Goal: Task Accomplishment & Management: Manage account settings

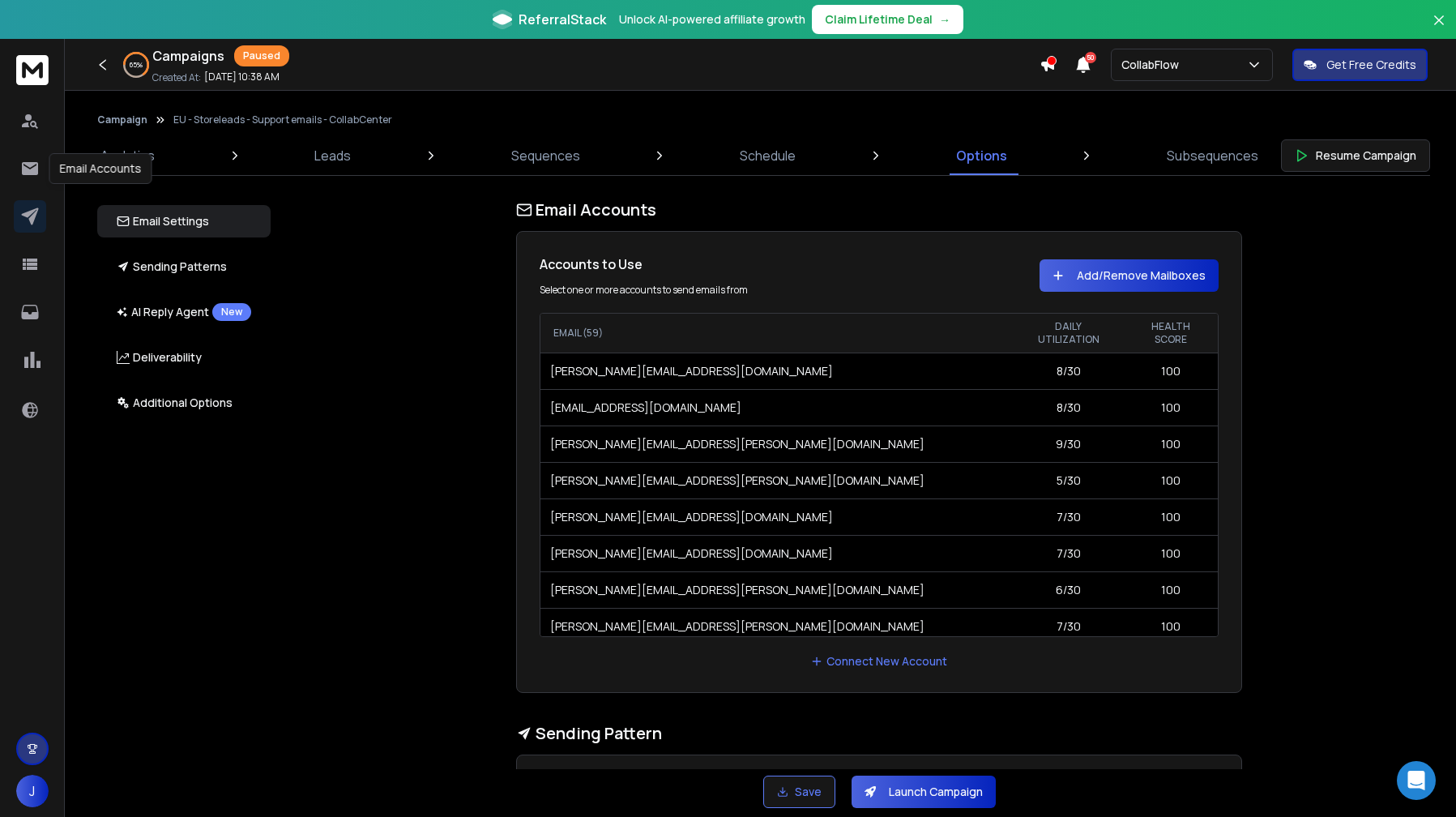
scroll to position [259, 0]
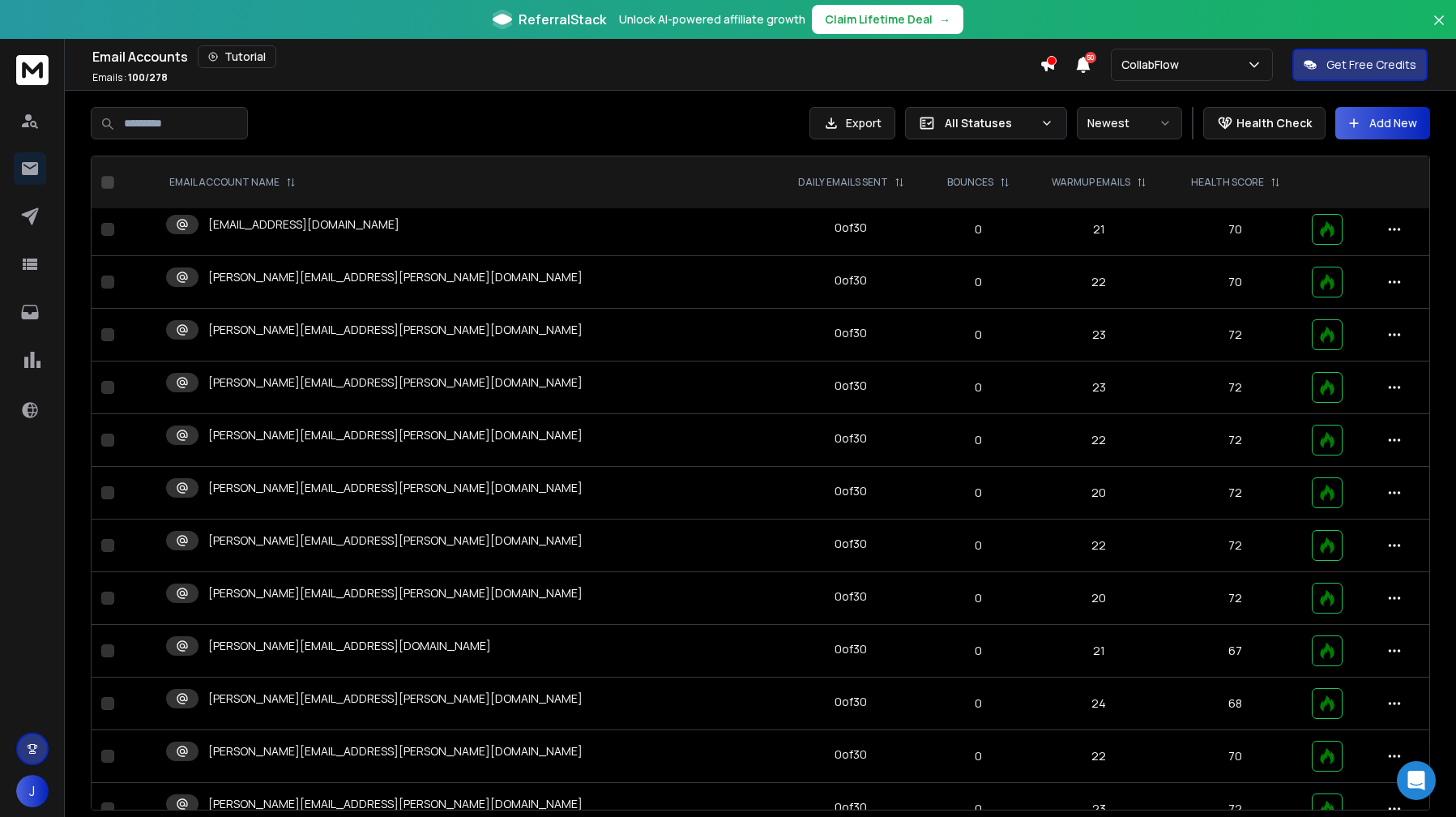
scroll to position [4451, 0]
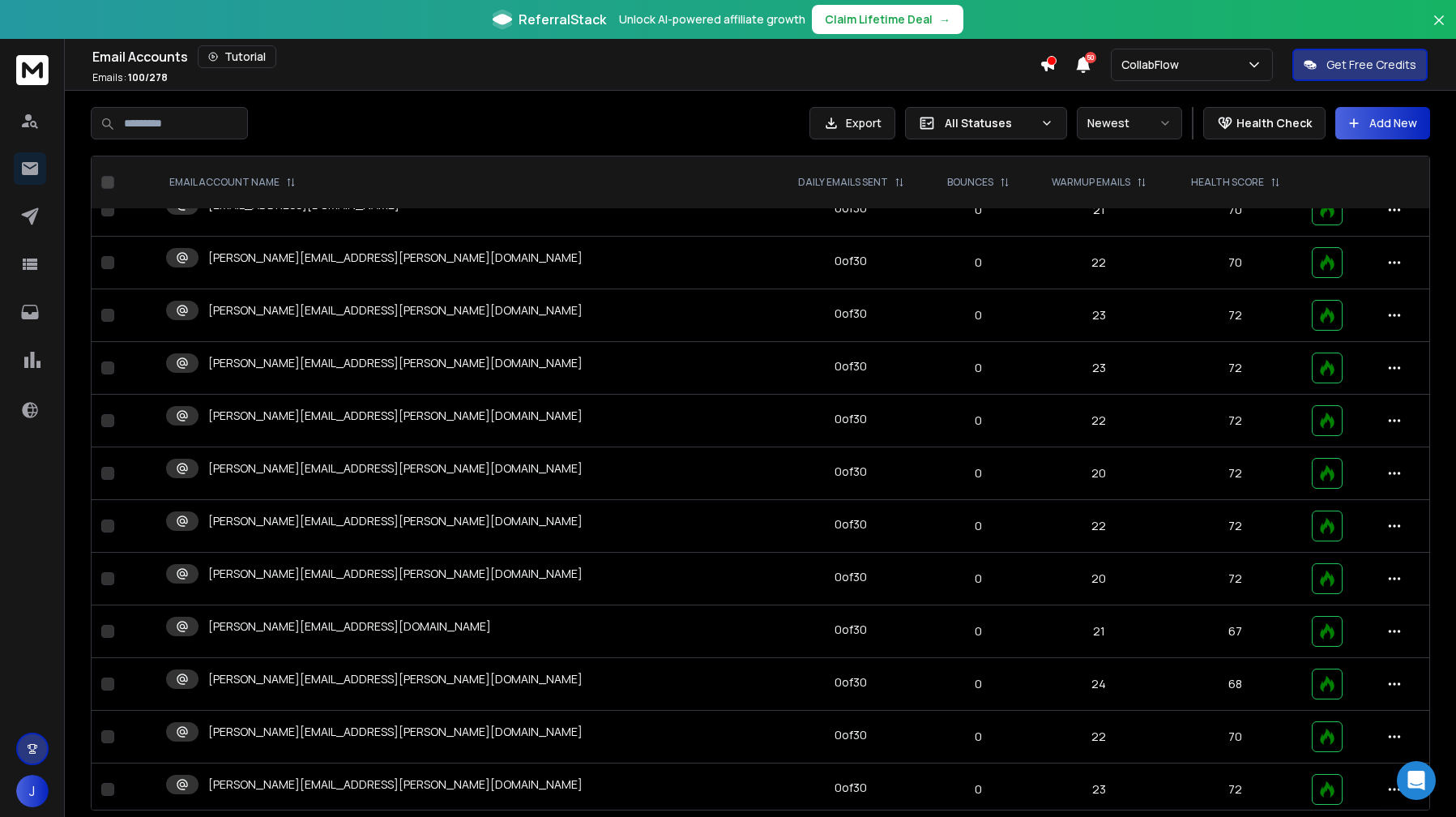
click at [325, 369] on p "Kim.Baker@TryCollabsFlow.com" at bounding box center [396, 364] width 375 height 17
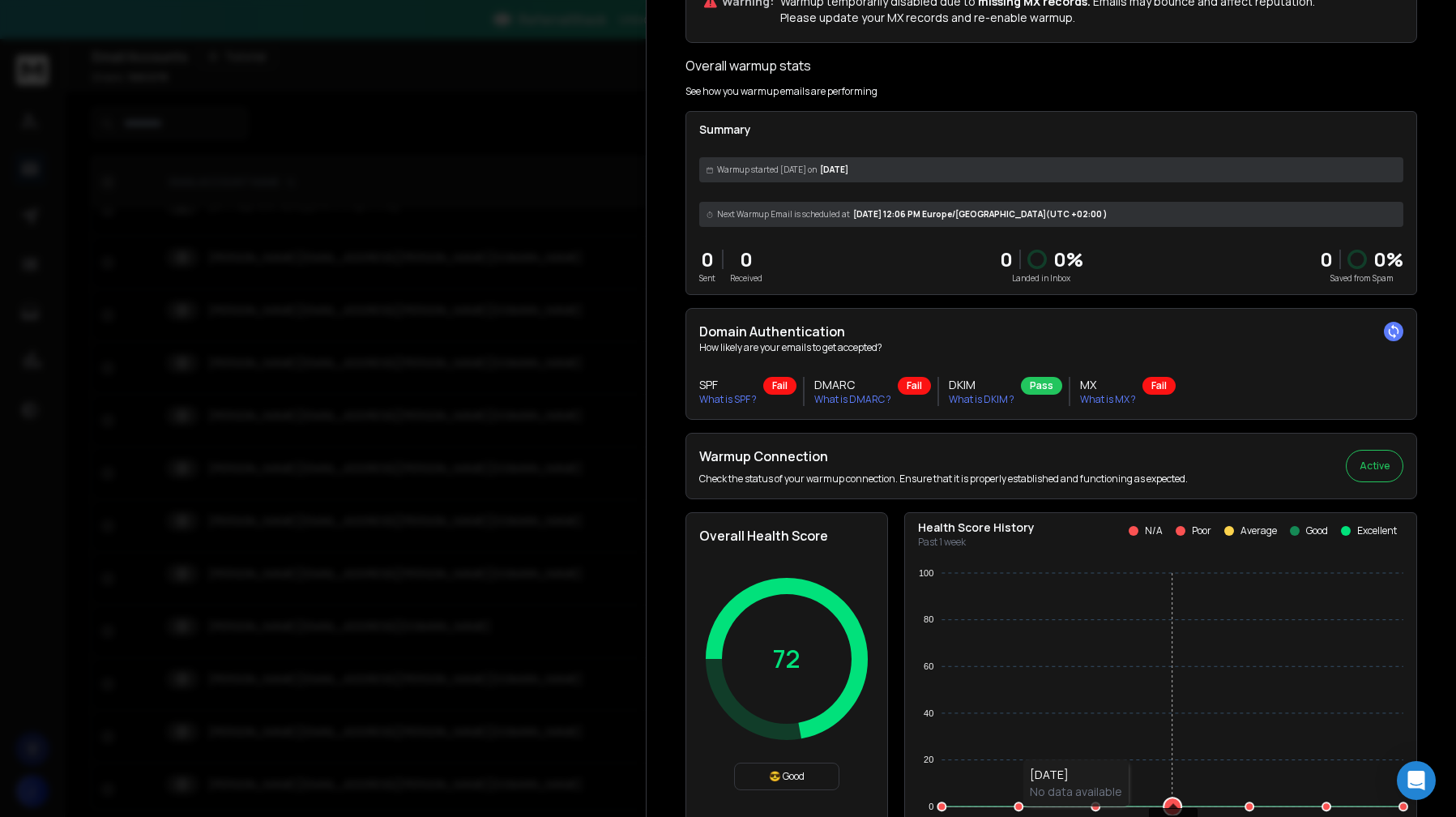
scroll to position [0, 0]
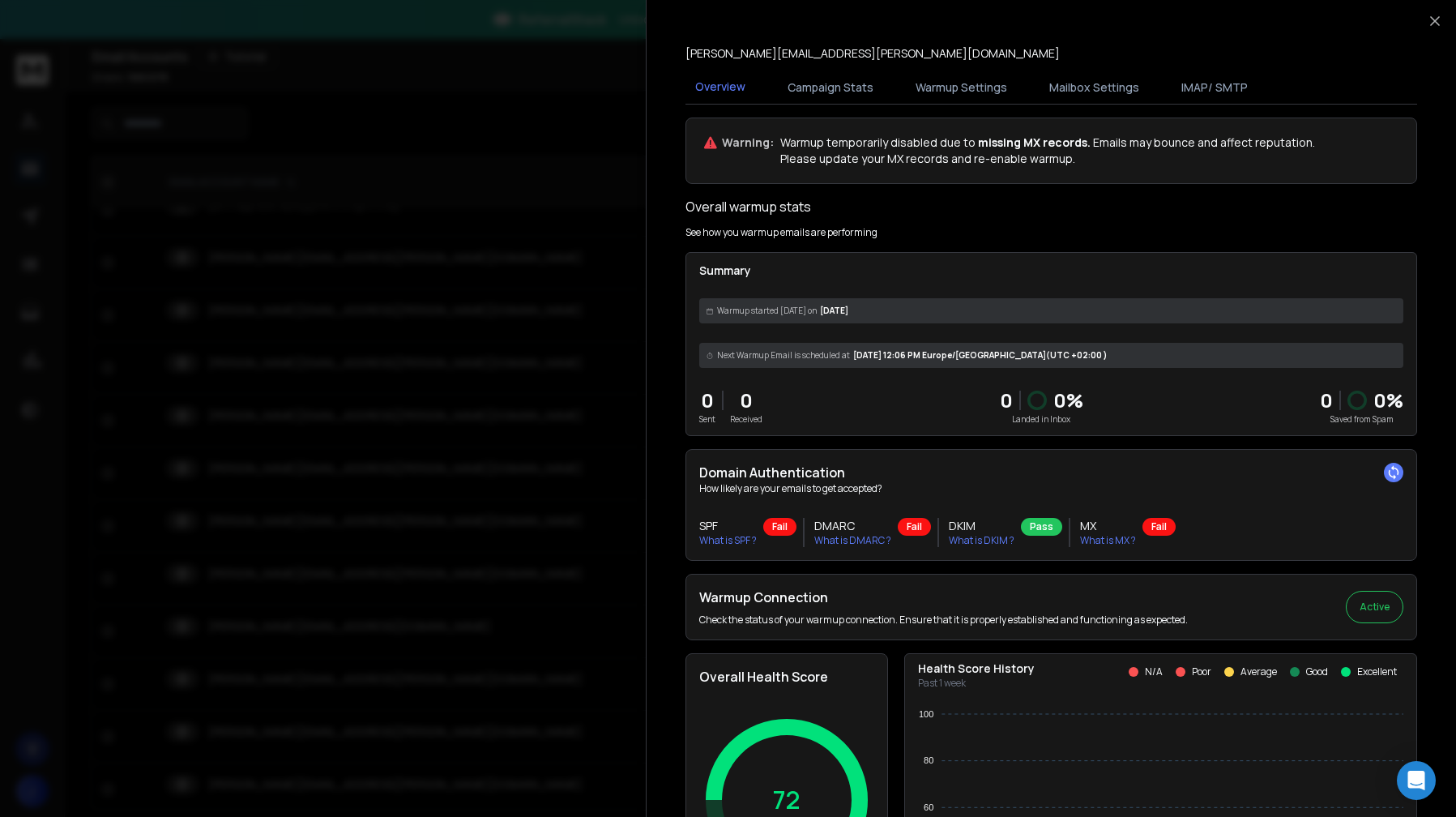
click at [467, 382] on div at bounding box center [728, 408] width 1456 height 817
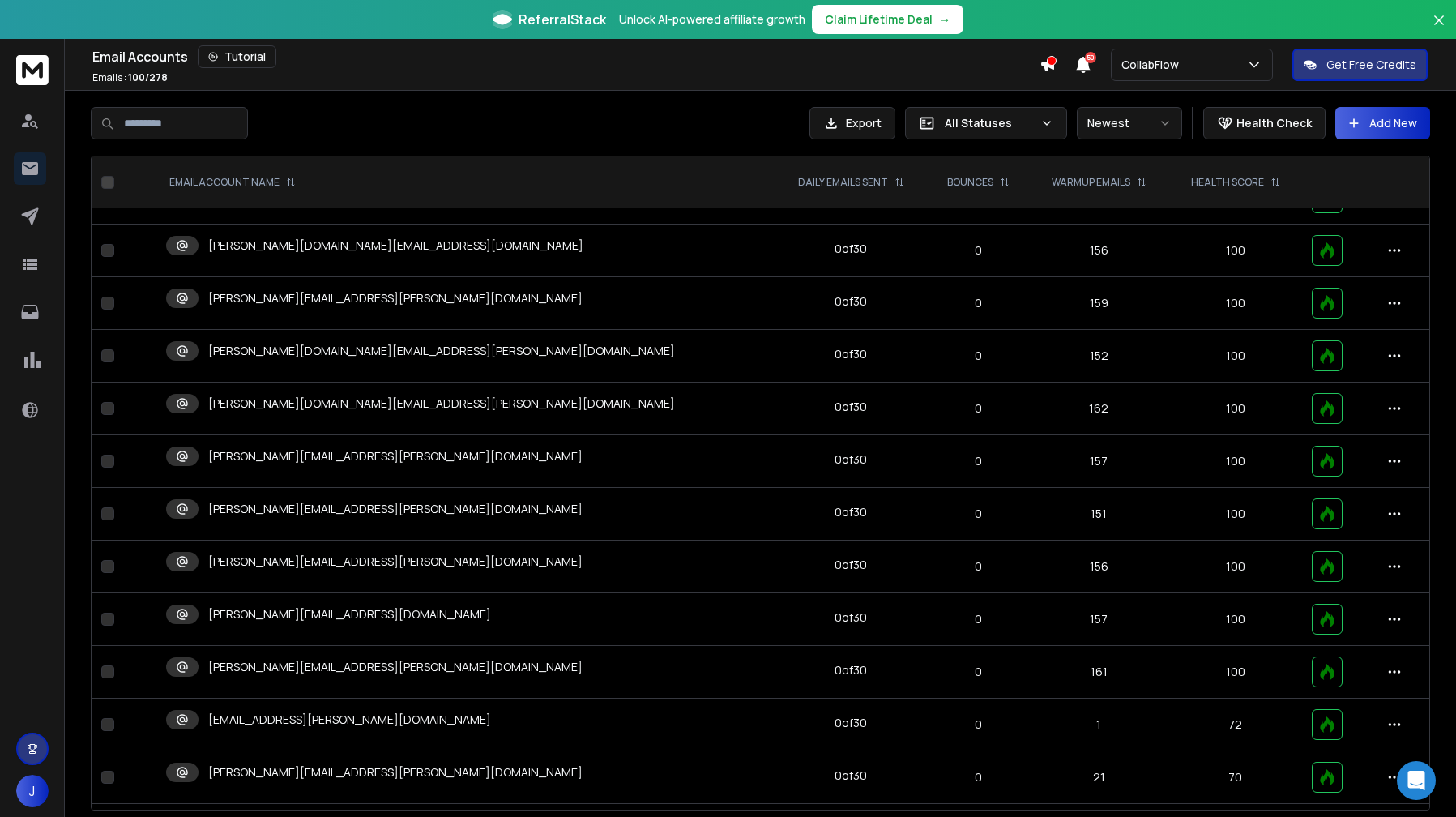
scroll to position [3678, 0]
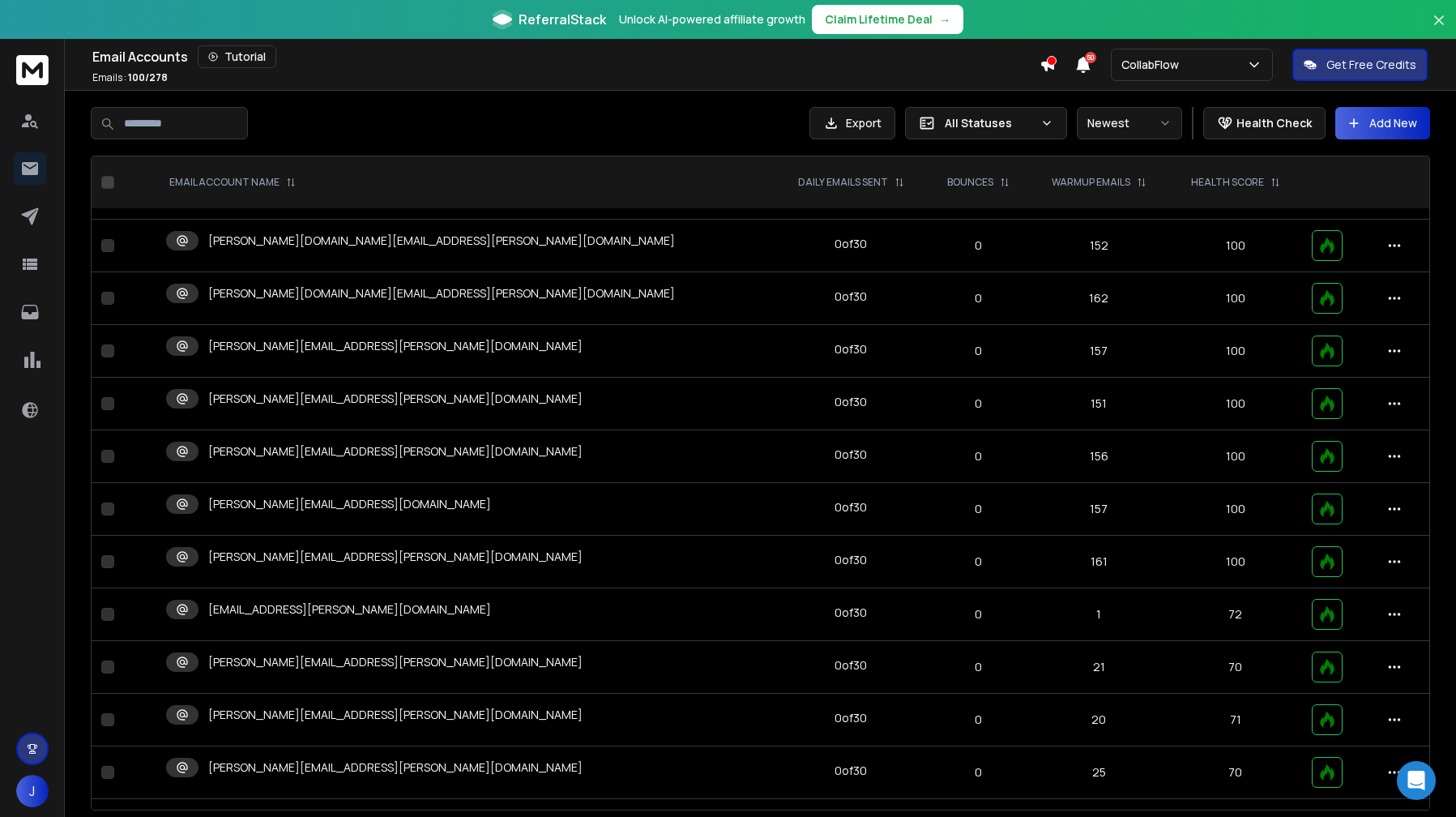
click at [304, 609] on p "Angel.Mendoza@TryCollabsFlow.com" at bounding box center [350, 610] width 282 height 17
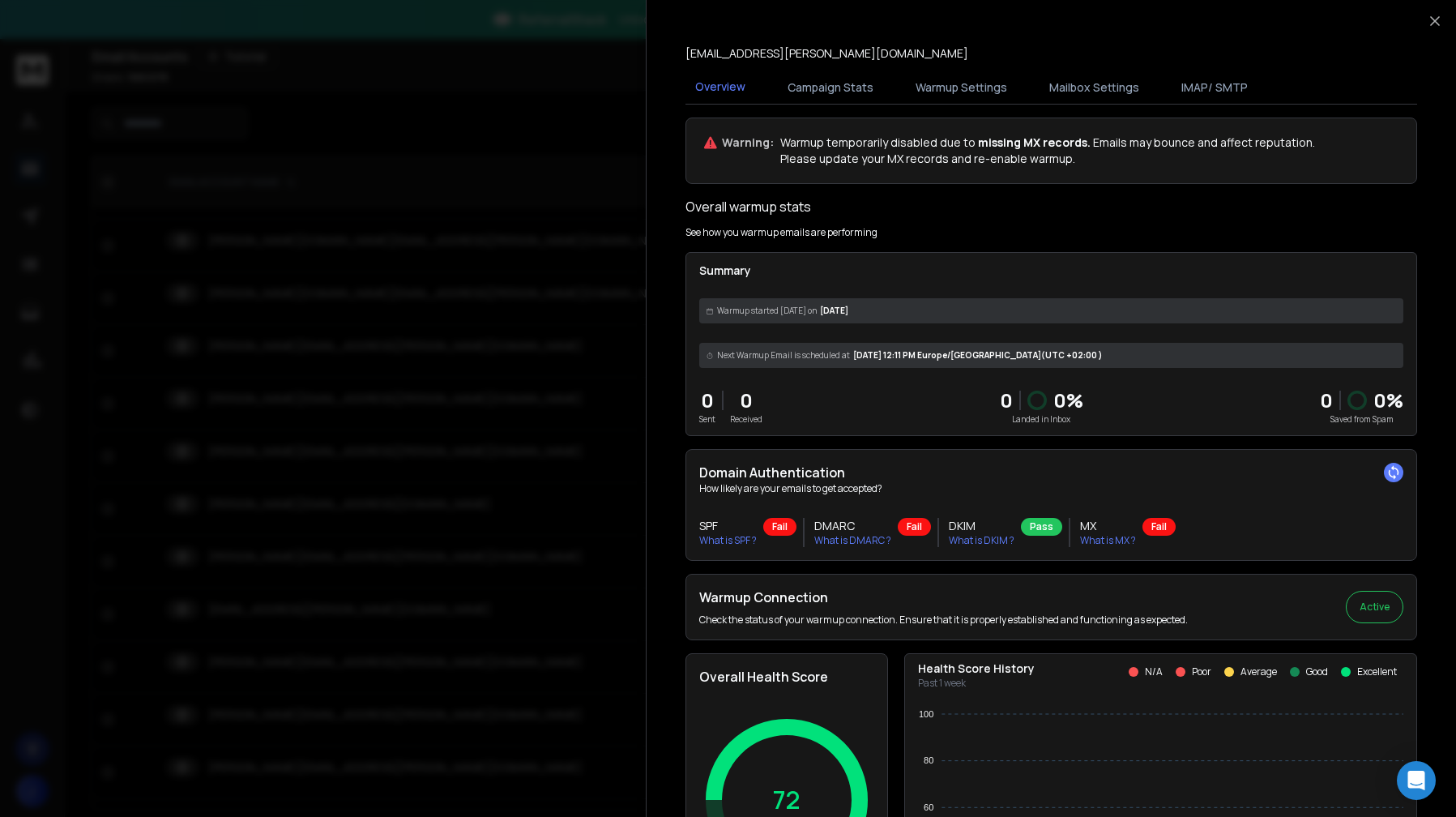
click at [493, 510] on div at bounding box center [728, 408] width 1456 height 817
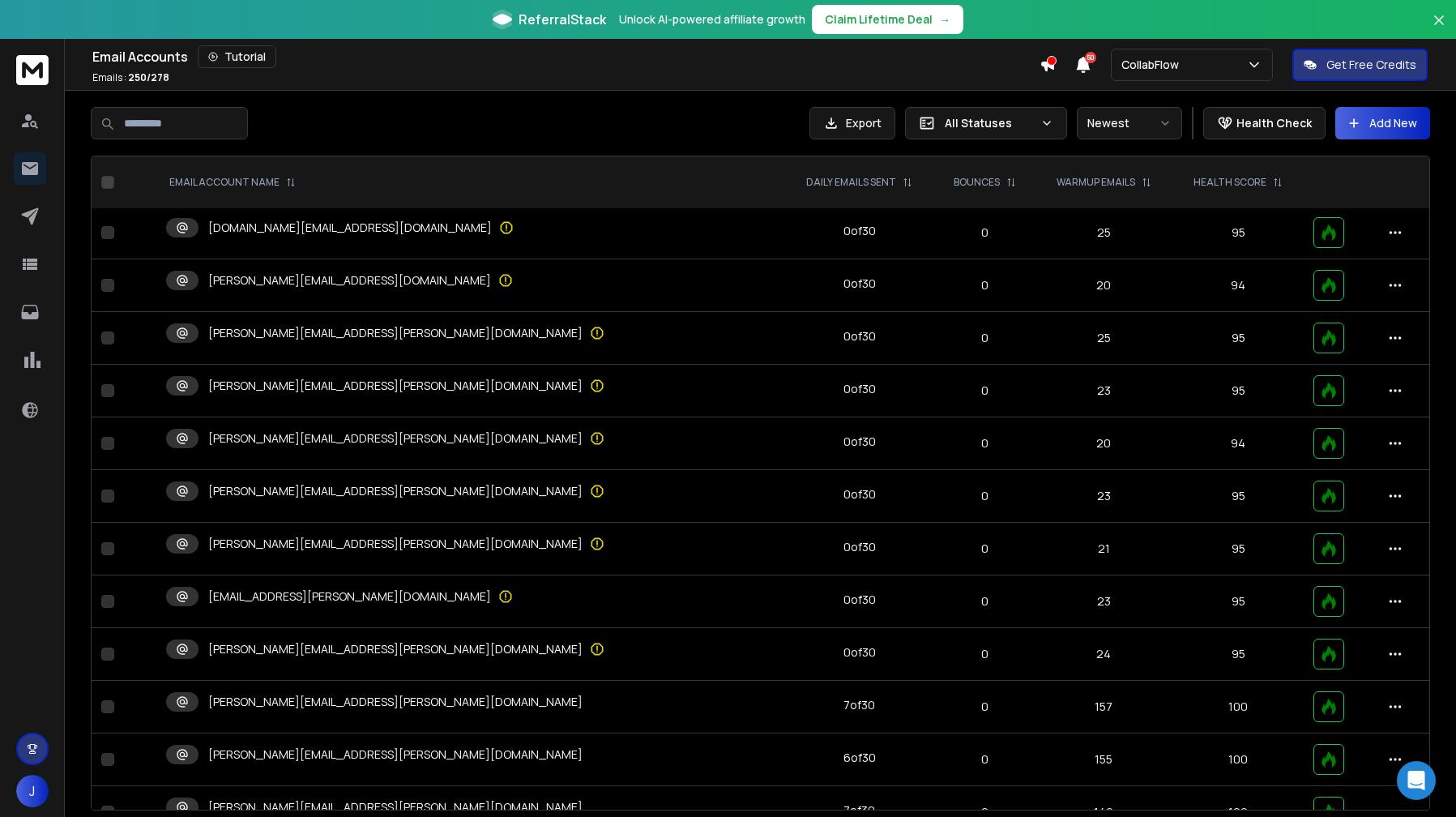
scroll to position [9540, 0]
click at [266, 551] on p "Mitchell.Wood@joincollabflow.com" at bounding box center [396, 545] width 375 height 17
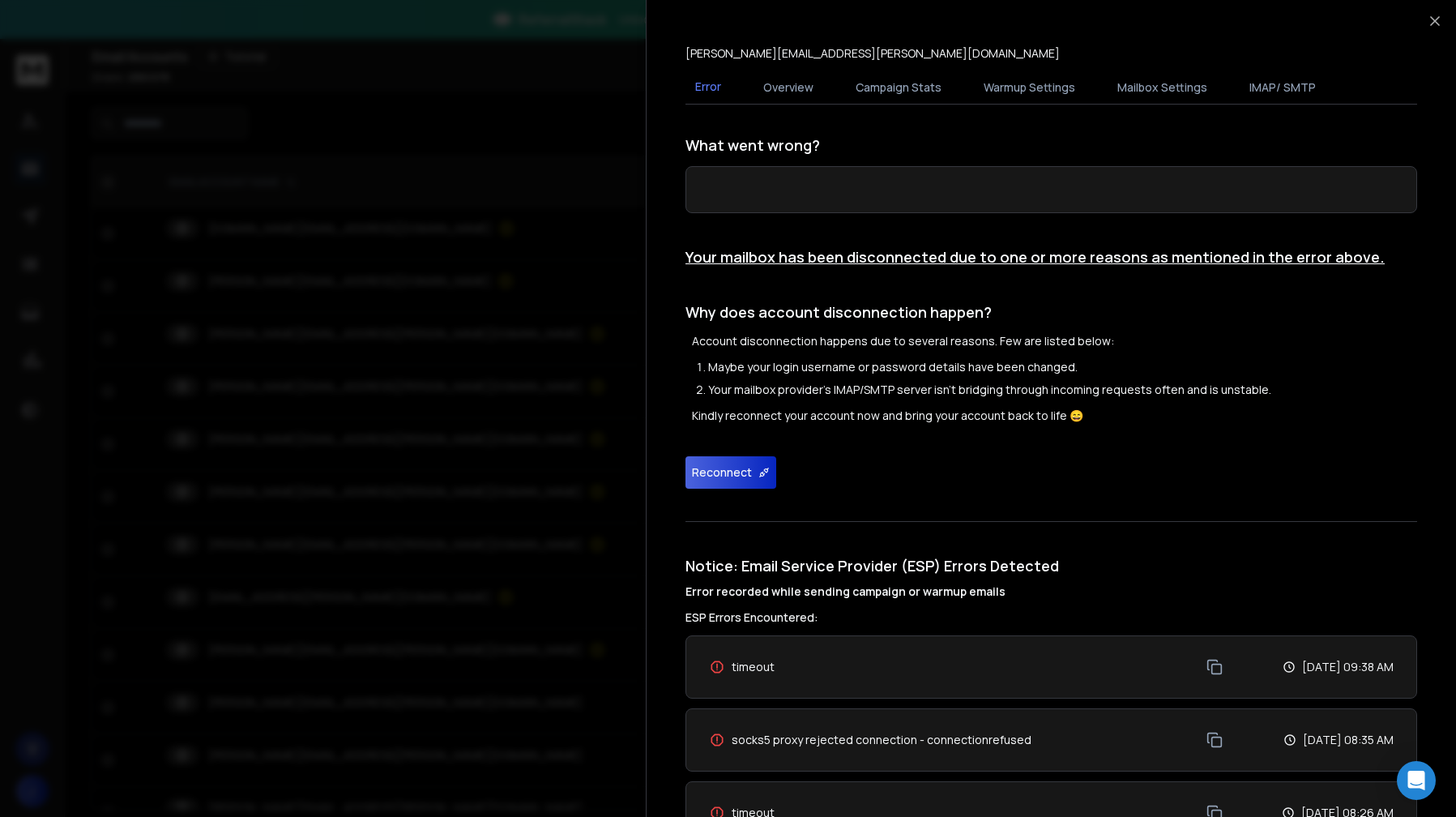
click at [804, 90] on button "Overview" at bounding box center [789, 88] width 70 height 36
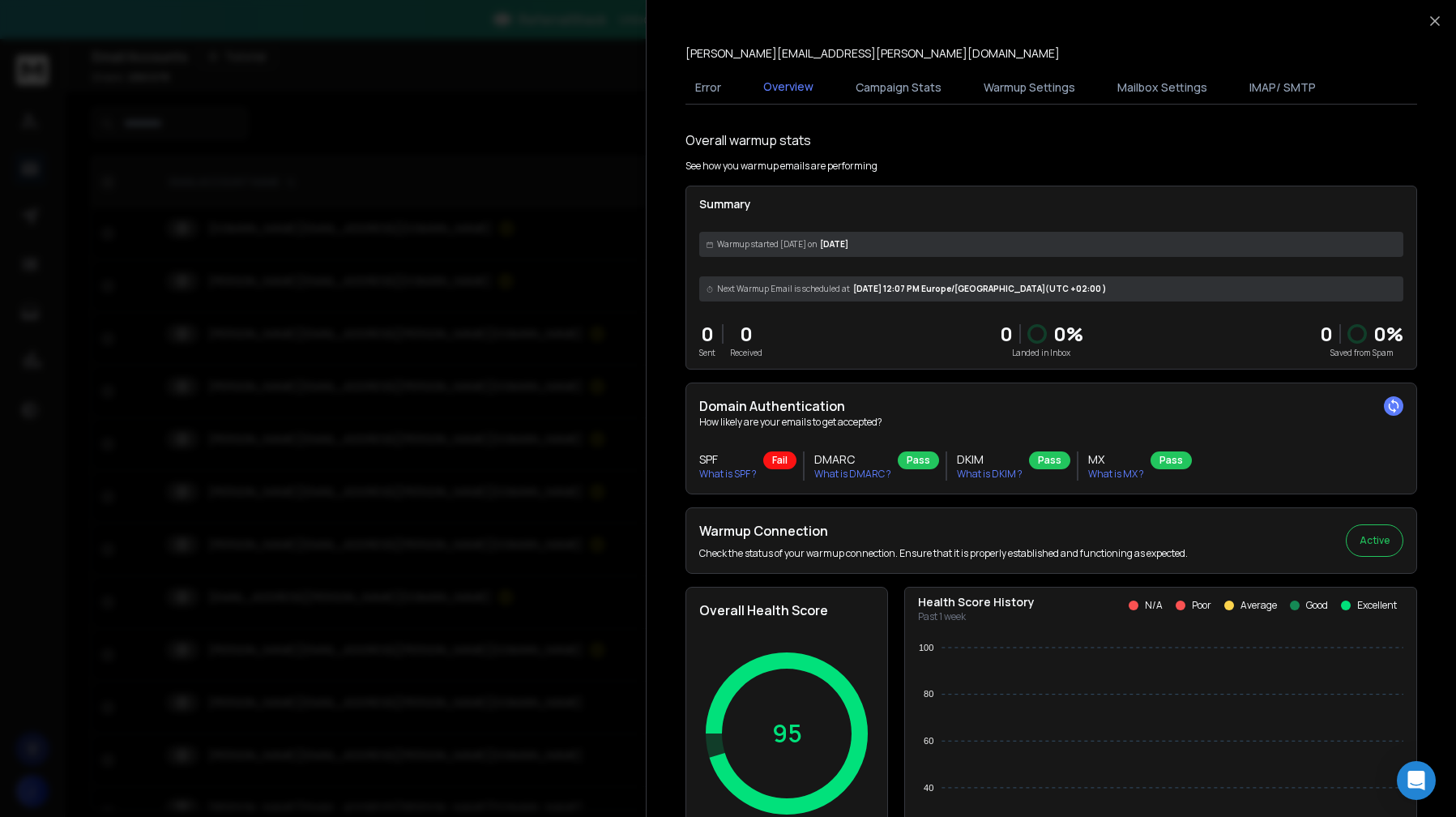
click at [700, 85] on button "Error" at bounding box center [708, 88] width 45 height 36
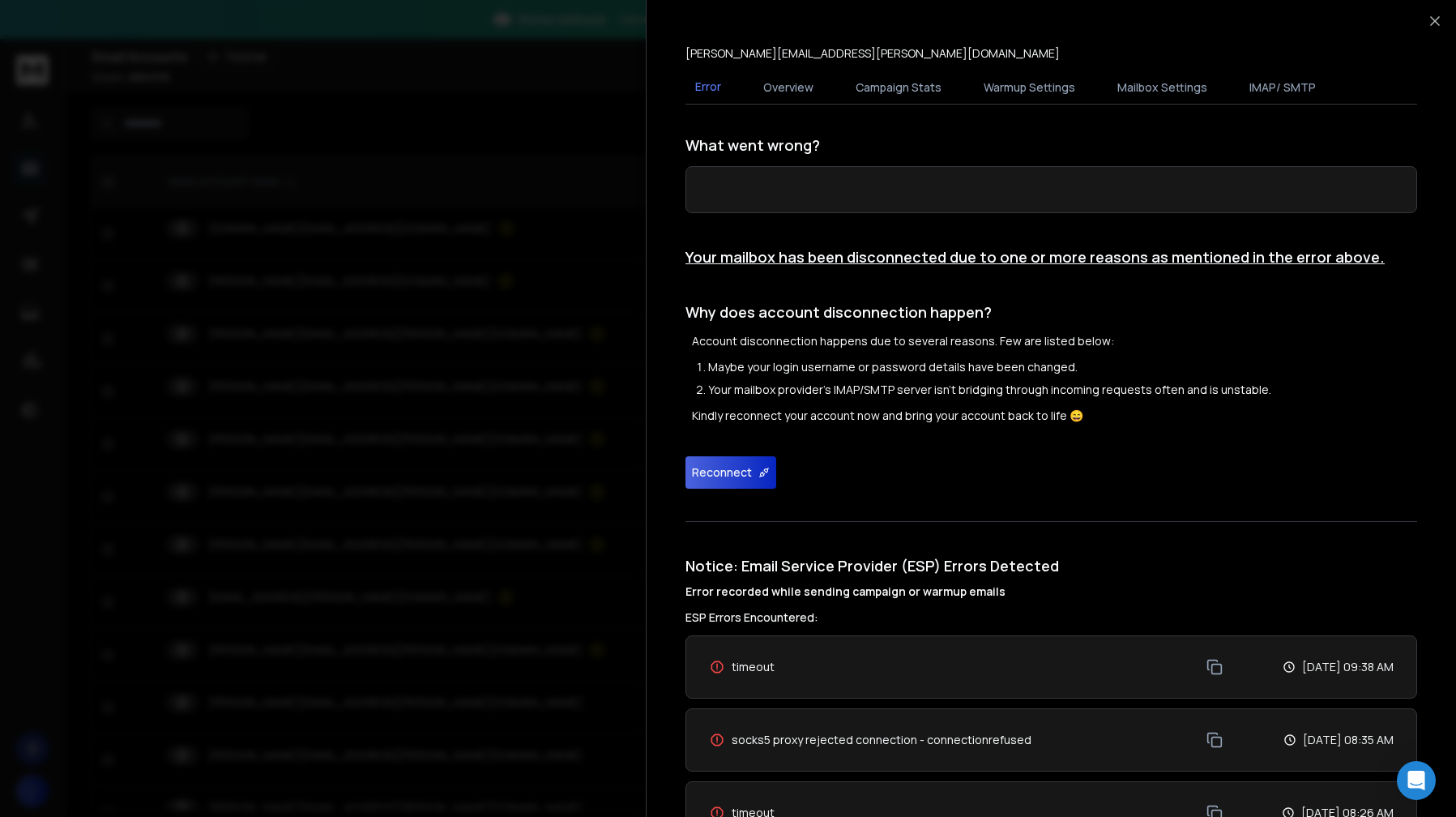
click at [789, 346] on p "Account disconnection happens due to several reasons. Few are listed below:" at bounding box center [1055, 342] width 725 height 17
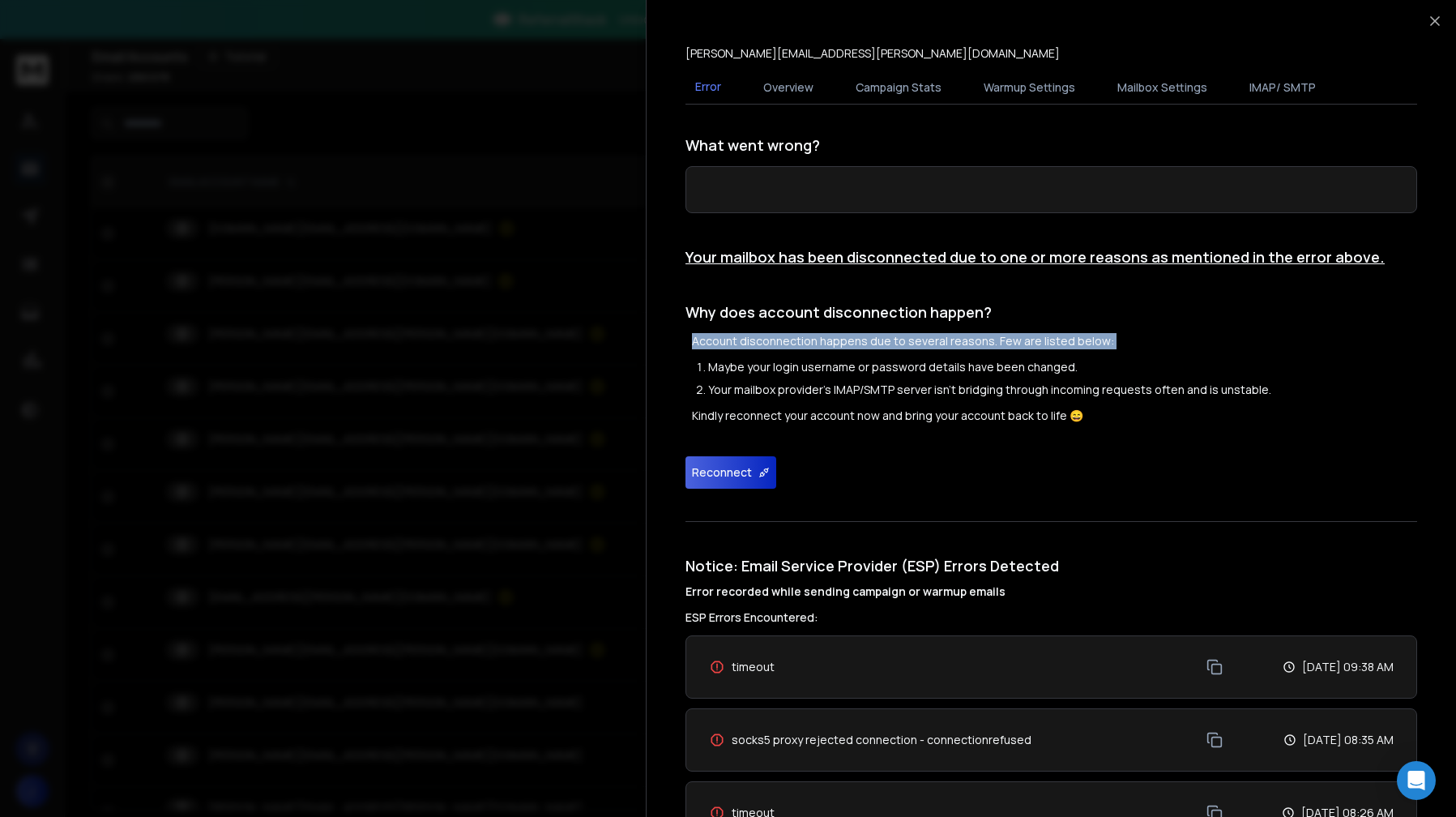
click at [789, 346] on p "Account disconnection happens due to several reasons. Few are listed below:" at bounding box center [1055, 342] width 725 height 17
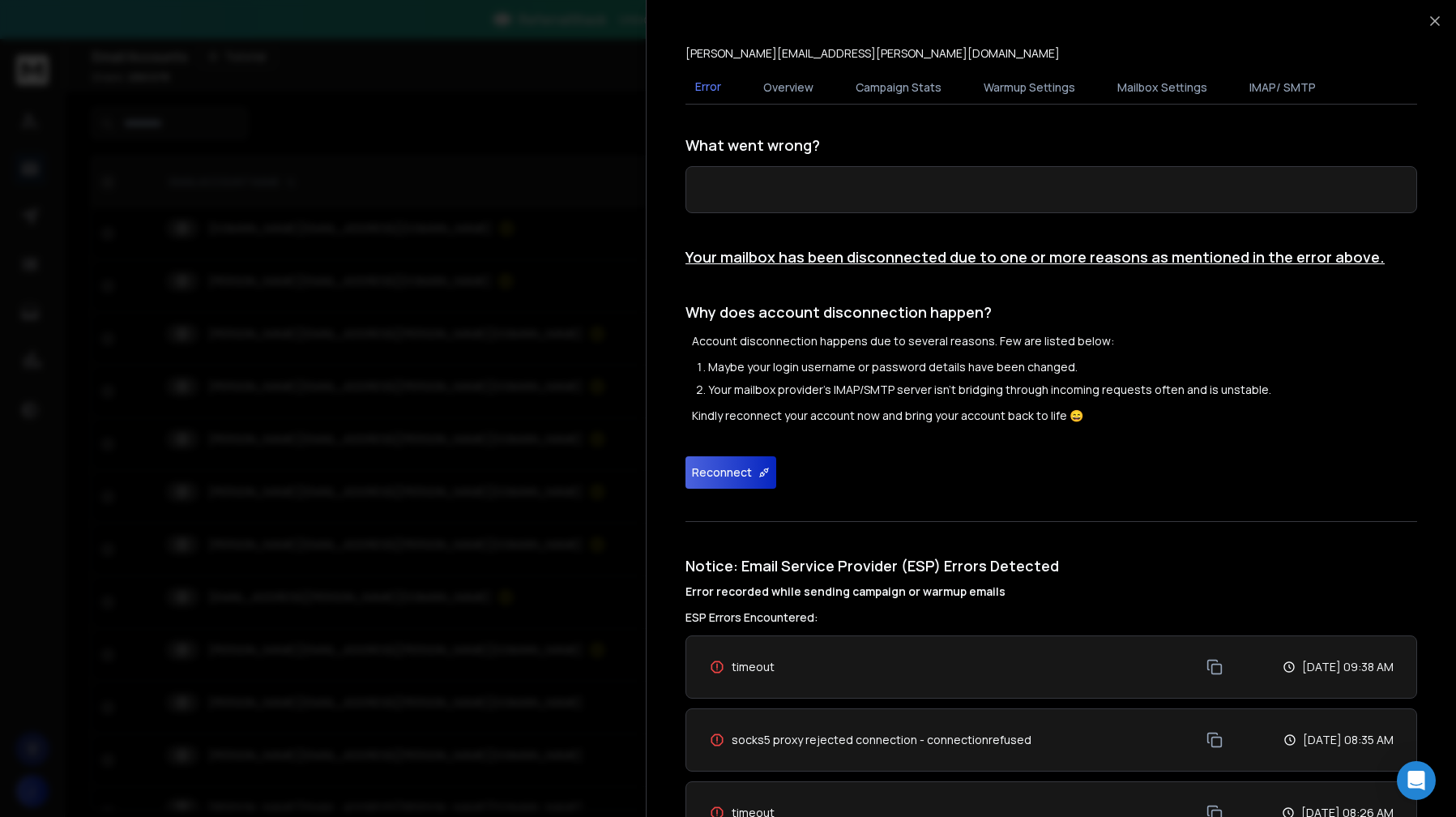
click at [798, 376] on ul "Maybe your login username or password details have been changed. Your mailbox p…" at bounding box center [1055, 378] width 725 height 39
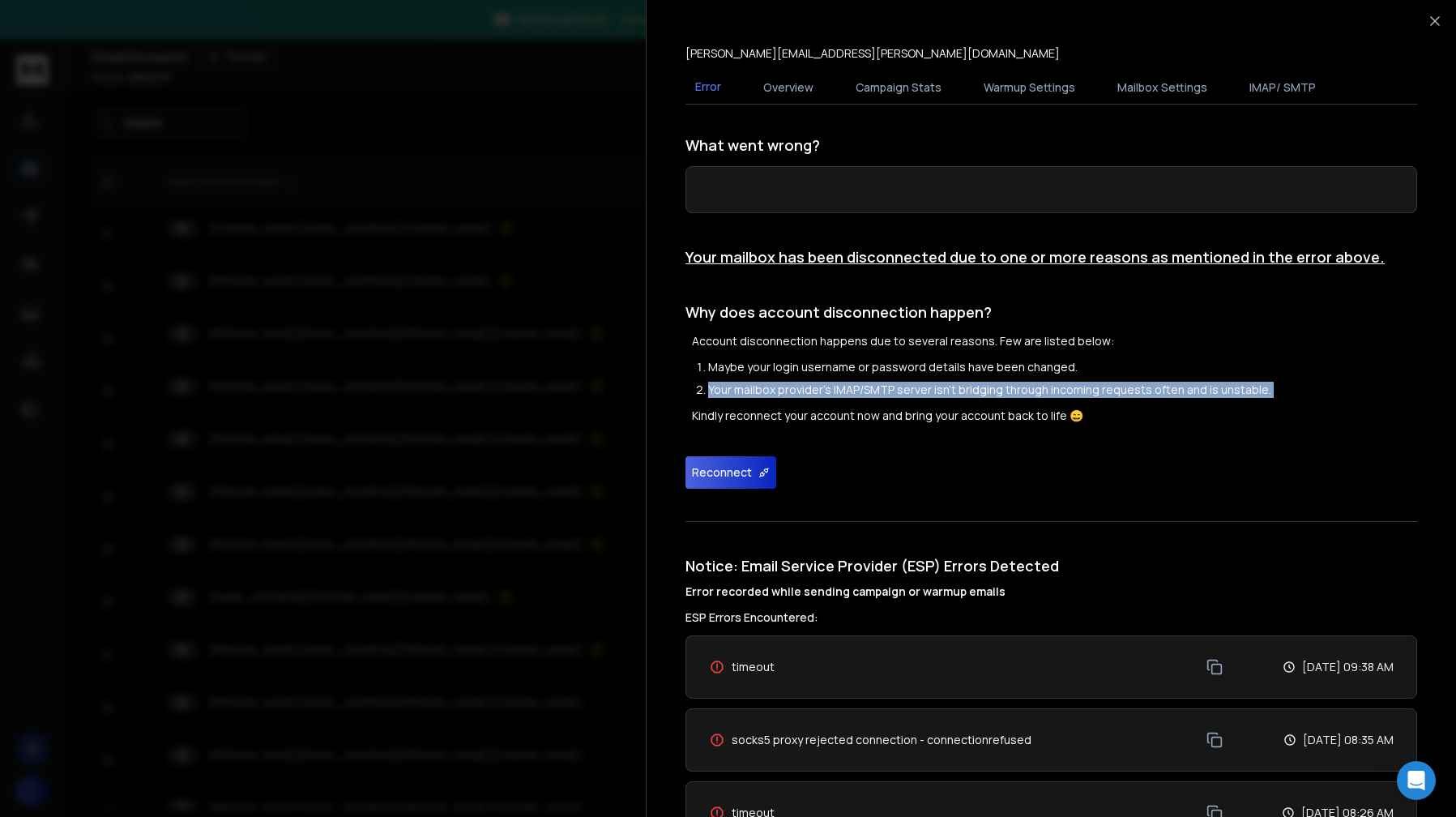
click at [470, 440] on div at bounding box center [728, 408] width 1456 height 817
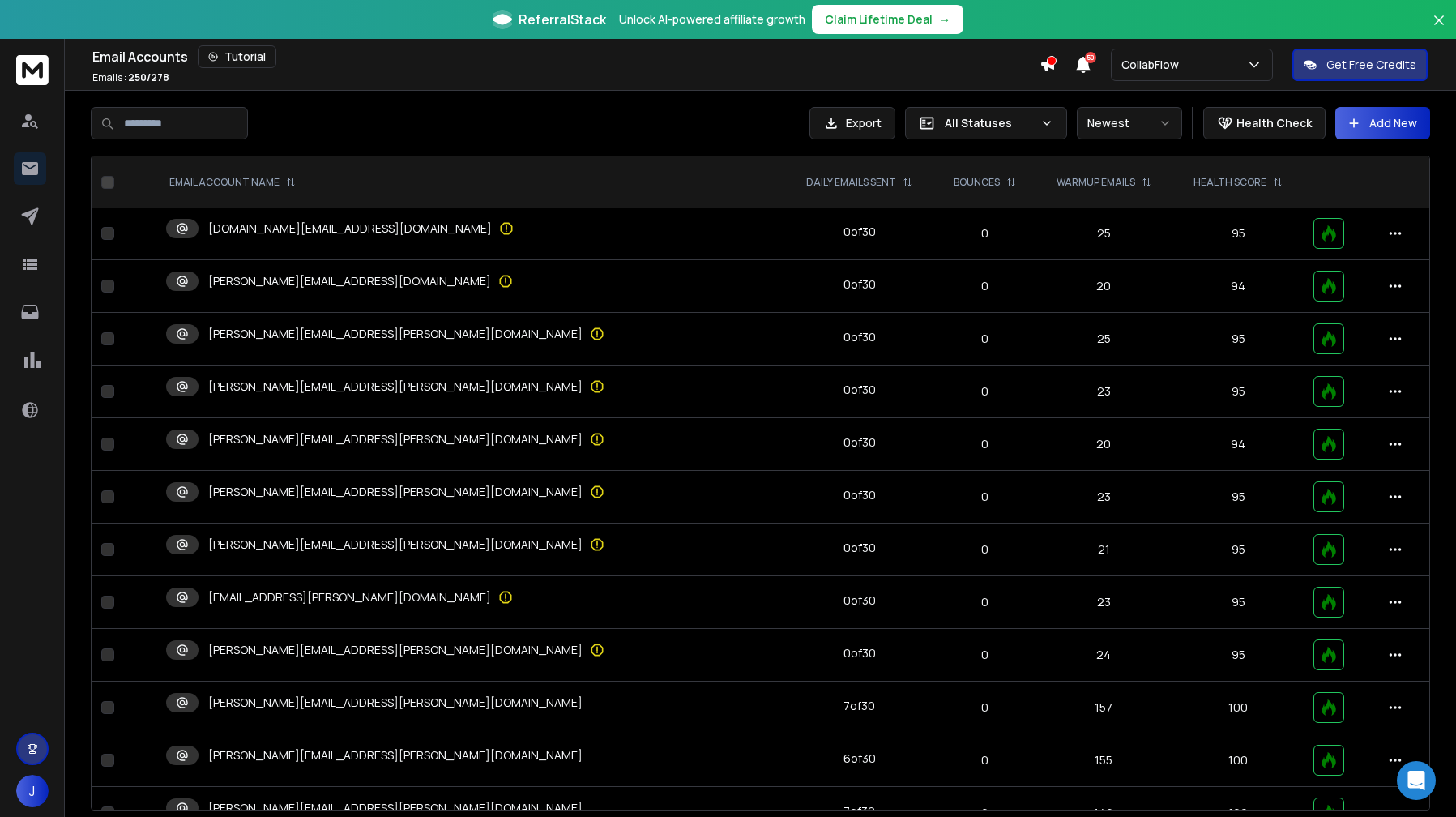
click at [279, 497] on p "Jessica.Murphy@joincollabflow.com" at bounding box center [396, 492] width 375 height 17
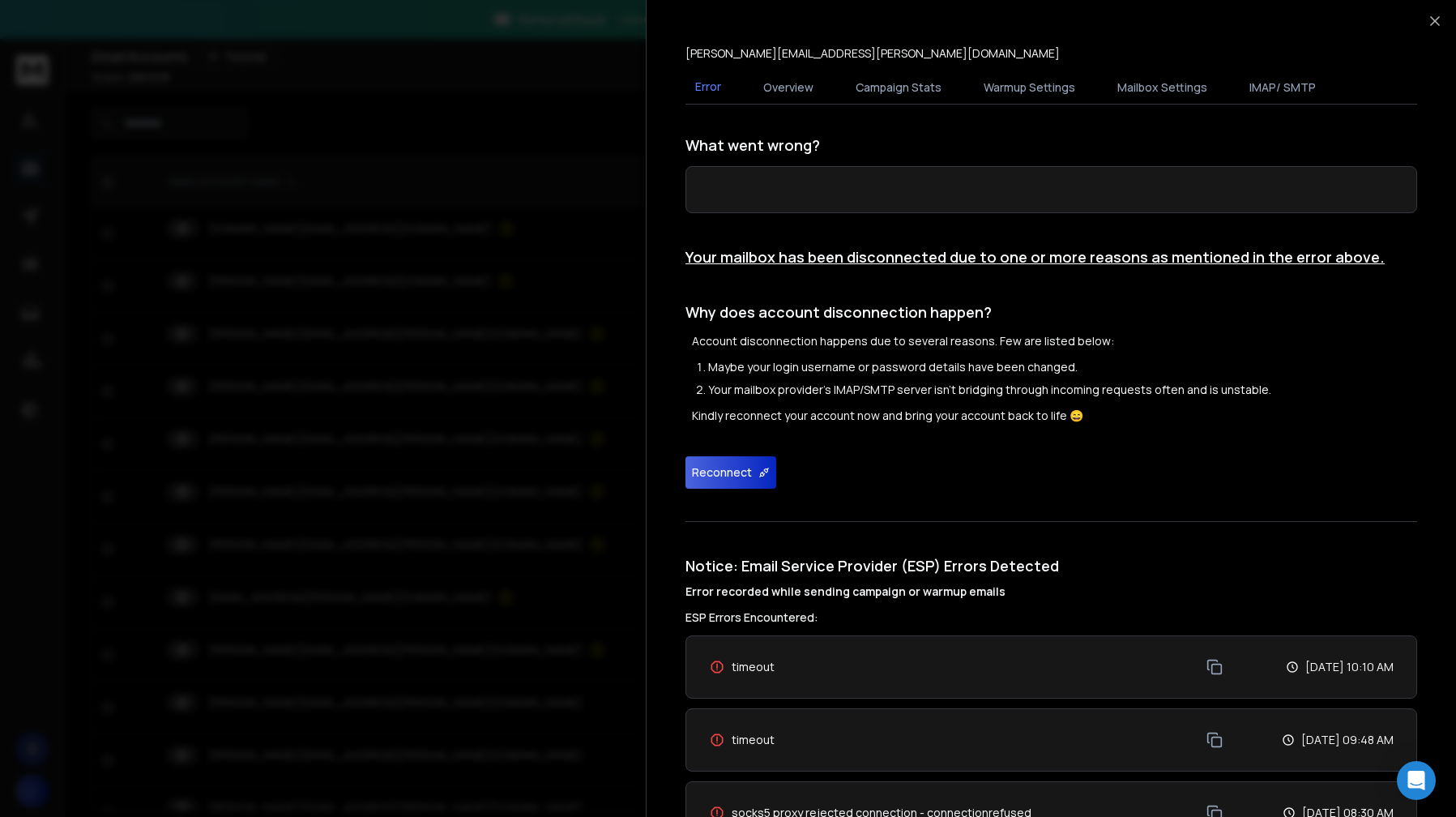
click at [876, 342] on p "Account disconnection happens due to several reasons. Few are listed below:" at bounding box center [1055, 342] width 725 height 17
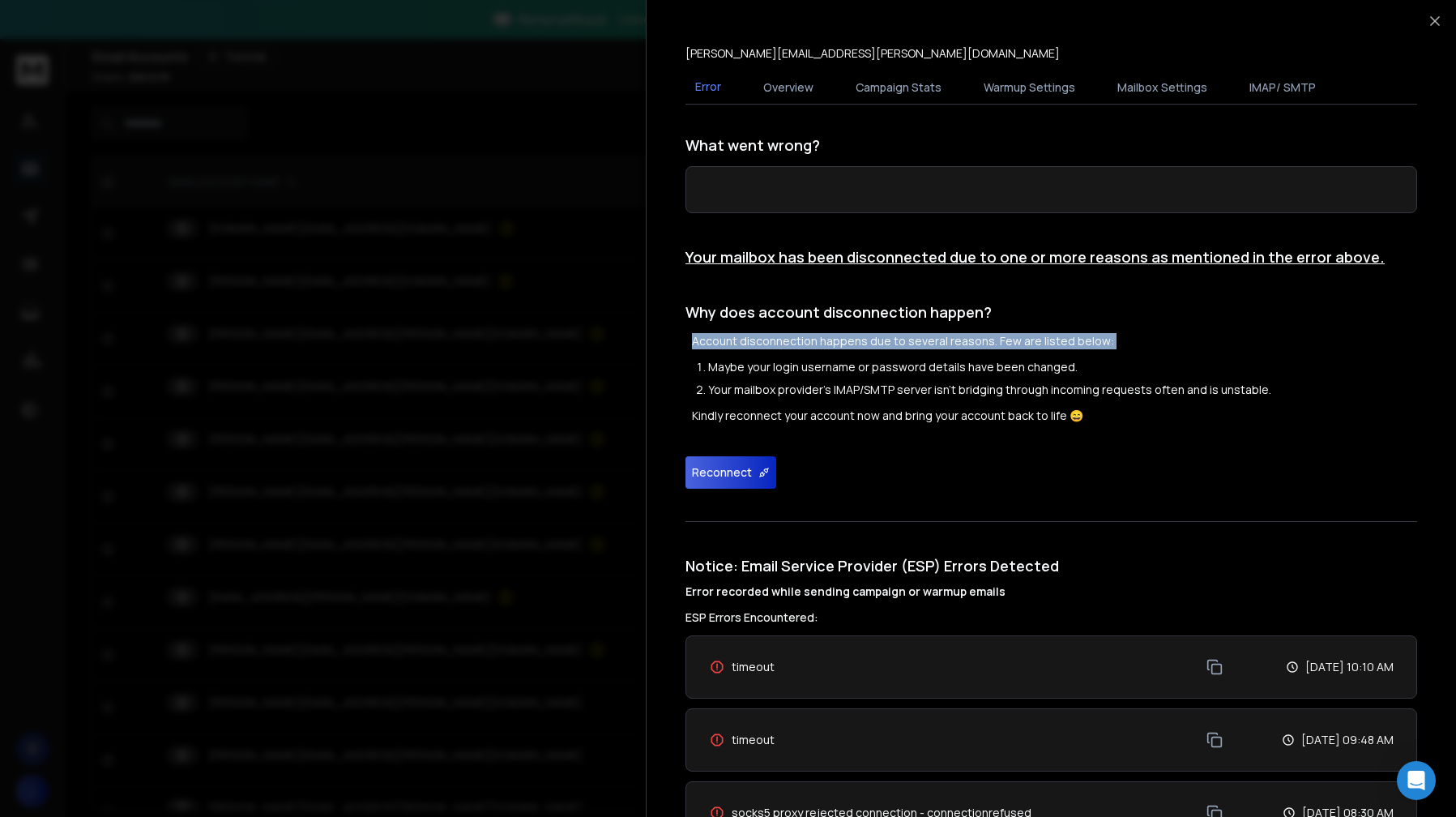
click at [876, 342] on p "Account disconnection happens due to several reasons. Few are listed below:" at bounding box center [1055, 342] width 725 height 17
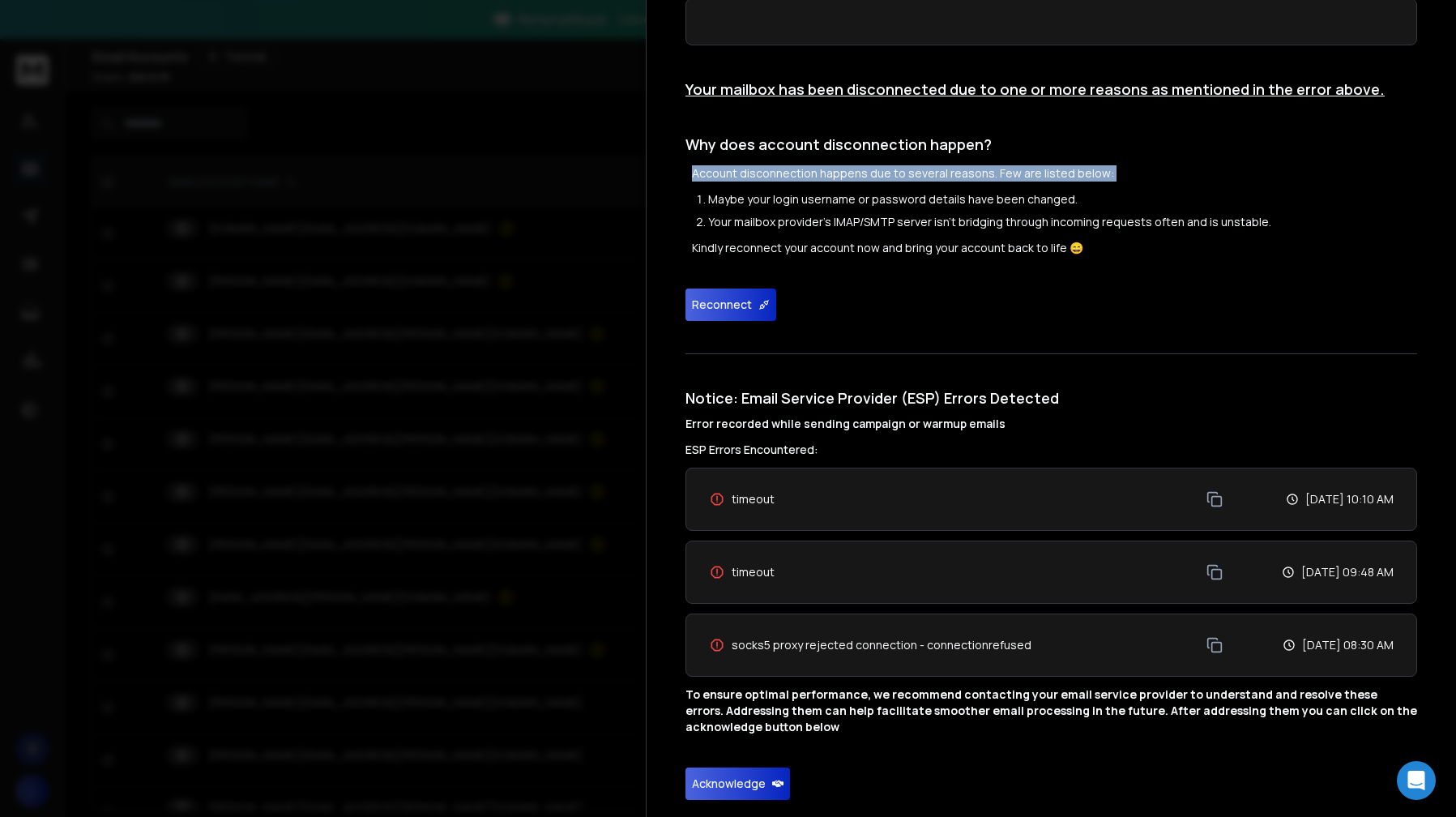
scroll to position [170, 0]
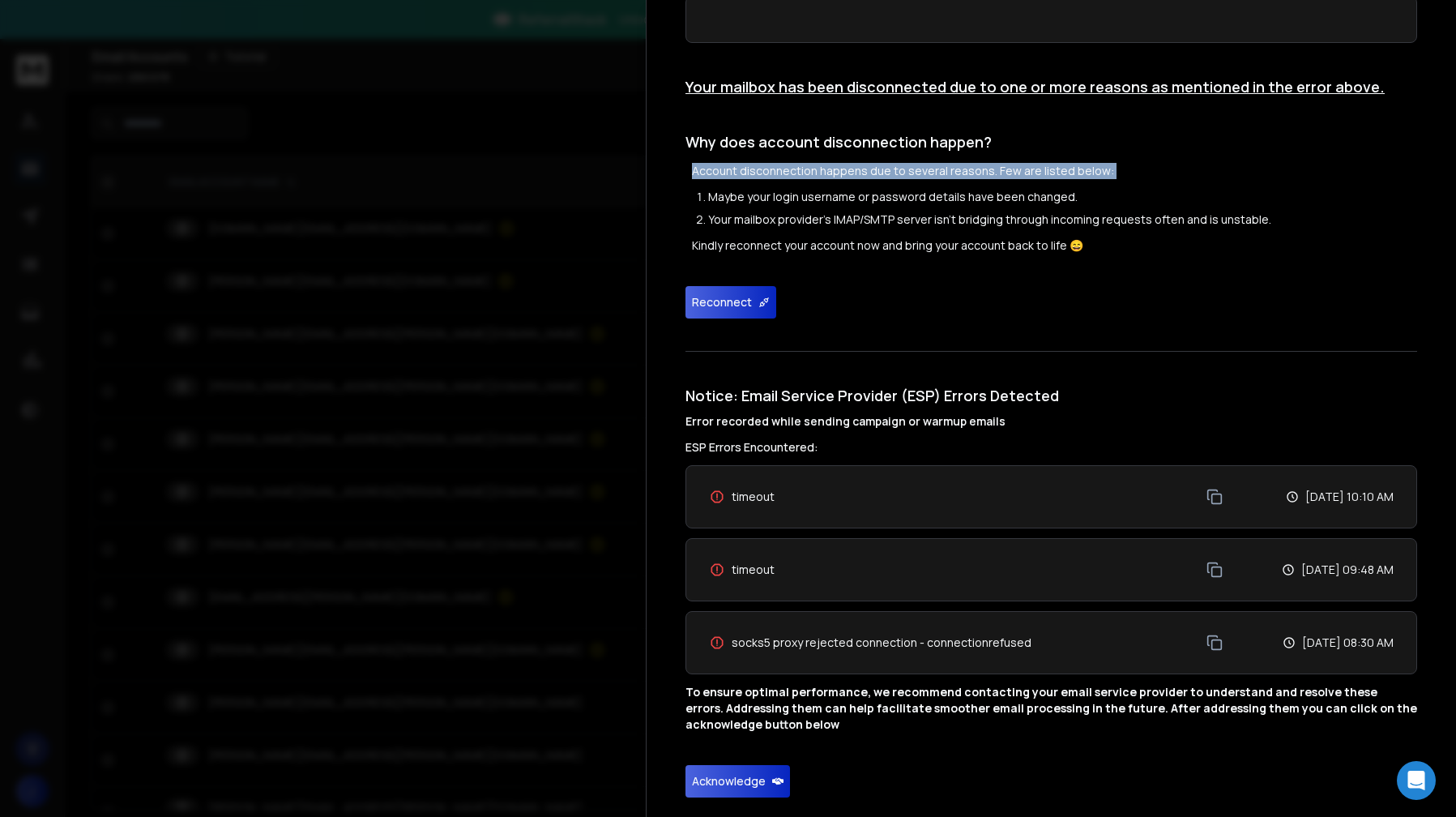
click at [552, 460] on div at bounding box center [728, 408] width 1456 height 817
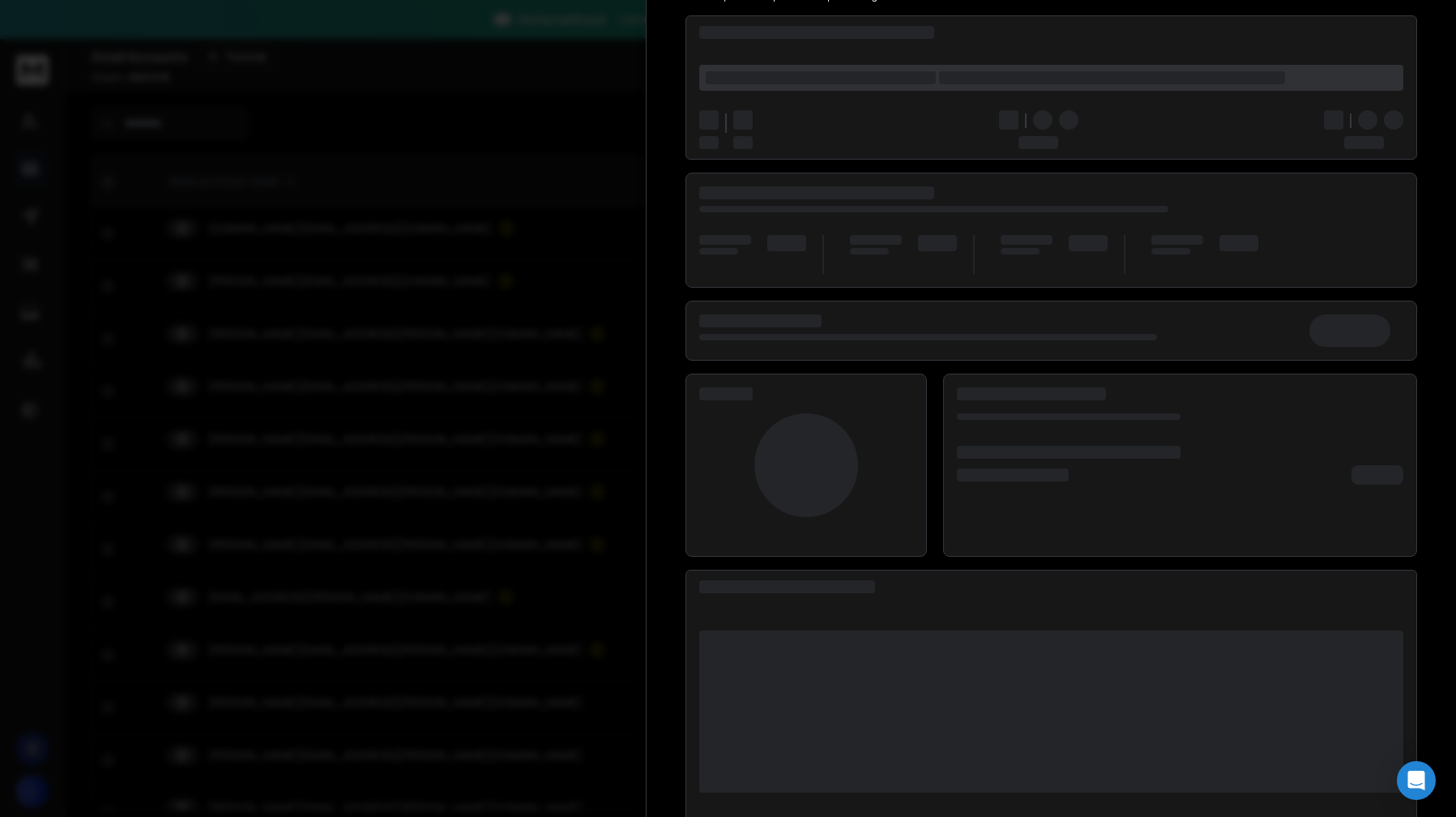
scroll to position [0, 0]
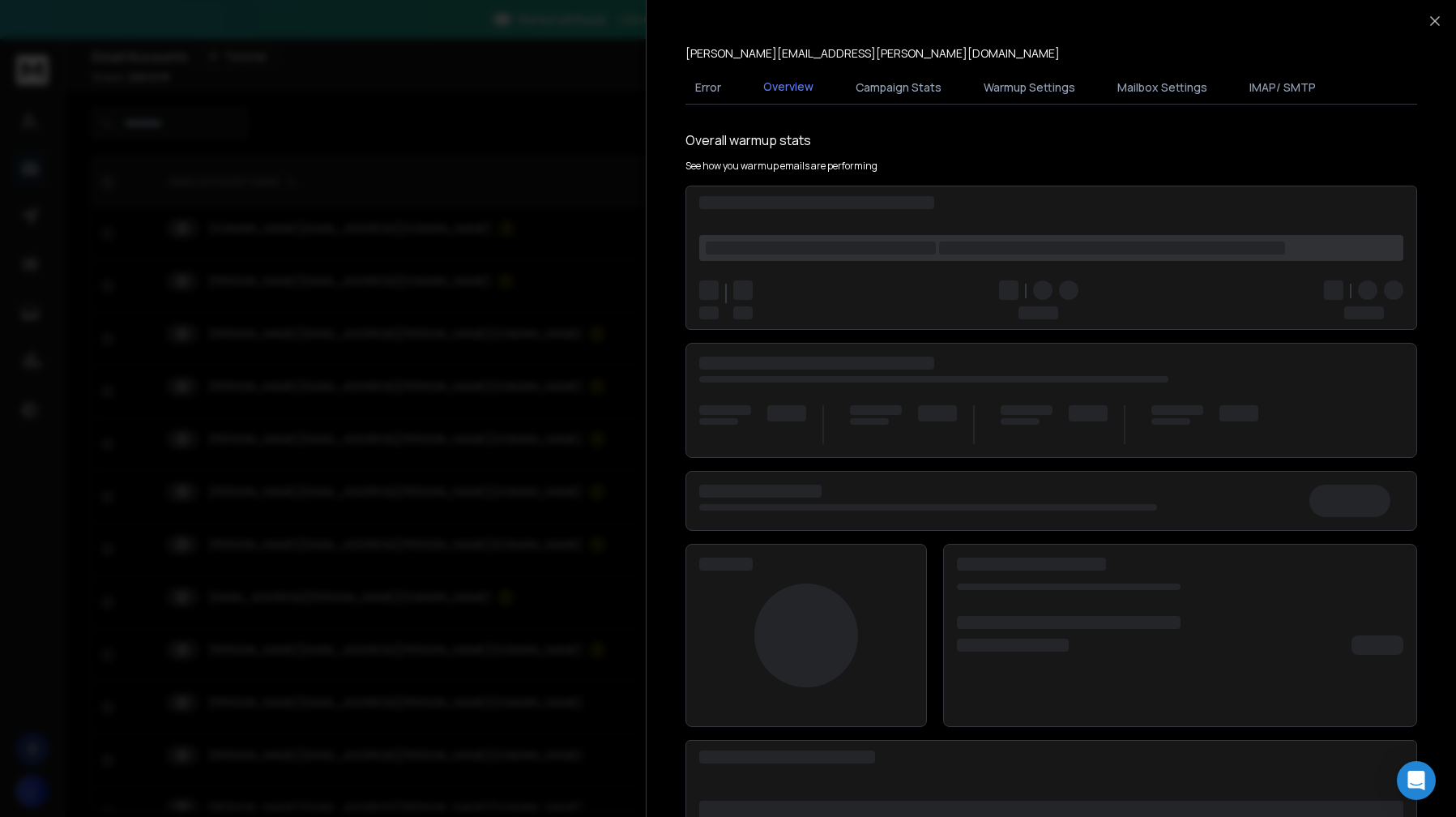
click at [549, 459] on td "John.King@joincollabflow.com" at bounding box center [470, 444] width 628 height 53
click at [457, 496] on div "Jessica.Murphy@joincollabflow.com" at bounding box center [471, 492] width 609 height 19
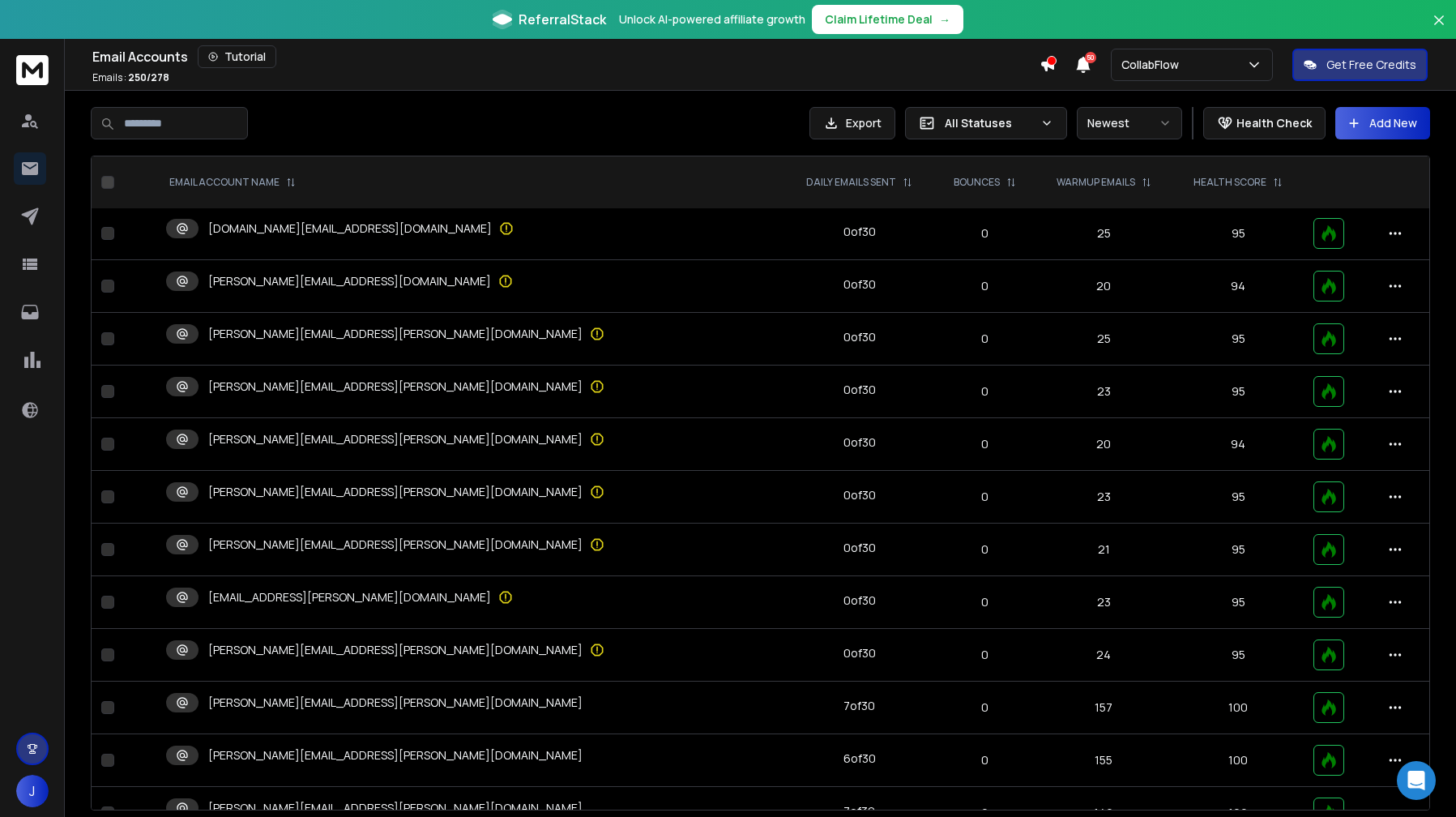
scroll to position [9414, 0]
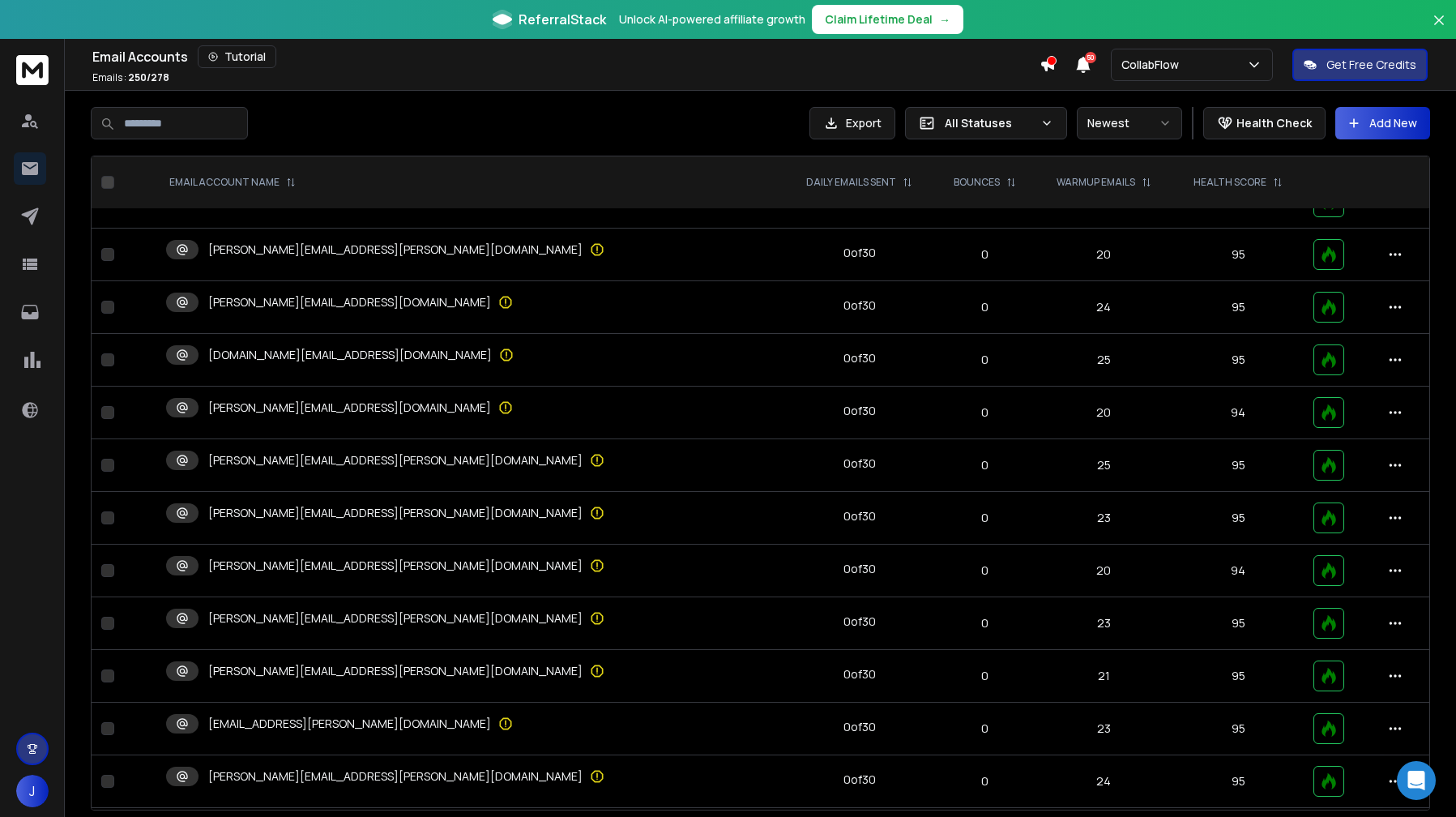
click at [354, 354] on p "Amelia.Green@joincollabflow.com" at bounding box center [350, 355] width 283 height 17
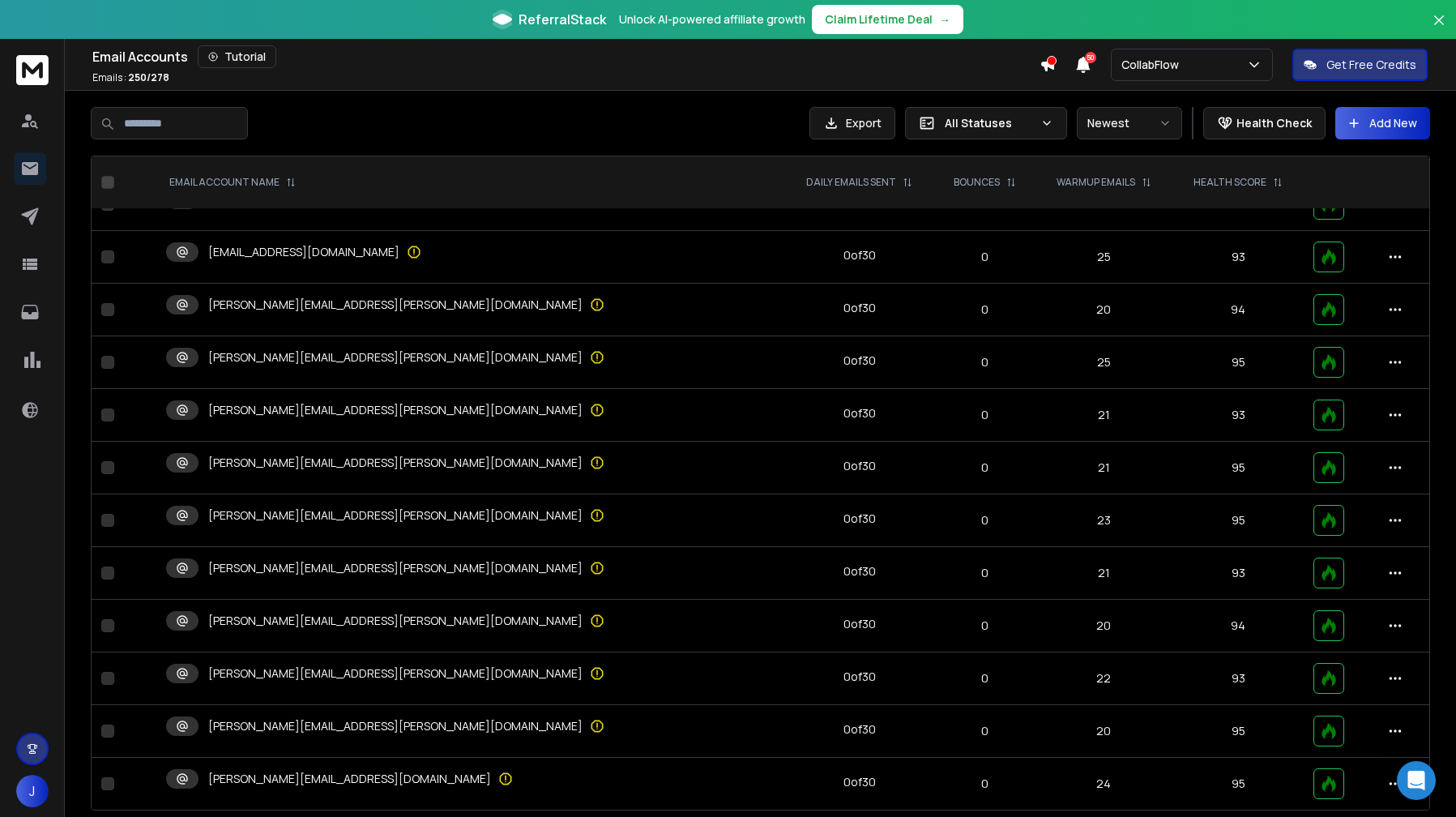
scroll to position [8930, 0]
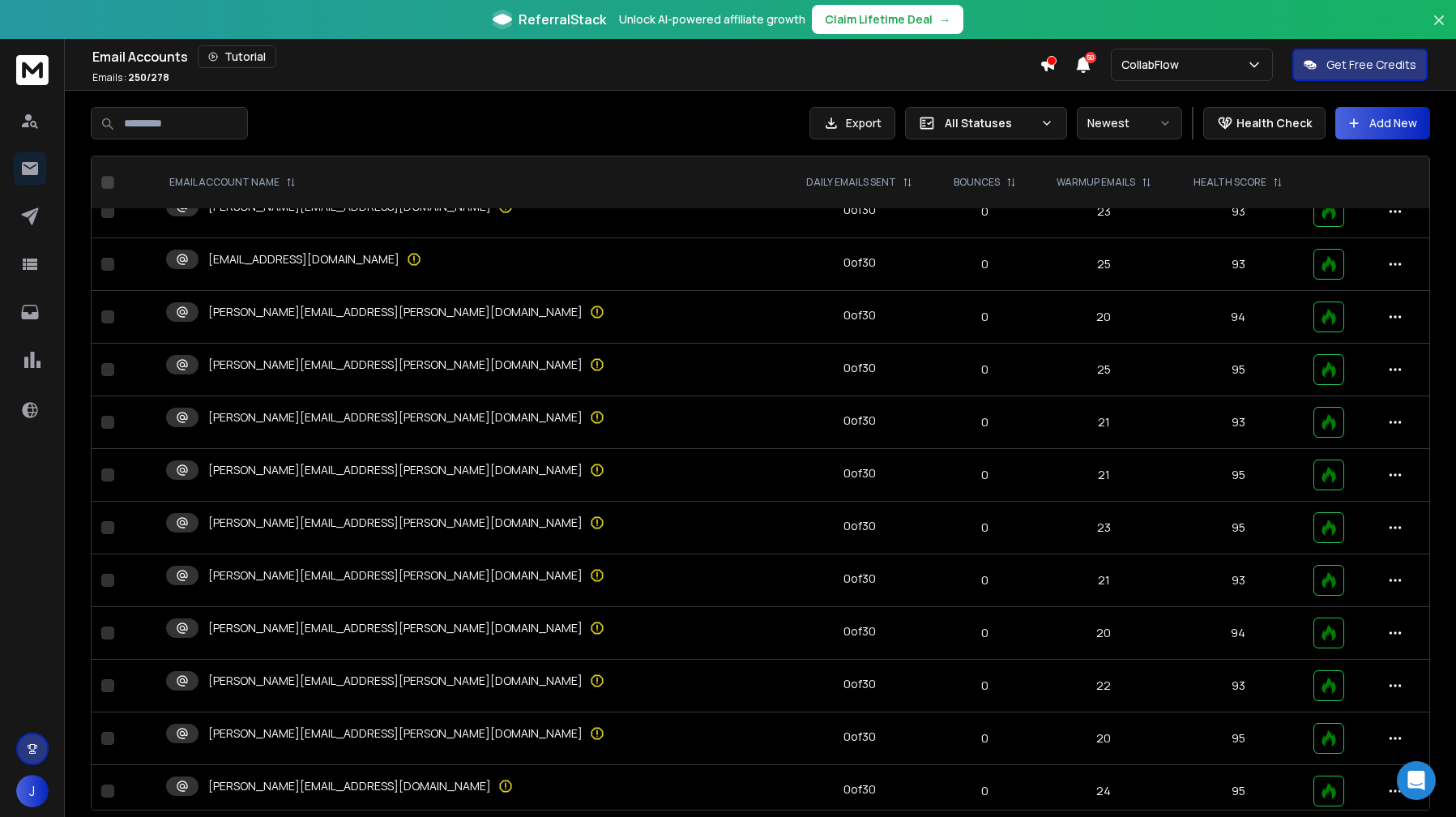
click at [333, 414] on p "[PERSON_NAME][EMAIL_ADDRESS][PERSON_NAME][DOMAIN_NAME]" at bounding box center [396, 418] width 375 height 17
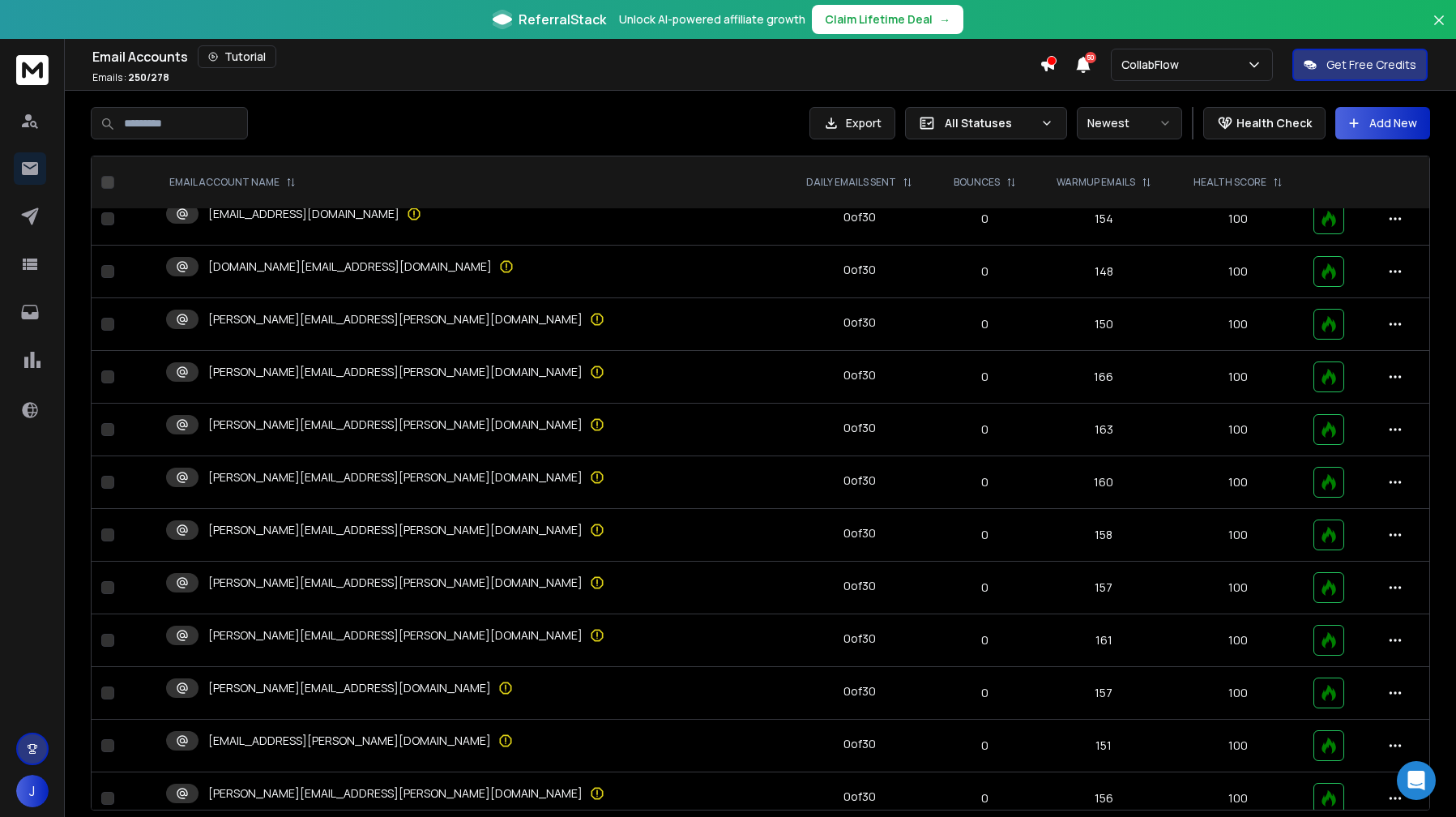
scroll to position [7249, 0]
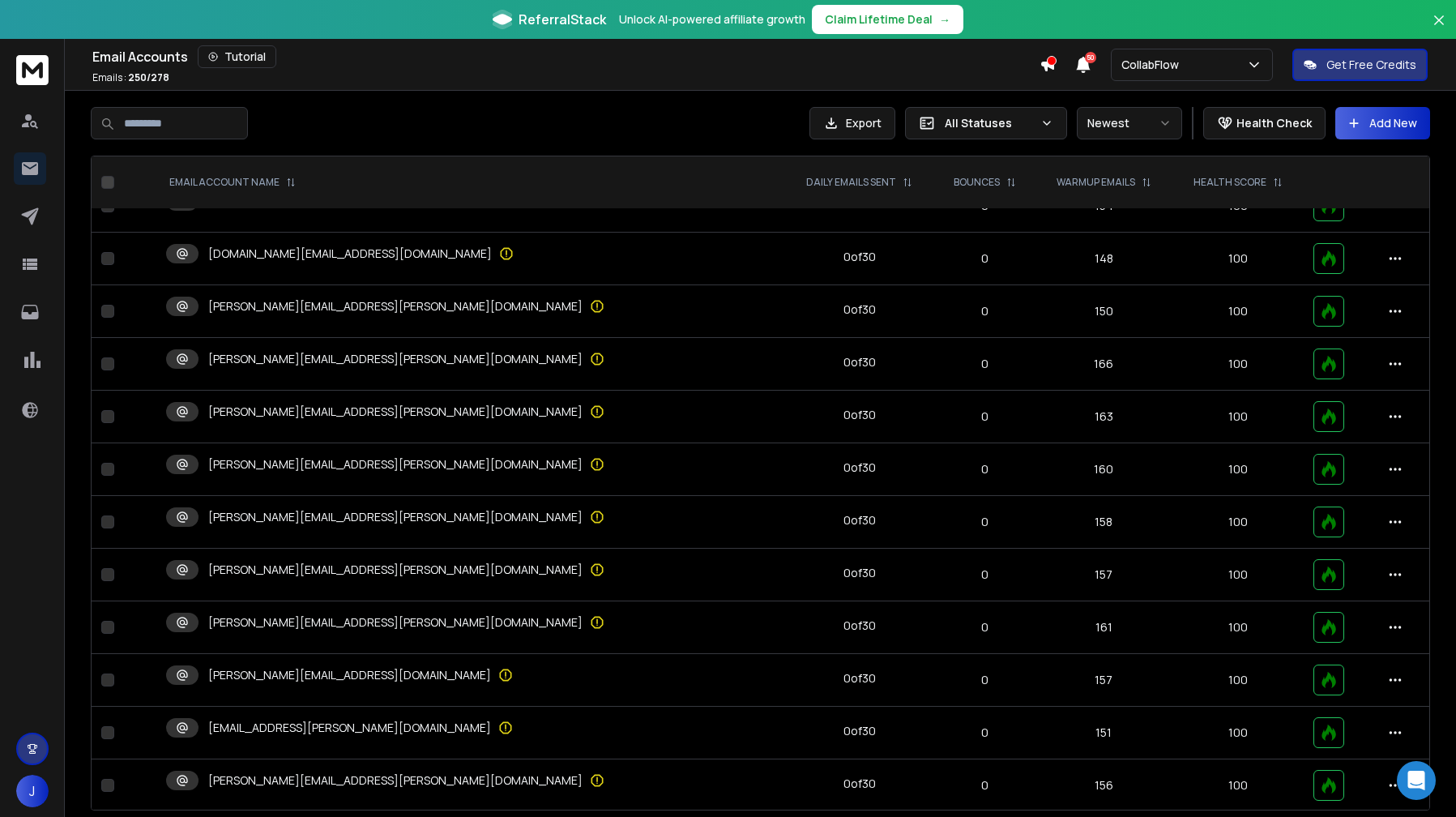
click at [322, 570] on p "[PERSON_NAME][EMAIL_ADDRESS][PERSON_NAME][DOMAIN_NAME]" at bounding box center [396, 571] width 375 height 17
click at [338, 625] on p "[PERSON_NAME][EMAIL_ADDRESS][PERSON_NAME][DOMAIN_NAME]" at bounding box center [396, 623] width 375 height 17
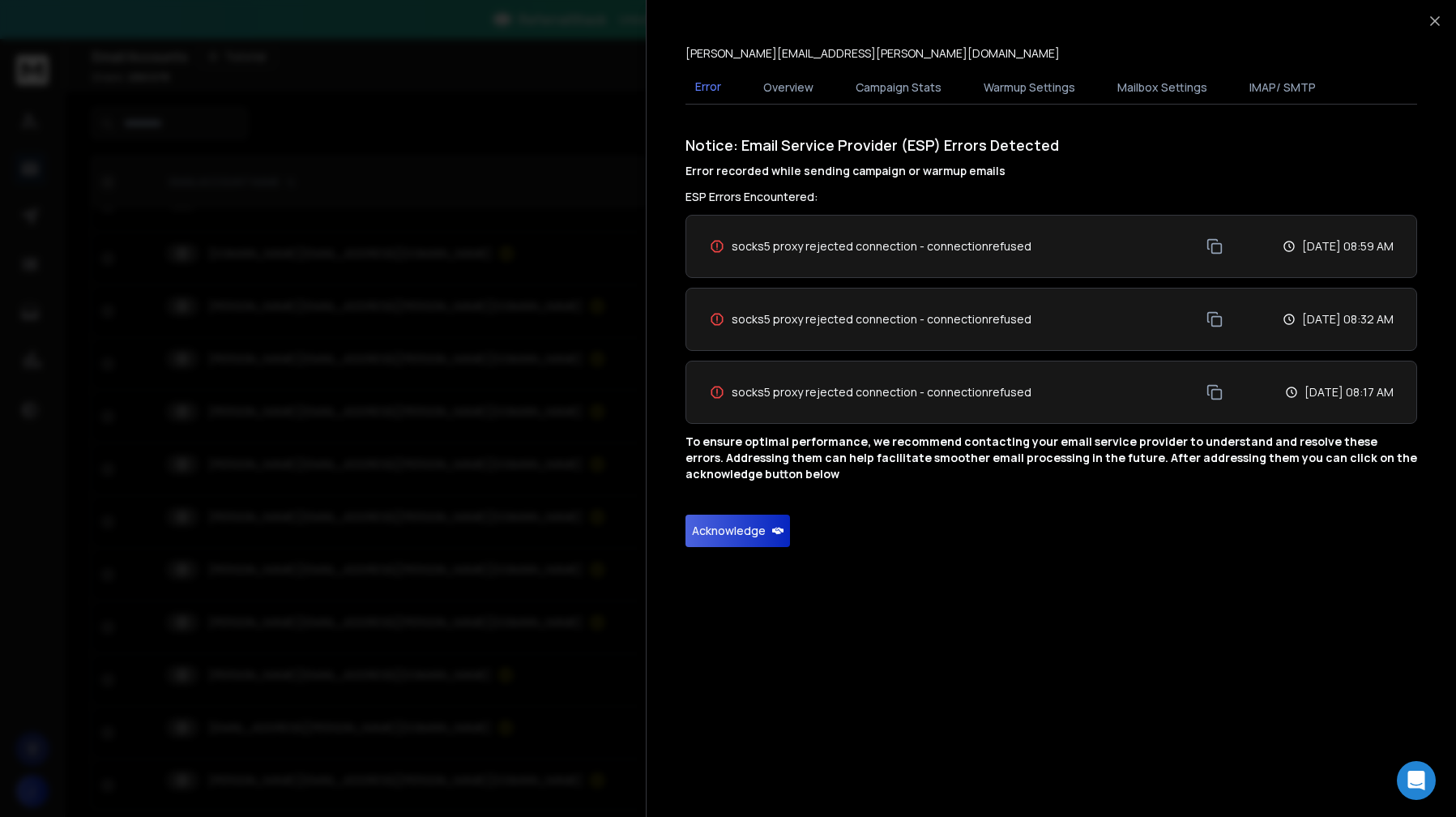
click at [333, 245] on div at bounding box center [728, 408] width 1456 height 817
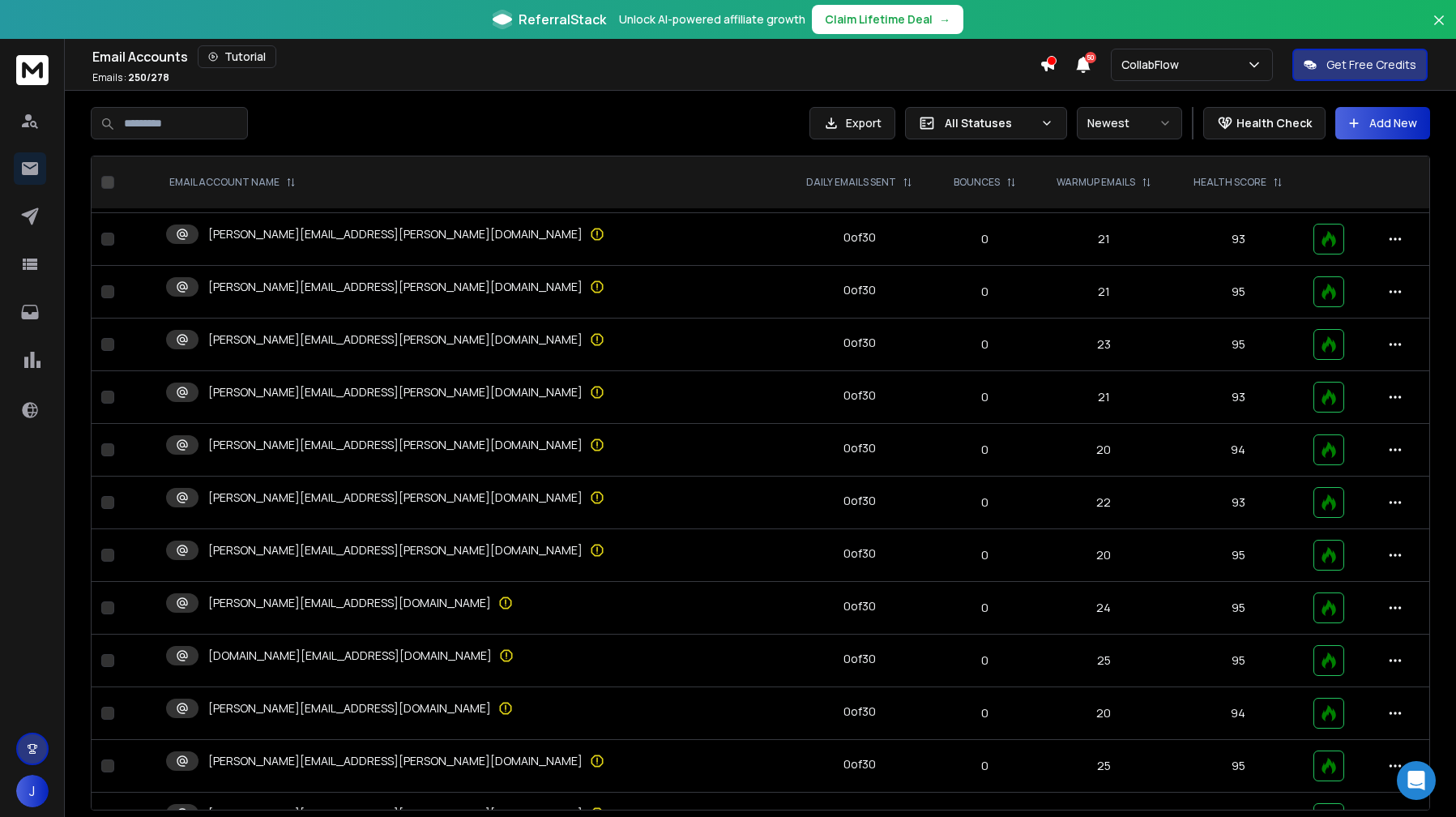
scroll to position [9114, 0]
click at [338, 347] on div "[PERSON_NAME][EMAIL_ADDRESS][PERSON_NAME][DOMAIN_NAME]" at bounding box center [374, 338] width 416 height 19
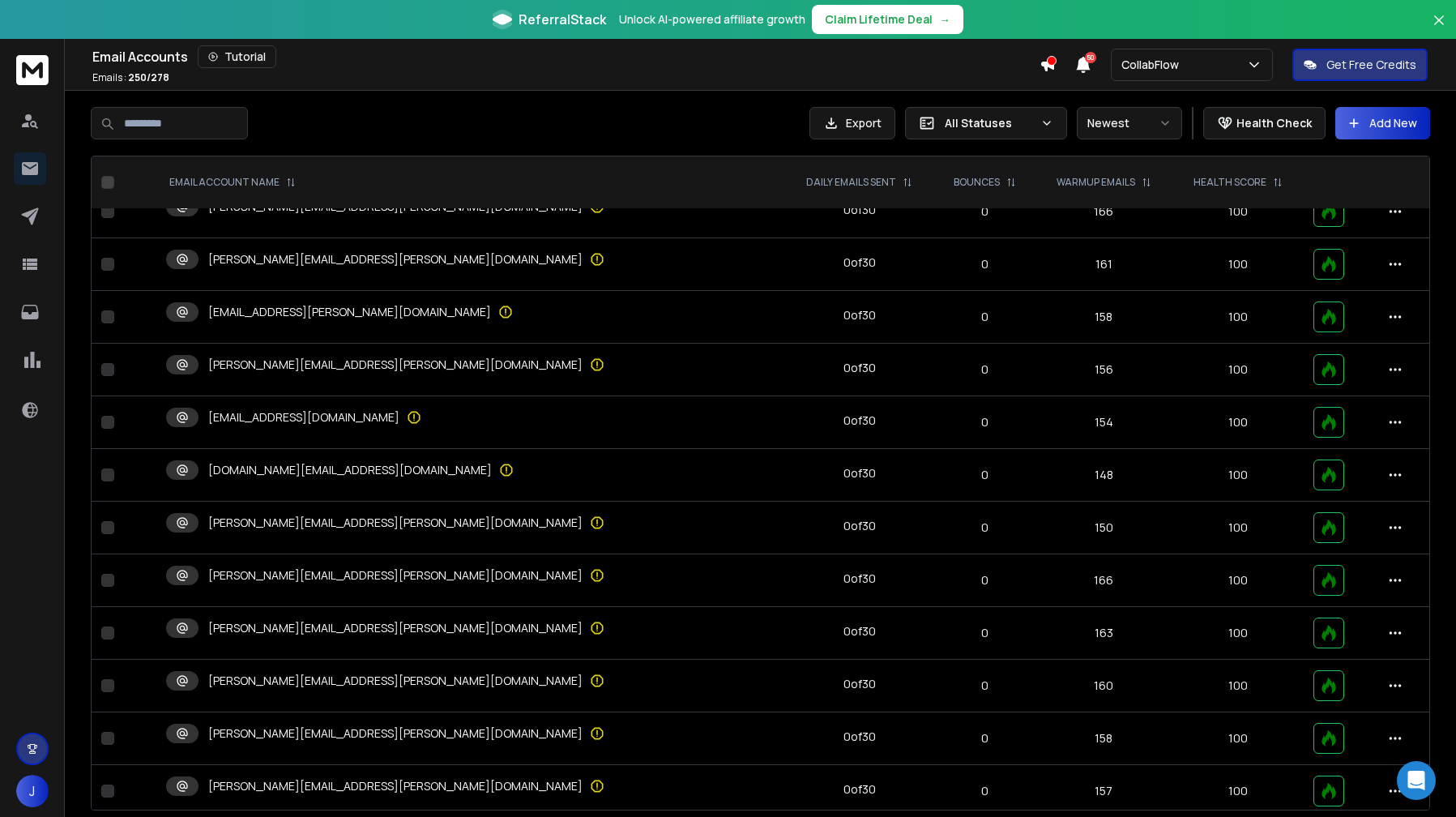
scroll to position [7027, 0]
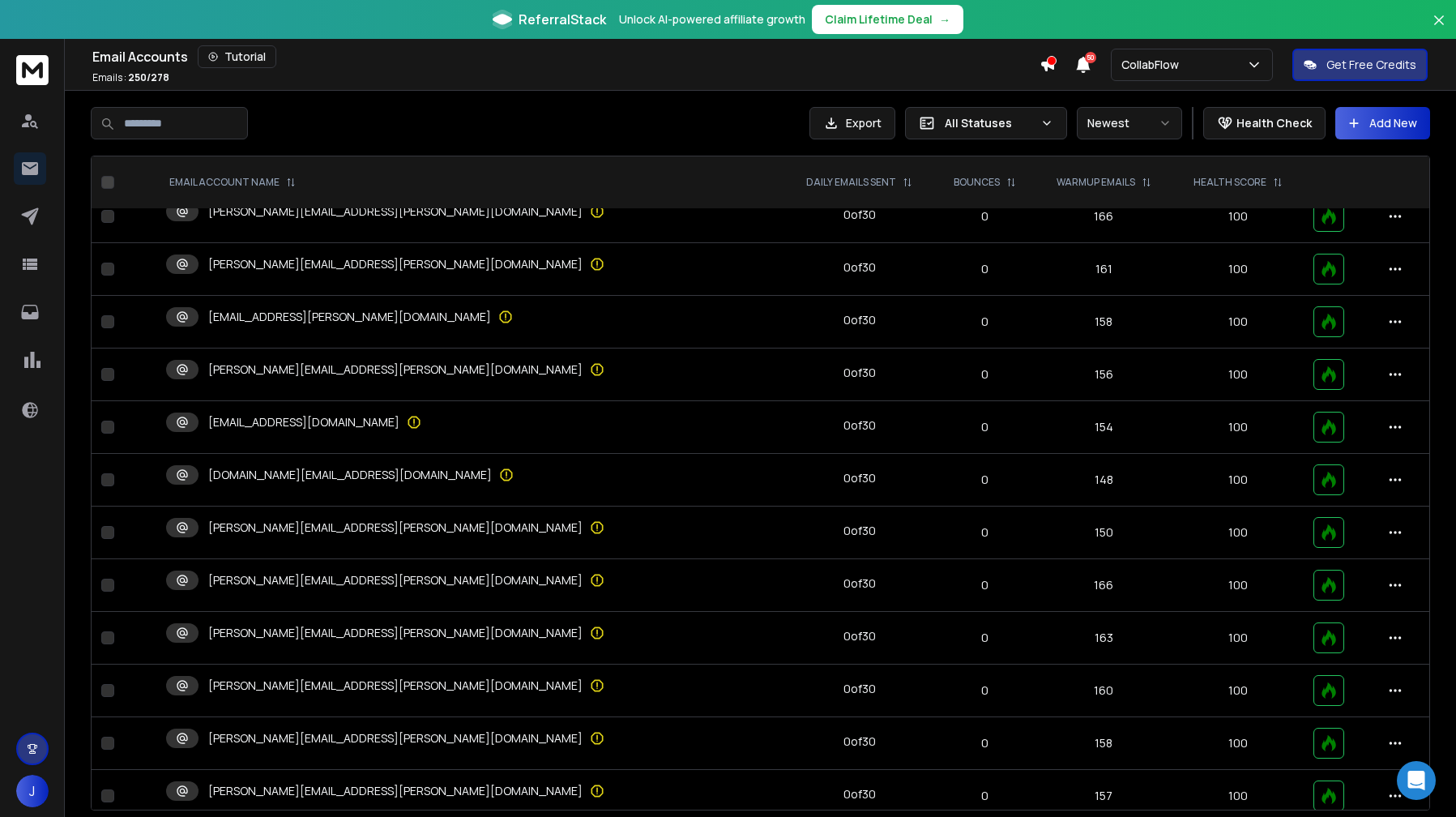
click at [316, 371] on p "[PERSON_NAME][EMAIL_ADDRESS][PERSON_NAME][DOMAIN_NAME]" at bounding box center [396, 370] width 375 height 17
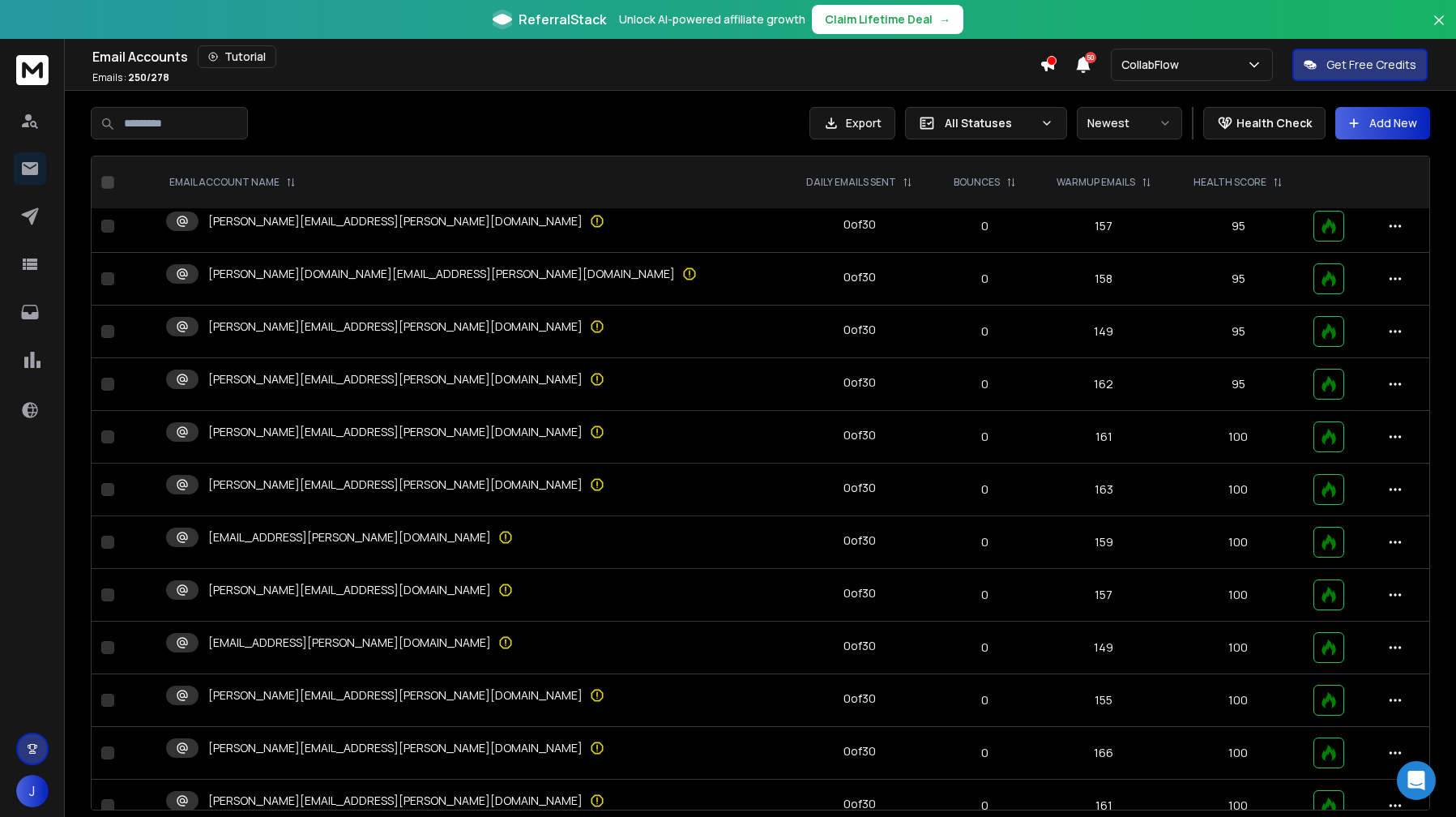
scroll to position [6462, 0]
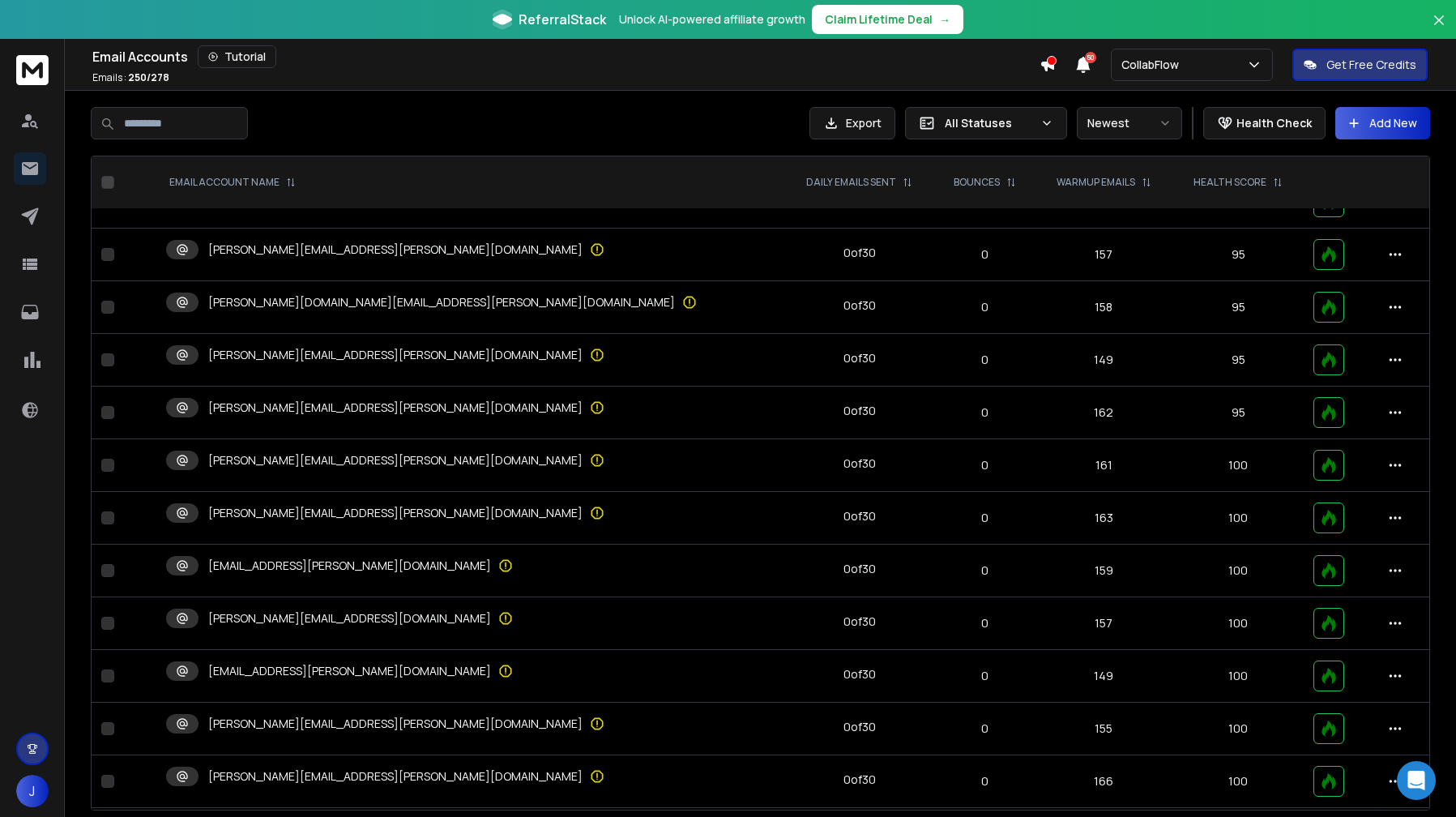
click at [295, 415] on p "[PERSON_NAME][EMAIL_ADDRESS][PERSON_NAME][DOMAIN_NAME]" at bounding box center [396, 408] width 375 height 17
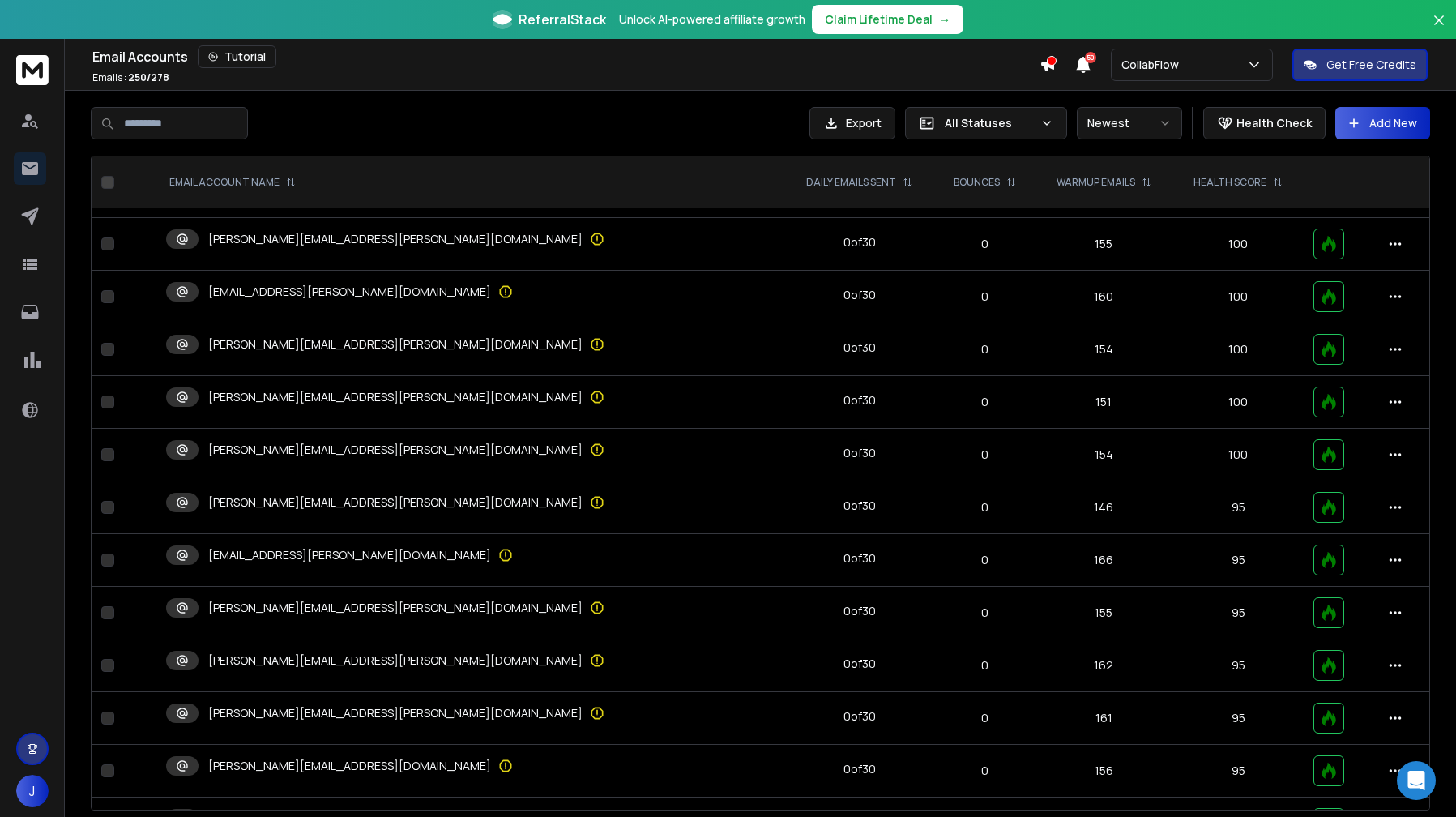
scroll to position [5871, 0]
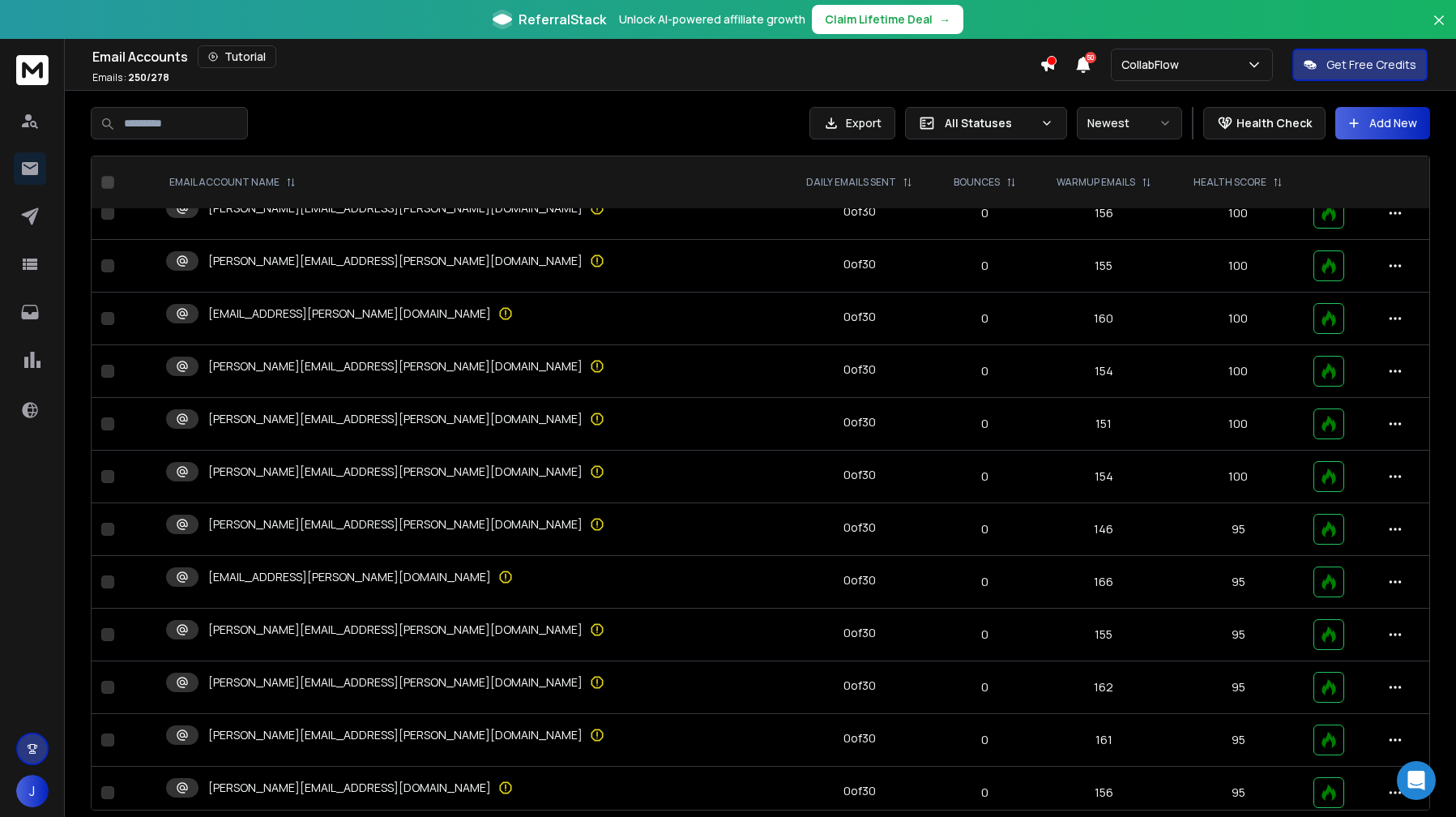
click at [347, 470] on p "[PERSON_NAME][EMAIL_ADDRESS][PERSON_NAME][DOMAIN_NAME]" at bounding box center [396, 472] width 375 height 17
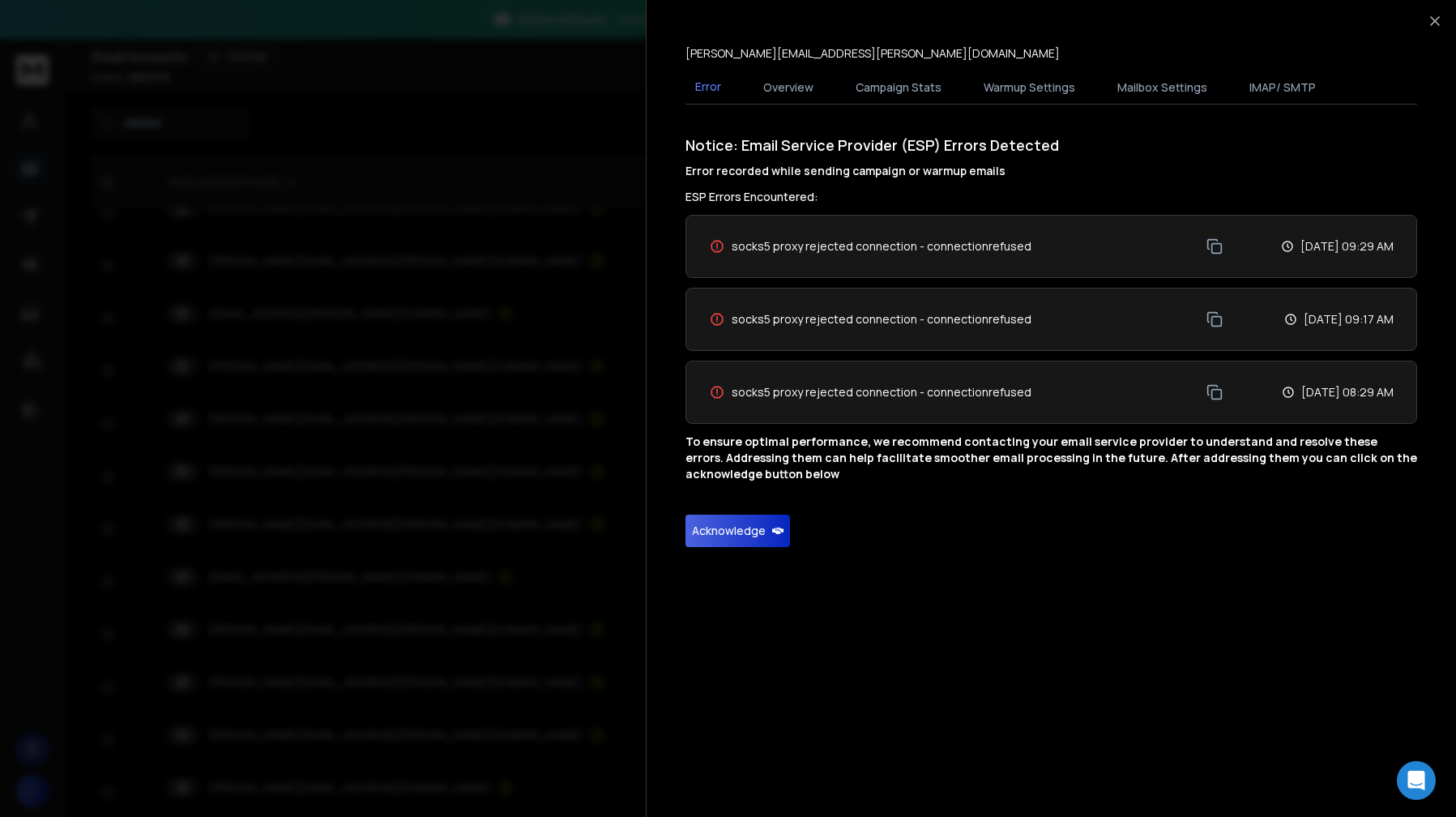
click at [466, 527] on div at bounding box center [728, 408] width 1456 height 817
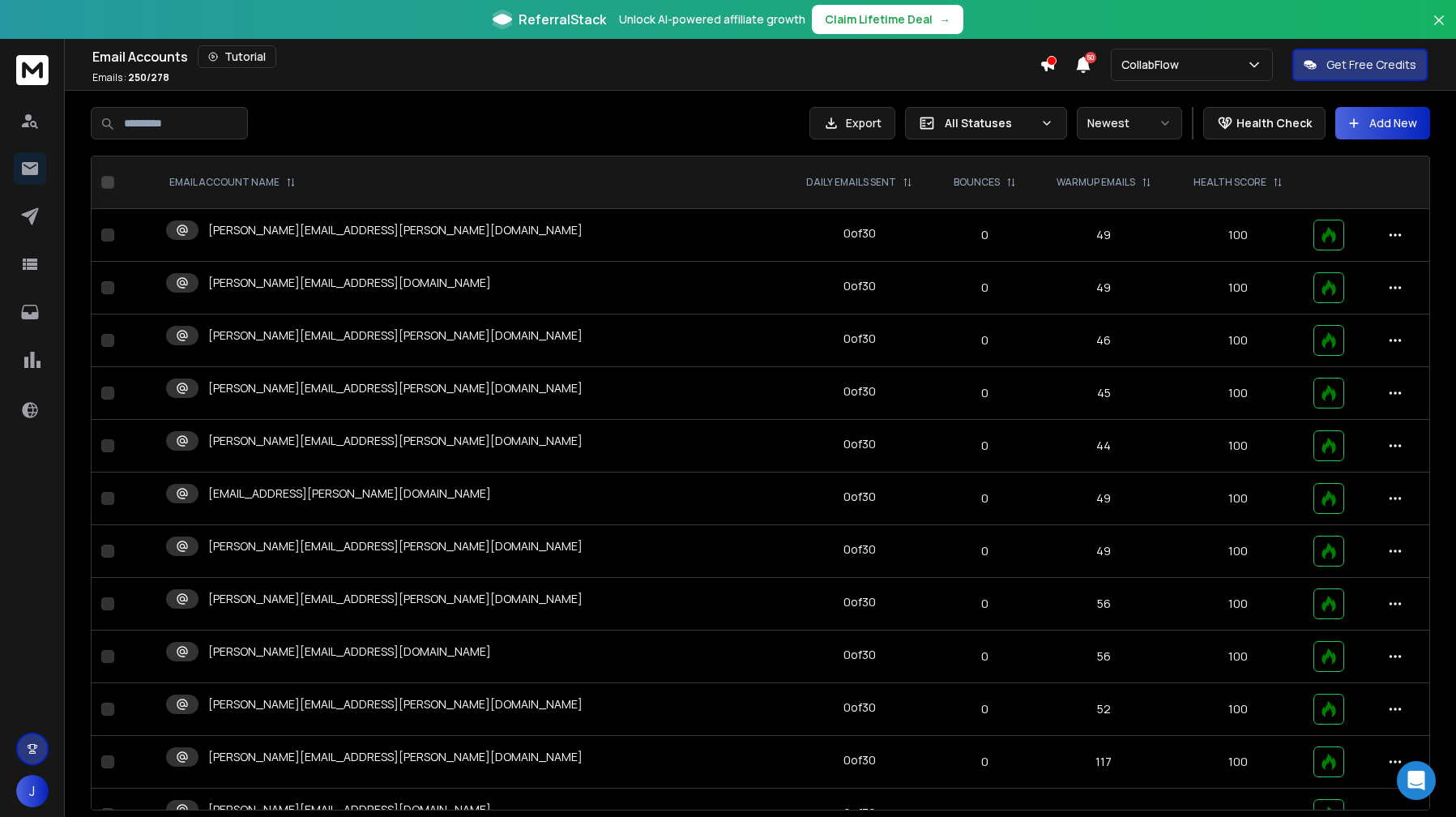
scroll to position [3067, 0]
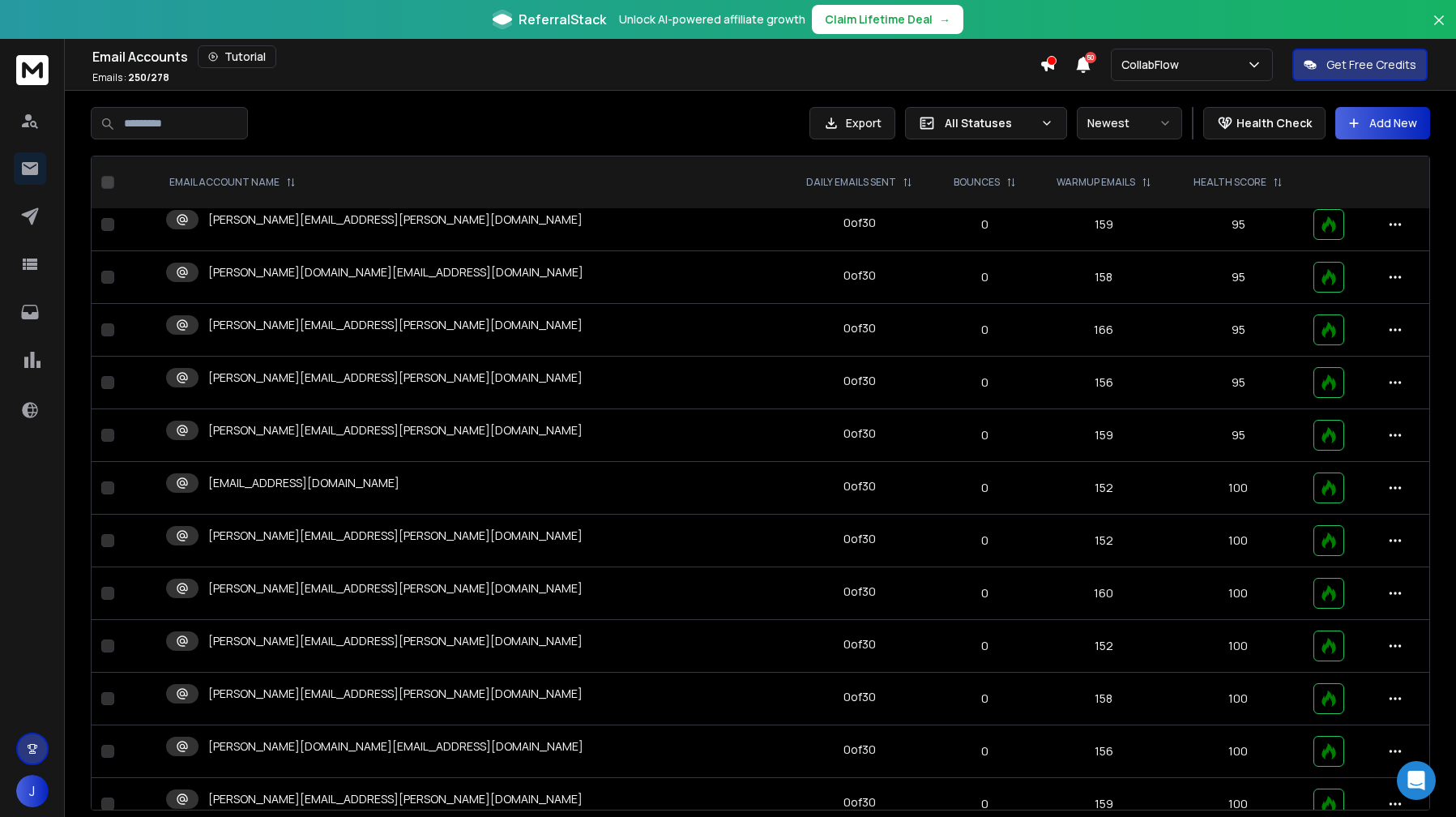
click at [367, 488] on p "Zoe.Wood@enjoycollabflow.com" at bounding box center [304, 484] width 191 height 17
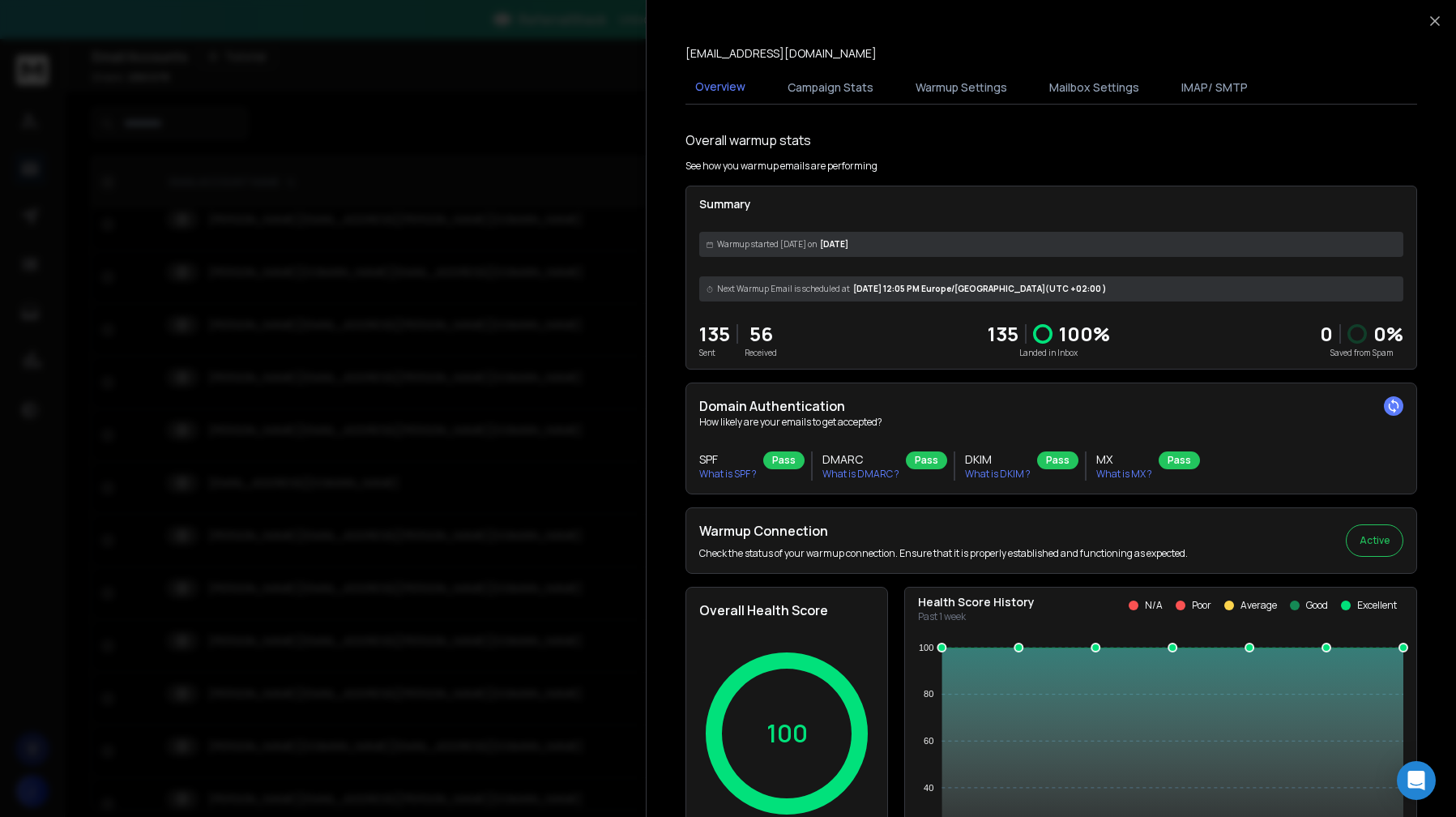
click at [497, 350] on div at bounding box center [728, 408] width 1456 height 817
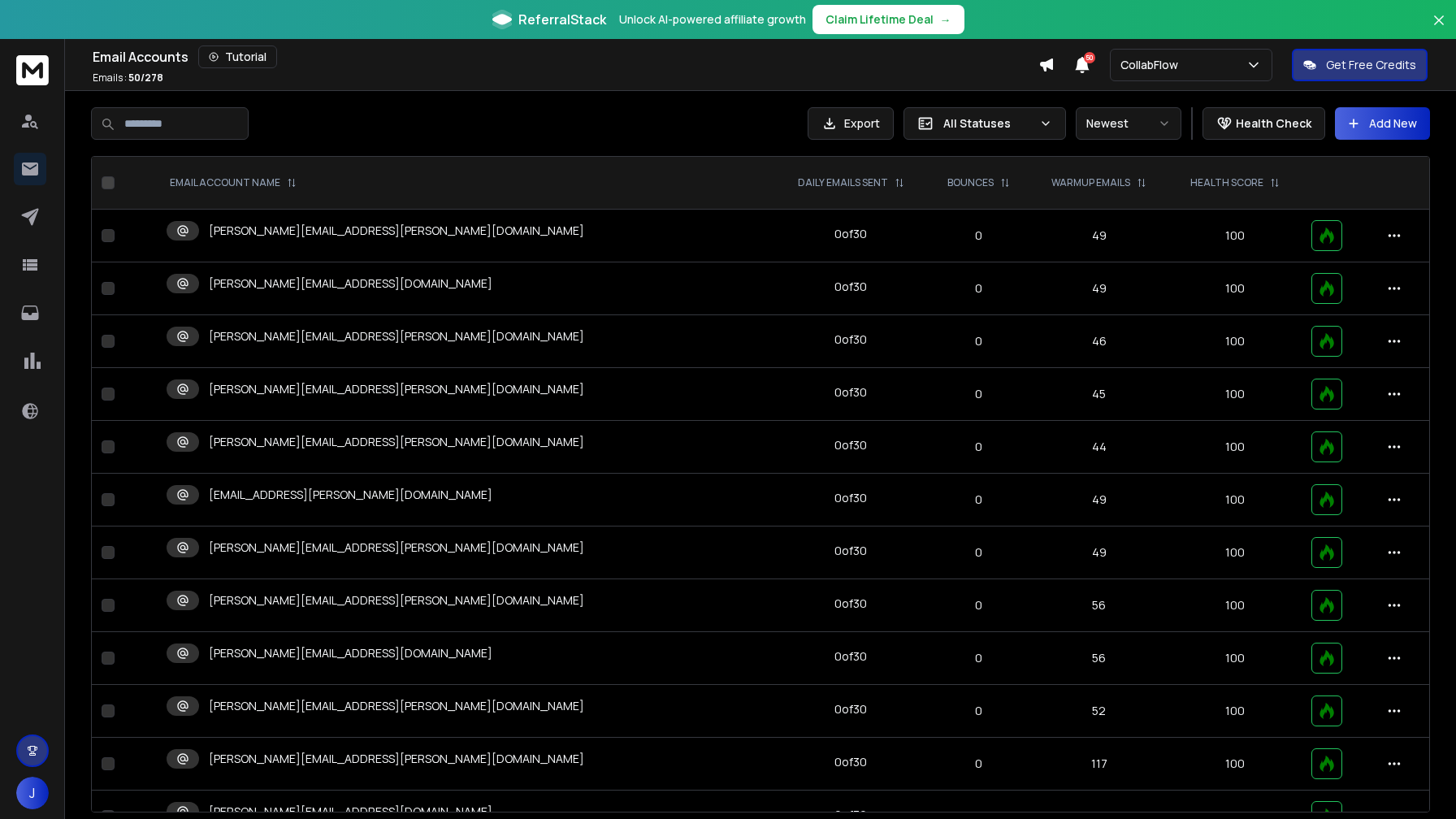
click at [214, 124] on input at bounding box center [169, 123] width 157 height 32
paste input "**********"
type input "**********"
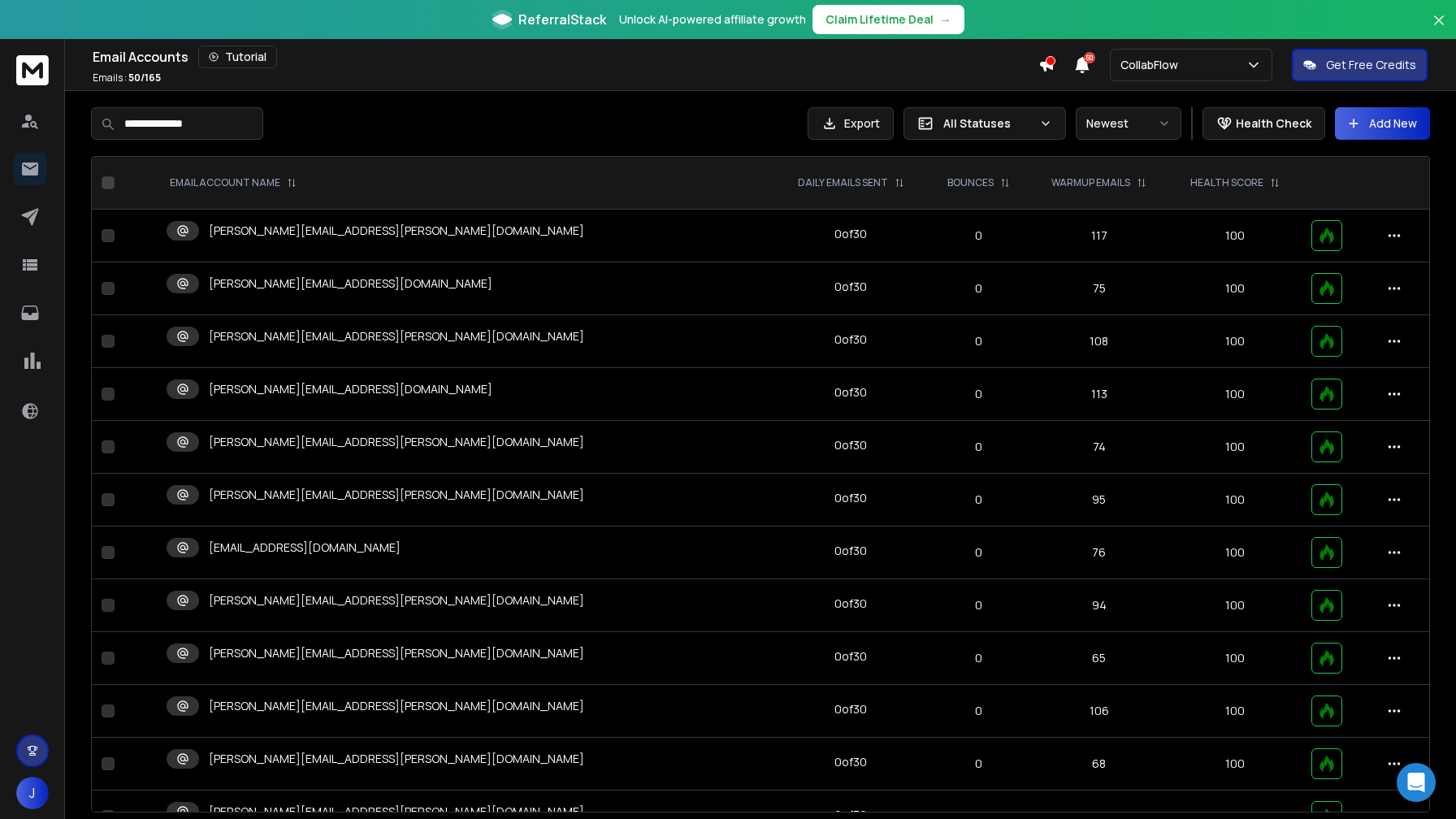
type input "**********"
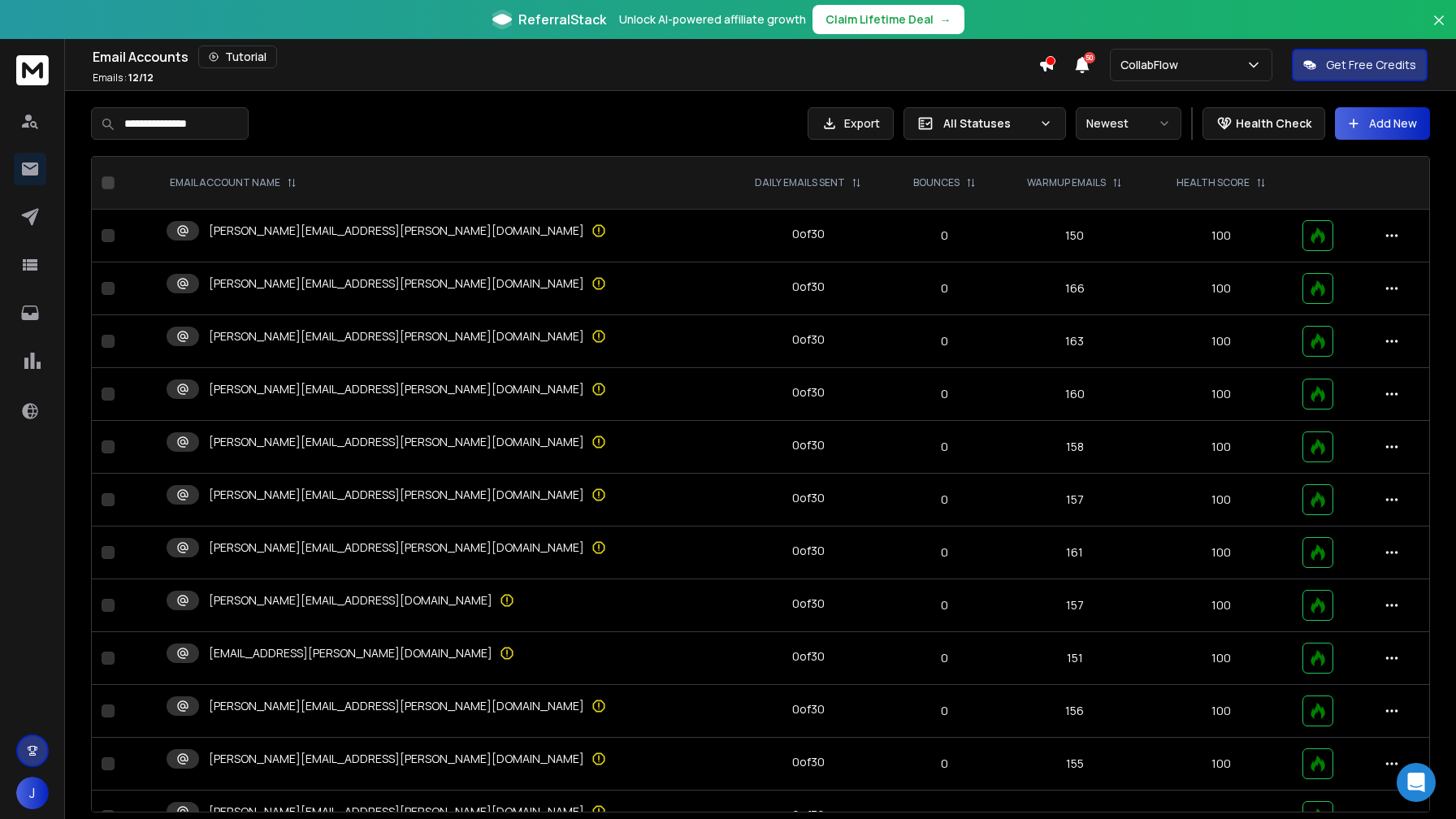
click at [111, 236] on button "button" at bounding box center [108, 236] width 13 height 13
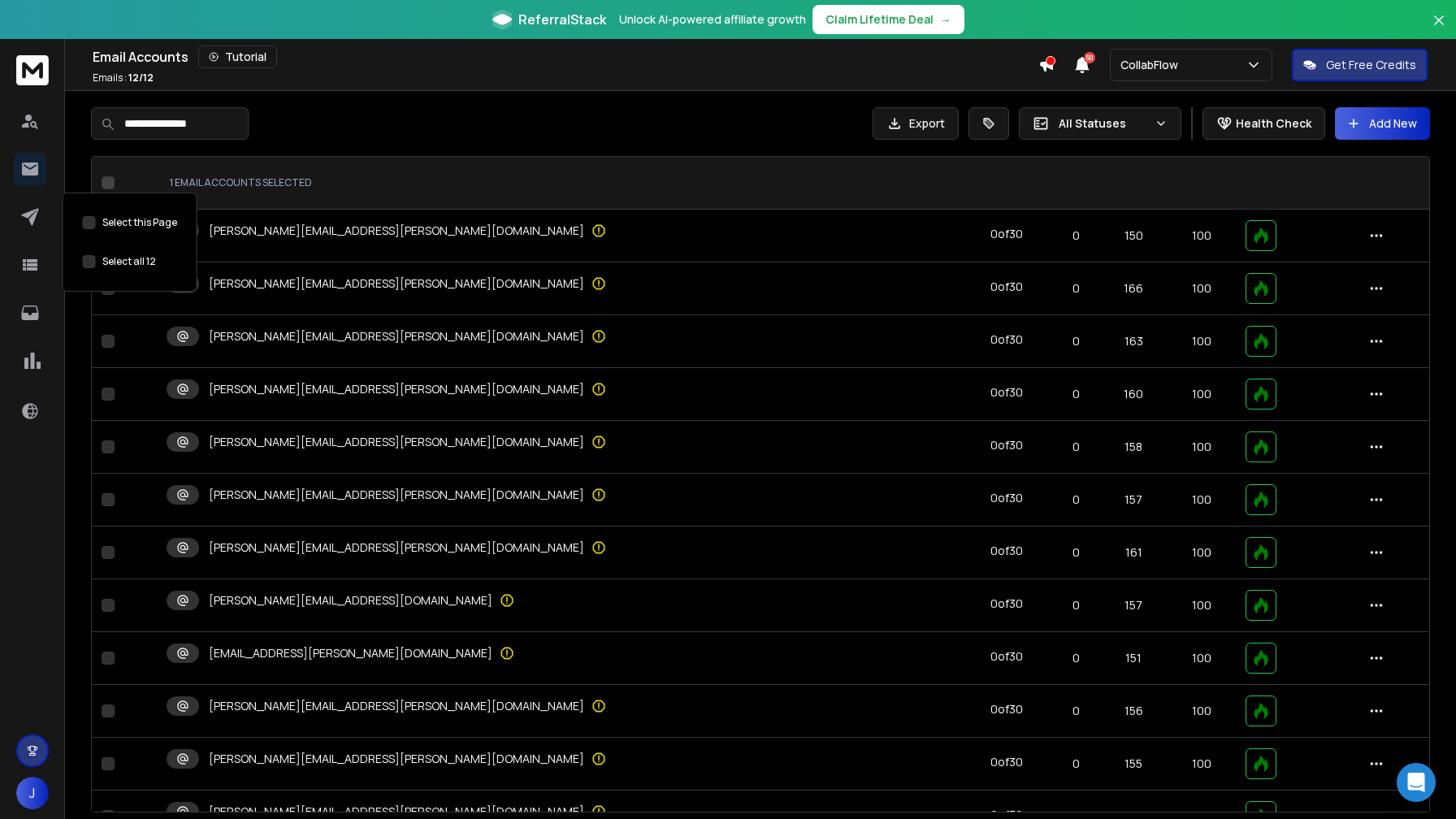
click at [107, 185] on button "Select this Page" at bounding box center [108, 183] width 13 height 13
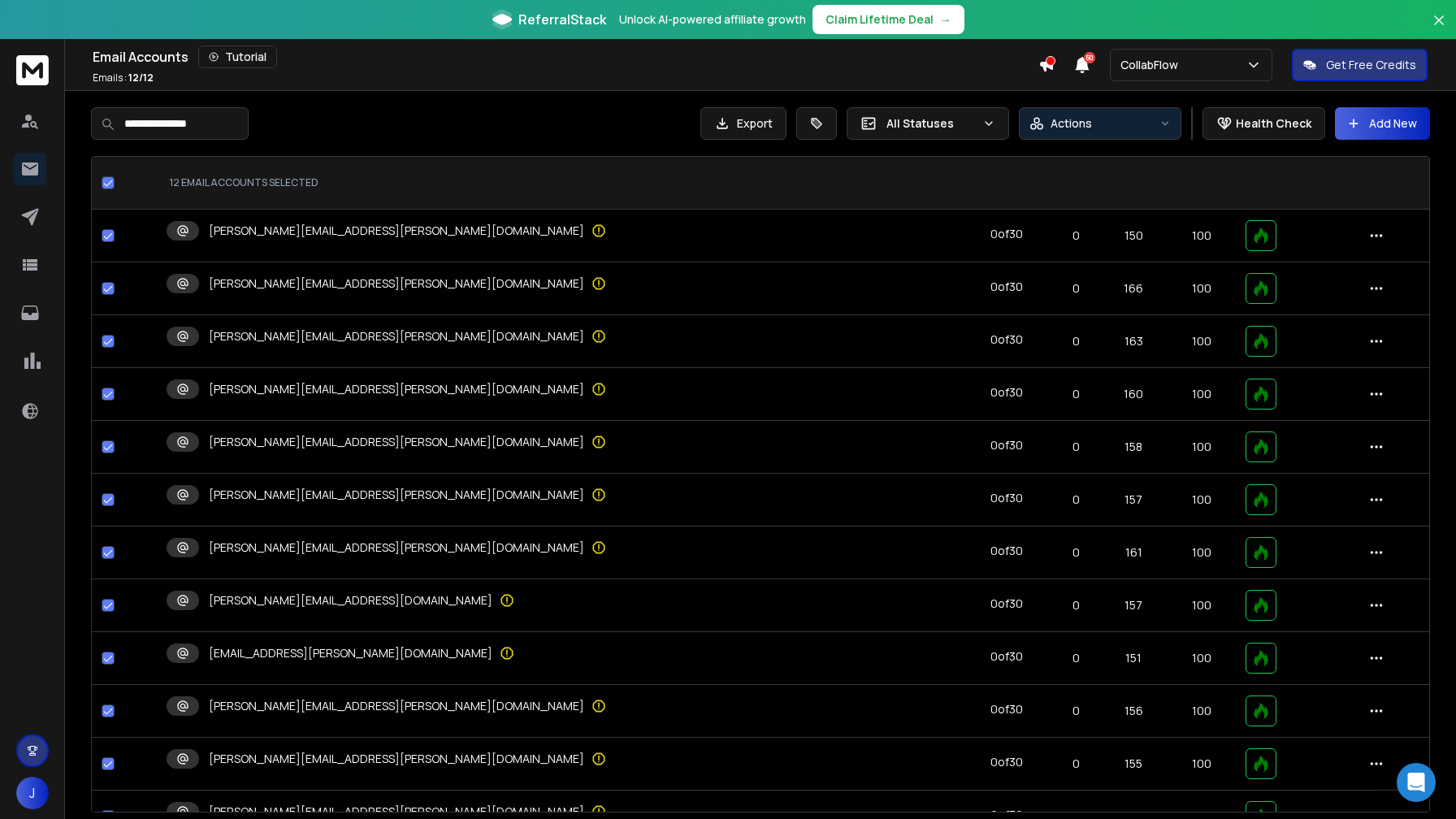
click at [1122, 129] on div "Actions" at bounding box center [1091, 124] width 123 height 17
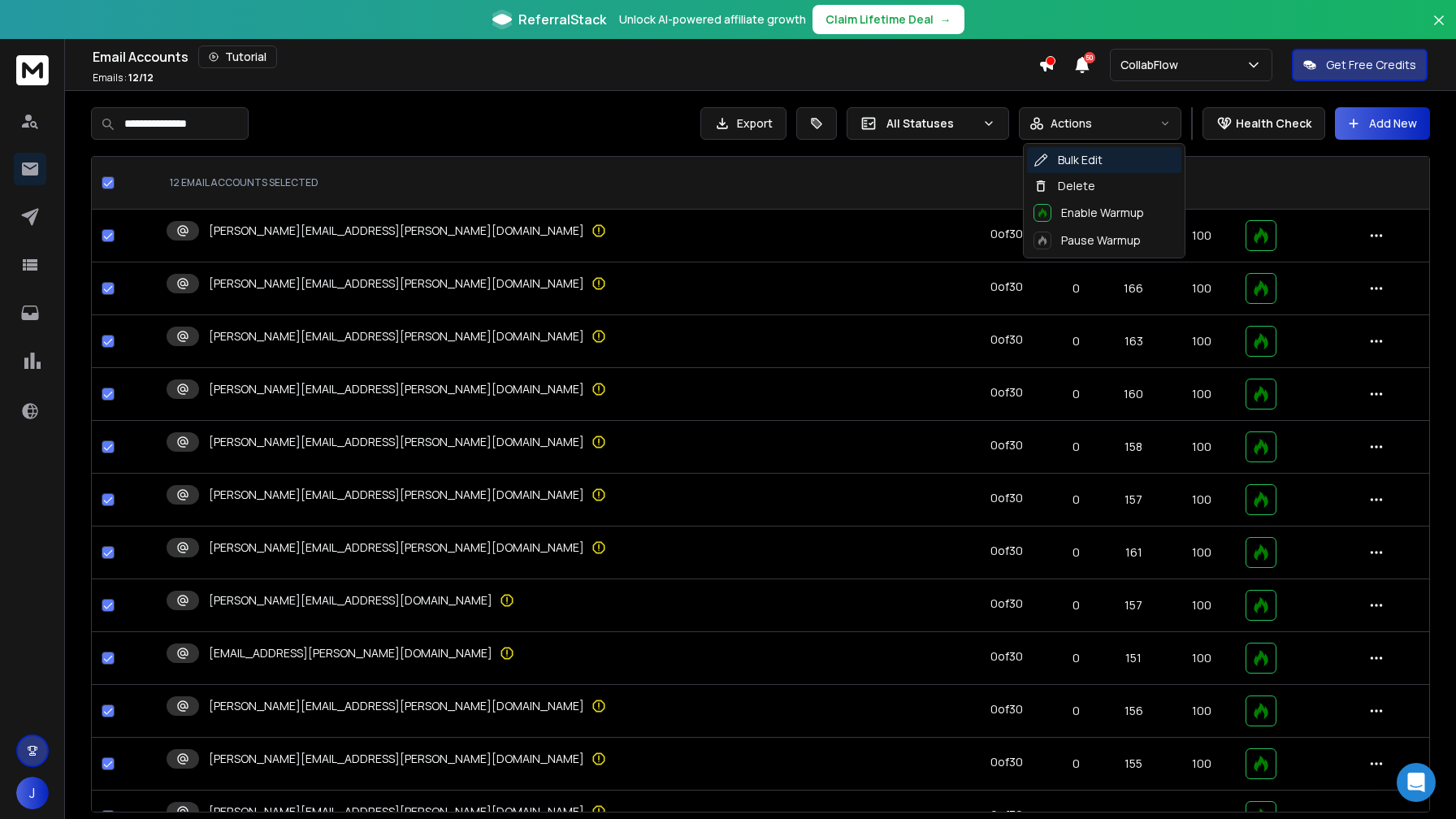
click at [1104, 162] on div "Bulk Edit" at bounding box center [1104, 160] width 154 height 26
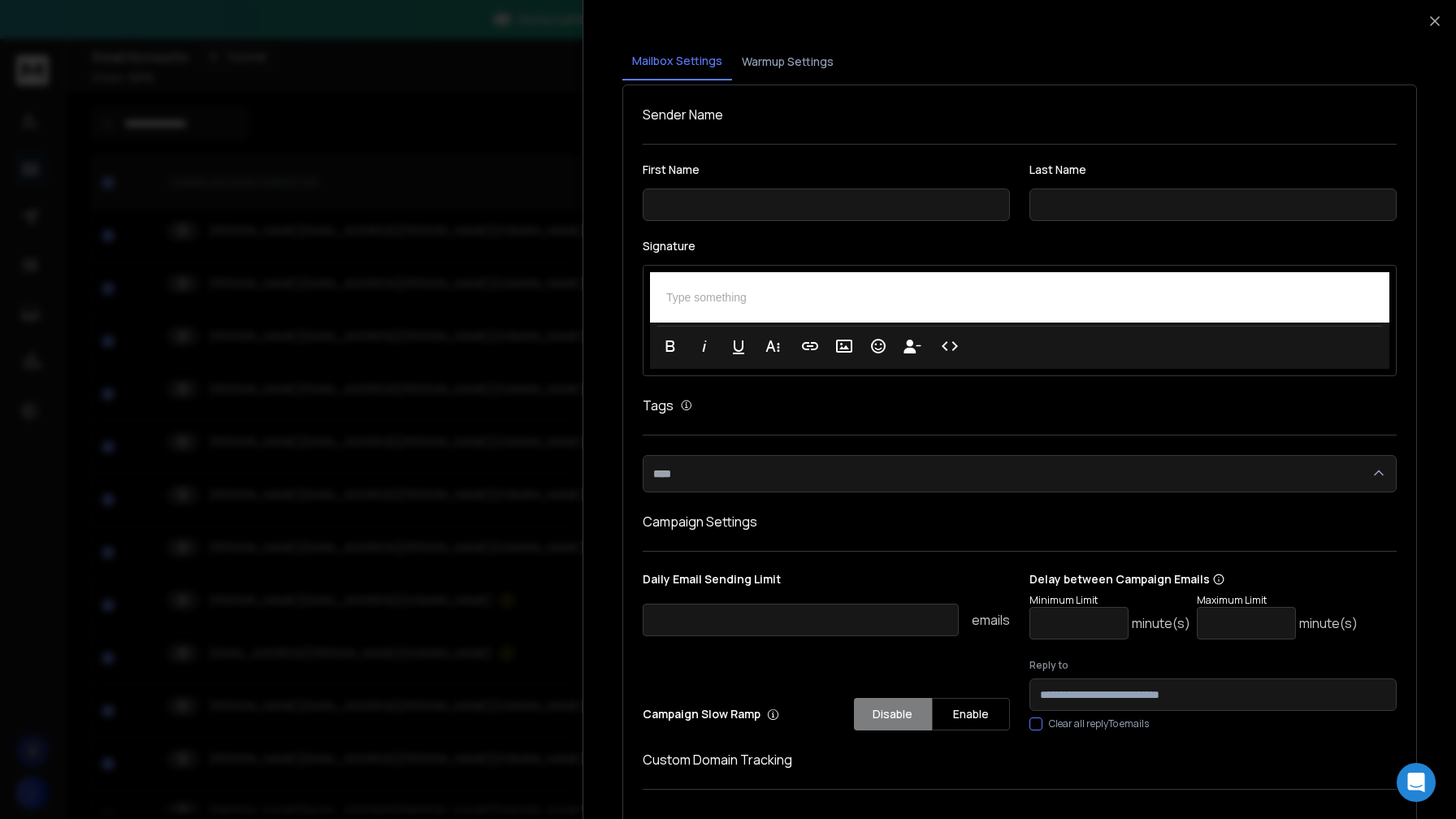
scroll to position [141, 0]
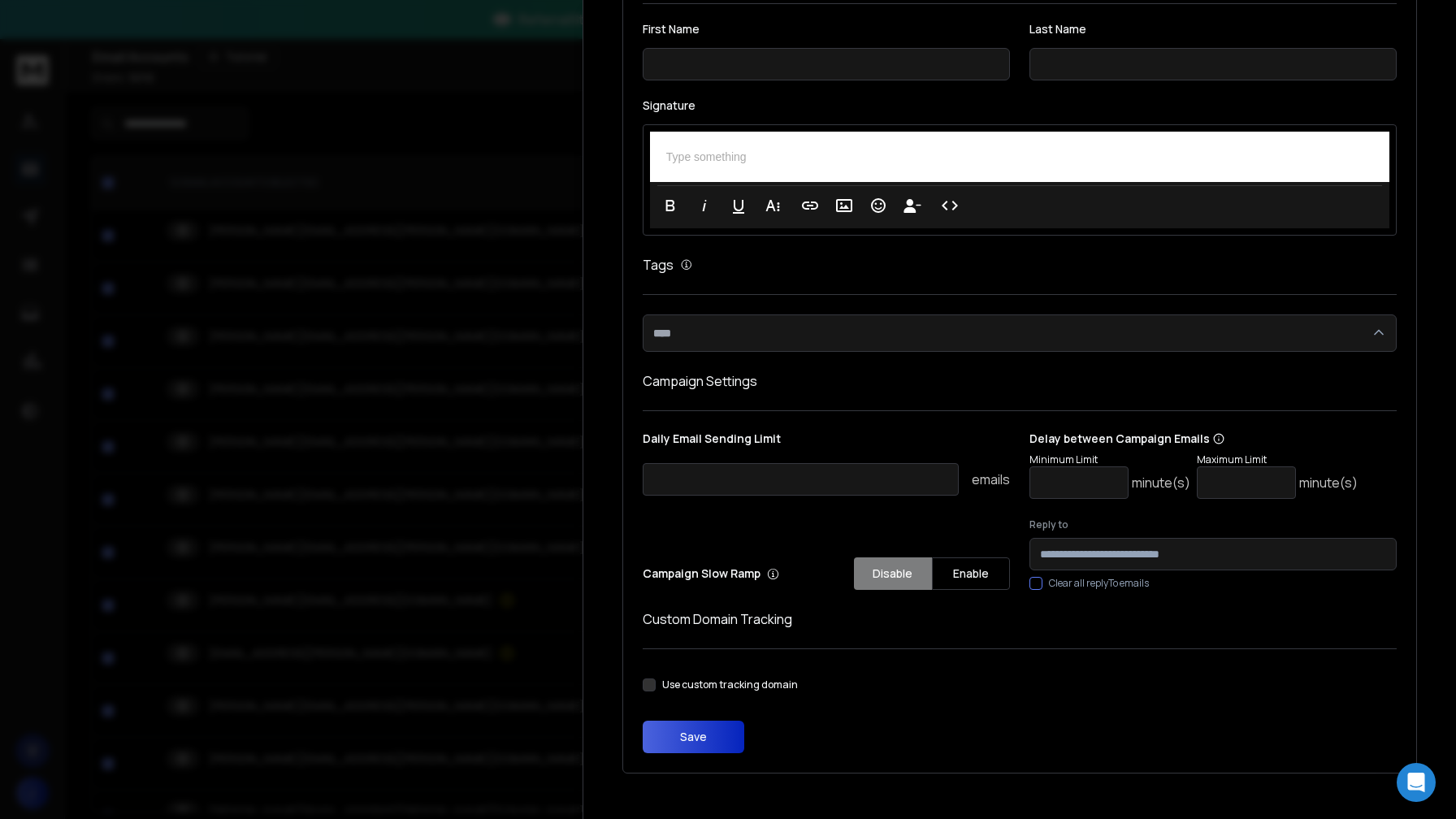
click at [690, 750] on button "Save" at bounding box center [694, 737] width 102 height 32
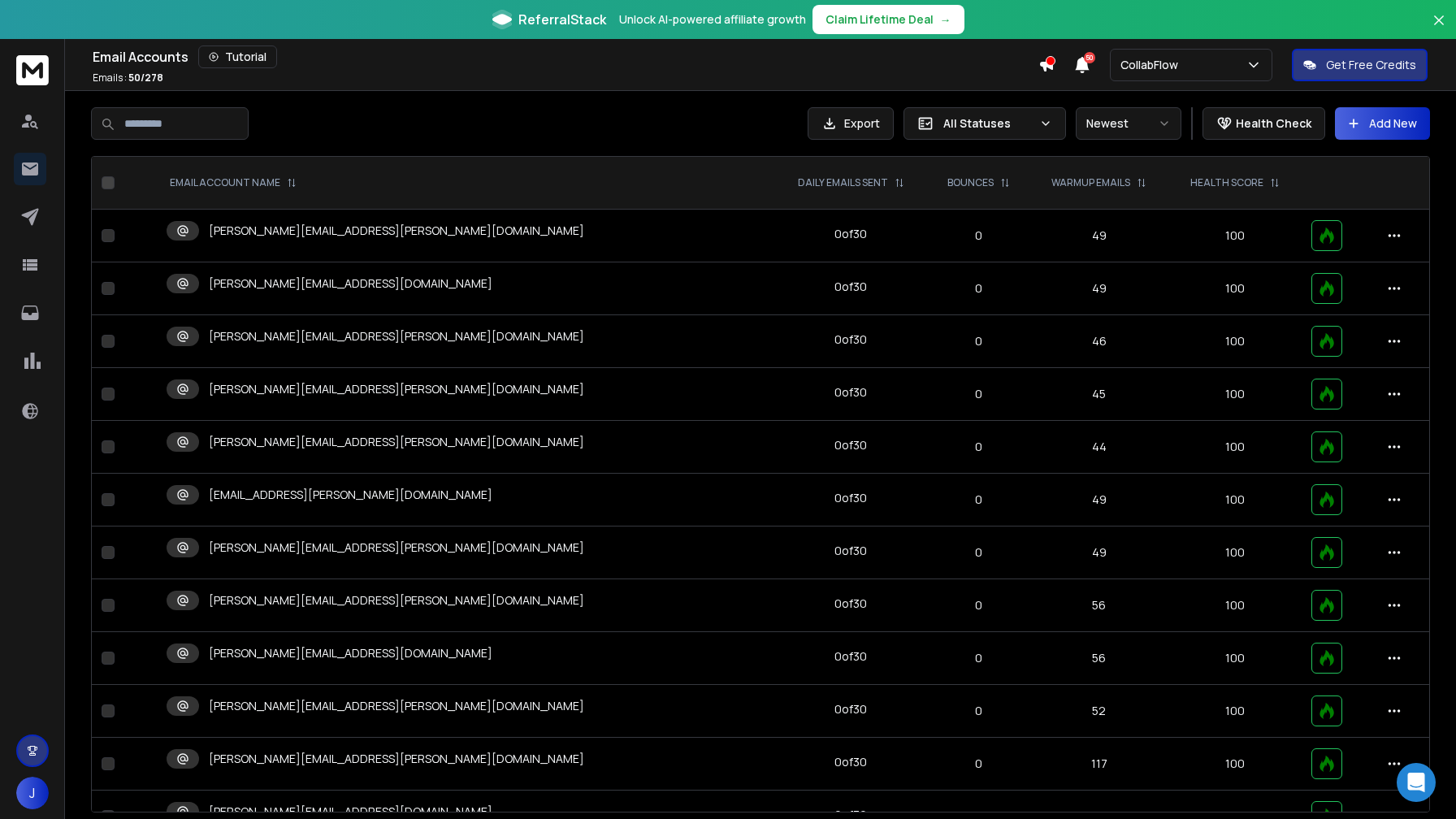
click at [164, 124] on input at bounding box center [169, 123] width 157 height 32
type input "**********"
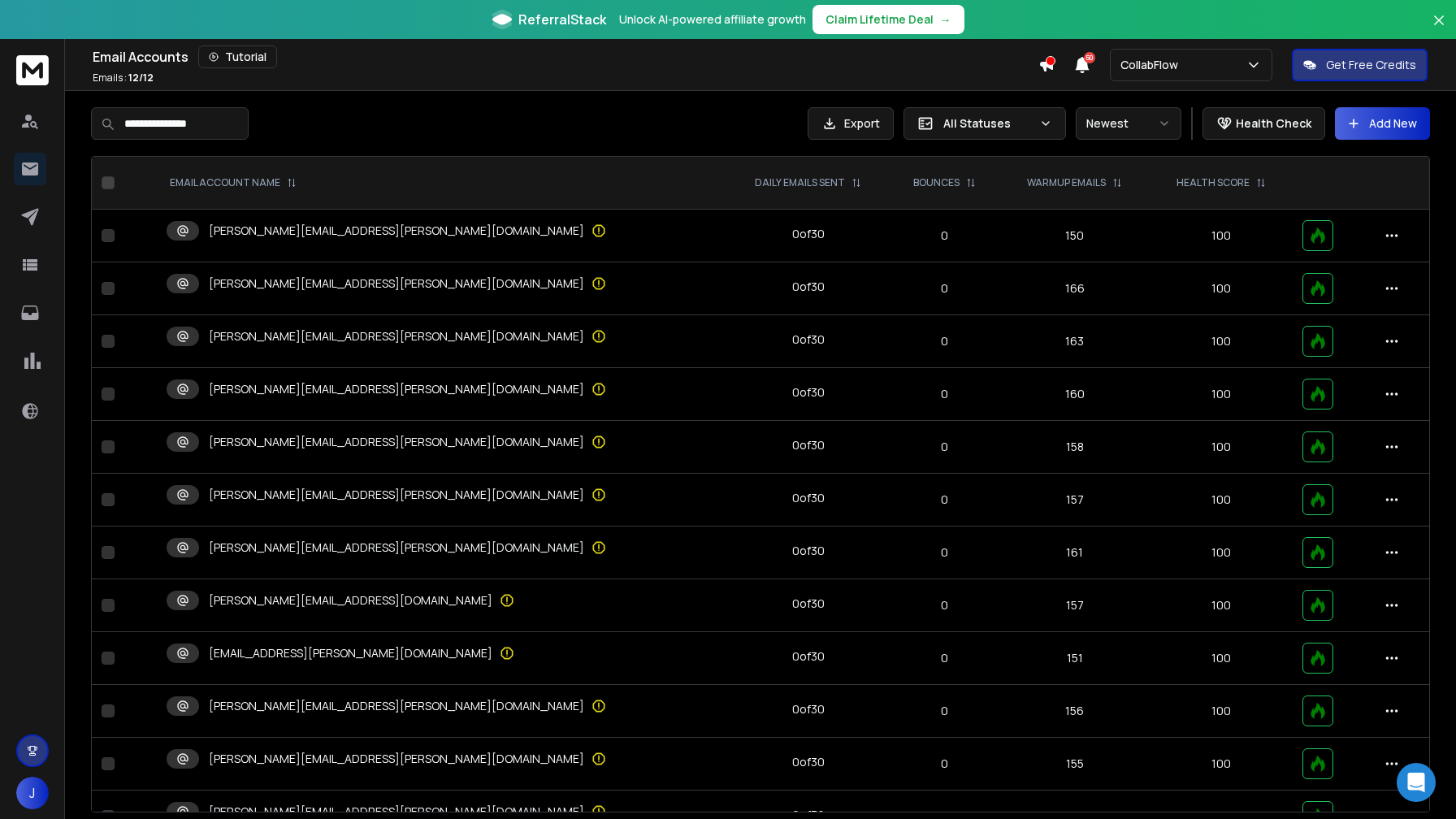
click at [283, 230] on p "[PERSON_NAME][EMAIL_ADDRESS][PERSON_NAME][DOMAIN_NAME]" at bounding box center [397, 231] width 376 height 17
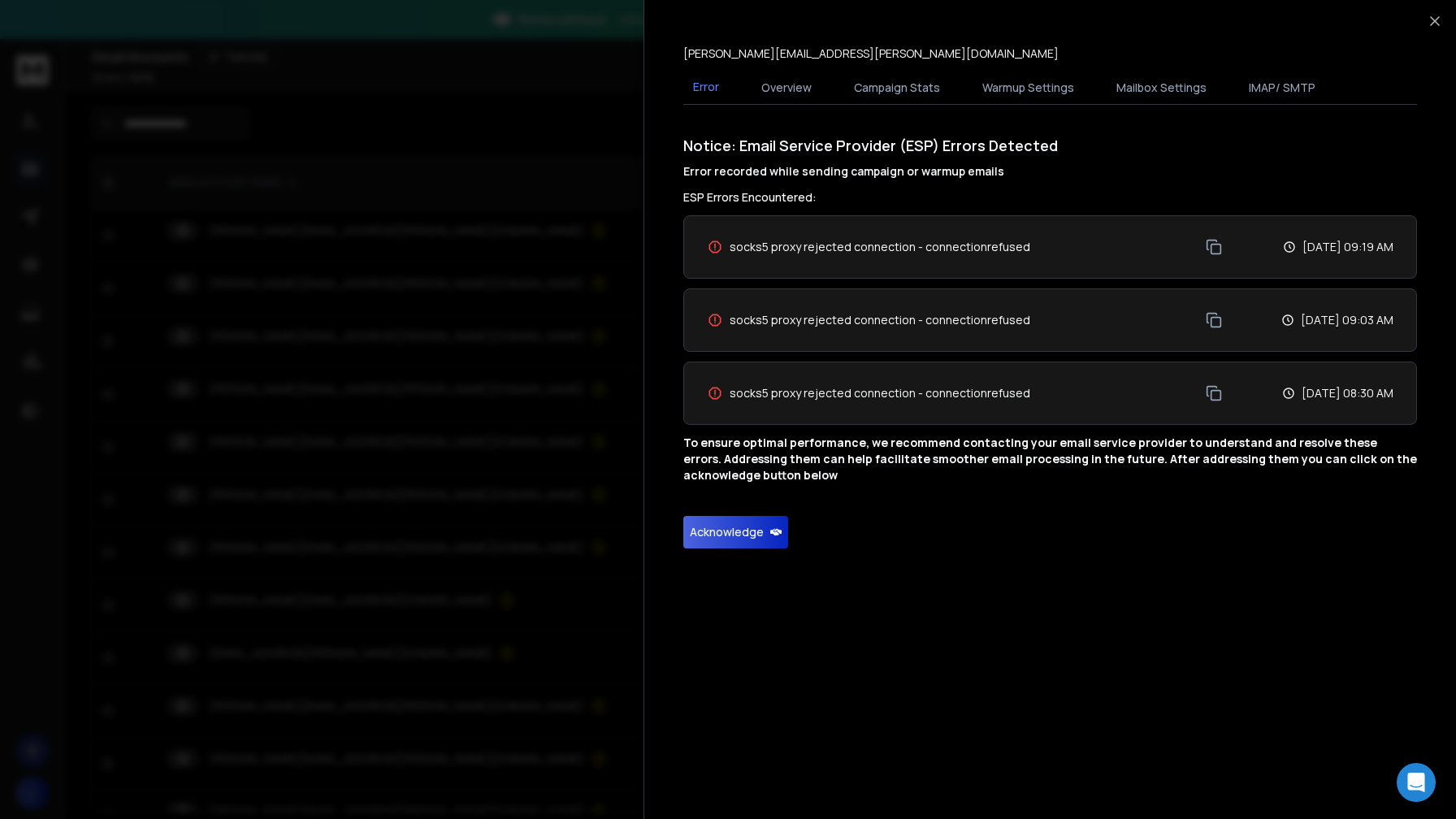
click at [777, 98] on button "Overview" at bounding box center [786, 88] width 70 height 36
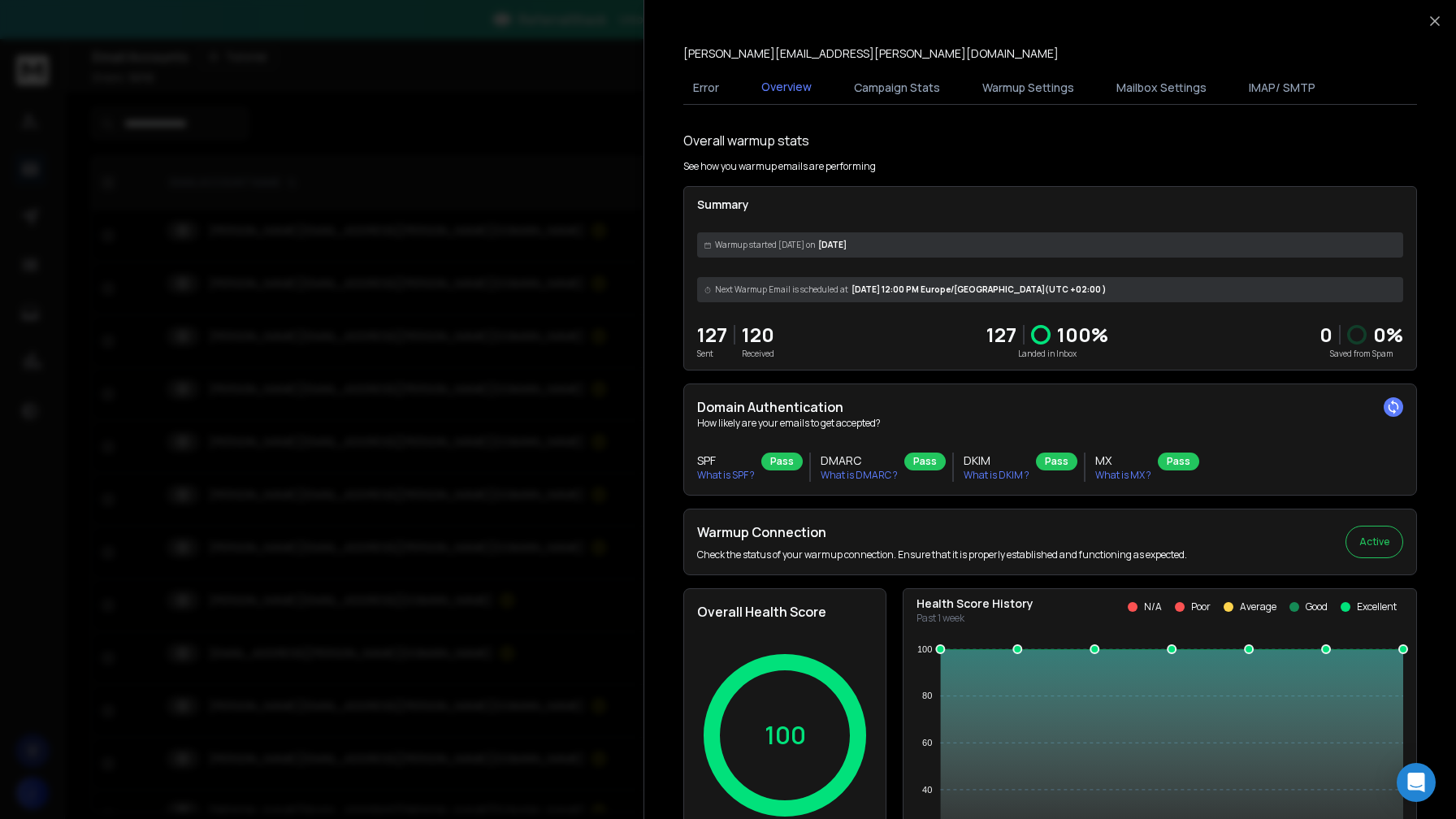
click at [897, 92] on button "Campaign Stats" at bounding box center [896, 88] width 105 height 36
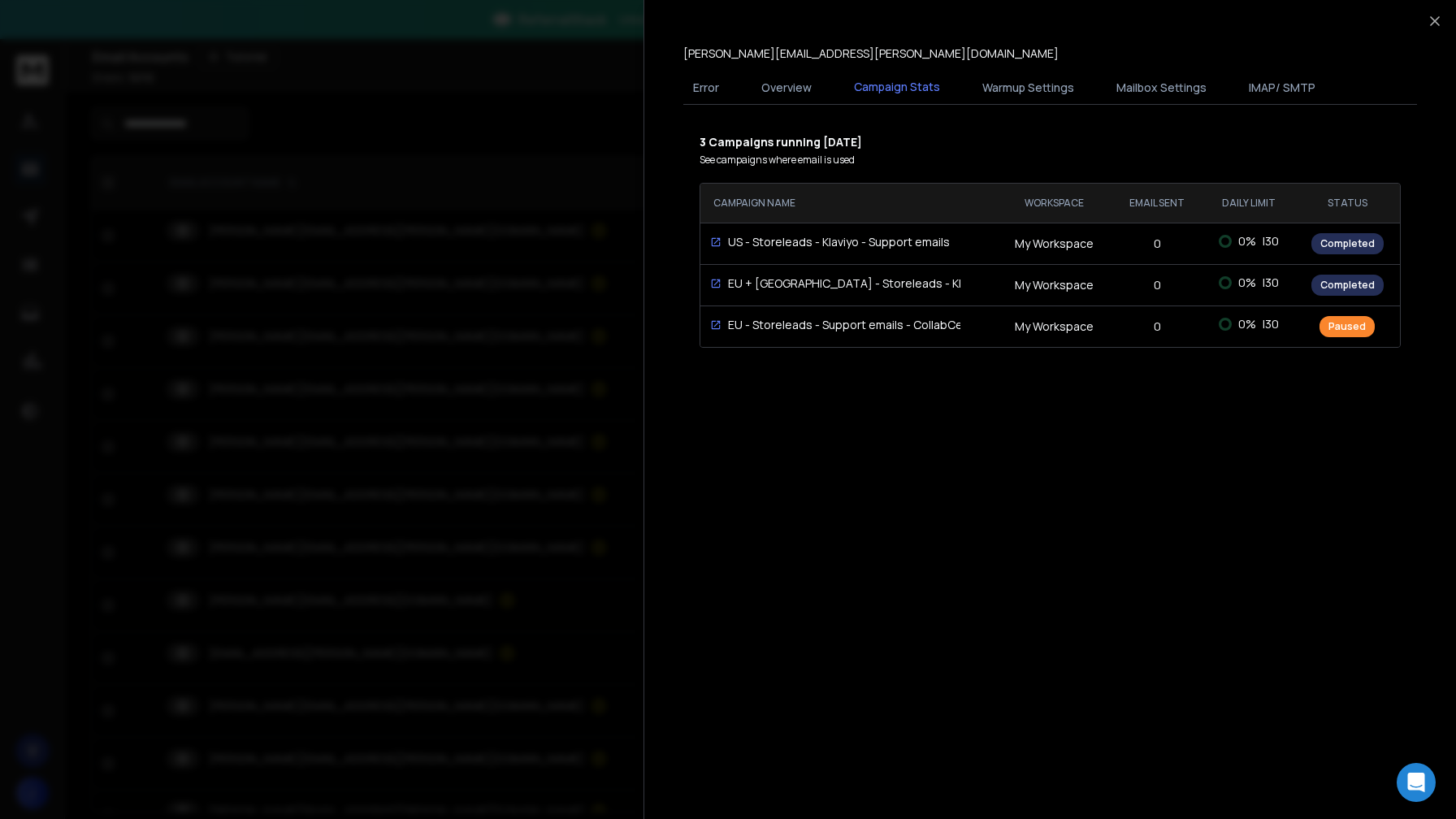
click at [696, 97] on button "Error" at bounding box center [706, 88] width 45 height 36
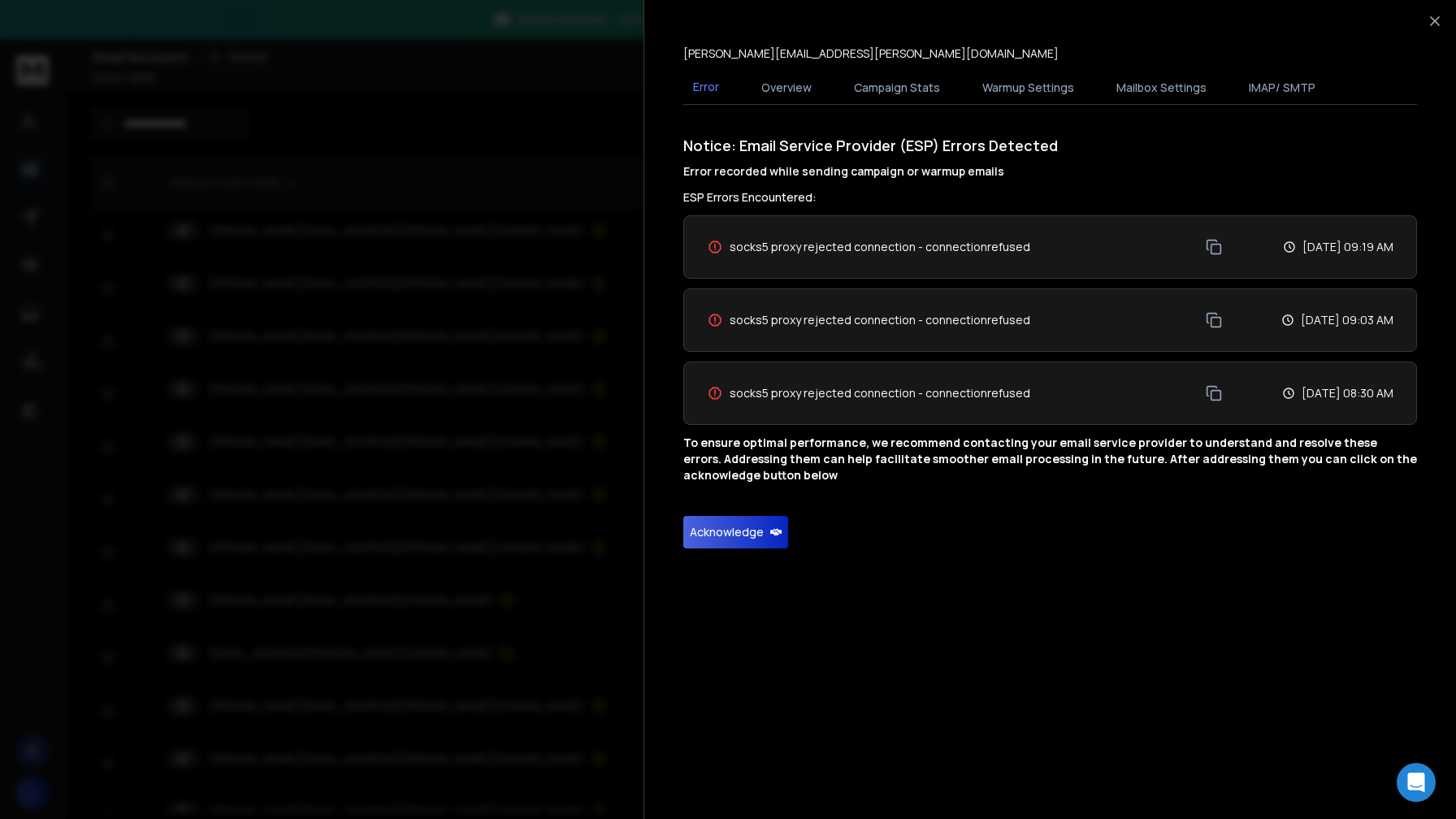
click at [459, 449] on div at bounding box center [728, 409] width 1456 height 819
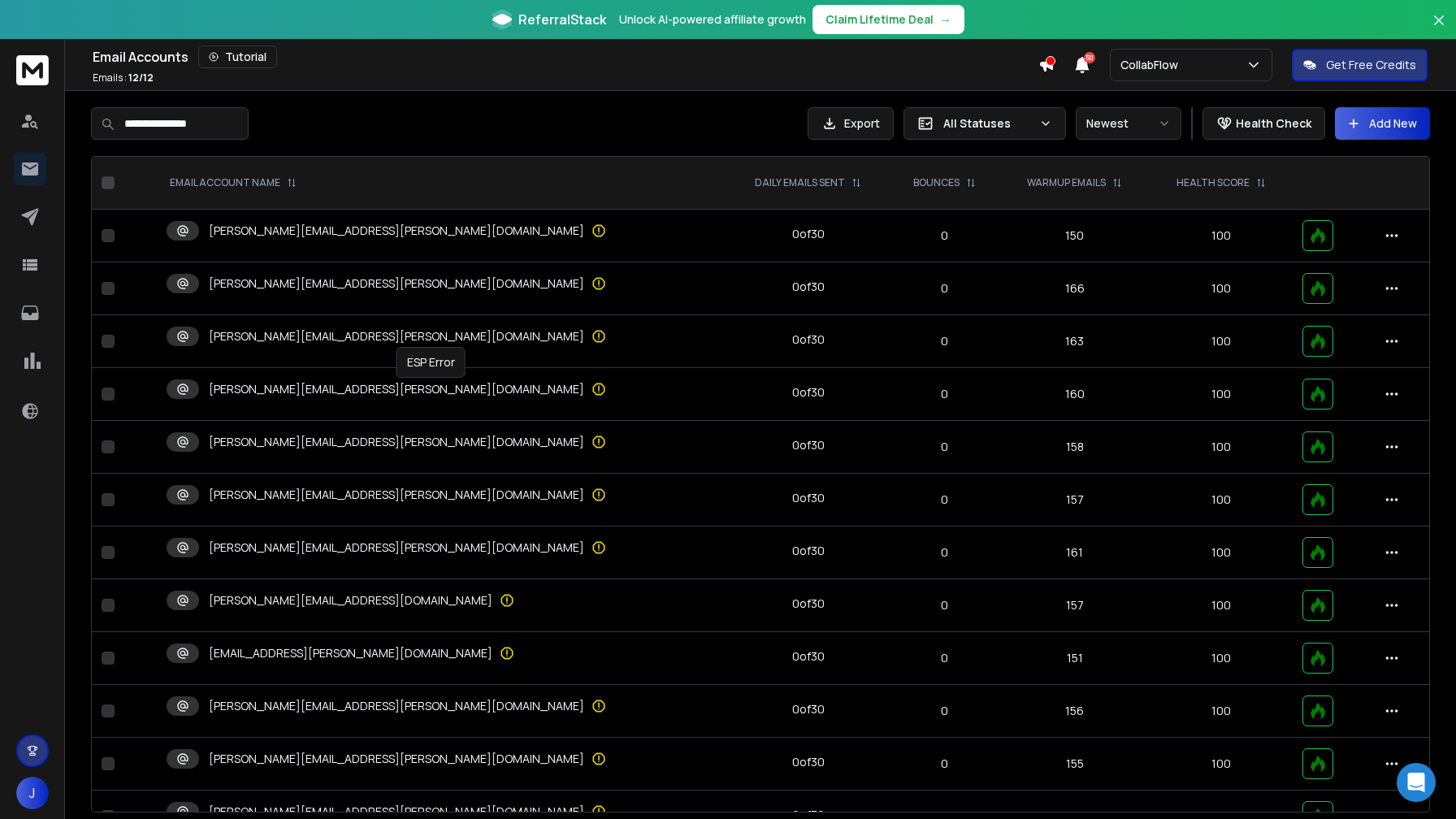
click at [590, 387] on icon at bounding box center [598, 390] width 17 height 17
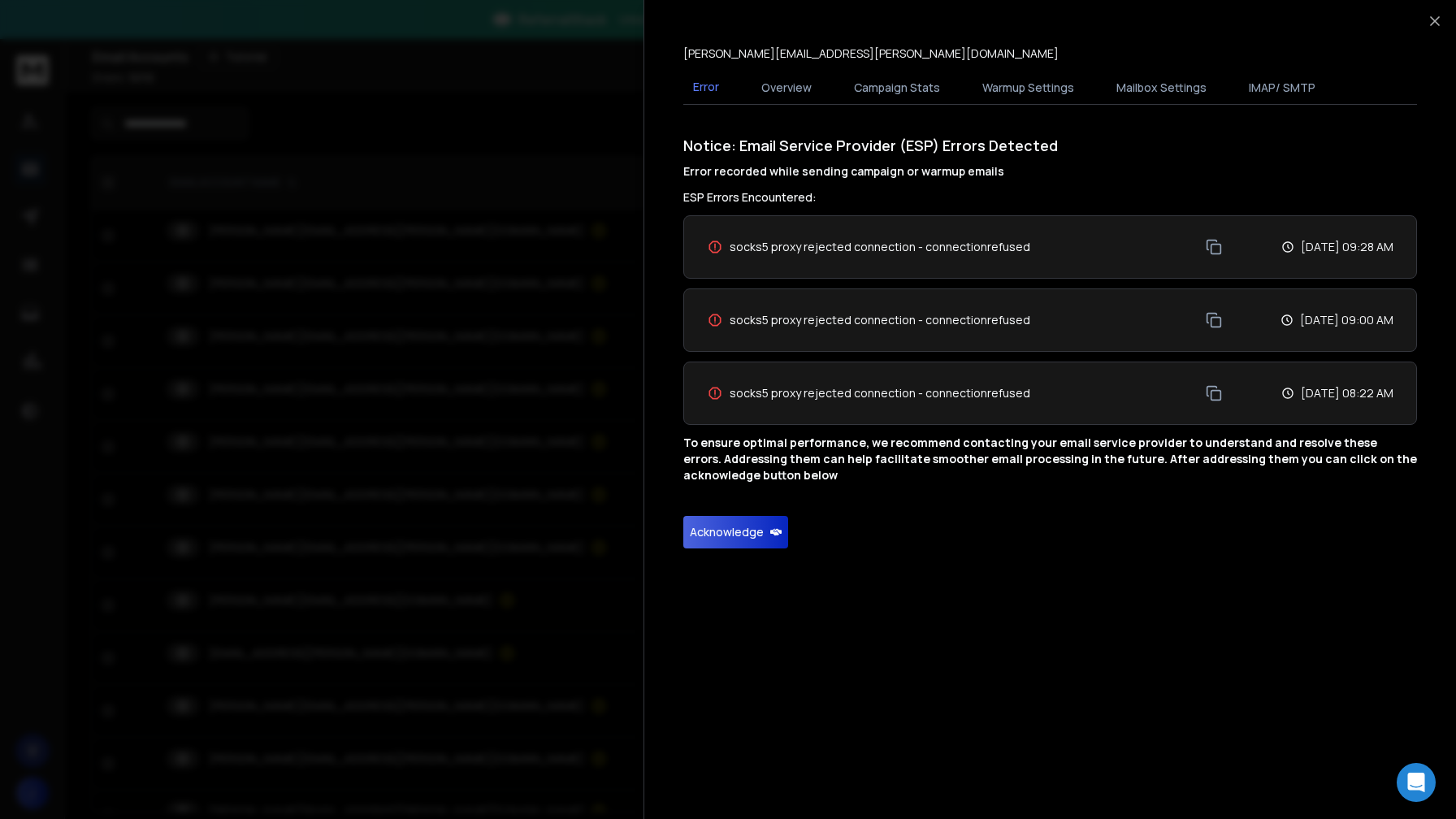
click at [411, 391] on div at bounding box center [728, 409] width 1456 height 819
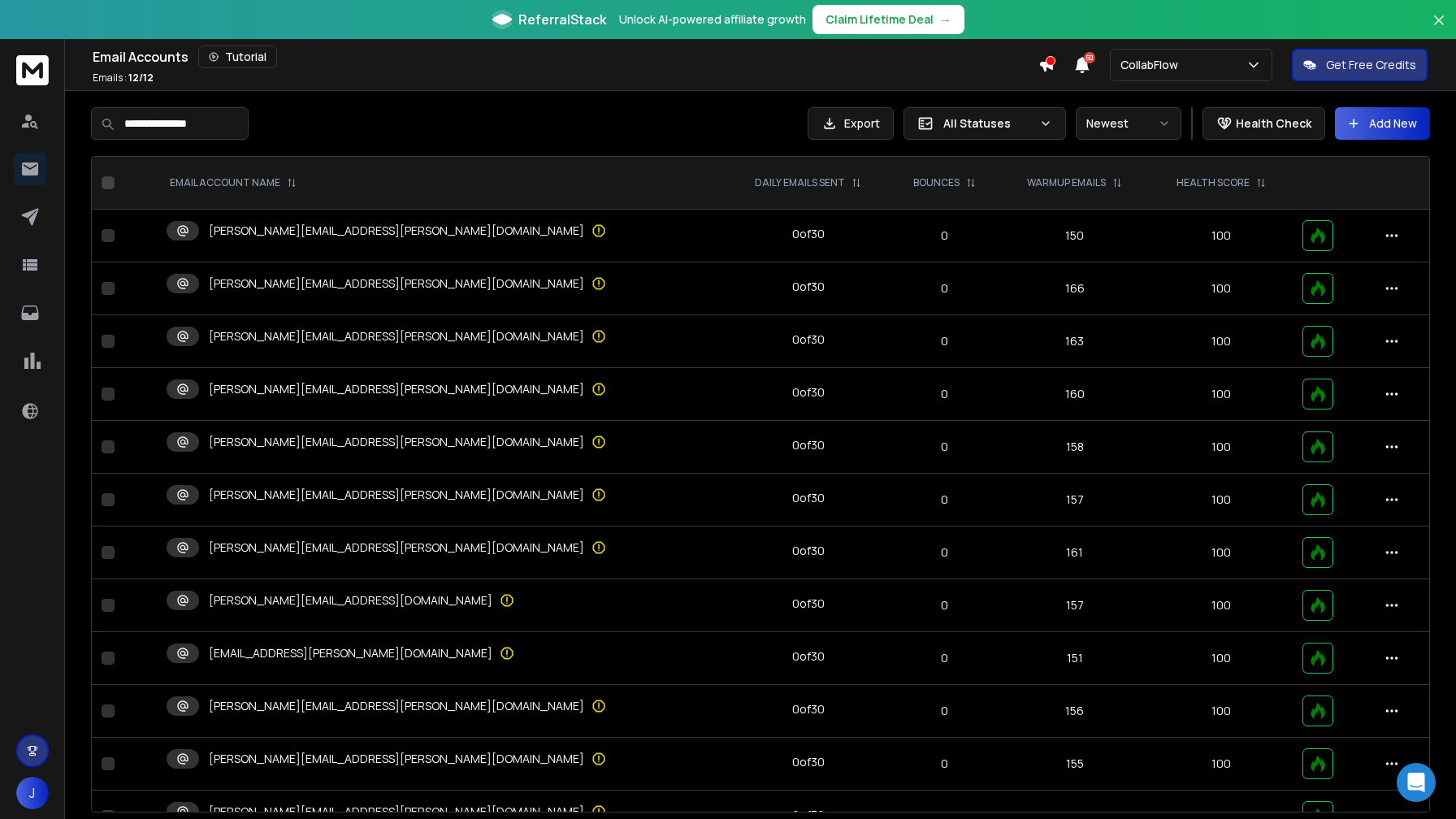
click at [1150, 229] on td "100" at bounding box center [1221, 236] width 143 height 53
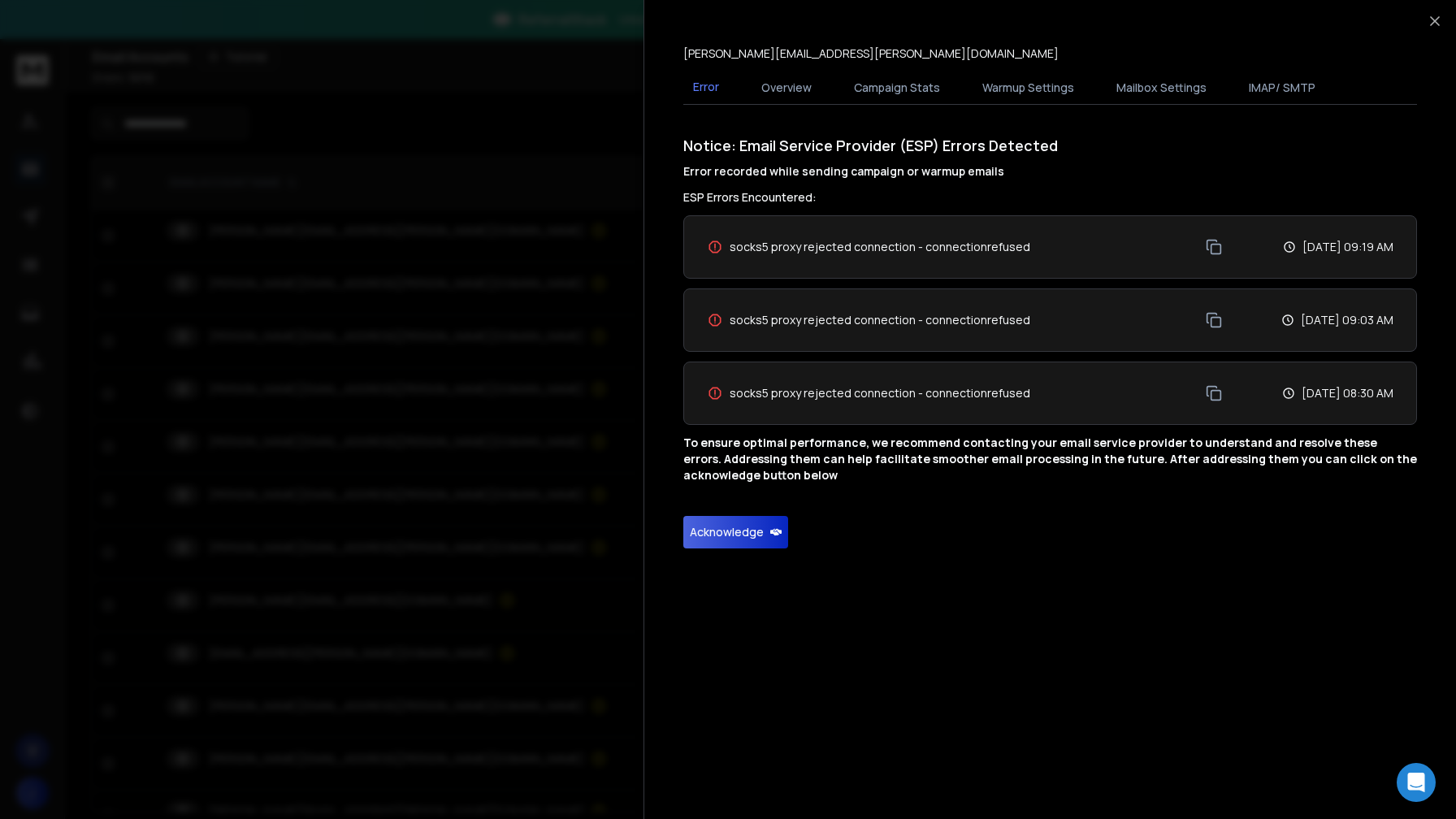
click at [989, 97] on button "Warmup Settings" at bounding box center [1028, 88] width 111 height 36
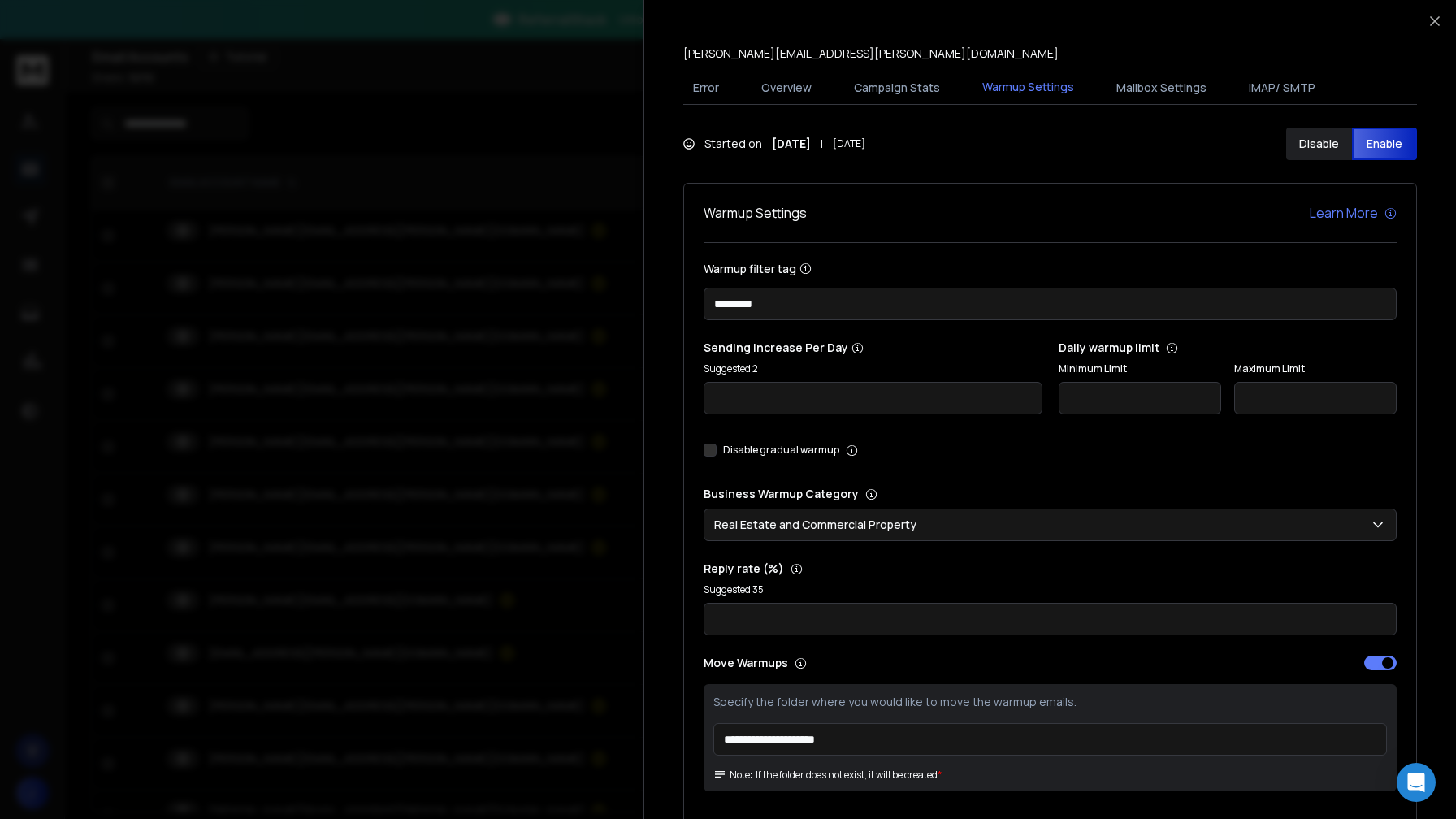
click at [907, 93] on button "Campaign Stats" at bounding box center [896, 88] width 105 height 36
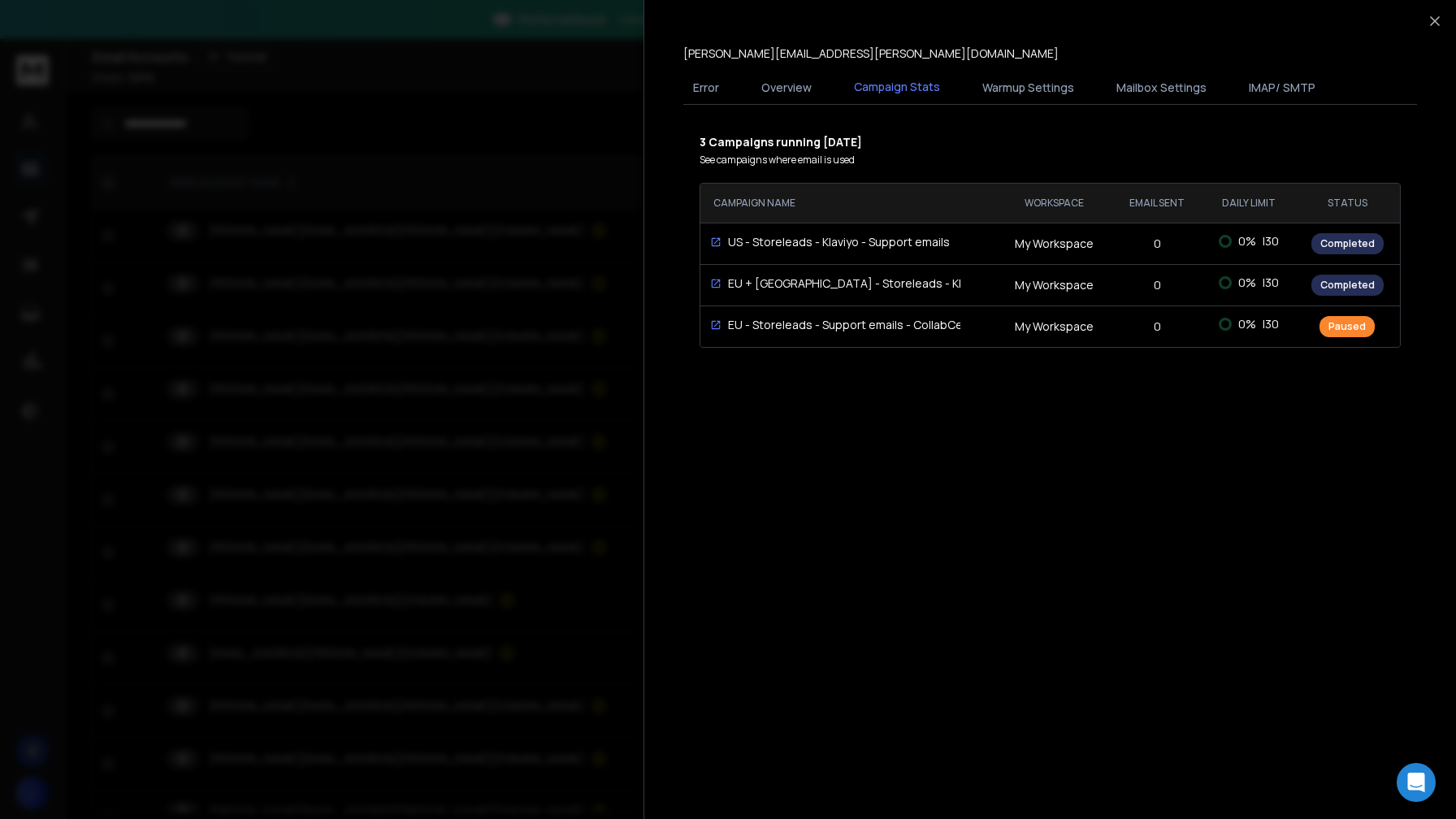
click at [709, 79] on button "Error" at bounding box center [706, 88] width 45 height 36
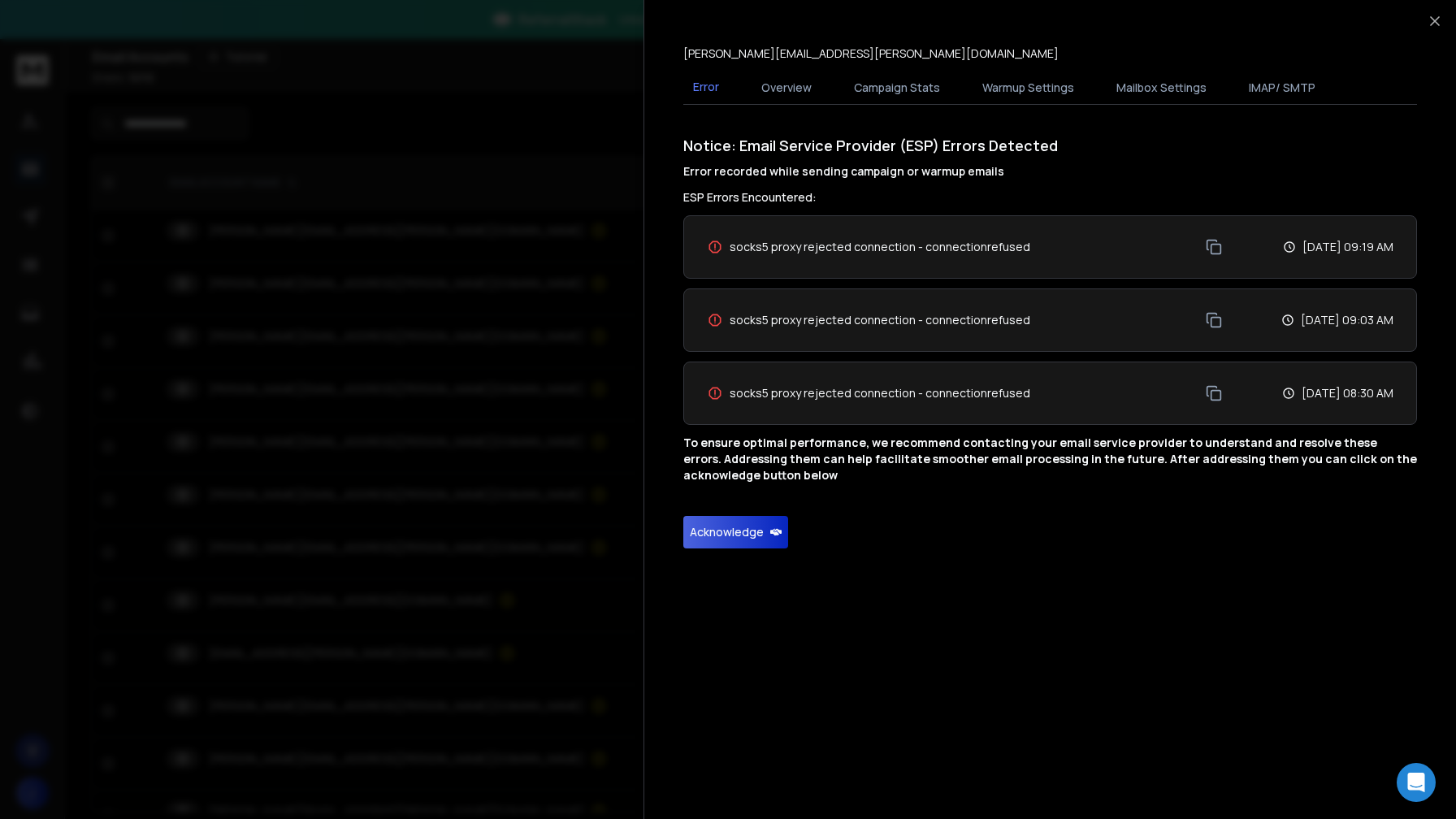
click at [539, 387] on div at bounding box center [728, 409] width 1456 height 819
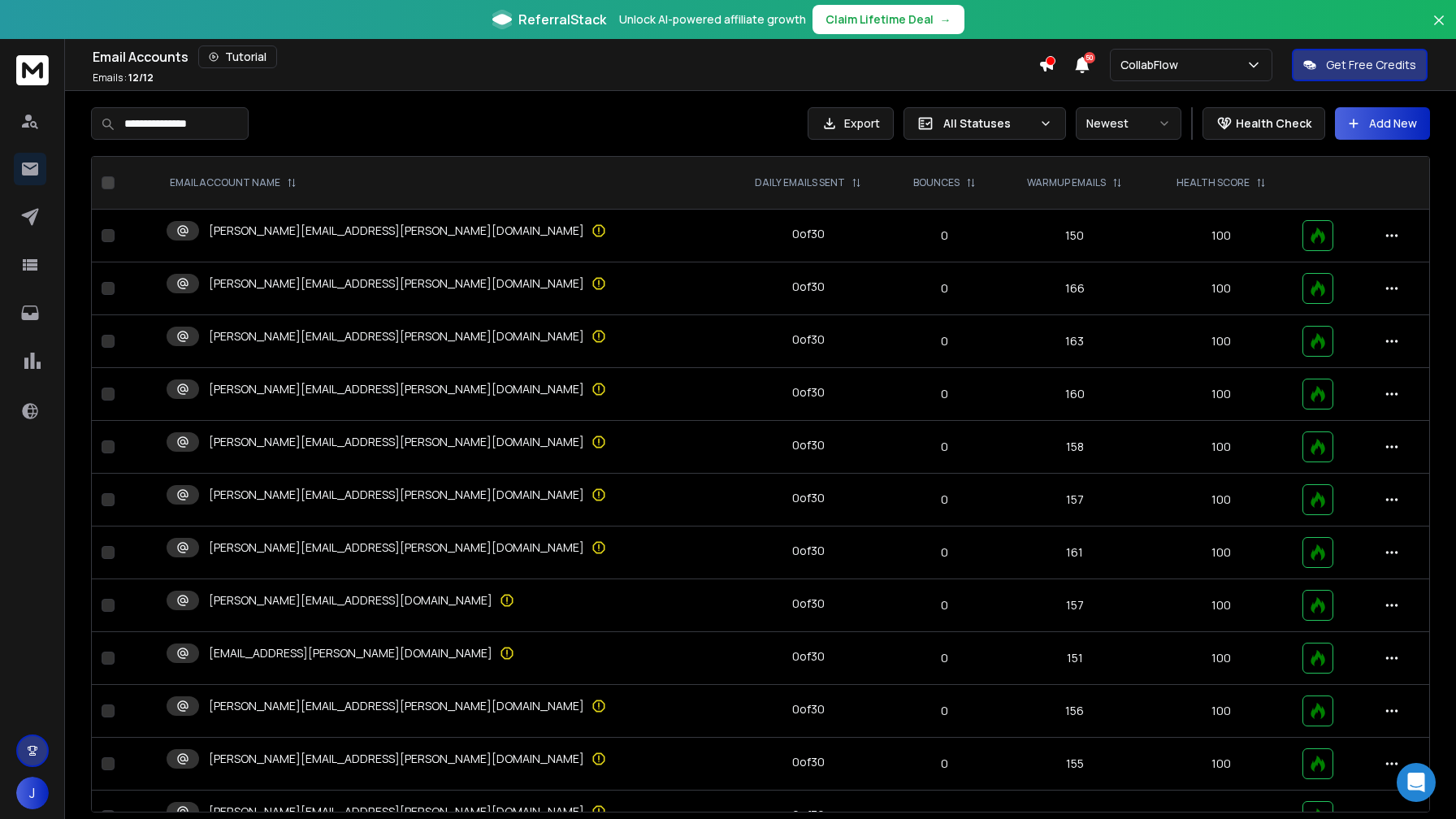
scroll to position [43, 0]
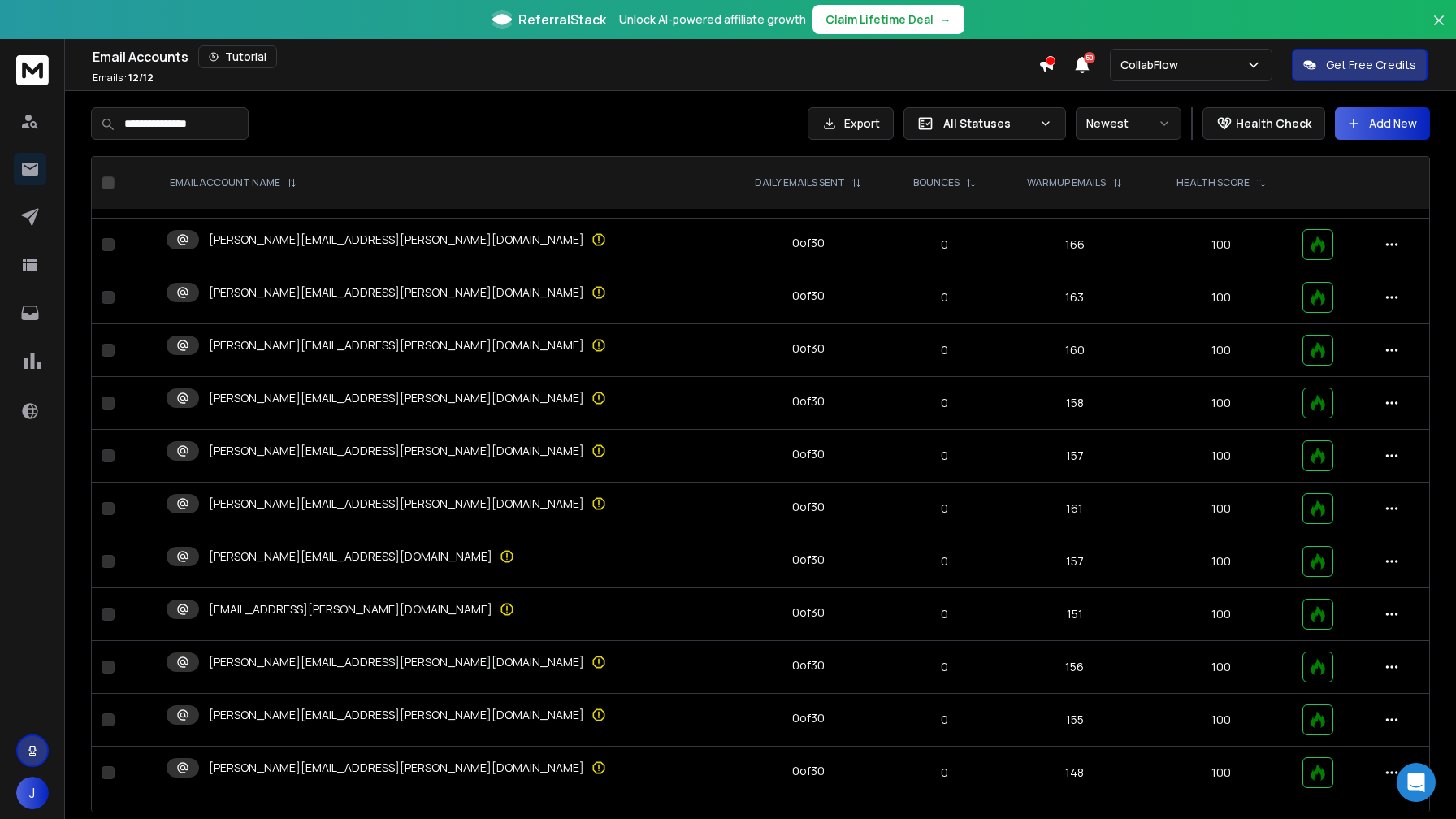
click at [181, 128] on input "**********" at bounding box center [169, 123] width 157 height 32
paste input "****"
type input "**********"
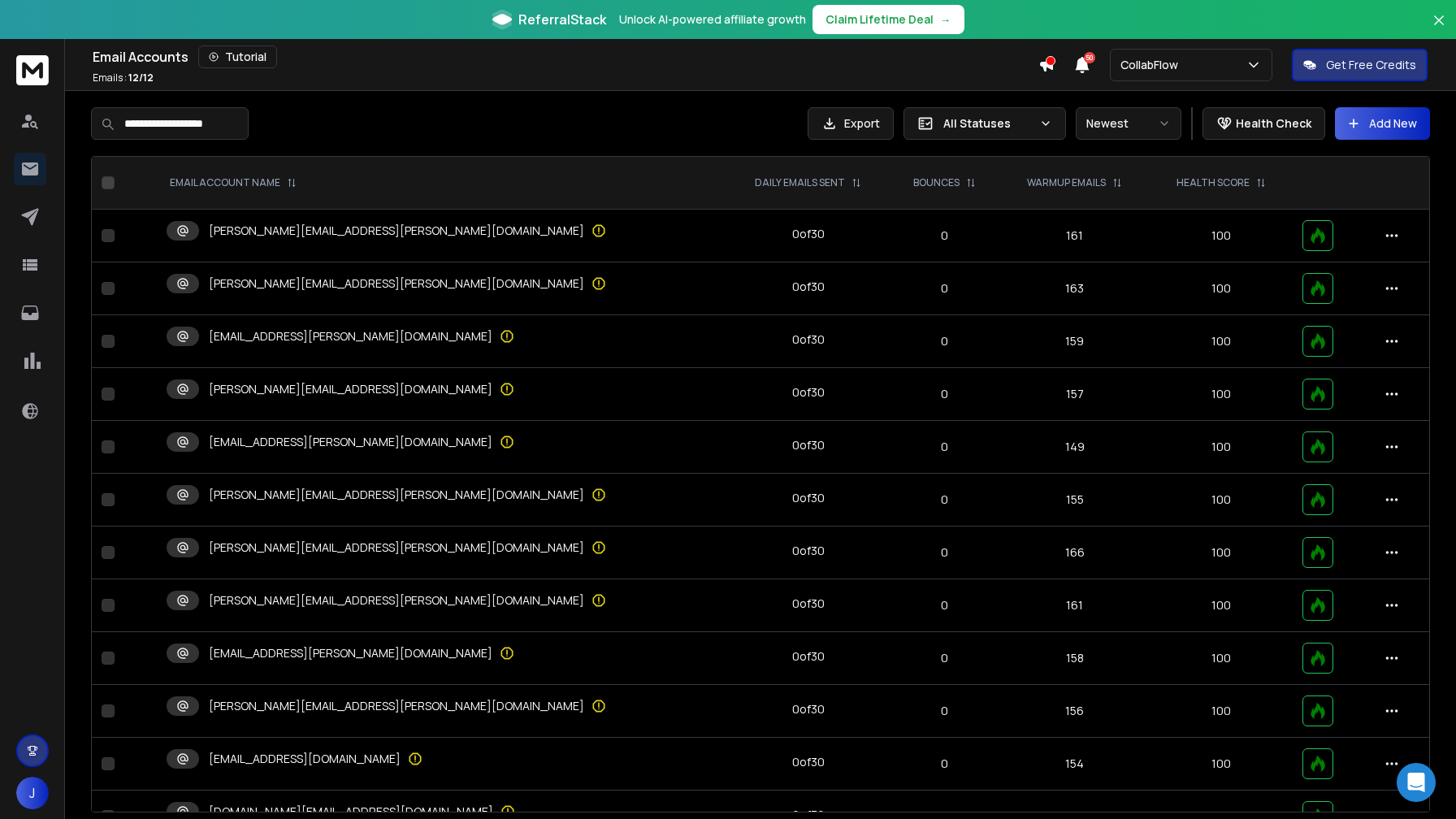
click at [1310, 237] on icon at bounding box center [1318, 236] width 17 height 17
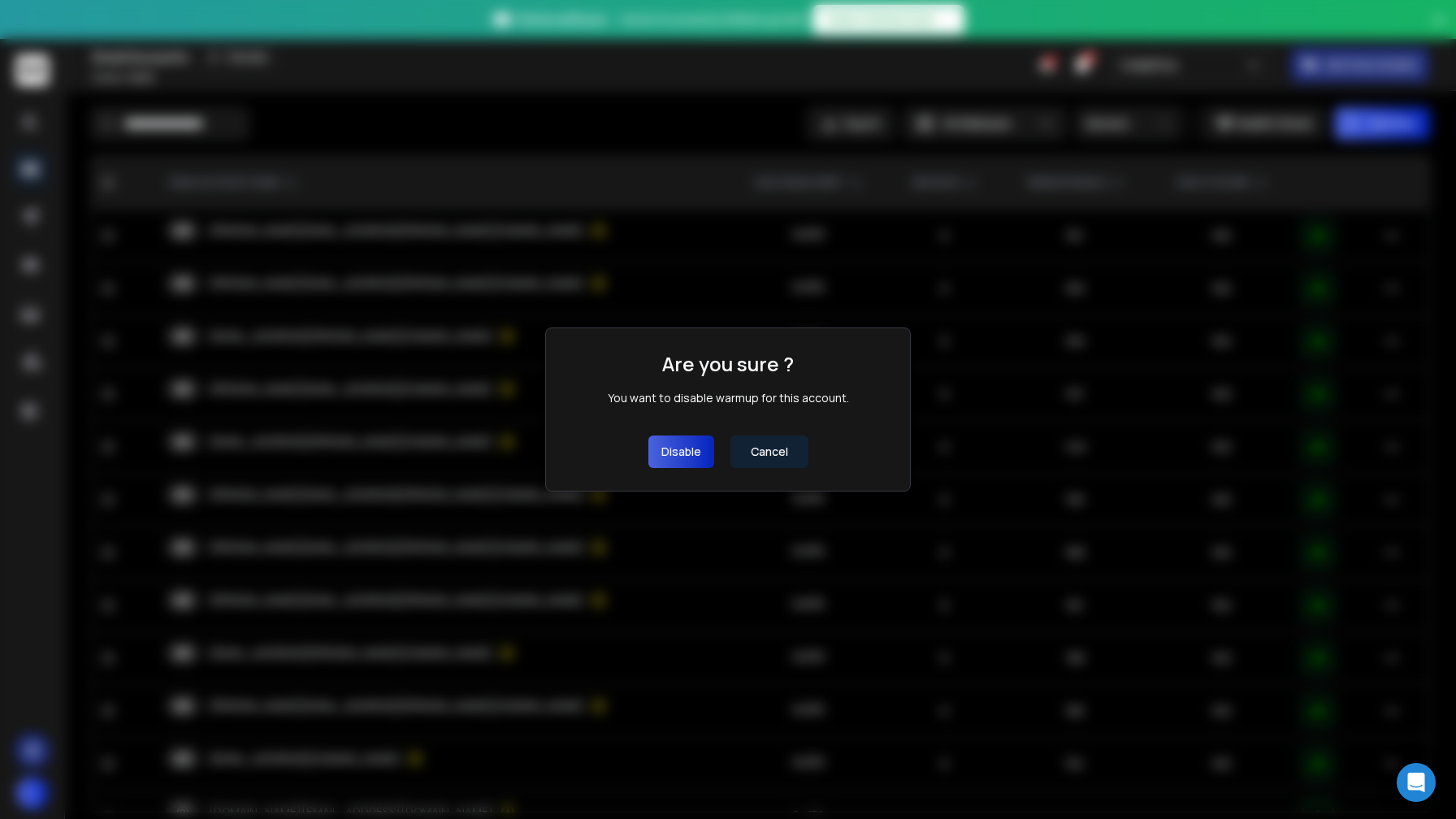
click at [766, 460] on button "Cancel" at bounding box center [770, 452] width 78 height 32
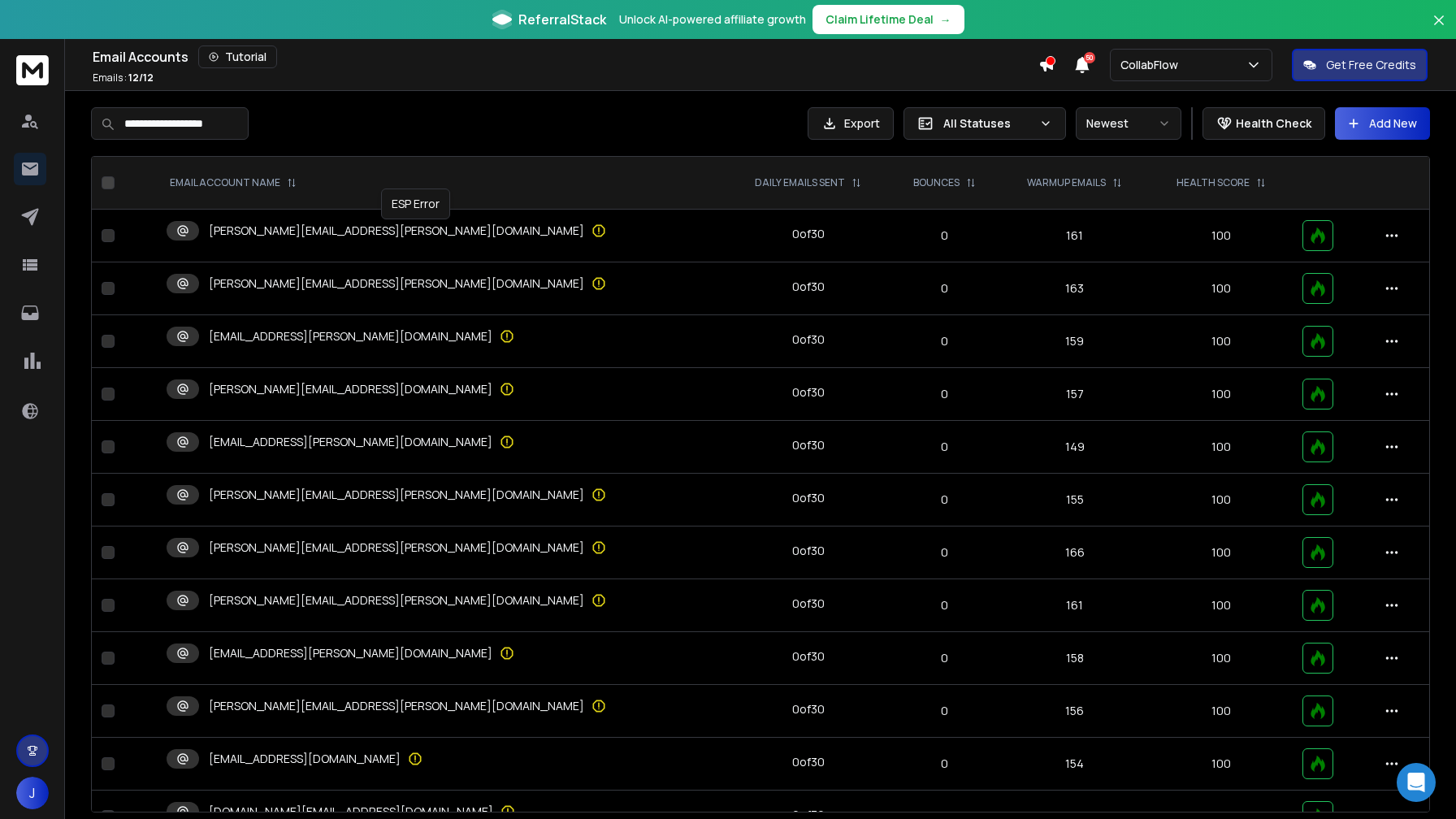
click at [598, 231] on icon at bounding box center [598, 230] width 2 height 5
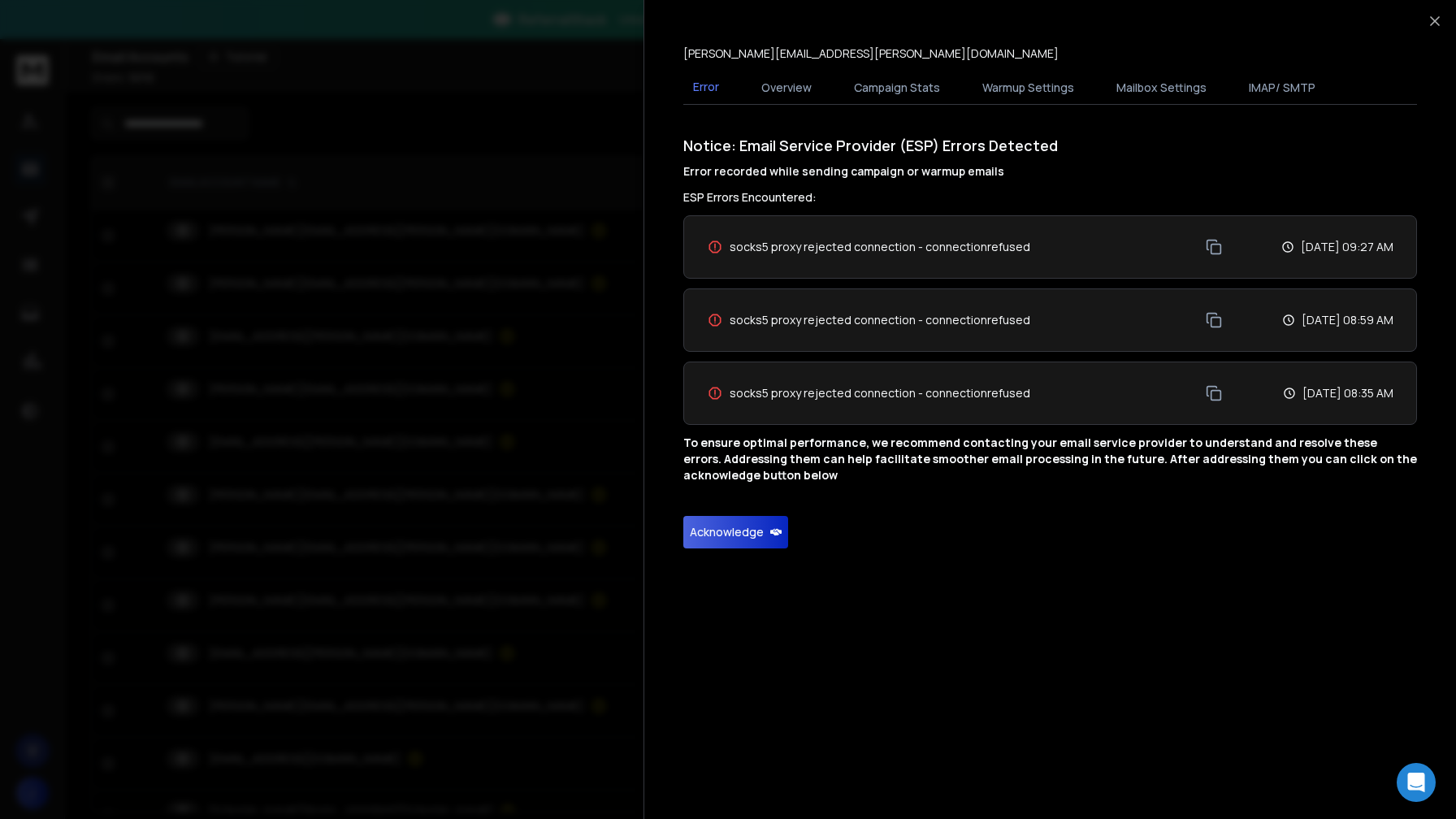
click at [476, 514] on div at bounding box center [728, 409] width 1456 height 819
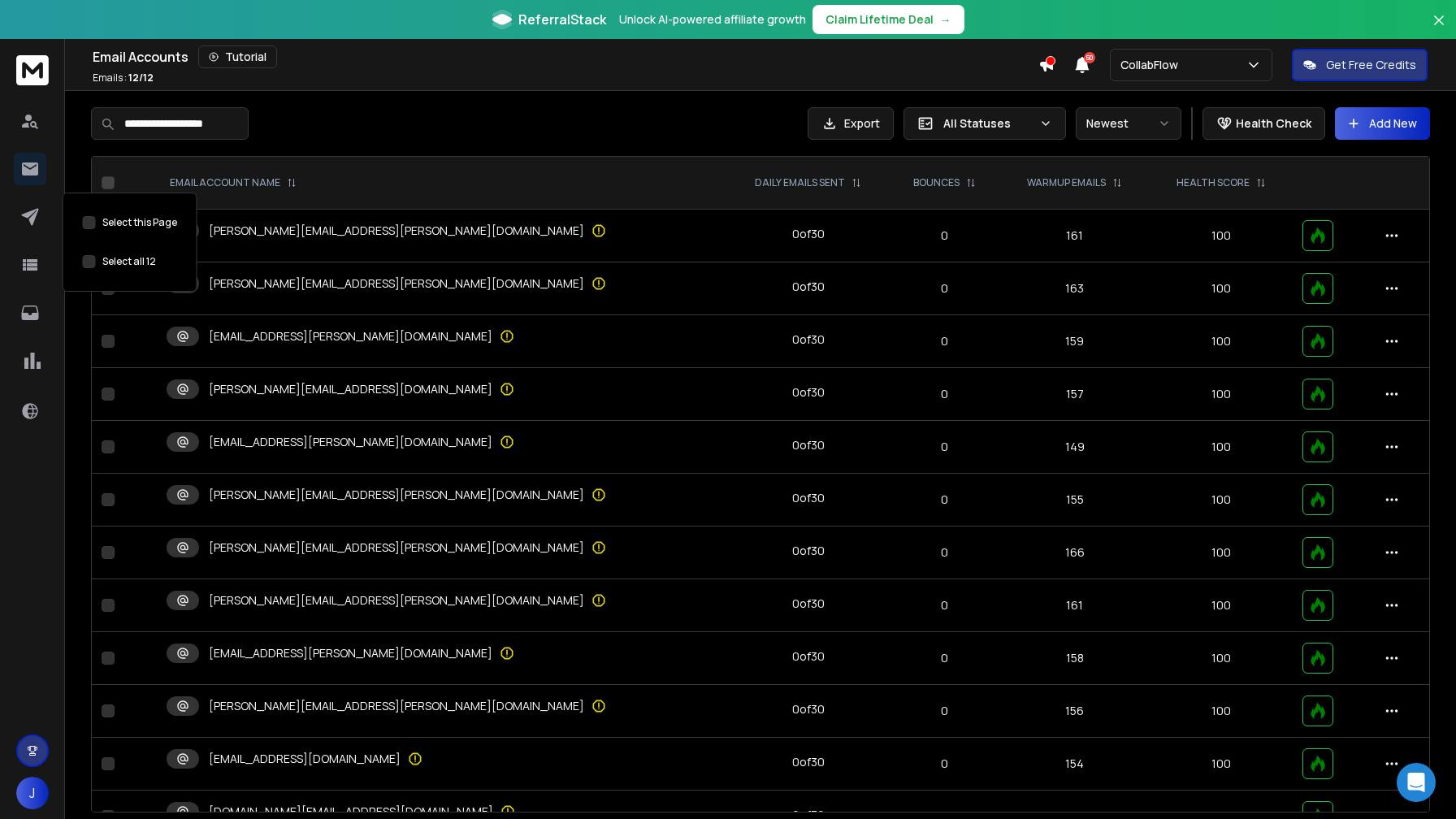
click at [90, 263] on button "Select this Page" at bounding box center [90, 262] width 13 height 13
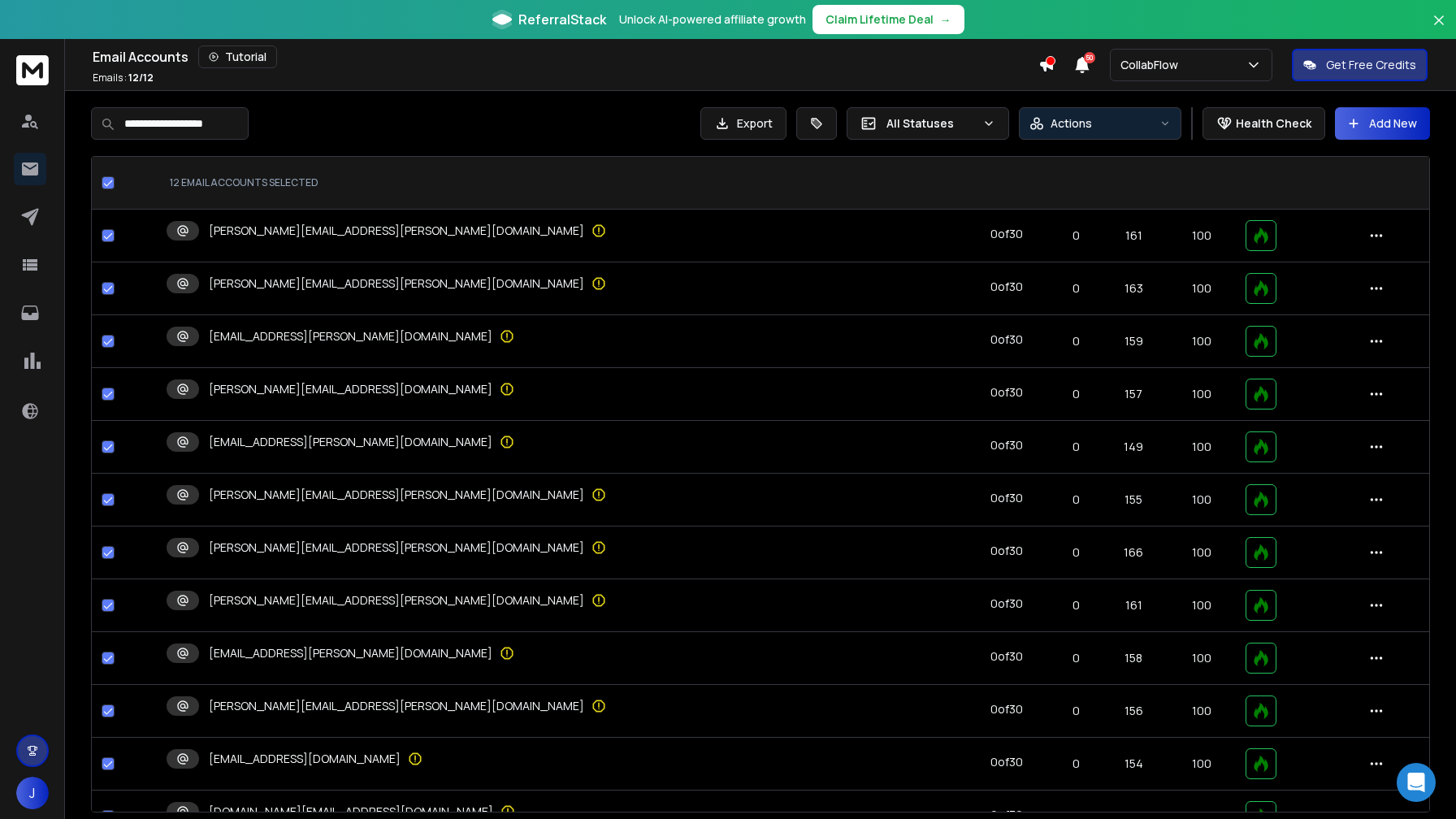
click at [1088, 130] on p "Actions" at bounding box center [1071, 124] width 42 height 17
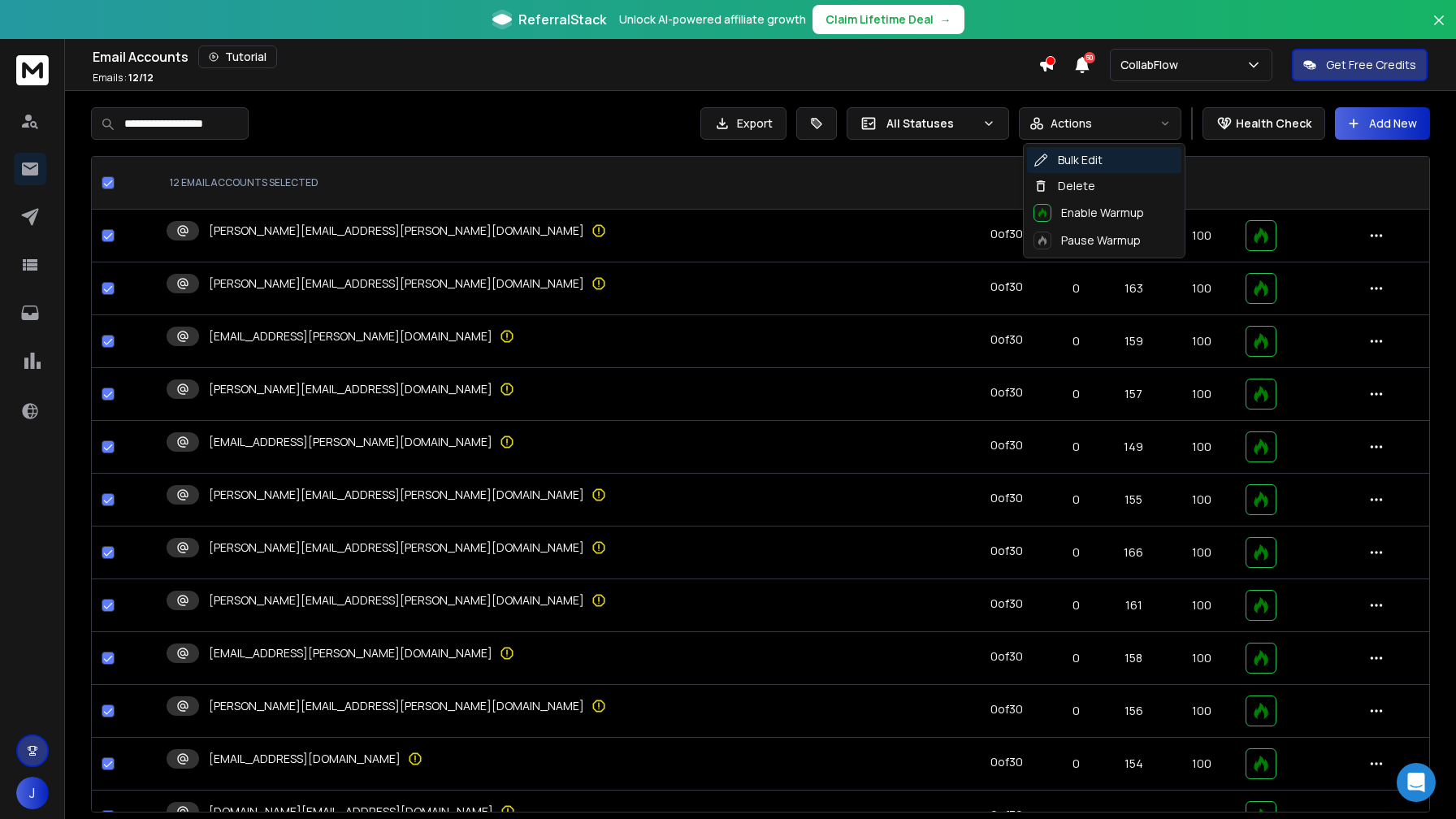
click at [1089, 162] on div "Bulk Edit" at bounding box center [1067, 160] width 69 height 17
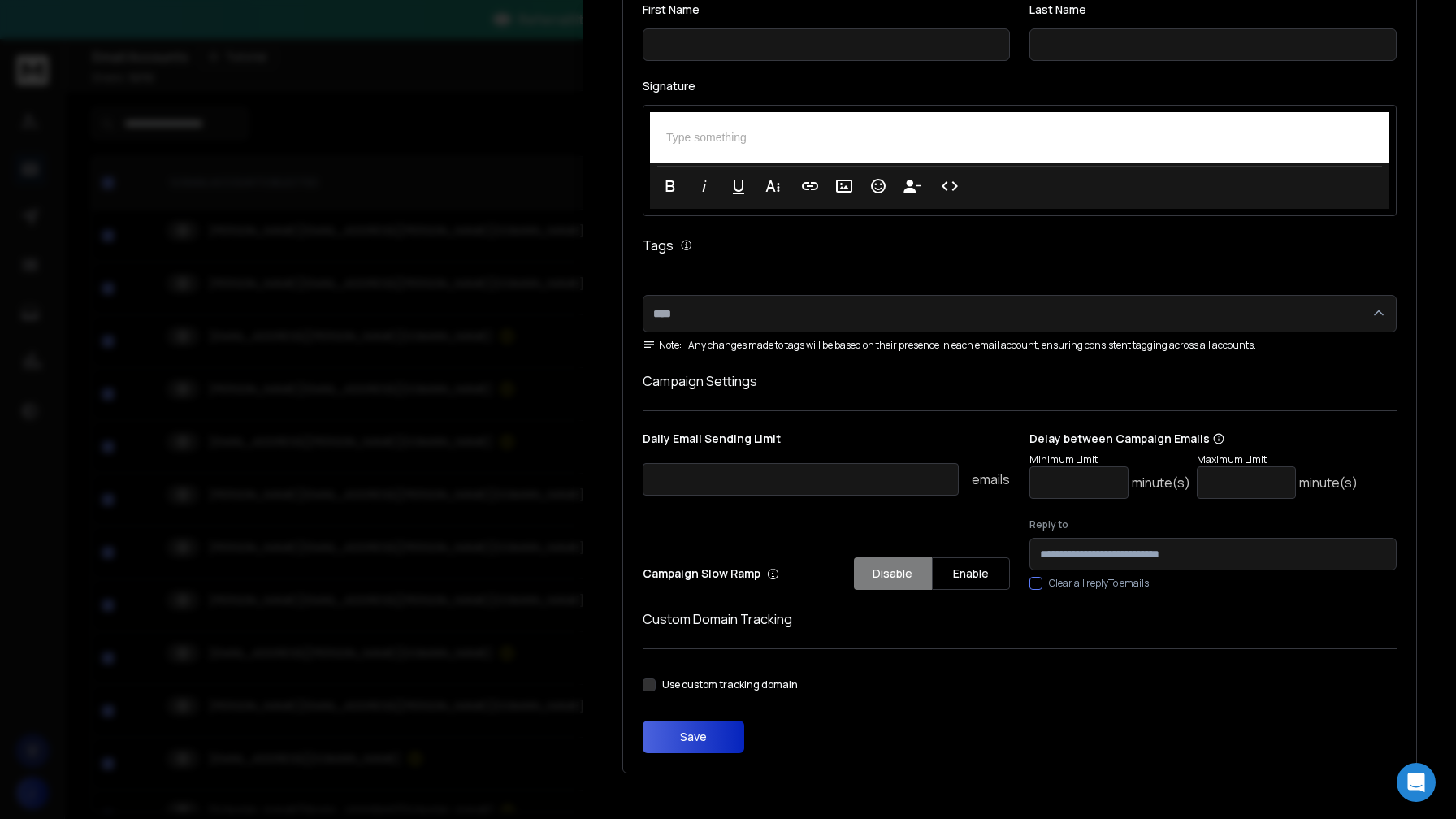
scroll to position [0, 0]
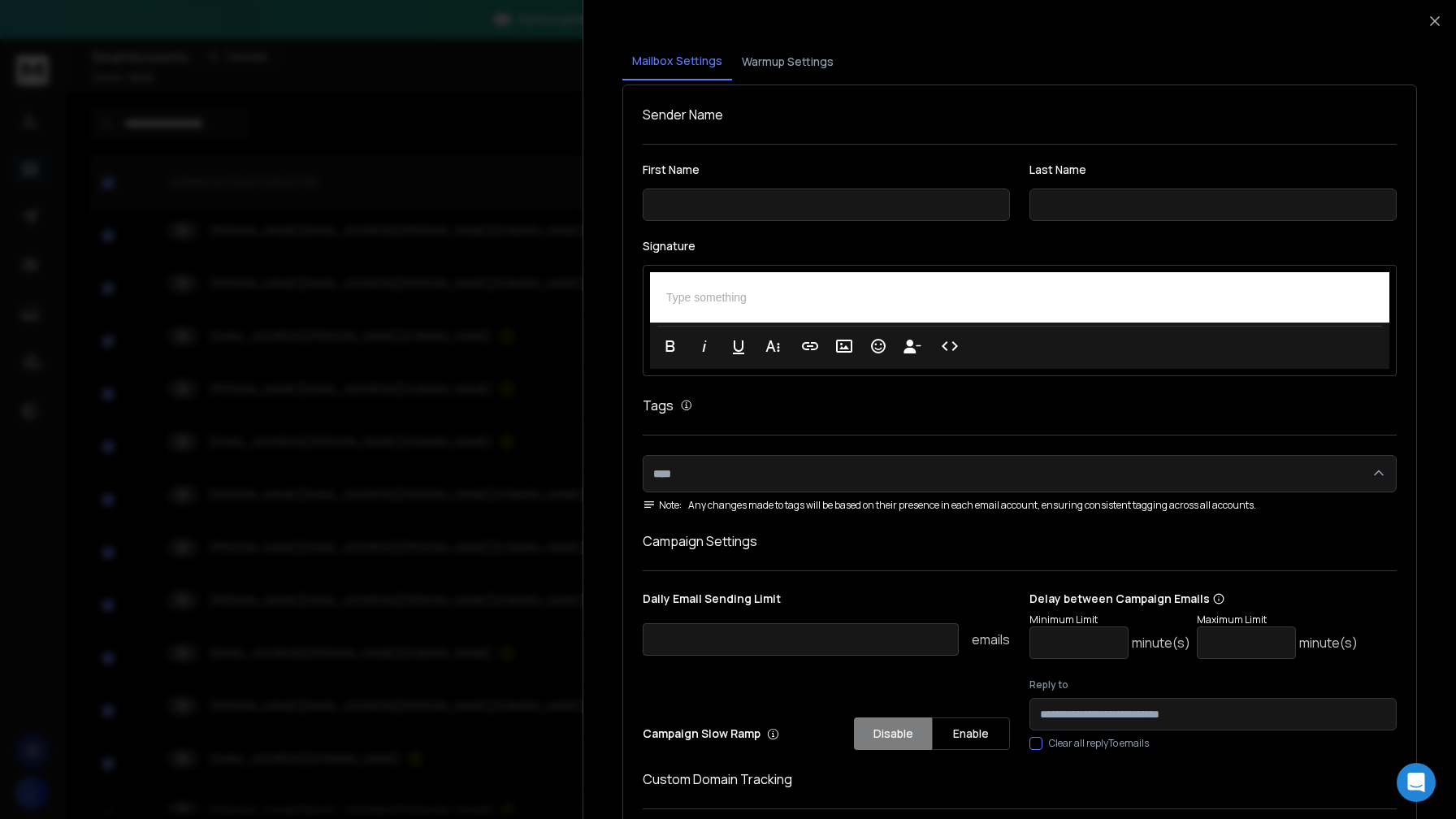
click at [470, 518] on div at bounding box center [728, 409] width 1456 height 819
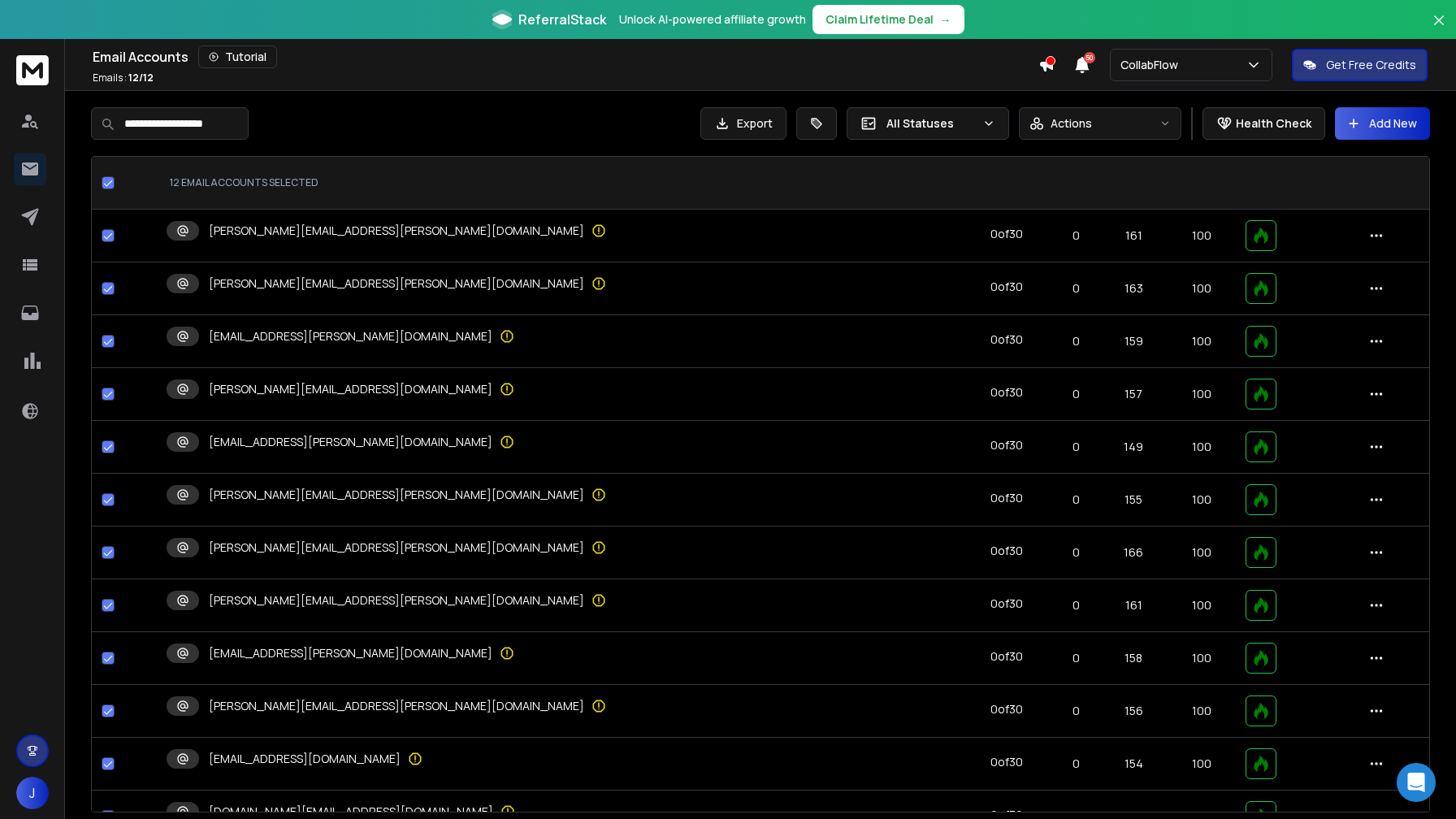
click at [450, 248] on td "[PERSON_NAME][EMAIL_ADDRESS][PERSON_NAME][DOMAIN_NAME]" at bounding box center [558, 236] width 804 height 53
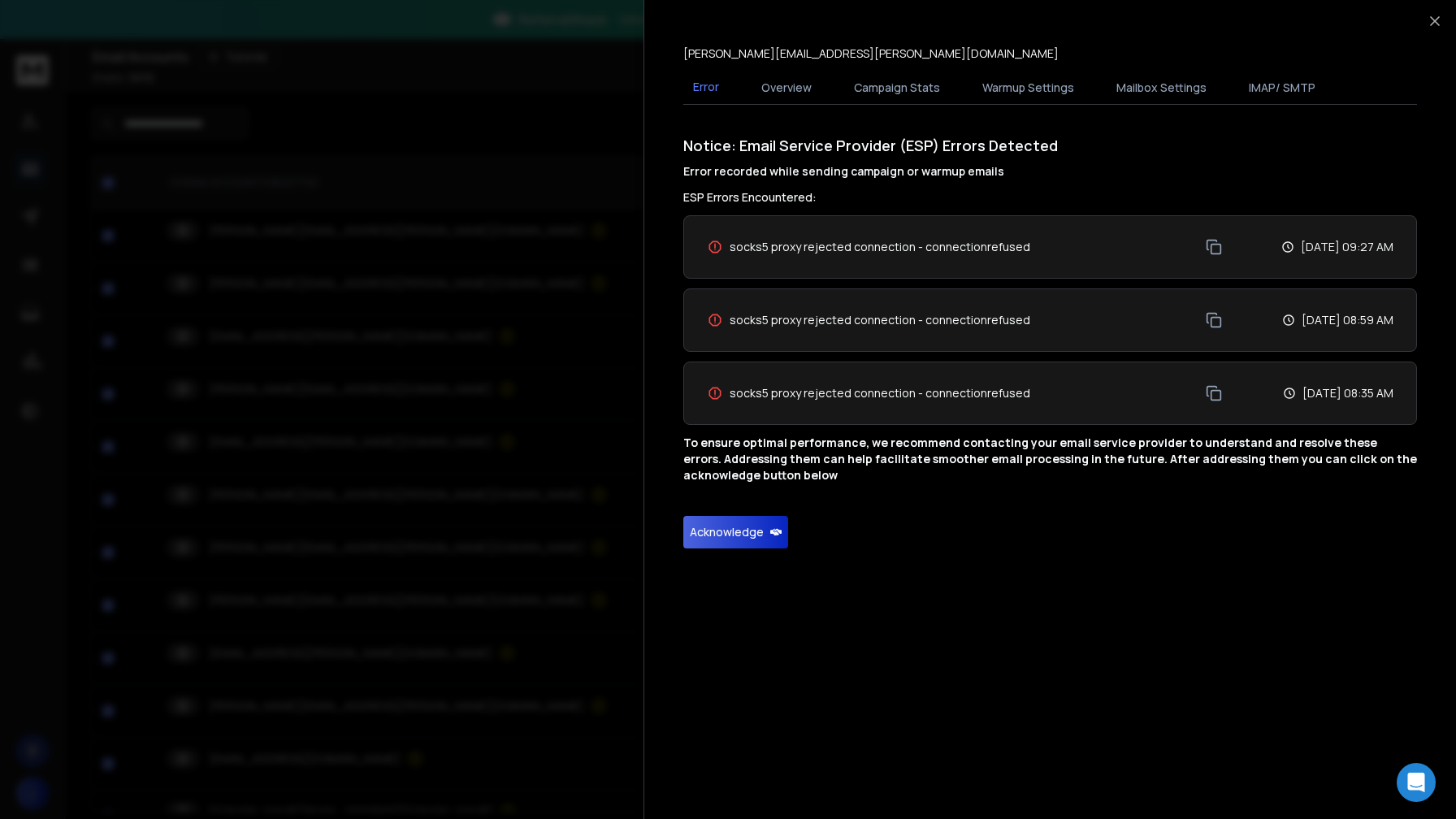
click at [726, 541] on button "Acknowledge" at bounding box center [735, 532] width 105 height 32
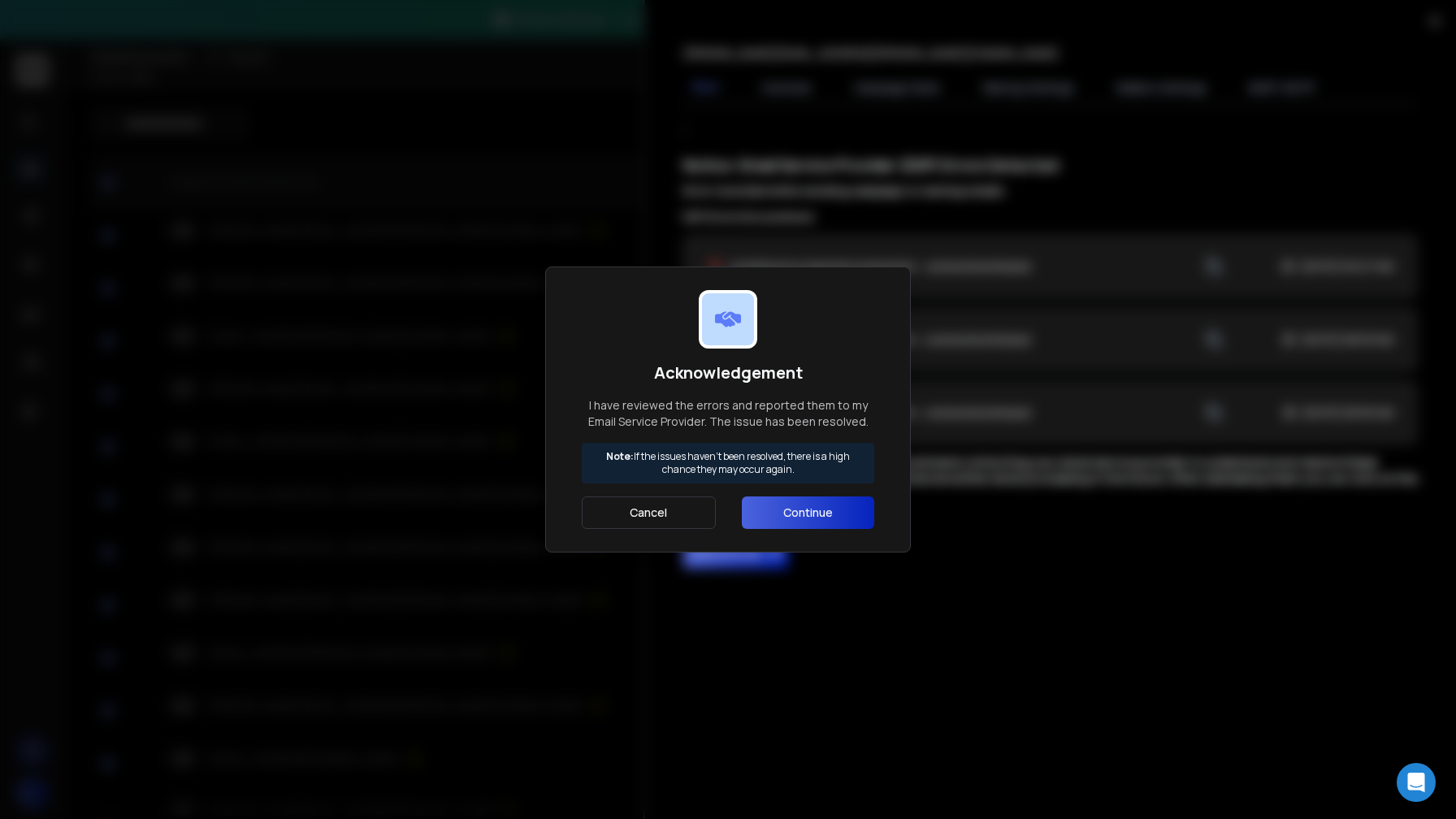
click at [791, 509] on button "Continue" at bounding box center [808, 513] width 132 height 32
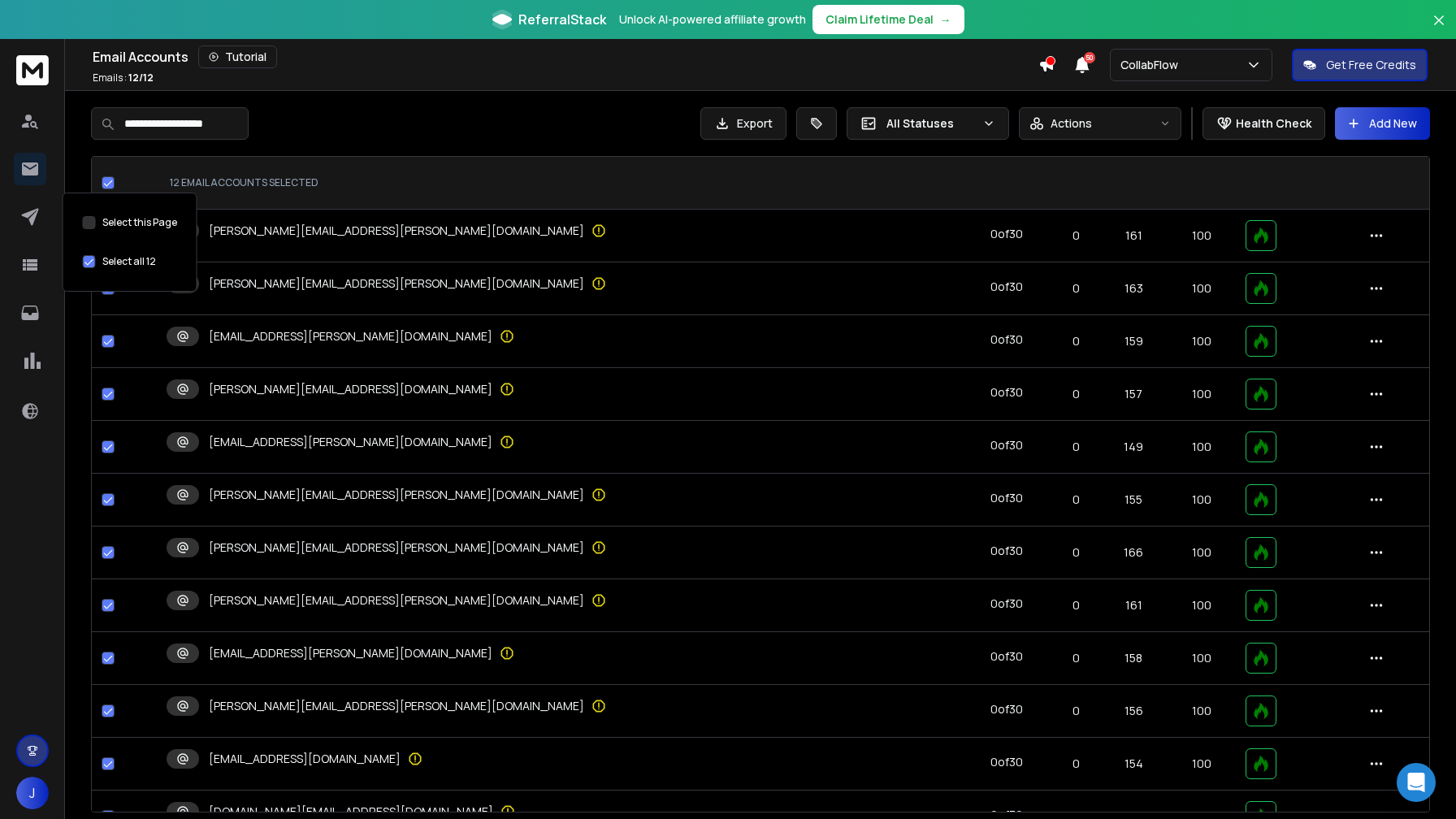
click at [106, 183] on button "Select this Page" at bounding box center [108, 183] width 13 height 13
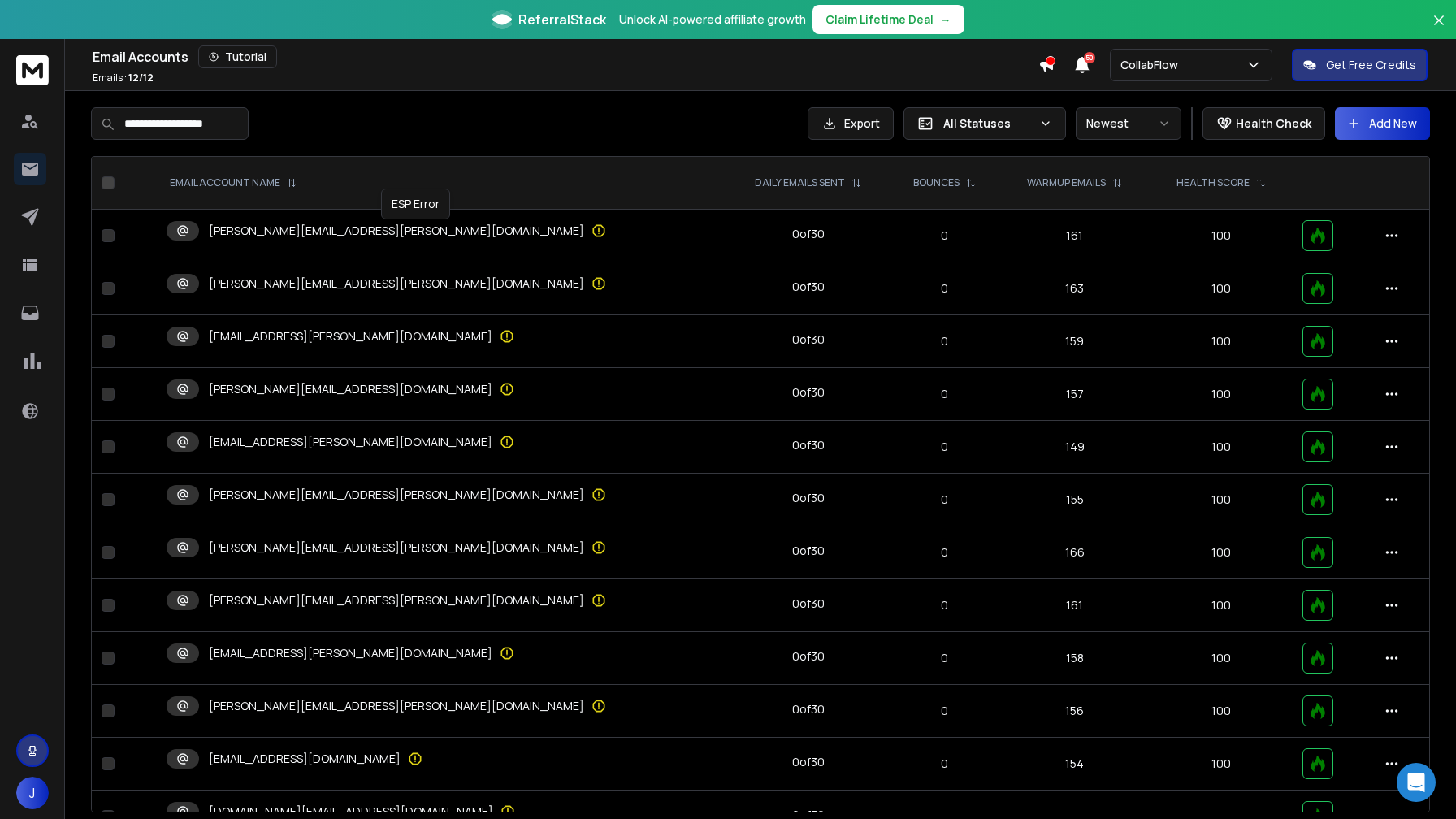
click at [590, 230] on icon at bounding box center [598, 231] width 17 height 17
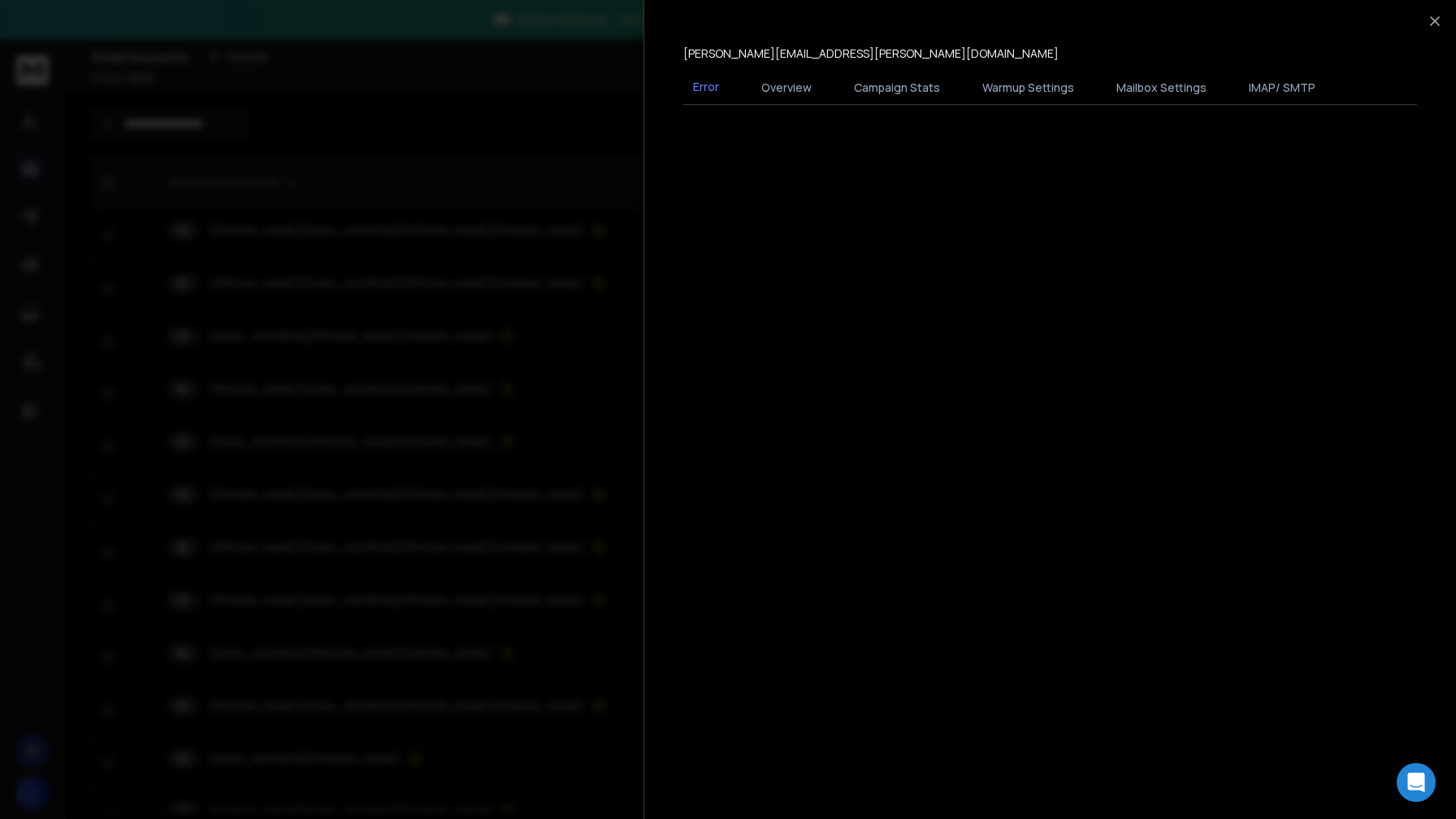
click at [432, 494] on div at bounding box center [728, 409] width 1456 height 819
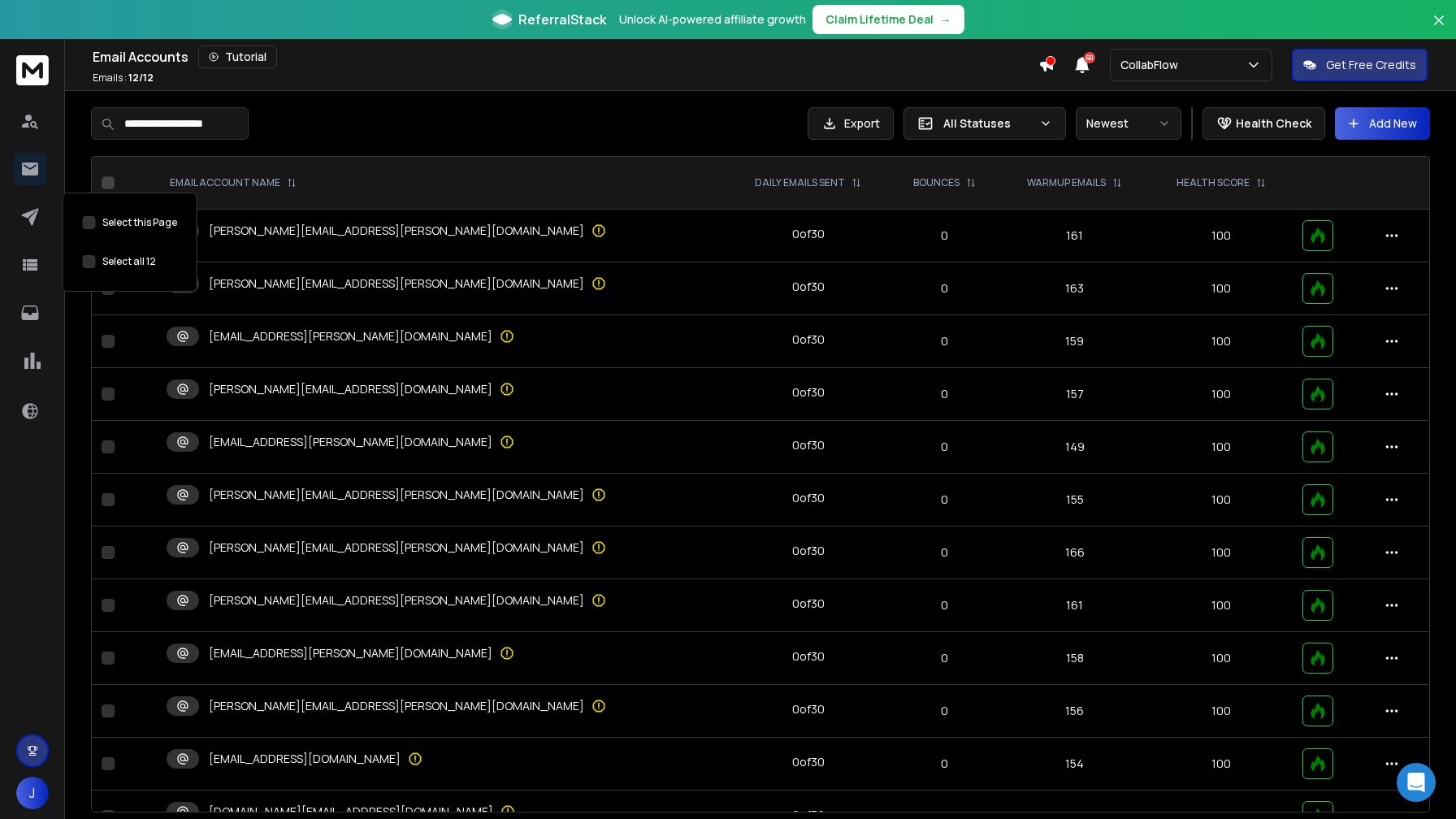
click at [89, 258] on button "Select this Page" at bounding box center [90, 262] width 13 height 13
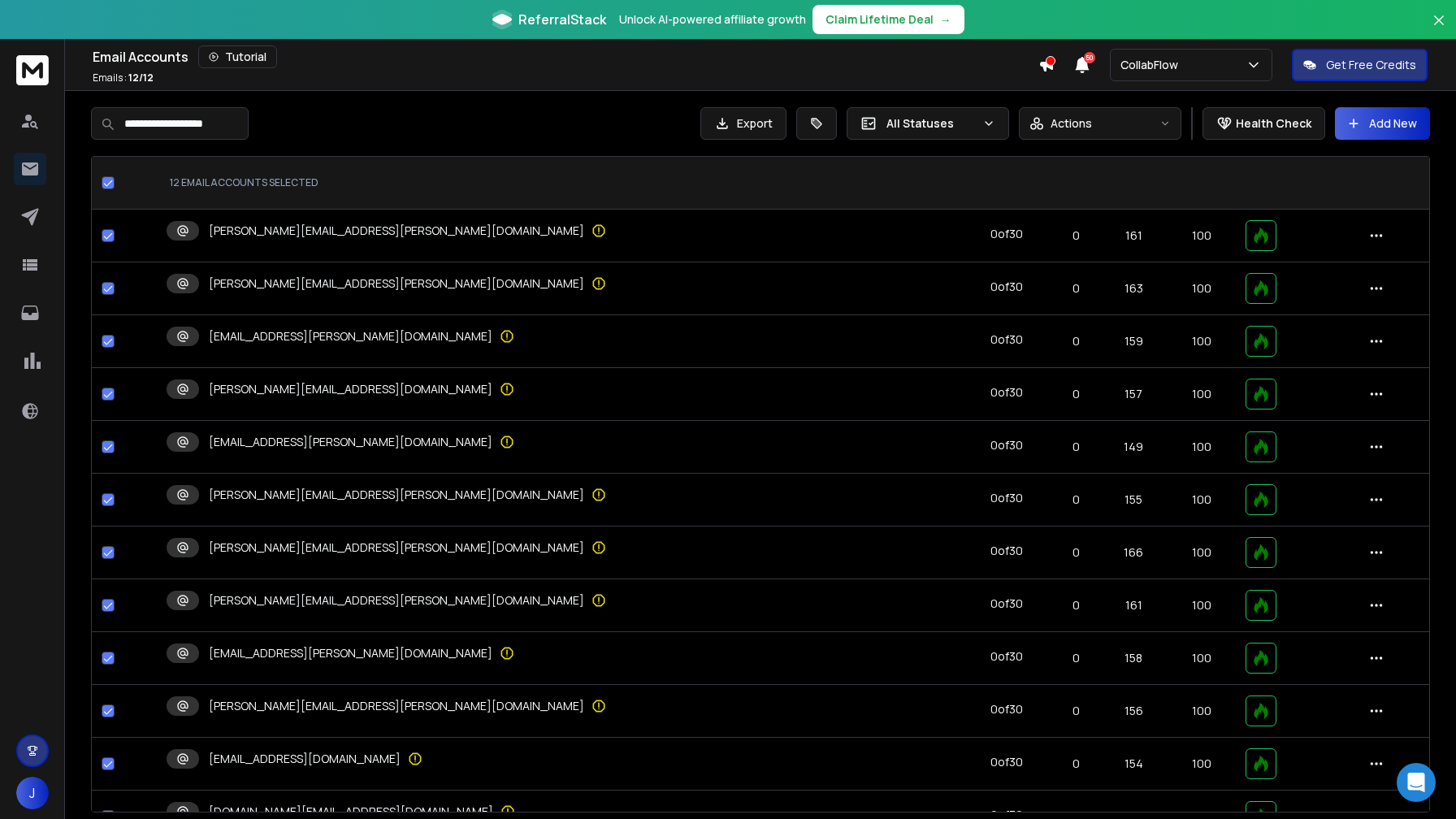
click at [968, 123] on p "All Statuses" at bounding box center [931, 124] width 90 height 17
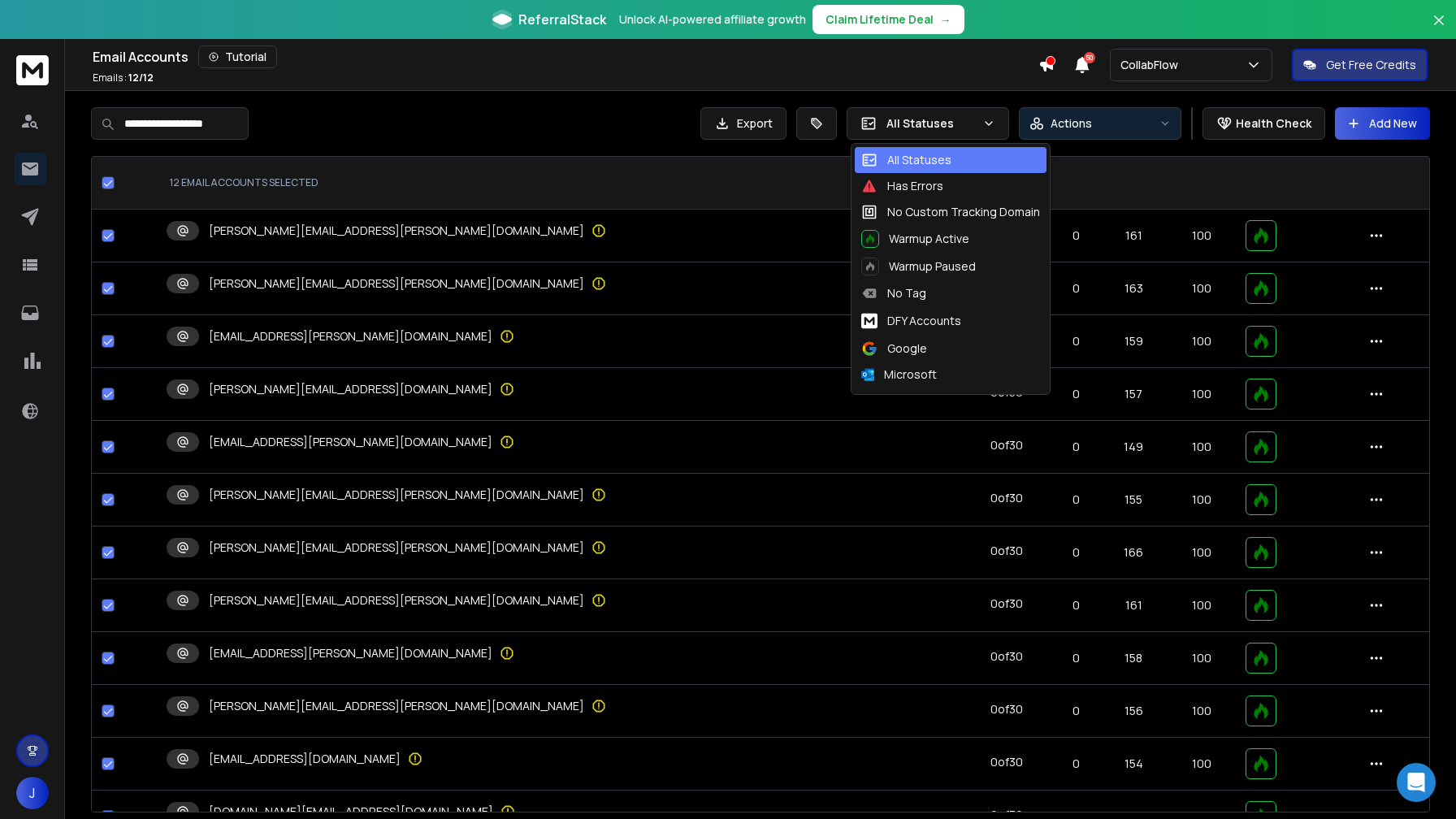
click at [1088, 121] on p "Actions" at bounding box center [1071, 124] width 42 height 17
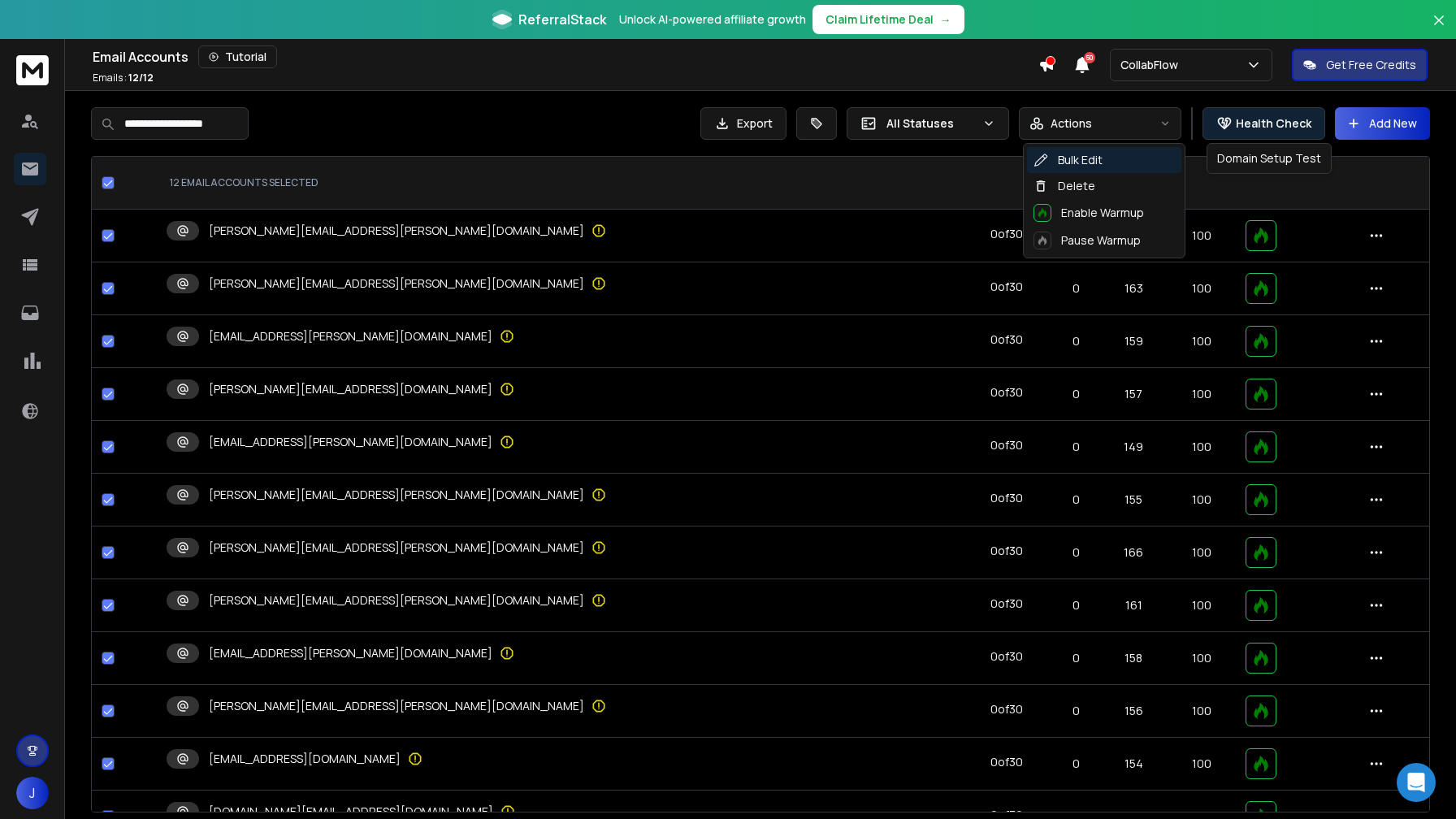
click at [1303, 119] on p "Health Check" at bounding box center [1274, 124] width 76 height 17
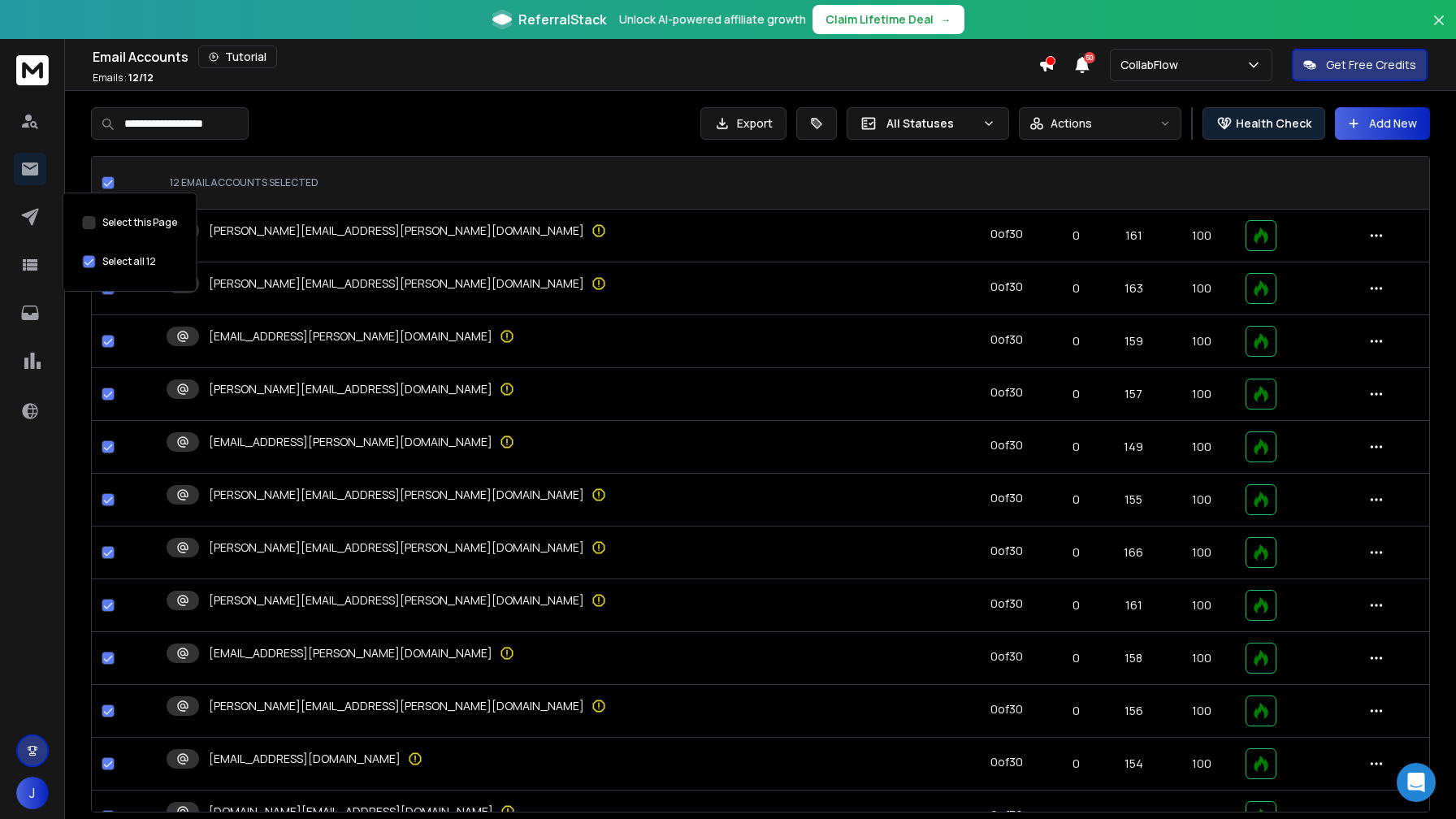
click at [90, 266] on button "Select this Page" at bounding box center [90, 262] width 13 height 13
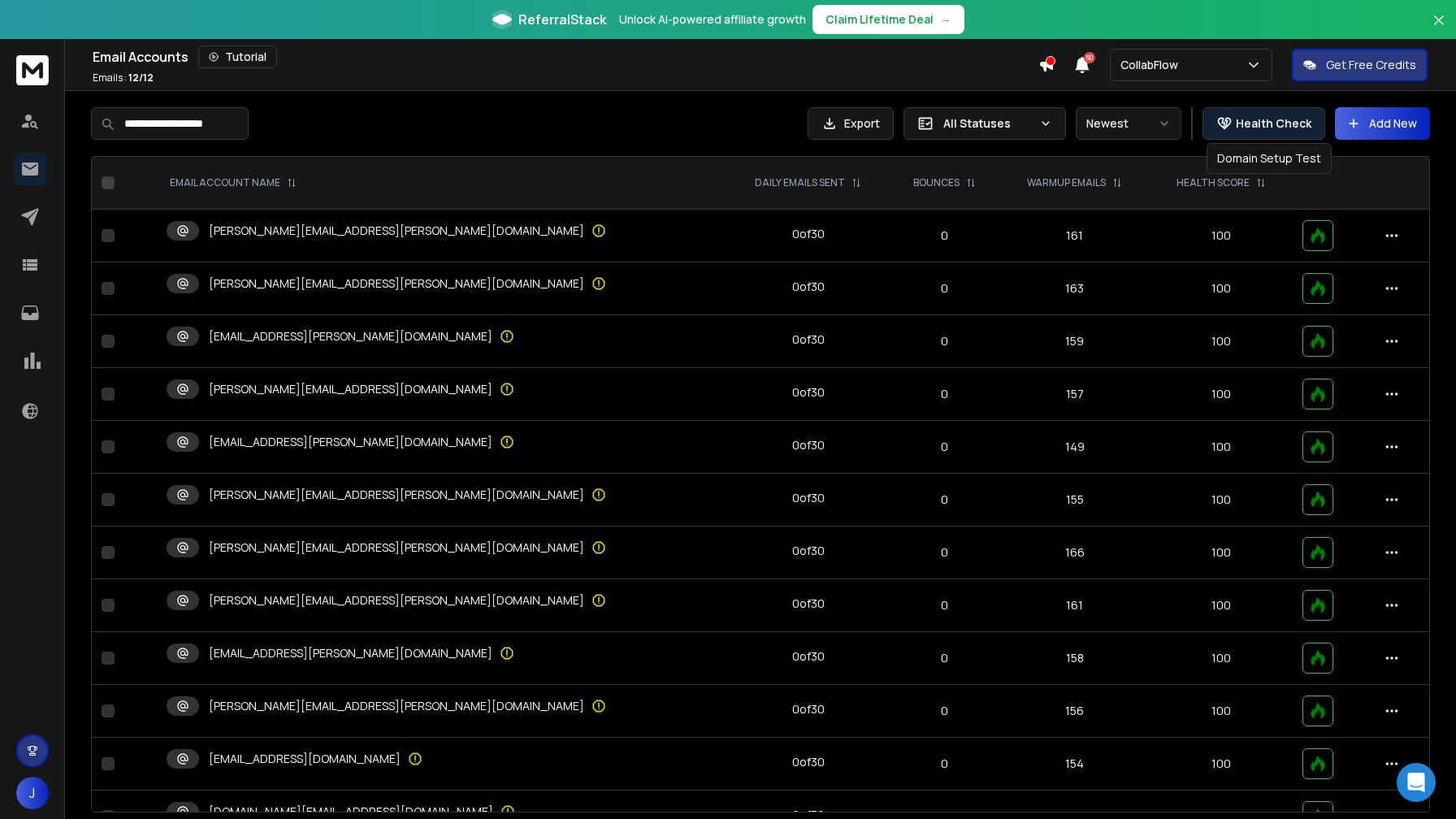
click at [1257, 164] on div "Domain Setup Test" at bounding box center [1268, 158] width 125 height 31
click at [1152, 120] on button "Newest" at bounding box center [1129, 123] width 105 height 32
click at [999, 159] on th "WARMUP EMAILS" at bounding box center [1074, 182] width 150 height 53
click at [987, 128] on p "All Statuses" at bounding box center [988, 124] width 90 height 17
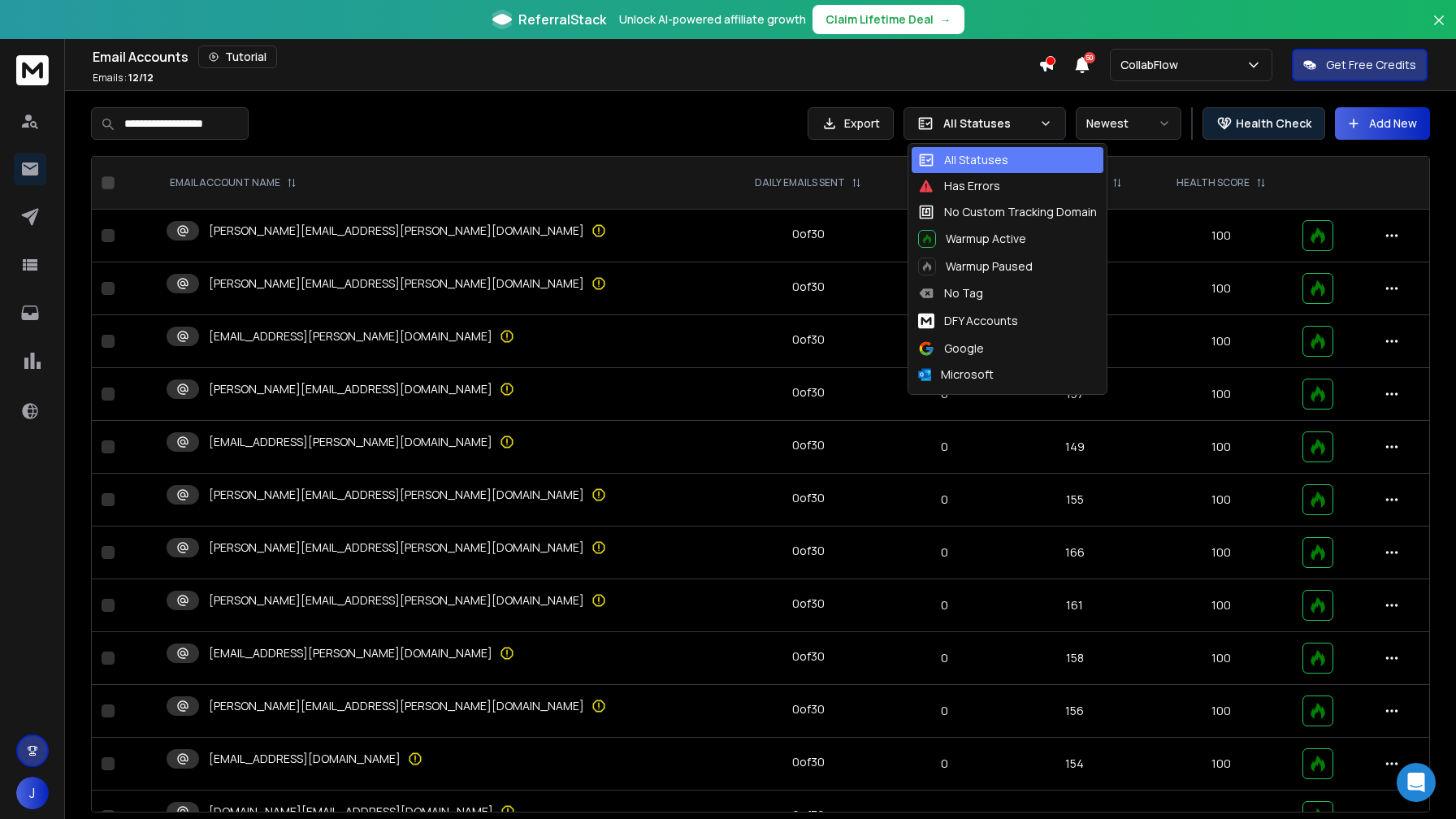
click at [598, 133] on div "**********" at bounding box center [444, 123] width 707 height 32
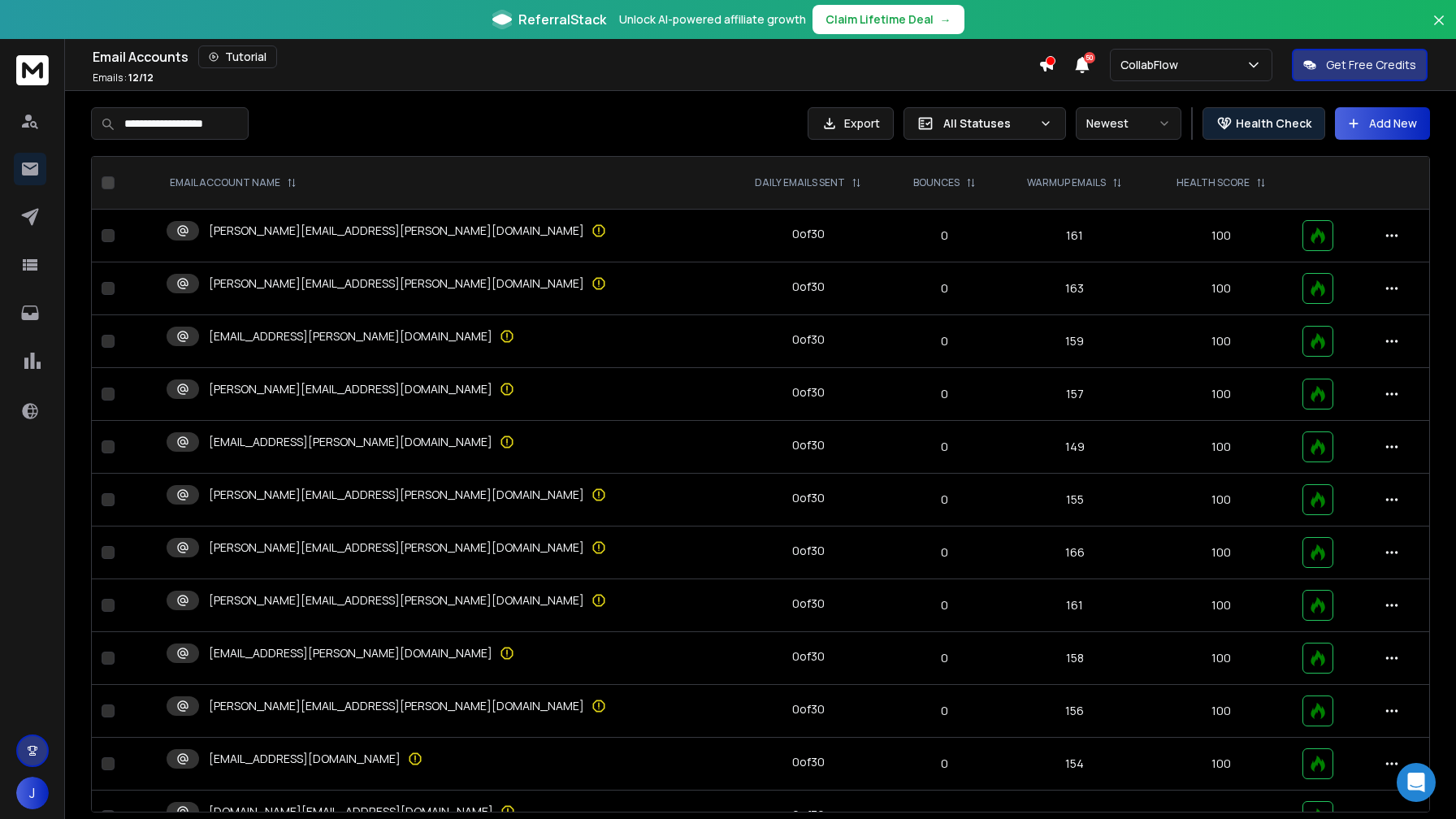
click at [186, 128] on input "**********" at bounding box center [169, 123] width 157 height 32
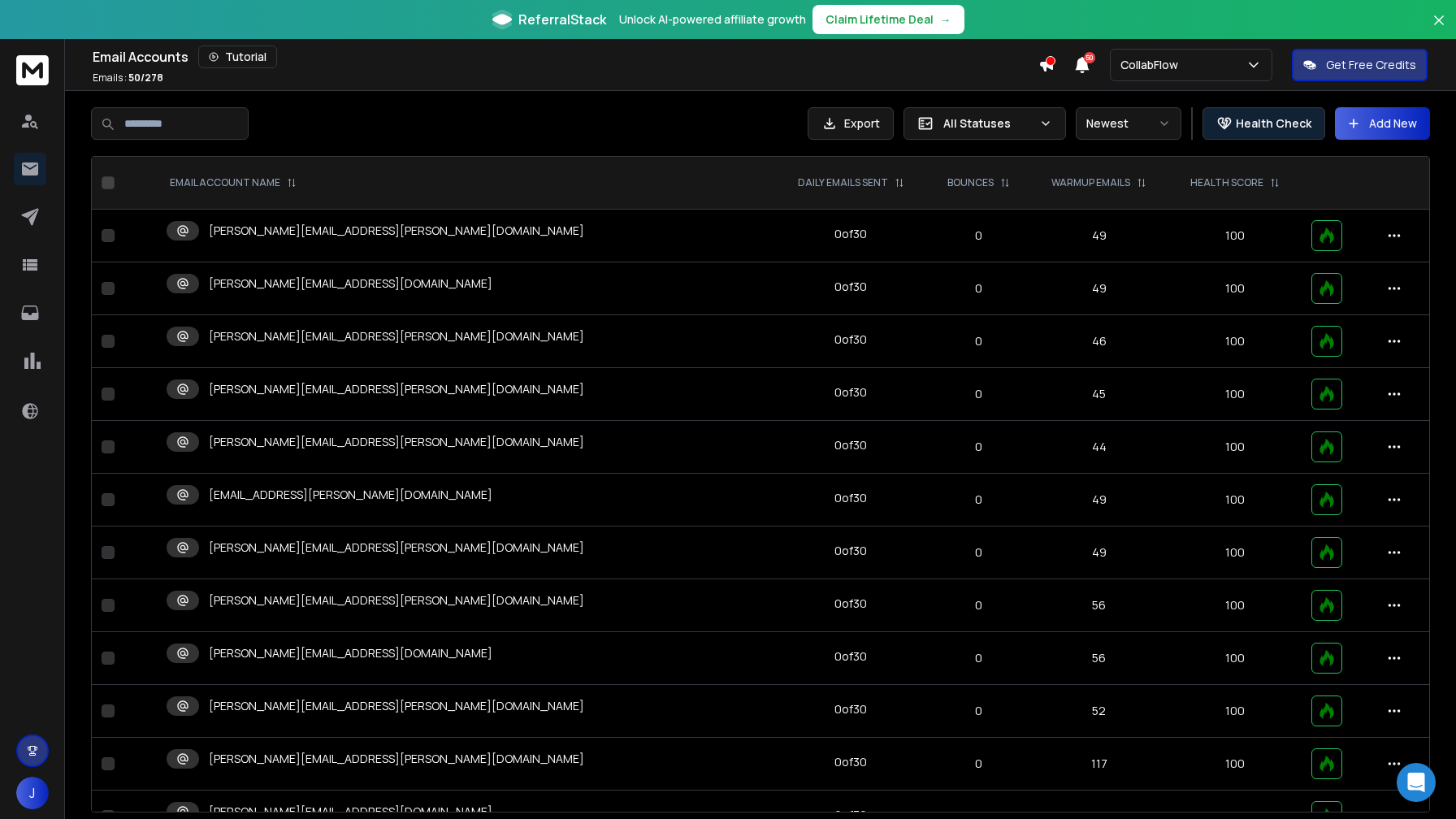
click at [1387, 238] on icon at bounding box center [1394, 236] width 15 height 15
click at [481, 123] on div at bounding box center [444, 123] width 707 height 32
click at [190, 120] on input at bounding box center [169, 123] width 157 height 32
type input "**********"
click at [24, 224] on icon at bounding box center [30, 217] width 19 height 19
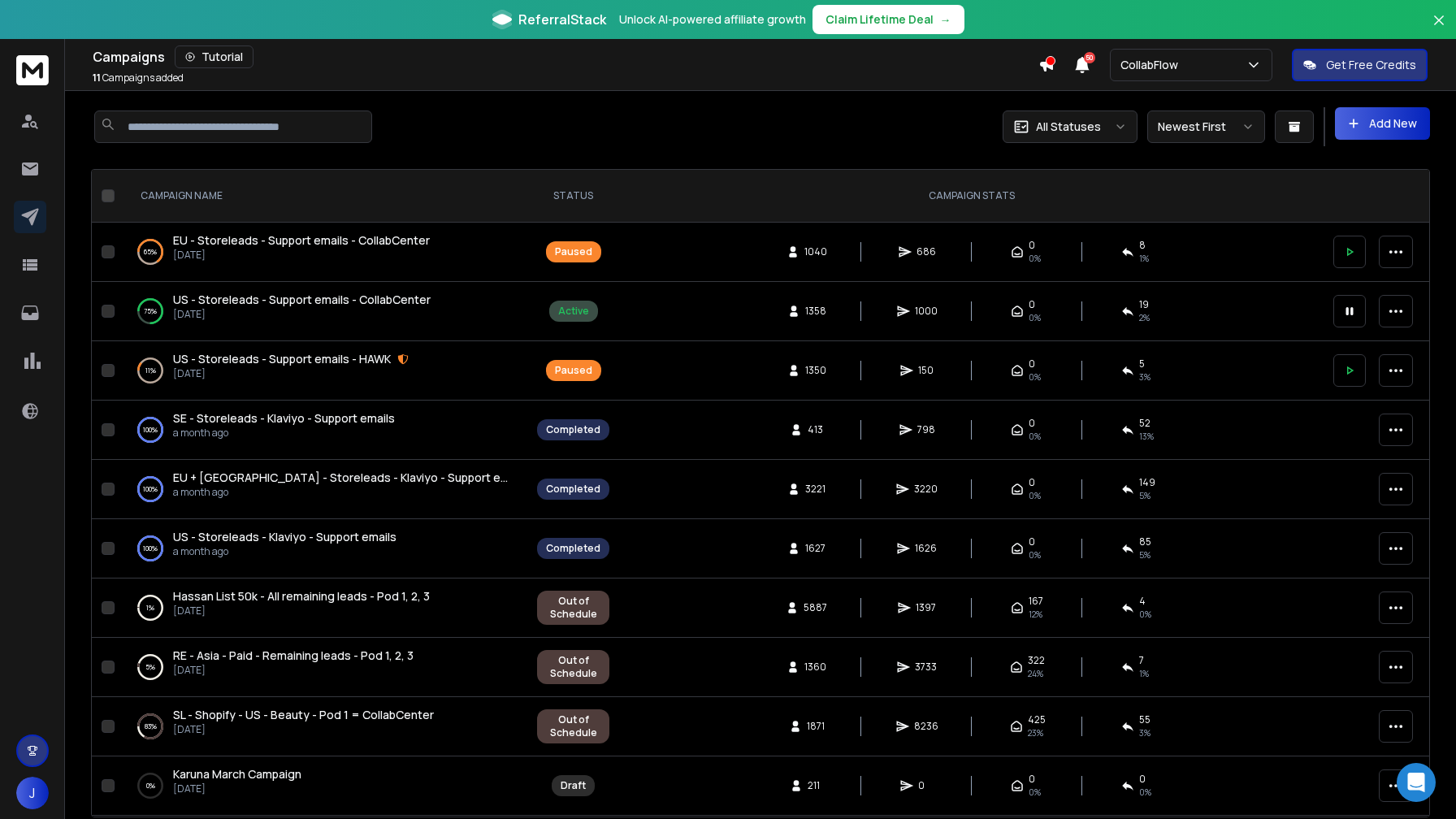
click at [327, 311] on p "[DATE]" at bounding box center [302, 315] width 257 height 13
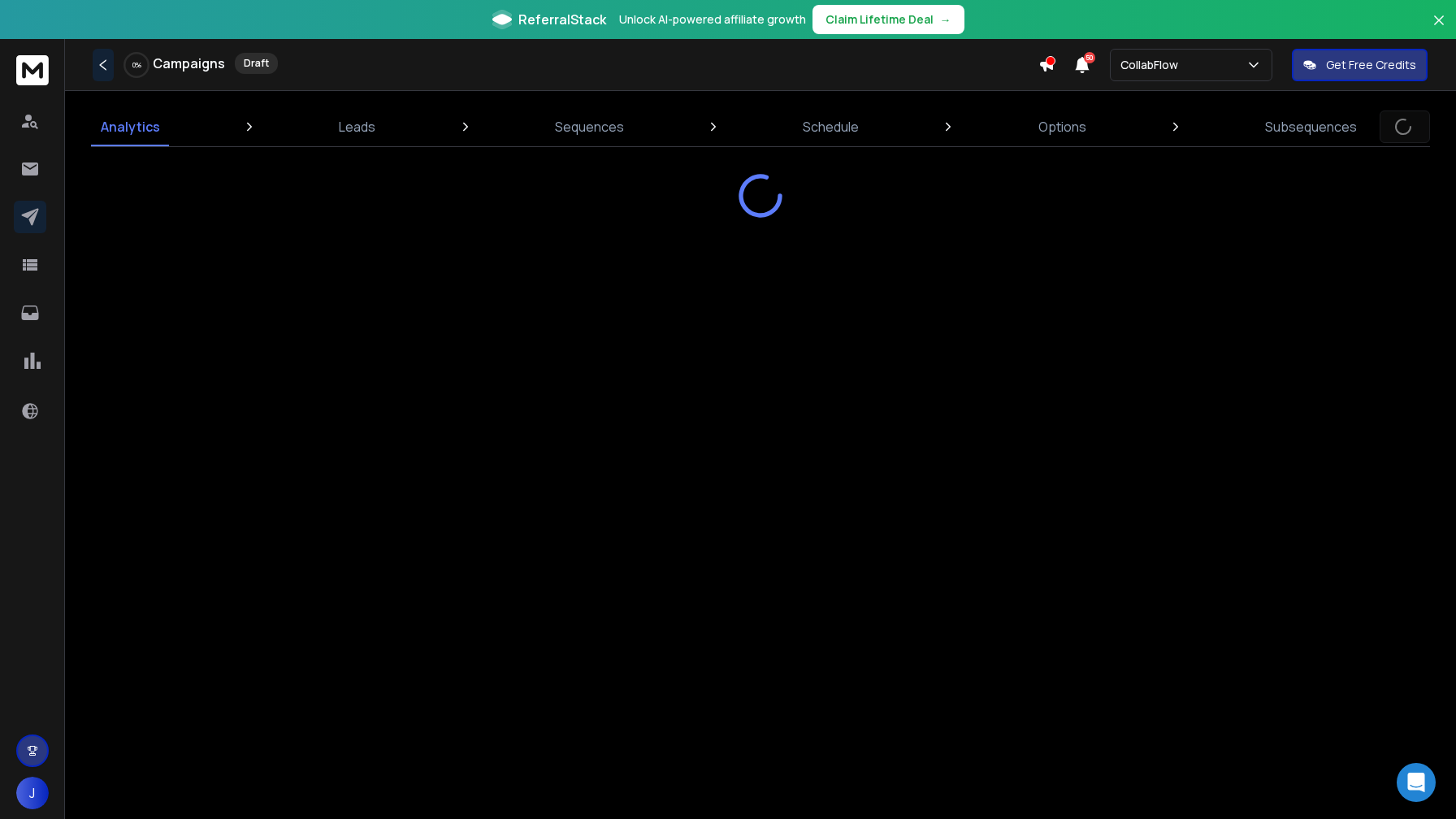
click at [104, 68] on icon at bounding box center [104, 65] width 15 height 15
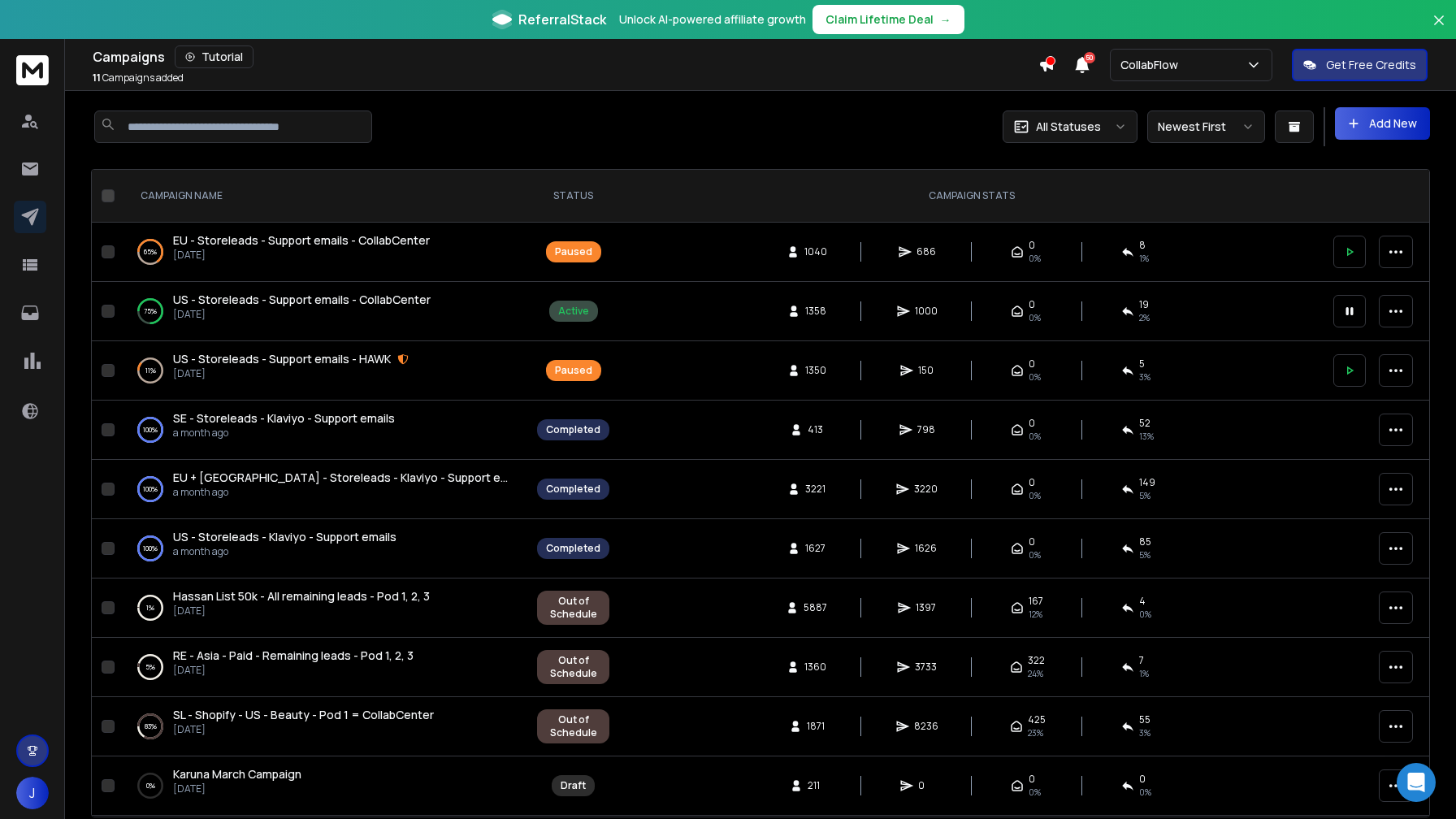
click at [351, 250] on p "[DATE]" at bounding box center [302, 255] width 257 height 13
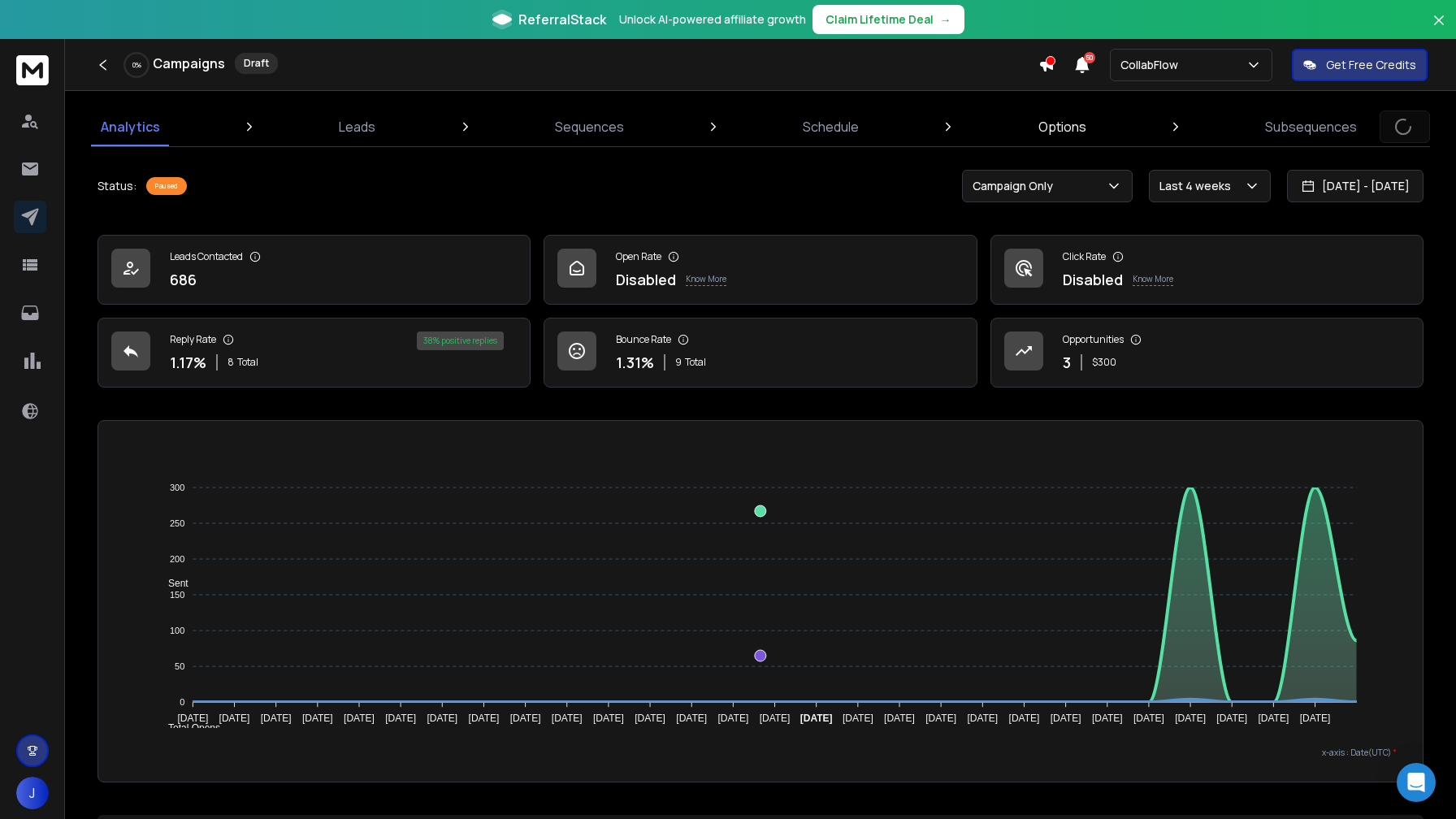
click at [1071, 130] on p "Options" at bounding box center [1062, 126] width 48 height 19
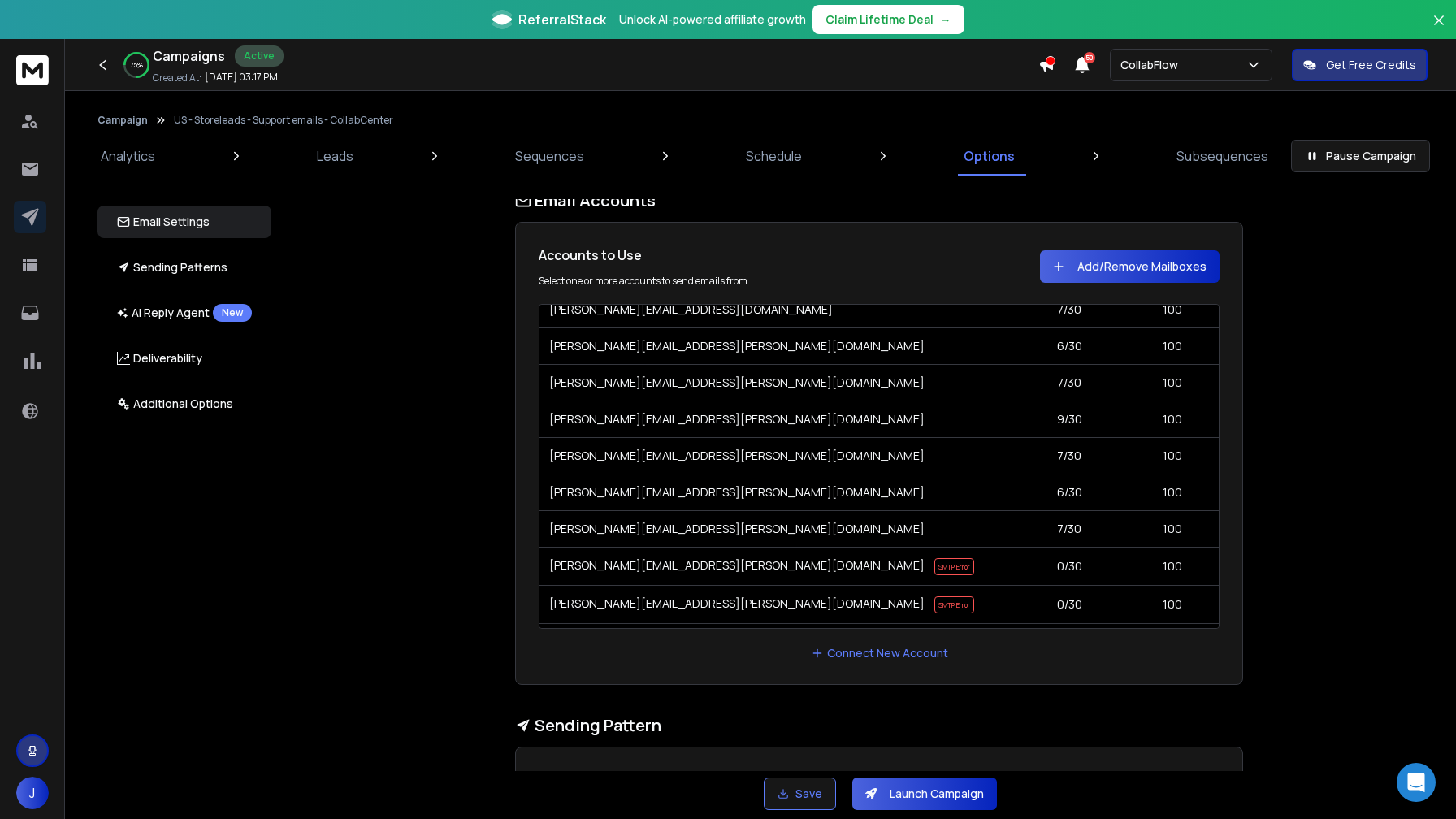
scroll to position [232, 0]
click at [1106, 257] on button "Add/Remove Mailboxes" at bounding box center [1129, 266] width 179 height 32
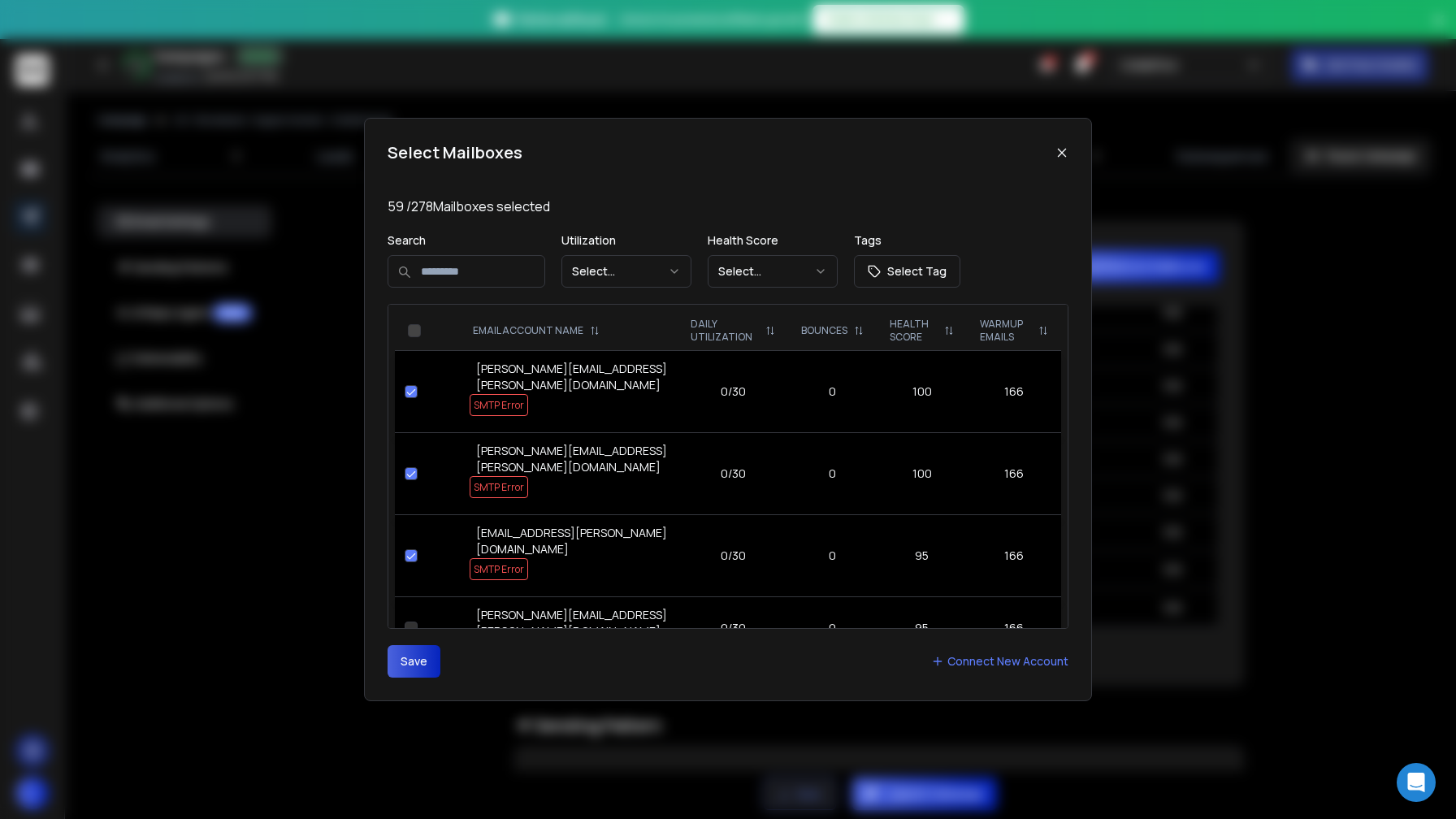
click at [459, 271] on input at bounding box center [466, 271] width 157 height 32
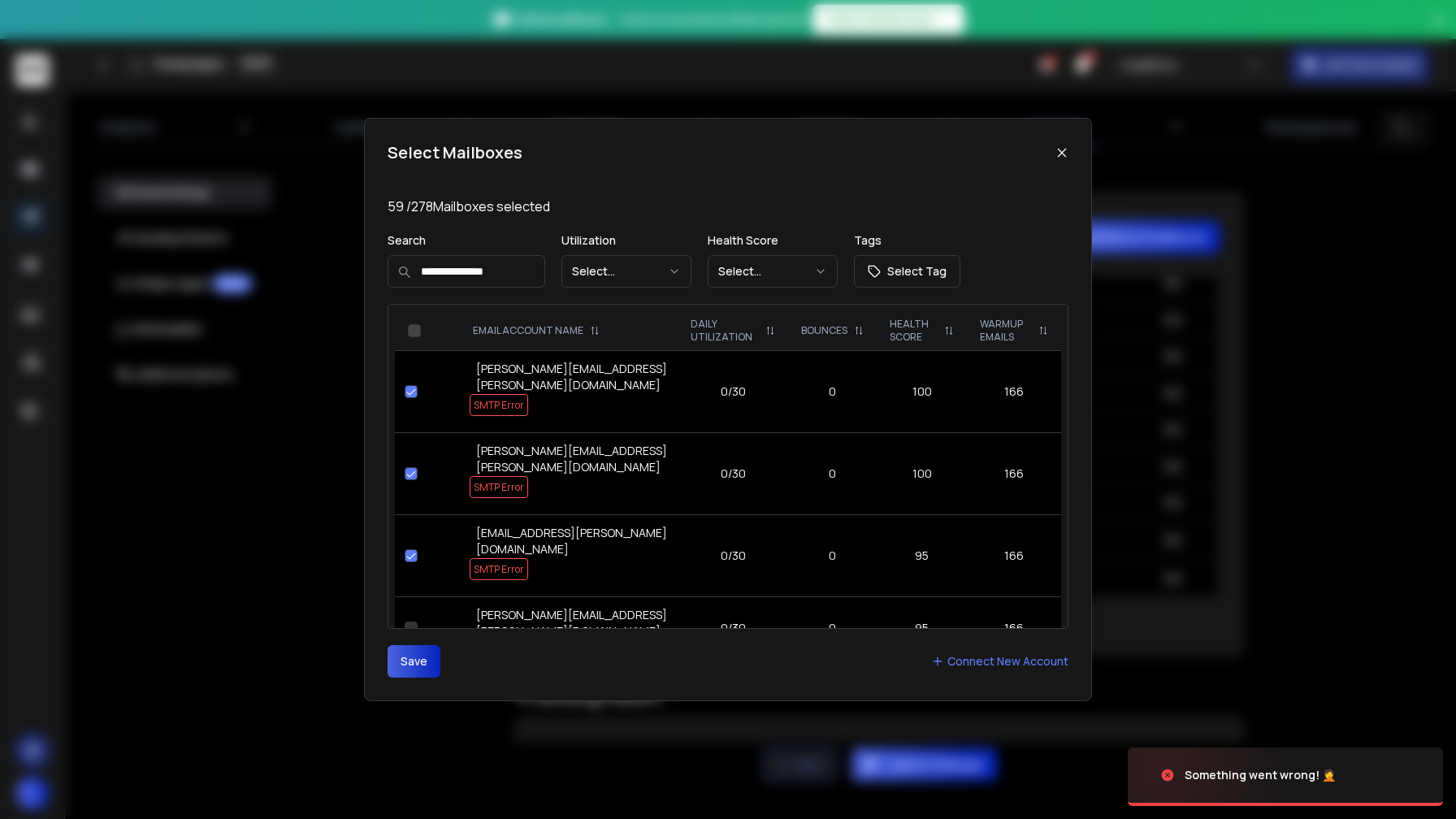
type input "**********"
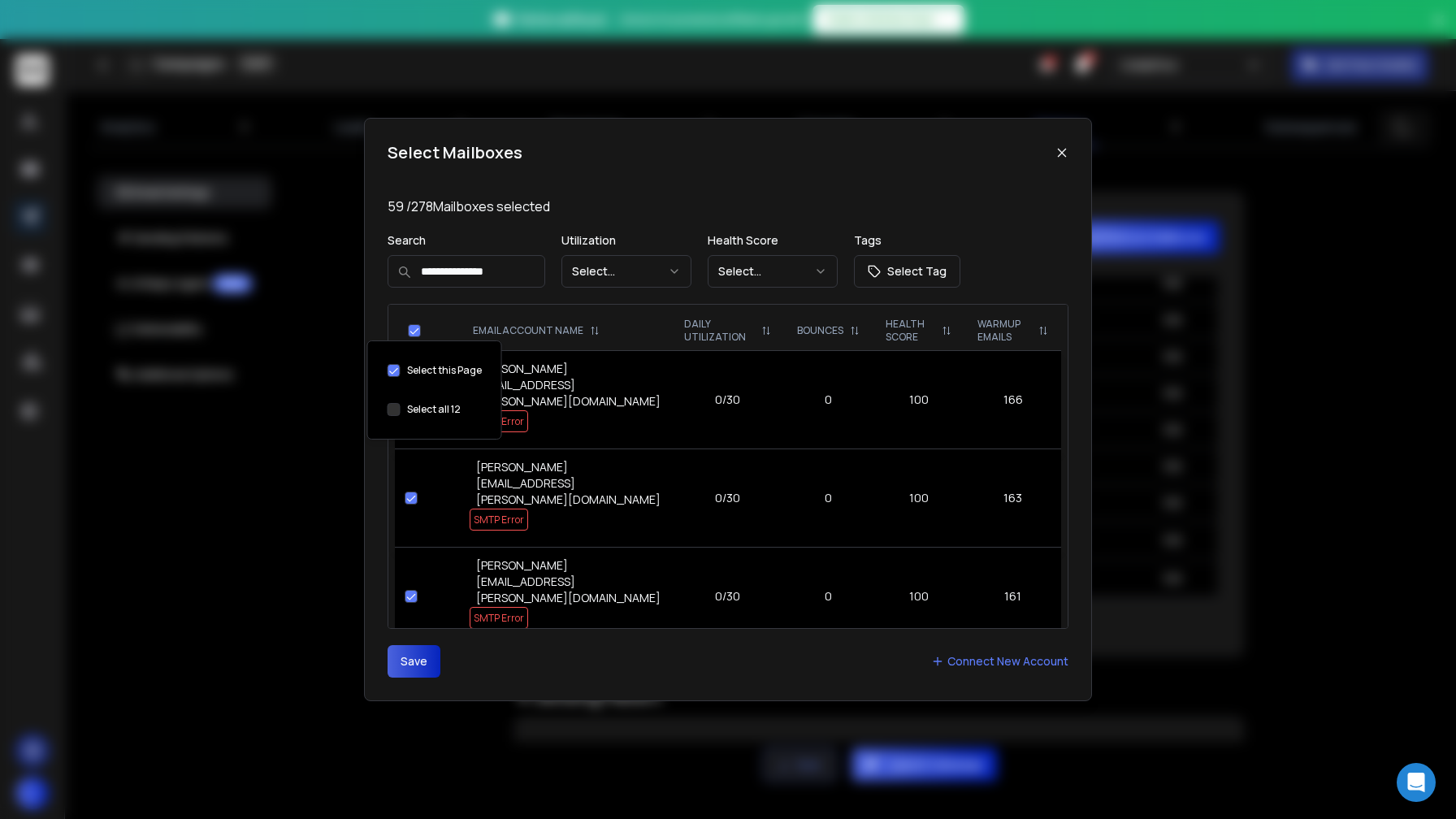
click at [391, 411] on button "Select this Page" at bounding box center [394, 410] width 13 height 13
click at [406, 662] on button "Save" at bounding box center [413, 661] width 53 height 32
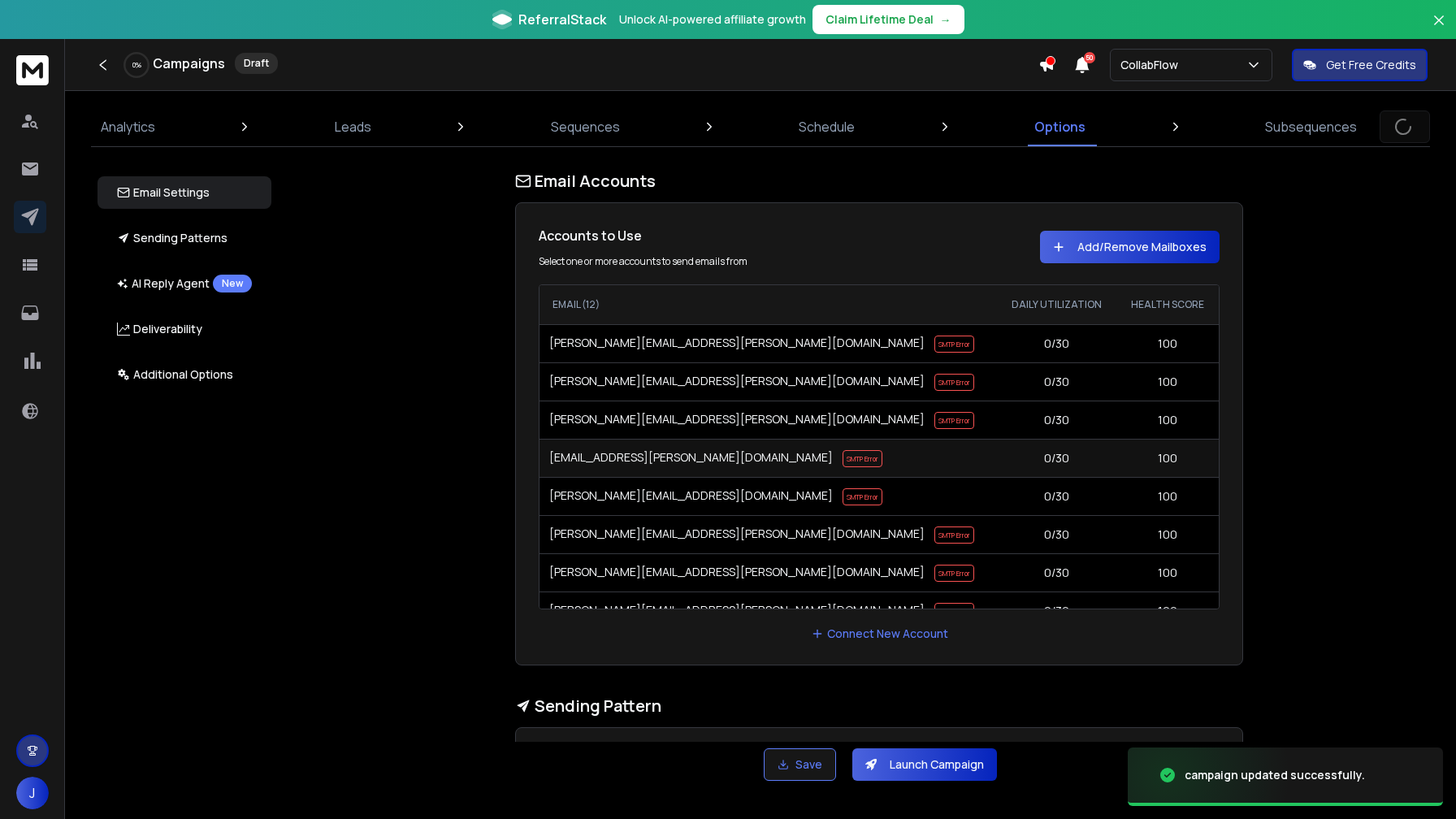
scroll to position [2, 0]
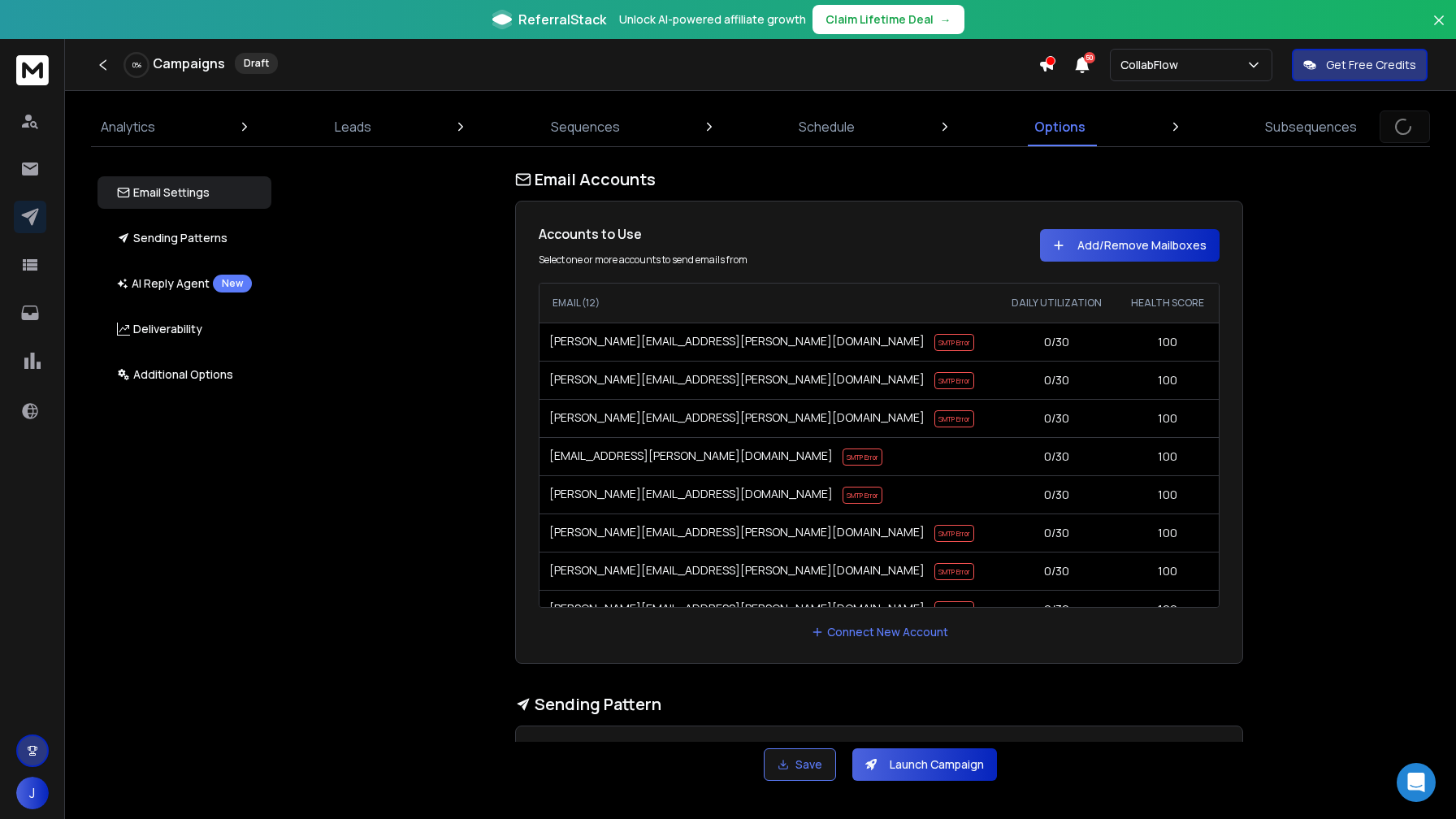
click at [1080, 247] on button "Add/Remove Mailboxes" at bounding box center [1129, 245] width 179 height 32
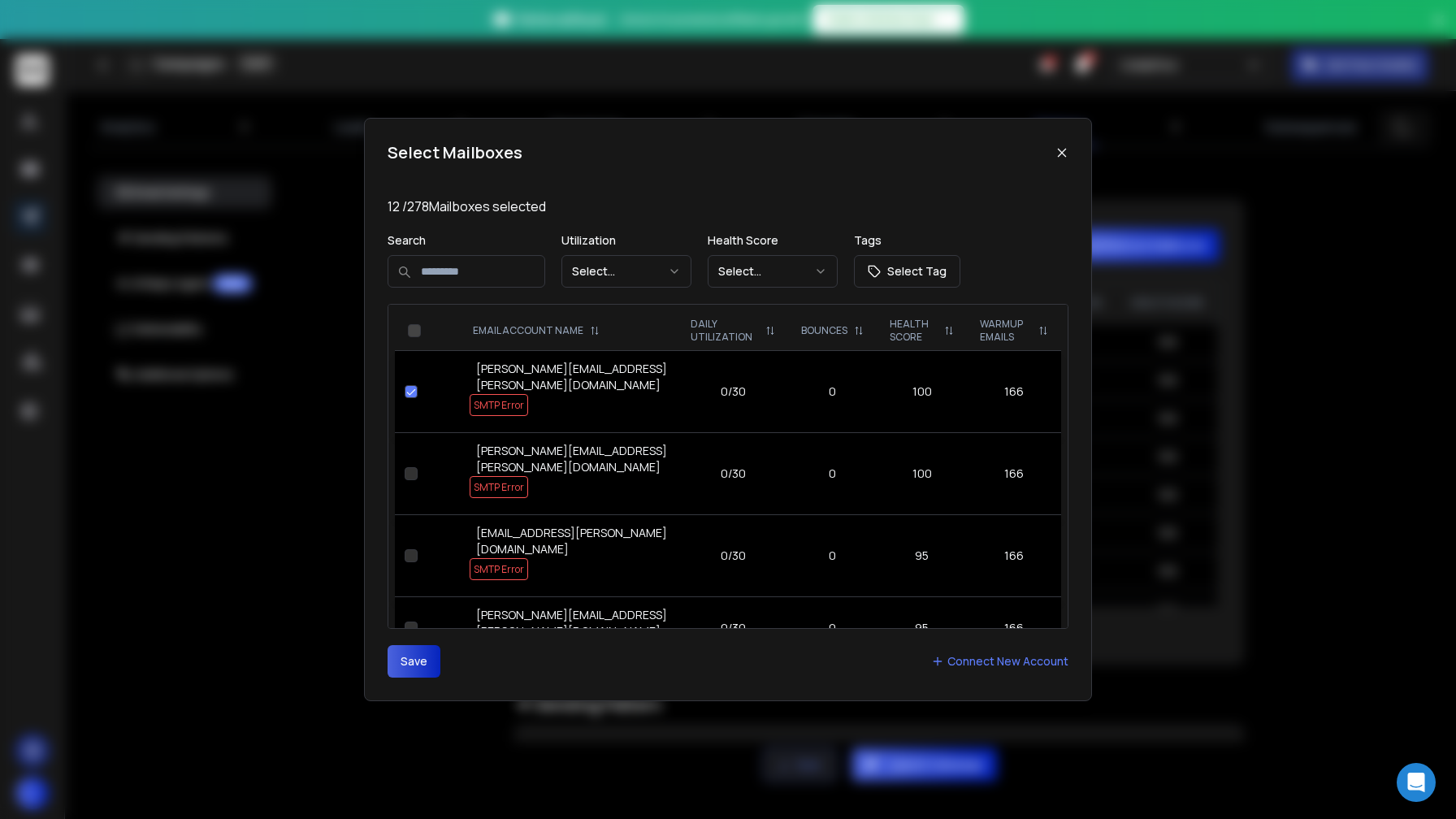
click at [472, 273] on input at bounding box center [466, 271] width 157 height 32
type input "**********"
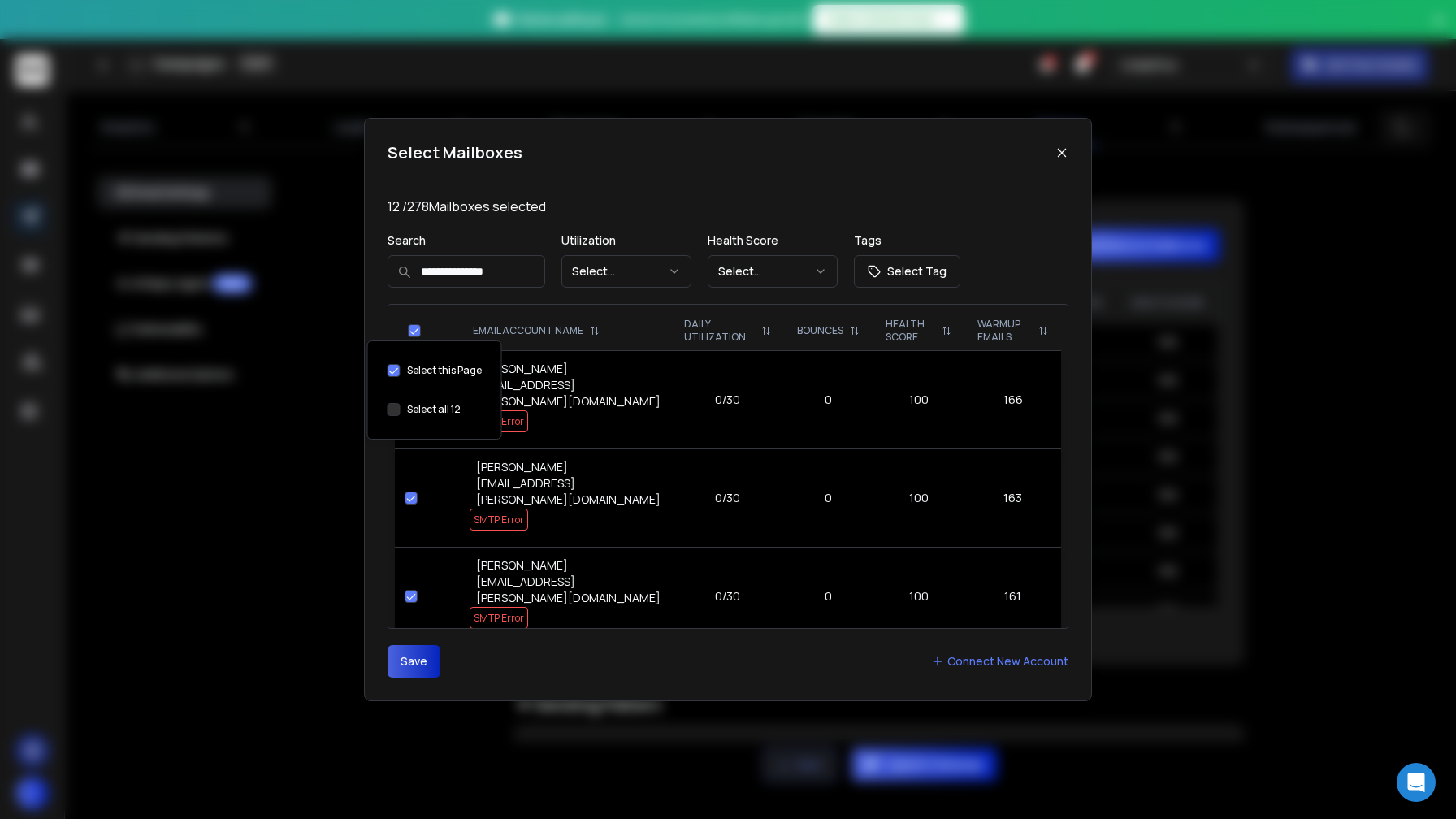
click at [413, 333] on button "Select this Page" at bounding box center [414, 330] width 13 height 13
click at [418, 667] on button "Save" at bounding box center [413, 661] width 53 height 32
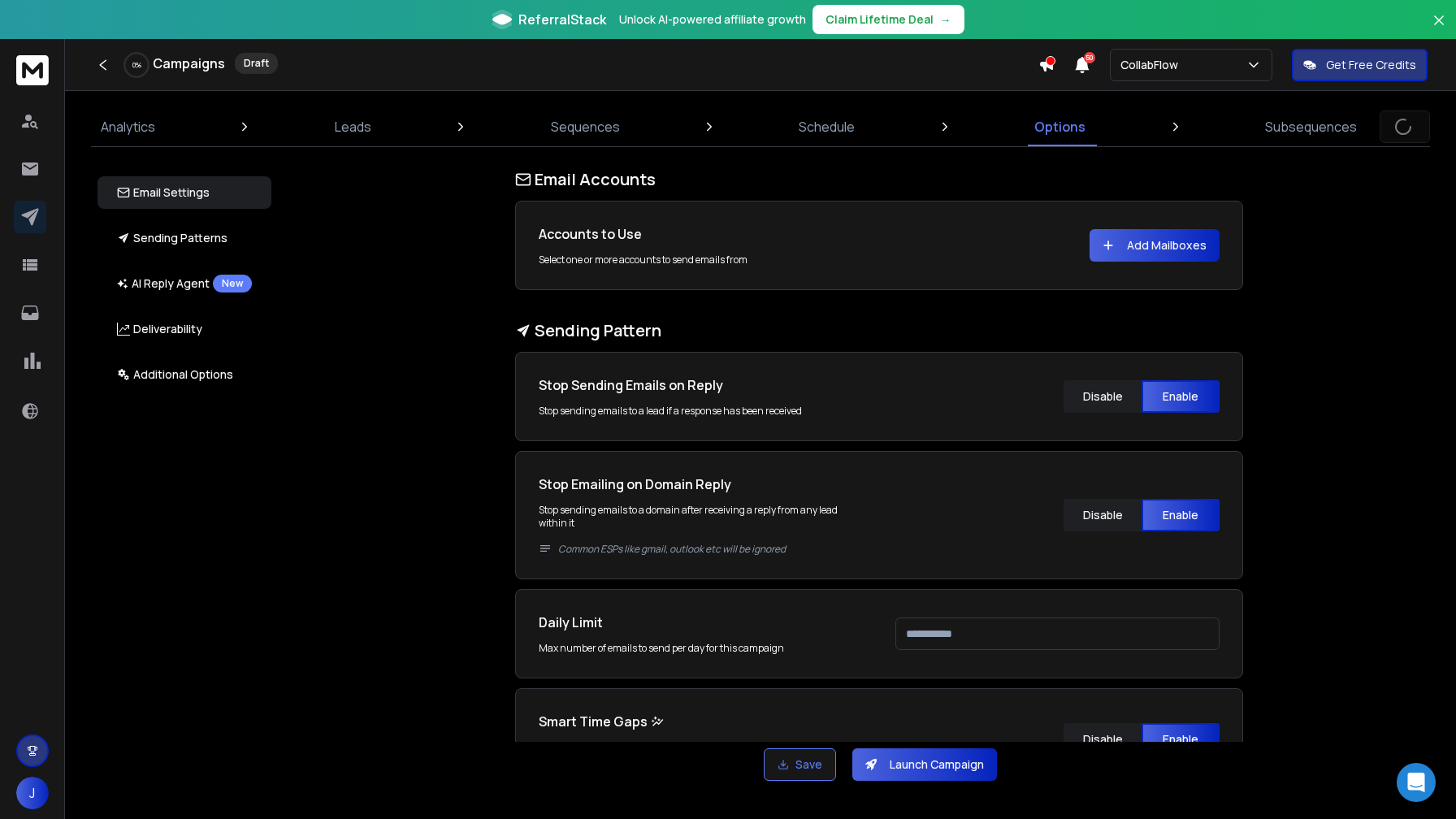
click at [1136, 246] on button "Add Mailboxes" at bounding box center [1154, 245] width 130 height 32
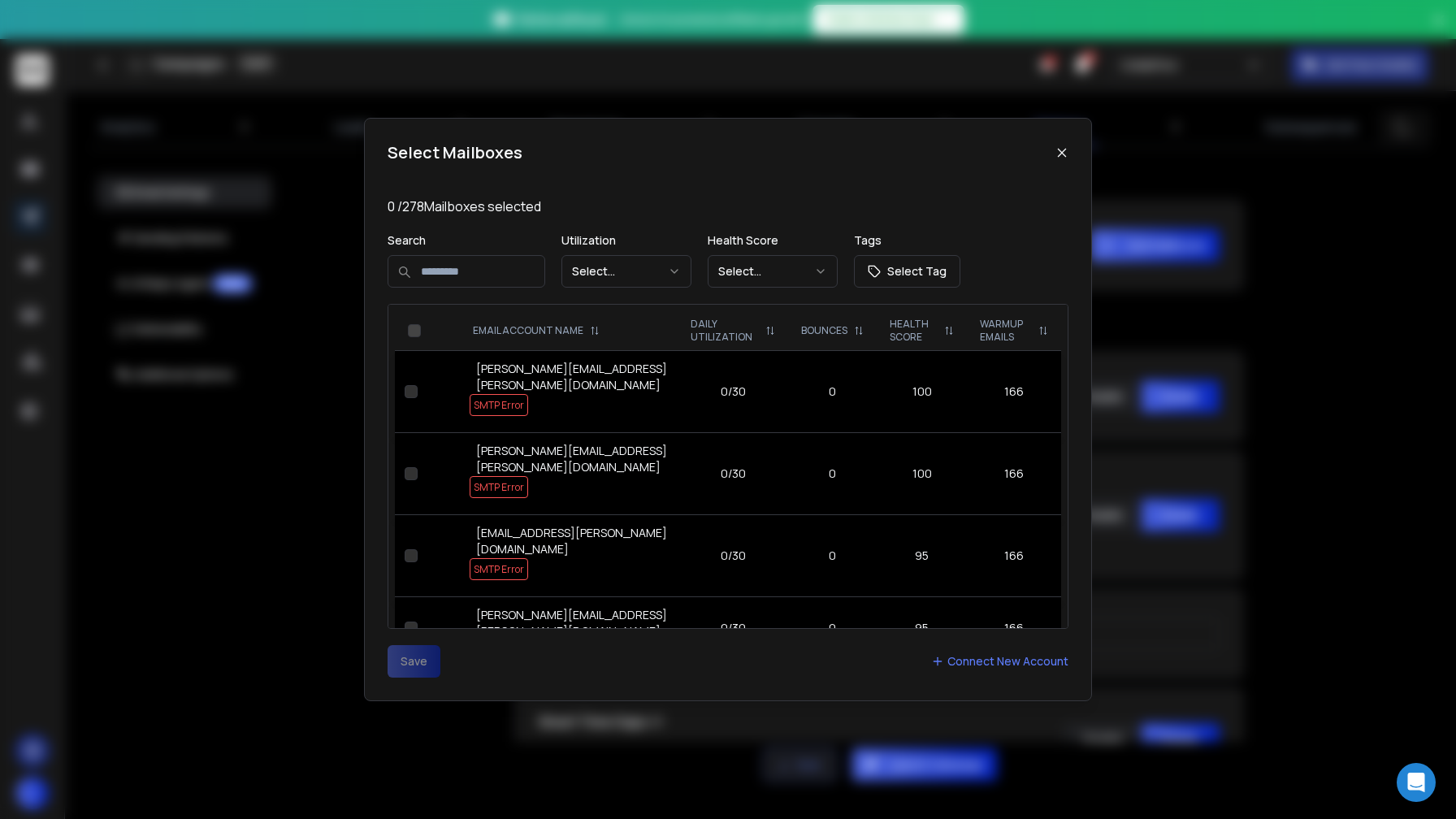
click at [468, 271] on input at bounding box center [466, 271] width 157 height 32
type input "**********"
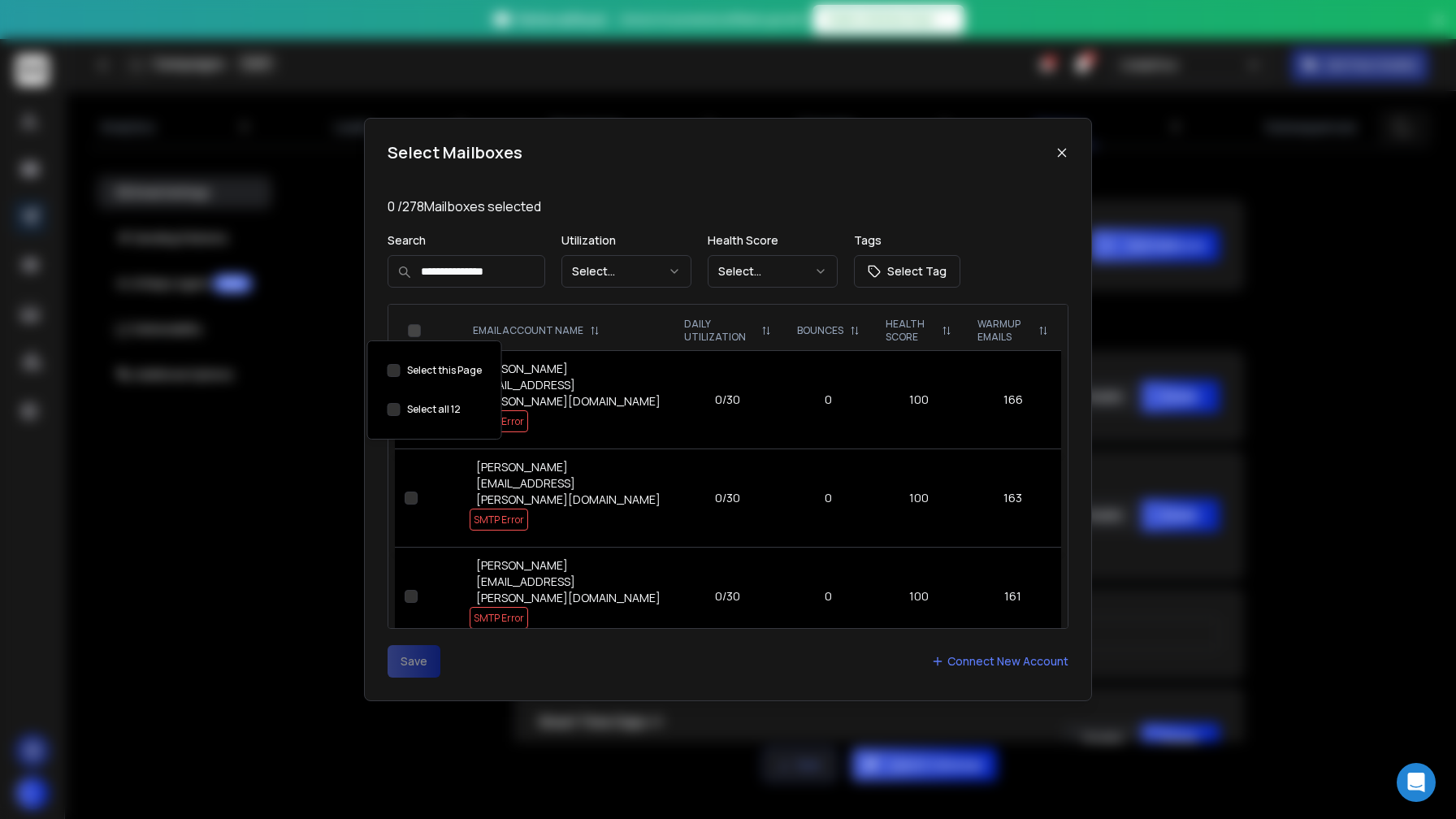
click at [397, 411] on button "Select this Page" at bounding box center [394, 410] width 13 height 13
click at [462, 269] on input "**********" at bounding box center [466, 271] width 157 height 32
click at [395, 372] on button "Select this Page" at bounding box center [394, 370] width 13 height 13
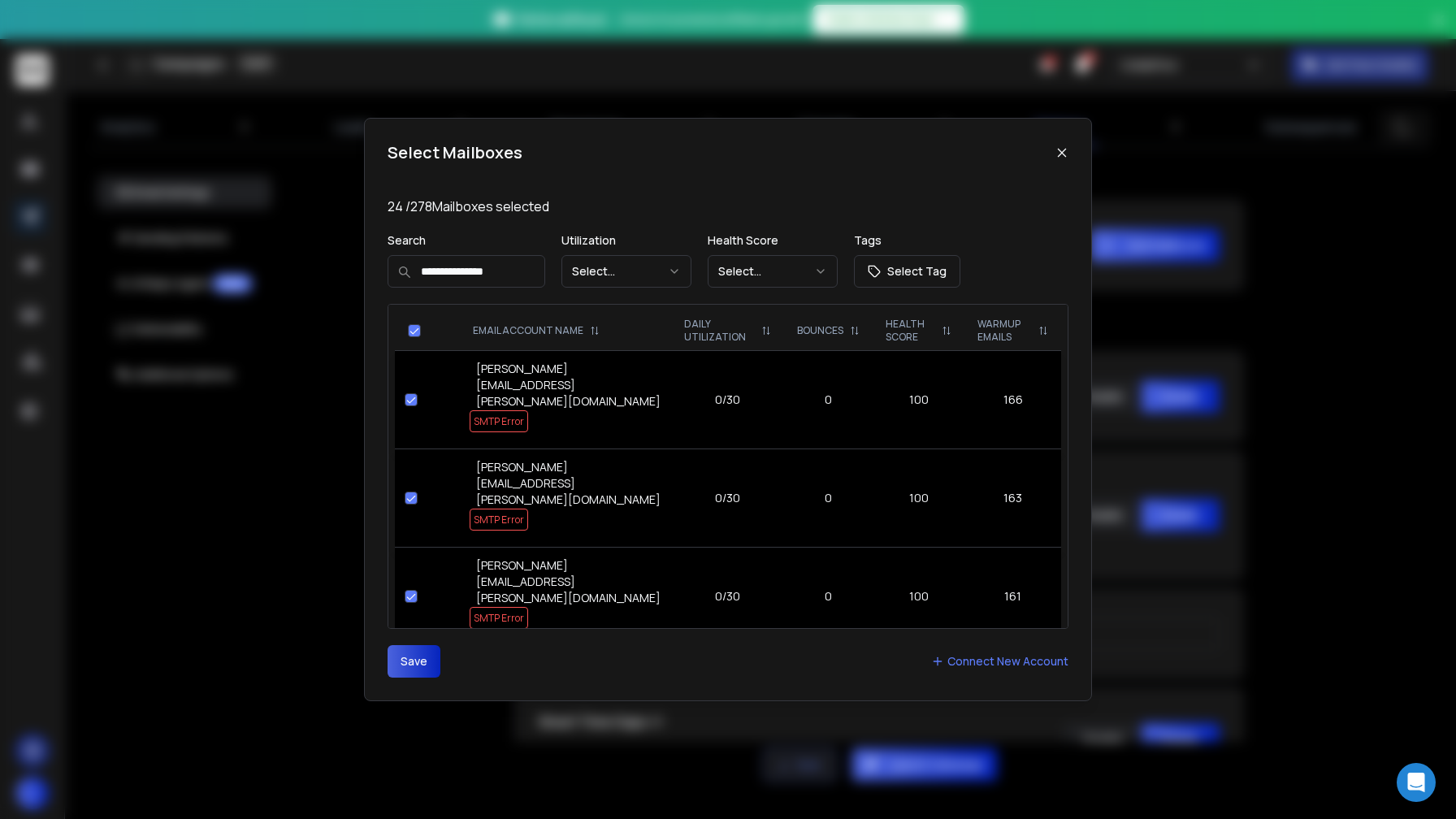
click at [467, 269] on input "**********" at bounding box center [466, 271] width 157 height 32
type input "**********"
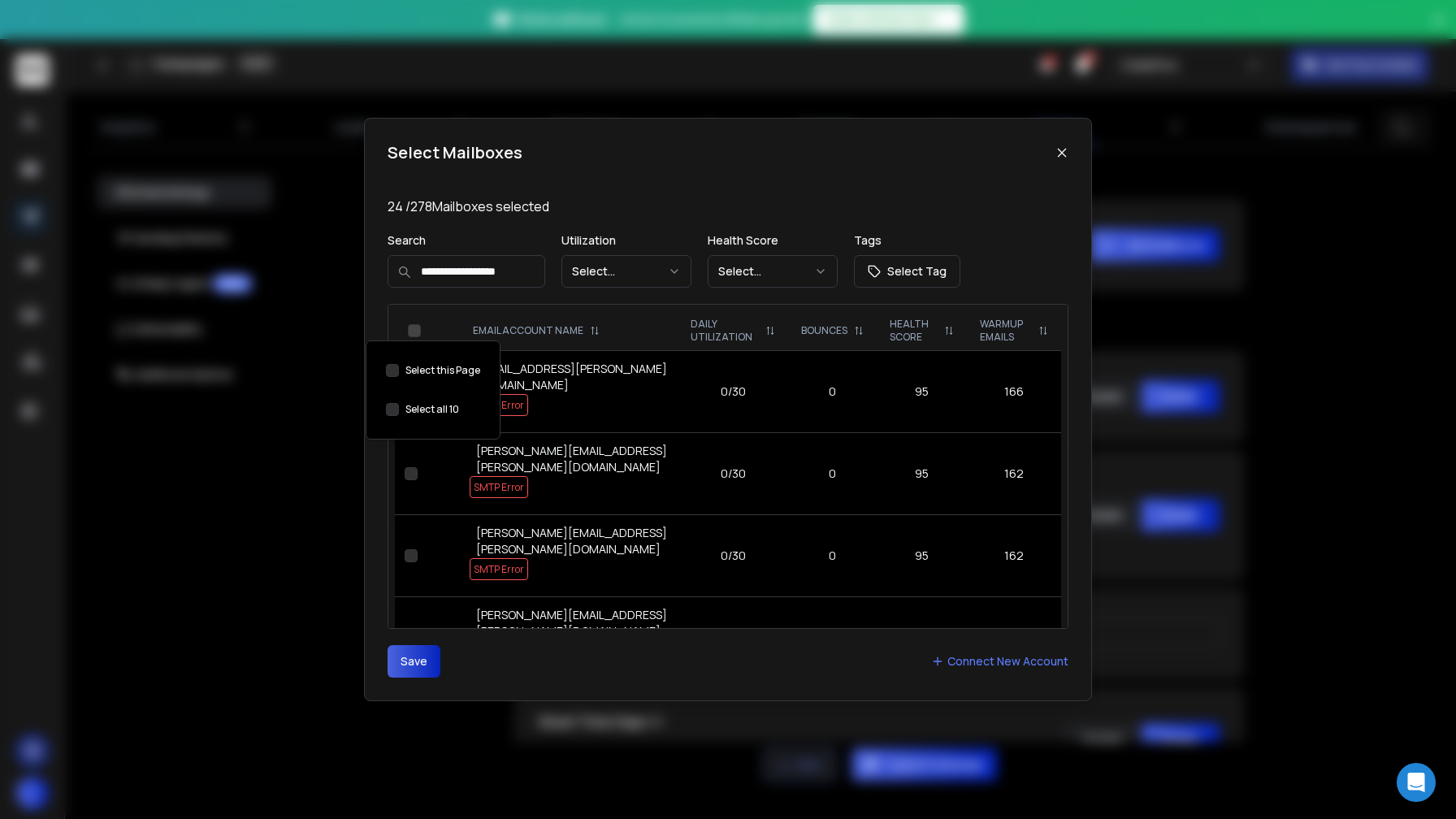
click at [393, 371] on button "Select this Page" at bounding box center [392, 370] width 13 height 13
click at [475, 270] on input "**********" at bounding box center [466, 271] width 157 height 32
type input "**********"
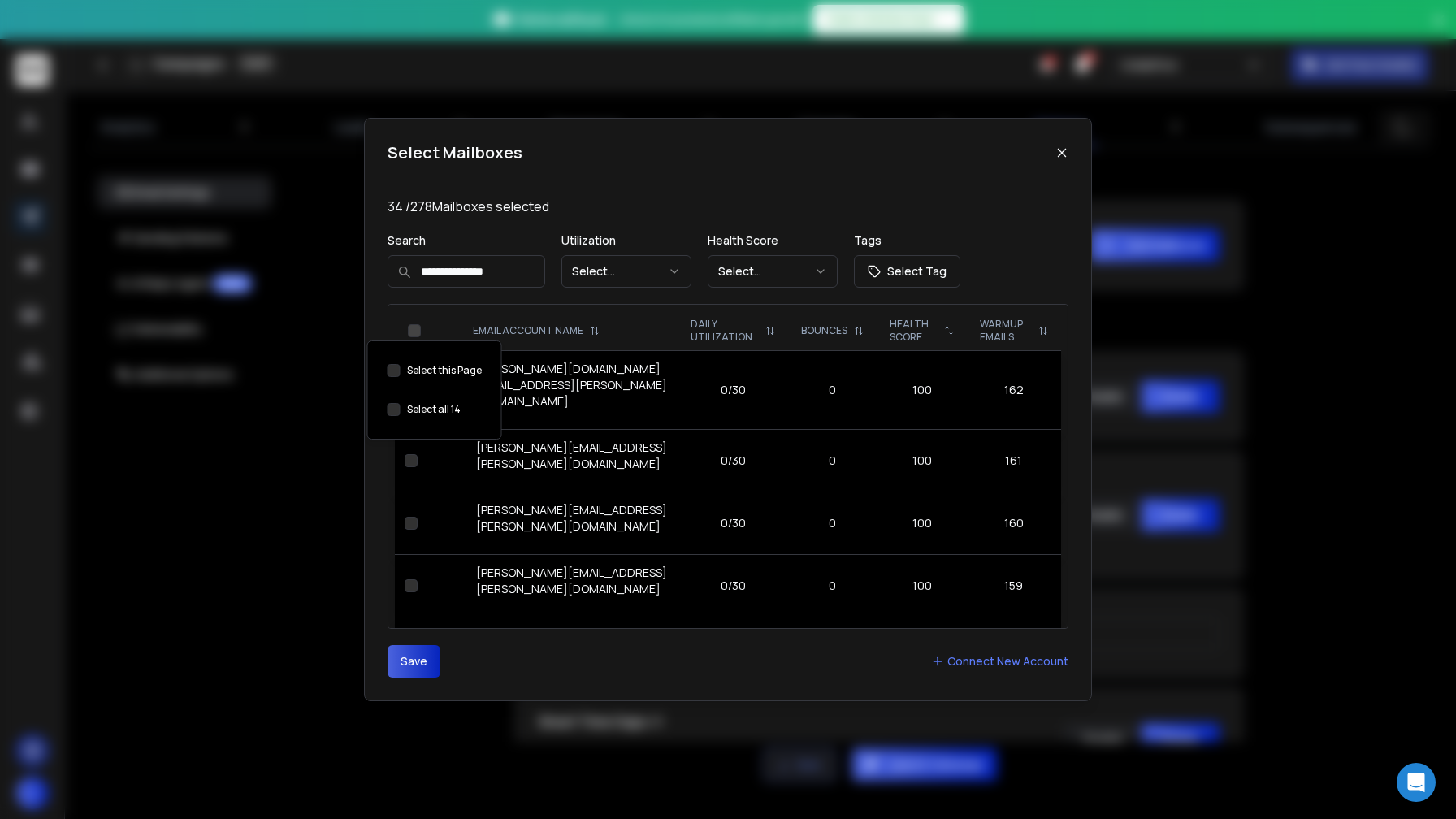
click at [390, 374] on button "Select this Page" at bounding box center [394, 370] width 13 height 13
click at [484, 269] on input "**********" at bounding box center [466, 271] width 157 height 32
type input "**********"
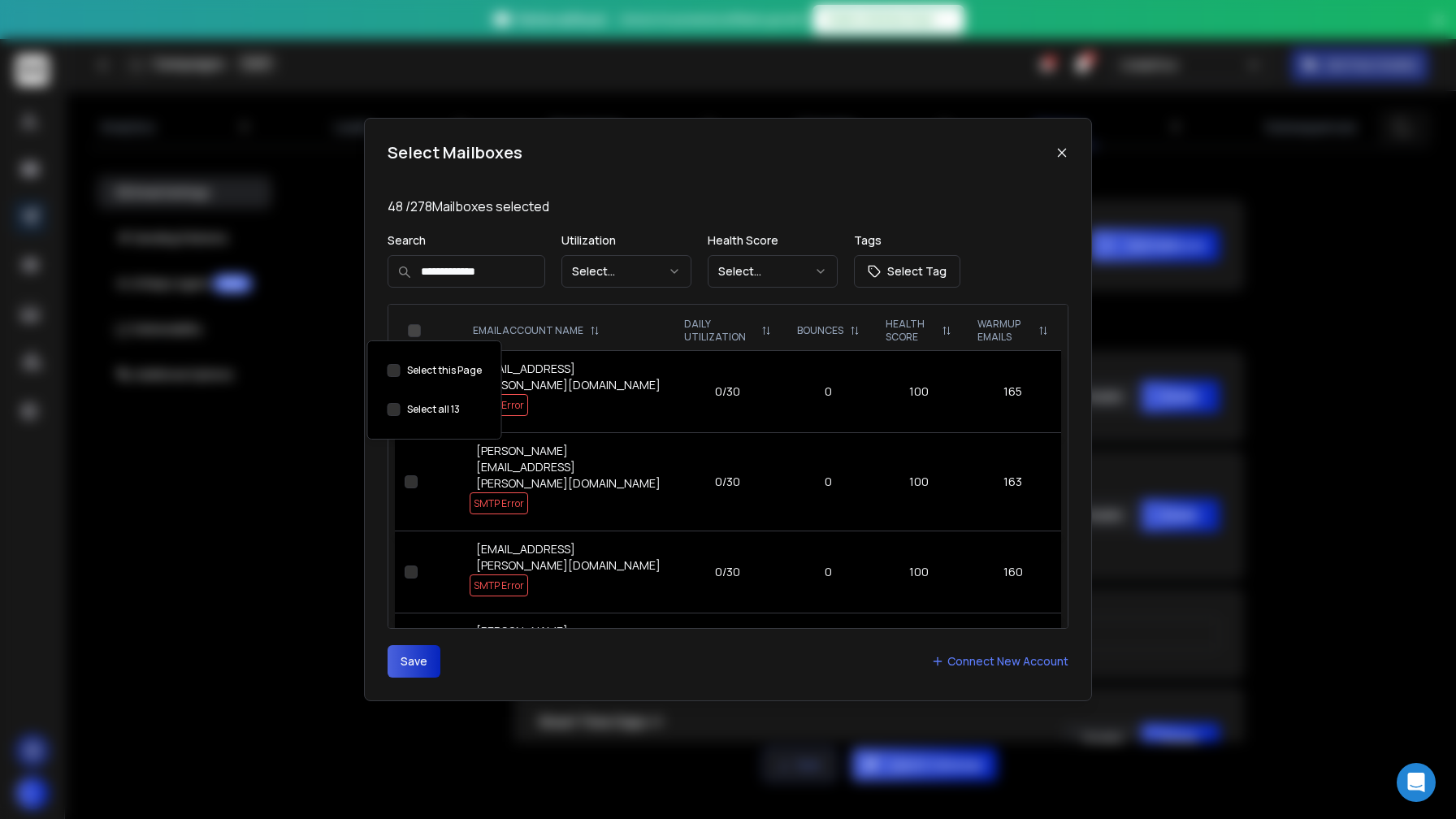
click at [390, 376] on button "Select this Page" at bounding box center [394, 370] width 13 height 13
click at [413, 661] on button "Save" at bounding box center [413, 661] width 53 height 32
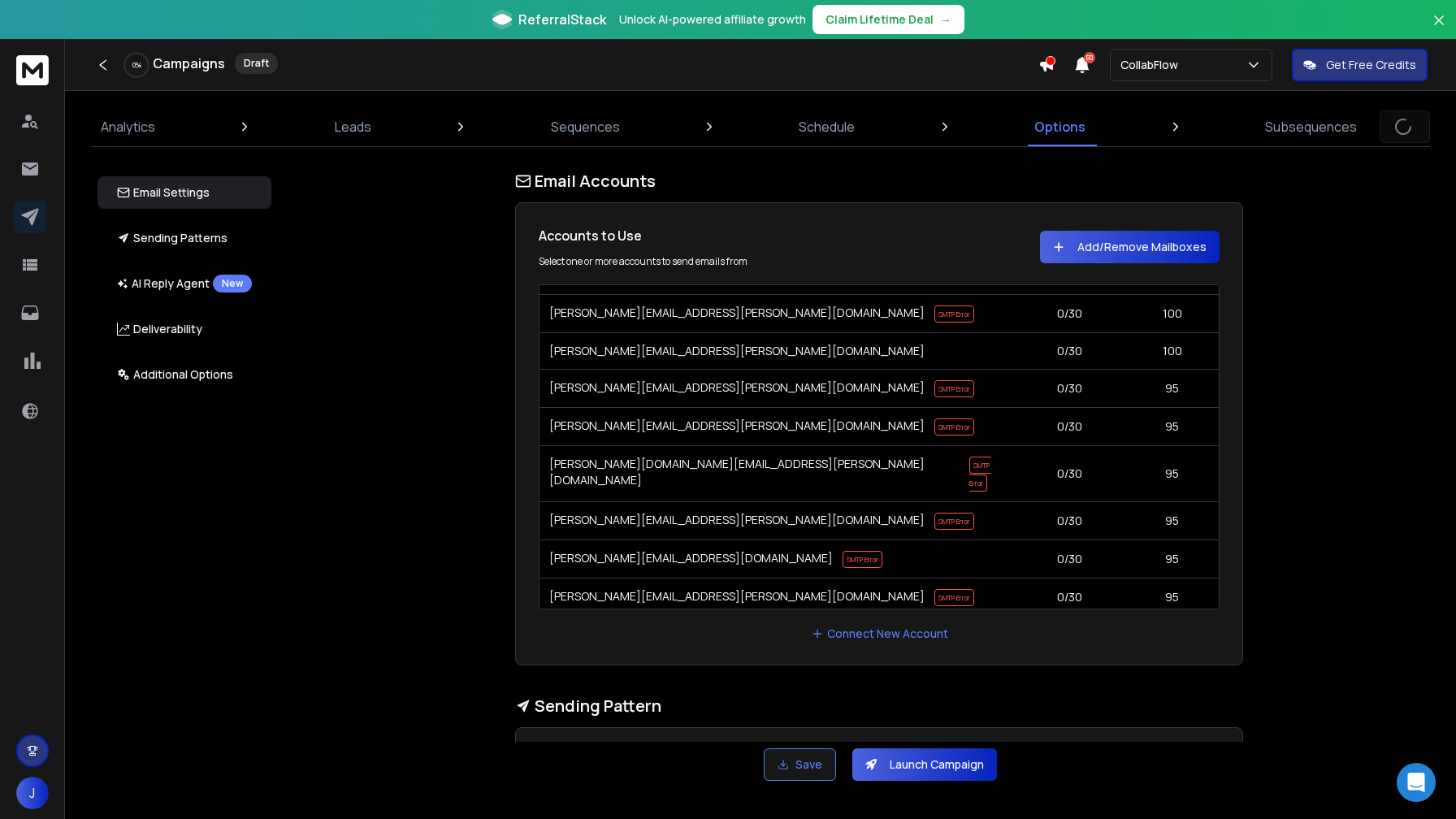
scroll to position [676, 0]
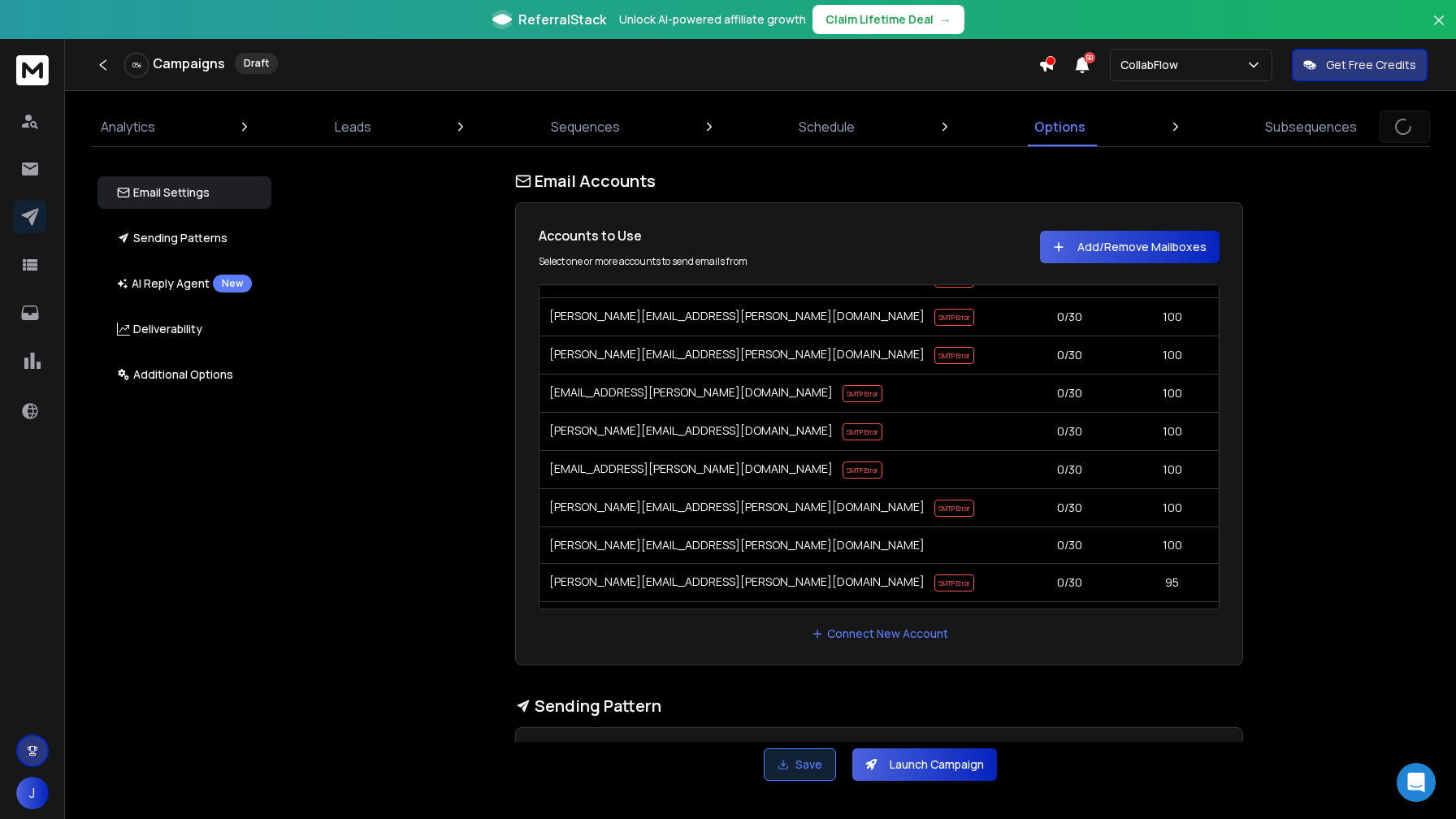
click at [803, 763] on button "Save" at bounding box center [800, 764] width 72 height 32
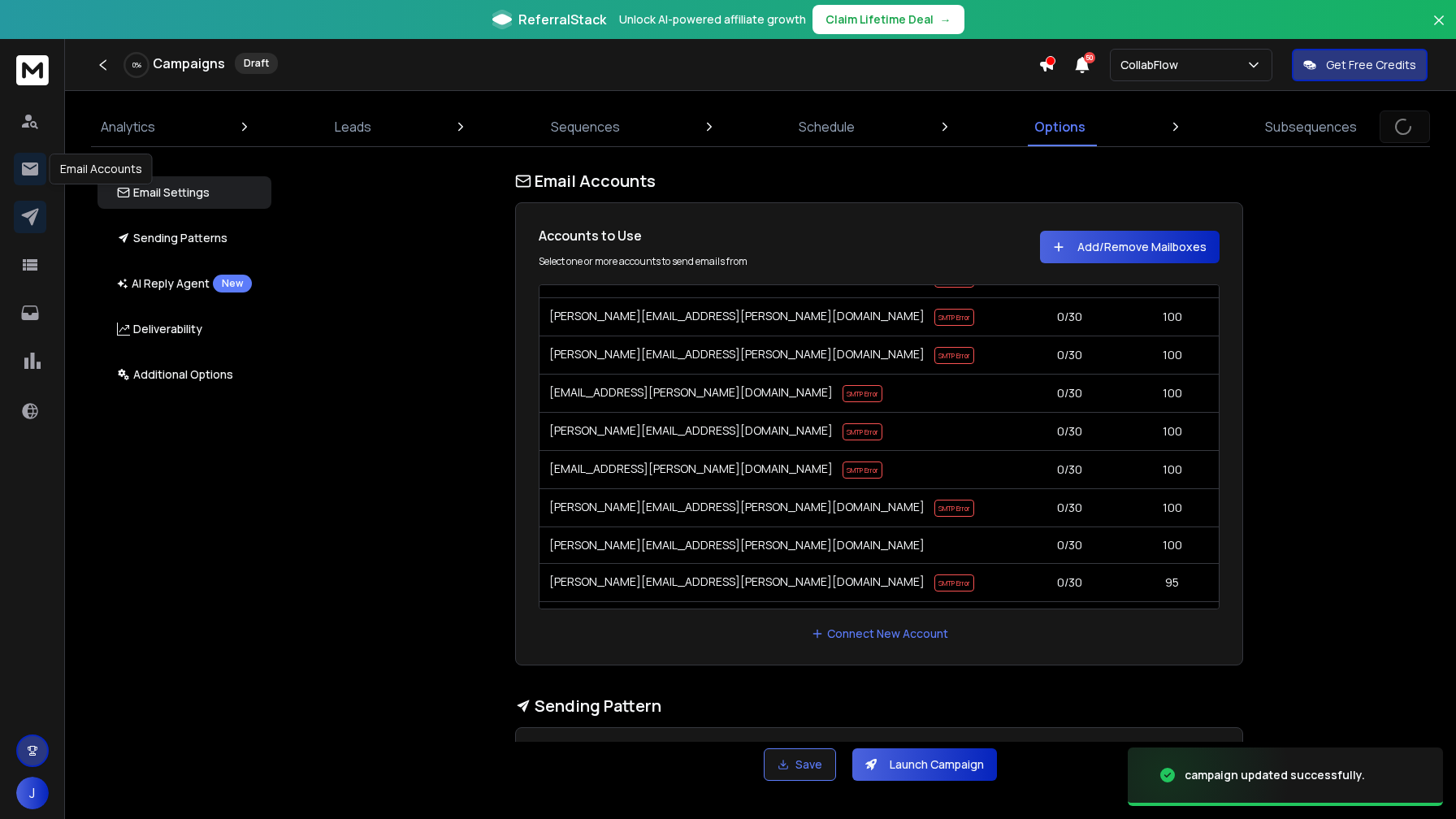
click at [28, 173] on icon at bounding box center [31, 169] width 17 height 13
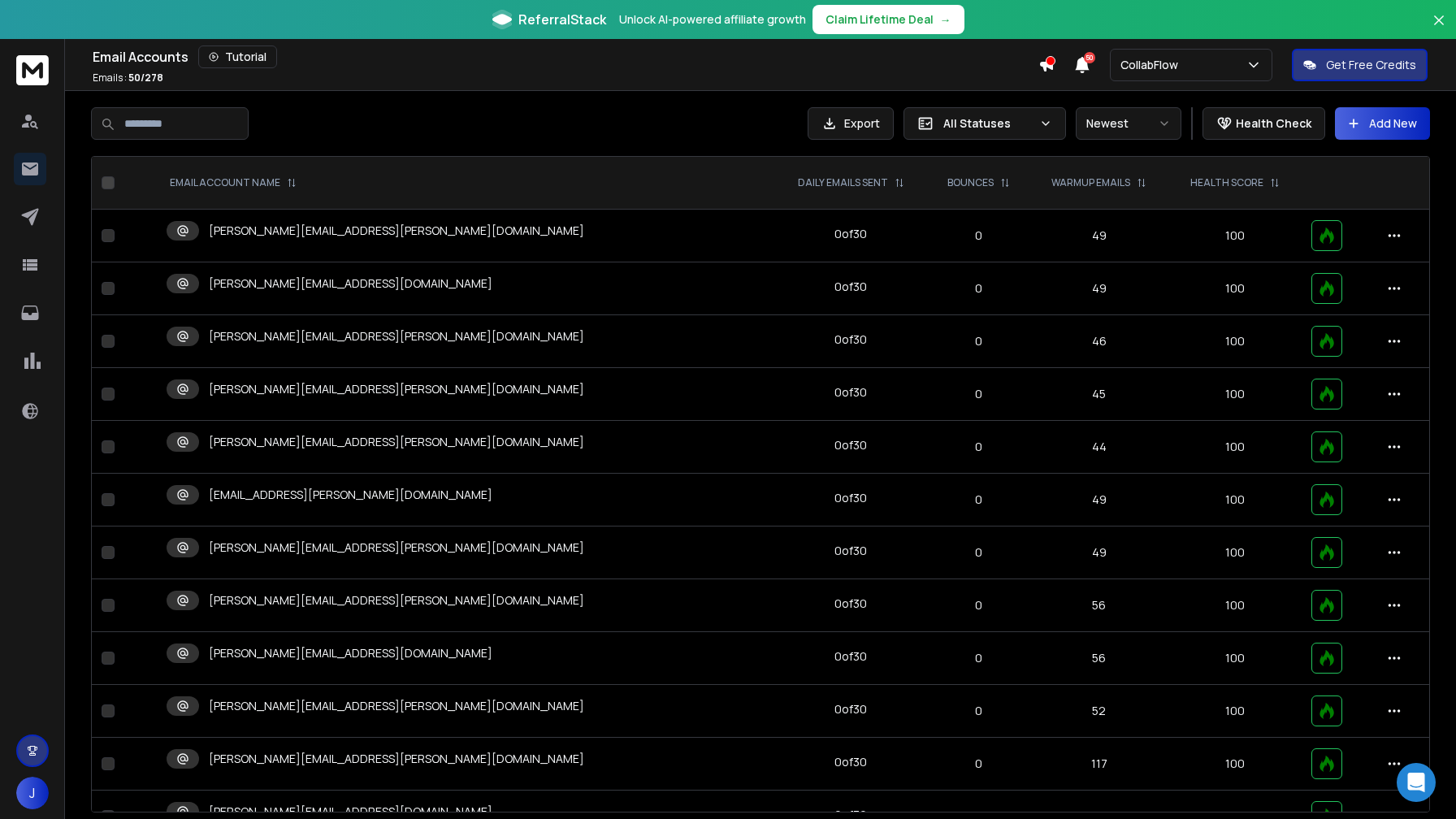
click at [157, 123] on input at bounding box center [169, 123] width 157 height 32
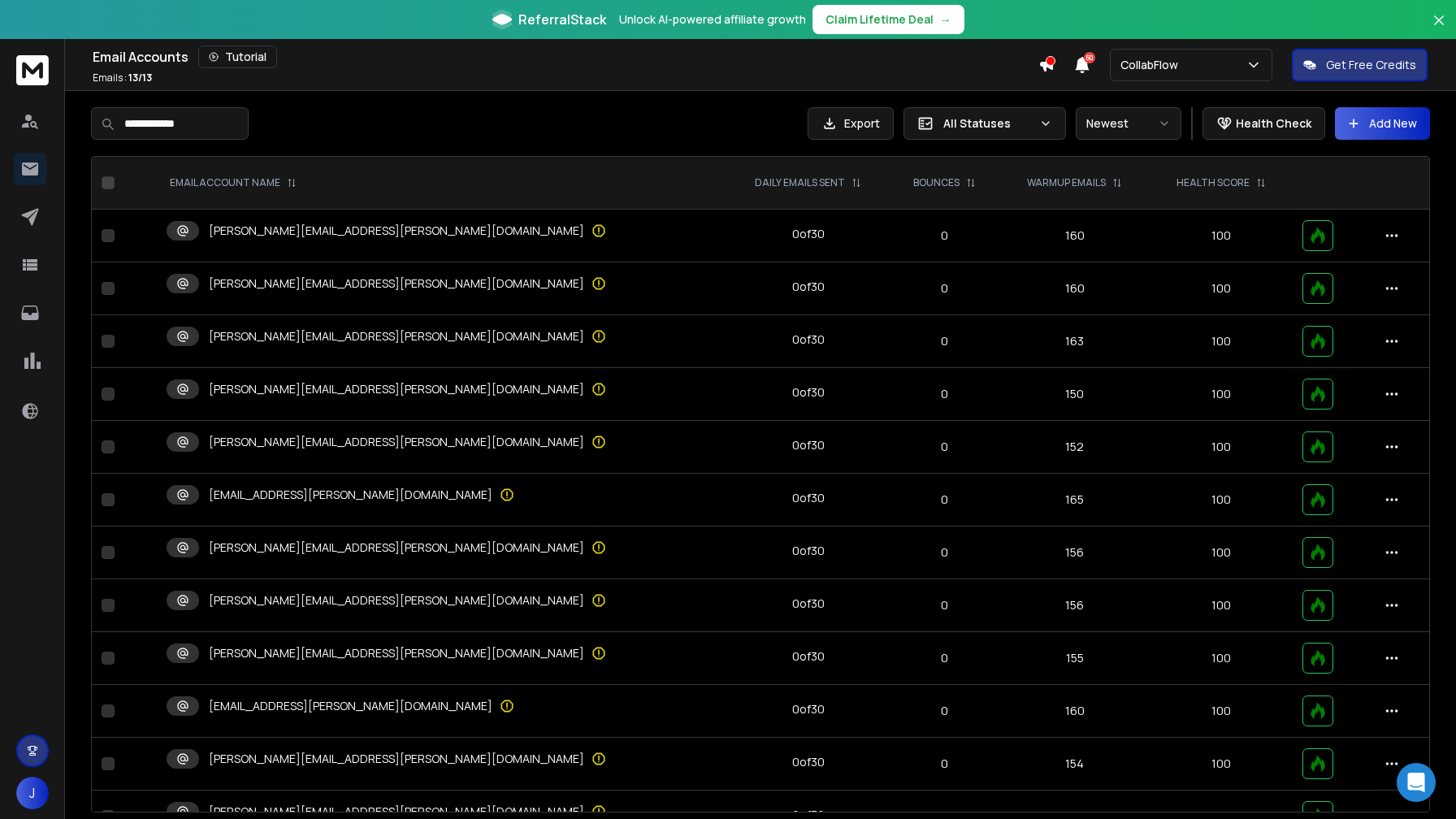
type input "**********"
click at [261, 235] on p "Roger.Andrews@usecollabflow.com" at bounding box center [397, 231] width 376 height 17
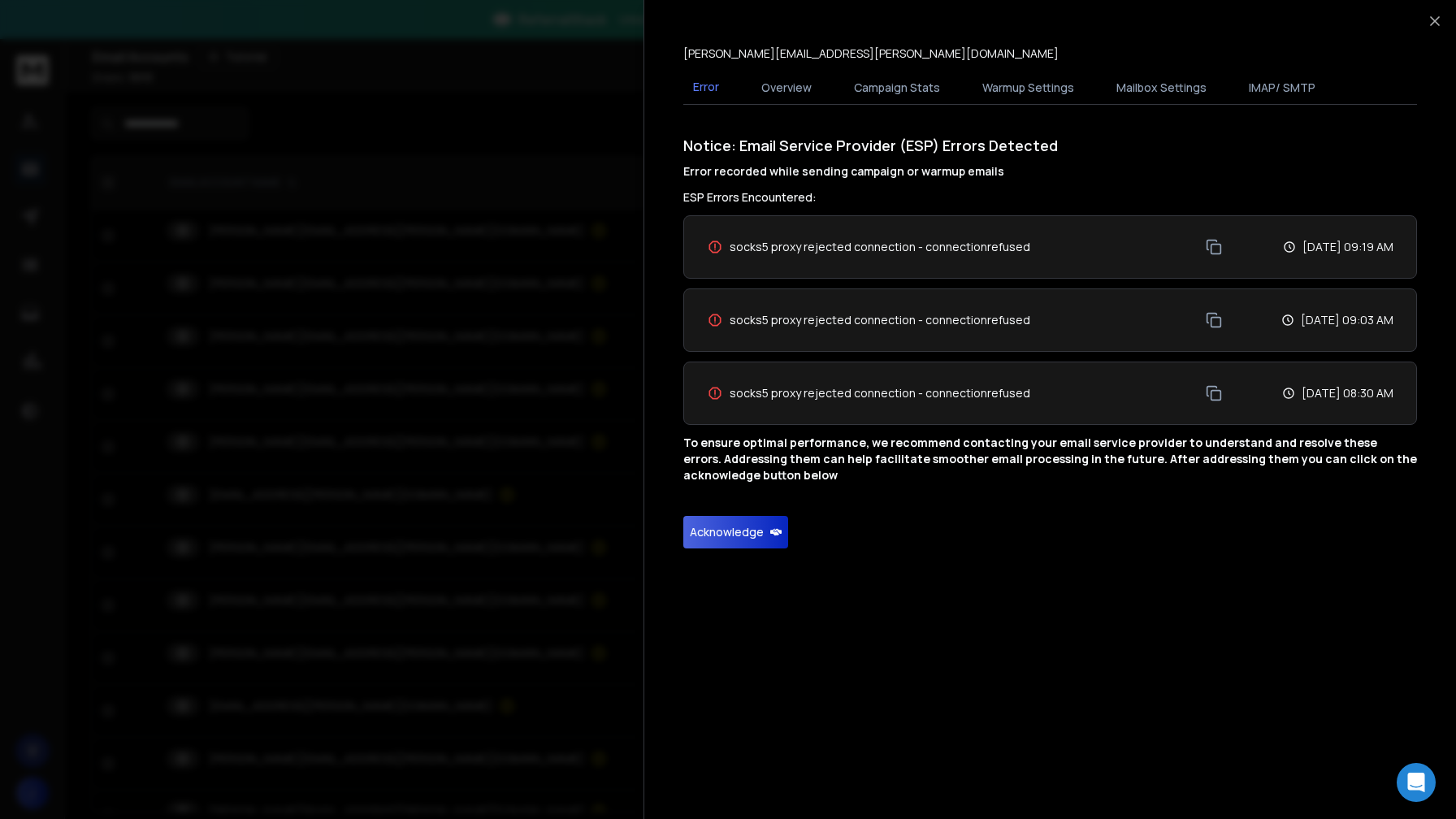
click at [744, 537] on button "Acknowledge" at bounding box center [735, 532] width 105 height 32
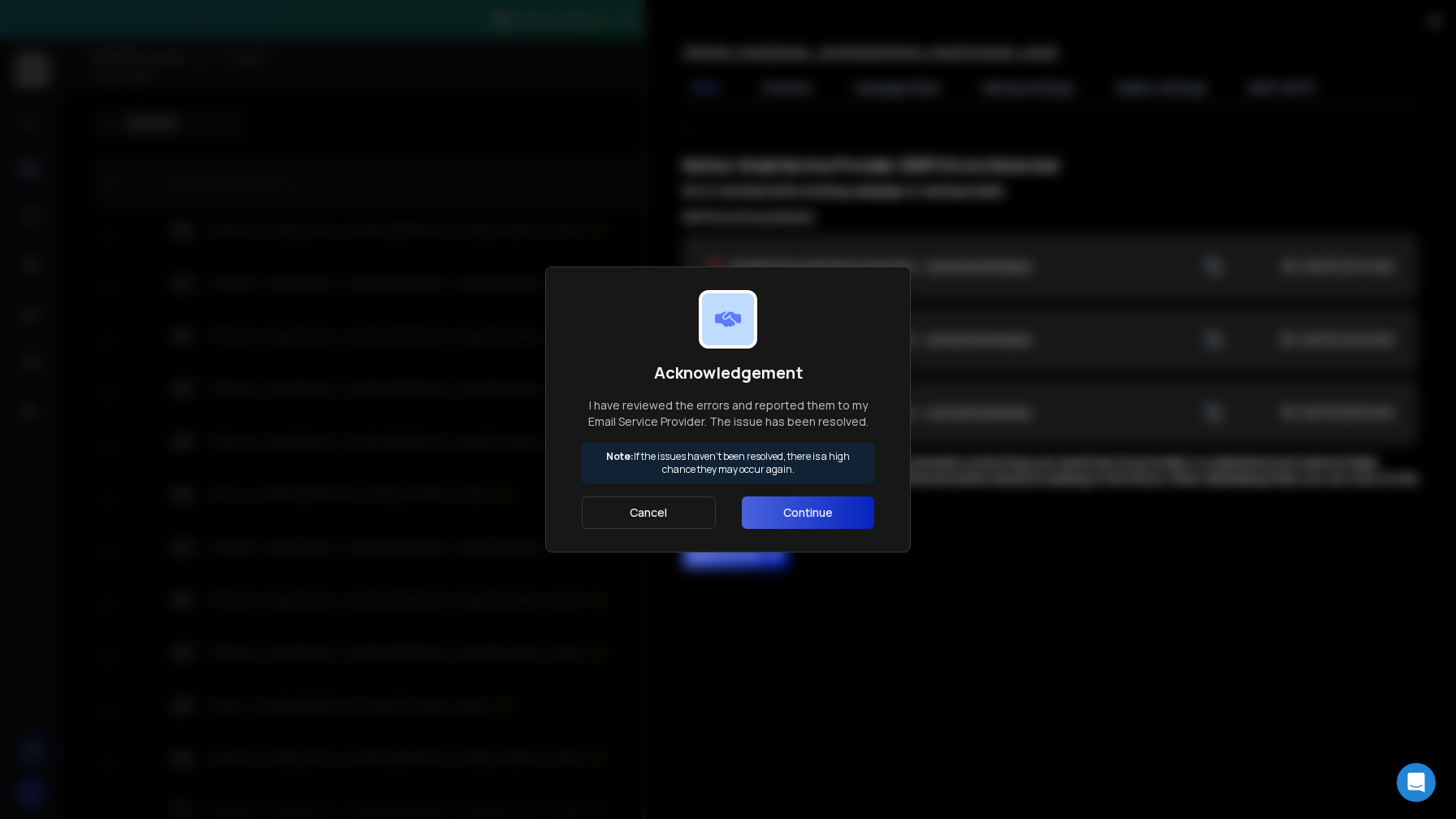
click at [803, 511] on button "Continue" at bounding box center [808, 513] width 132 height 32
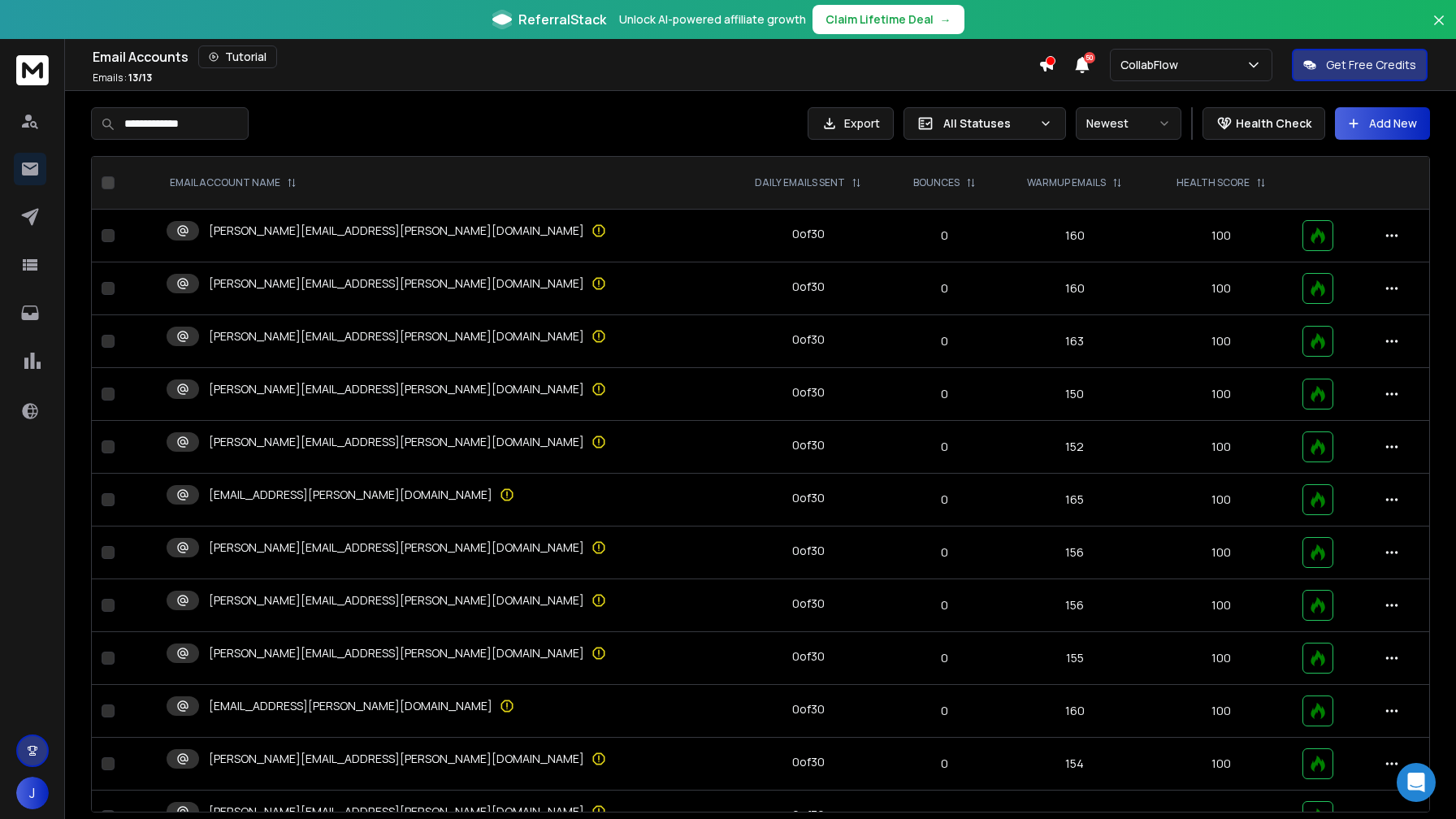
click at [286, 234] on p "Roger.Andrews@usecollabflow.com" at bounding box center [397, 231] width 376 height 17
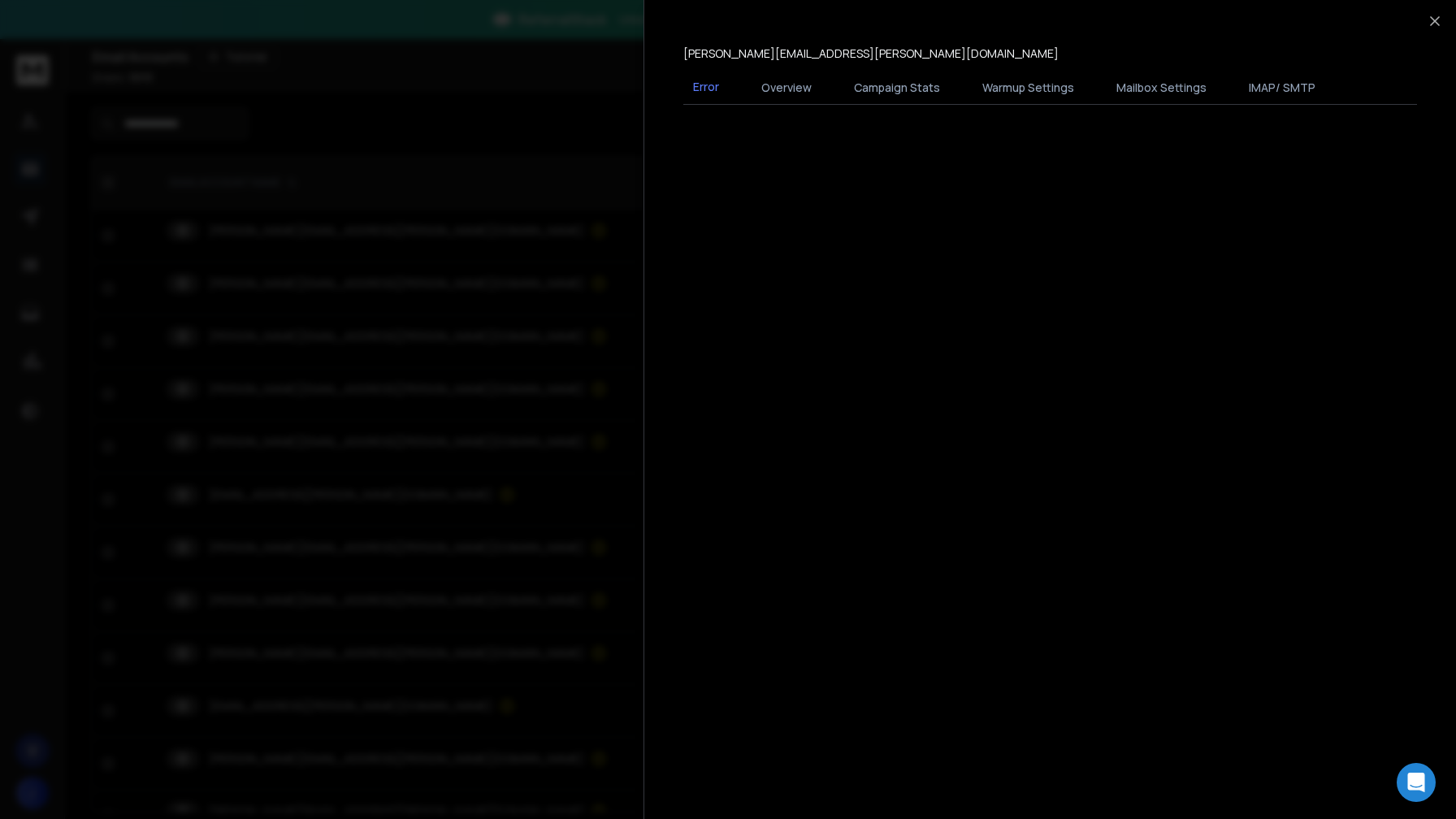
click at [531, 273] on div at bounding box center [728, 409] width 1456 height 819
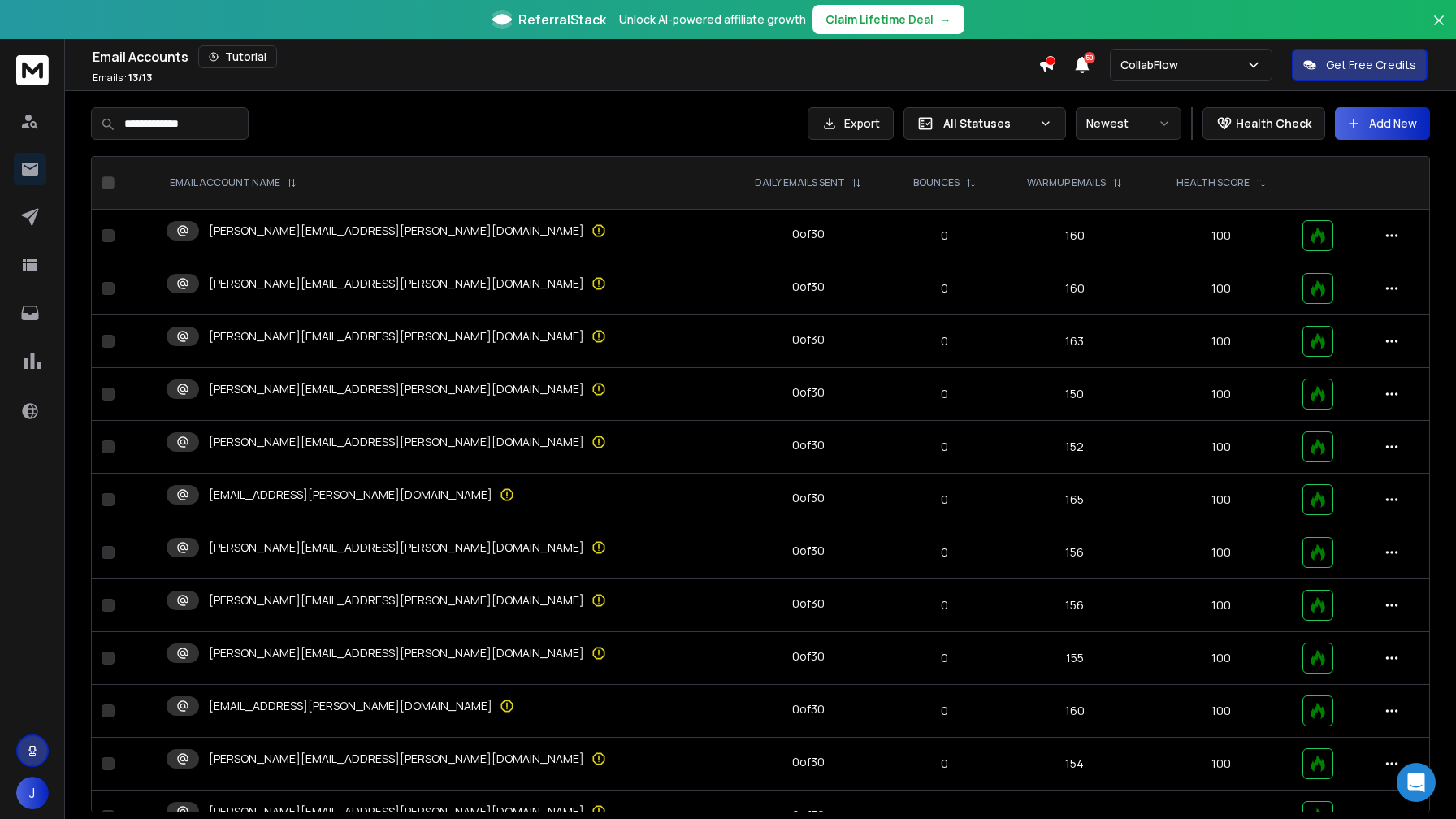
click at [340, 291] on p "Kimberly.Fisher@usecollabflow.com" at bounding box center [397, 284] width 376 height 17
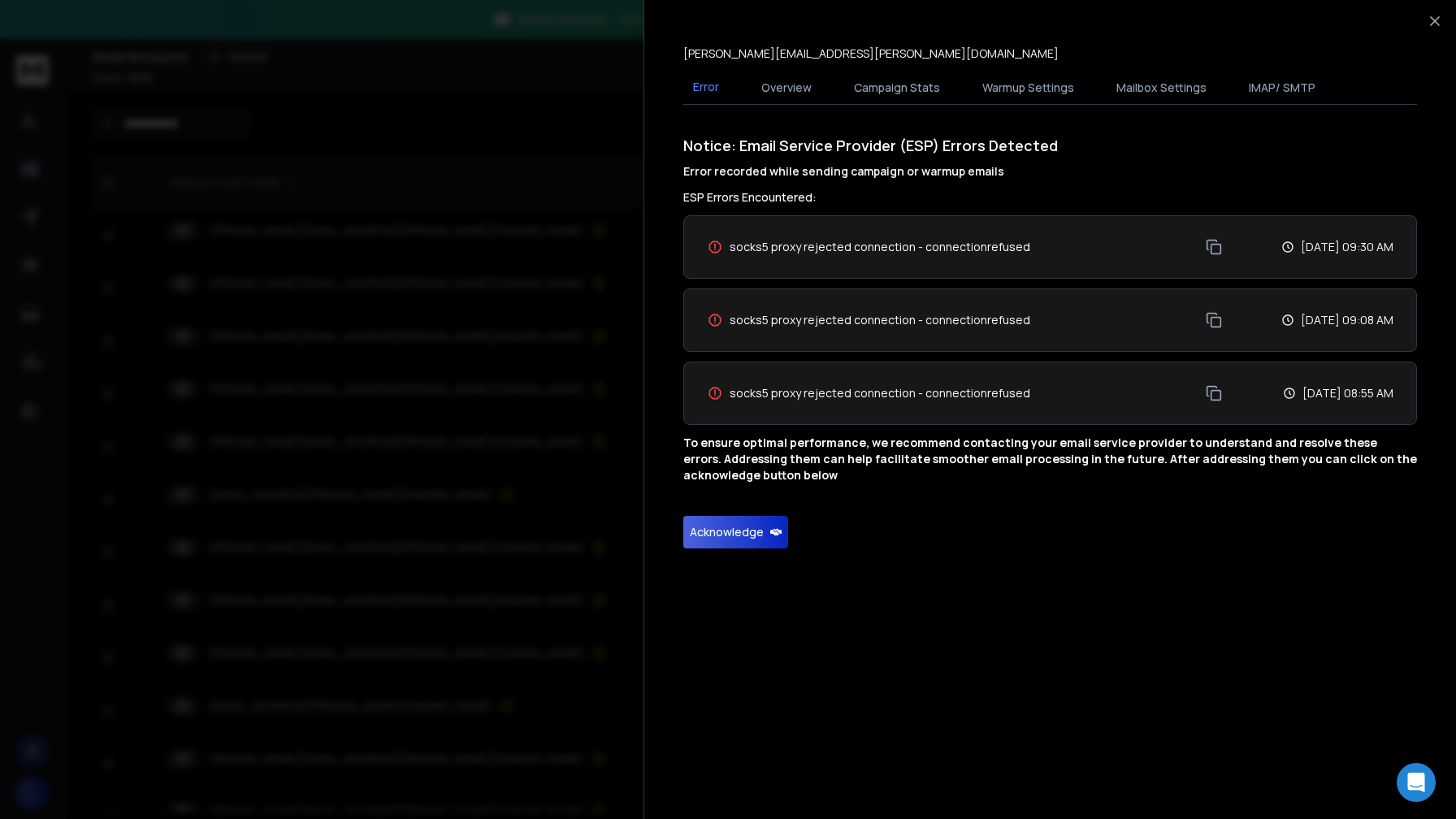
click at [730, 542] on button "Acknowledge" at bounding box center [735, 532] width 105 height 32
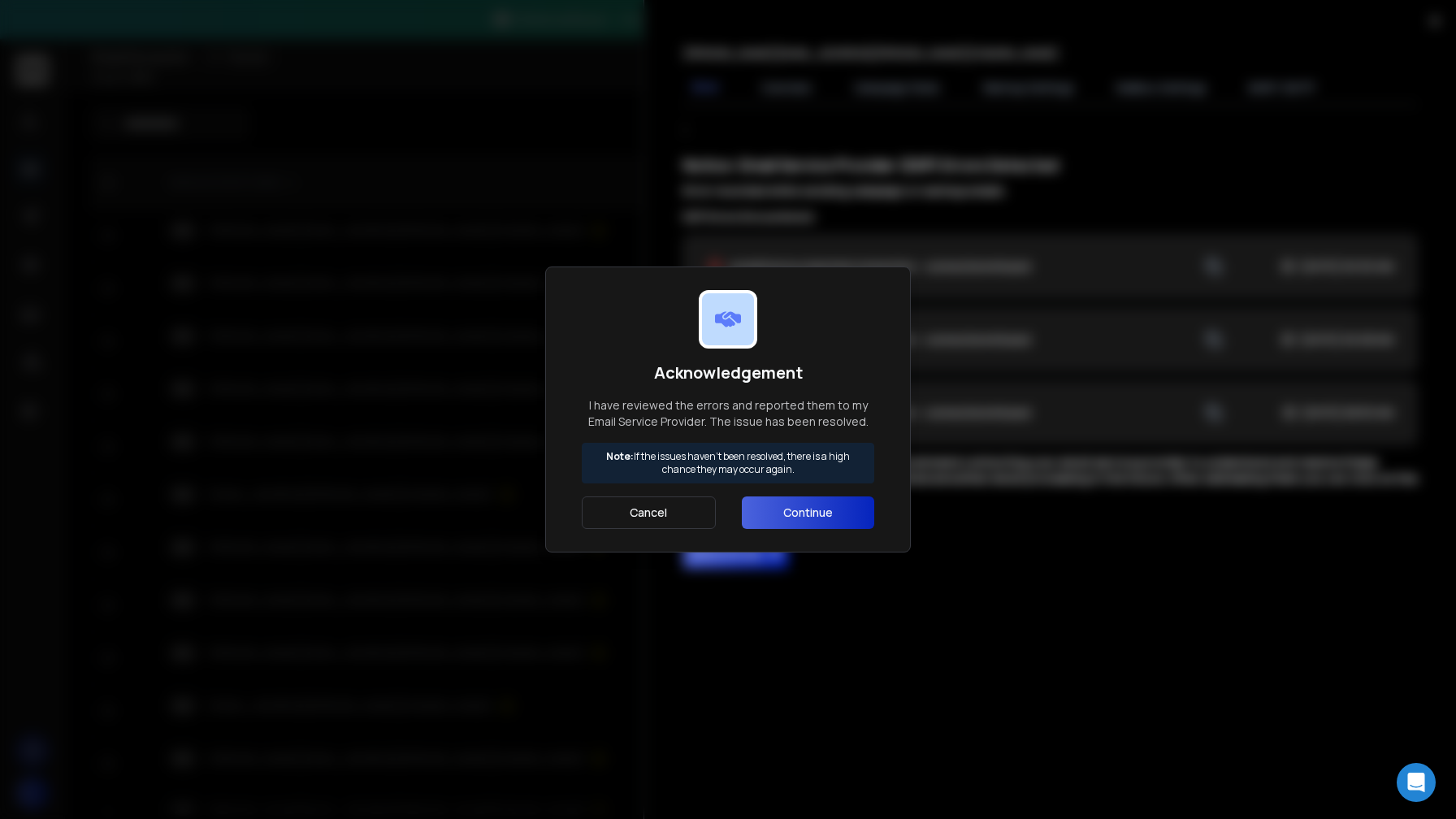
click at [817, 515] on button "Continue" at bounding box center [808, 513] width 132 height 32
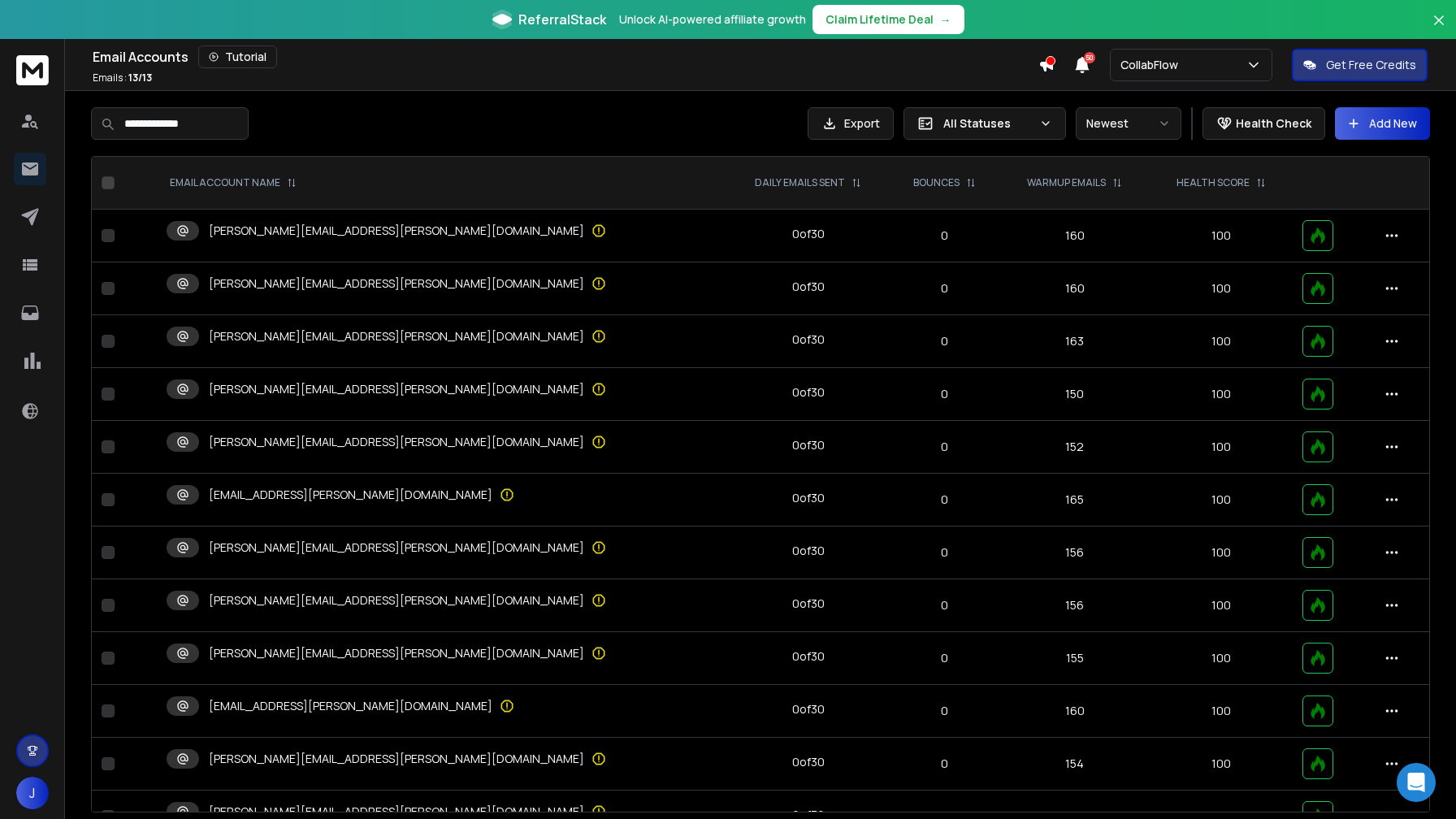
click at [324, 343] on p "Ryan.Stewart@usecollabflow.com" at bounding box center [397, 337] width 376 height 17
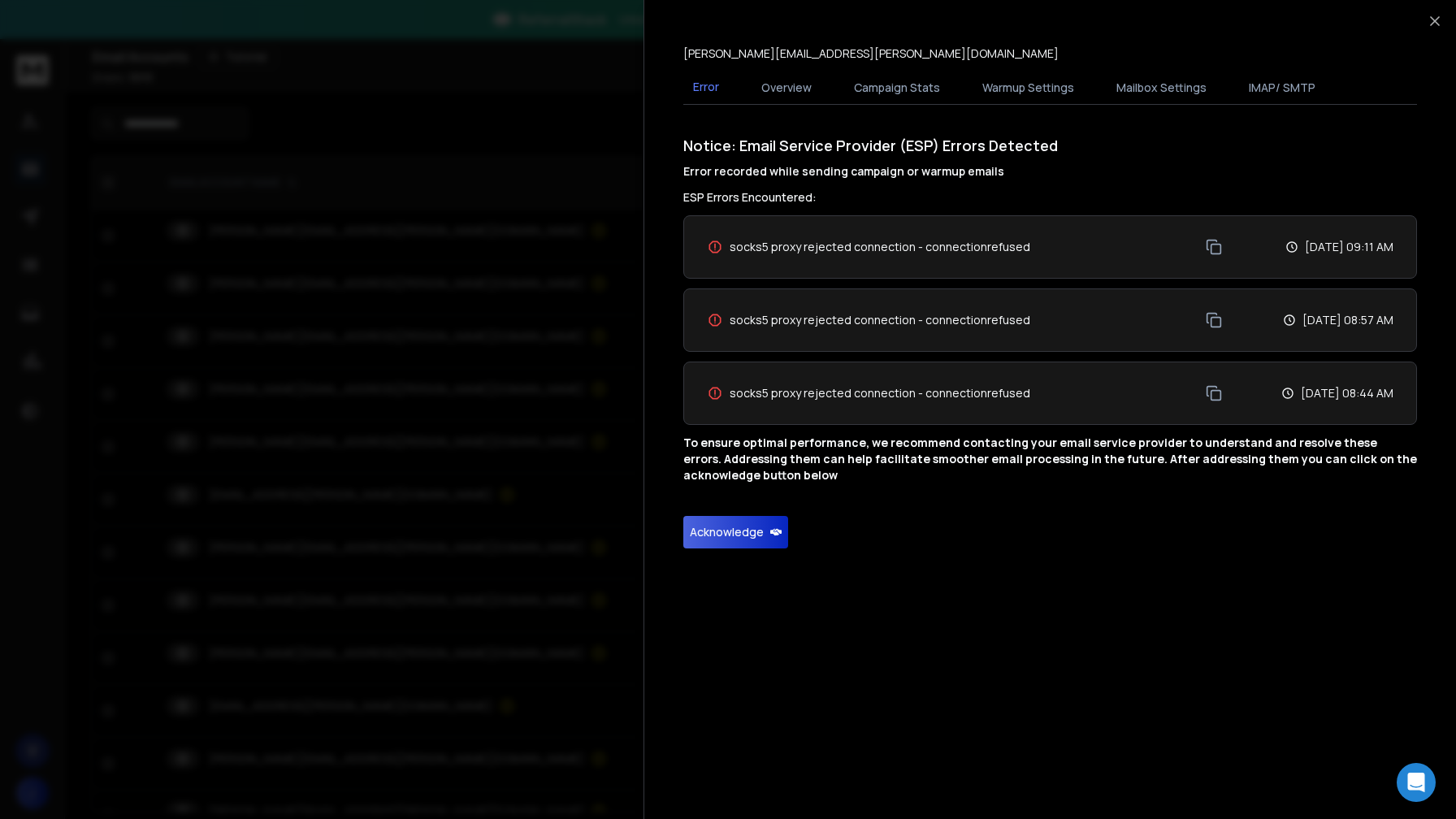
click at [758, 527] on button "Acknowledge" at bounding box center [735, 532] width 105 height 32
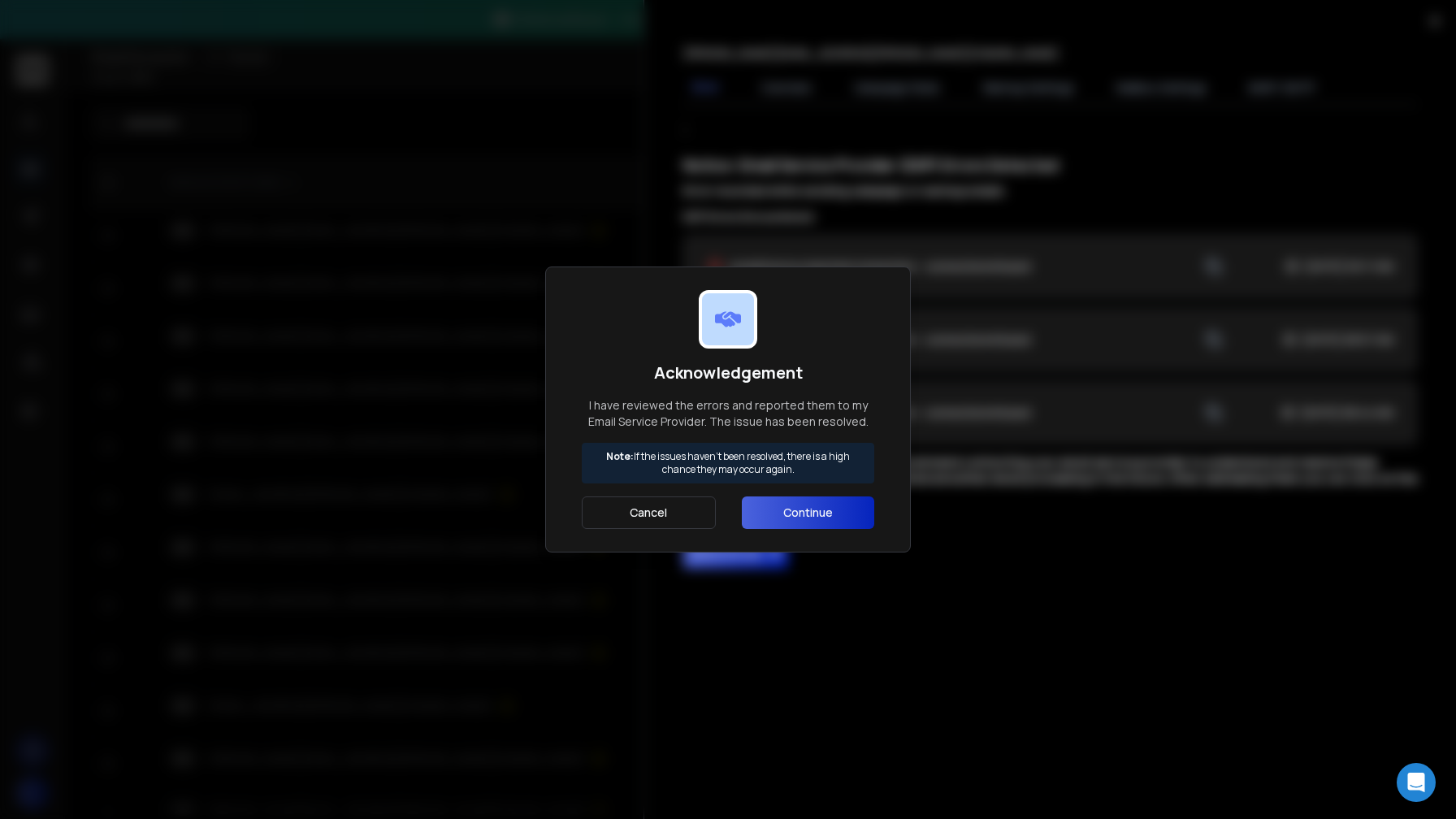
click at [807, 505] on button "Continue" at bounding box center [808, 513] width 132 height 32
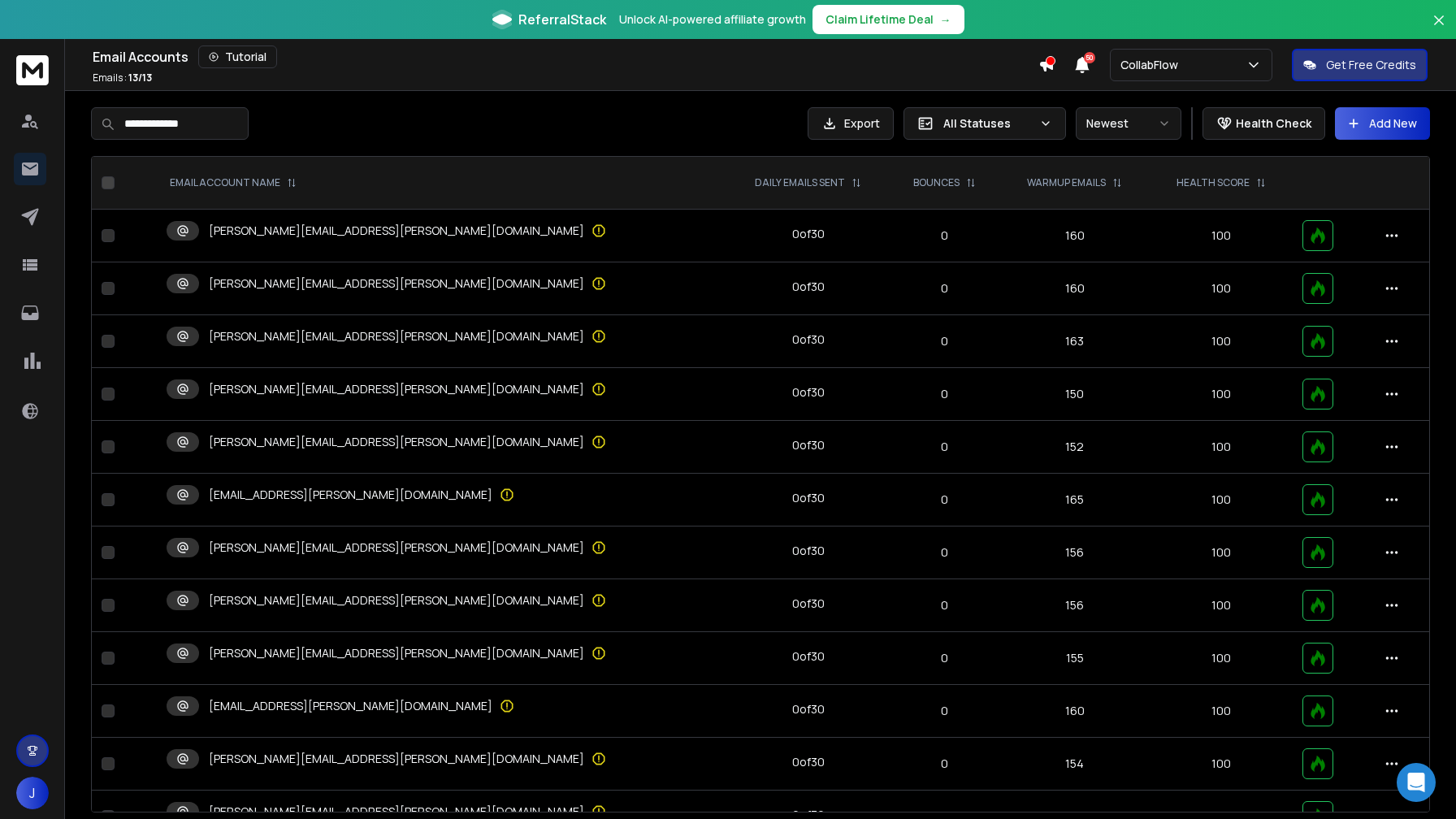
click at [310, 403] on td "Ethel.Jones@usecollabflow.com" at bounding box center [441, 394] width 570 height 53
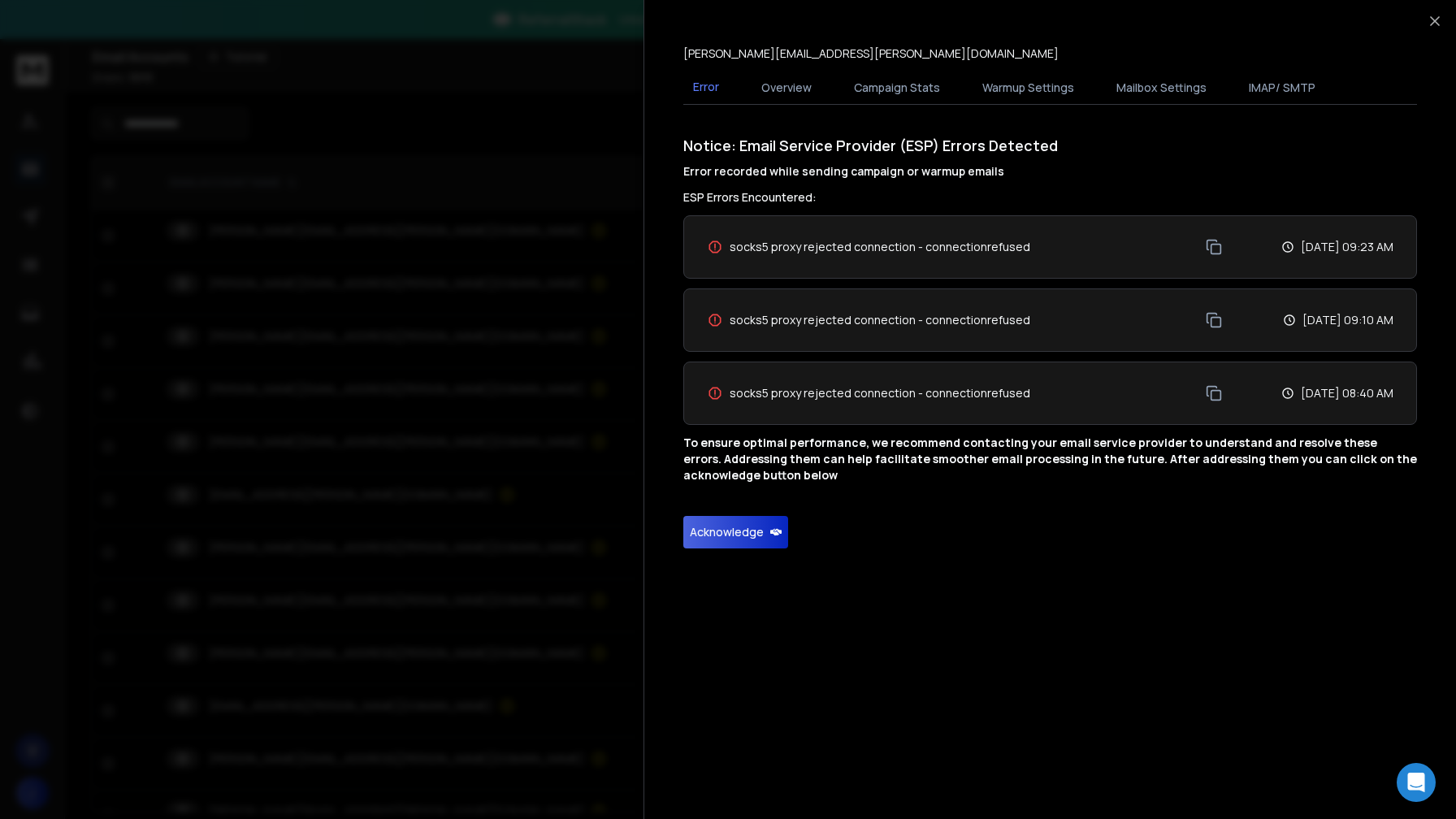
click at [750, 518] on button "Acknowledge" at bounding box center [735, 532] width 105 height 32
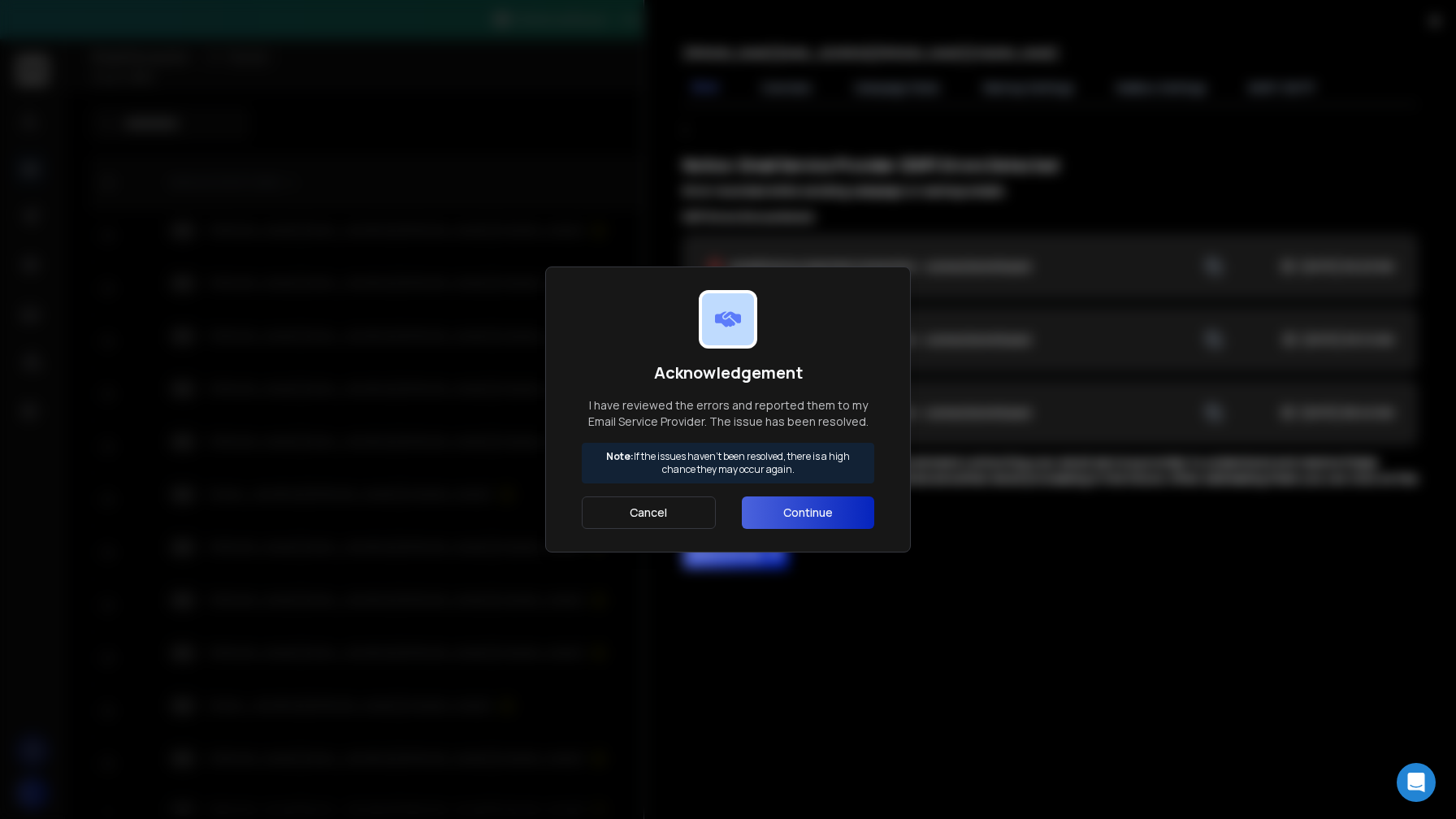
click at [824, 505] on button "Continue" at bounding box center [808, 513] width 132 height 32
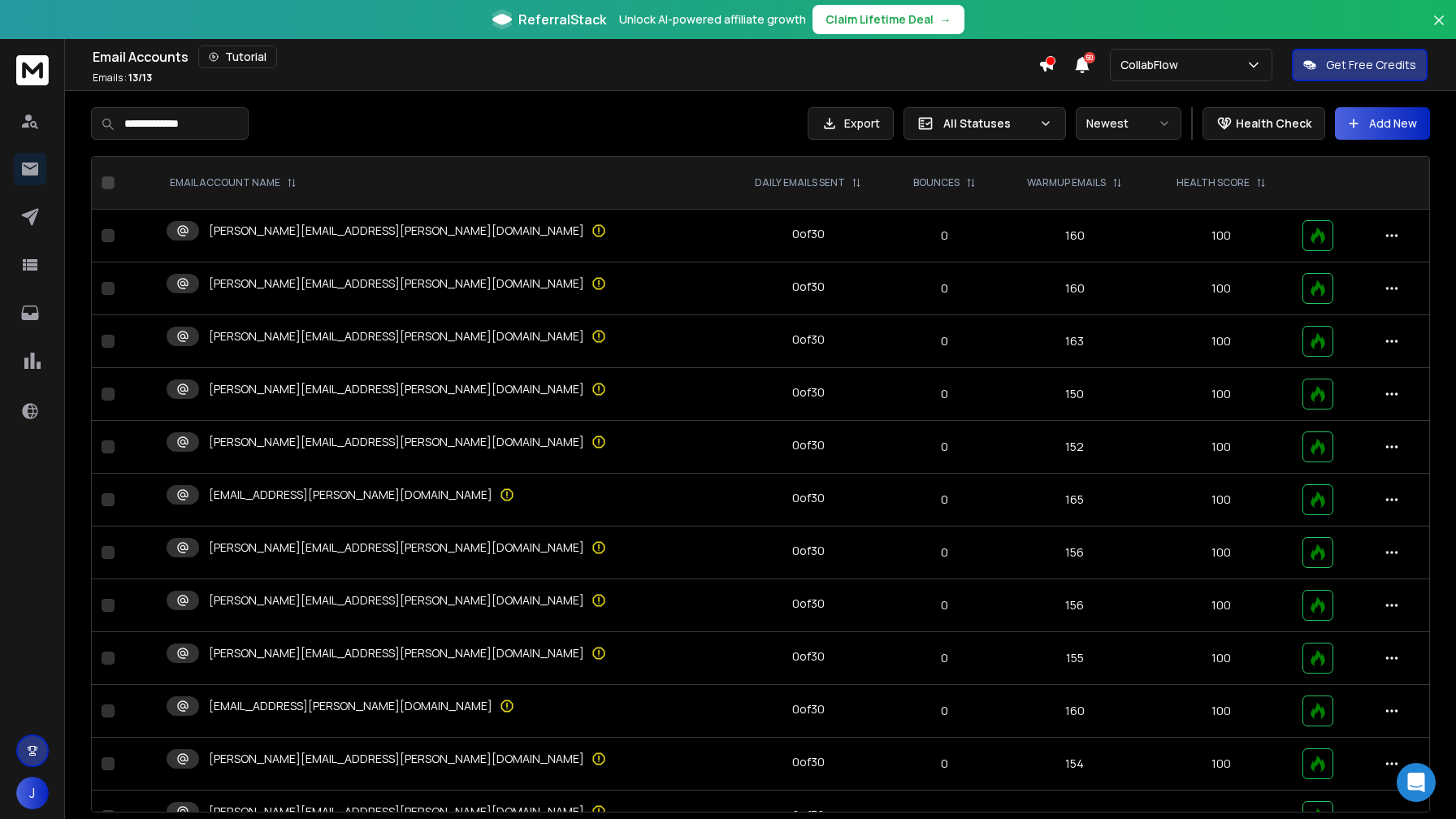
click at [378, 444] on p "Christopher.Barton@usecollabflow.com" at bounding box center [397, 442] width 376 height 17
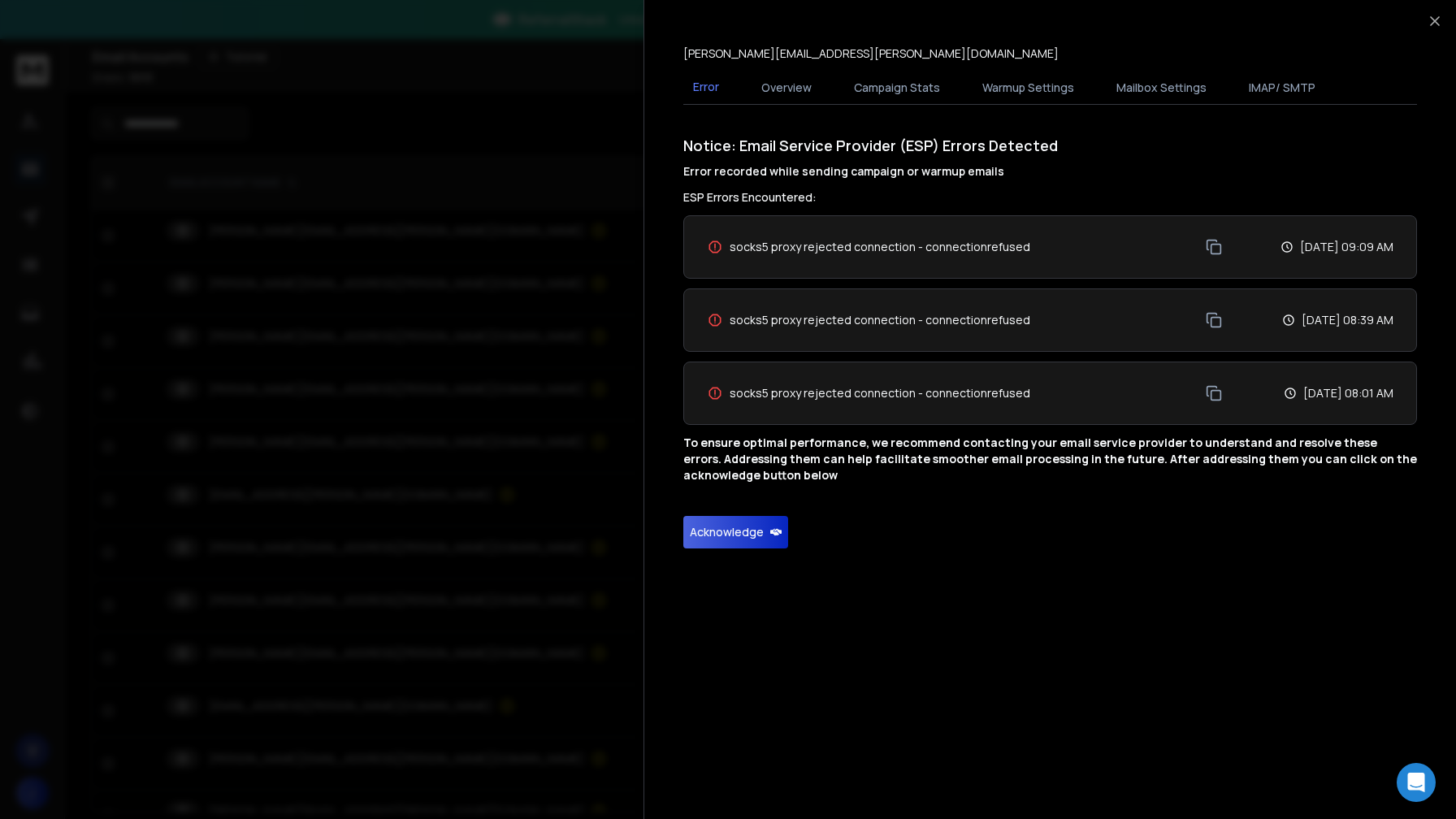
click at [758, 533] on button "Acknowledge" at bounding box center [735, 532] width 105 height 32
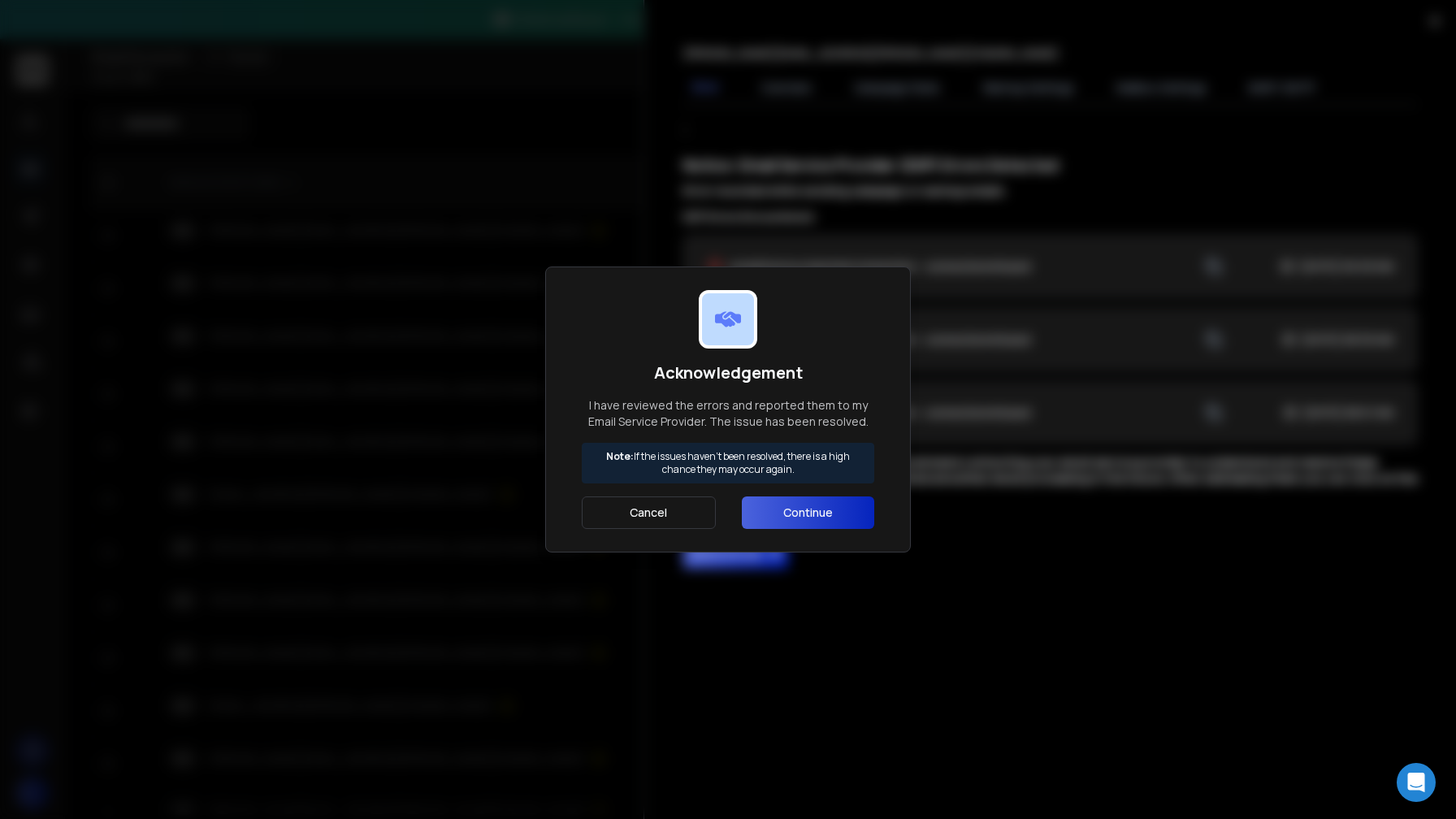
click at [784, 518] on button "Continue" at bounding box center [808, 513] width 132 height 32
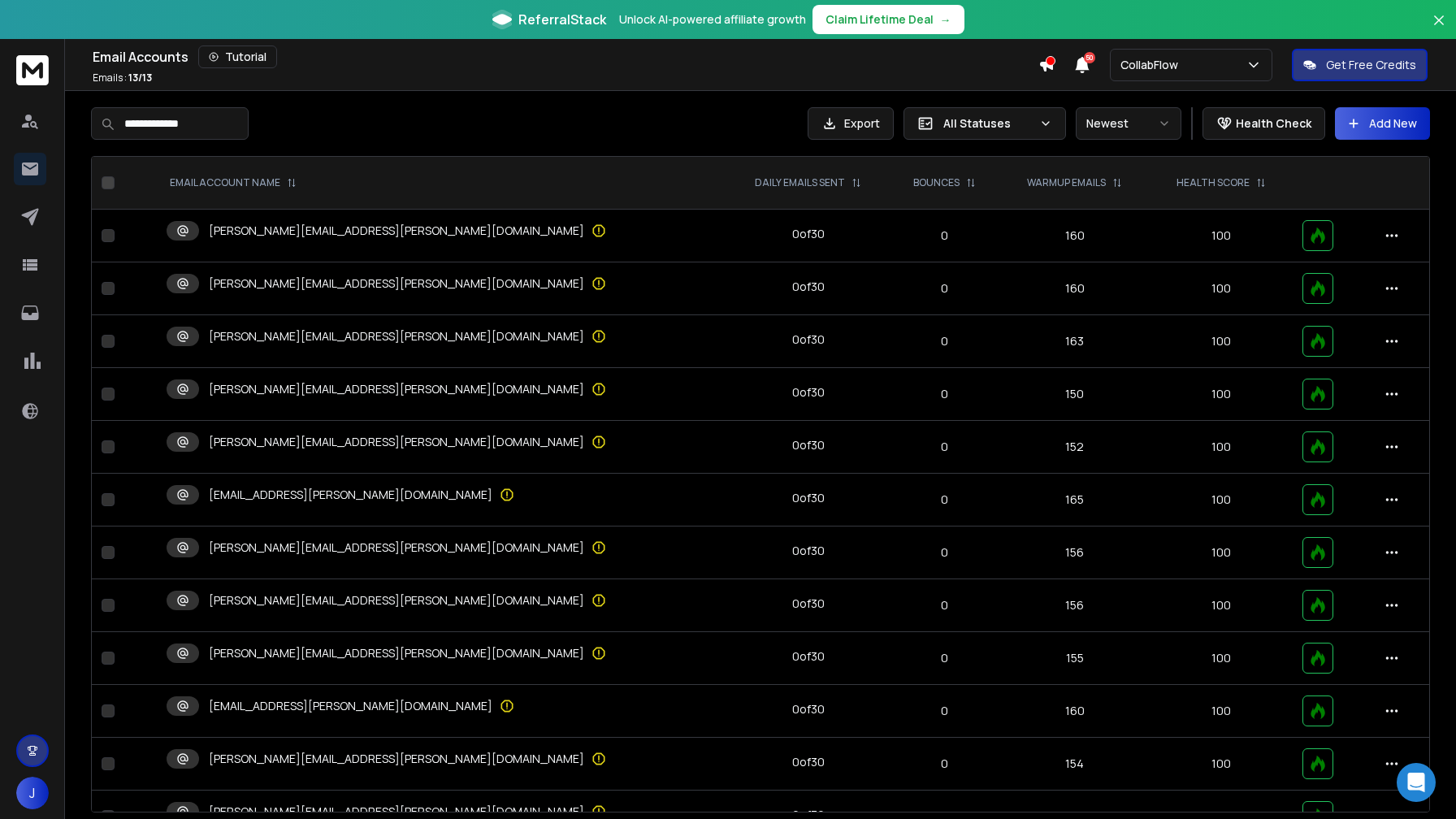
click at [328, 490] on p "Rachael.Morales@usecollabflow.com" at bounding box center [351, 495] width 283 height 17
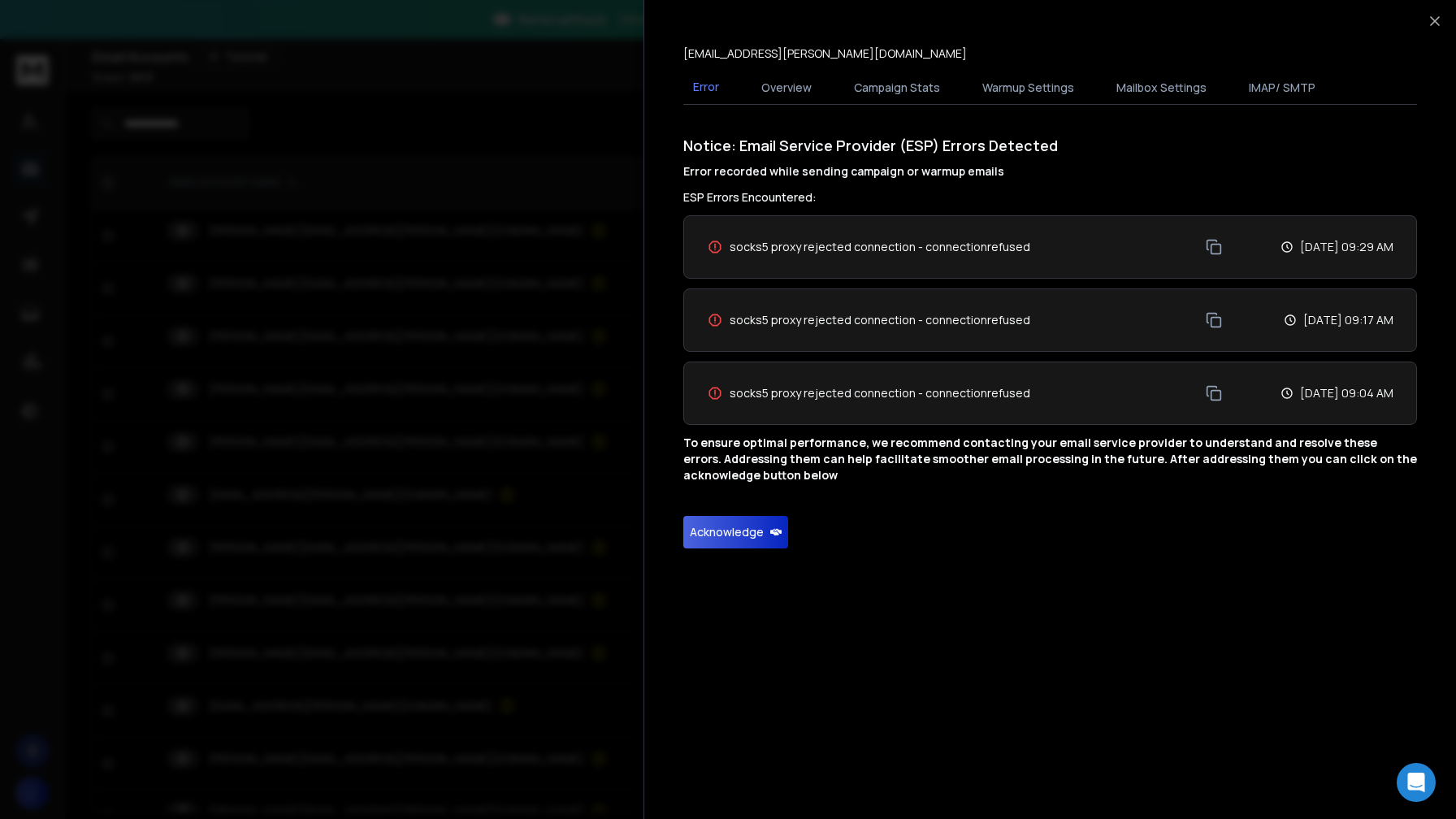
click at [728, 515] on div "Notice: Email Service Provider (ESP) Errors Detected Error recorded while sendi…" at bounding box center [1050, 341] width 734 height 415
click at [739, 534] on button "Acknowledge" at bounding box center [735, 532] width 105 height 32
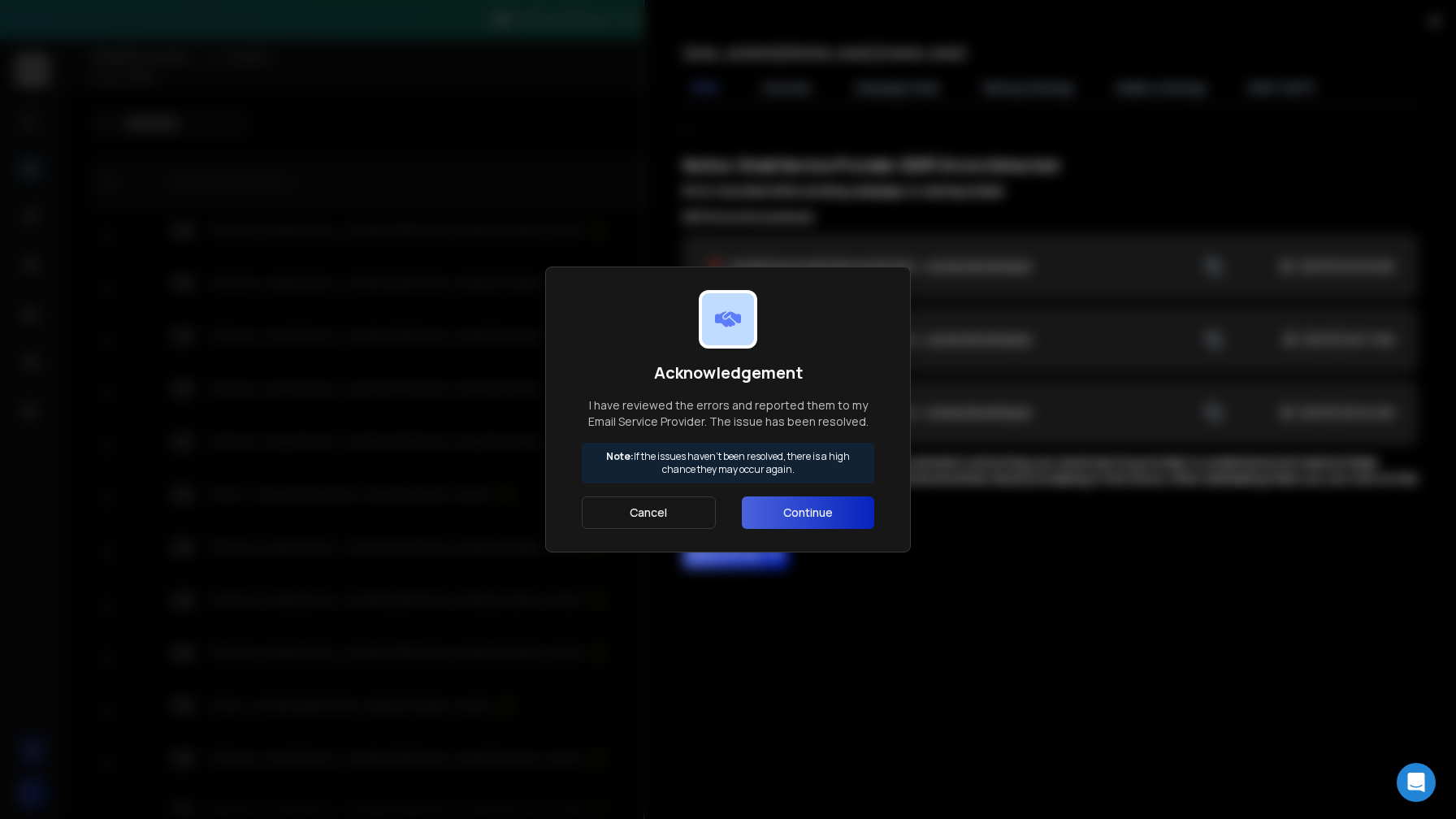
click at [762, 517] on button "Continue" at bounding box center [808, 513] width 132 height 32
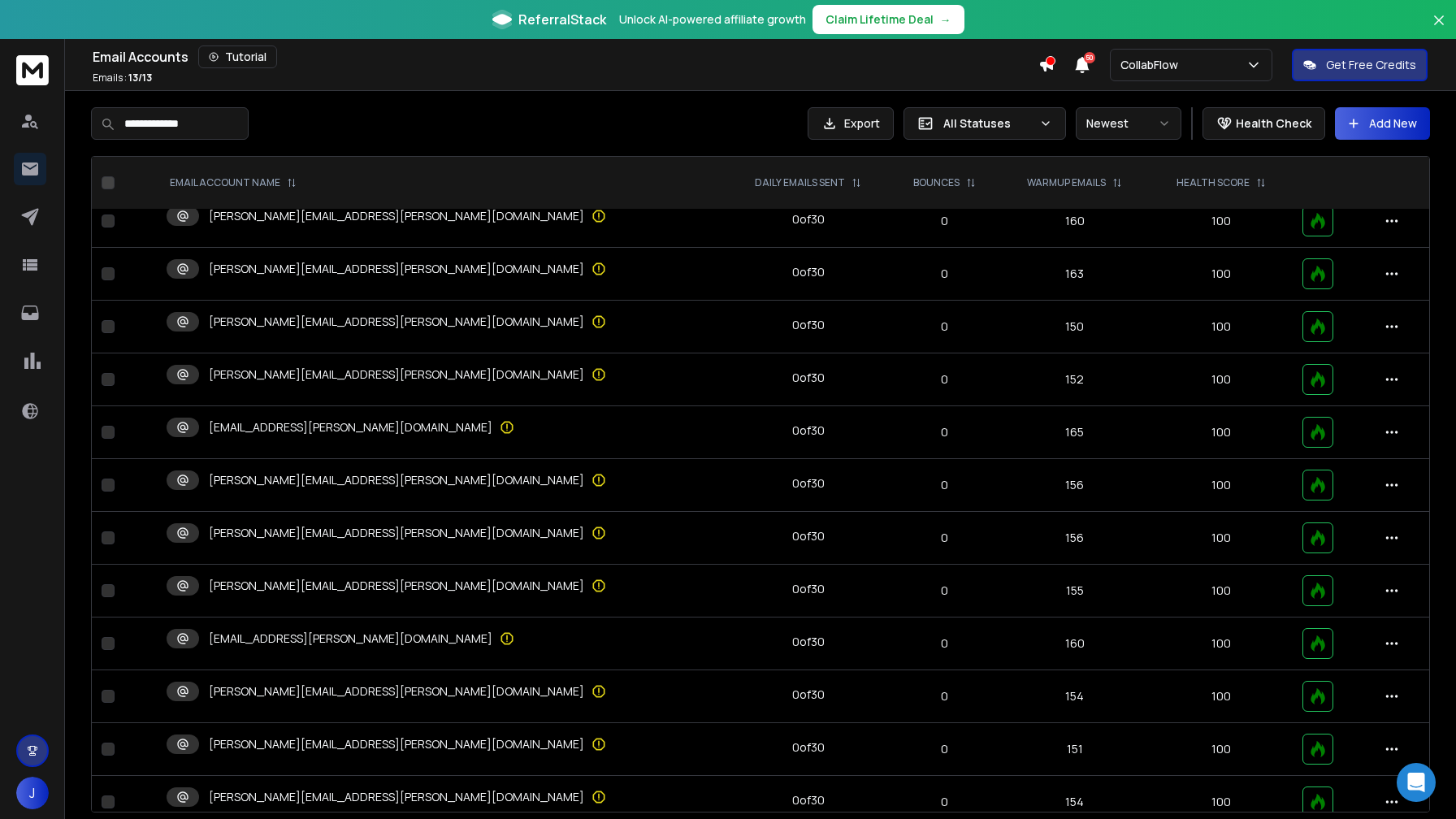
scroll to position [97, 0]
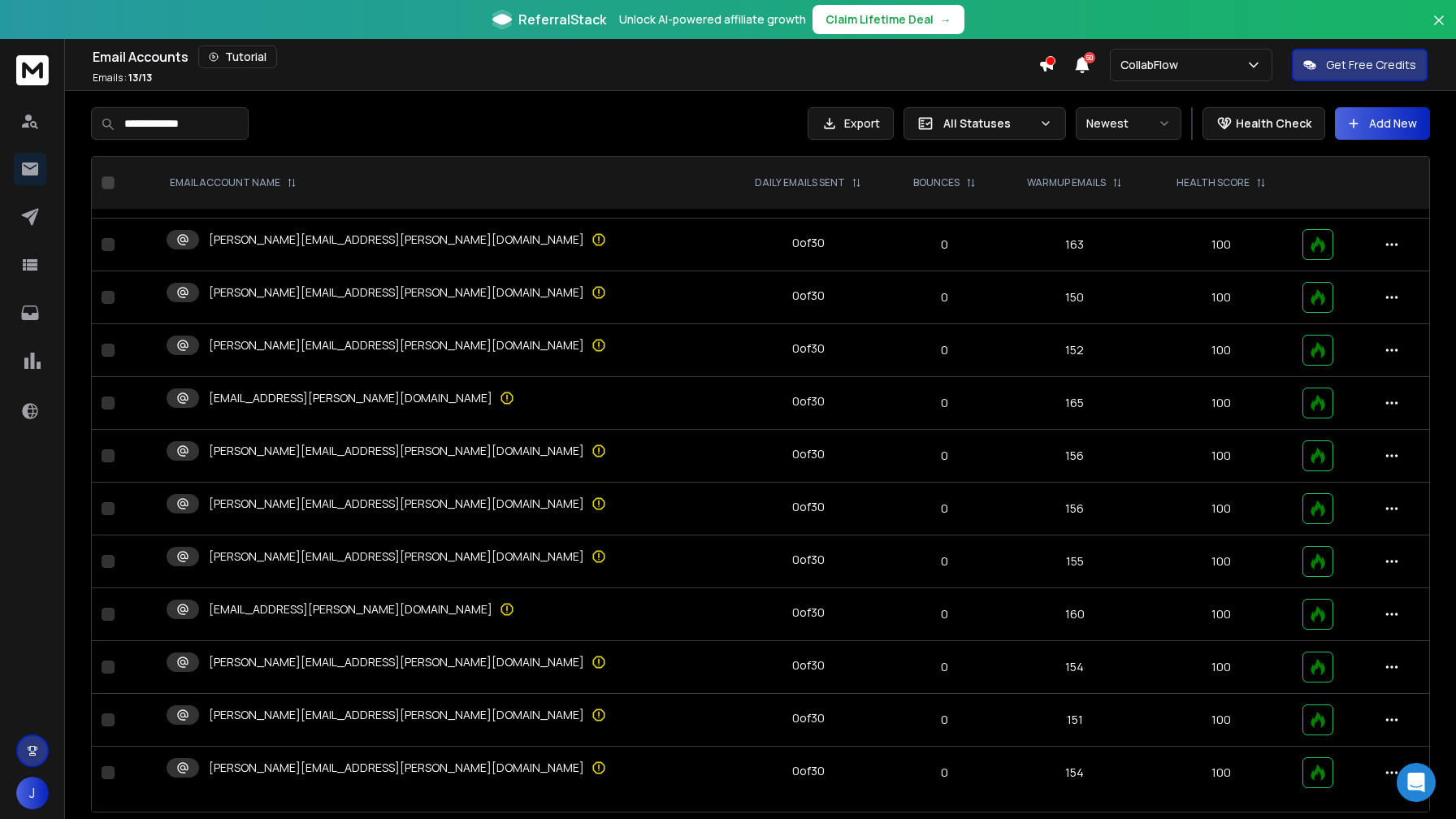
click at [321, 458] on p "Victor.Peterson@usecollabflow.com" at bounding box center [397, 452] width 376 height 17
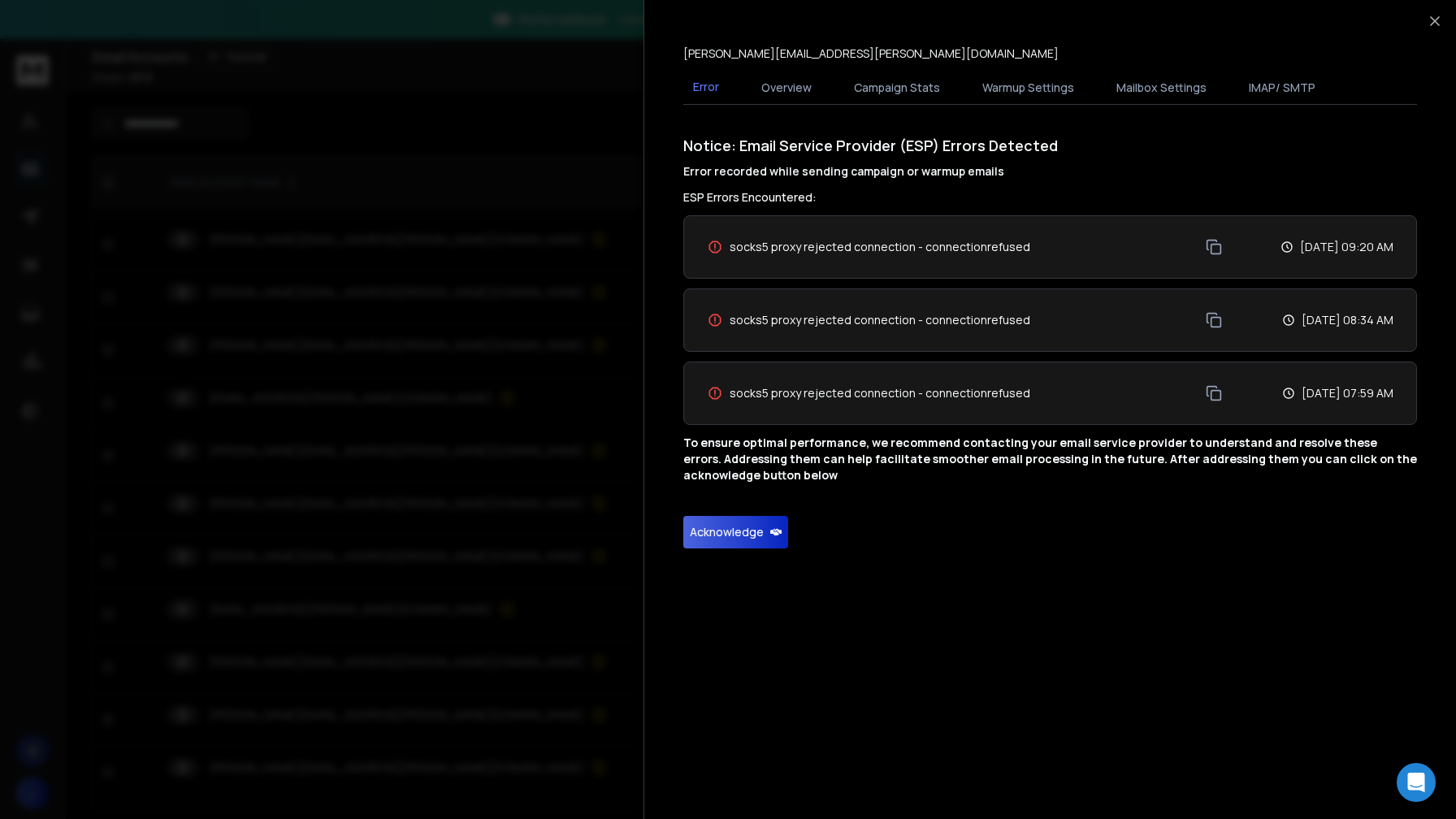
click at [732, 529] on button "Acknowledge" at bounding box center [735, 532] width 105 height 32
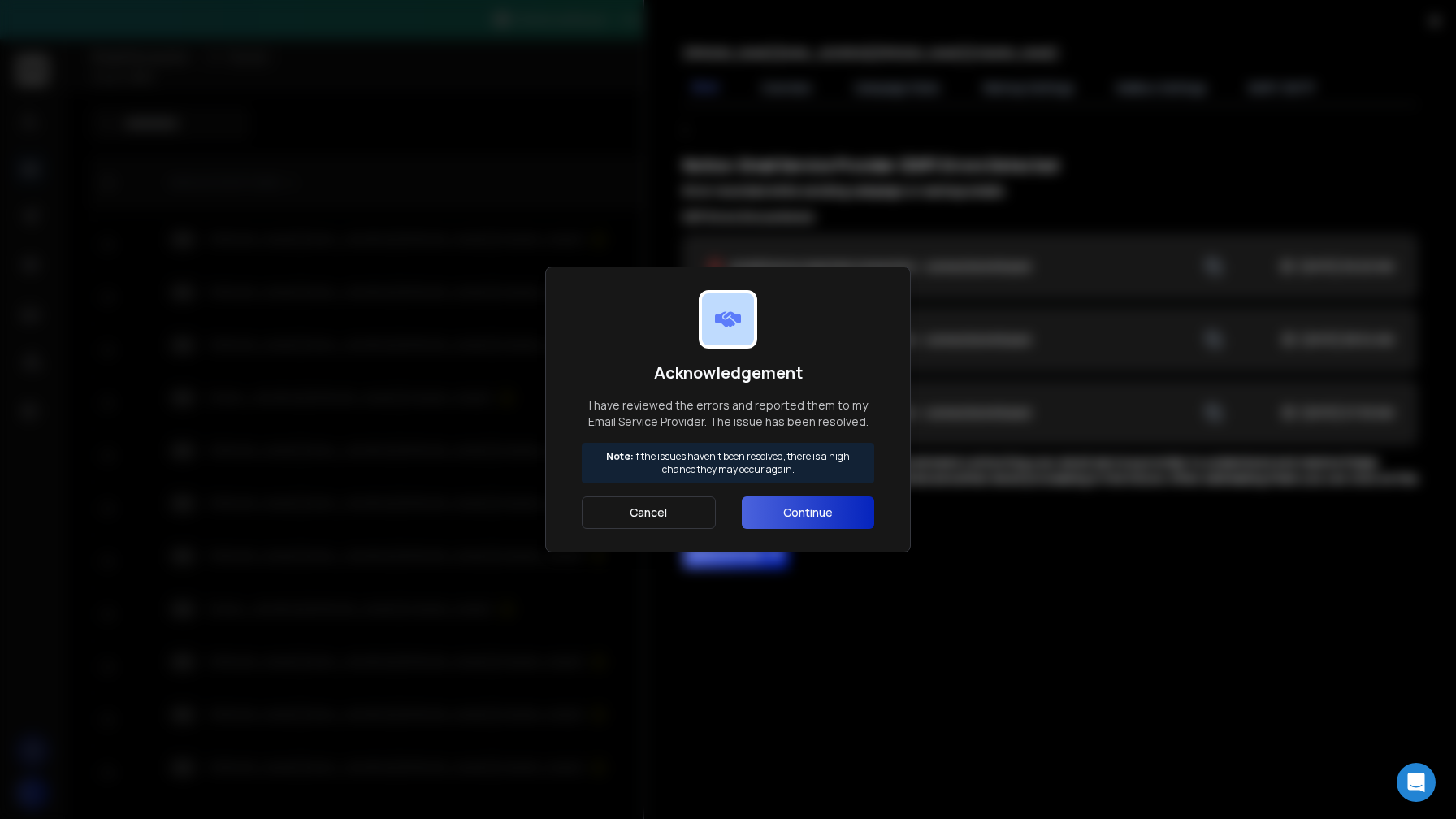
click at [782, 510] on button "Continue" at bounding box center [808, 513] width 132 height 32
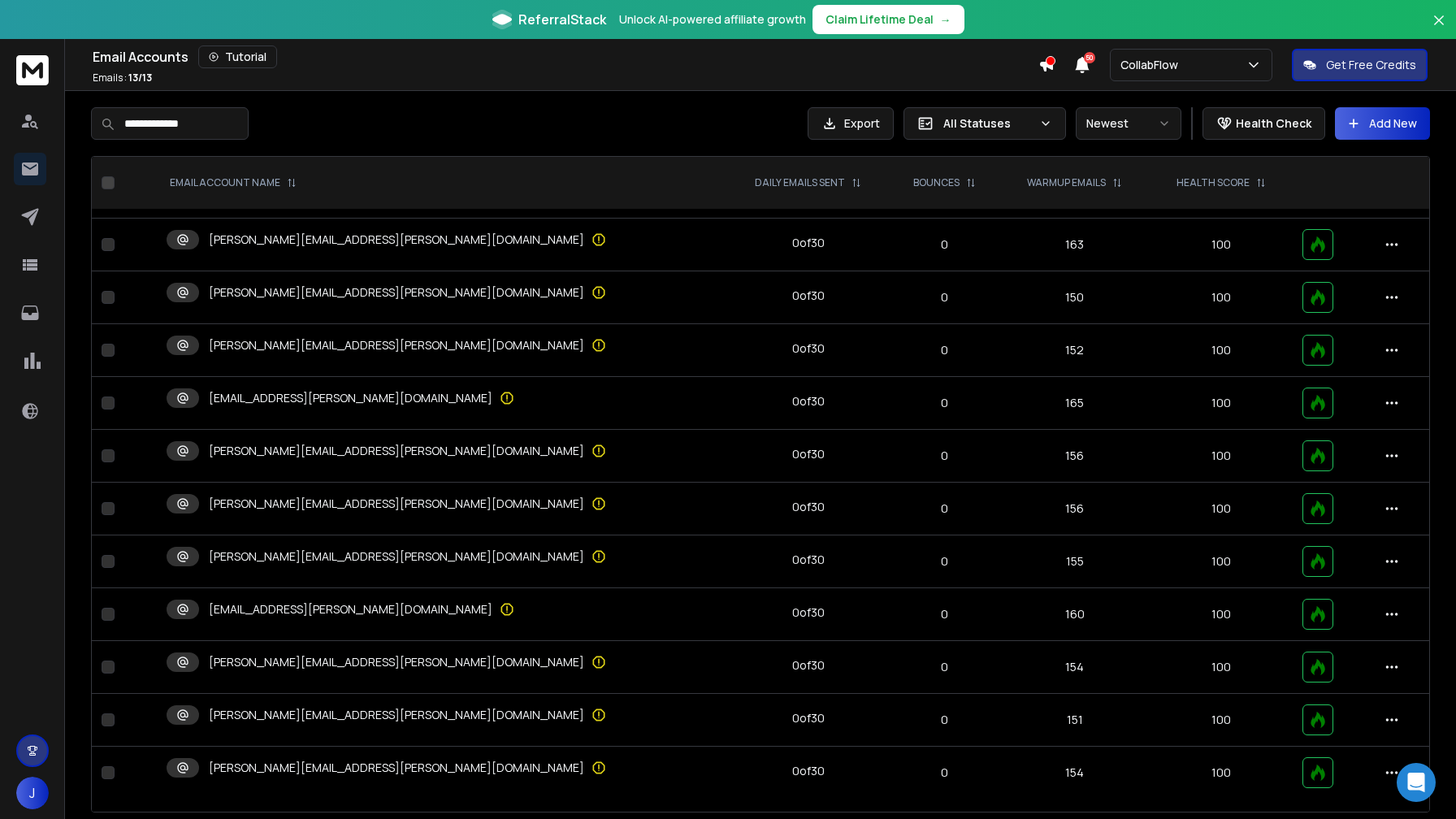
click at [324, 509] on p "Quinn.Allison@usecollabflow.com" at bounding box center [397, 504] width 376 height 17
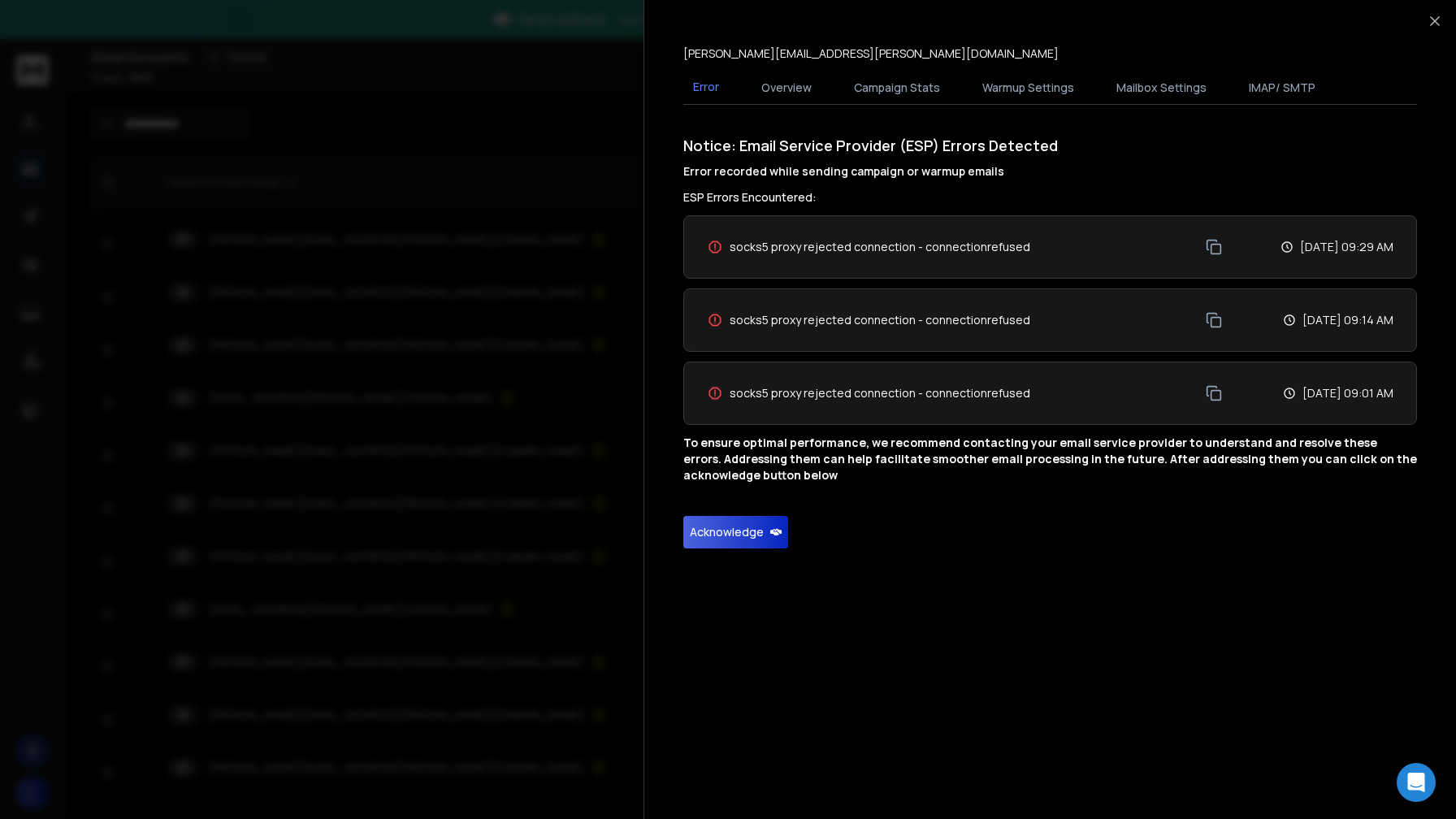
click at [705, 544] on button "Acknowledge" at bounding box center [735, 532] width 105 height 32
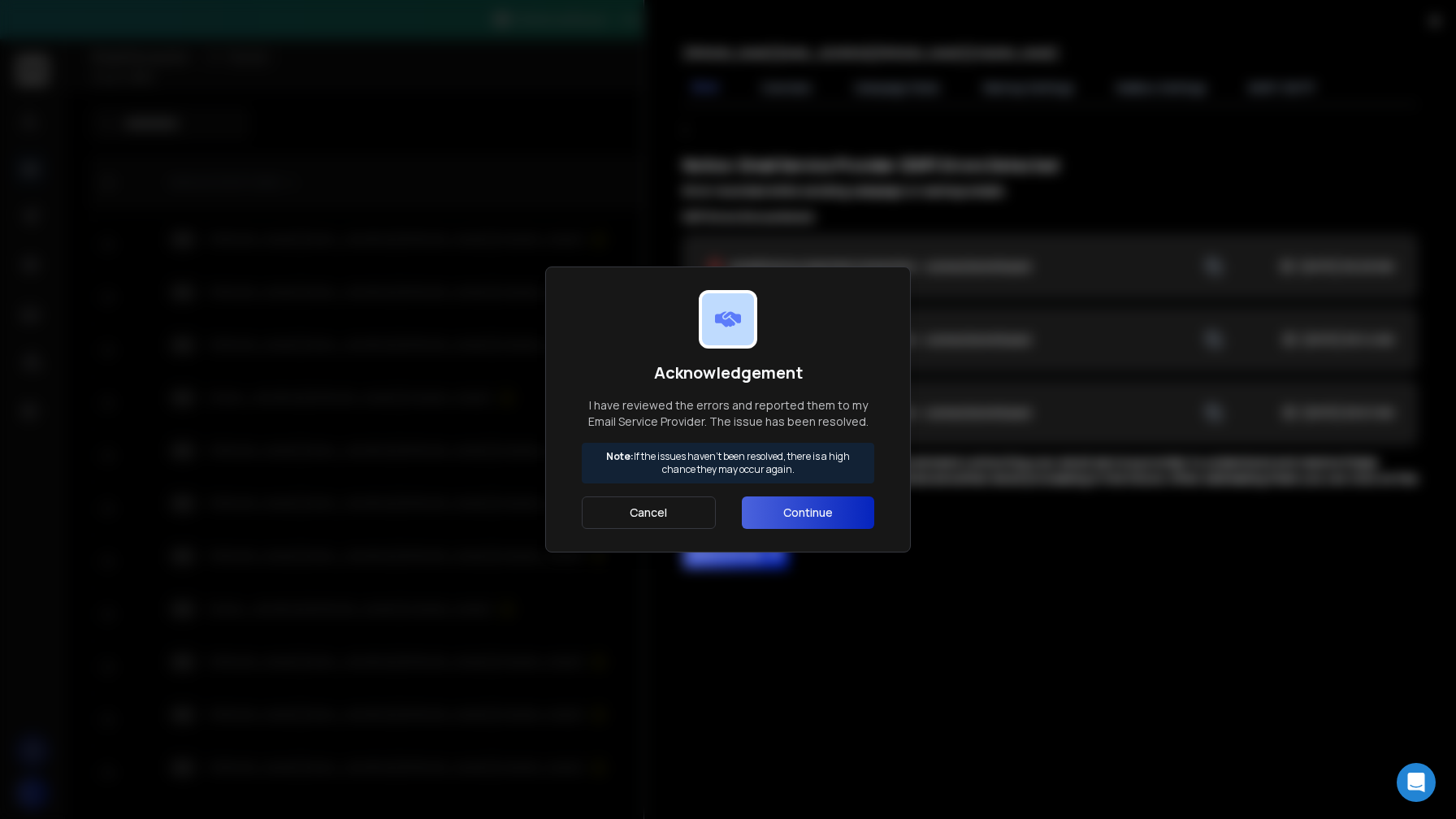
click at [822, 523] on button "Continue" at bounding box center [808, 513] width 132 height 32
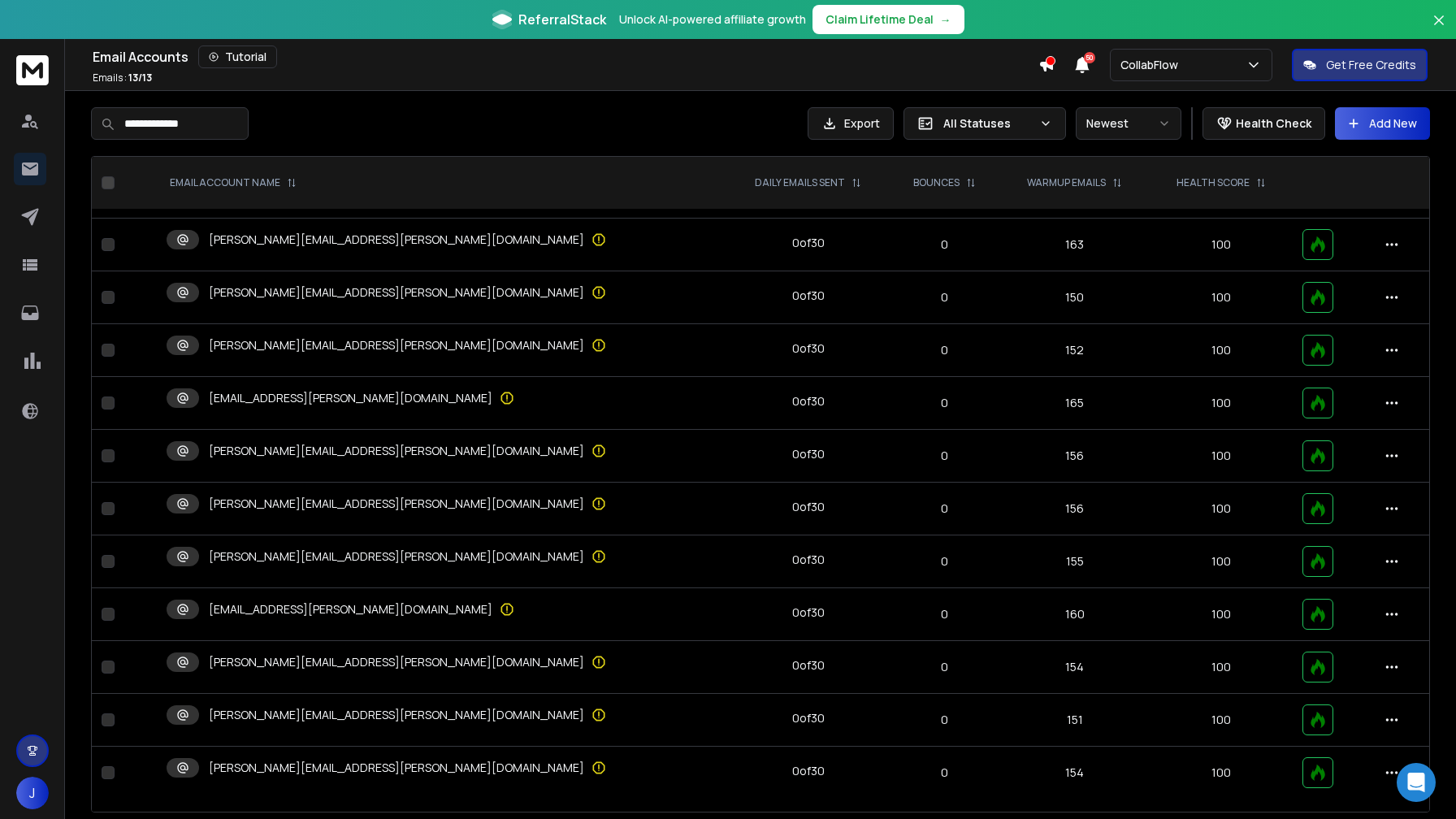
click at [340, 569] on td "Mason.Russell@usecollabflow.com" at bounding box center [441, 562] width 570 height 53
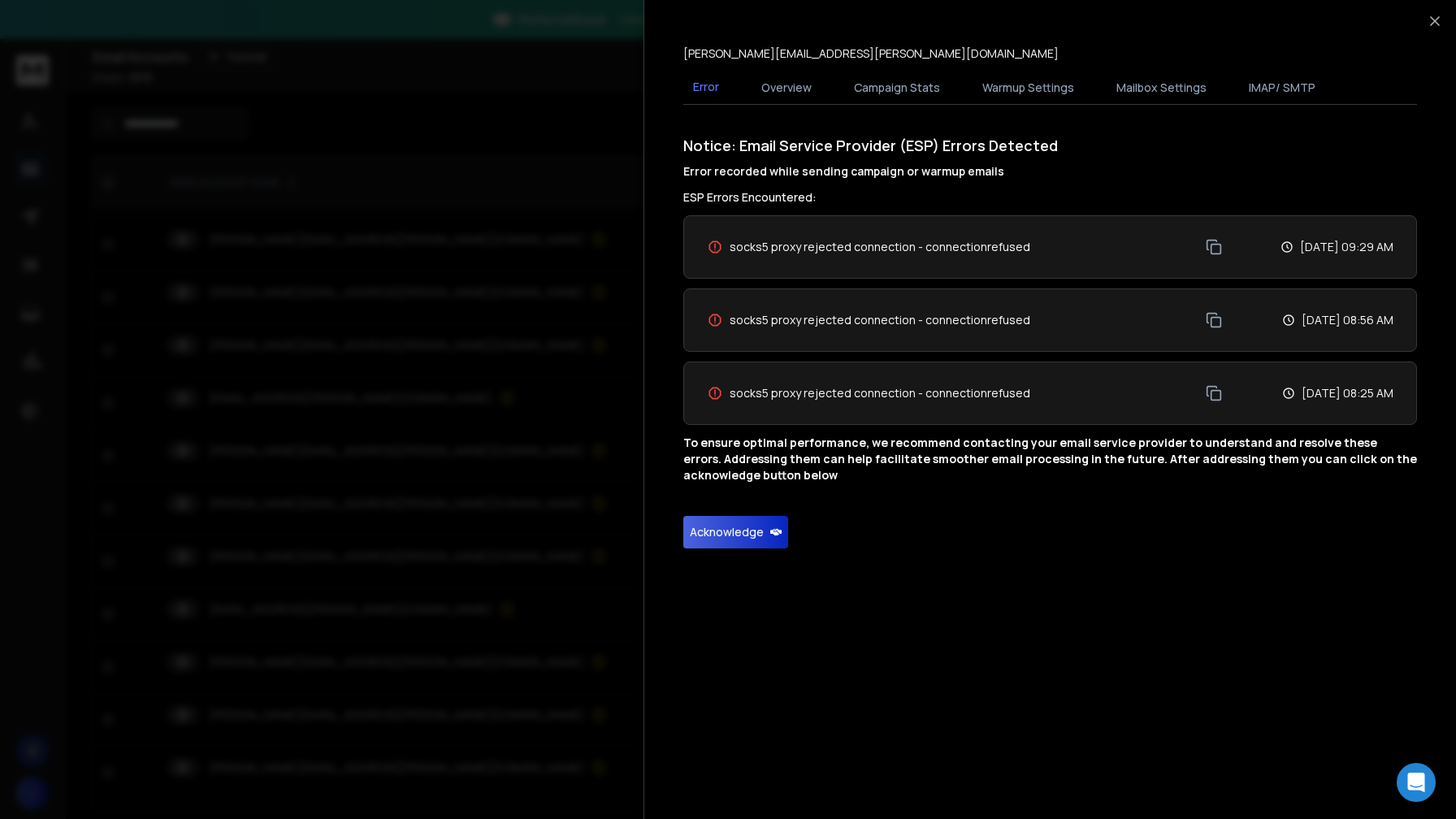
click at [736, 544] on button "Acknowledge" at bounding box center [735, 532] width 105 height 32
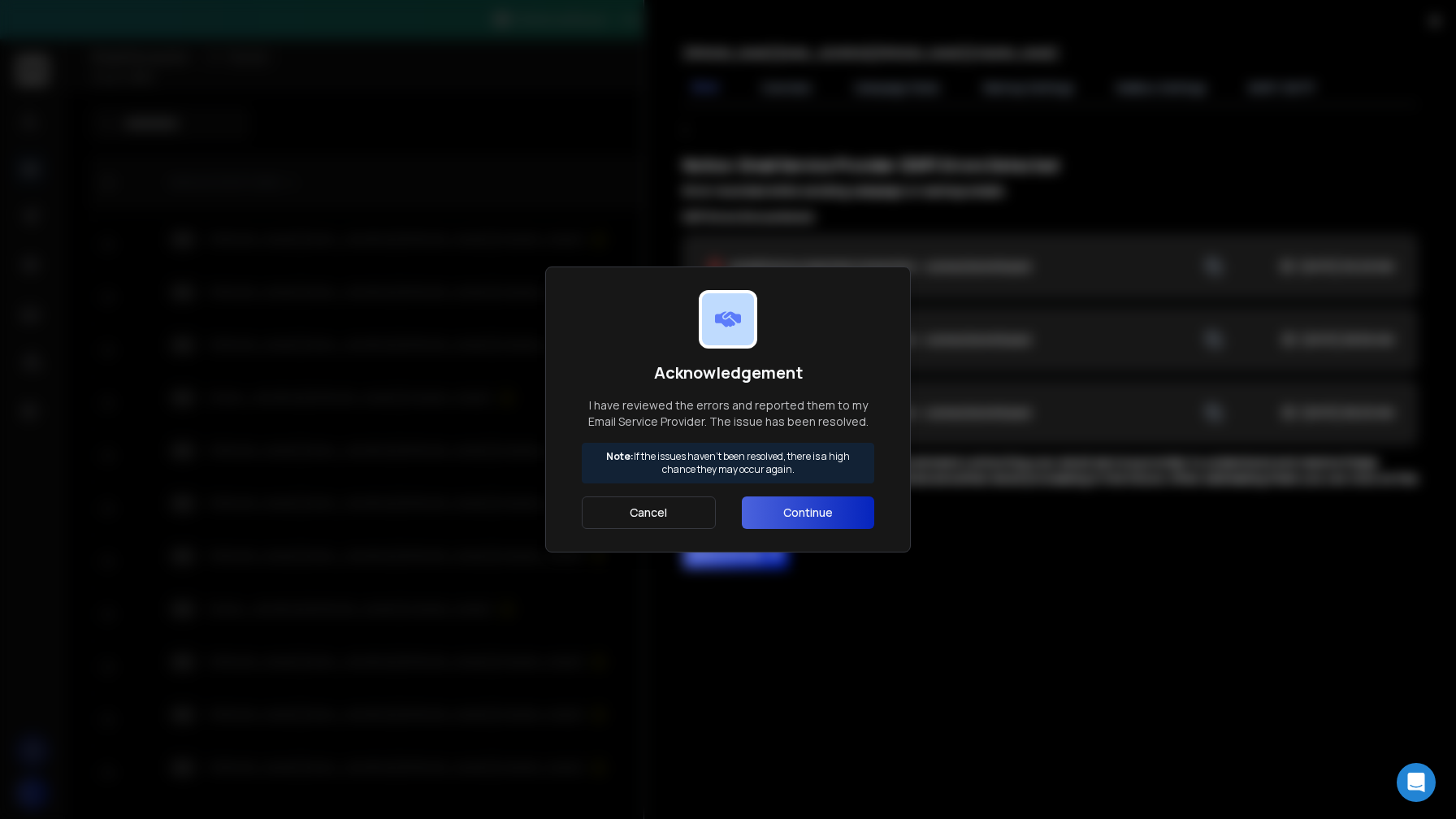
click at [825, 518] on button "Continue" at bounding box center [808, 513] width 132 height 32
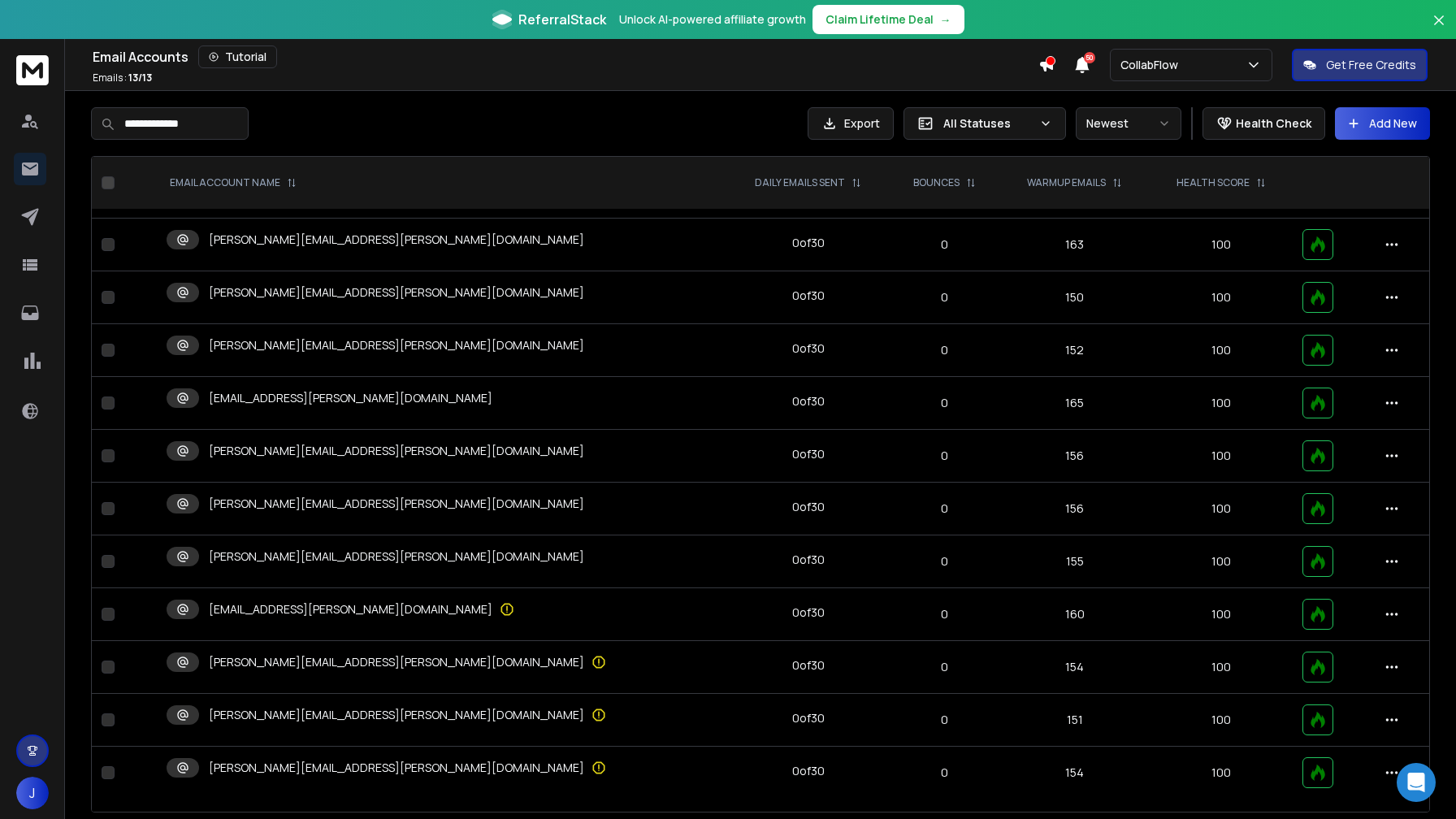
click at [334, 611] on p "Scarlett.Ross@usecollabflow.com" at bounding box center [351, 610] width 283 height 17
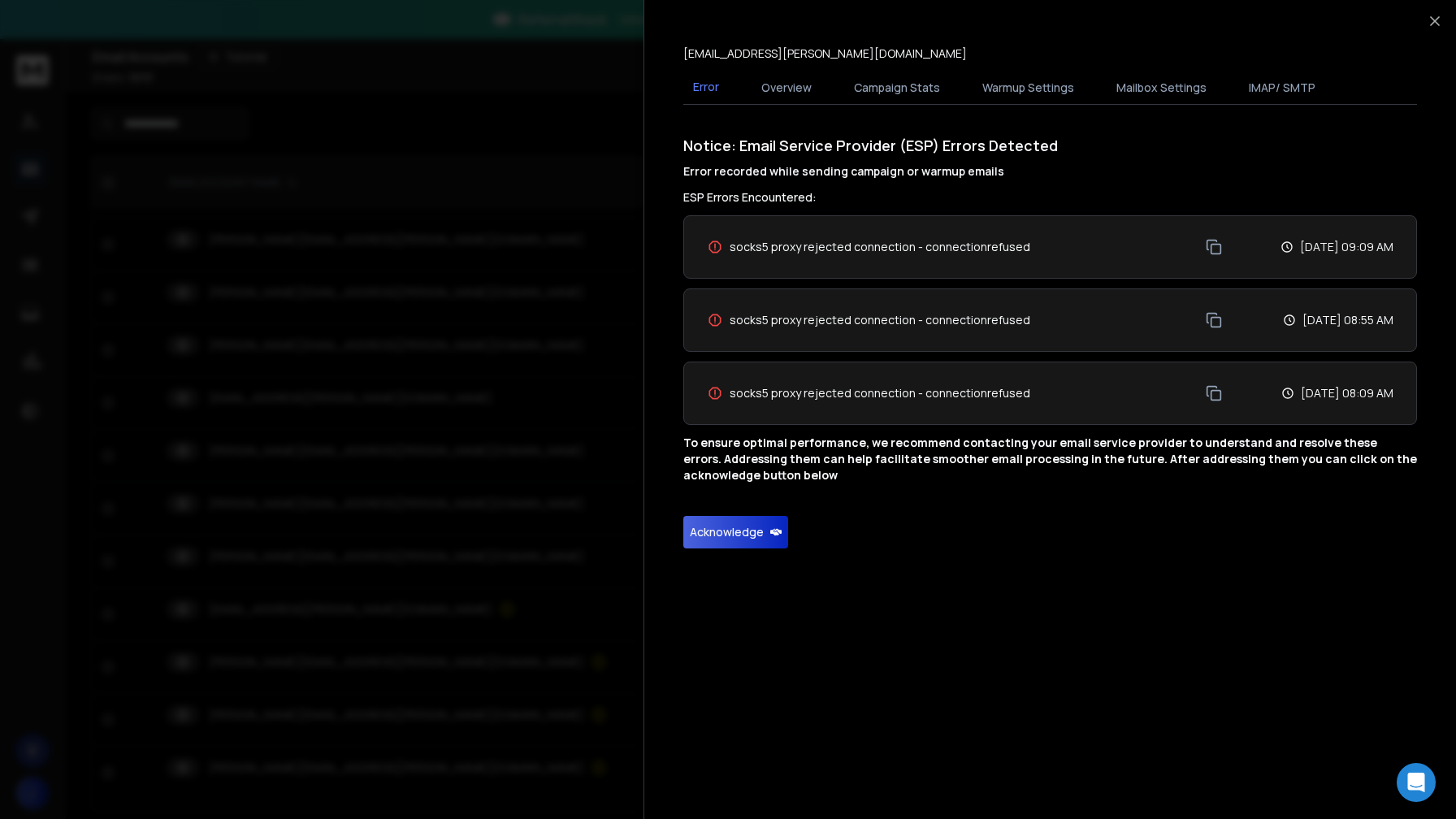
click at [722, 530] on button "Acknowledge" at bounding box center [735, 532] width 105 height 32
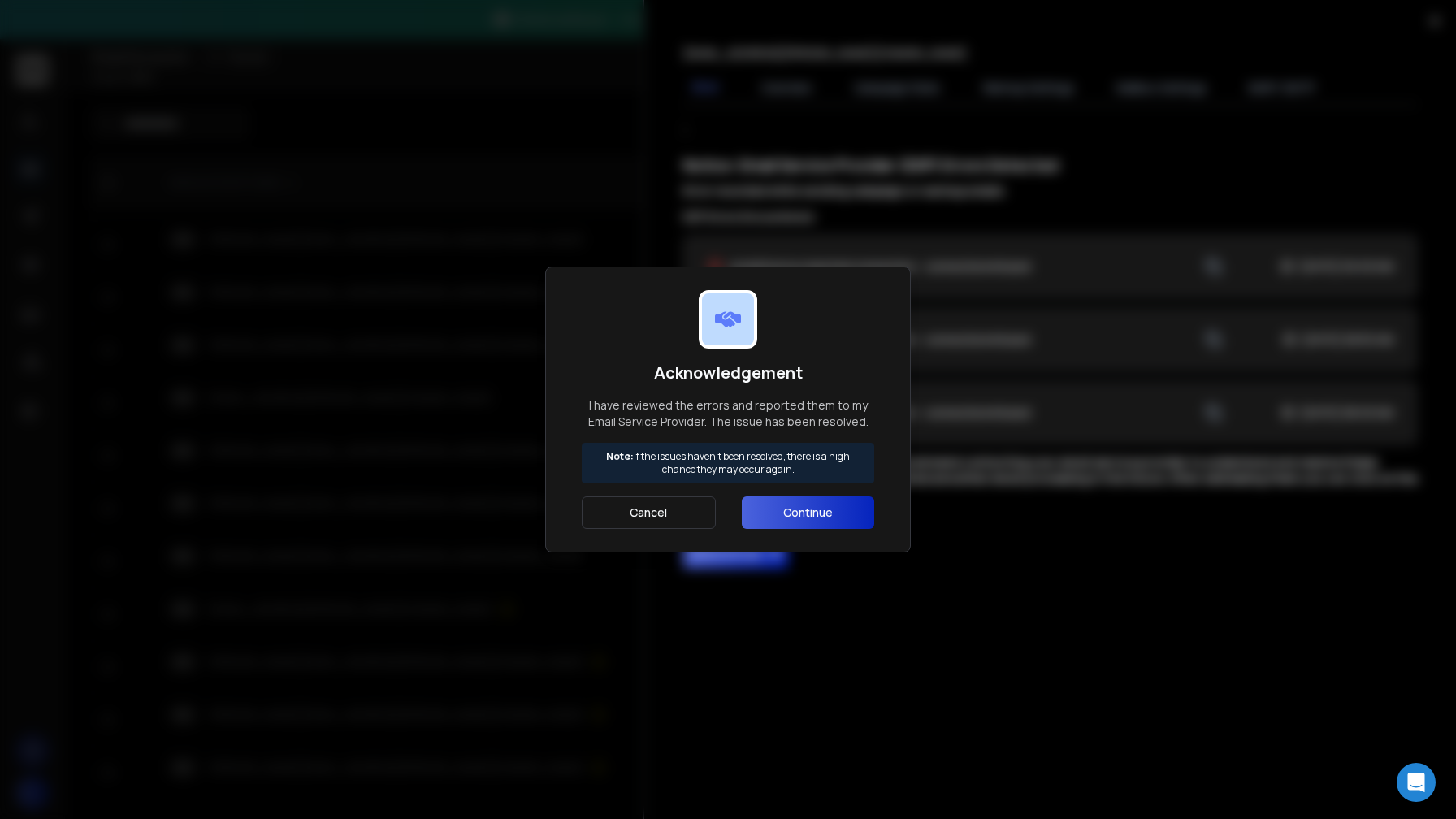
click at [817, 515] on button "Continue" at bounding box center [808, 513] width 132 height 32
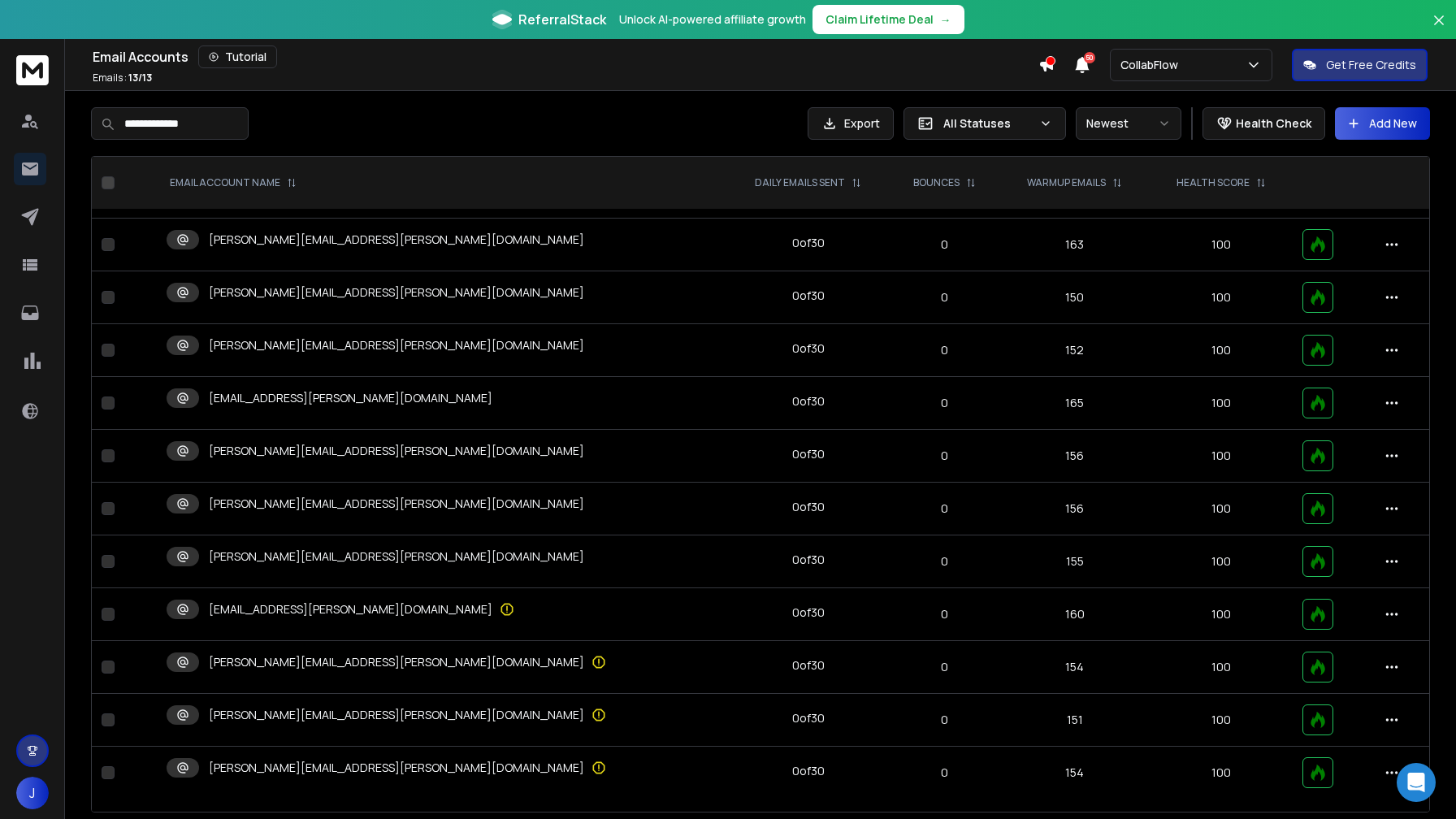
click at [336, 667] on p "Jimmy.Scott@usecollabflow.com" at bounding box center [397, 663] width 376 height 17
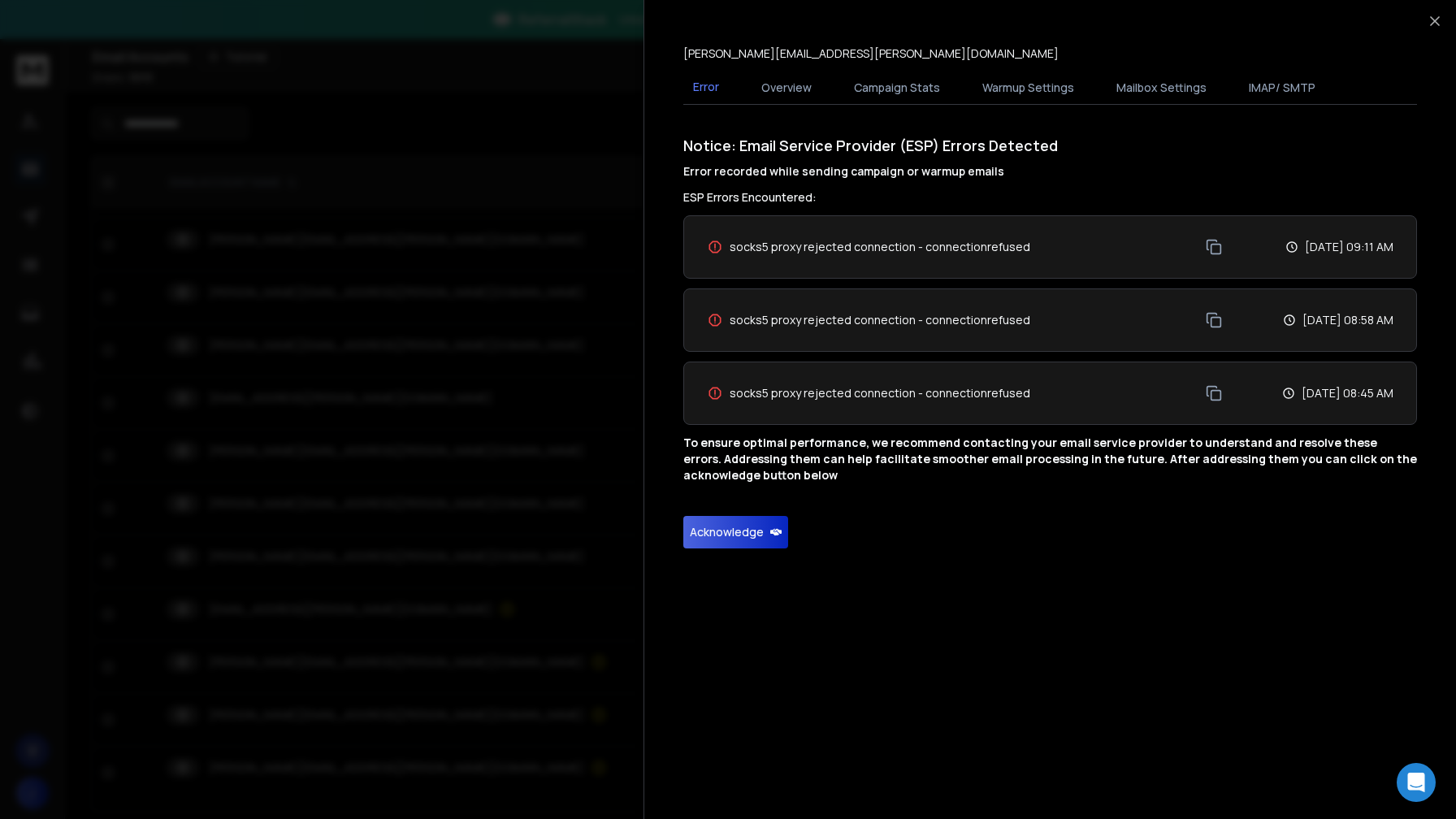
click at [735, 525] on button "Acknowledge" at bounding box center [735, 532] width 105 height 32
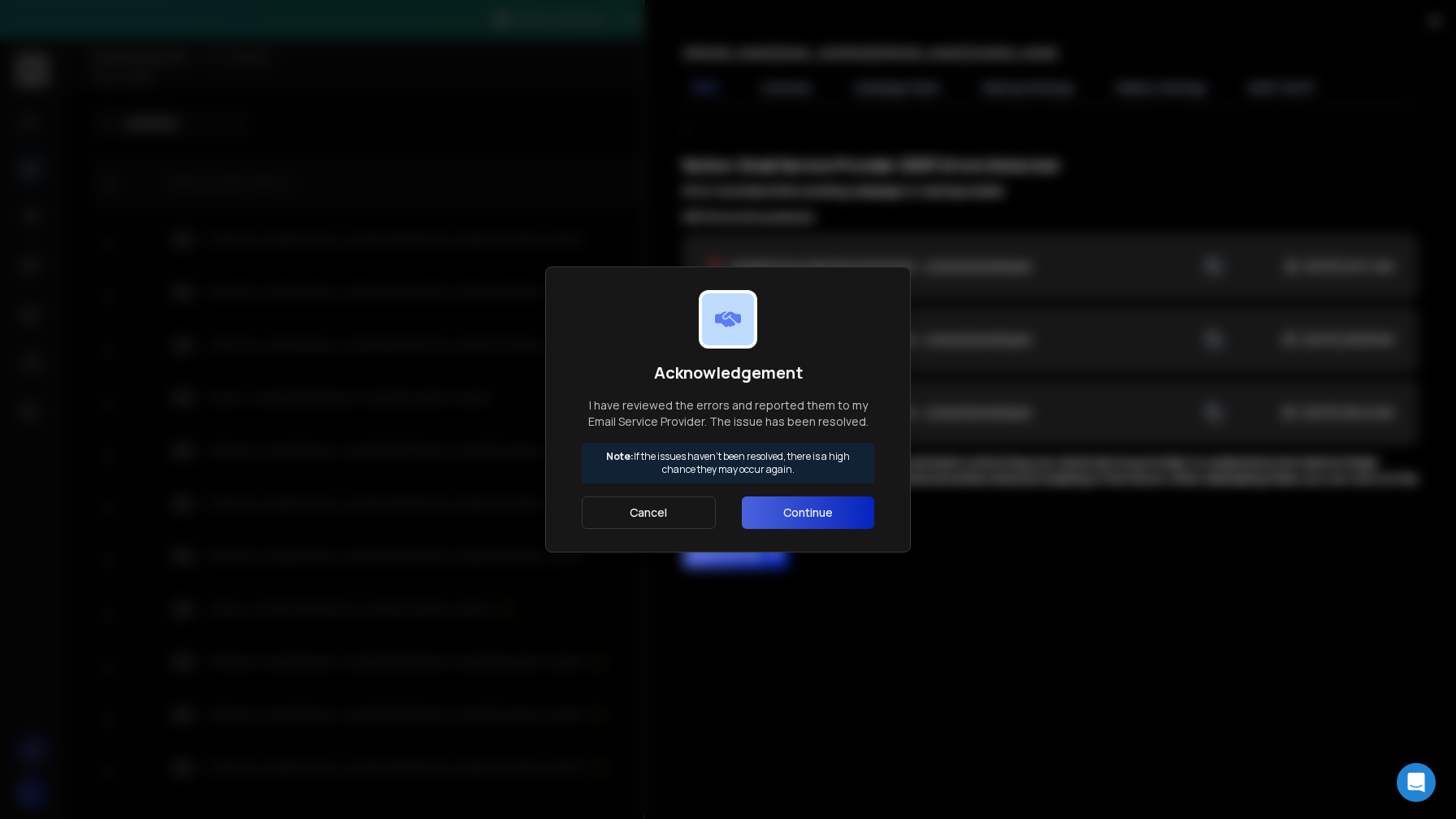
click at [797, 524] on button "Continue" at bounding box center [808, 513] width 132 height 32
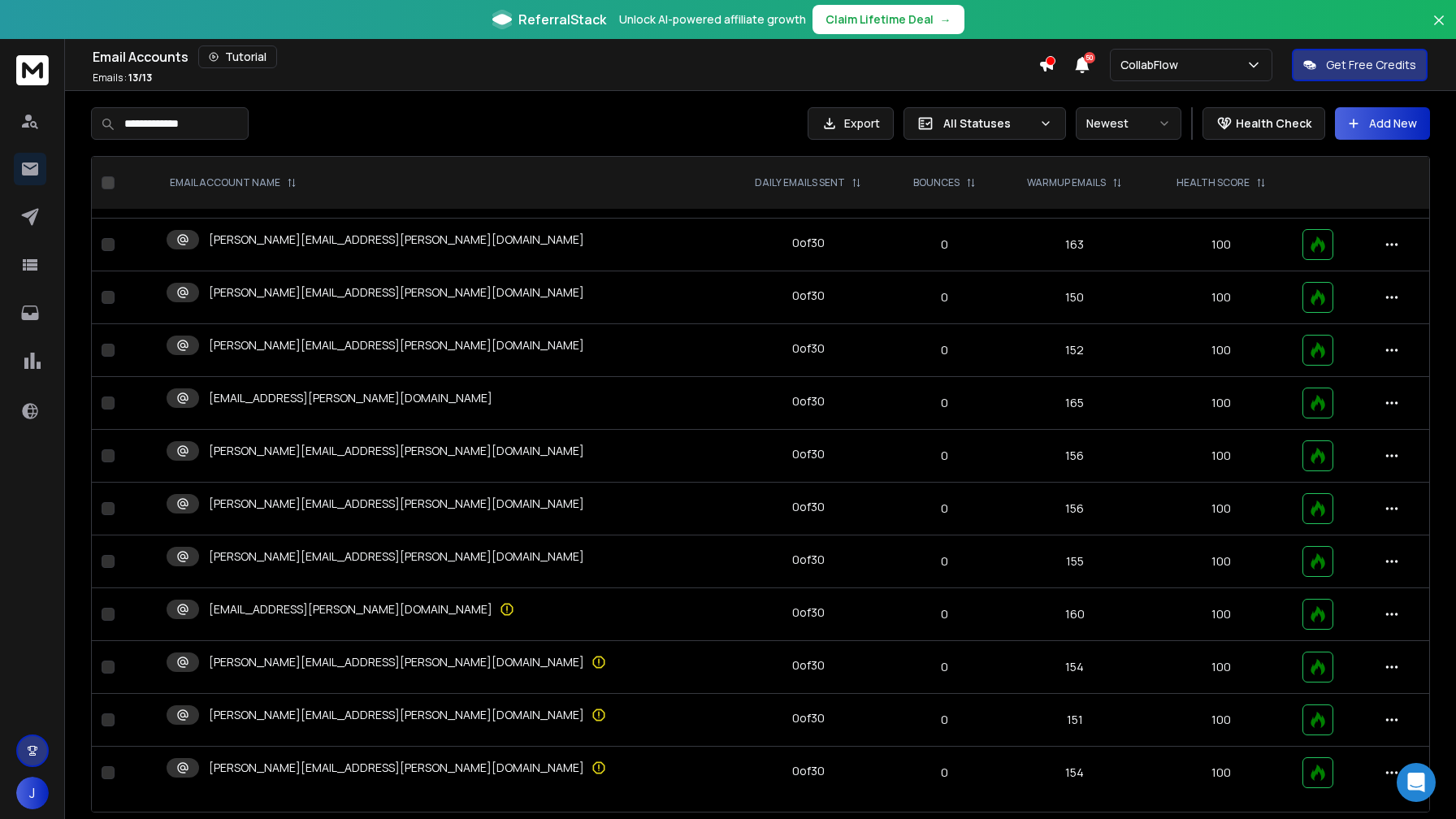
click at [318, 710] on p "Mildred.Ackerman@usecollabflow.com" at bounding box center [397, 715] width 376 height 17
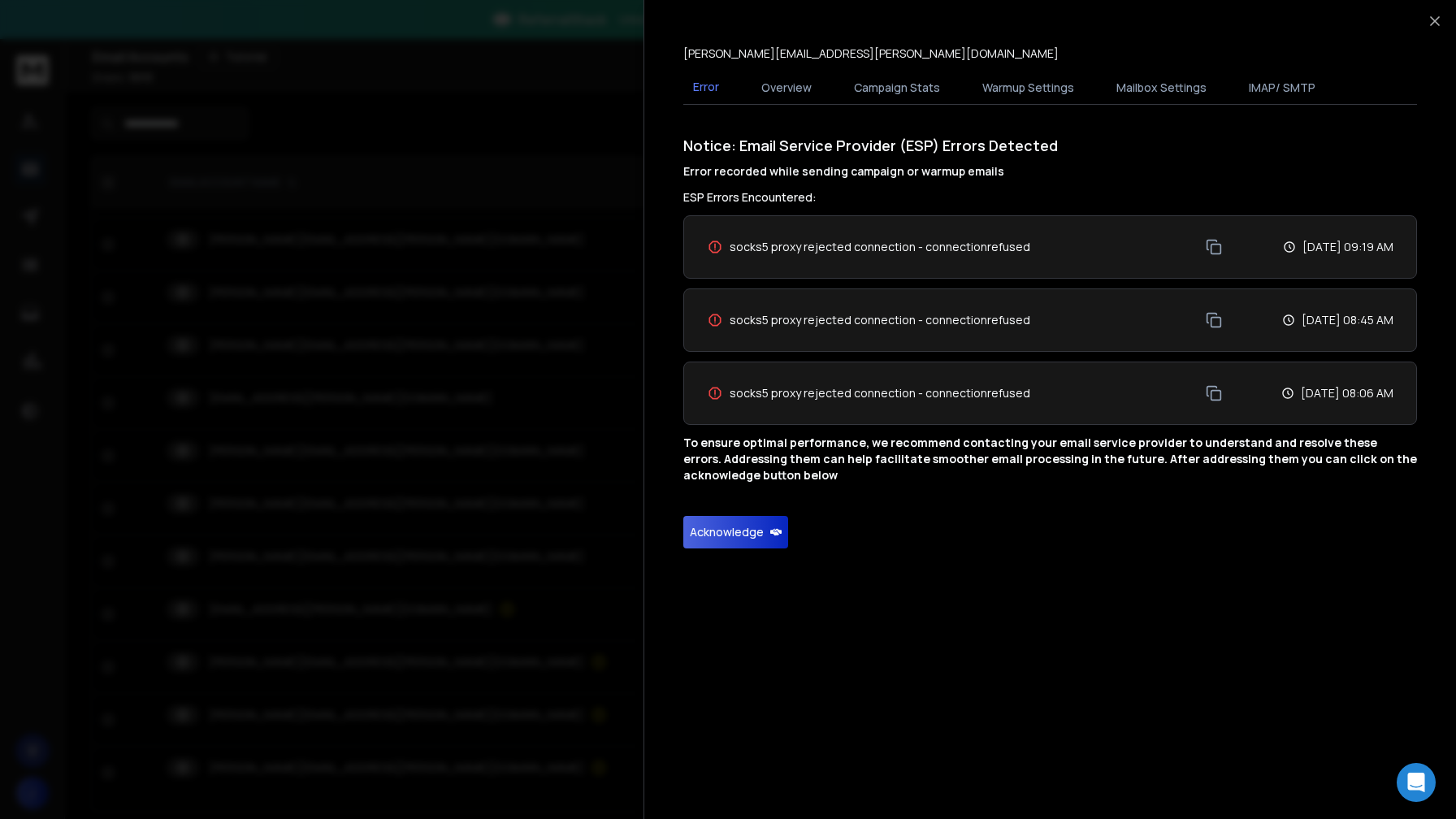
click at [758, 542] on button "Acknowledge" at bounding box center [735, 532] width 105 height 32
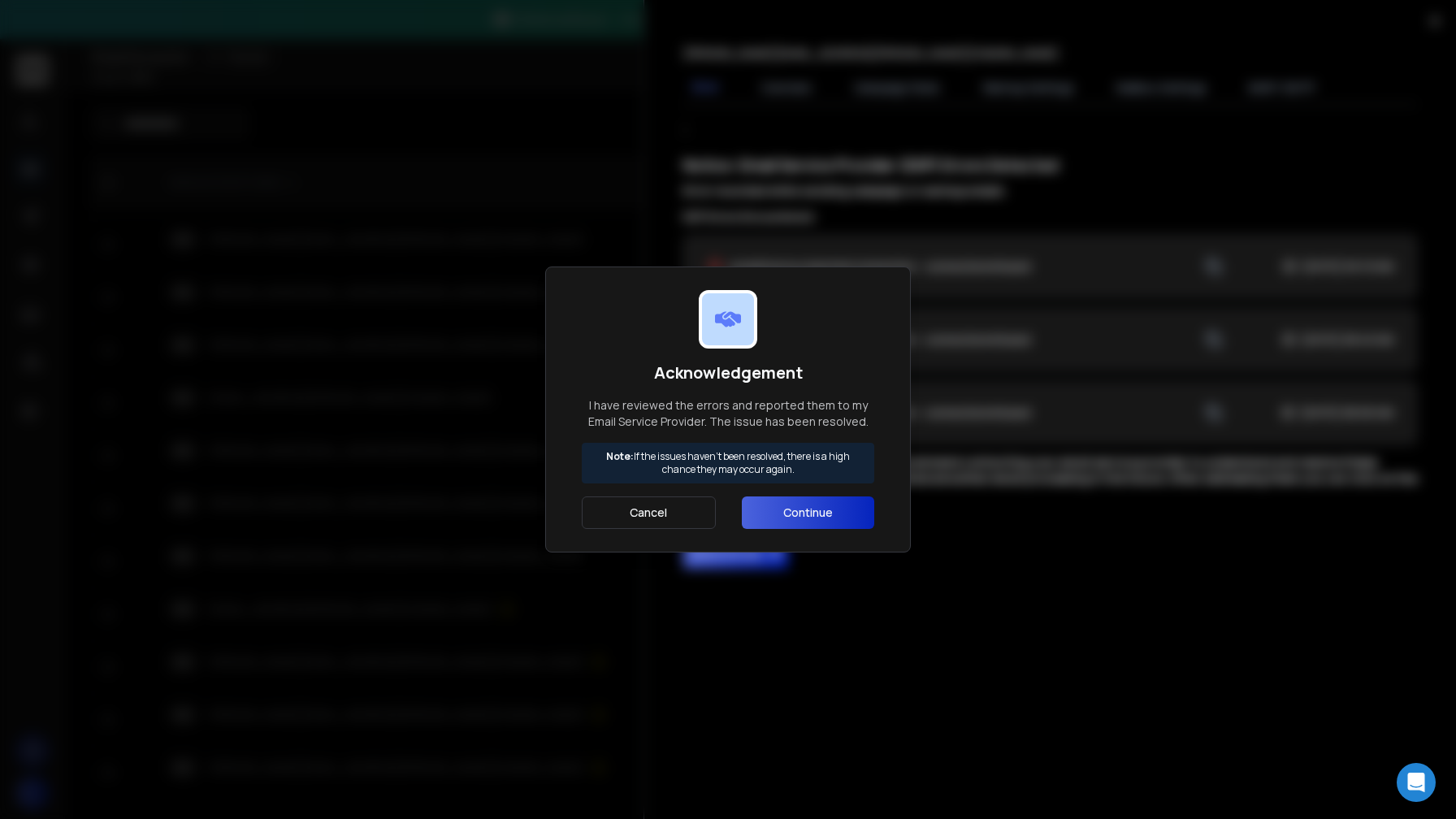
click at [834, 522] on button "Continue" at bounding box center [808, 513] width 132 height 32
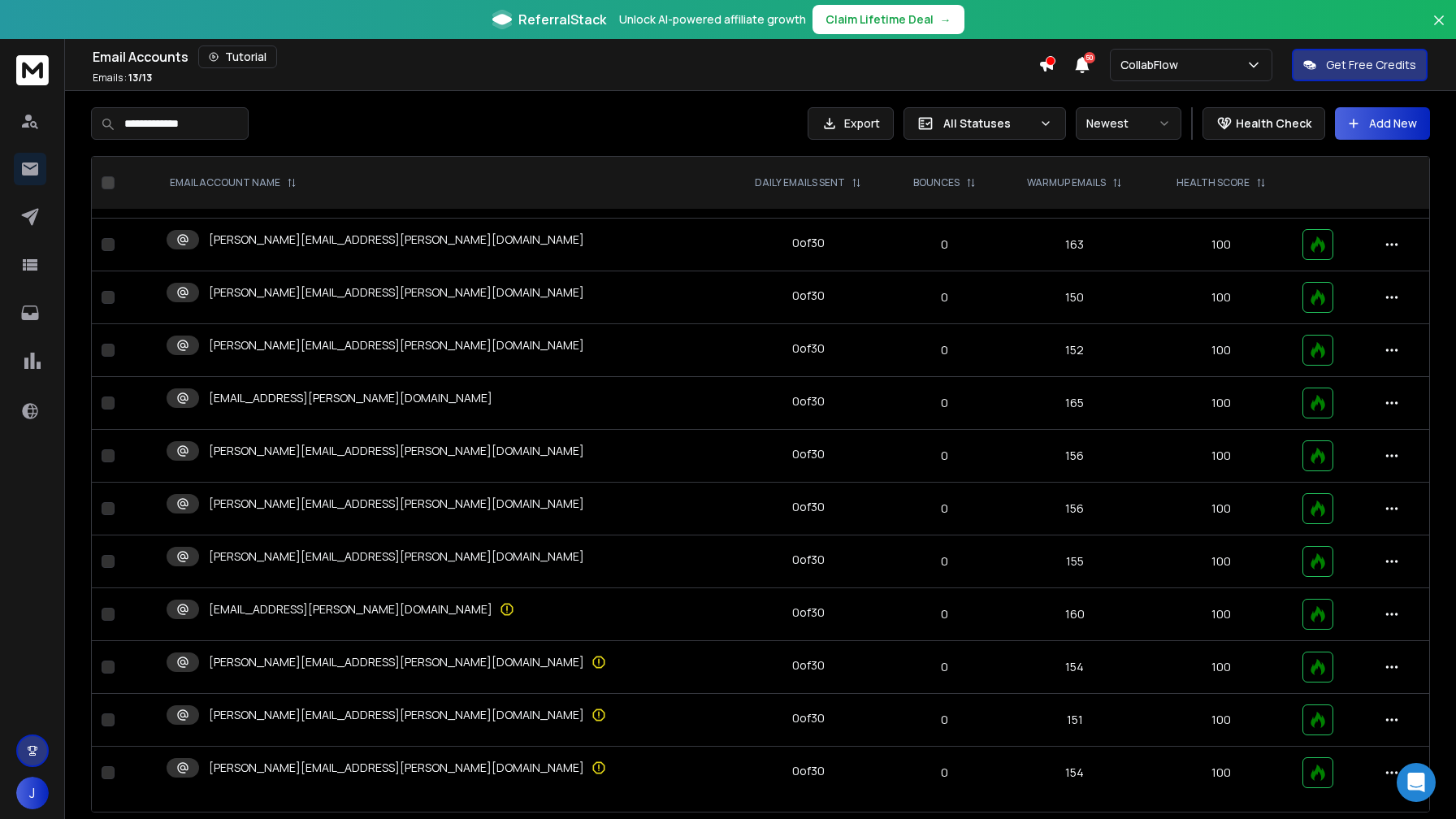
click at [341, 771] on p "Alexander.Roberts@usecollabflow.com" at bounding box center [397, 768] width 376 height 17
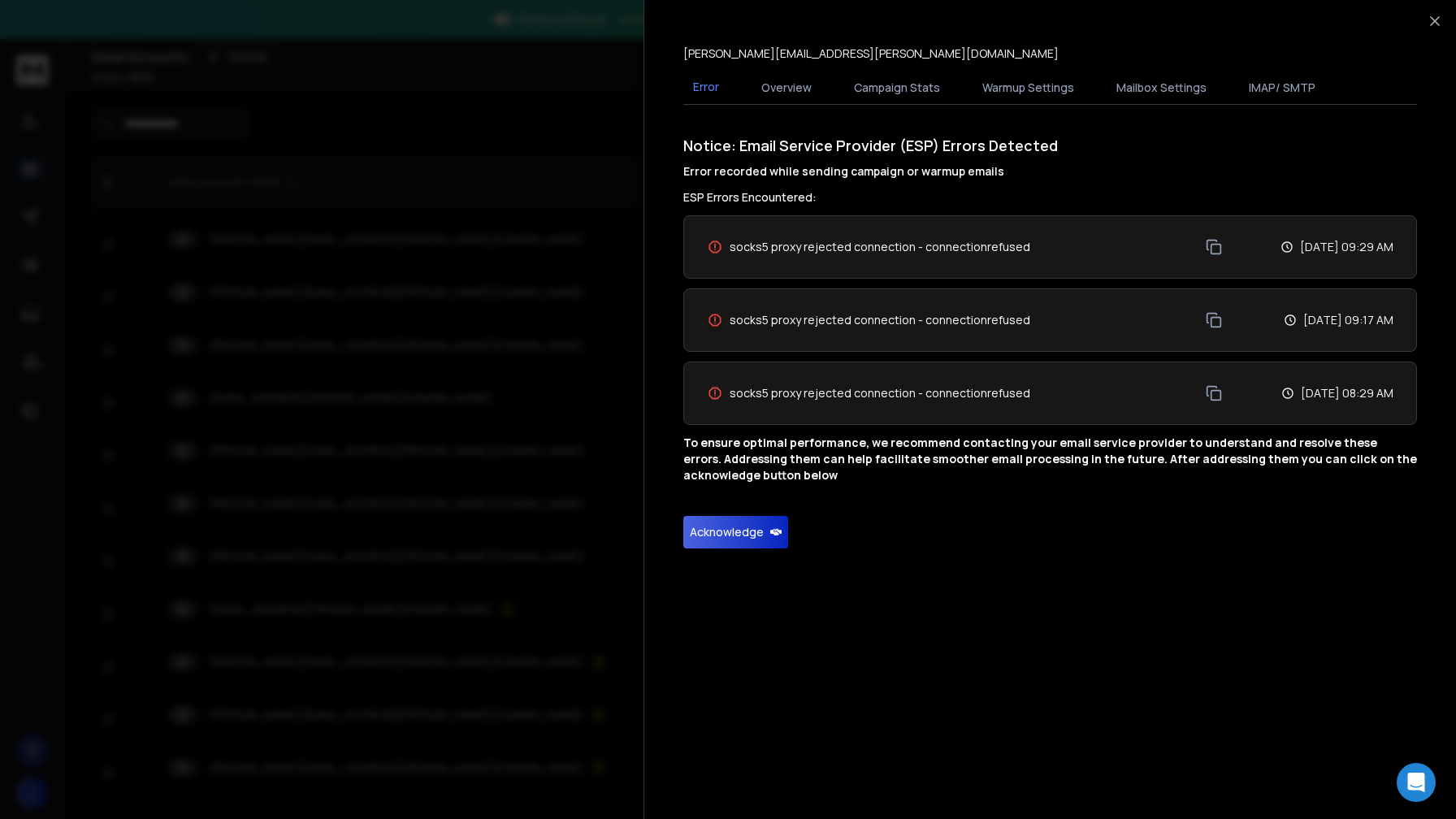
click at [744, 527] on button "Acknowledge" at bounding box center [735, 532] width 105 height 32
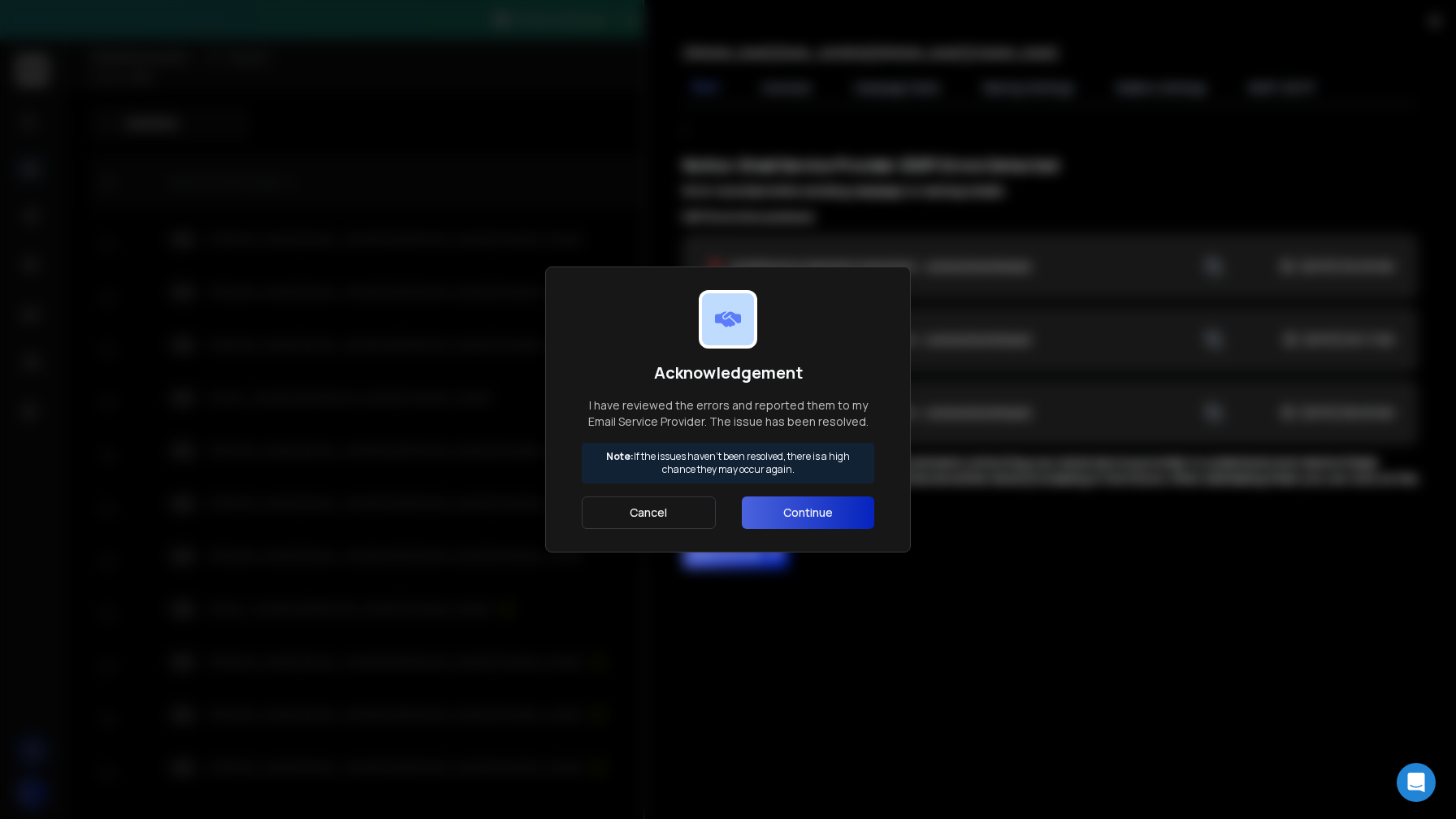
click at [812, 509] on button "Continue" at bounding box center [808, 513] width 132 height 32
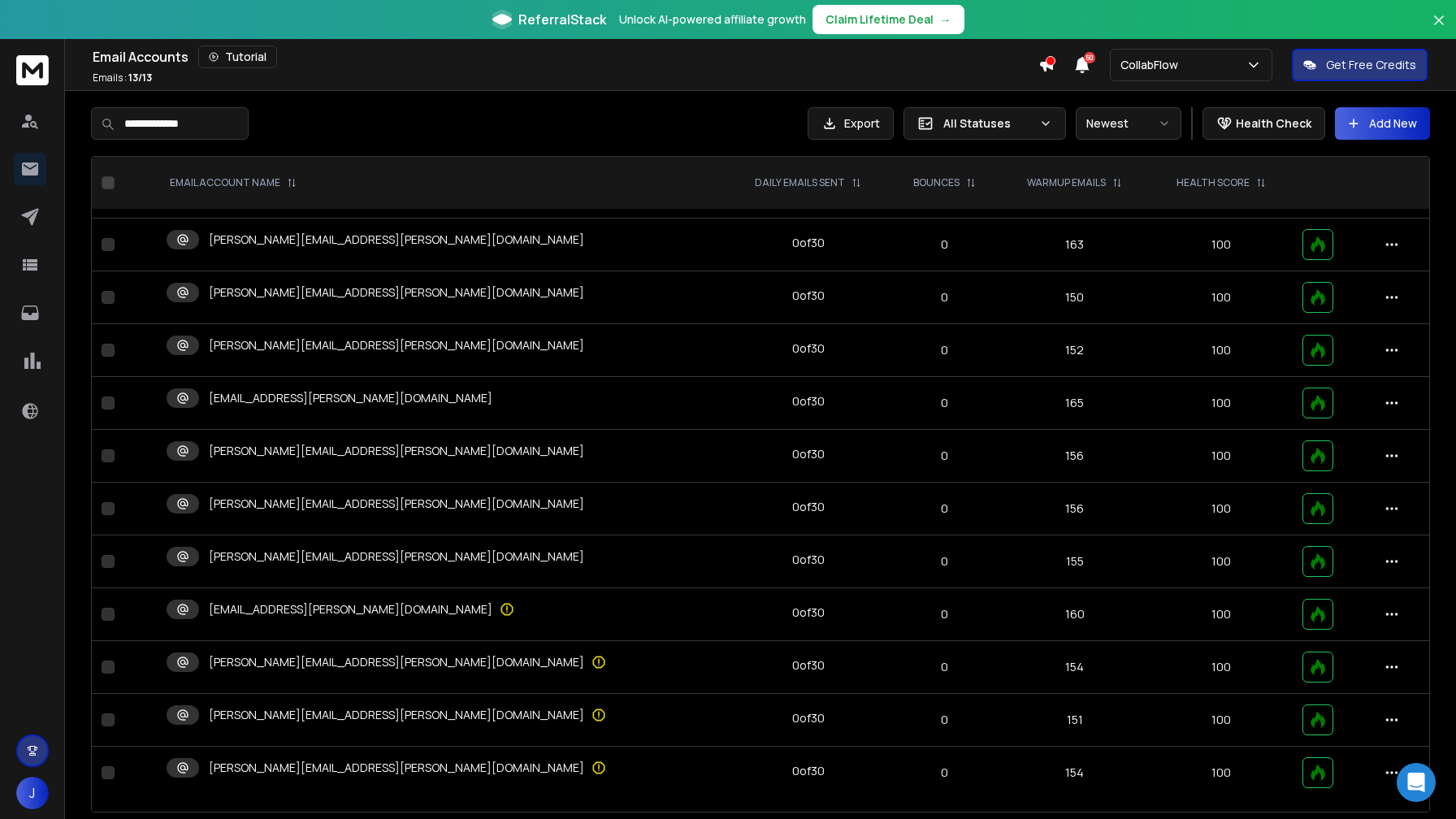
click at [323, 290] on p "Ethel.Jones@usecollabflow.com" at bounding box center [397, 292] width 376 height 17
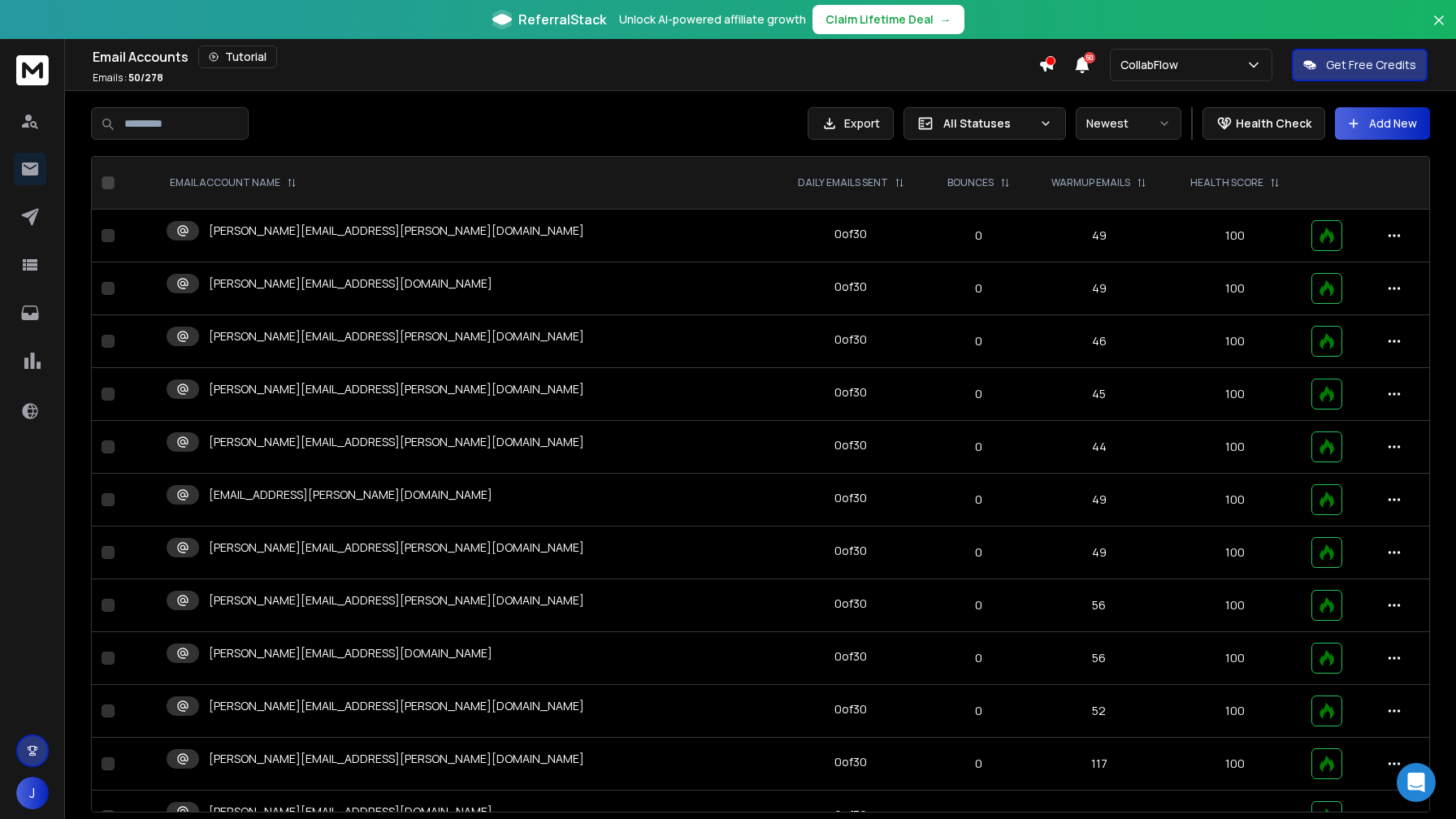
click at [214, 124] on input at bounding box center [169, 123] width 157 height 32
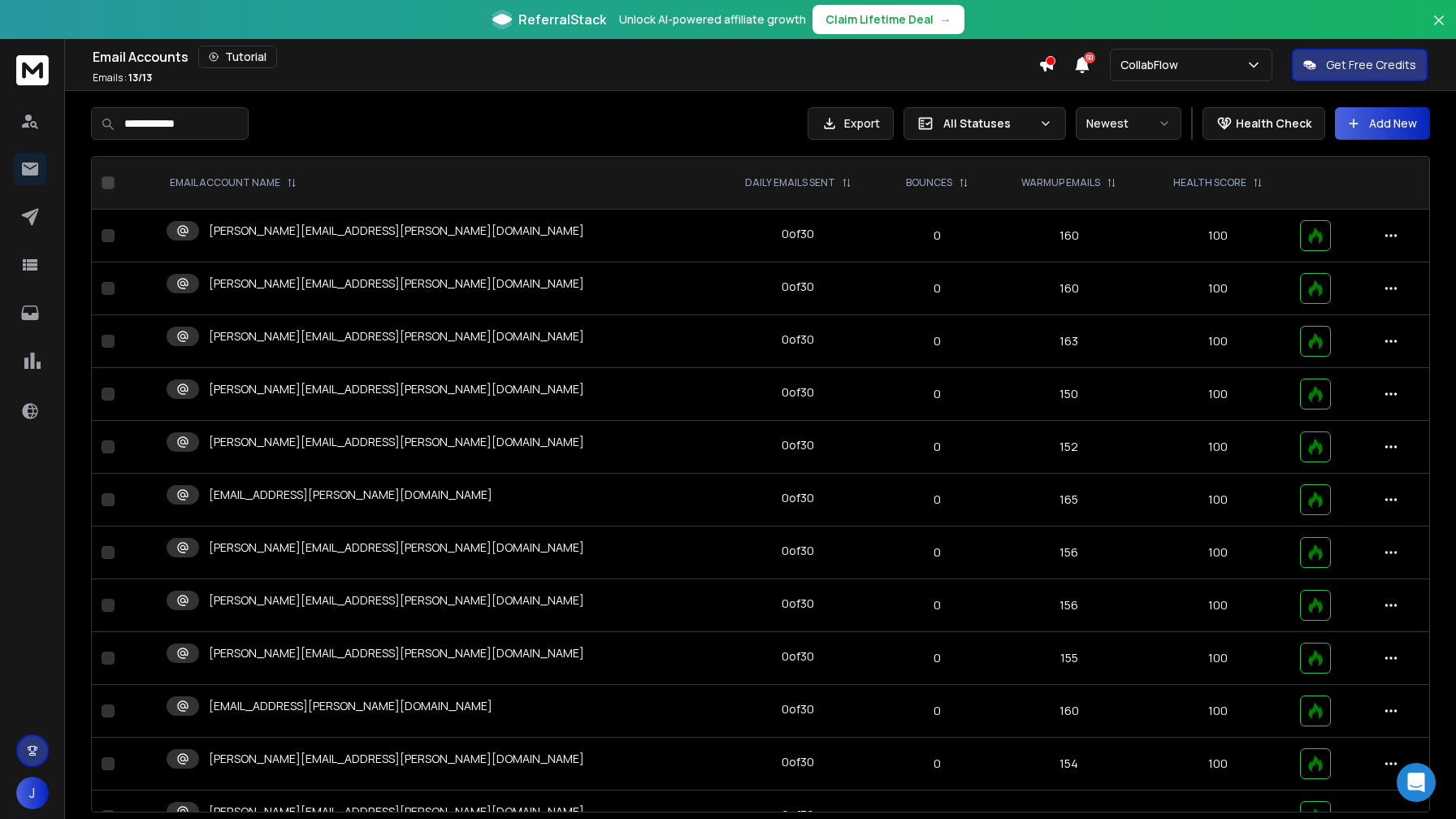
type input "**********"
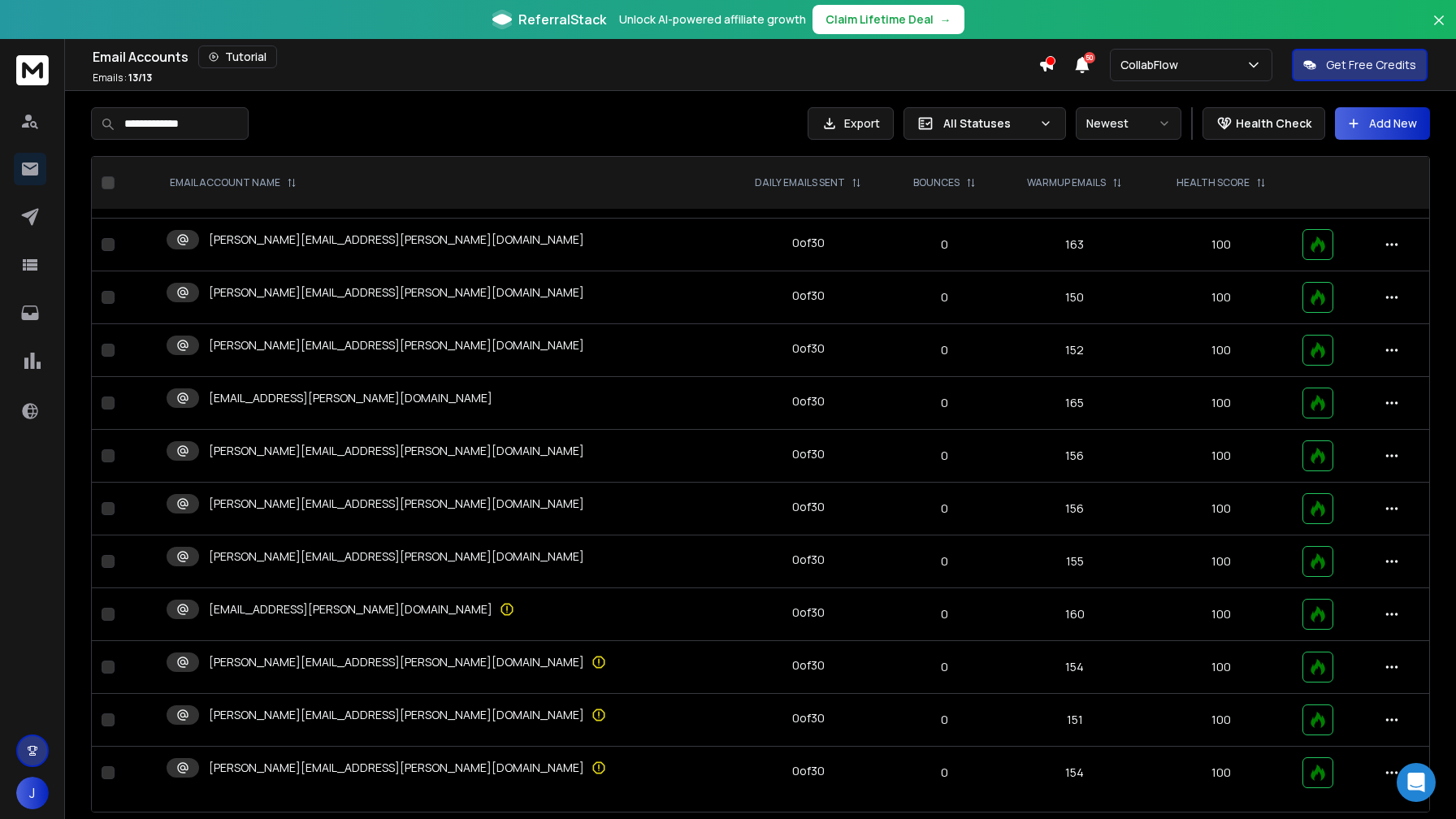
click at [278, 606] on p "[EMAIL_ADDRESS][PERSON_NAME][DOMAIN_NAME]" at bounding box center [351, 610] width 283 height 17
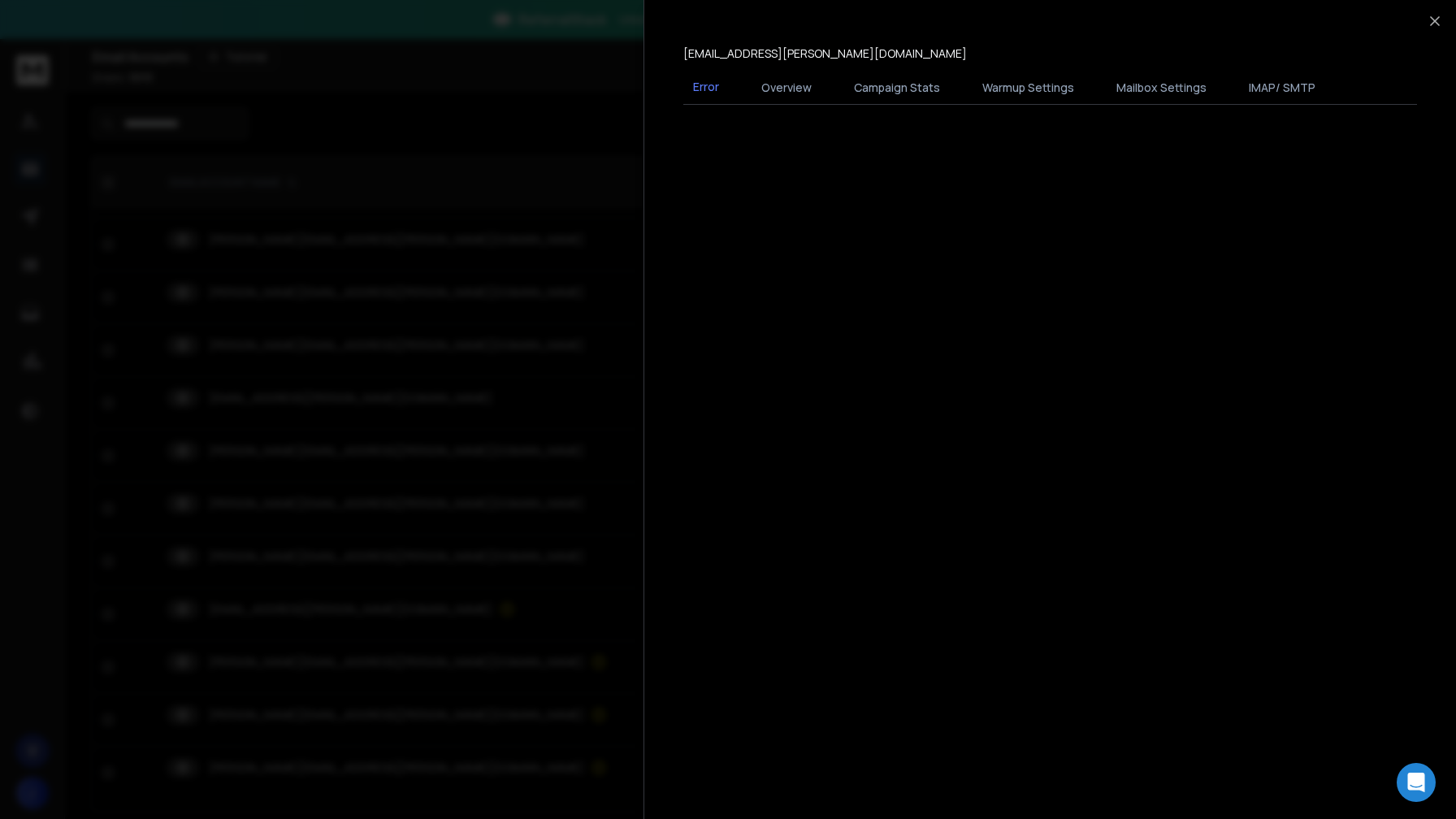
click at [537, 522] on div at bounding box center [728, 409] width 1456 height 819
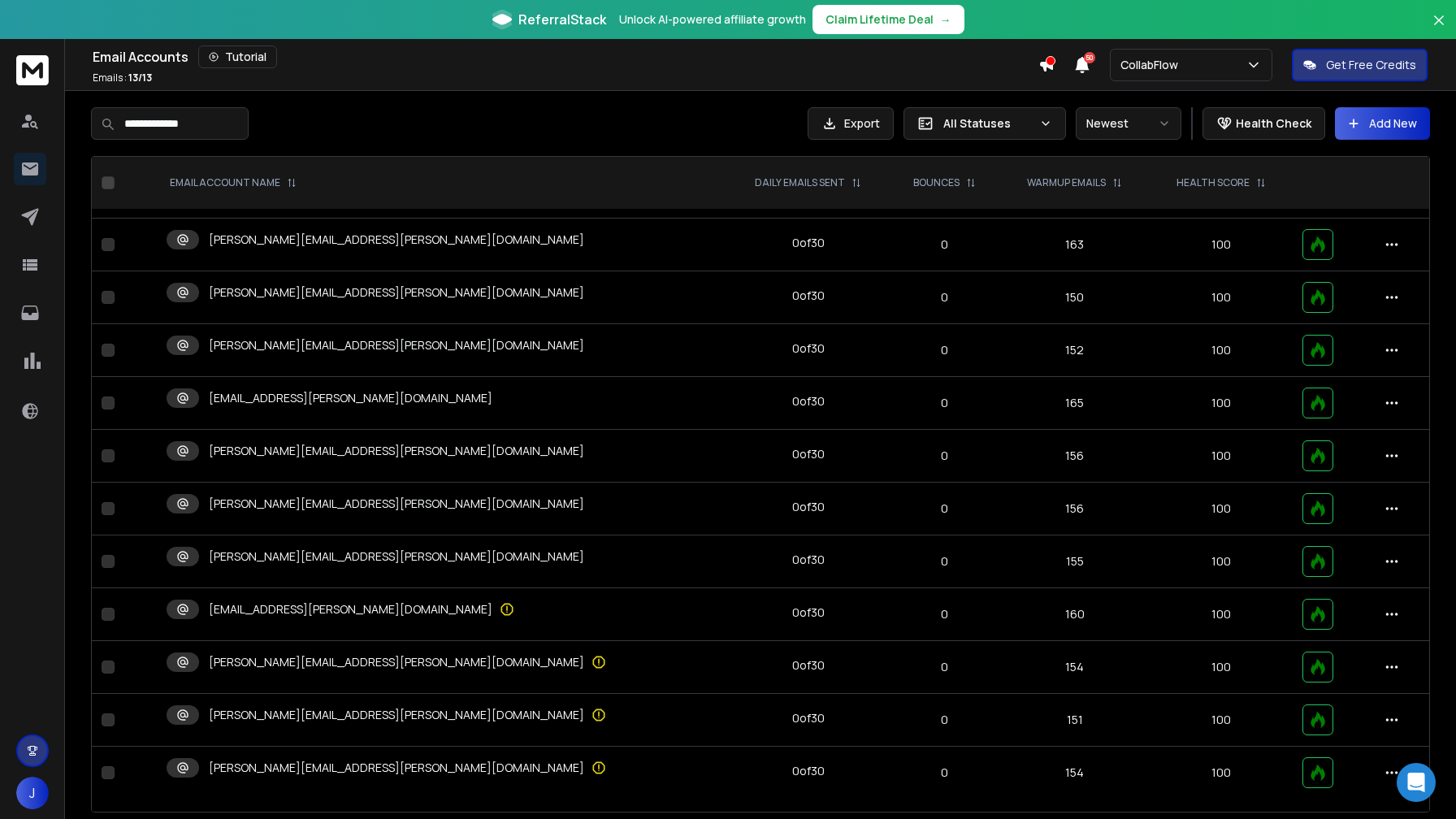
click at [360, 666] on p "[PERSON_NAME][EMAIL_ADDRESS][PERSON_NAME][DOMAIN_NAME]" at bounding box center [397, 663] width 376 height 17
click at [356, 707] on p "[PERSON_NAME][EMAIL_ADDRESS][PERSON_NAME][DOMAIN_NAME]" at bounding box center [397, 715] width 376 height 17
click at [364, 771] on p "[PERSON_NAME][EMAIL_ADDRESS][PERSON_NAME][DOMAIN_NAME]" at bounding box center [397, 768] width 376 height 17
click at [26, 221] on icon at bounding box center [30, 217] width 19 height 19
click at [210, 129] on input "**********" at bounding box center [169, 123] width 157 height 32
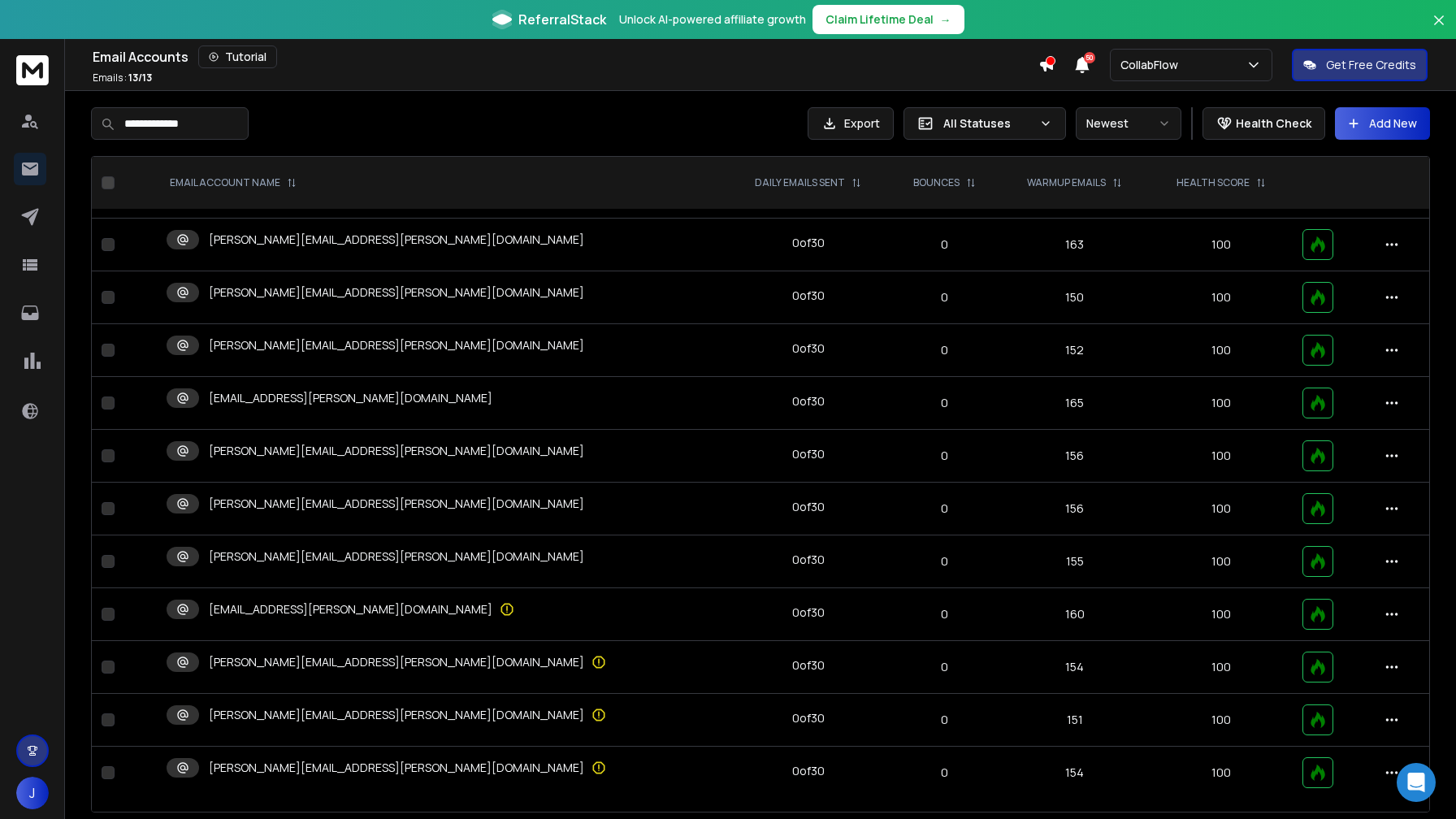
paste input "**********"
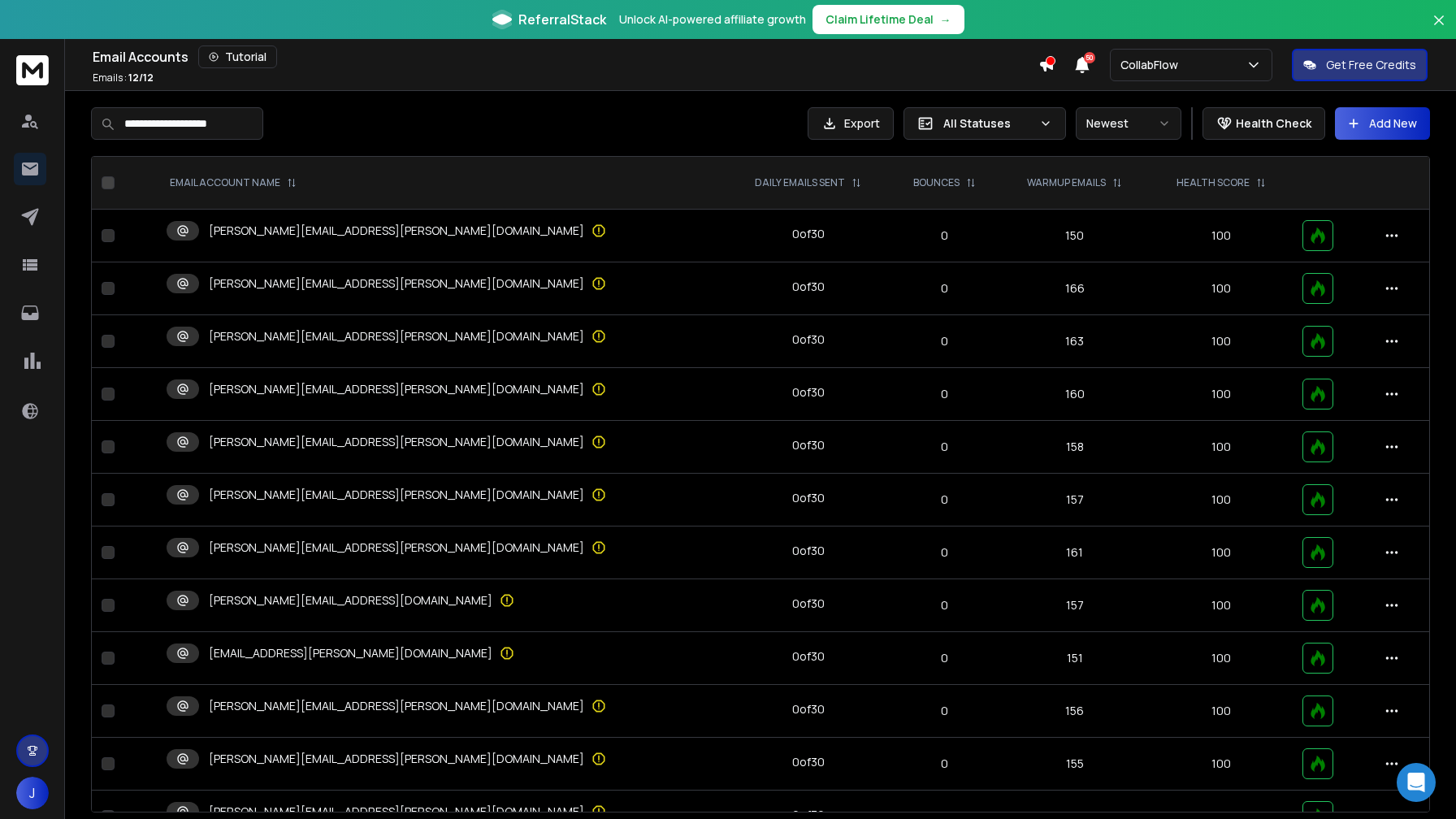
click at [310, 233] on p "[PERSON_NAME][EMAIL_ADDRESS][PERSON_NAME][DOMAIN_NAME]" at bounding box center [397, 231] width 376 height 17
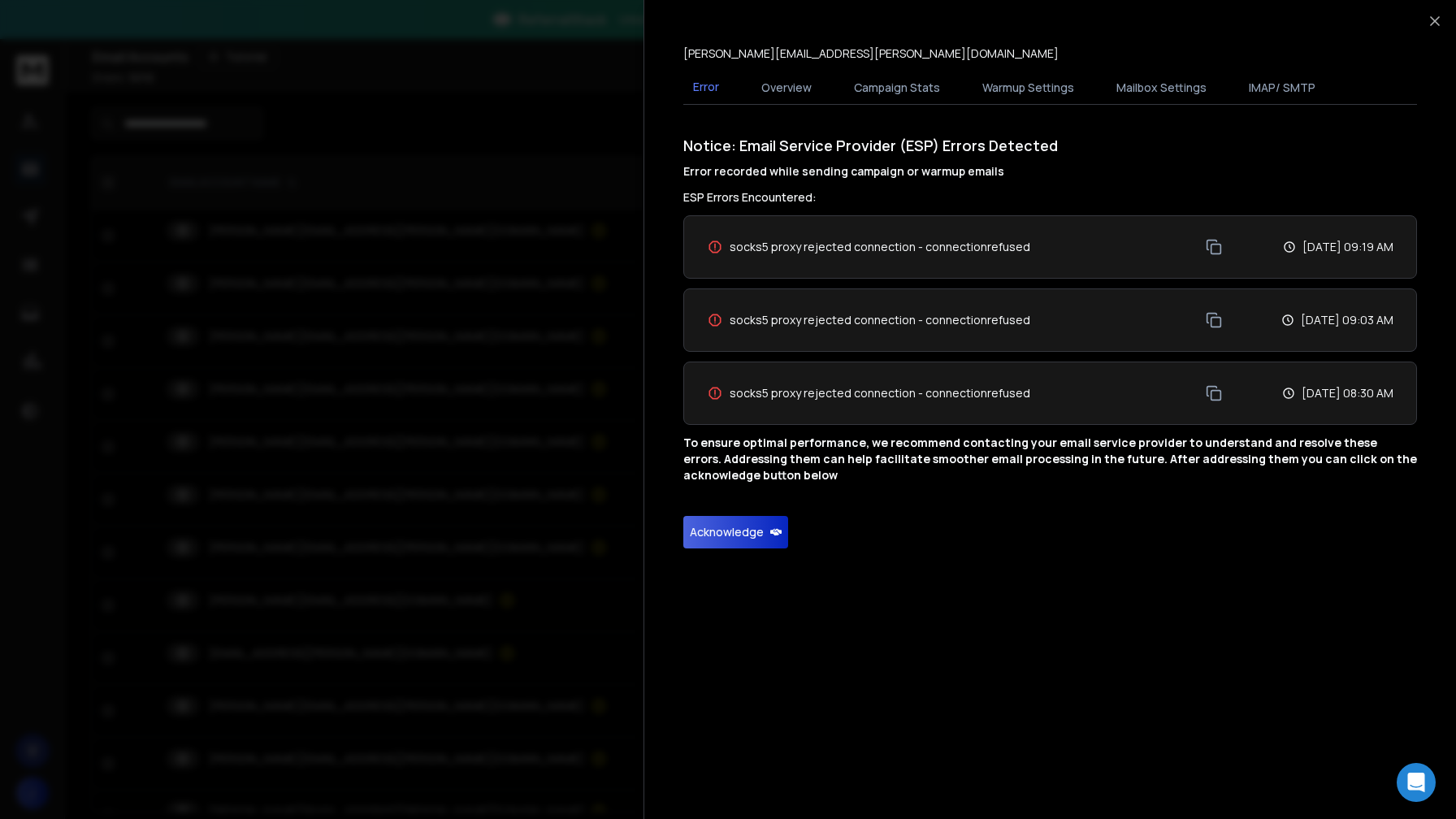
click at [732, 536] on button "Acknowledge" at bounding box center [735, 532] width 105 height 32
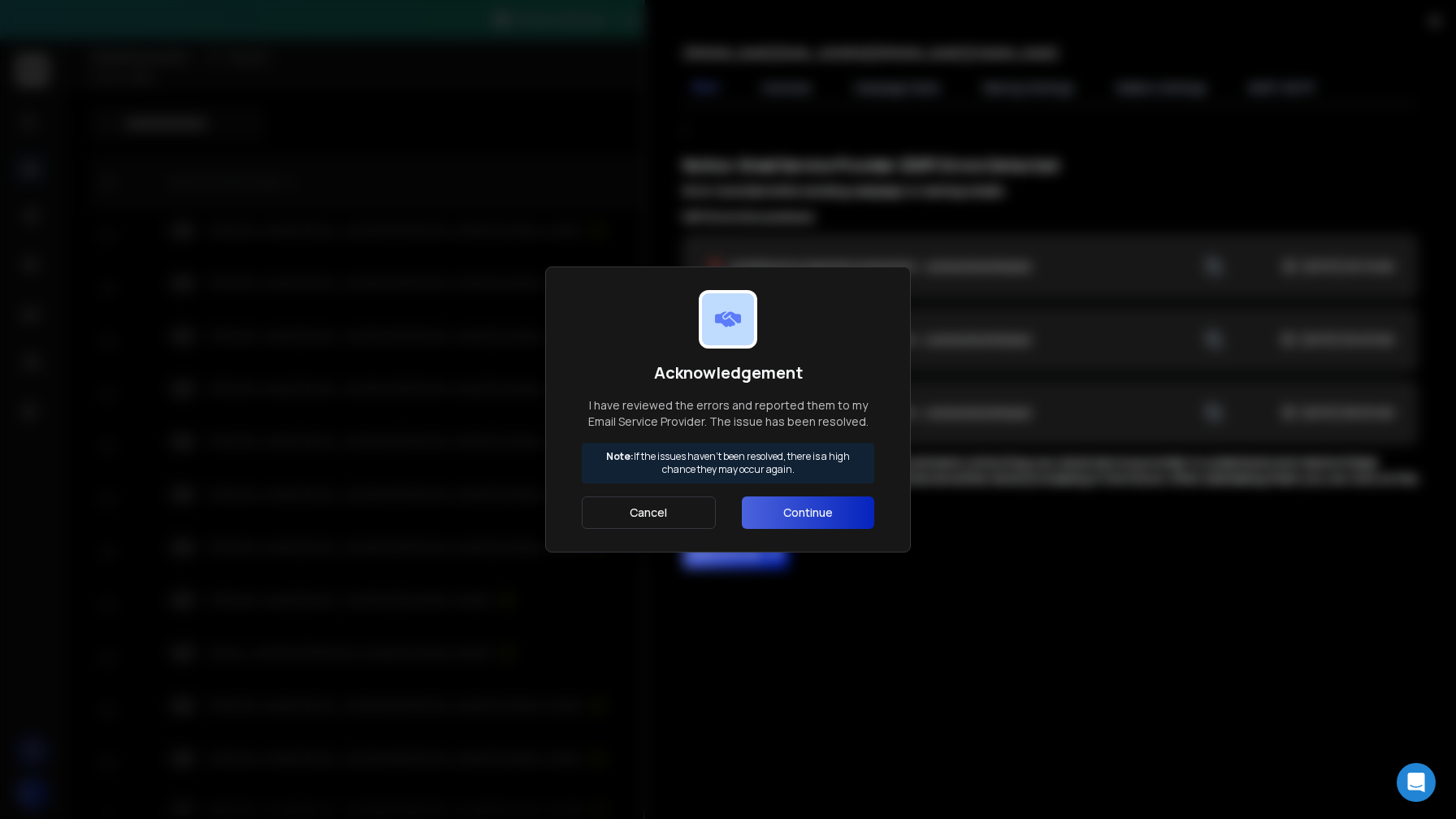
click at [796, 507] on button "Continue" at bounding box center [808, 513] width 132 height 32
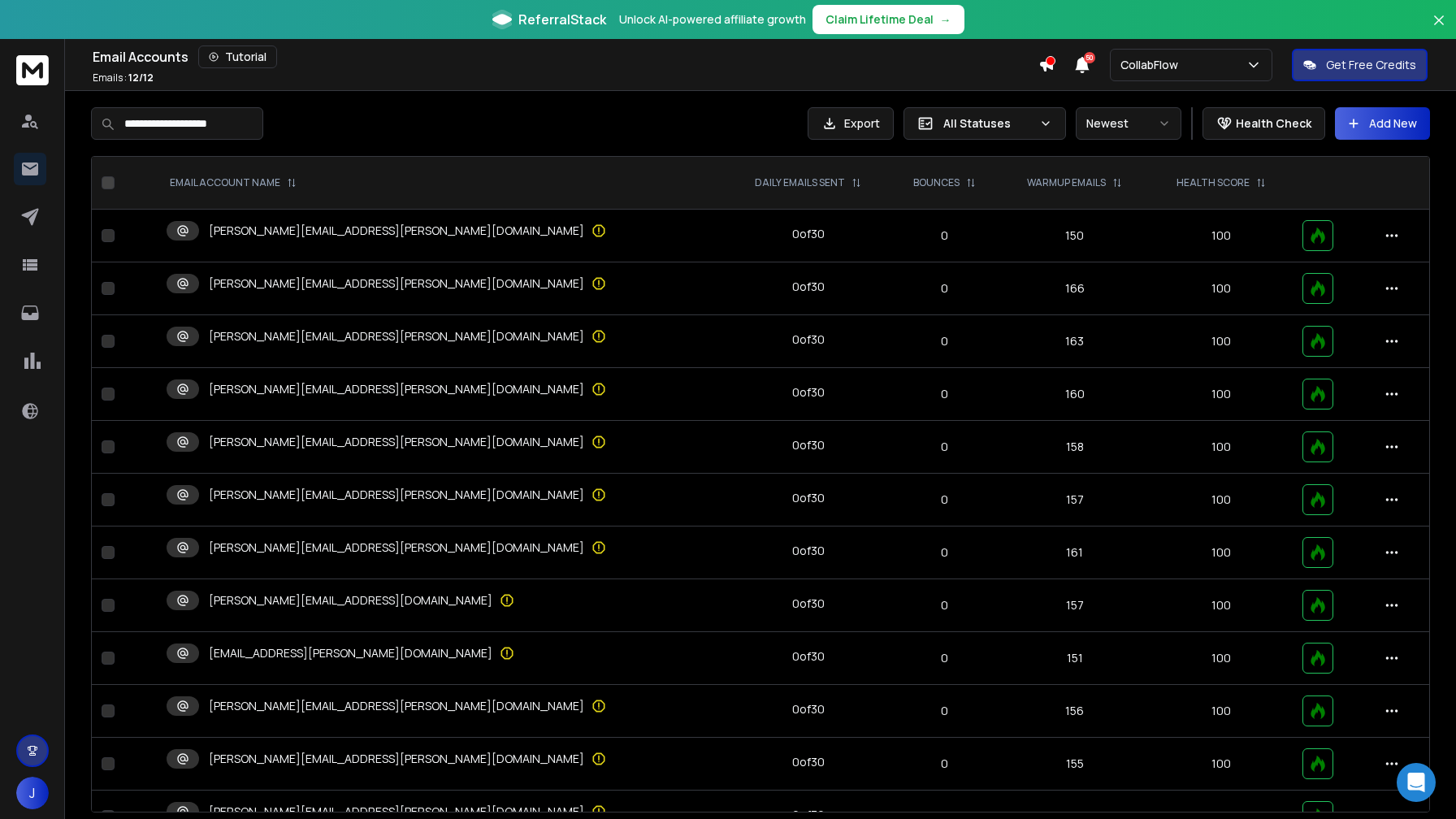
click at [291, 286] on p "[PERSON_NAME][EMAIL_ADDRESS][PERSON_NAME][DOMAIN_NAME]" at bounding box center [397, 284] width 376 height 17
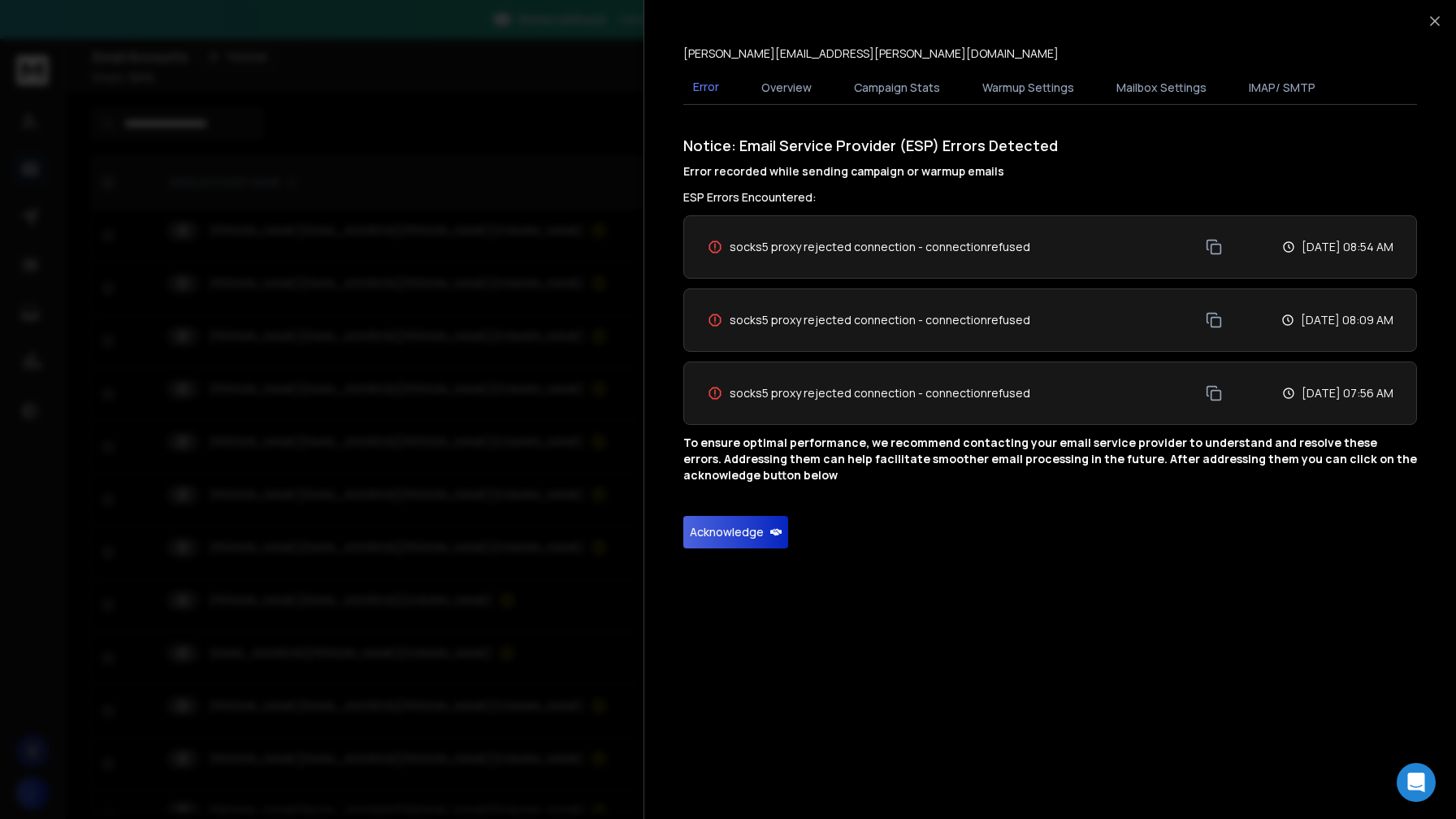
click at [761, 529] on button "Acknowledge" at bounding box center [735, 532] width 105 height 32
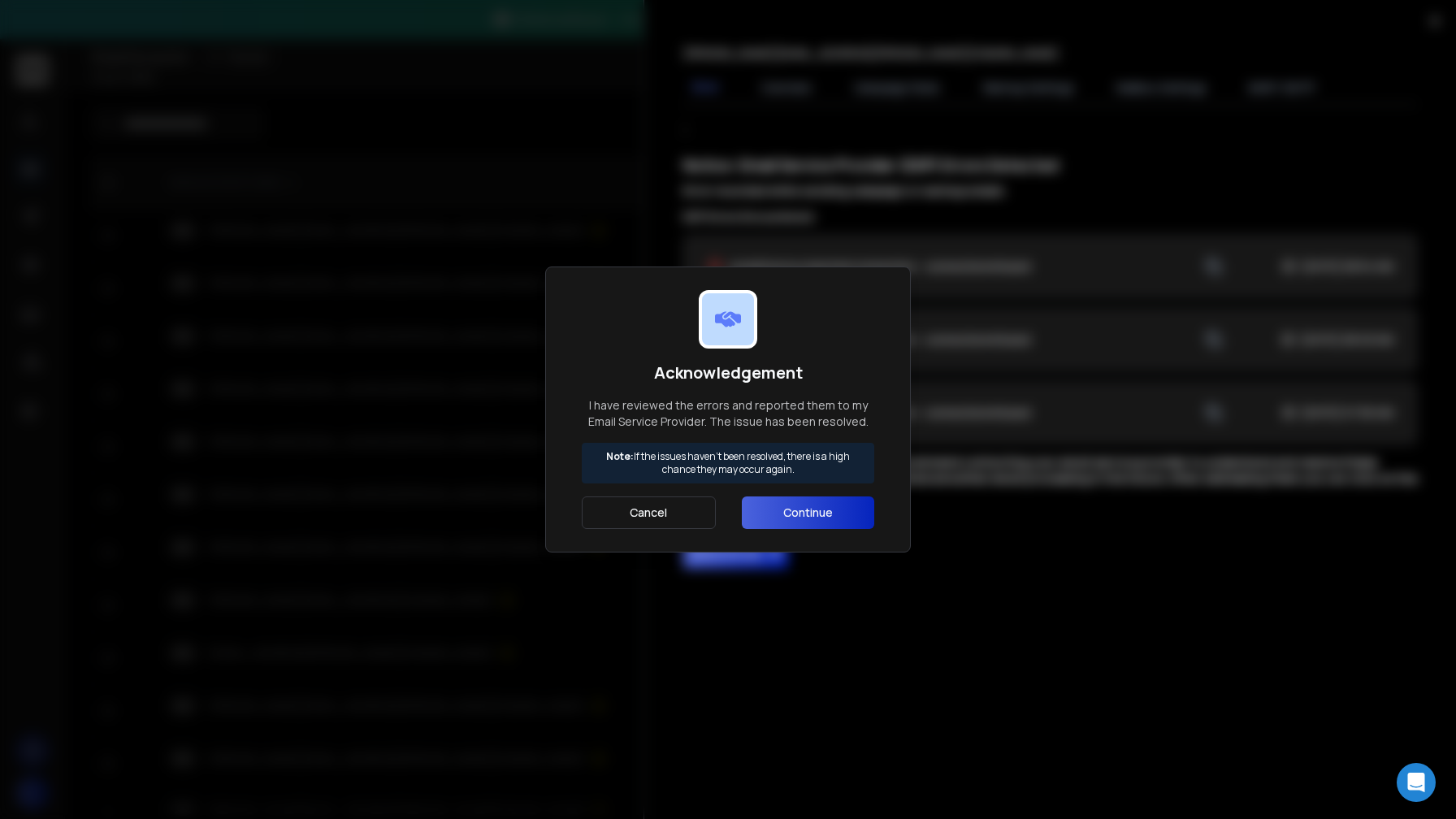
click at [838, 508] on button "Continue" at bounding box center [808, 513] width 132 height 32
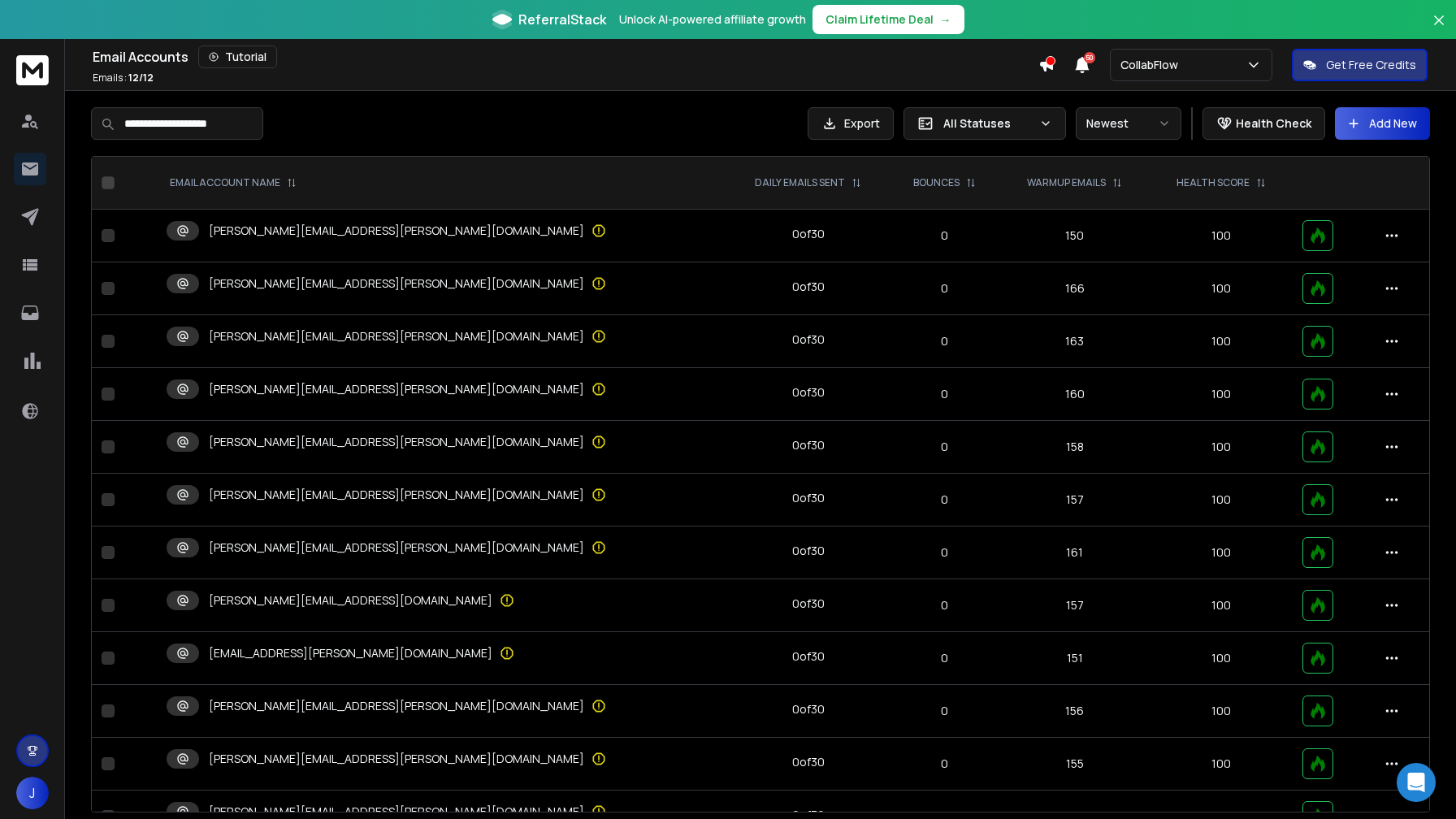
click at [302, 340] on p "[PERSON_NAME][EMAIL_ADDRESS][PERSON_NAME][DOMAIN_NAME]" at bounding box center [397, 337] width 376 height 17
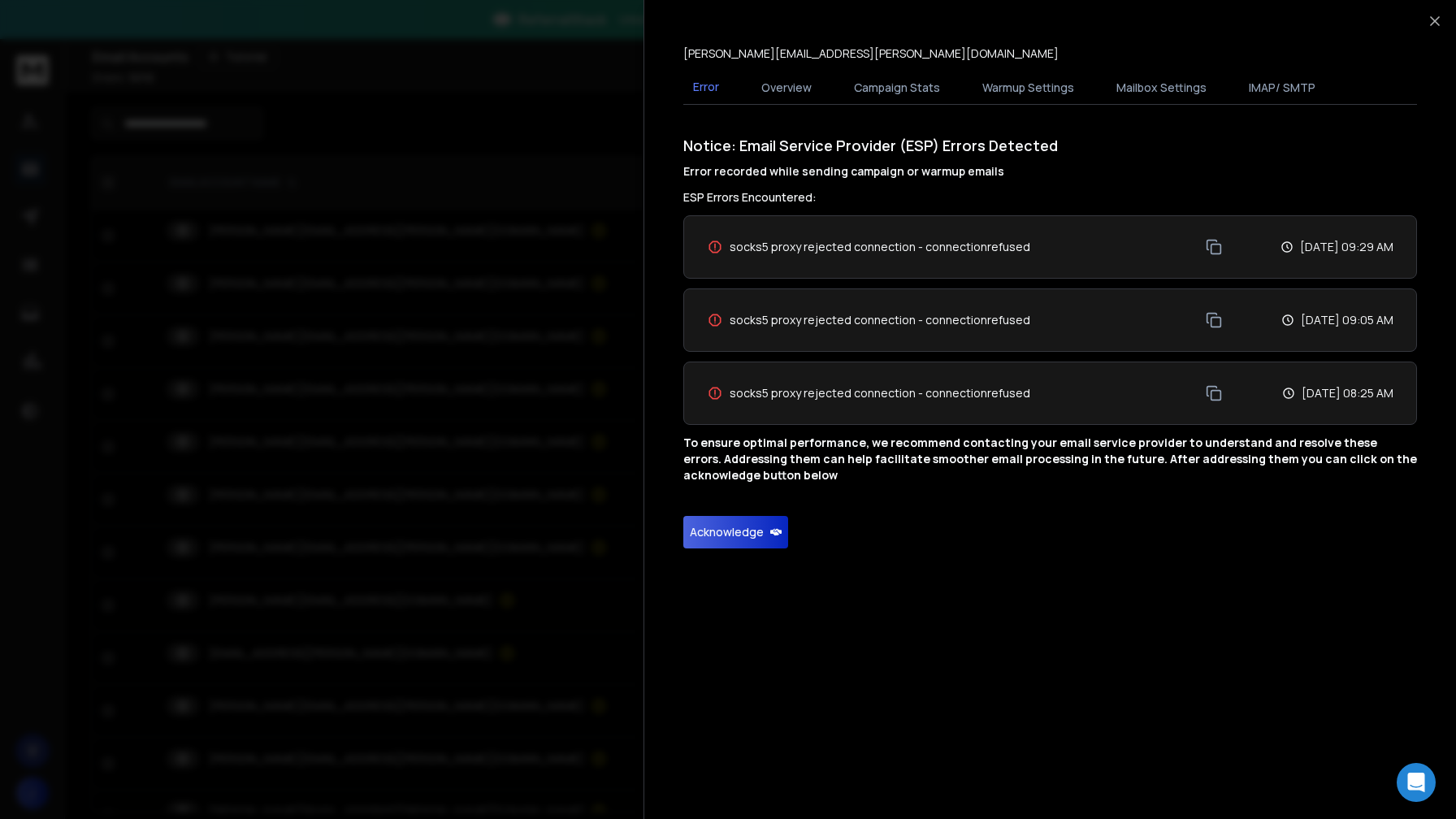
click at [730, 532] on button "Acknowledge" at bounding box center [735, 532] width 105 height 32
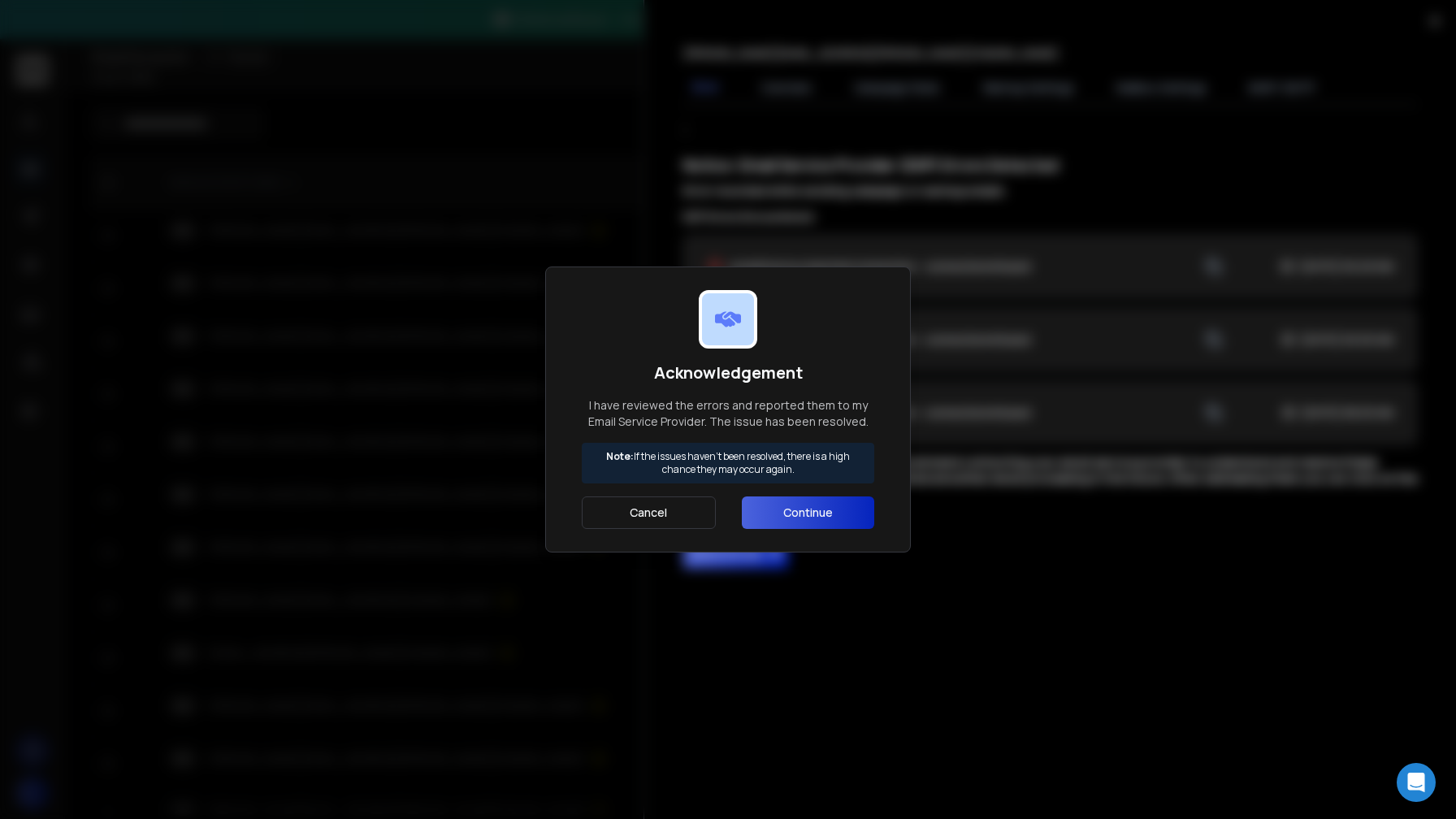
click at [787, 511] on button "Continue" at bounding box center [808, 513] width 132 height 32
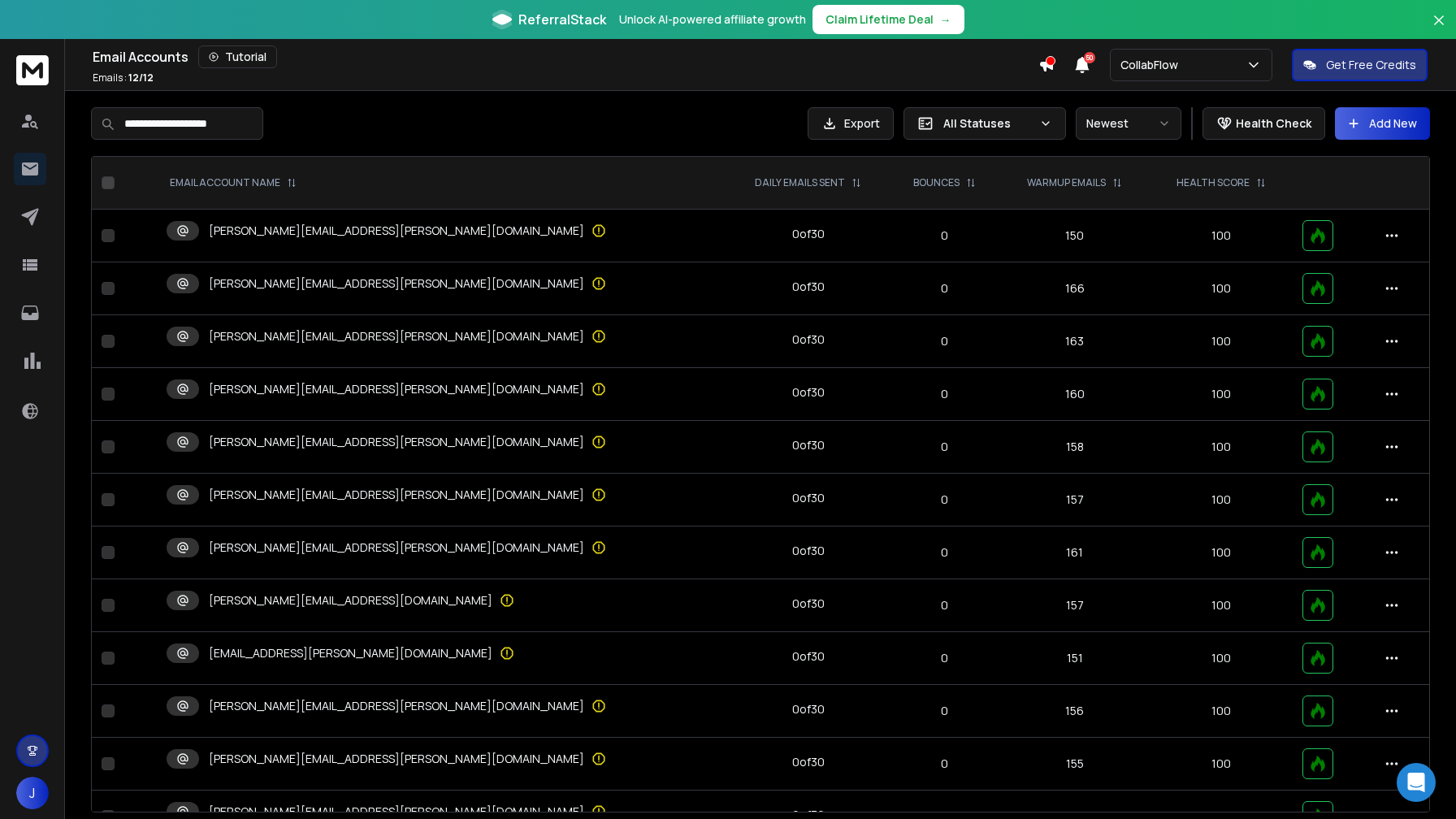
click at [334, 394] on p "[PERSON_NAME][EMAIL_ADDRESS][PERSON_NAME][DOMAIN_NAME]" at bounding box center [397, 390] width 376 height 17
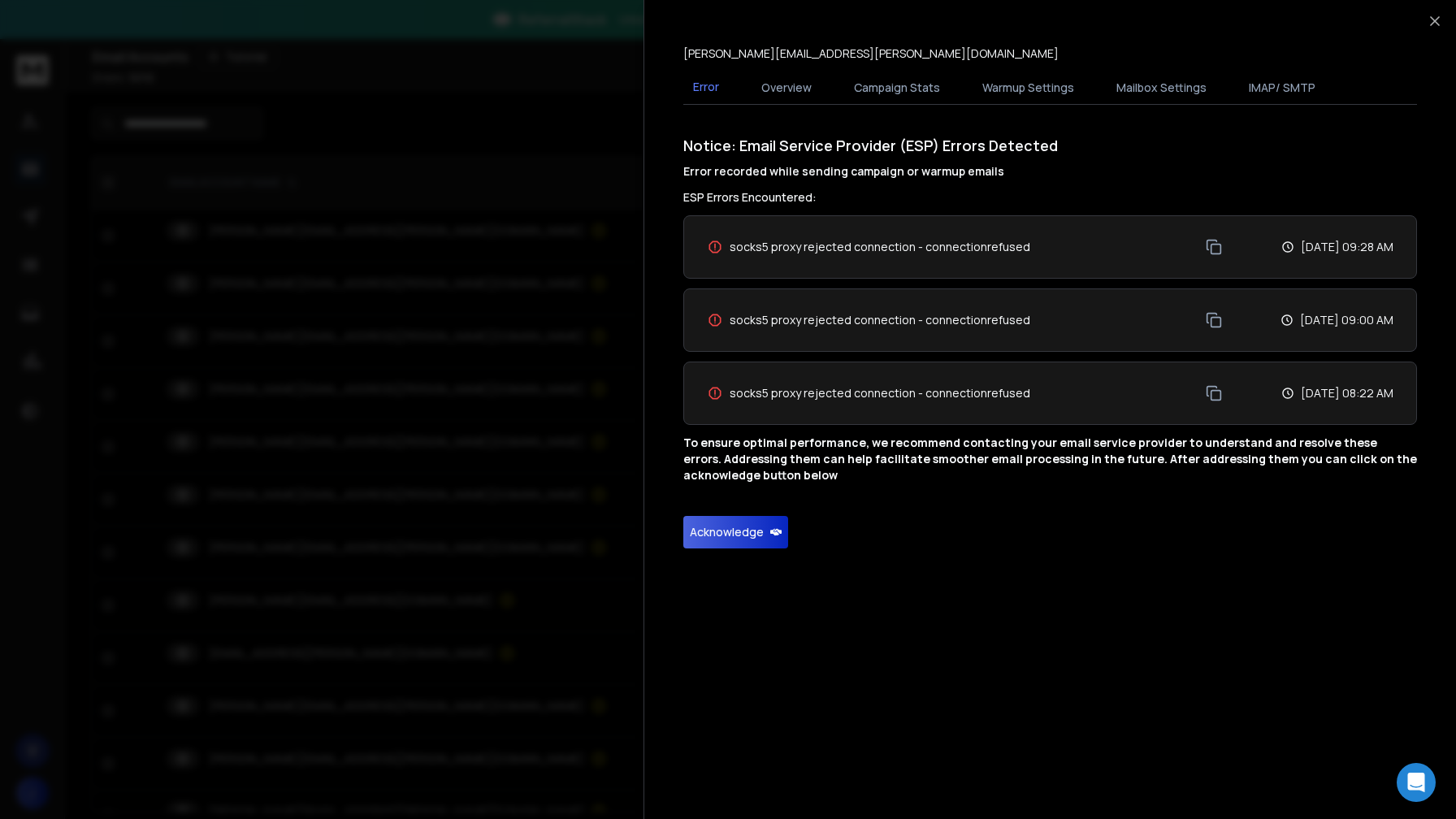
click at [727, 543] on button "Acknowledge" at bounding box center [735, 532] width 105 height 32
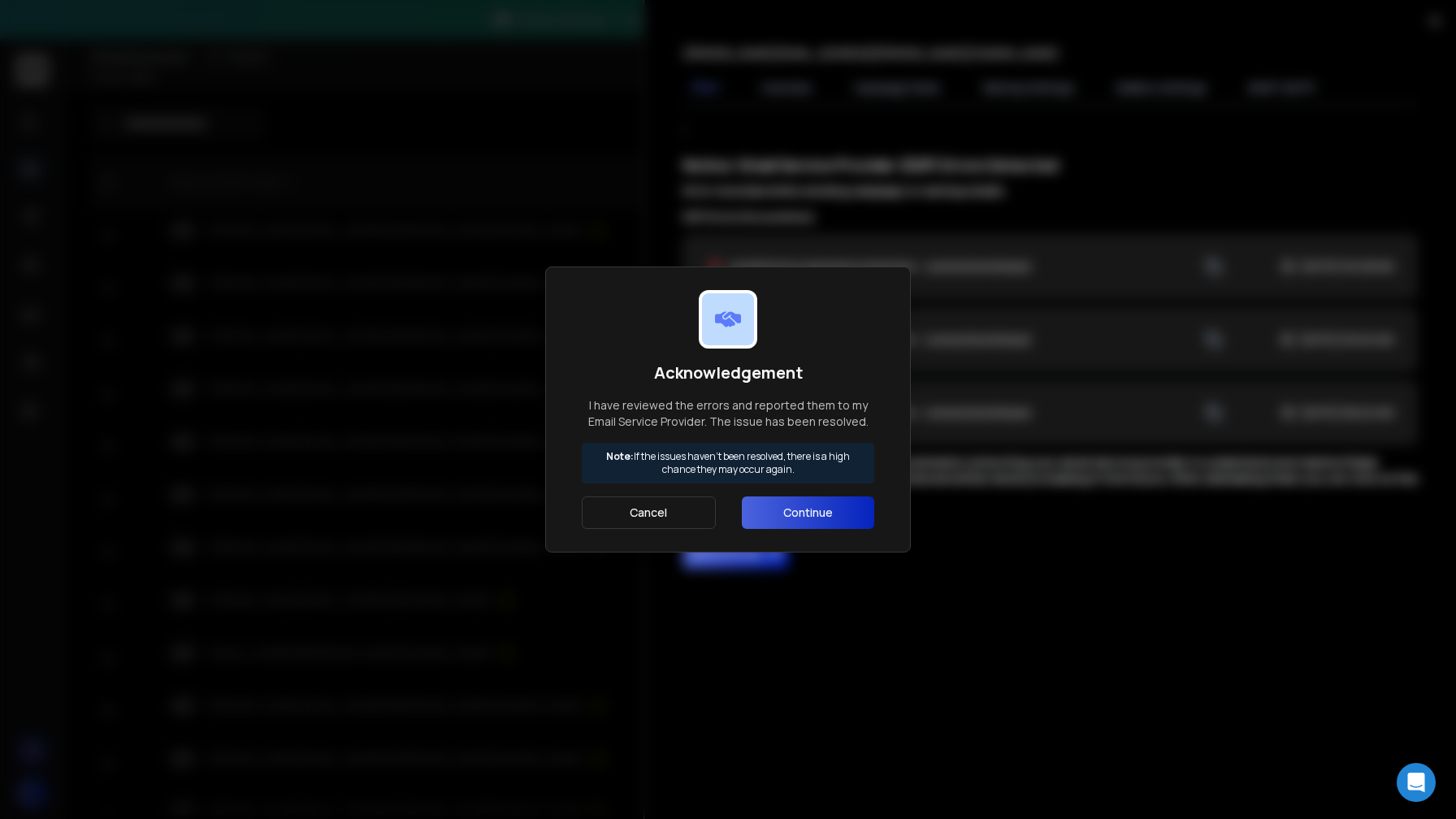
click at [814, 509] on button "Continue" at bounding box center [808, 513] width 132 height 32
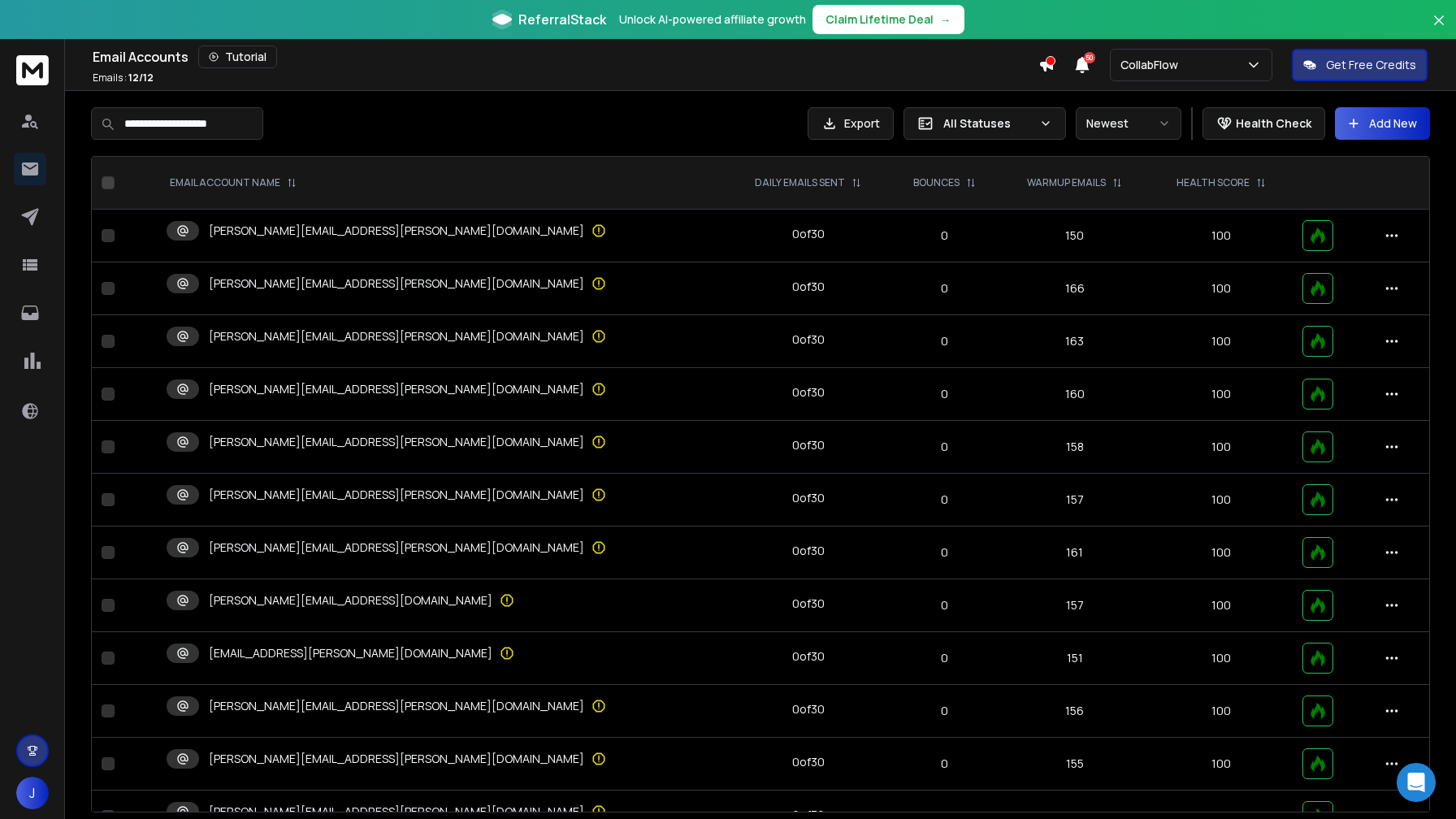
click at [288, 441] on p "[PERSON_NAME][EMAIL_ADDRESS][PERSON_NAME][DOMAIN_NAME]" at bounding box center [397, 442] width 376 height 17
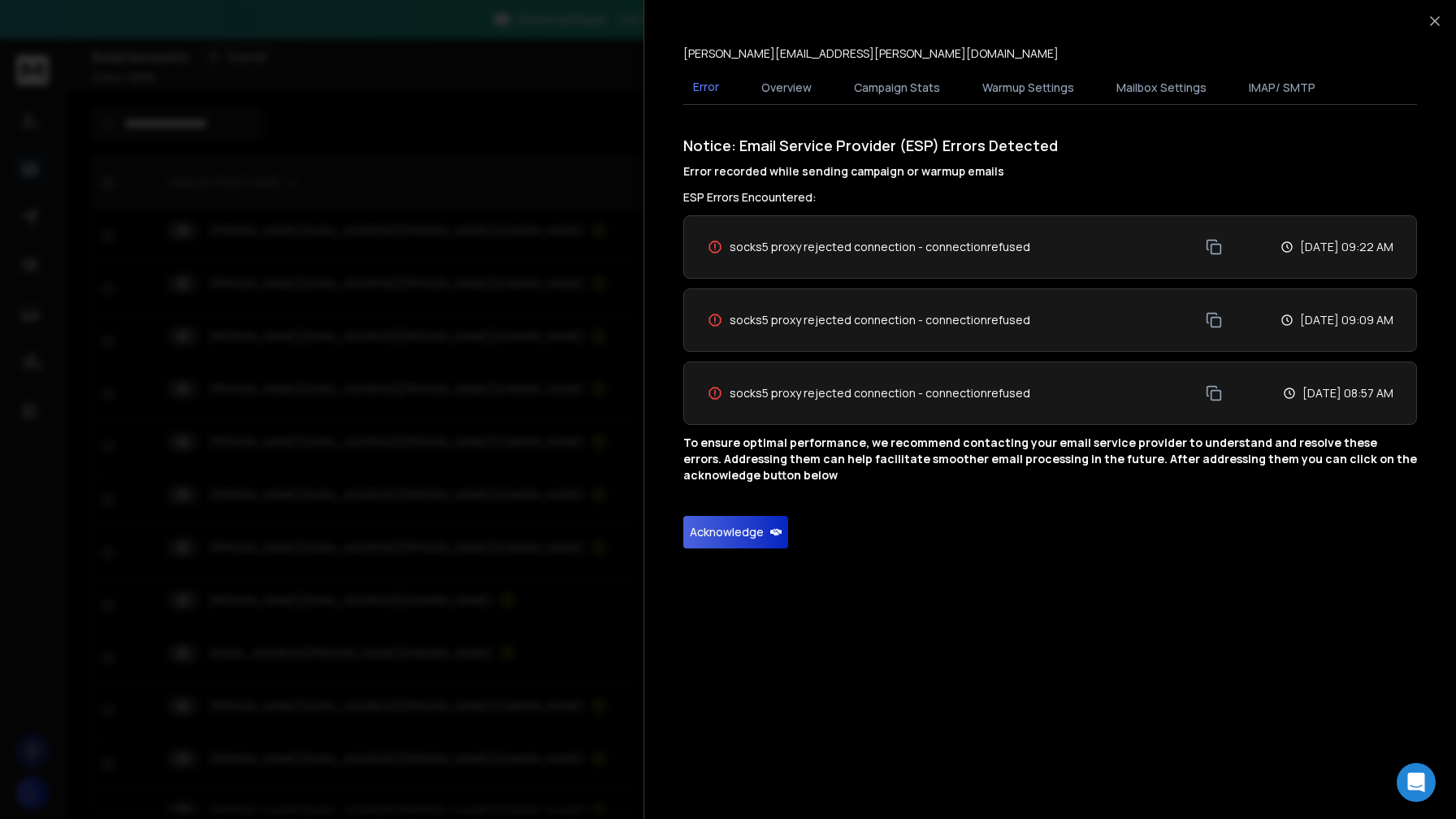
click at [761, 525] on button "Acknowledge" at bounding box center [735, 532] width 105 height 32
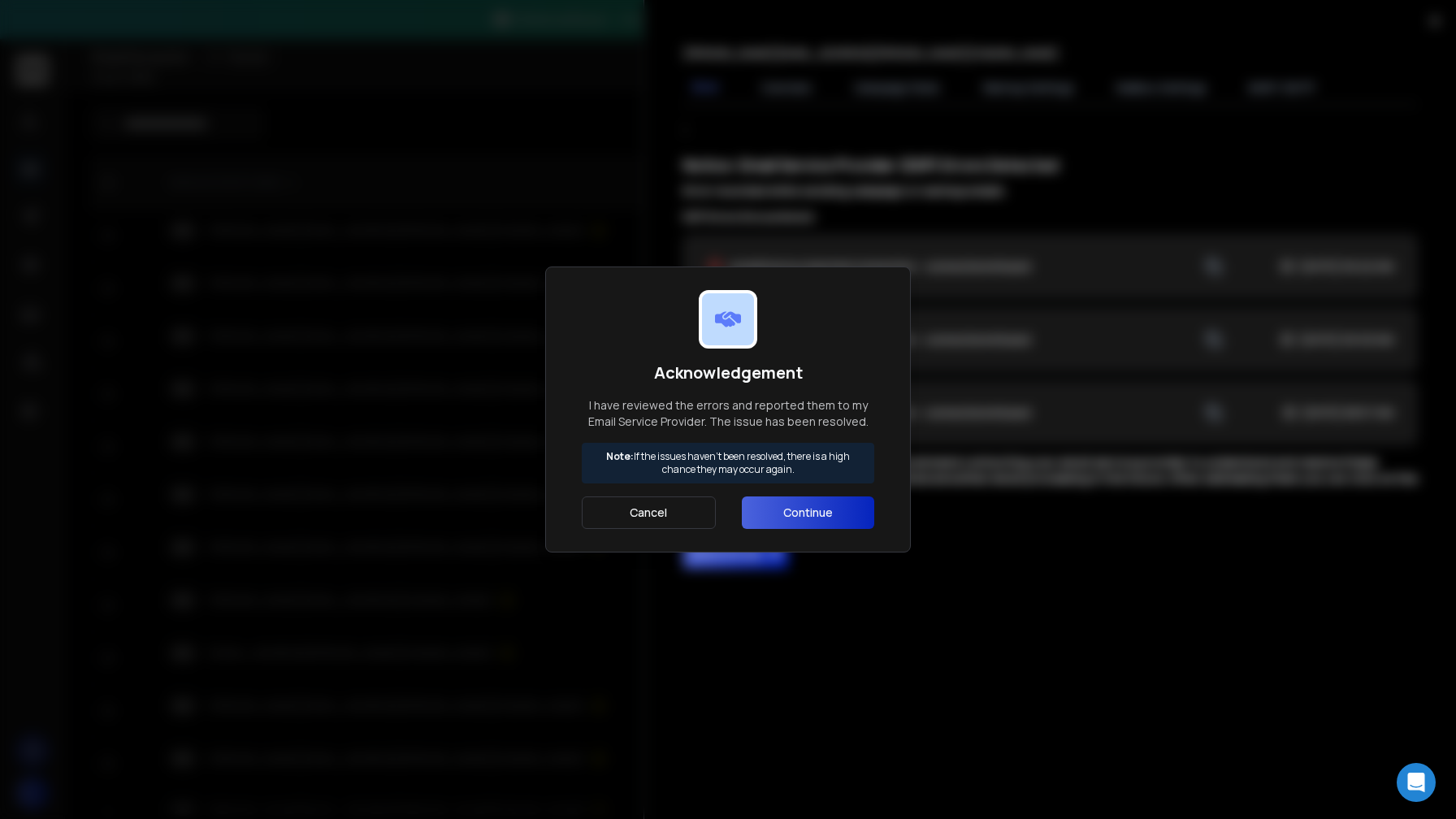
click at [809, 520] on button "Continue" at bounding box center [808, 513] width 132 height 32
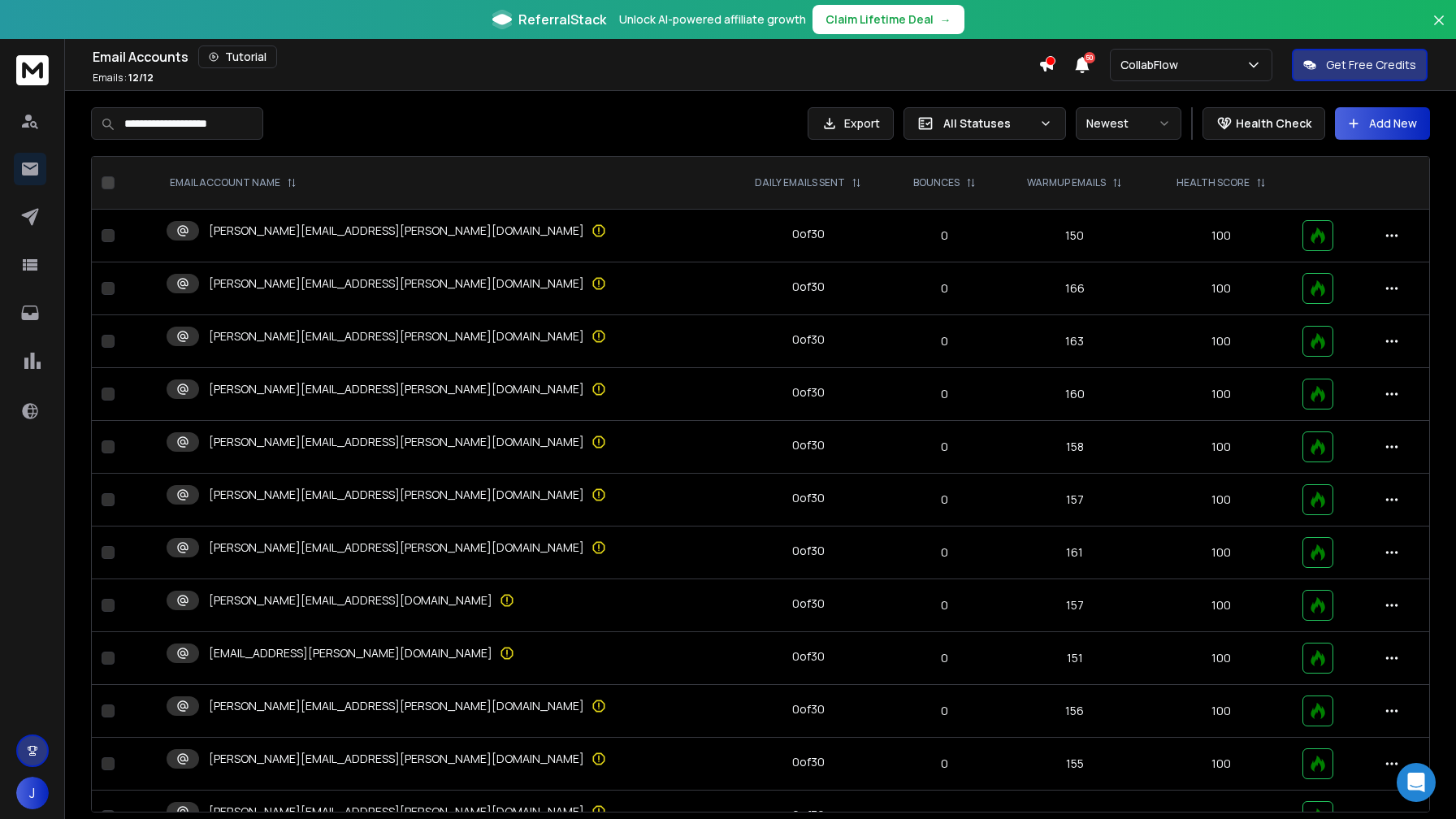
click at [360, 499] on p "[PERSON_NAME][EMAIL_ADDRESS][PERSON_NAME][DOMAIN_NAME]" at bounding box center [397, 495] width 376 height 17
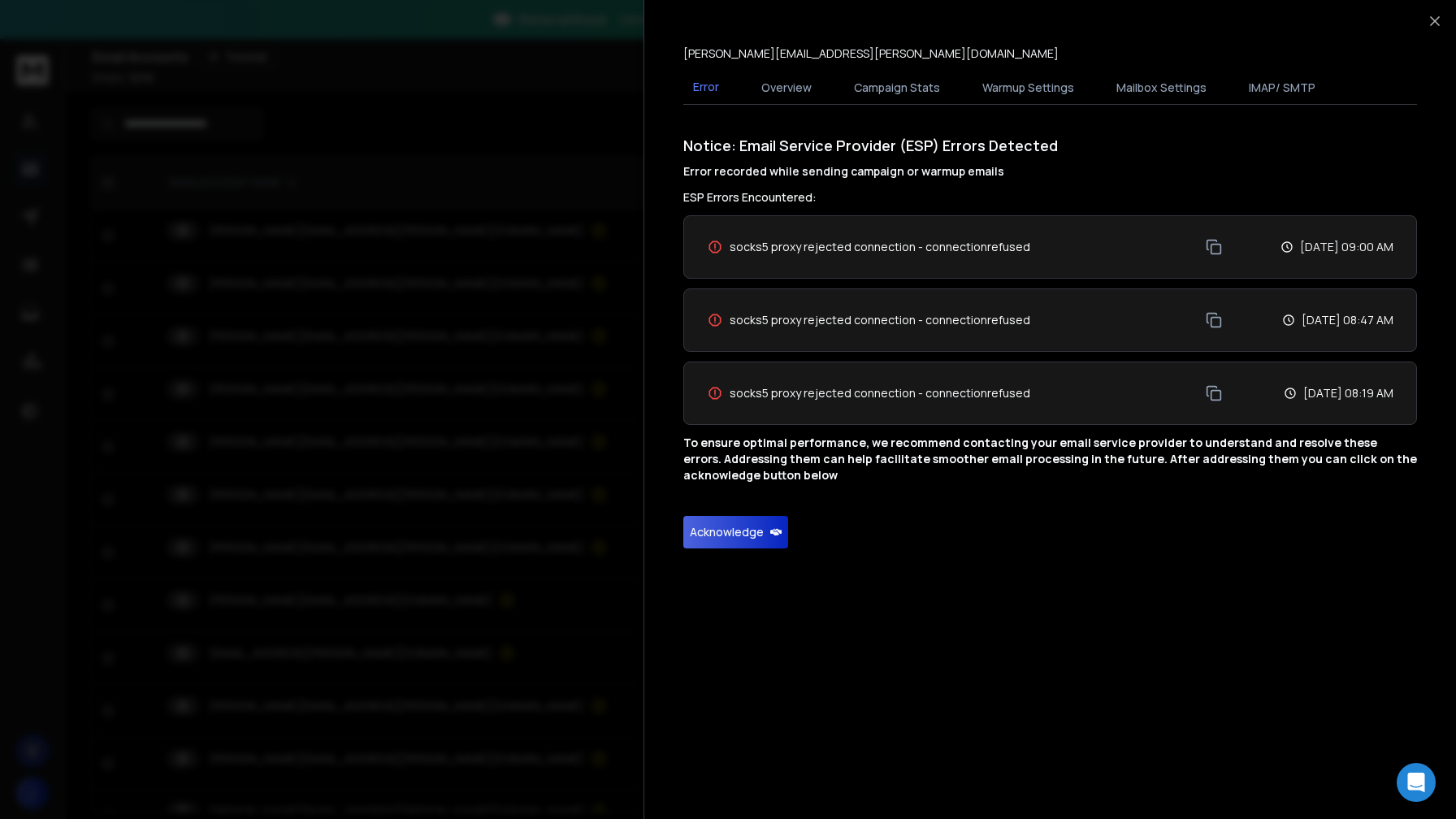
click at [749, 529] on button "Acknowledge" at bounding box center [735, 532] width 105 height 32
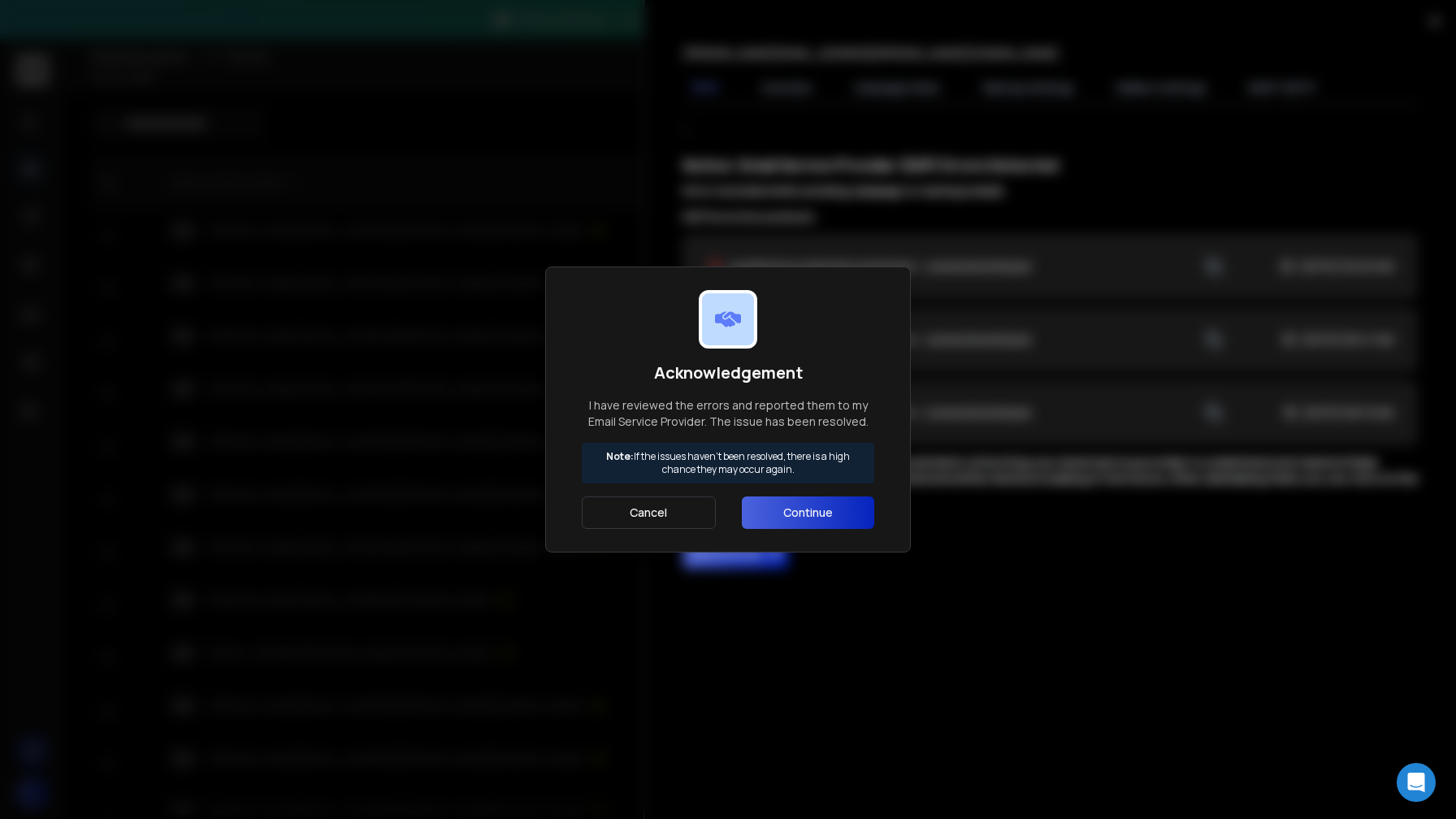
click at [822, 517] on button "Continue" at bounding box center [808, 513] width 132 height 32
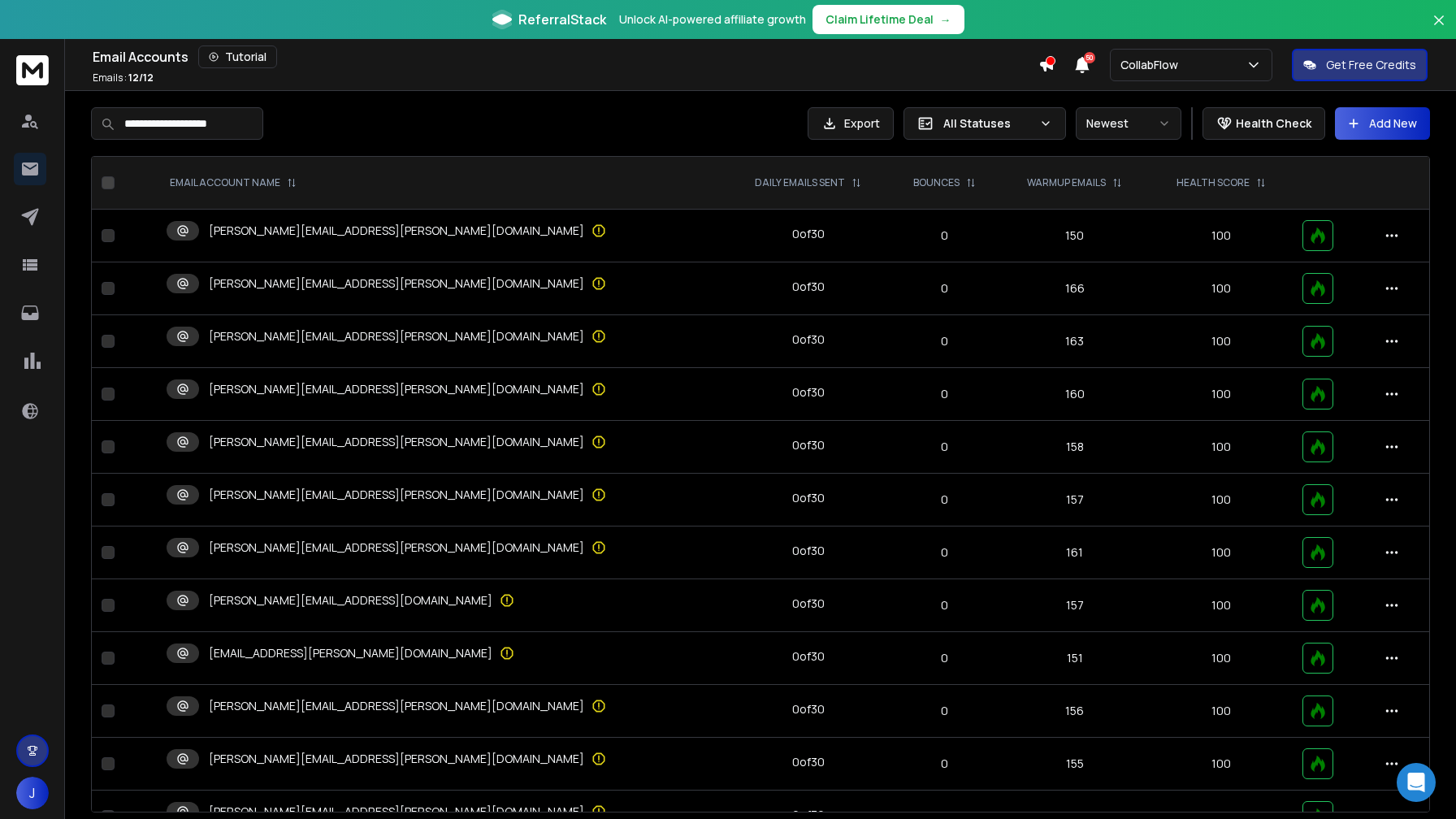
click at [351, 559] on td "[PERSON_NAME][EMAIL_ADDRESS][PERSON_NAME][DOMAIN_NAME]" at bounding box center [441, 552] width 570 height 53
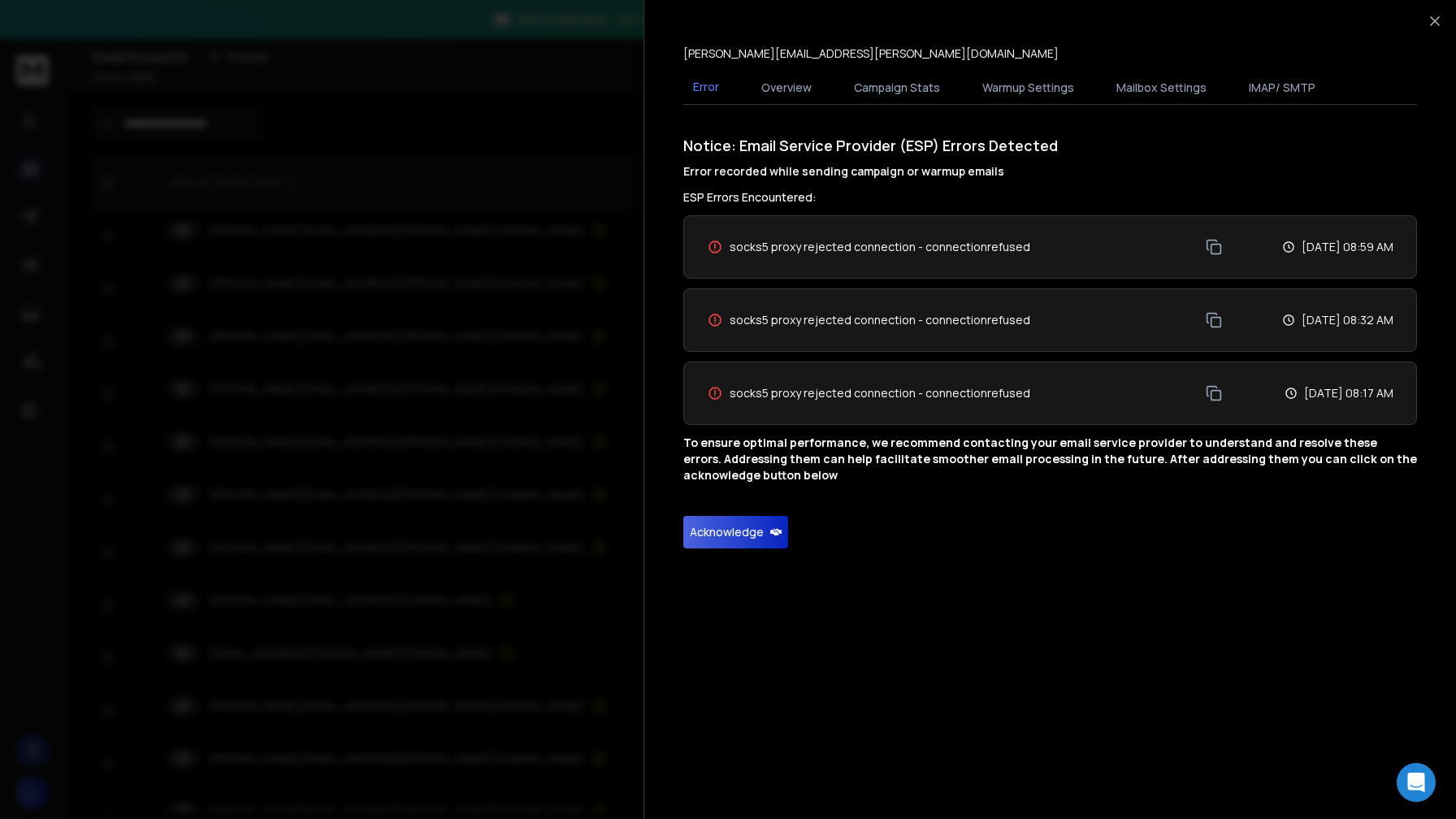
click at [743, 538] on button "Acknowledge" at bounding box center [735, 532] width 105 height 32
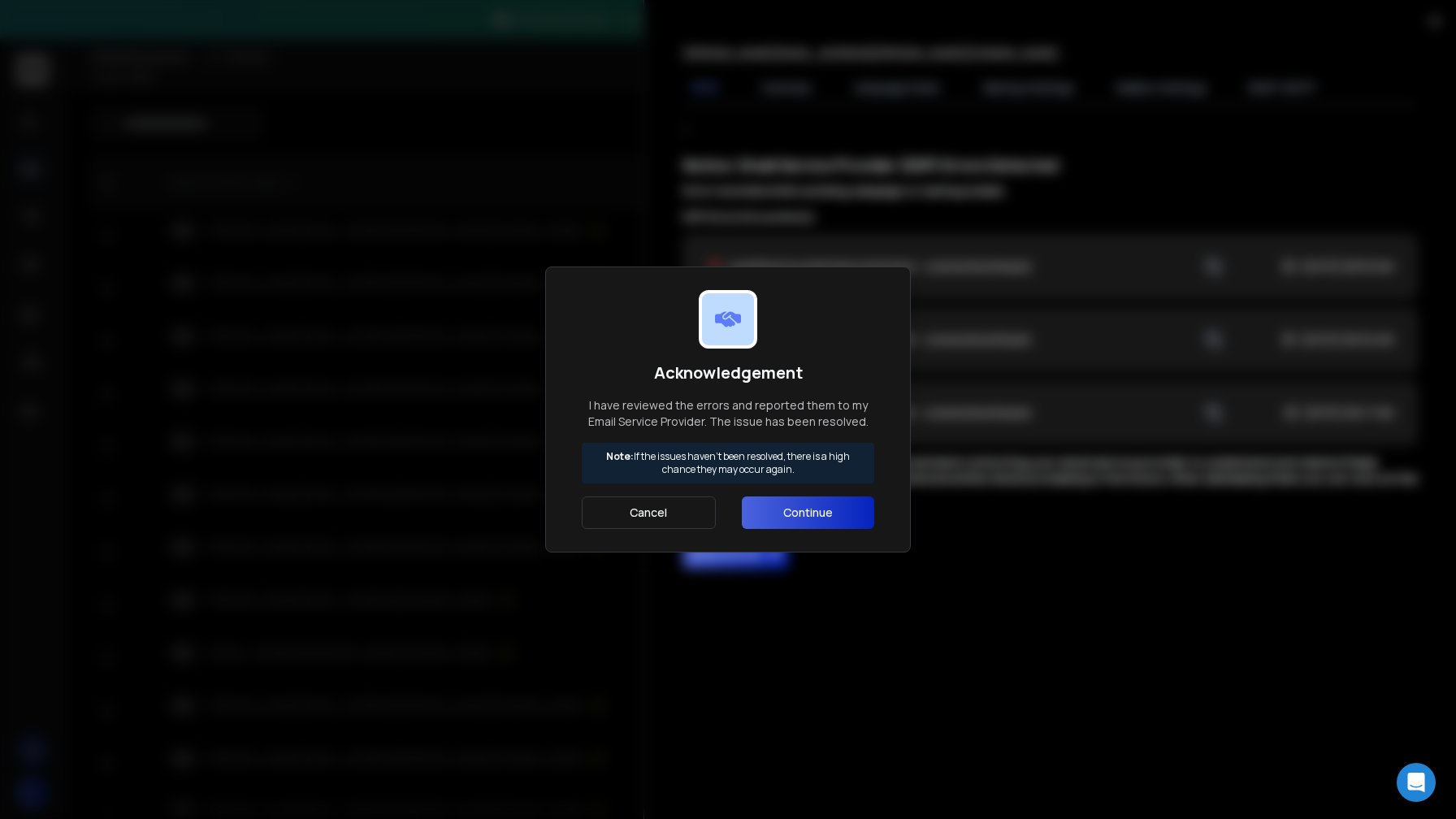
click at [821, 514] on button "Continue" at bounding box center [808, 513] width 132 height 32
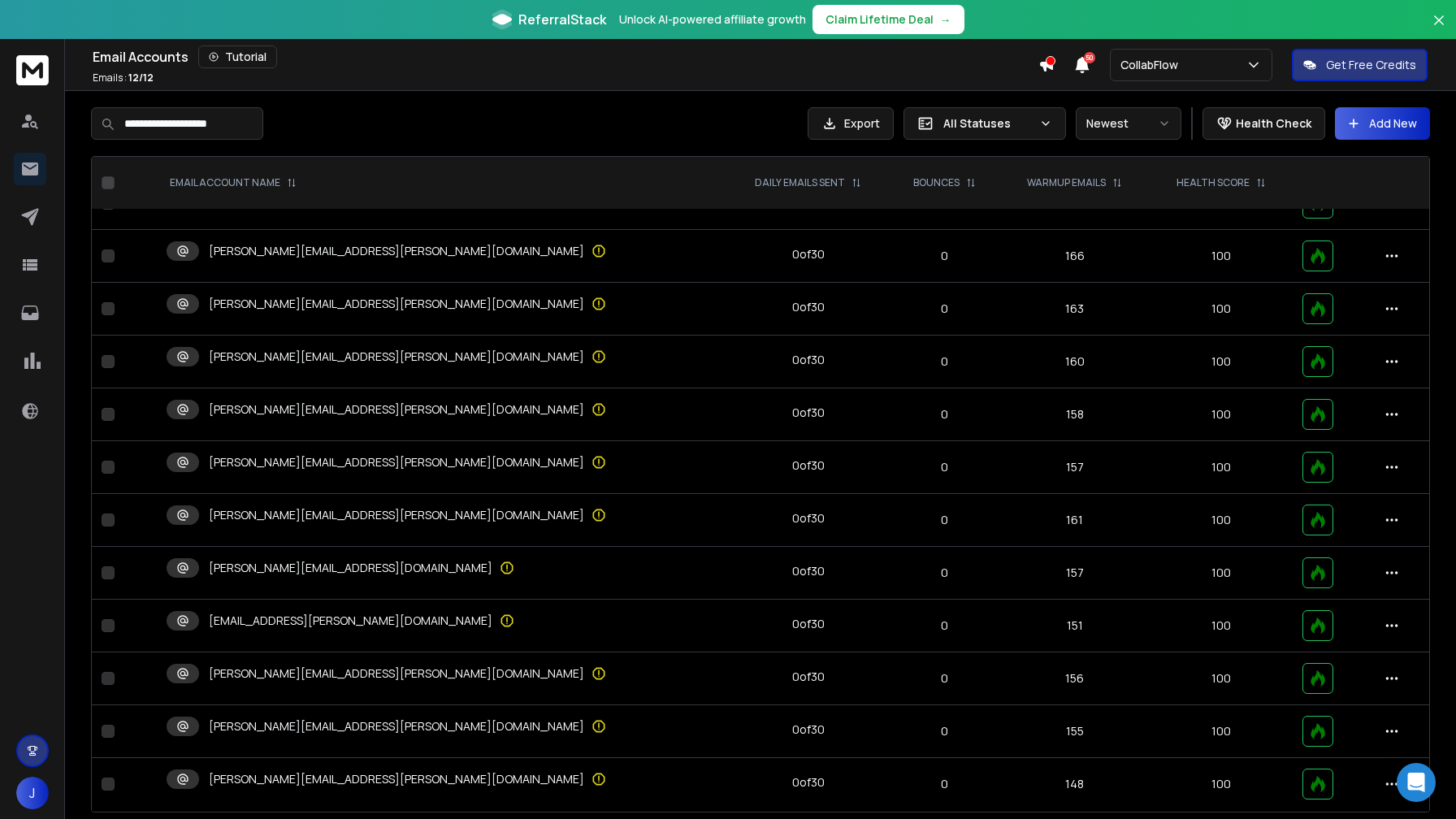
scroll to position [43, 0]
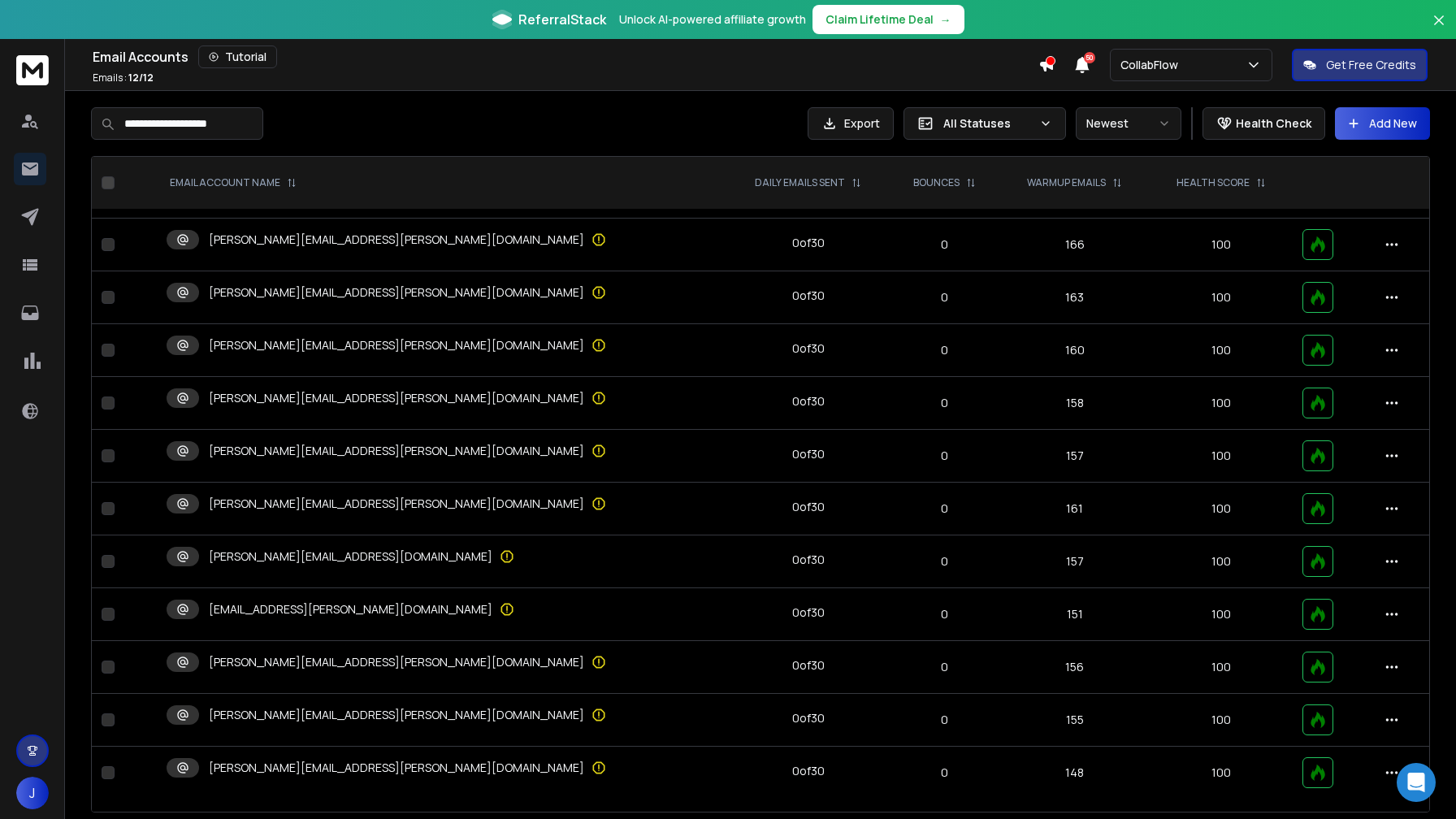
click at [310, 506] on p "[PERSON_NAME][EMAIL_ADDRESS][PERSON_NAME][DOMAIN_NAME]" at bounding box center [397, 504] width 376 height 17
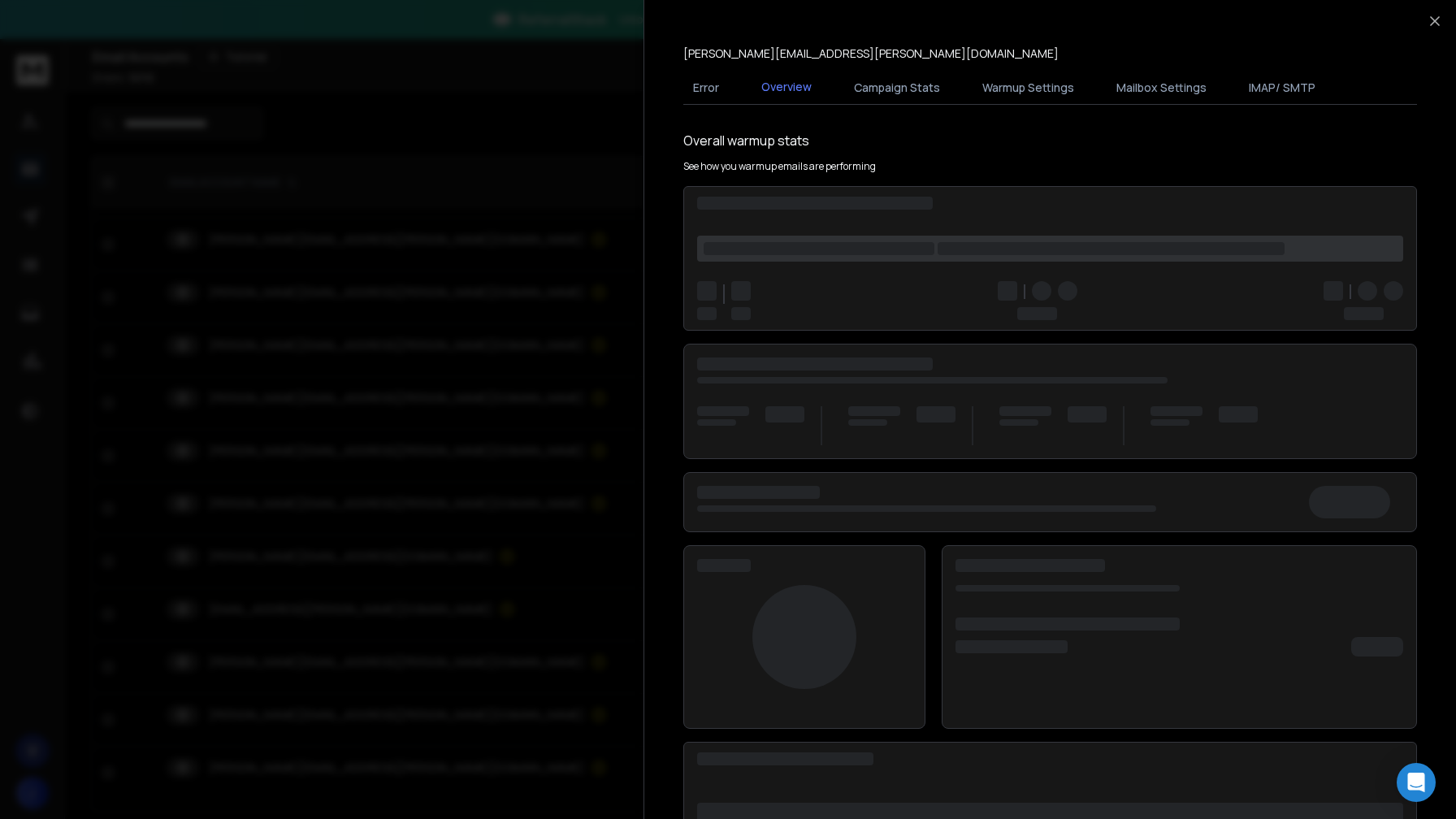
click at [405, 571] on div at bounding box center [728, 409] width 1456 height 819
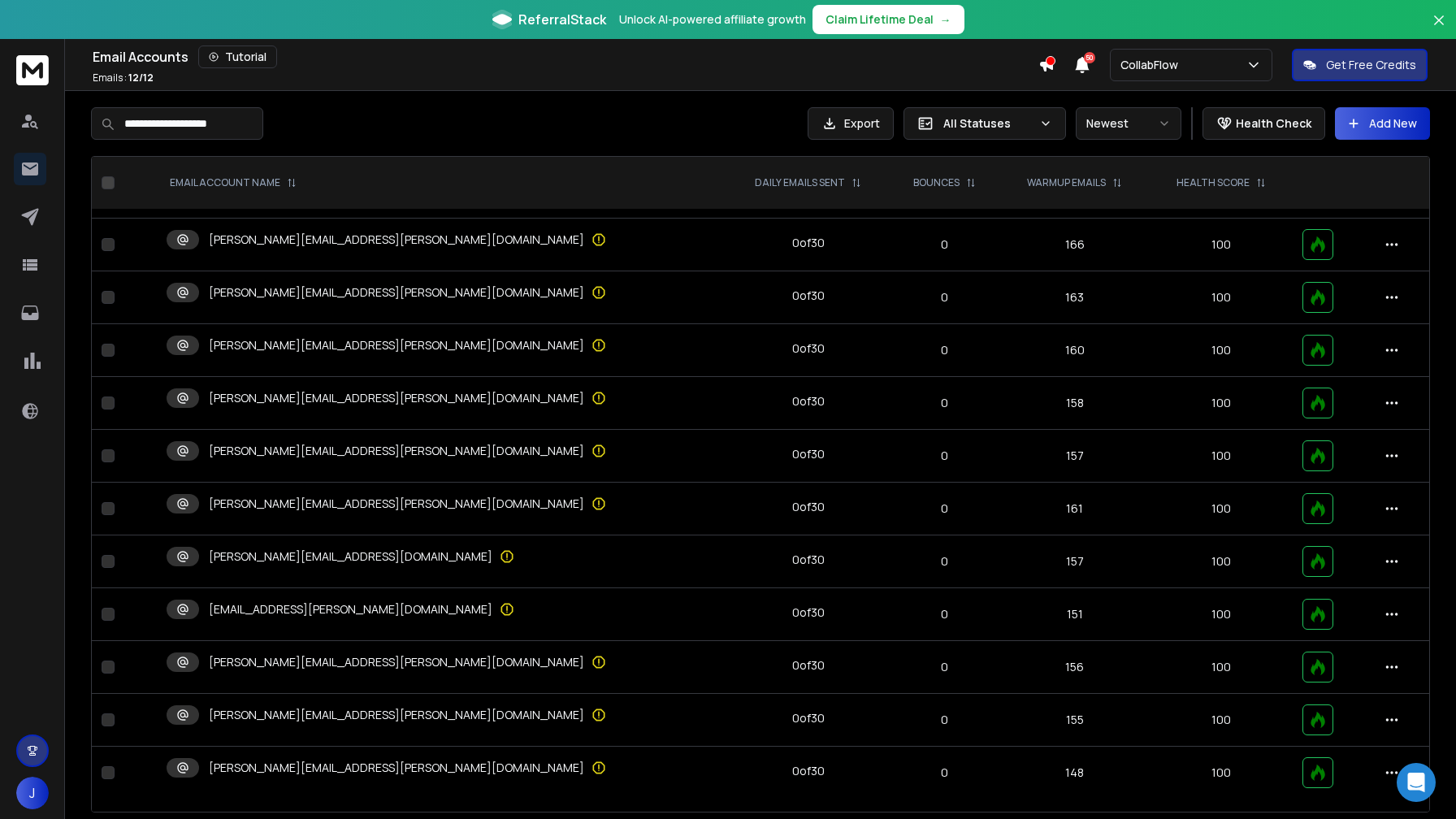
click at [277, 566] on td "[PERSON_NAME][EMAIL_ADDRESS][DOMAIN_NAME]" at bounding box center [441, 562] width 570 height 53
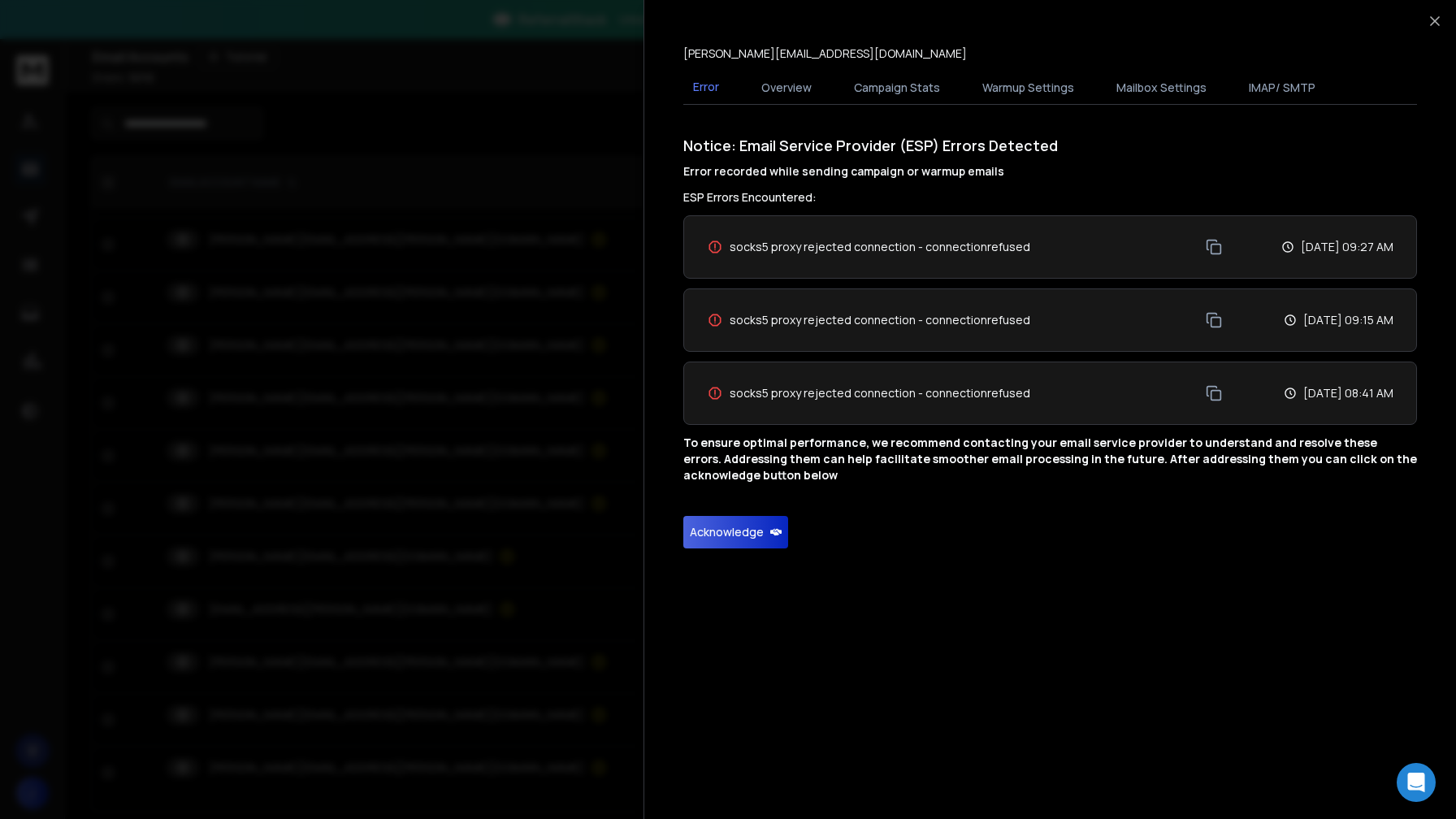
click at [764, 536] on button "Acknowledge" at bounding box center [735, 532] width 105 height 32
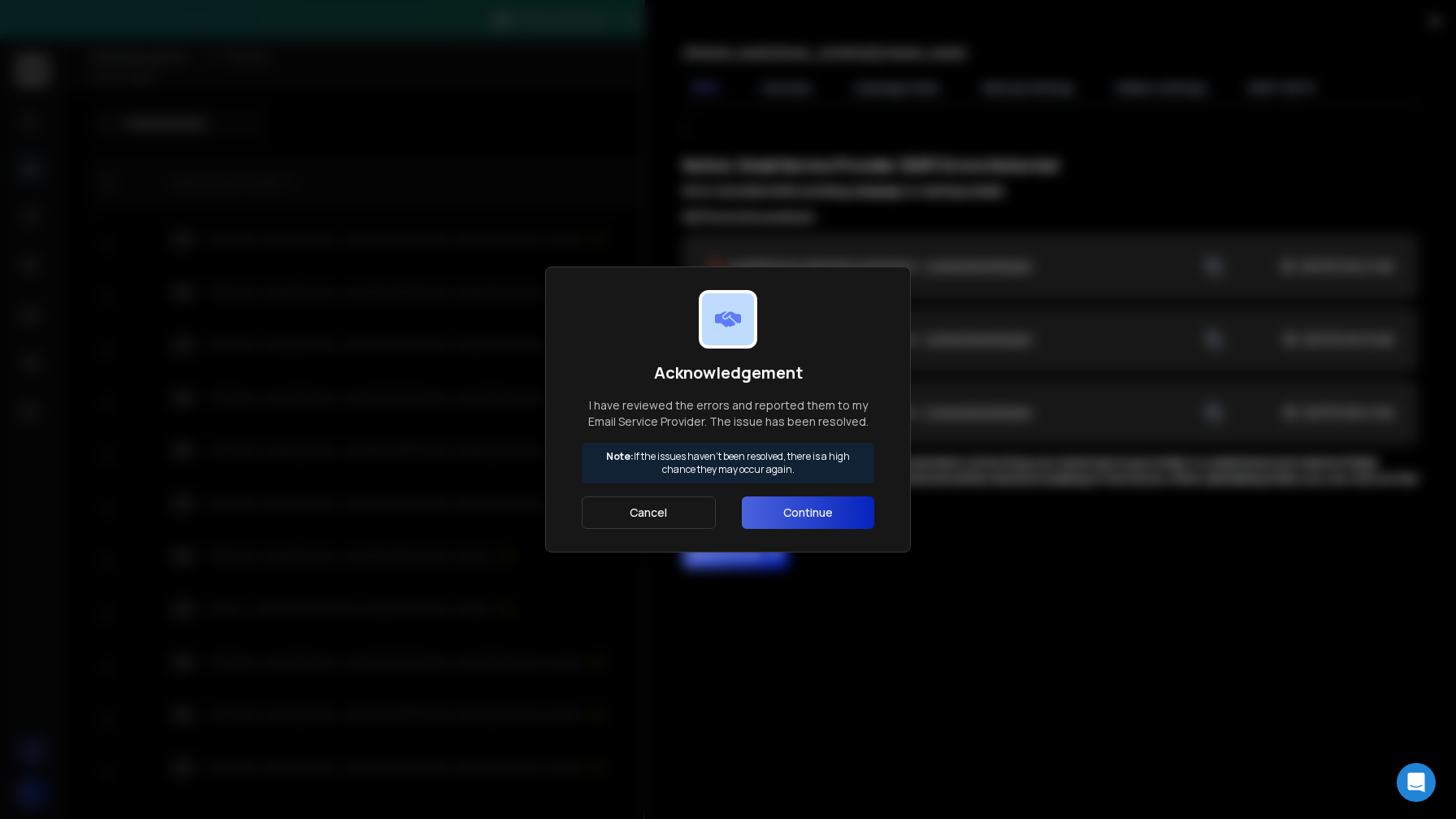
click at [799, 516] on button "Continue" at bounding box center [808, 513] width 132 height 32
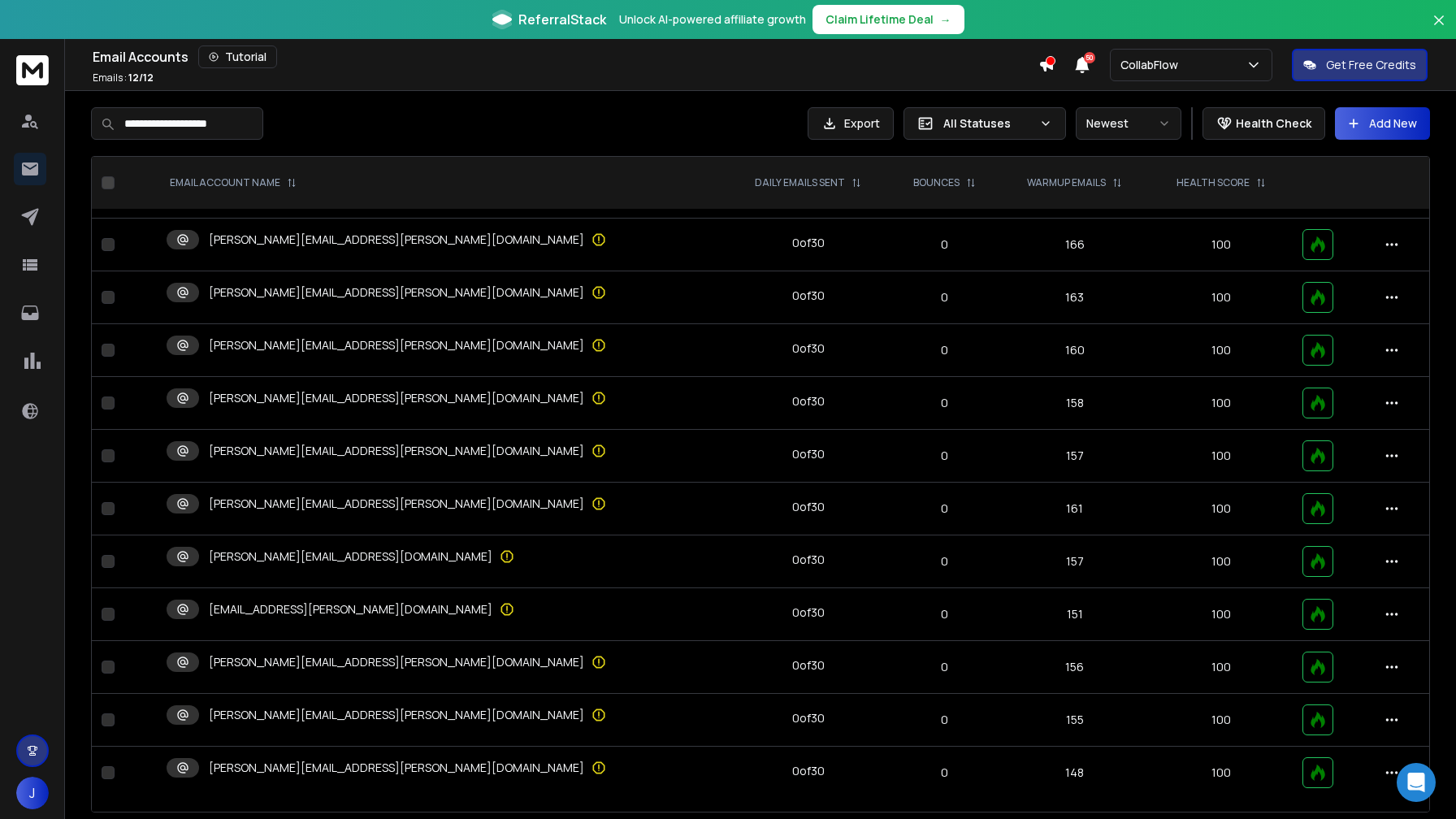
click at [337, 667] on p "[PERSON_NAME][EMAIL_ADDRESS][PERSON_NAME][DOMAIN_NAME]" at bounding box center [397, 663] width 376 height 17
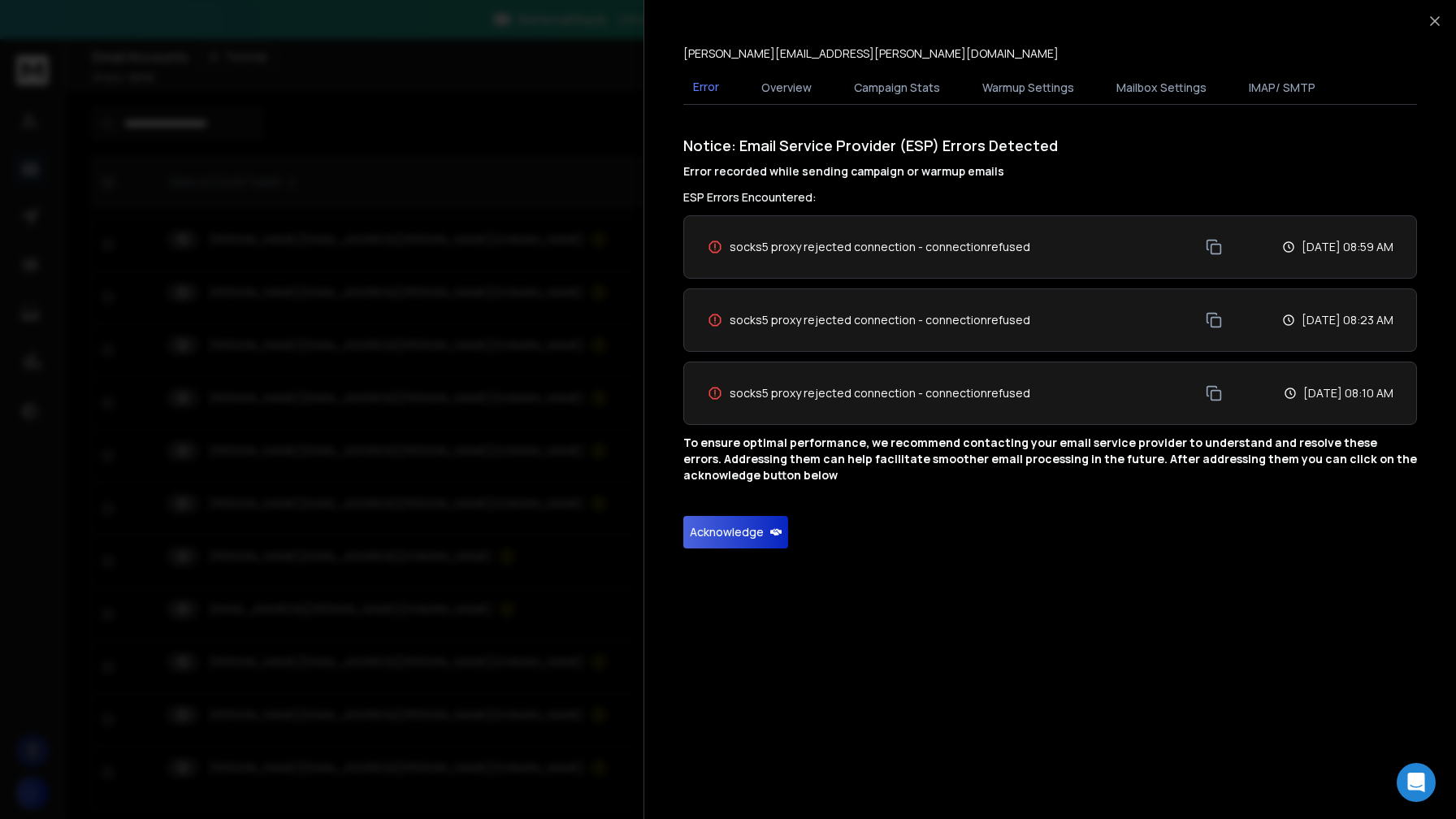
click at [738, 538] on button "Acknowledge" at bounding box center [735, 532] width 105 height 32
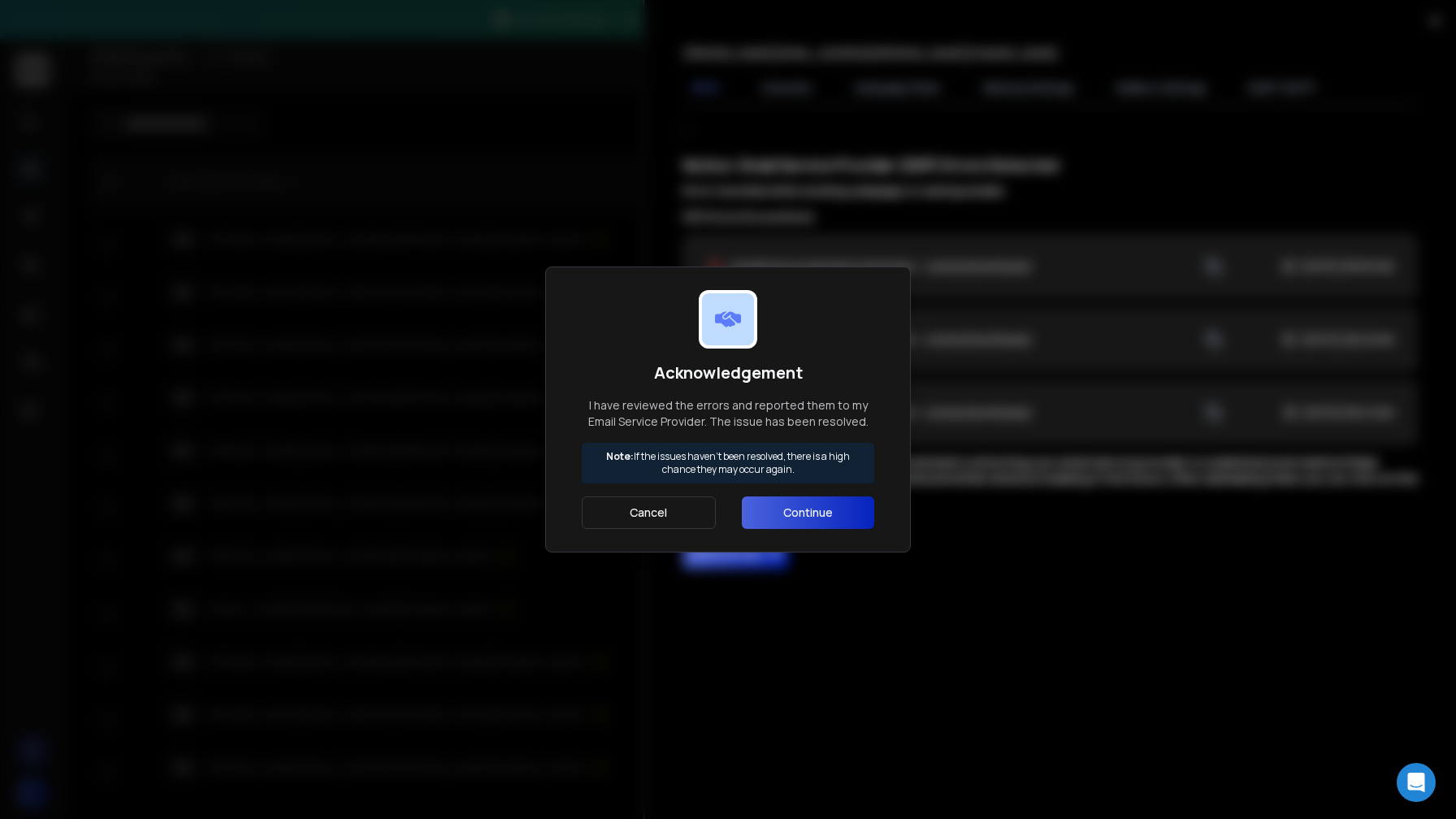
click at [815, 511] on button "Continue" at bounding box center [808, 513] width 132 height 32
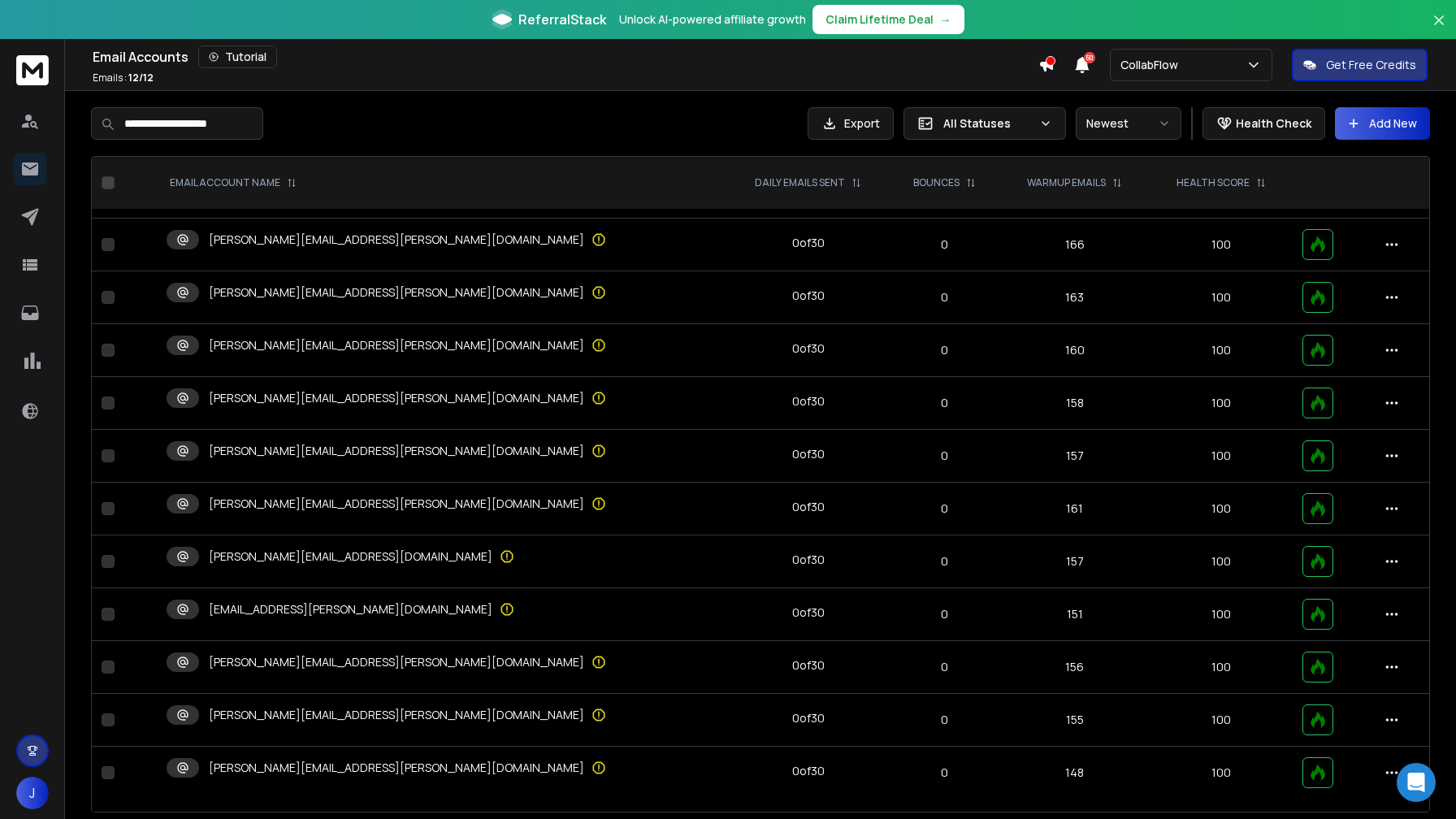
click at [292, 711] on p "Mary.Adkins@collabflowtools.com" at bounding box center [397, 715] width 376 height 17
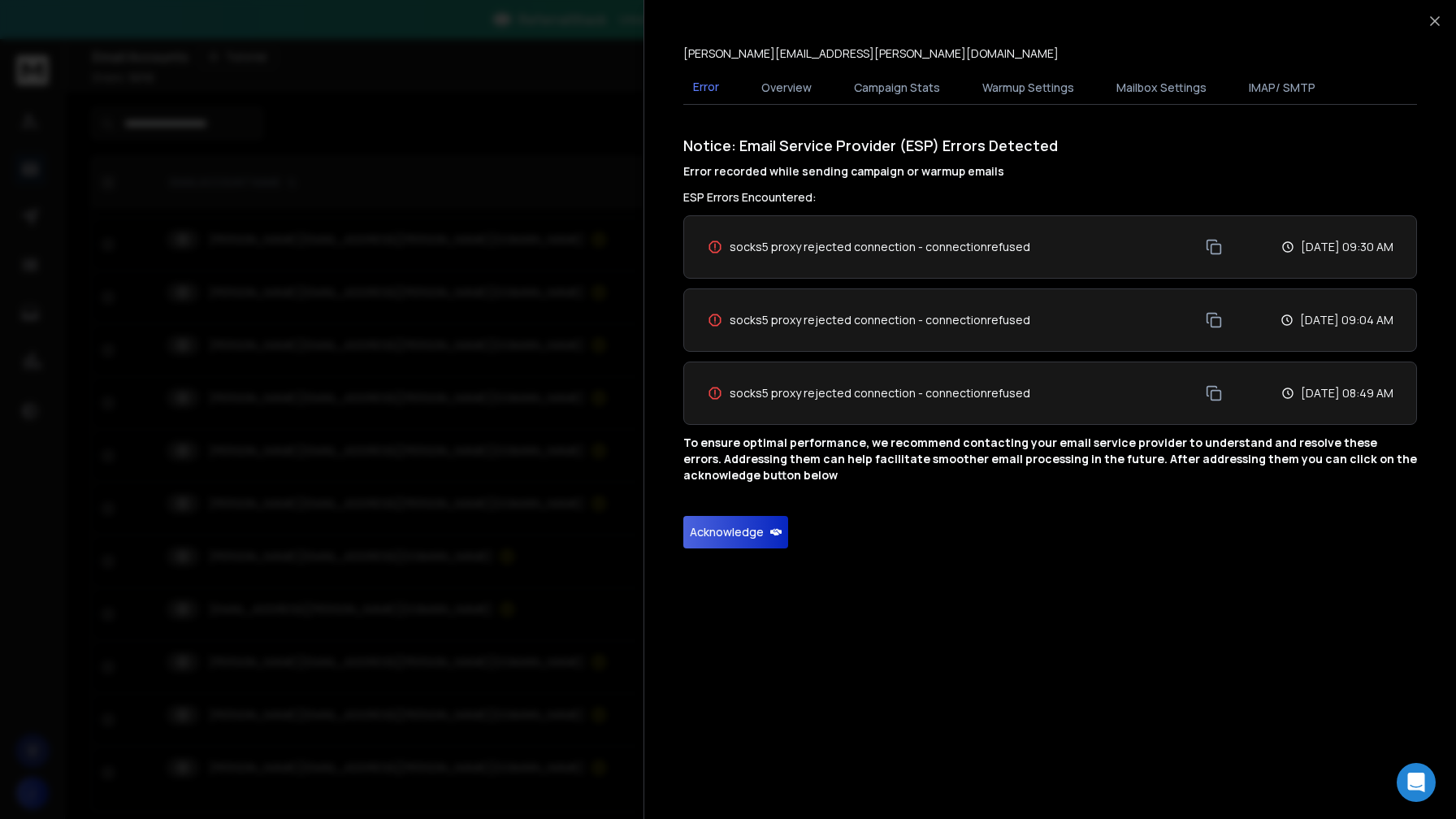
click at [747, 542] on button "Acknowledge" at bounding box center [735, 532] width 105 height 32
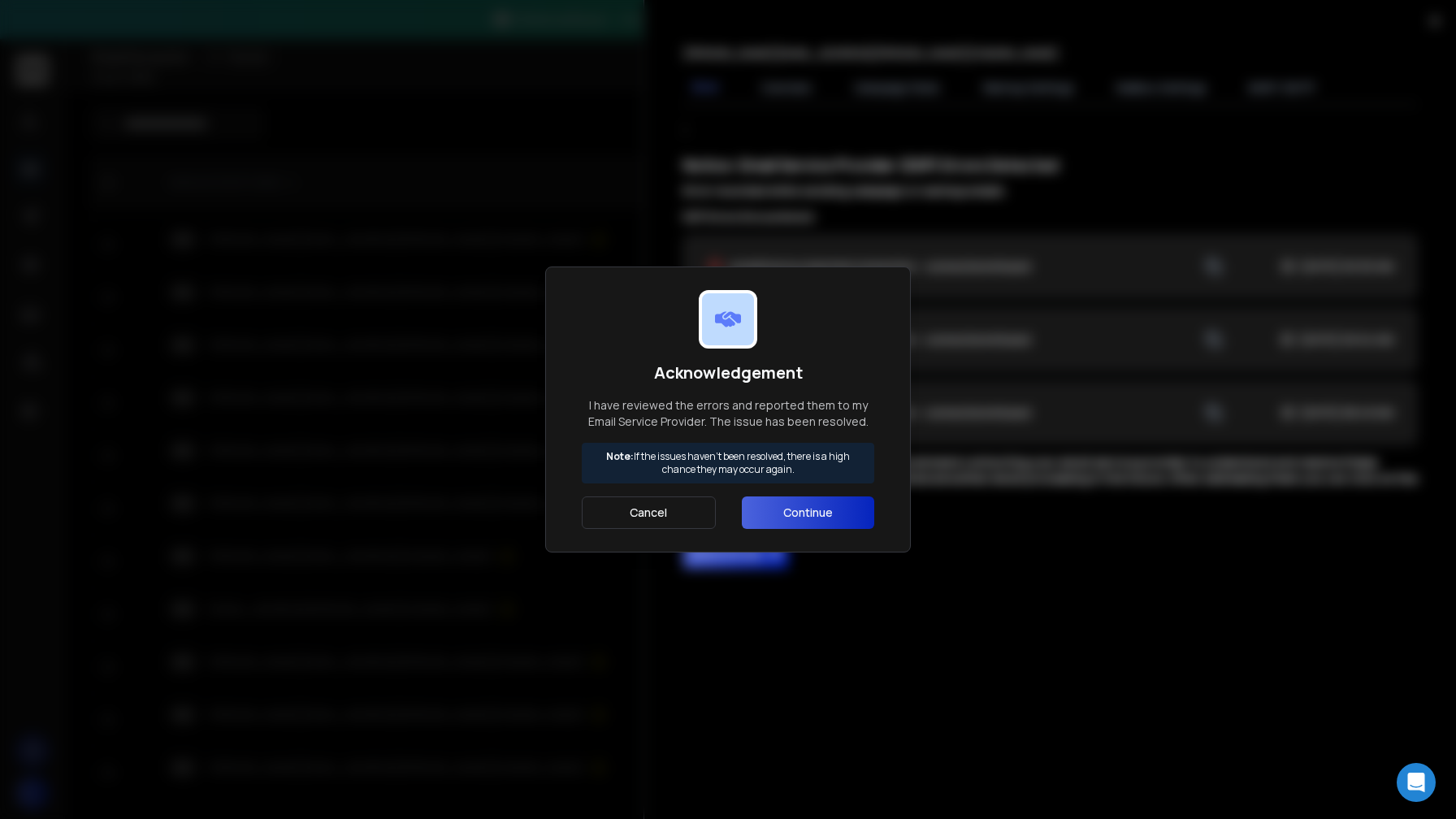
click at [836, 525] on button "Continue" at bounding box center [808, 513] width 132 height 32
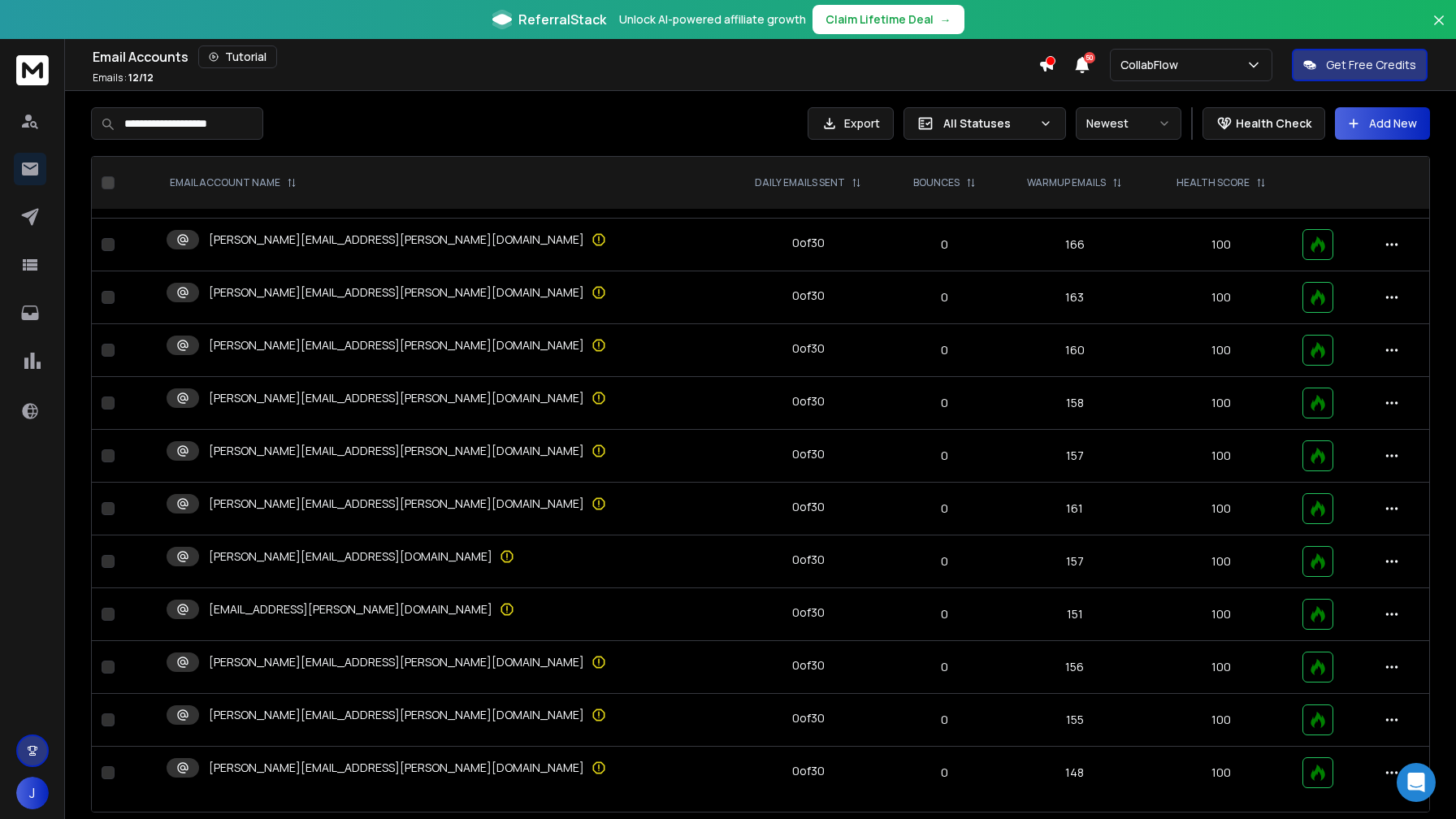
click at [357, 771] on p "Carl.Andersen@collabflowtools.com" at bounding box center [397, 768] width 376 height 17
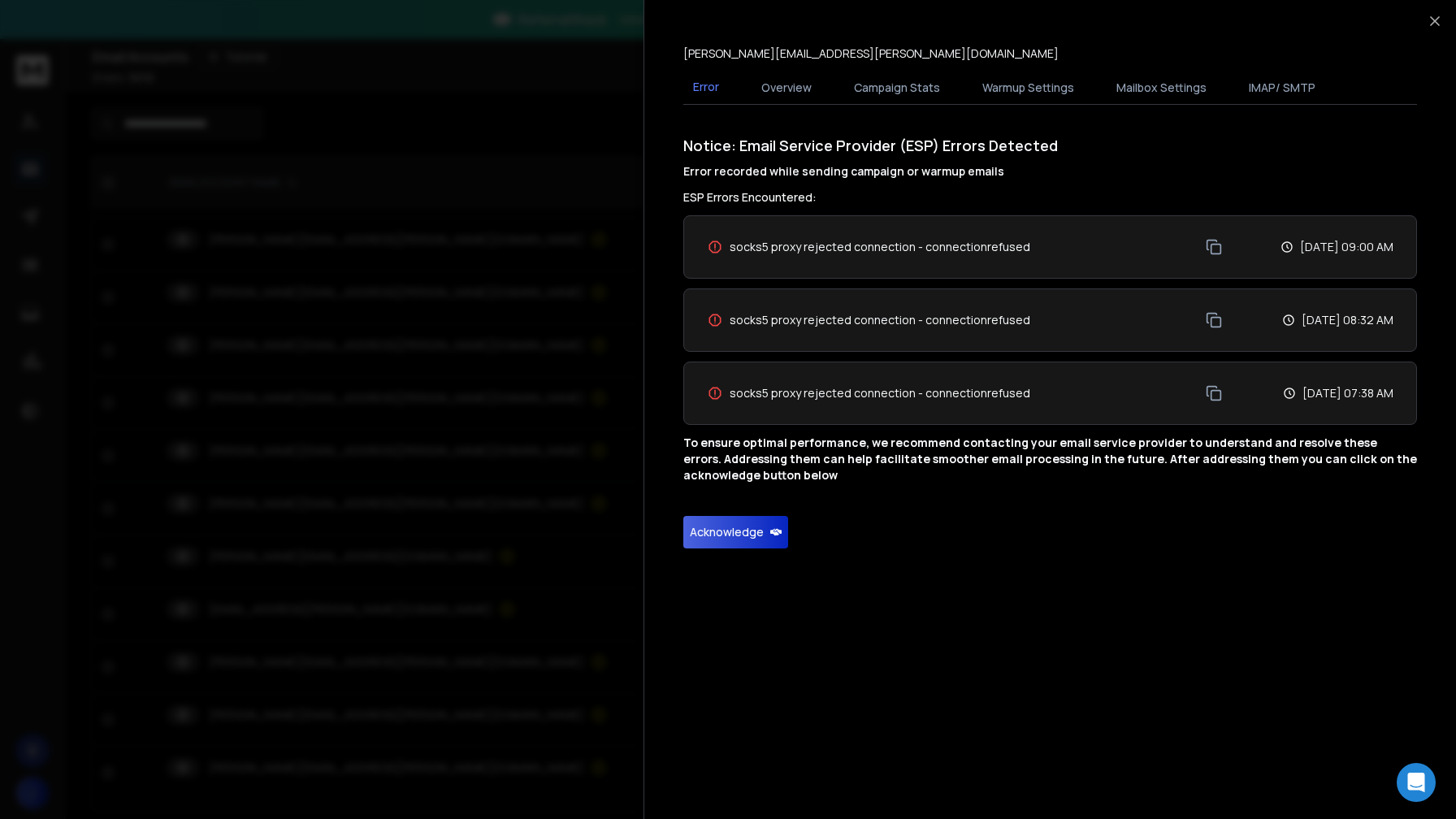
click at [749, 534] on button "Acknowledge" at bounding box center [735, 532] width 105 height 32
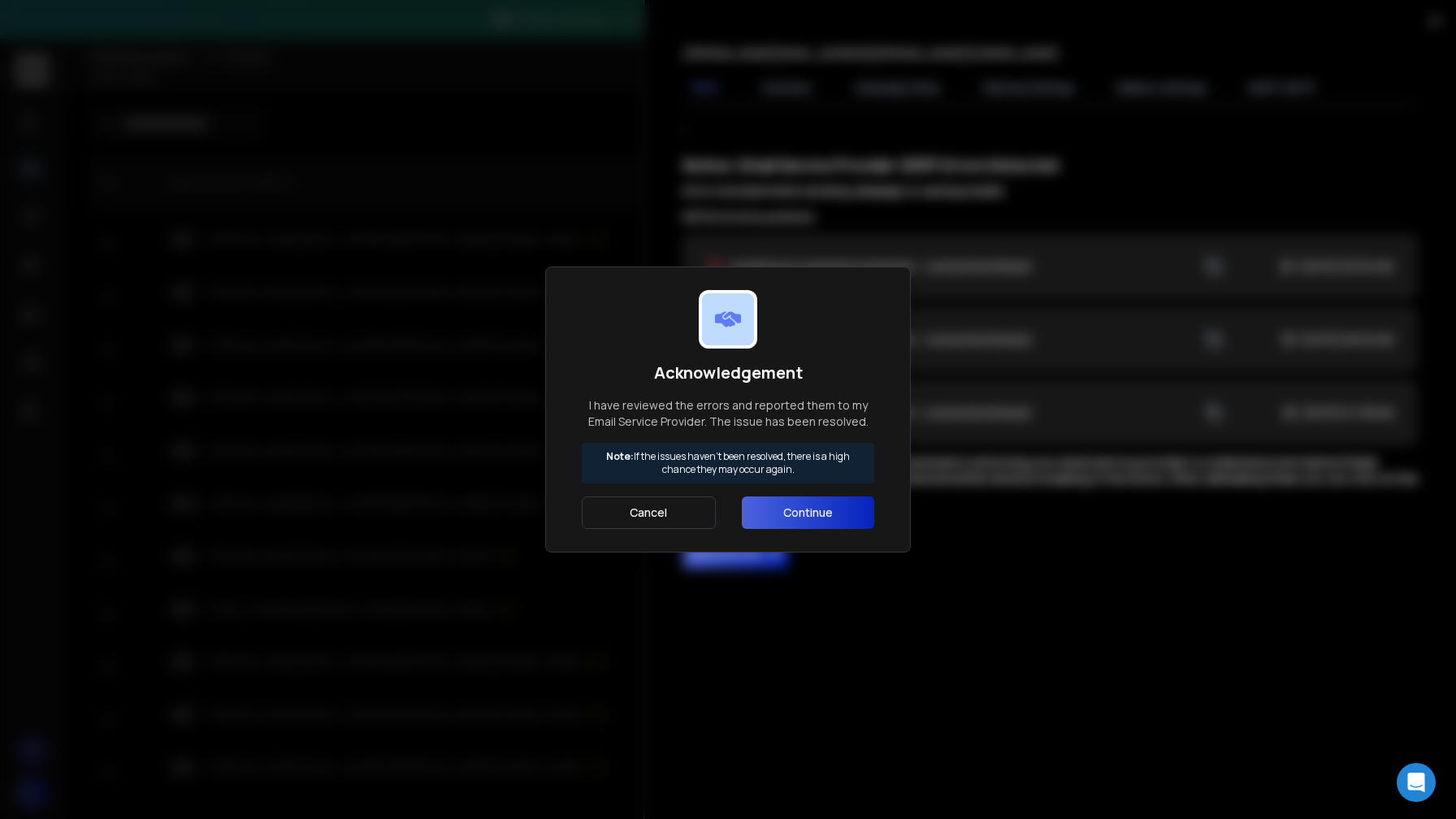
click at [822, 511] on button "Continue" at bounding box center [808, 513] width 132 height 32
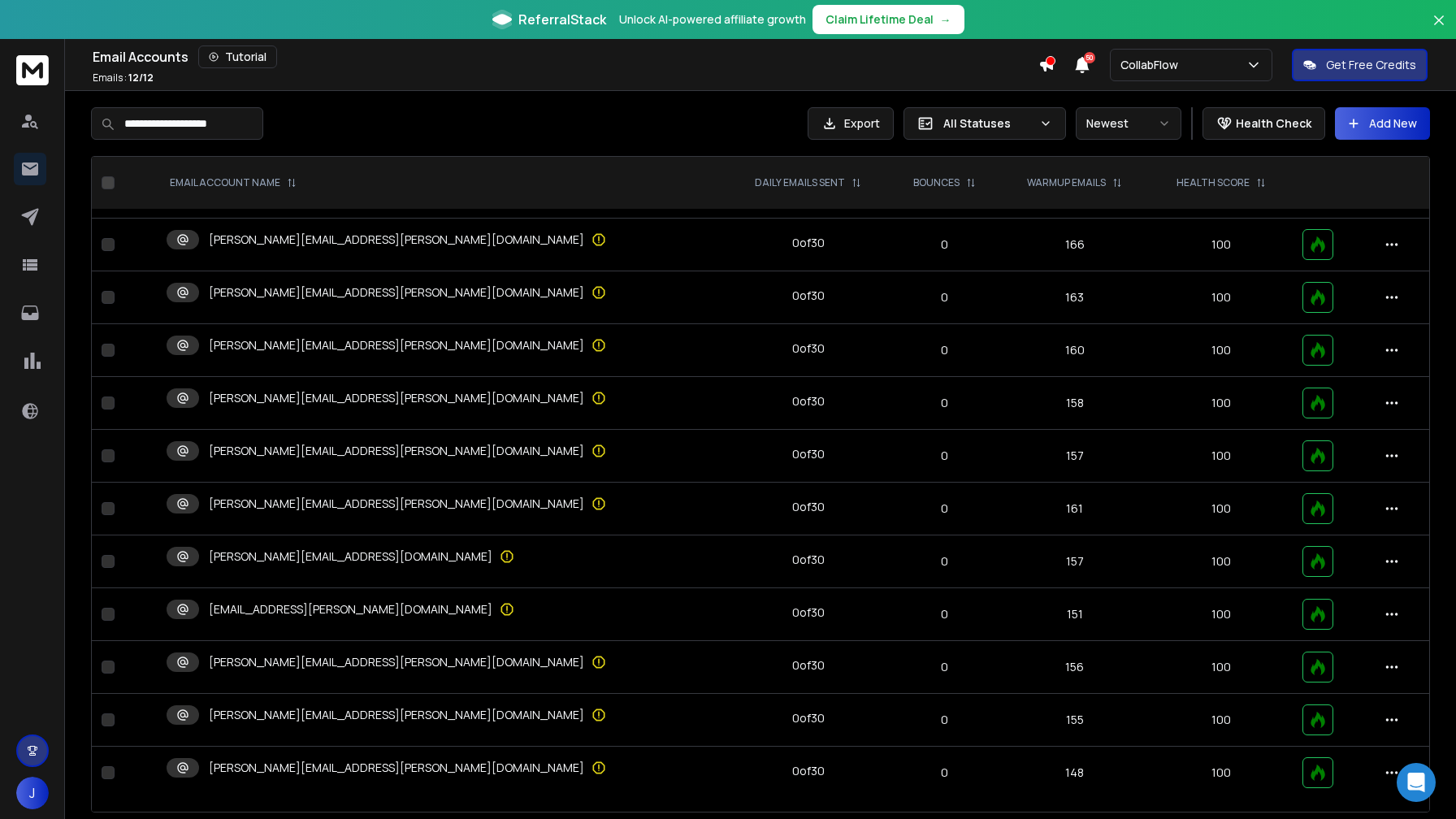
click at [294, 611] on p "[EMAIL_ADDRESS][PERSON_NAME][DOMAIN_NAME]" at bounding box center [351, 610] width 283 height 17
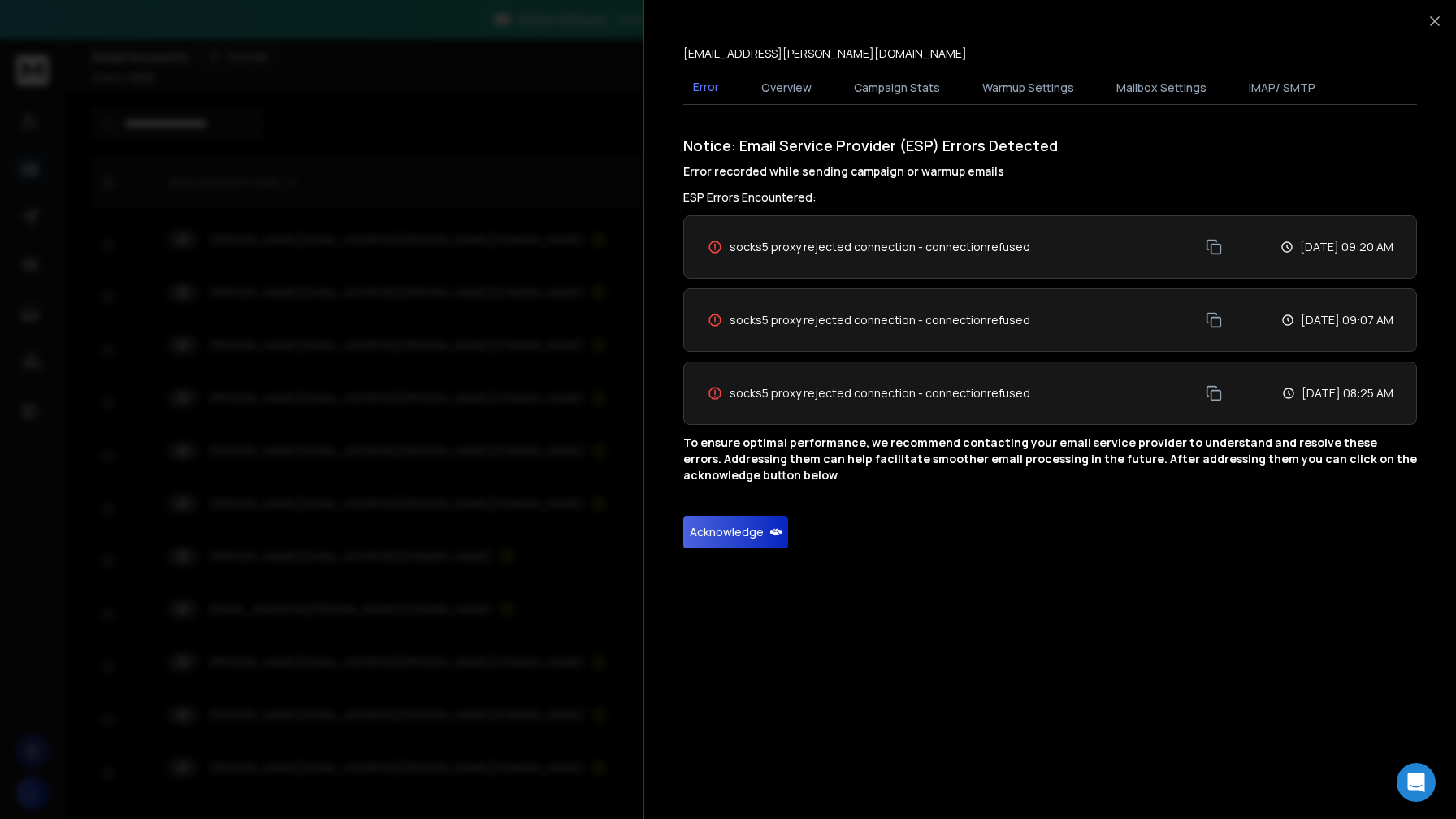
click at [725, 527] on button "Acknowledge" at bounding box center [735, 532] width 105 height 32
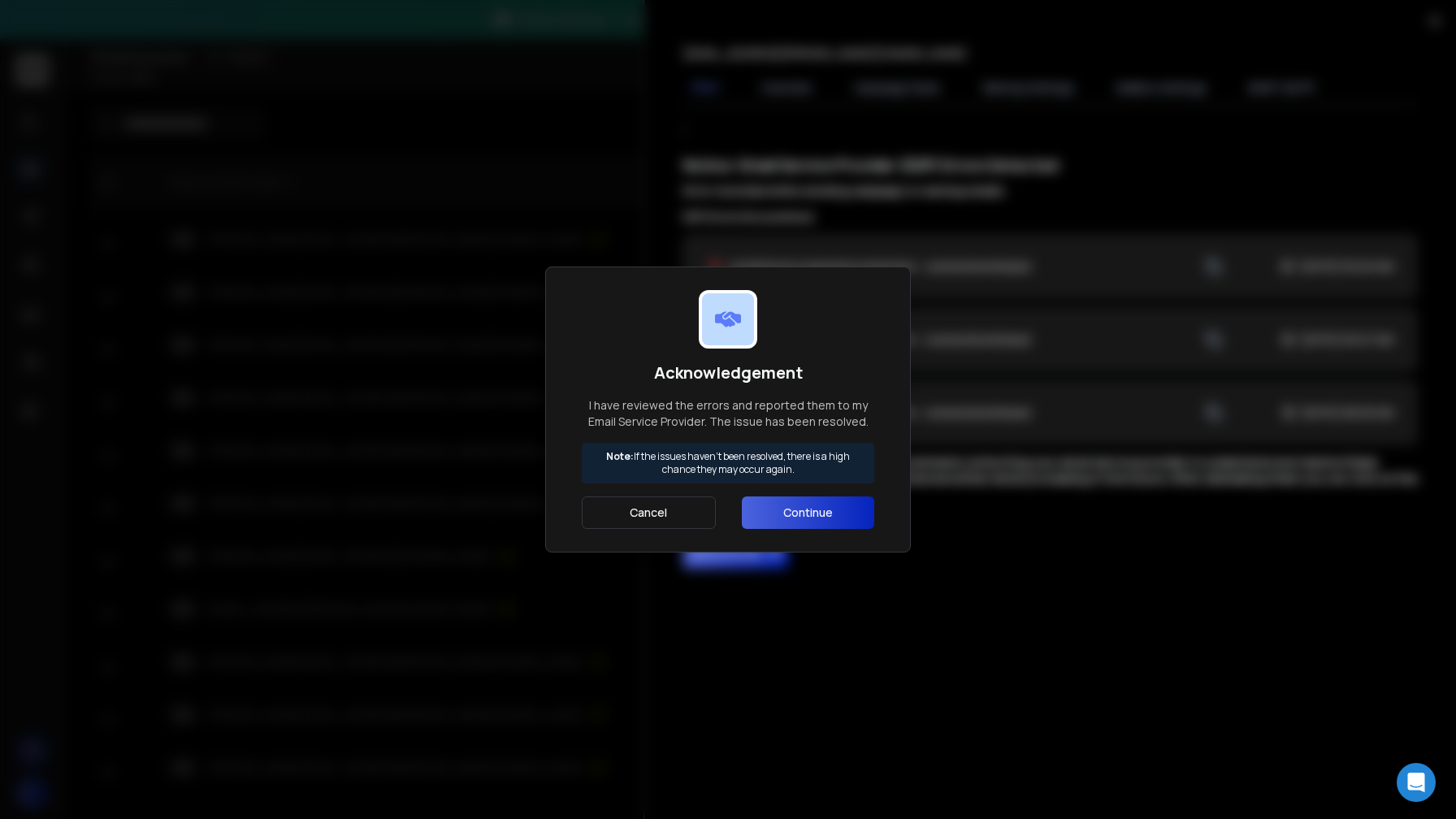
click at [841, 520] on button "Continue" at bounding box center [808, 513] width 132 height 32
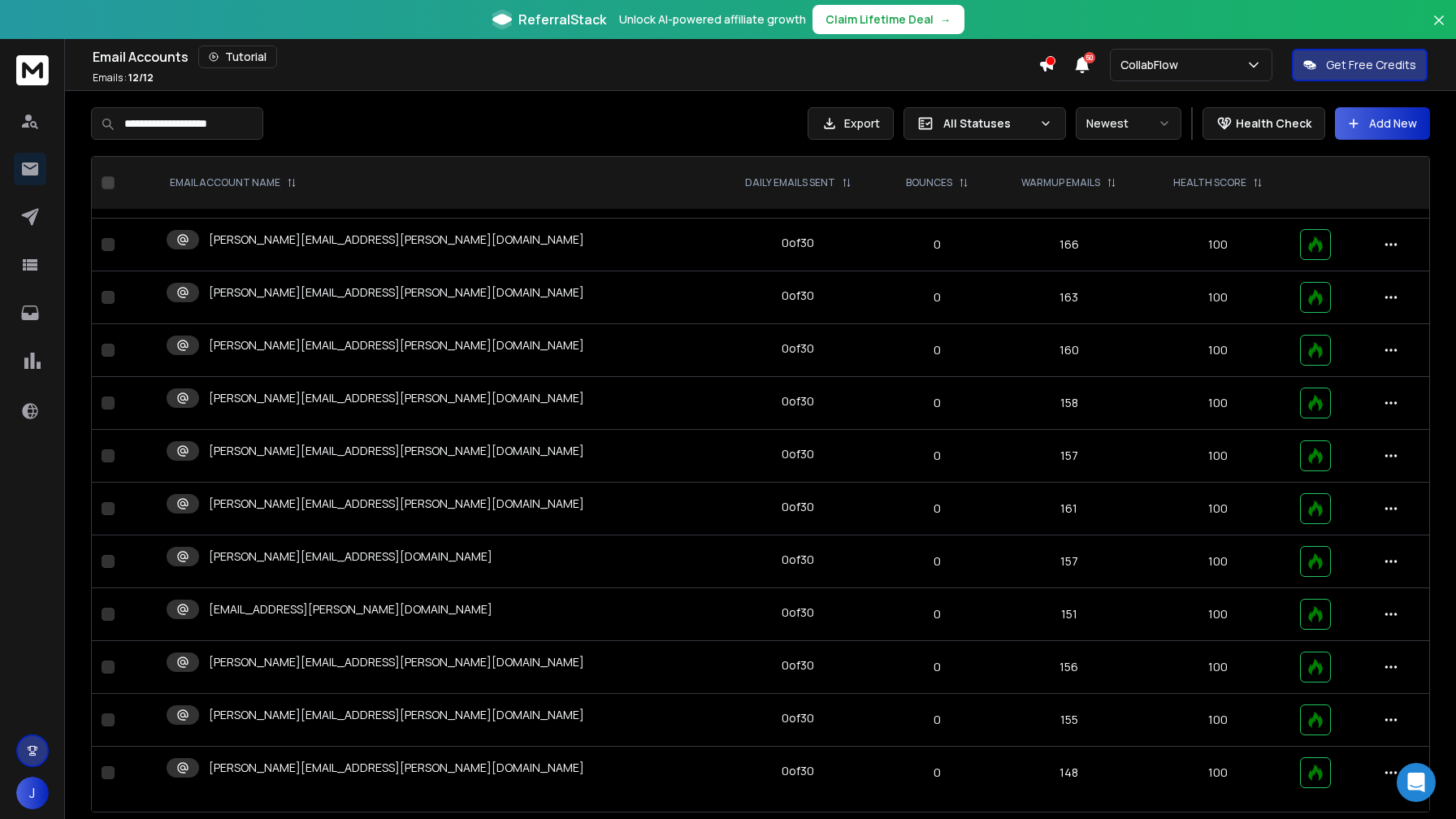
click at [235, 137] on input "**********" at bounding box center [177, 123] width 172 height 32
paste input
type input "**********"
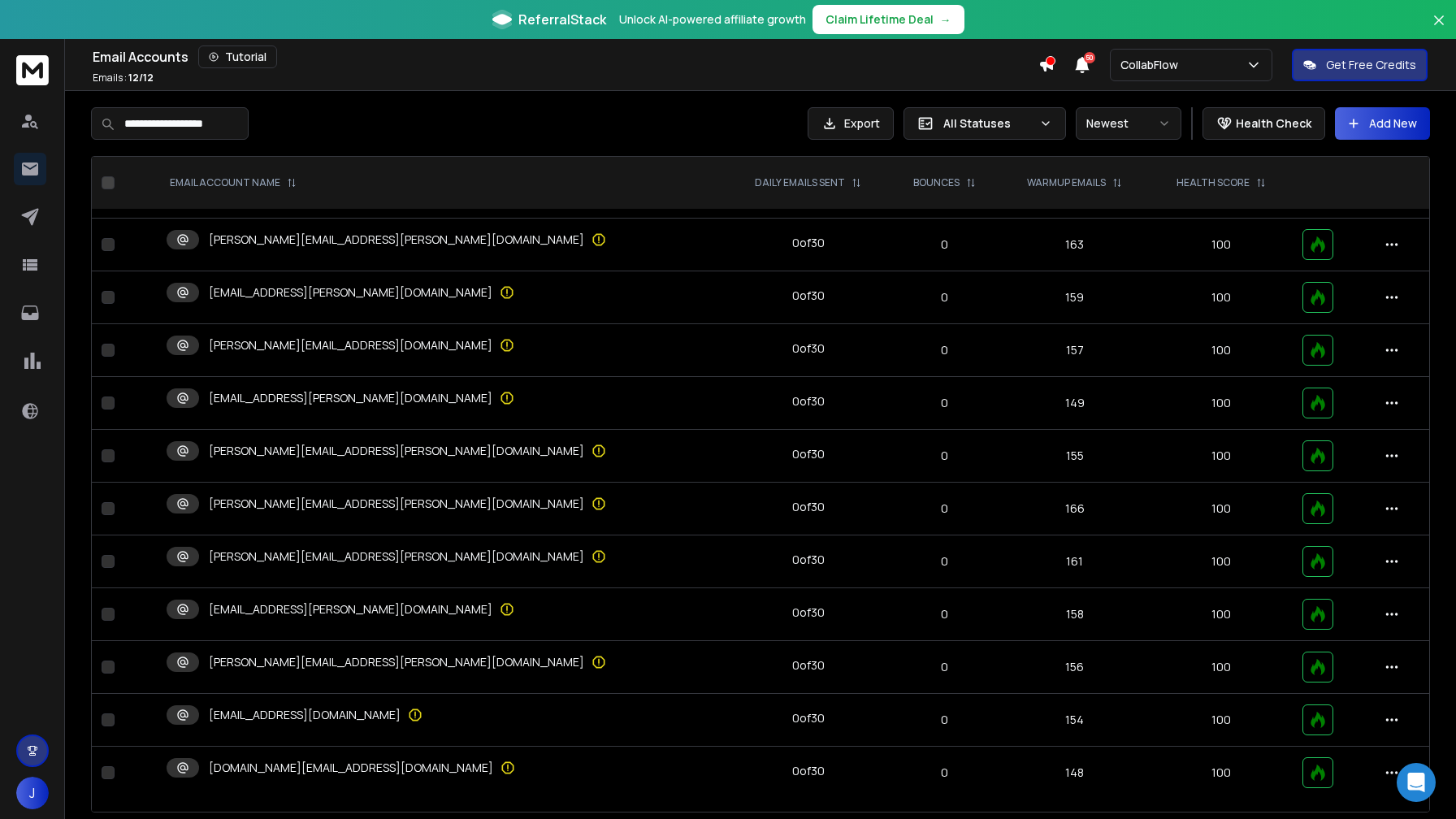
click at [303, 242] on p "[PERSON_NAME][EMAIL_ADDRESS][PERSON_NAME][DOMAIN_NAME]" at bounding box center [397, 240] width 376 height 17
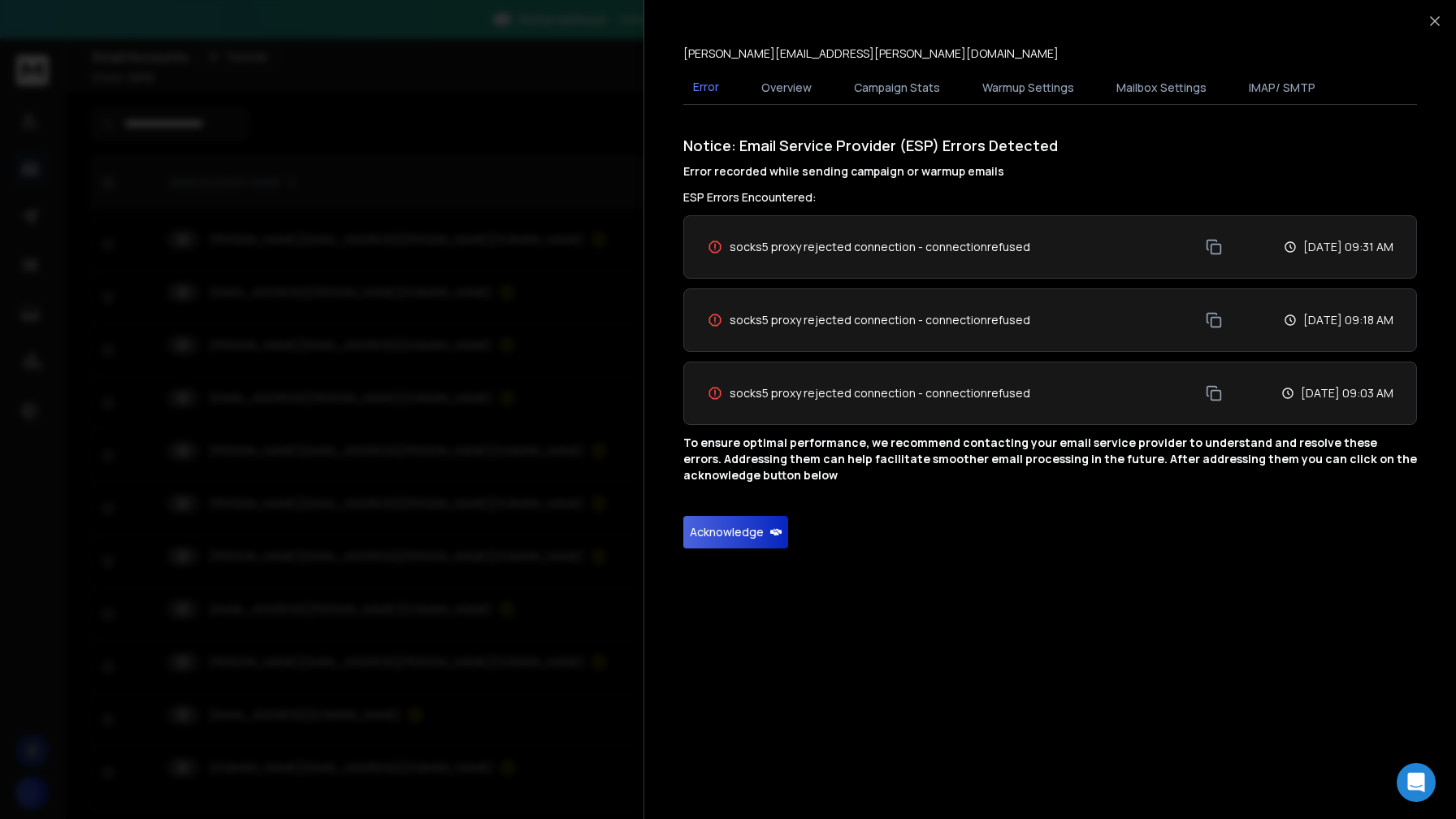
click at [707, 537] on button "Acknowledge" at bounding box center [735, 532] width 105 height 32
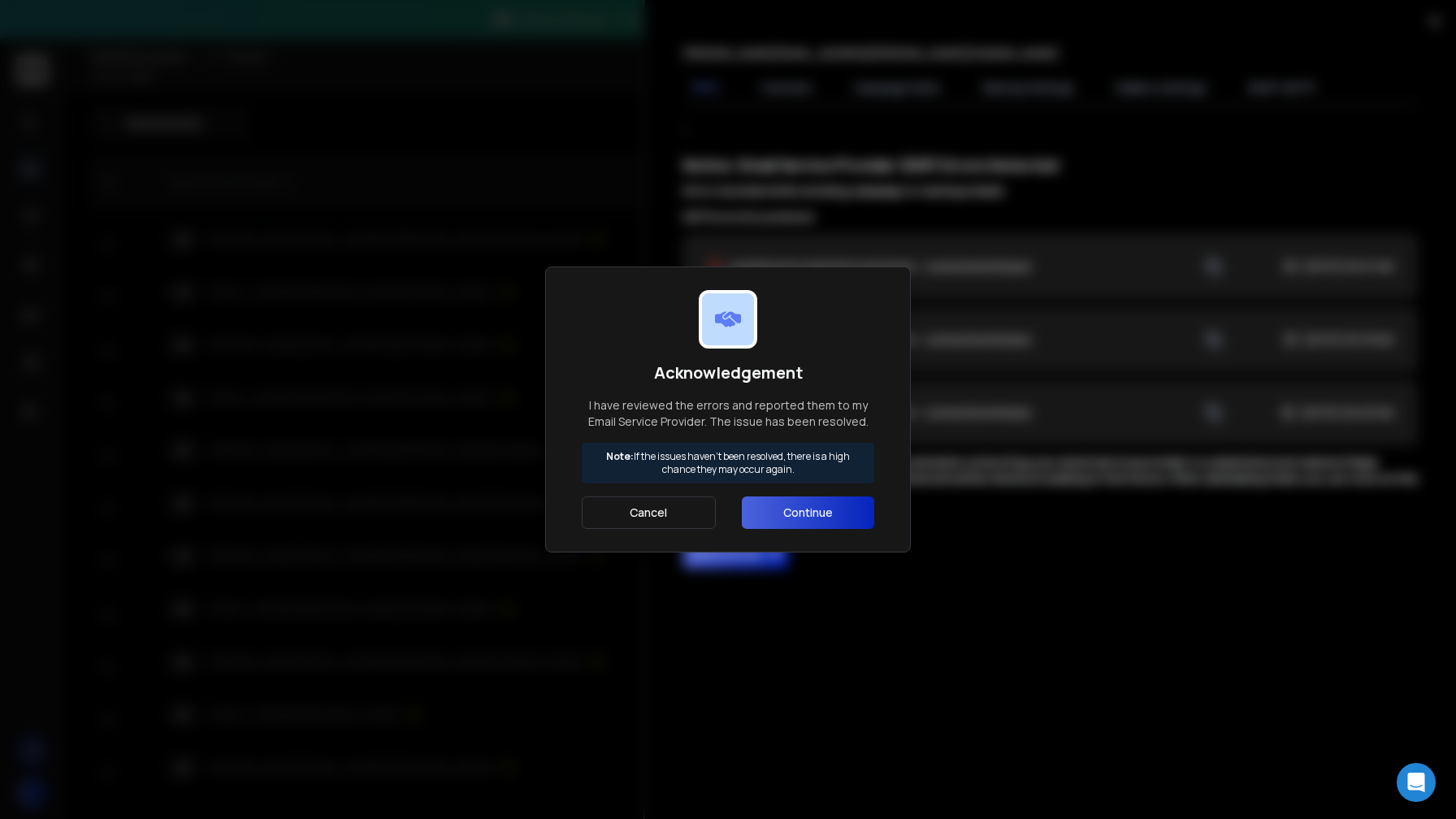
click at [798, 522] on button "Continue" at bounding box center [808, 513] width 132 height 32
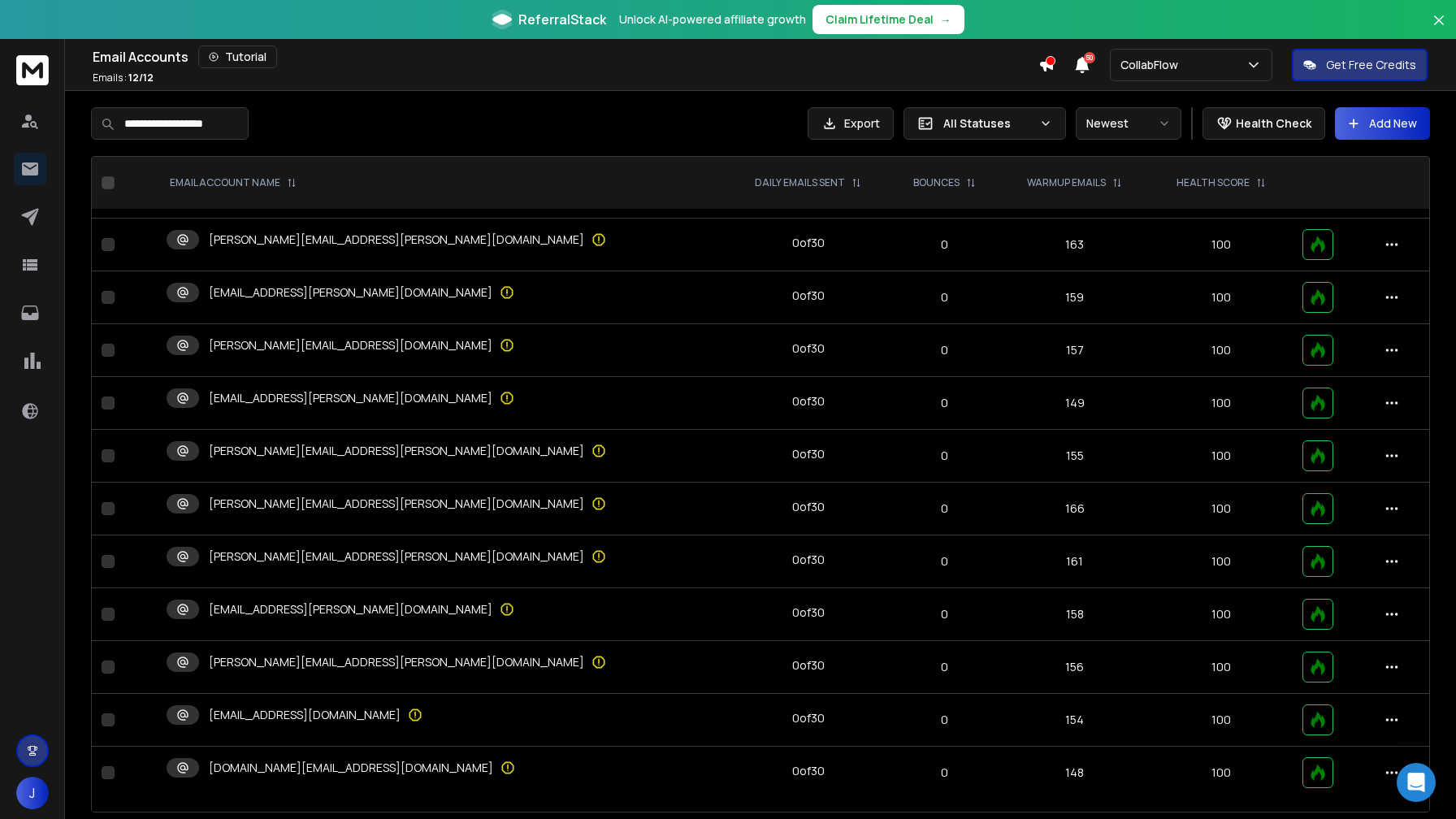
scroll to position [0, 0]
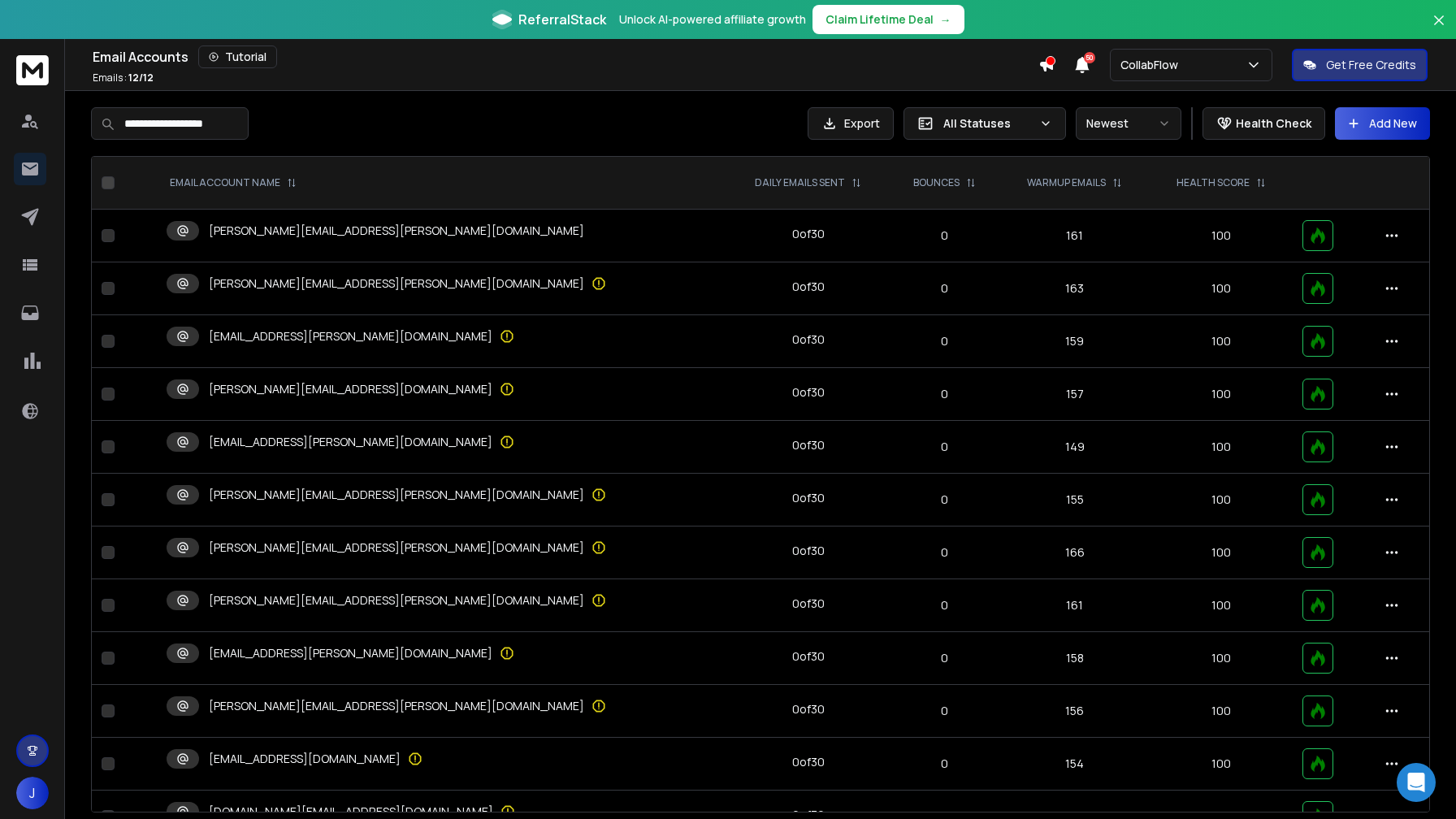
click at [299, 338] on p "[EMAIL_ADDRESS][PERSON_NAME][DOMAIN_NAME]" at bounding box center [351, 337] width 283 height 17
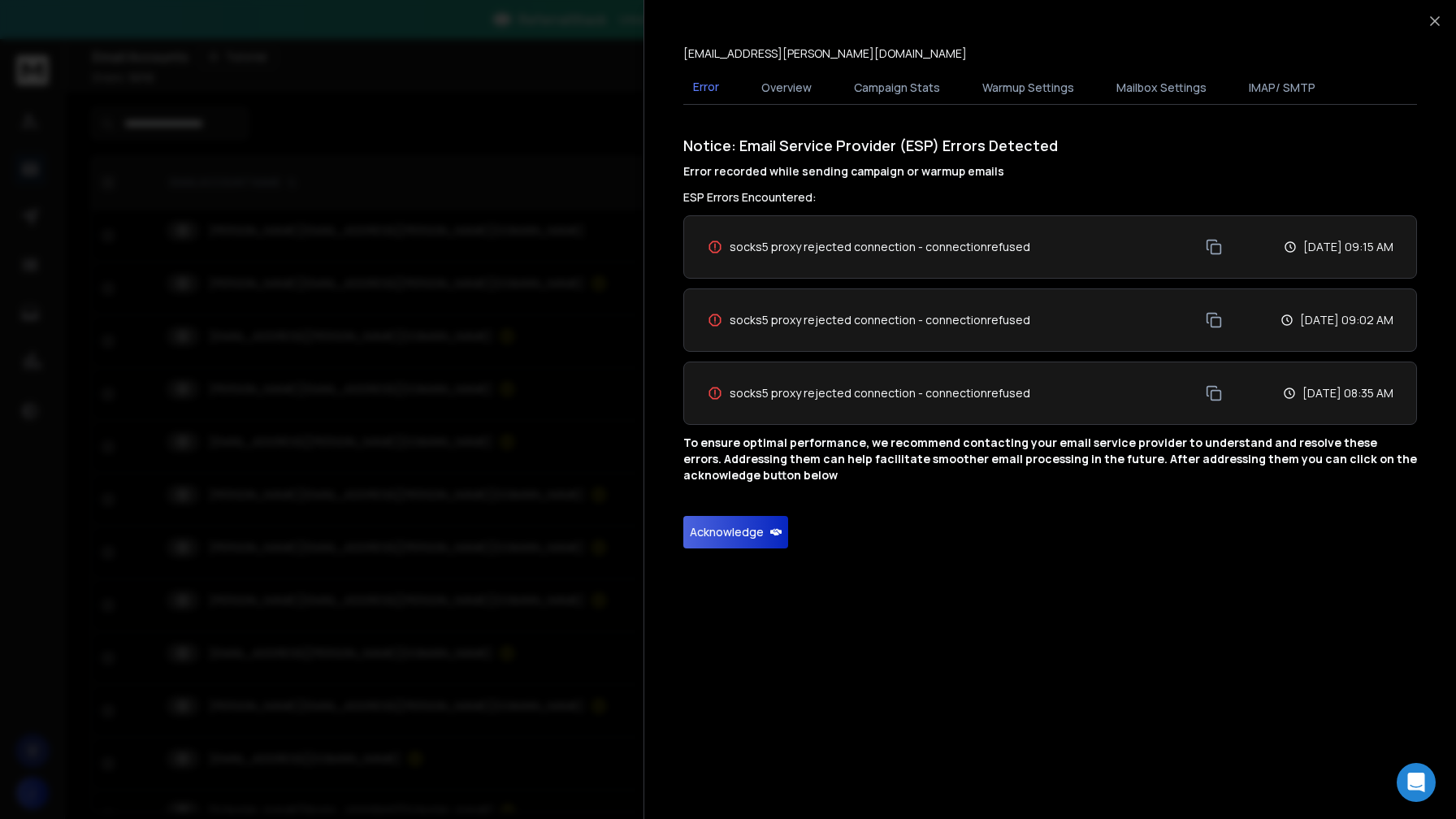
click at [764, 522] on button "Acknowledge" at bounding box center [735, 532] width 105 height 32
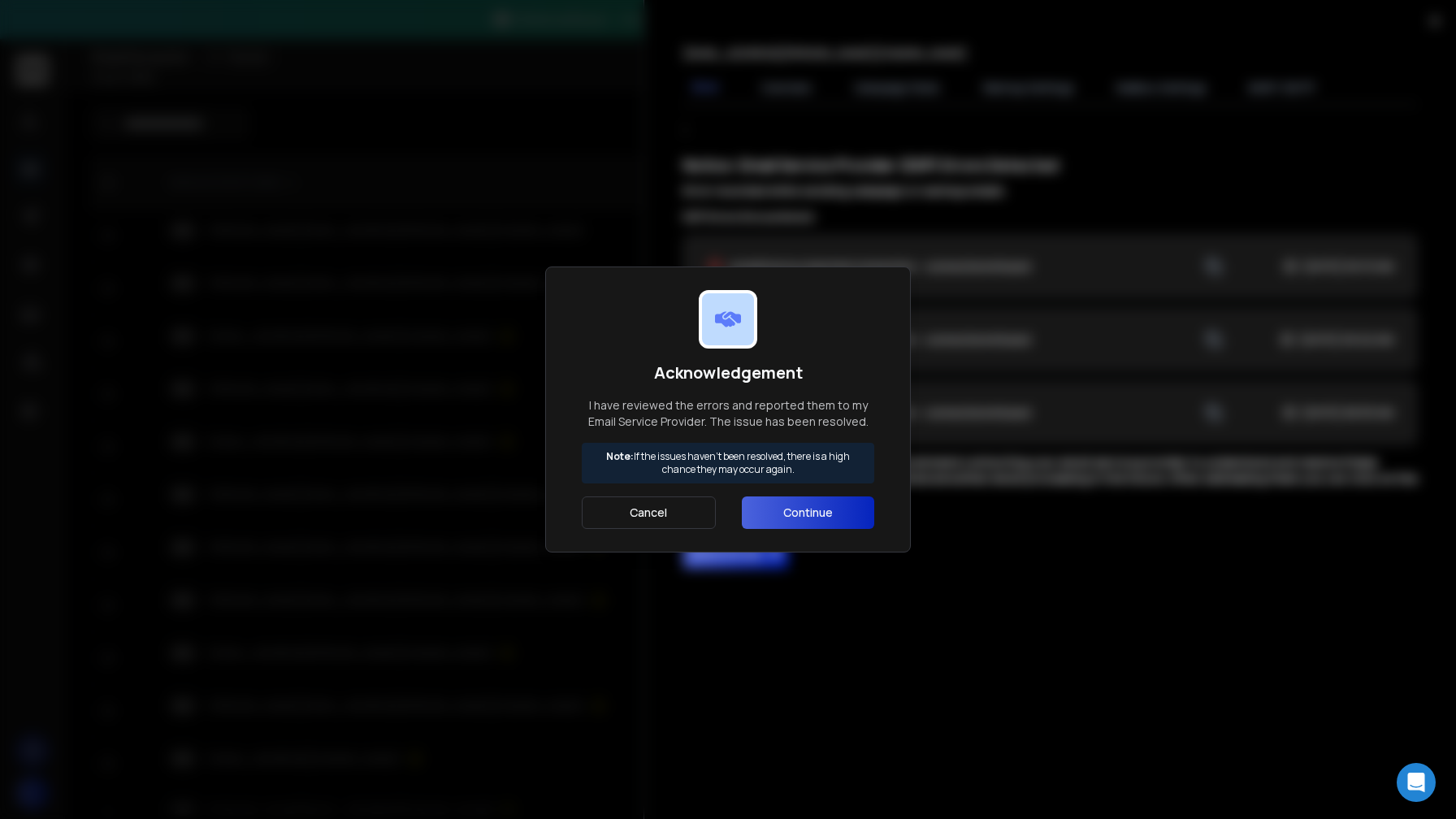
click at [796, 537] on div "Acknowledgement I have reviewed the errors and reported them to my Email Servic…" at bounding box center [727, 409] width 365 height 286
click at [803, 503] on button "Continue" at bounding box center [808, 513] width 132 height 32
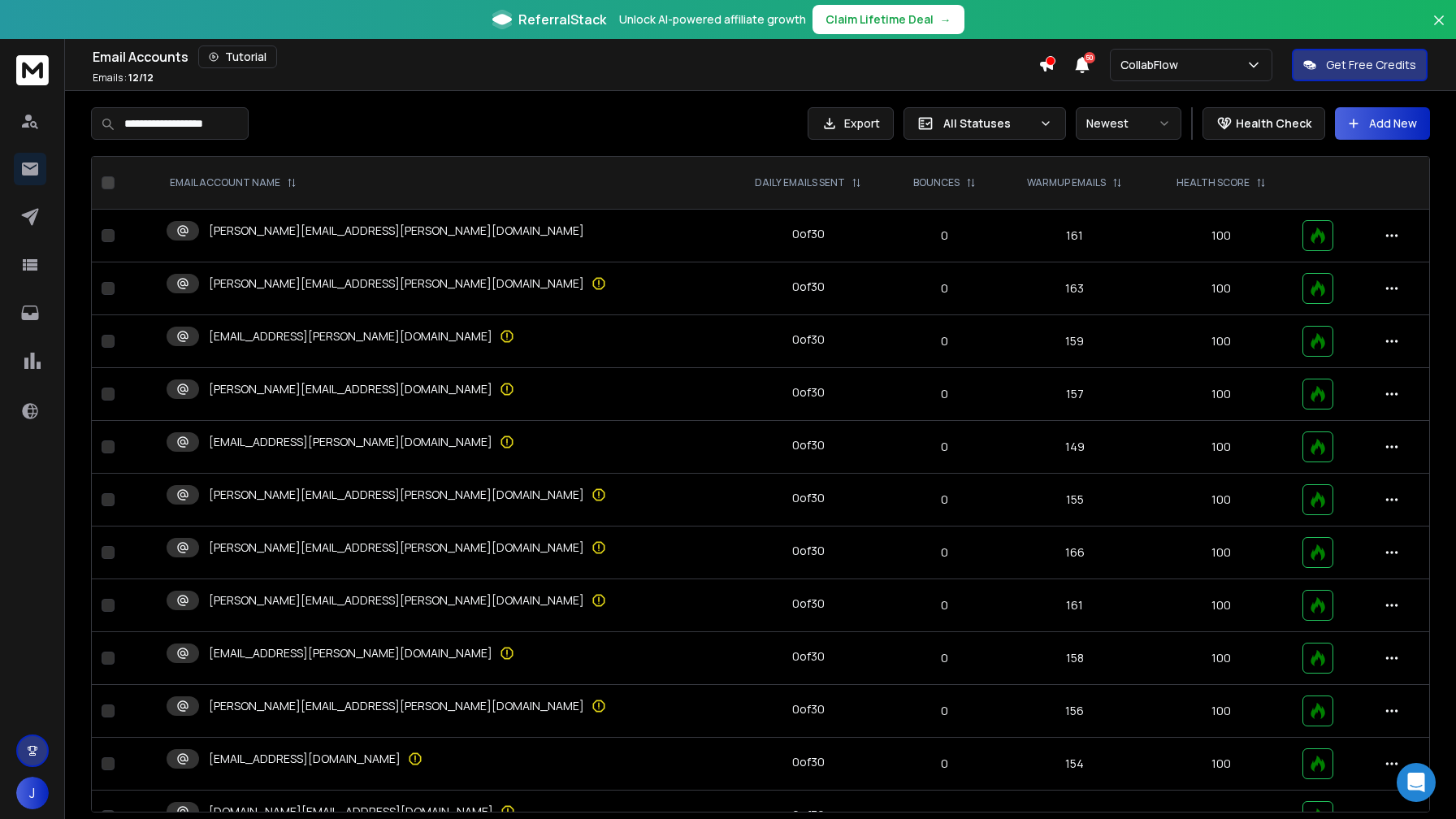
click at [288, 397] on p "[PERSON_NAME][EMAIL_ADDRESS][DOMAIN_NAME]" at bounding box center [351, 390] width 283 height 17
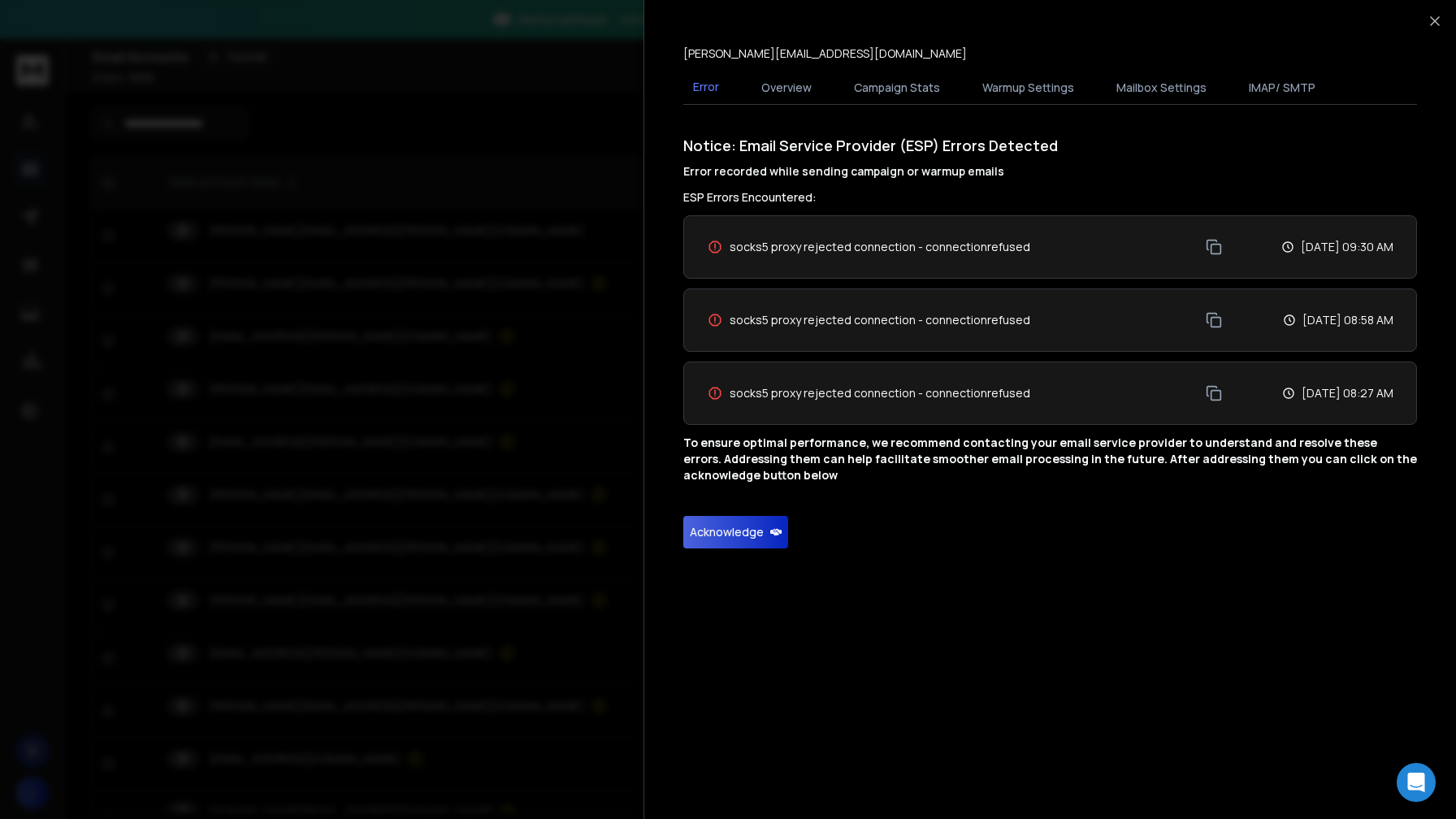
click at [750, 536] on button "Acknowledge" at bounding box center [735, 532] width 105 height 32
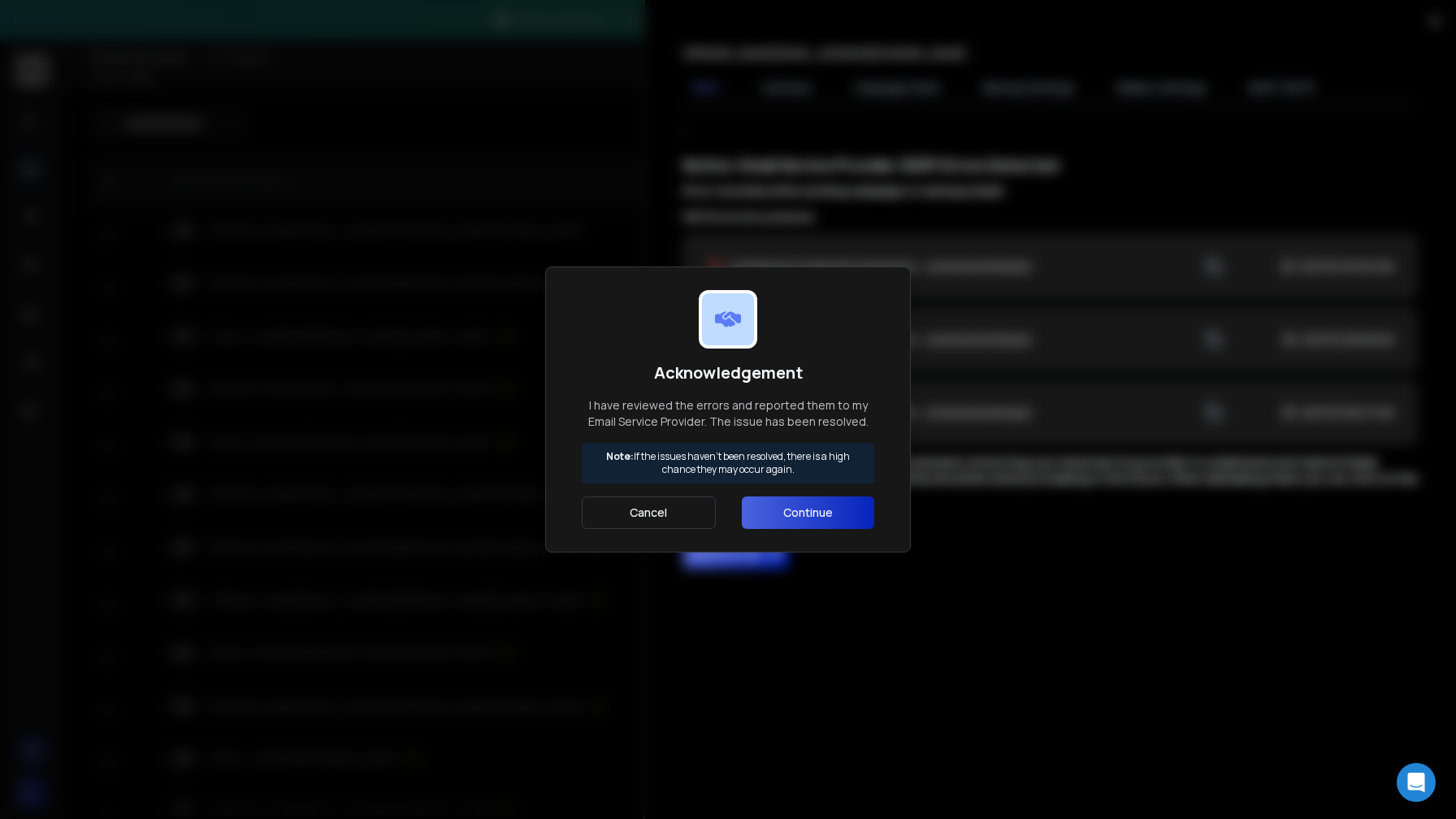
click at [823, 520] on button "Continue" at bounding box center [808, 513] width 132 height 32
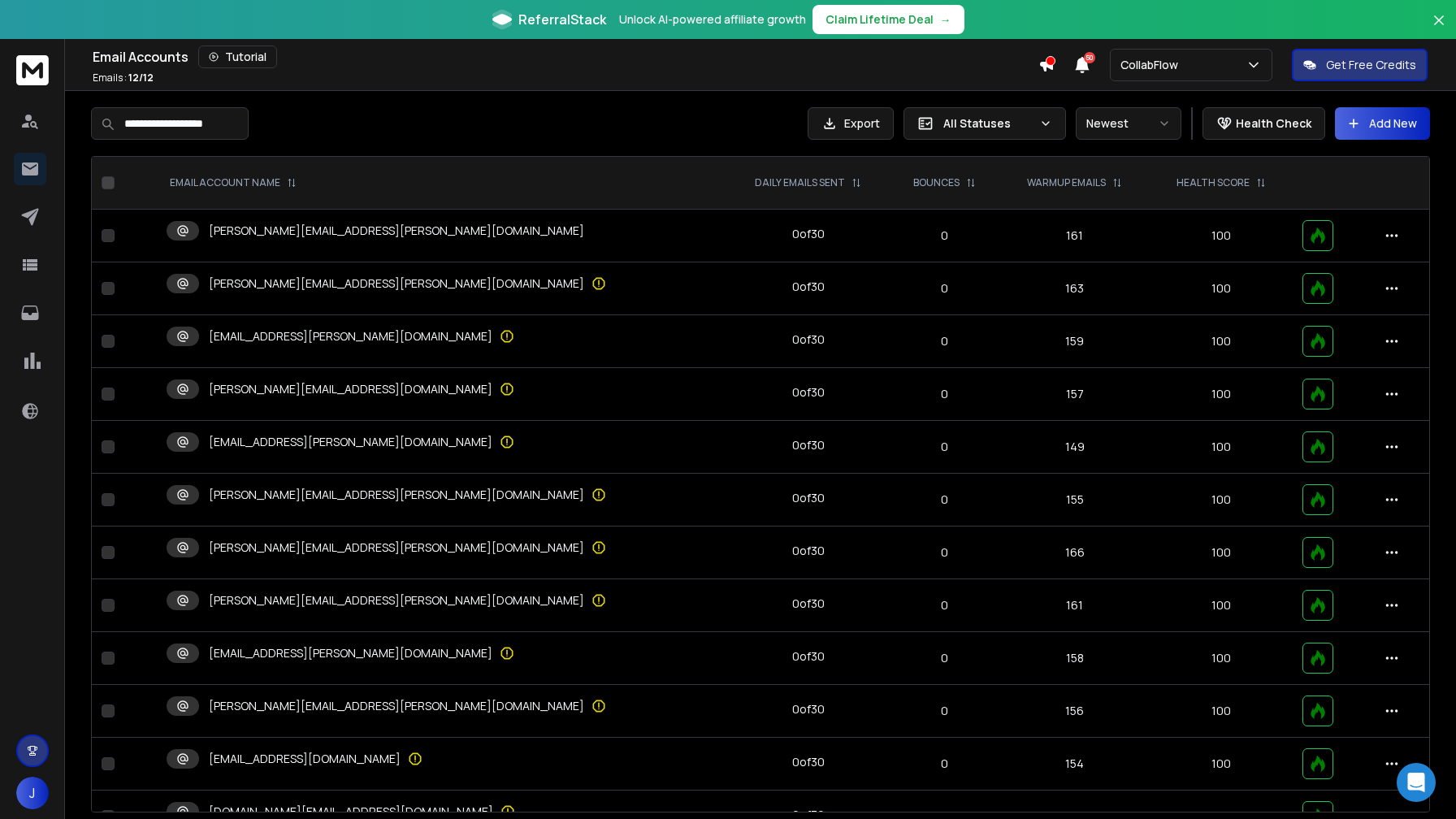
click at [286, 396] on p "[PERSON_NAME][EMAIL_ADDRESS][DOMAIN_NAME]" at bounding box center [351, 390] width 283 height 17
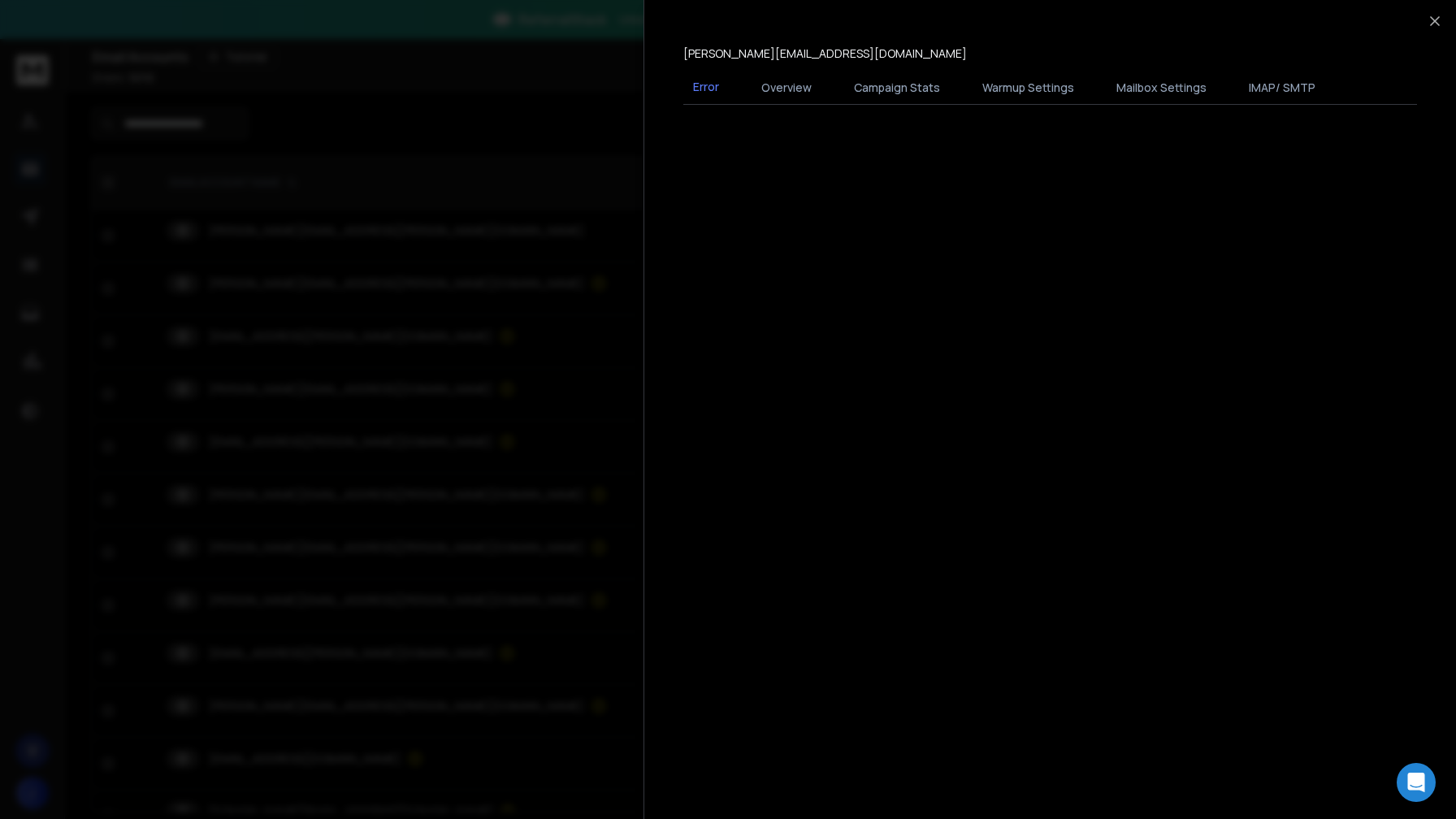
click at [500, 525] on div at bounding box center [728, 409] width 1456 height 819
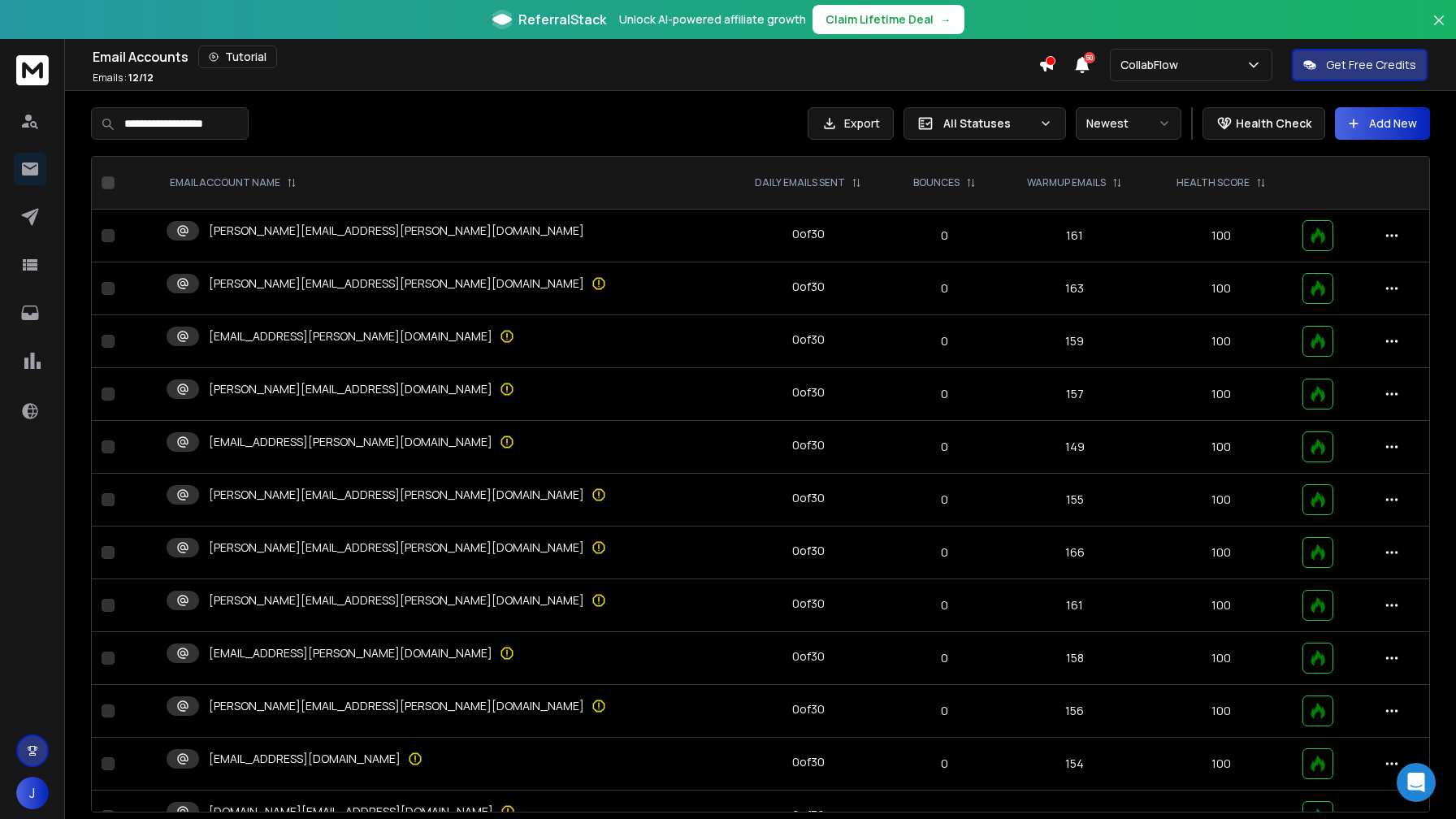
click at [261, 392] on p "[PERSON_NAME][EMAIL_ADDRESS][DOMAIN_NAME]" at bounding box center [351, 390] width 283 height 17
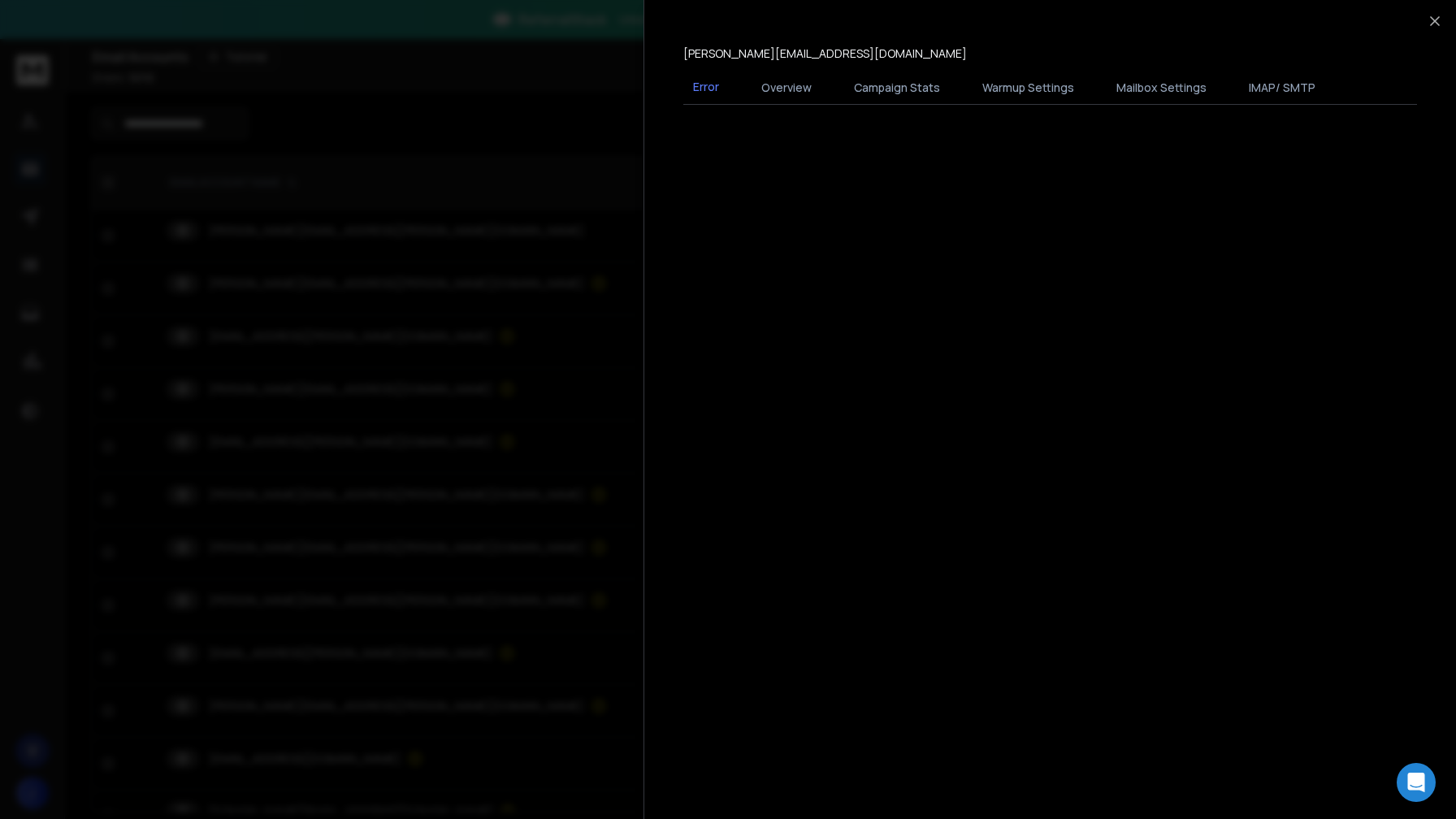
click at [446, 528] on div at bounding box center [728, 409] width 1456 height 819
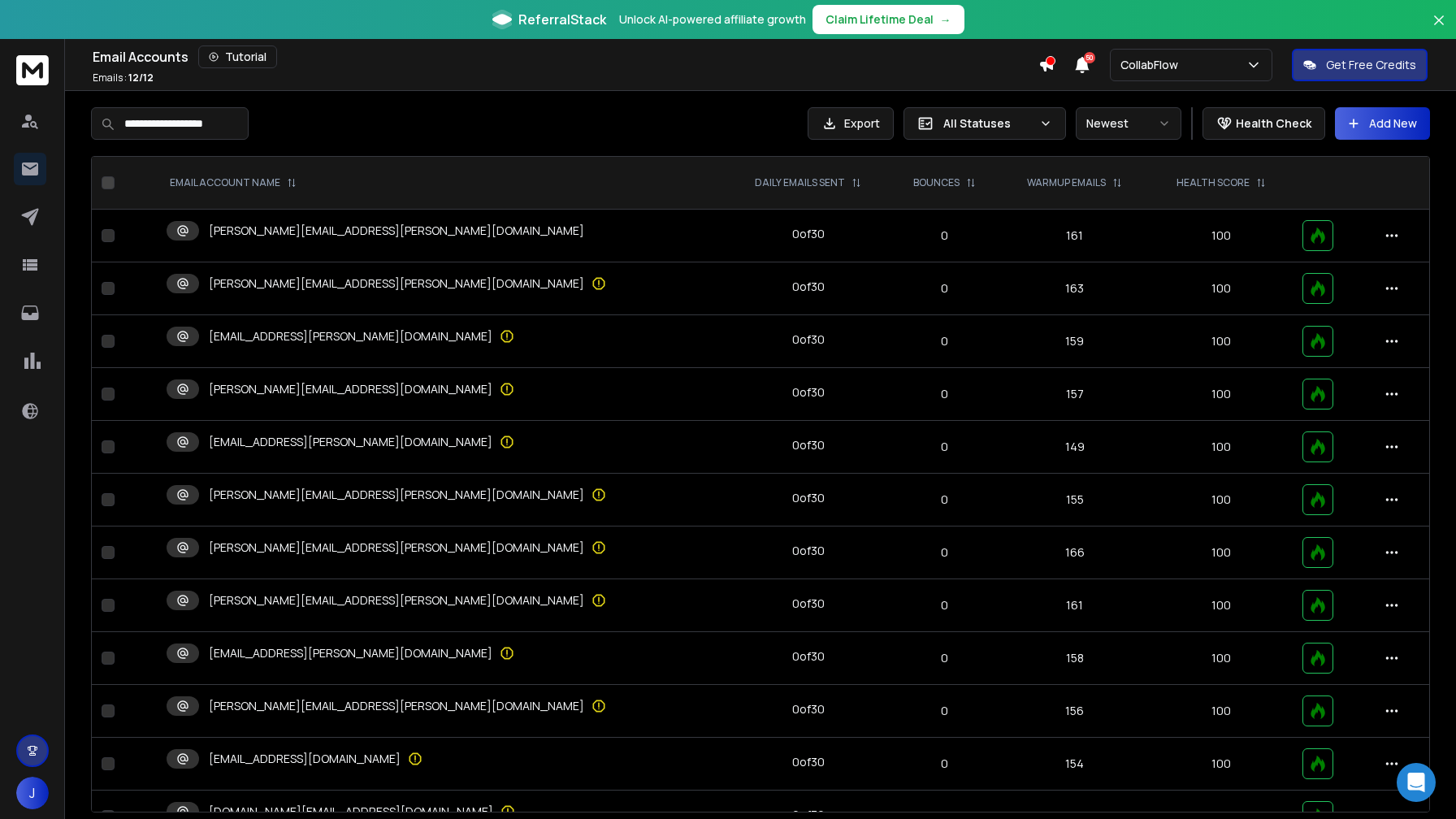
click at [250, 441] on p "[EMAIL_ADDRESS][PERSON_NAME][DOMAIN_NAME]" at bounding box center [351, 442] width 283 height 17
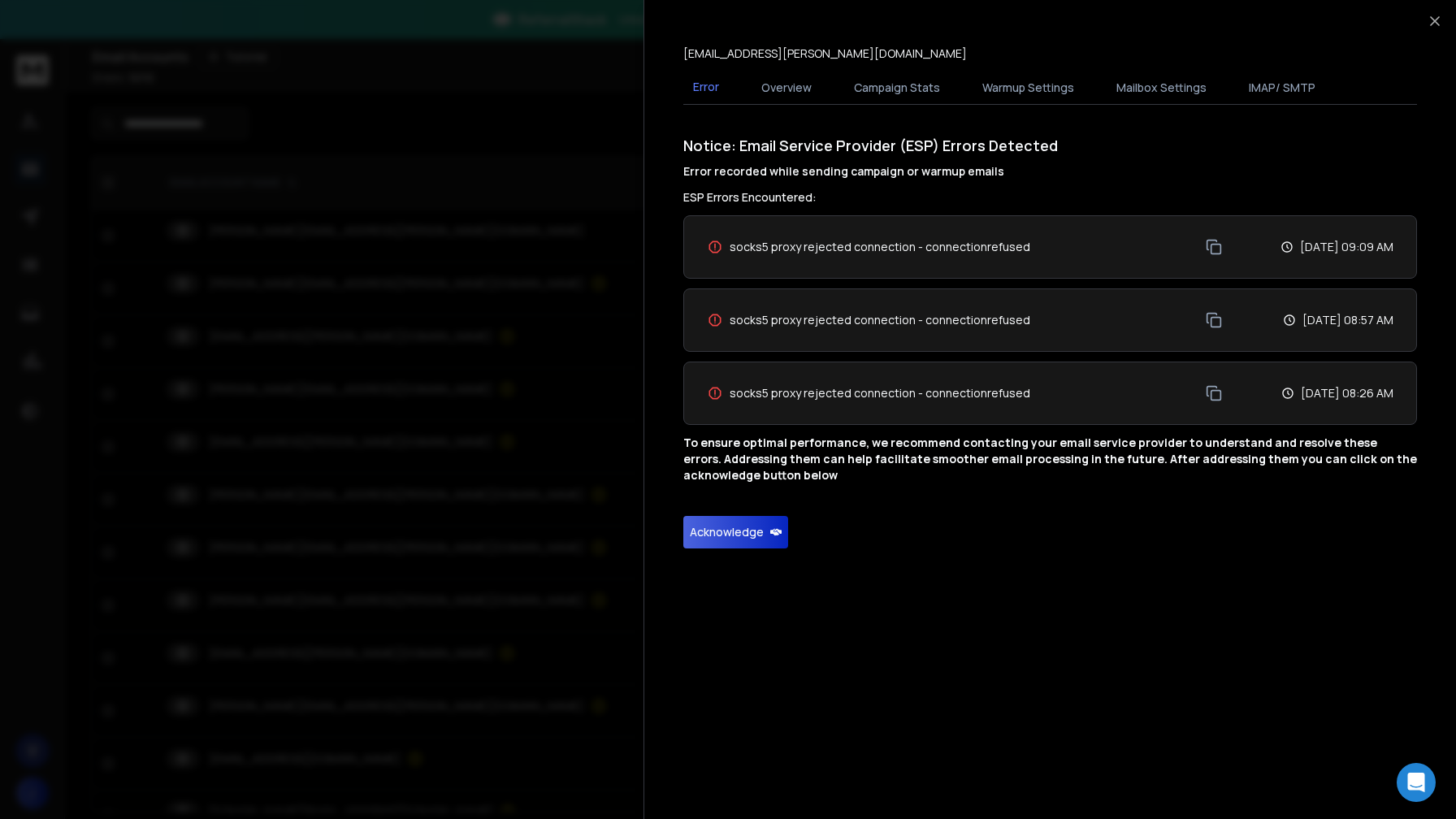
click at [761, 525] on button "Acknowledge" at bounding box center [735, 532] width 105 height 32
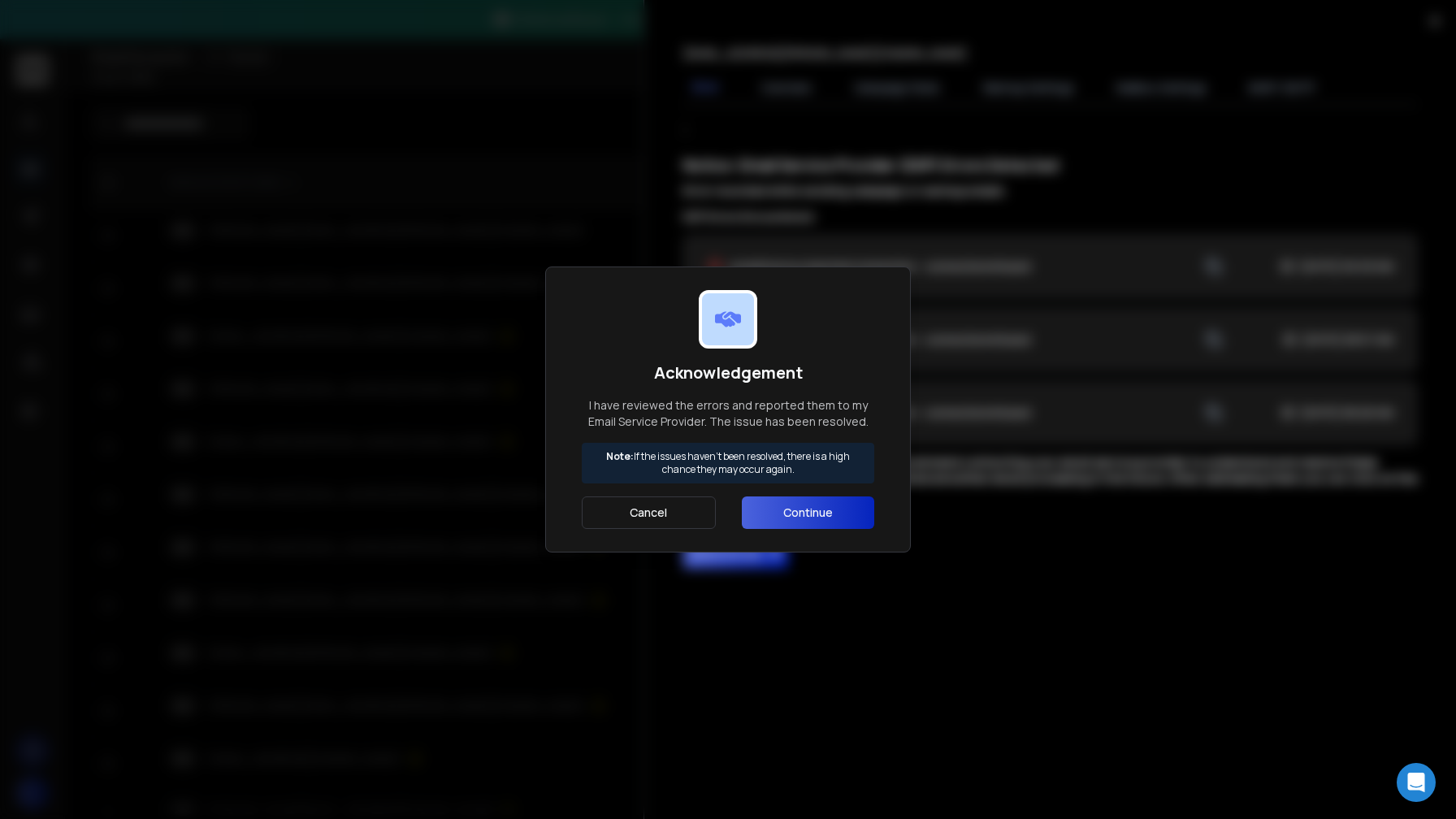
click at [808, 515] on button "Continue" at bounding box center [808, 513] width 132 height 32
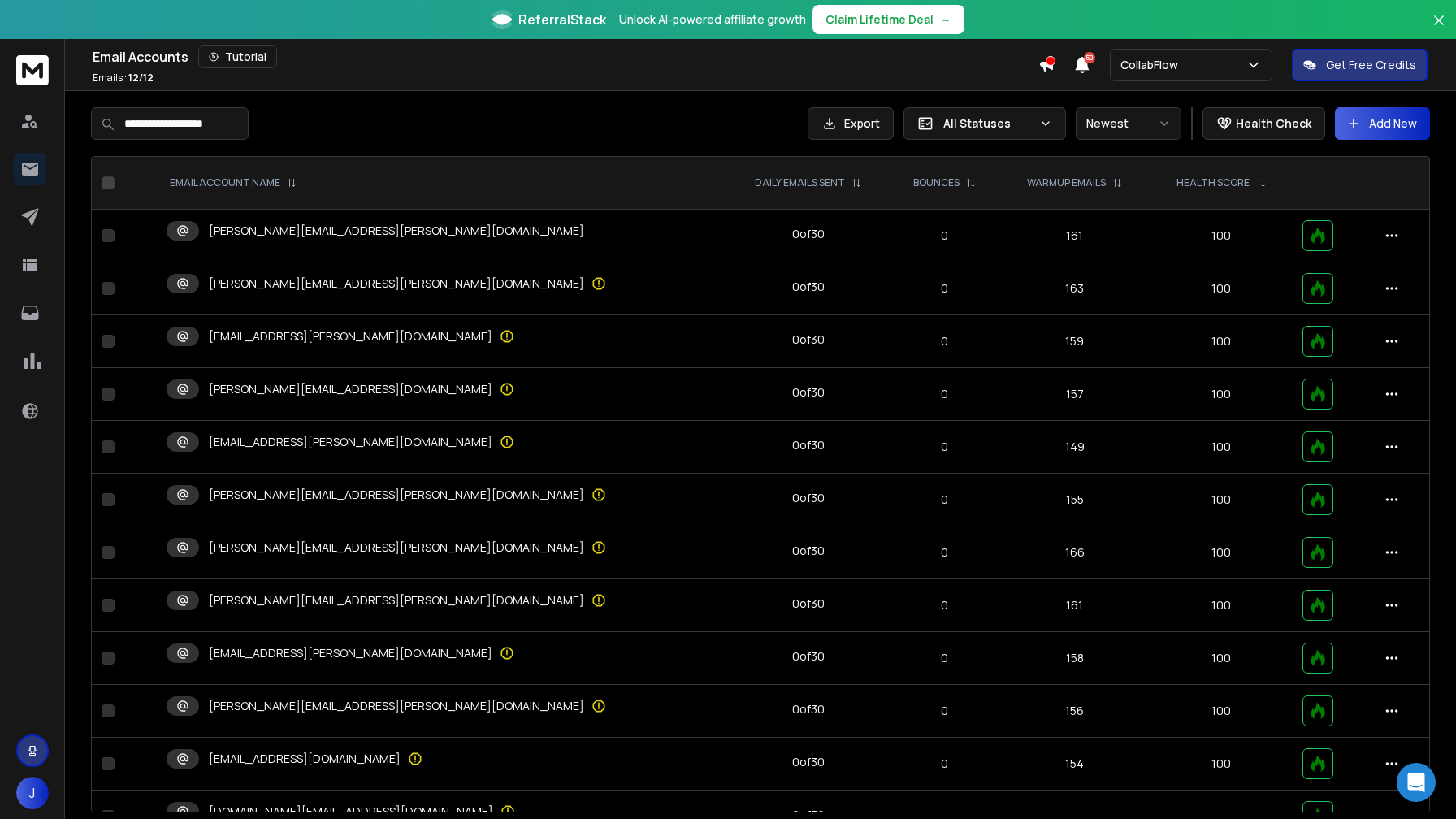
click at [325, 506] on td "[PERSON_NAME][EMAIL_ADDRESS][PERSON_NAME][DOMAIN_NAME]" at bounding box center [441, 500] width 570 height 53
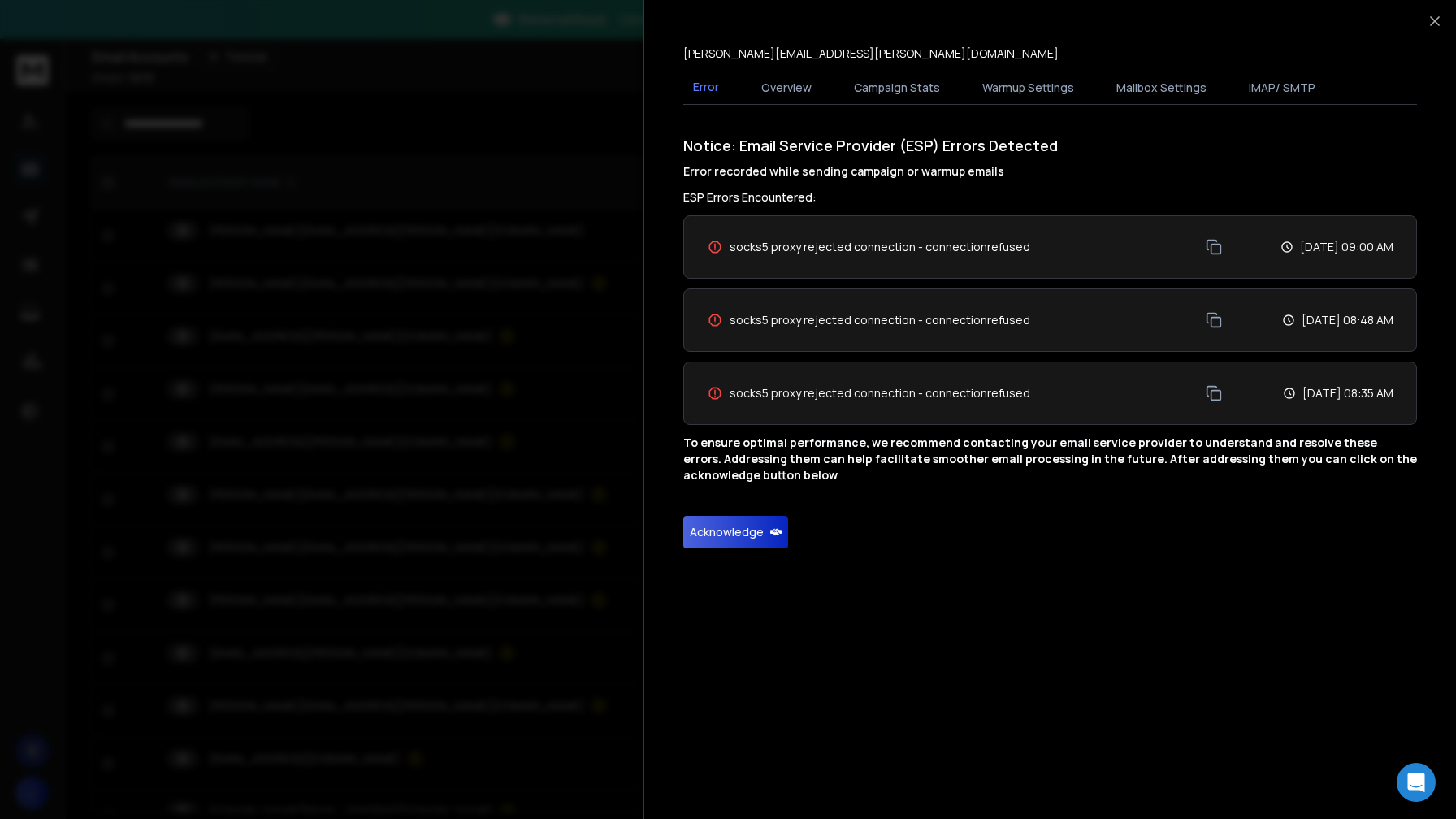
click at [758, 540] on button "Acknowledge" at bounding box center [735, 532] width 105 height 32
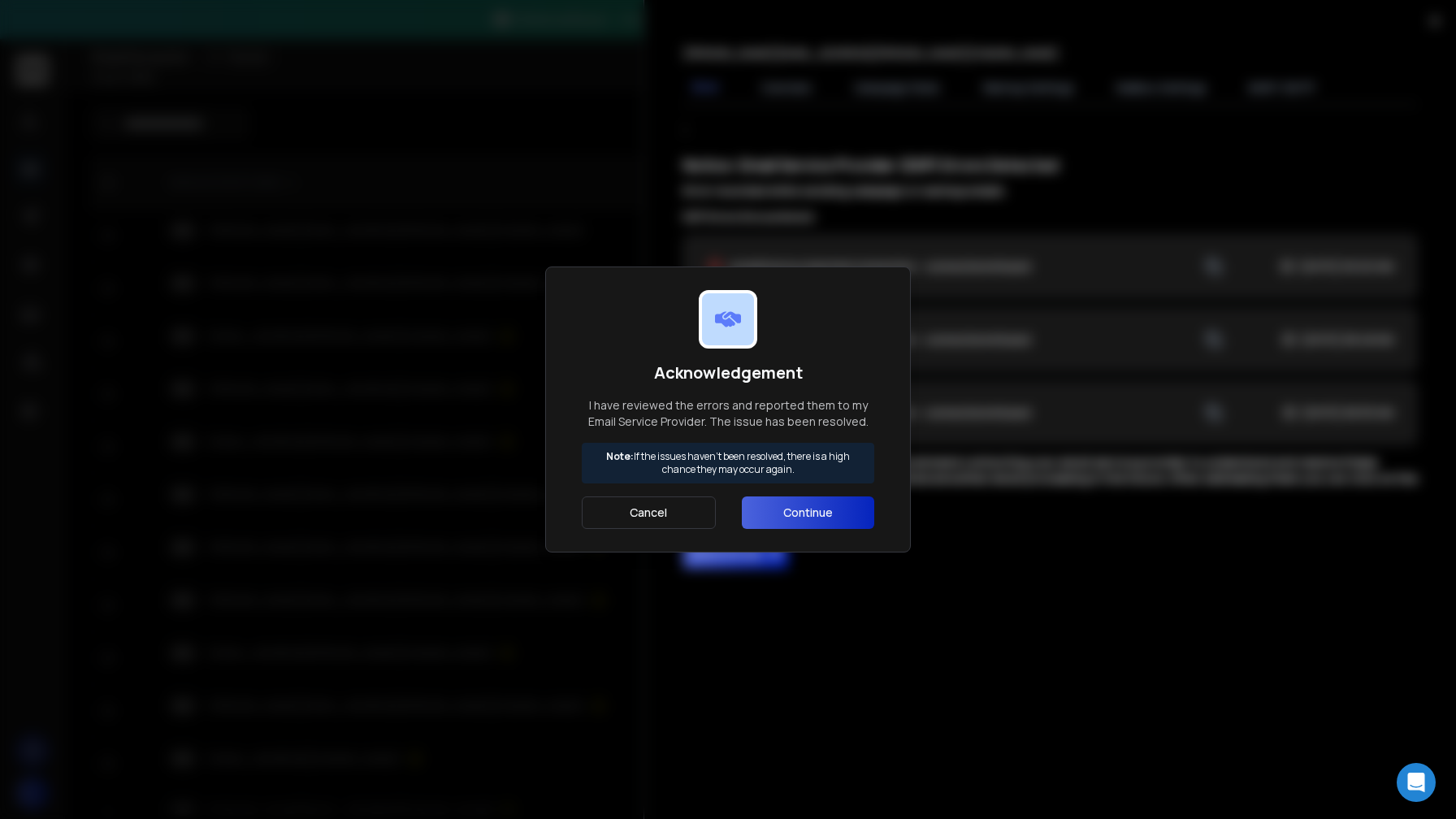
click at [805, 523] on button "Continue" at bounding box center [808, 513] width 132 height 32
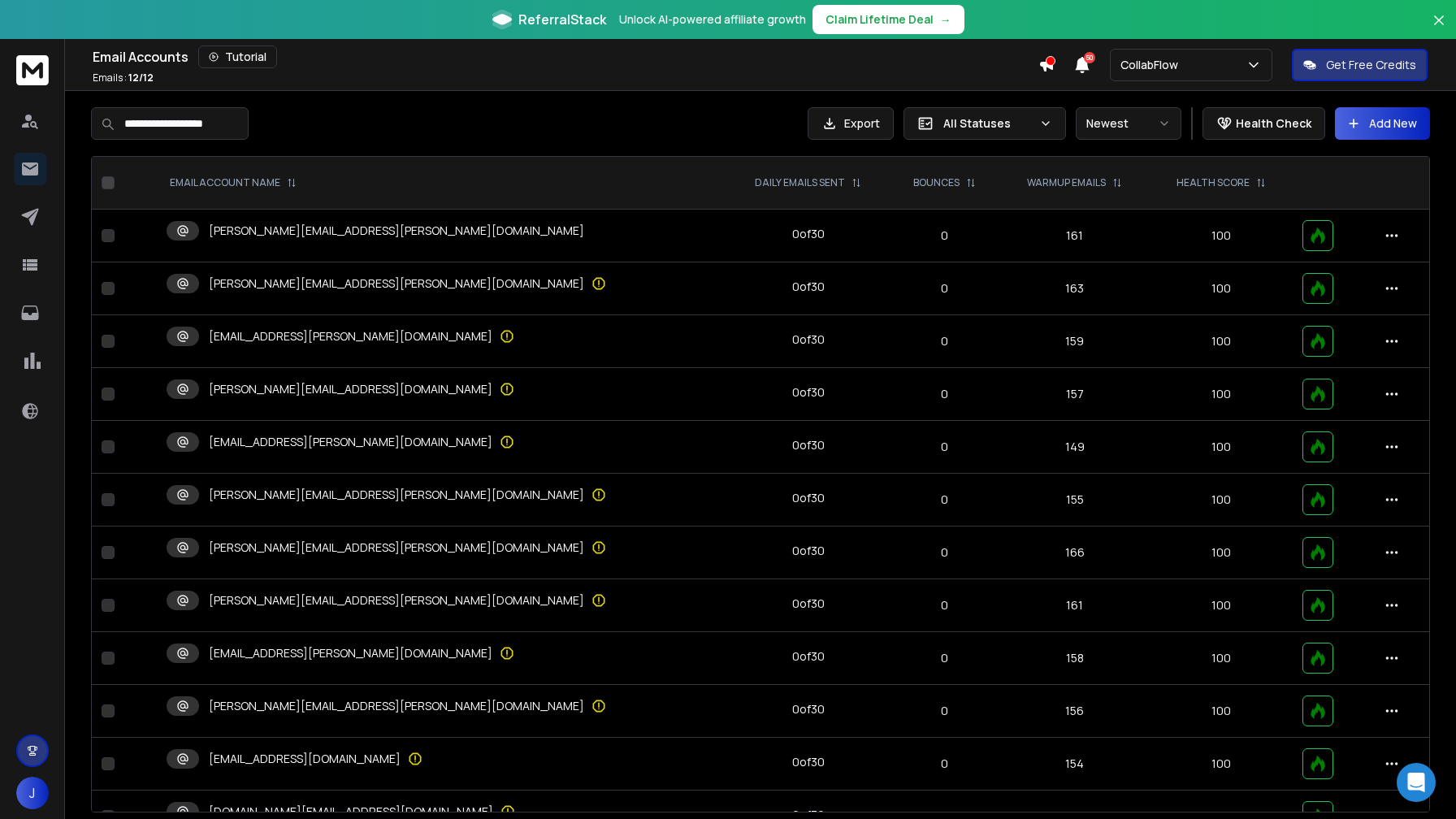
click at [290, 552] on p "[PERSON_NAME][EMAIL_ADDRESS][PERSON_NAME][DOMAIN_NAME]" at bounding box center [397, 548] width 376 height 17
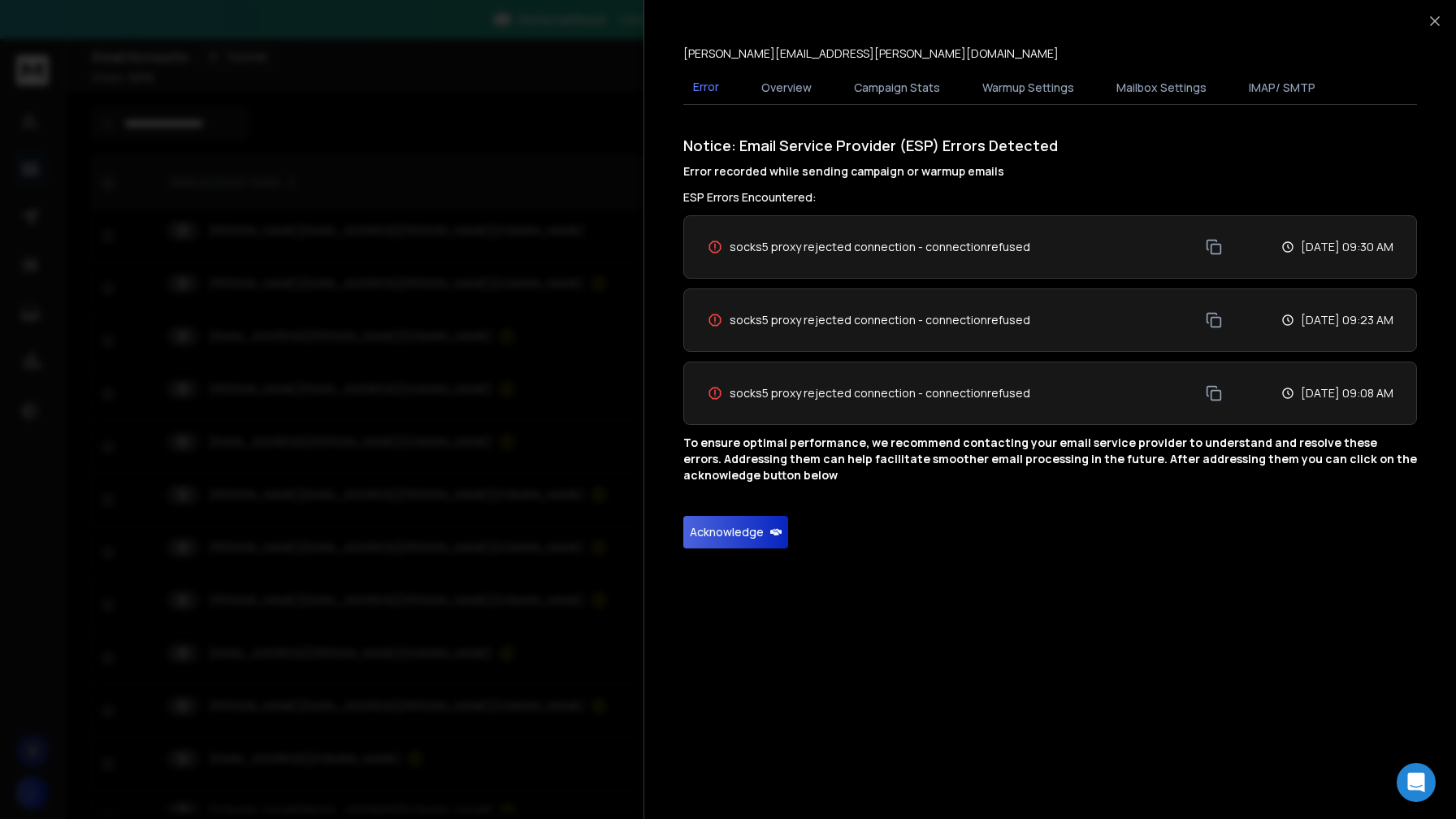
click at [751, 527] on button "Acknowledge" at bounding box center [735, 532] width 105 height 32
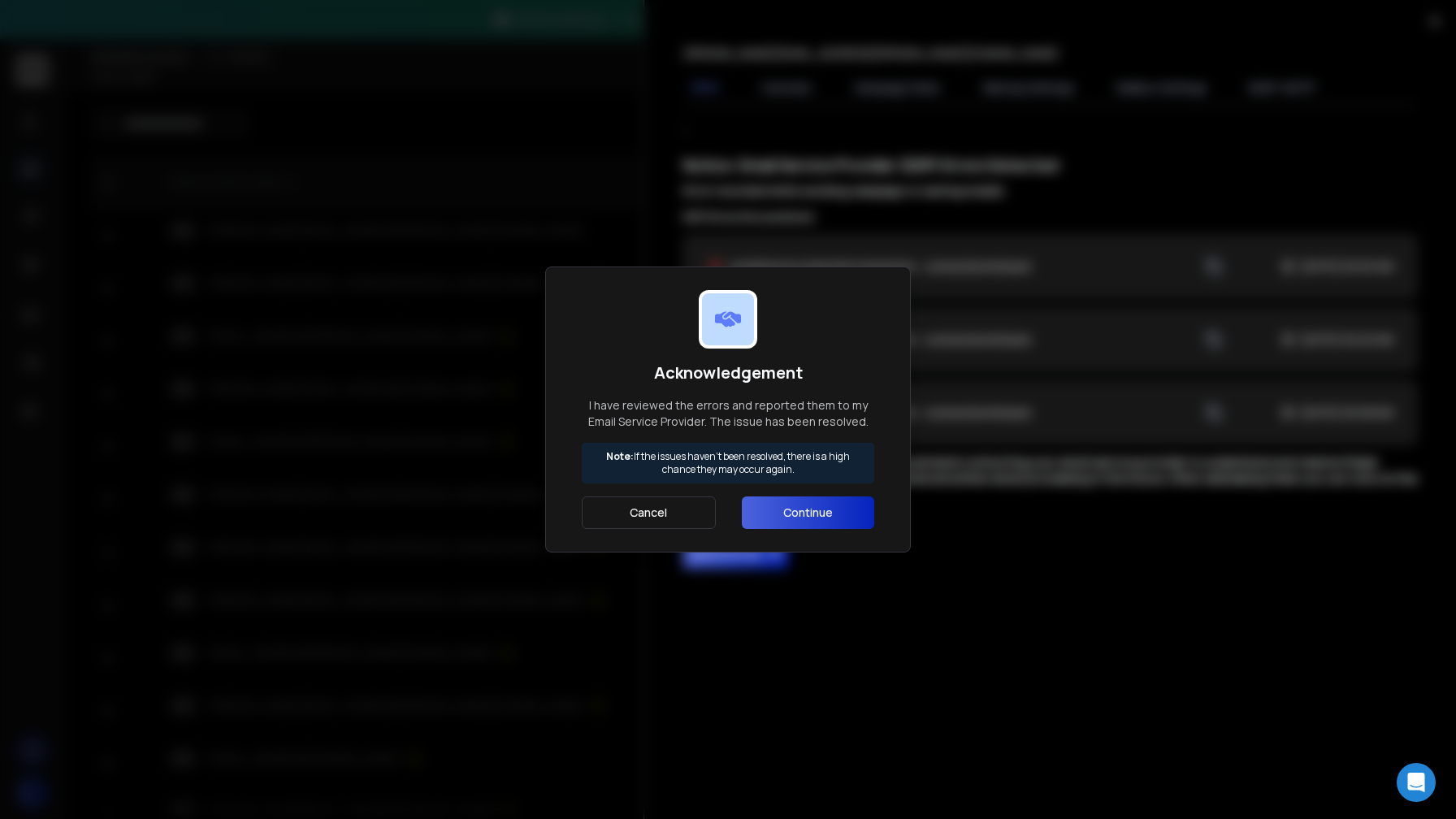
click at [787, 526] on button "Continue" at bounding box center [808, 513] width 132 height 32
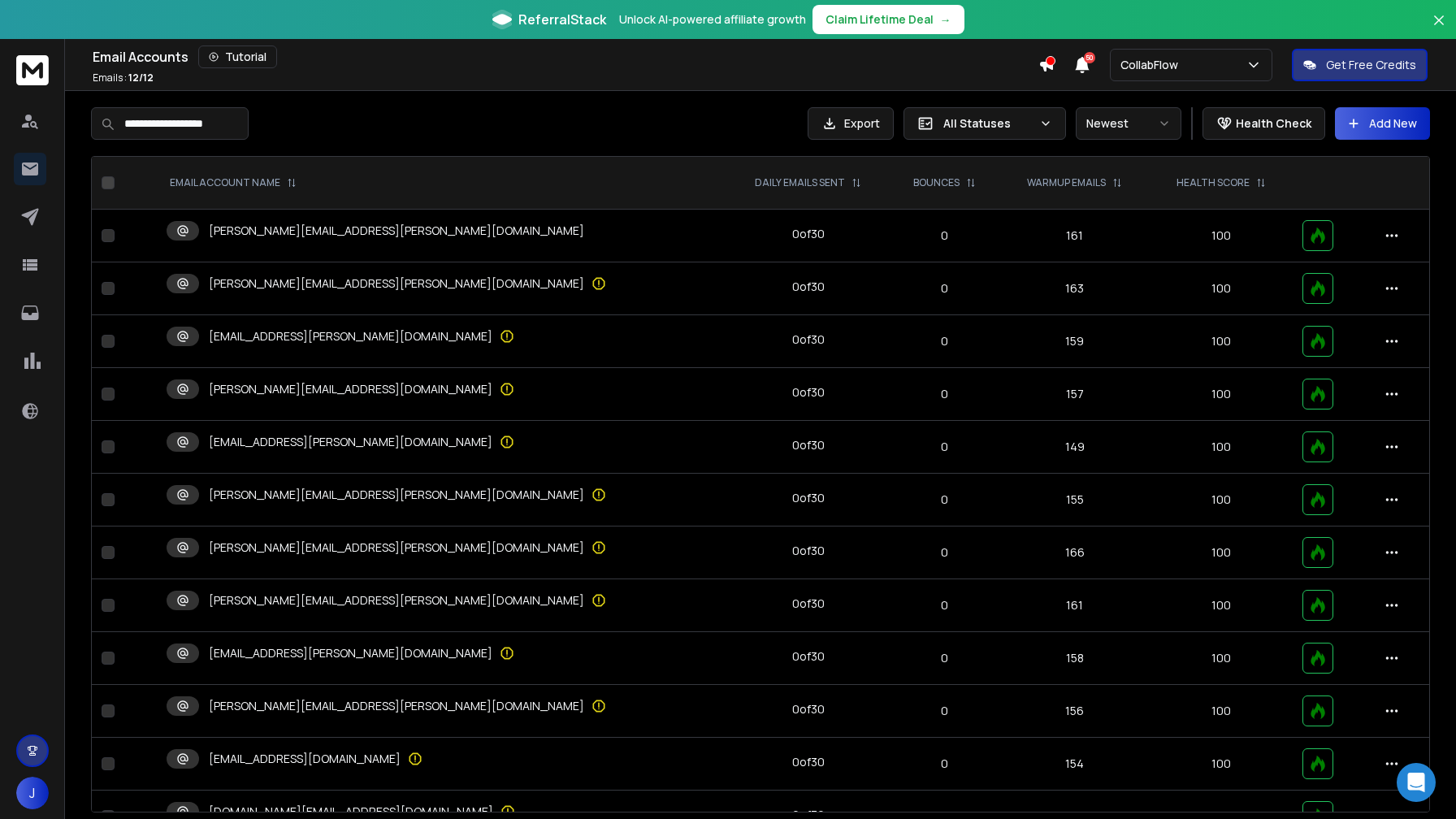
click at [317, 611] on td "[PERSON_NAME][EMAIL_ADDRESS][PERSON_NAME][DOMAIN_NAME]" at bounding box center [441, 605] width 570 height 53
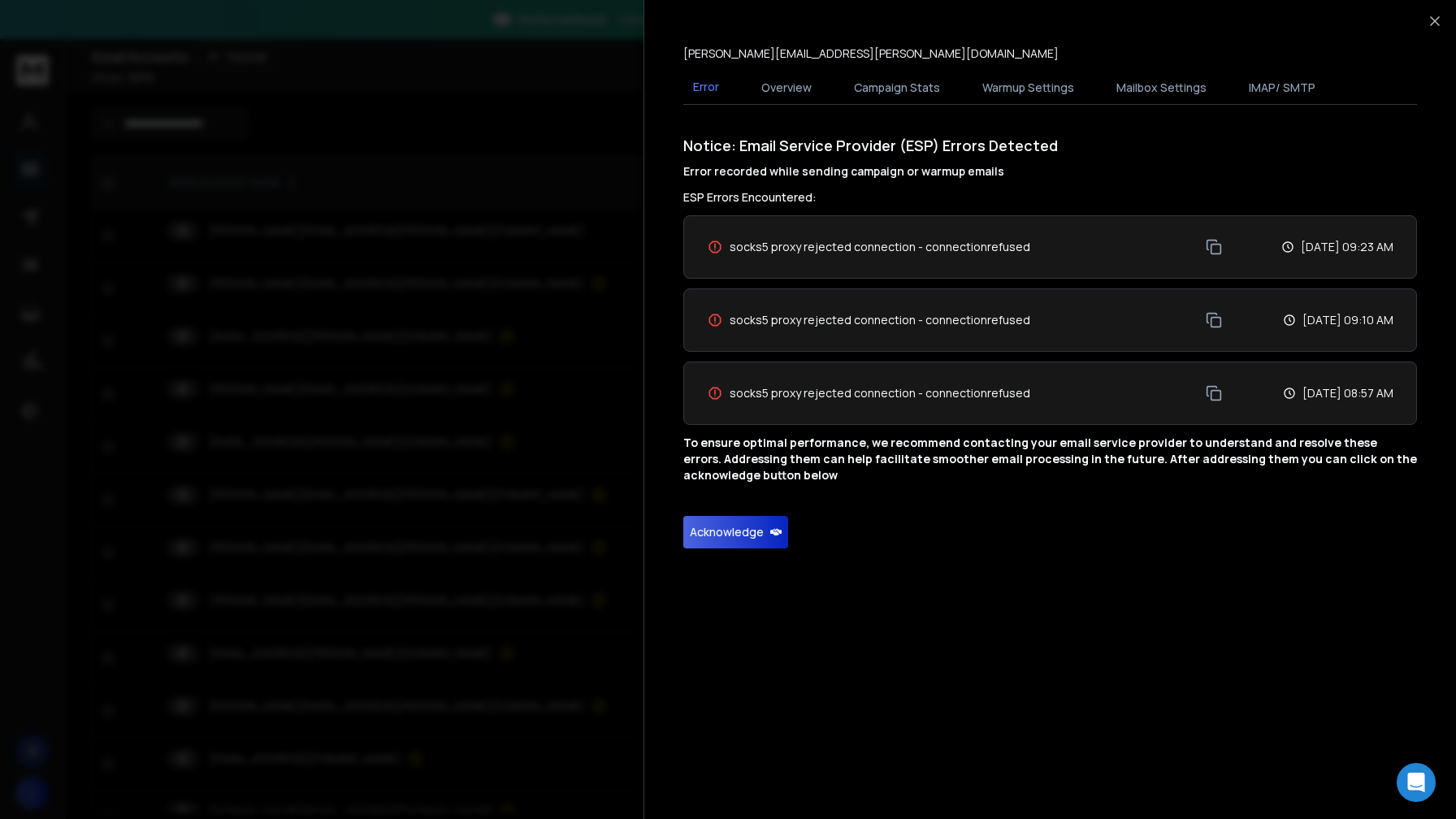
click at [738, 527] on button "Acknowledge" at bounding box center [735, 532] width 105 height 32
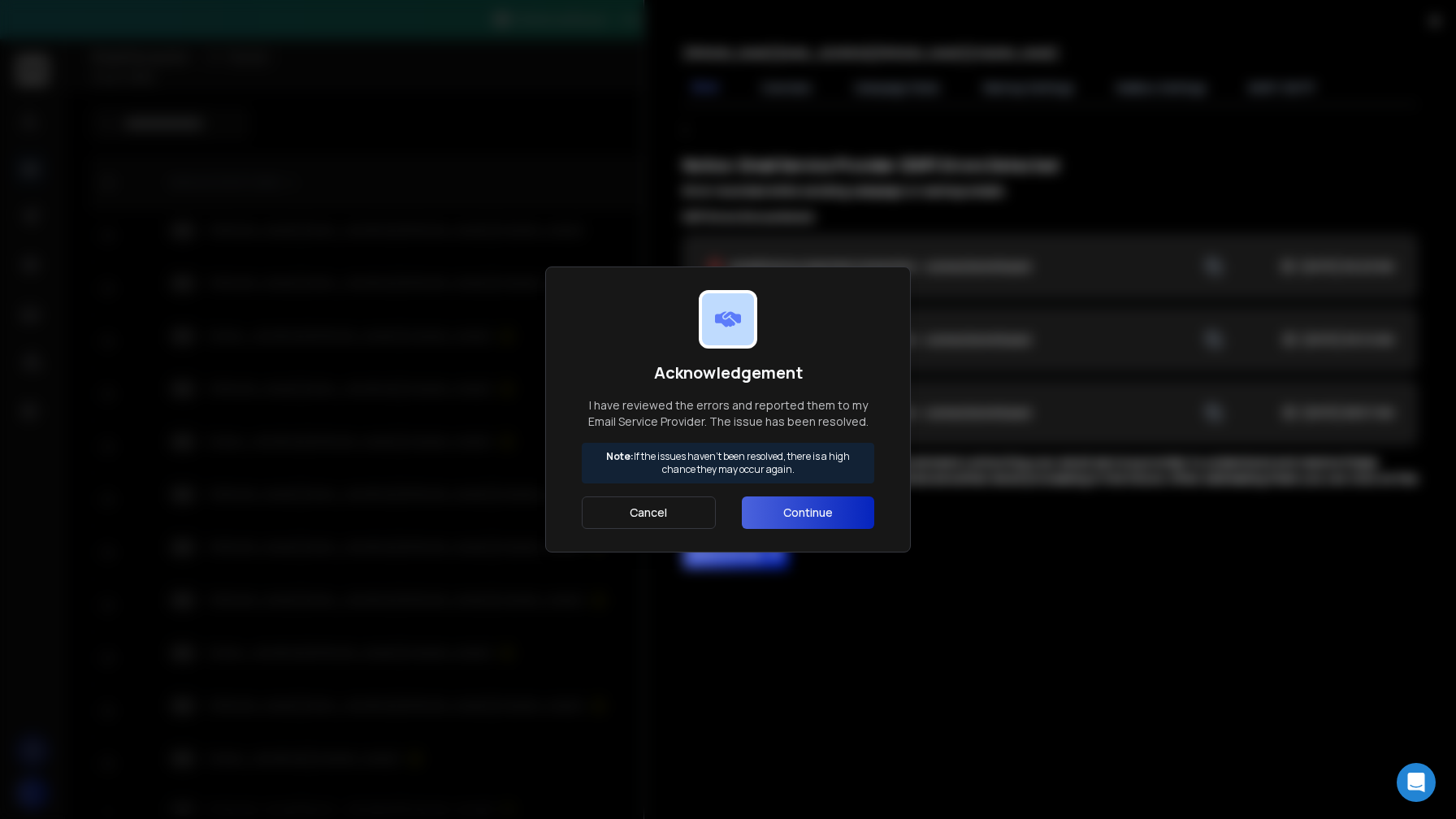
click at [797, 509] on button "Continue" at bounding box center [808, 513] width 132 height 32
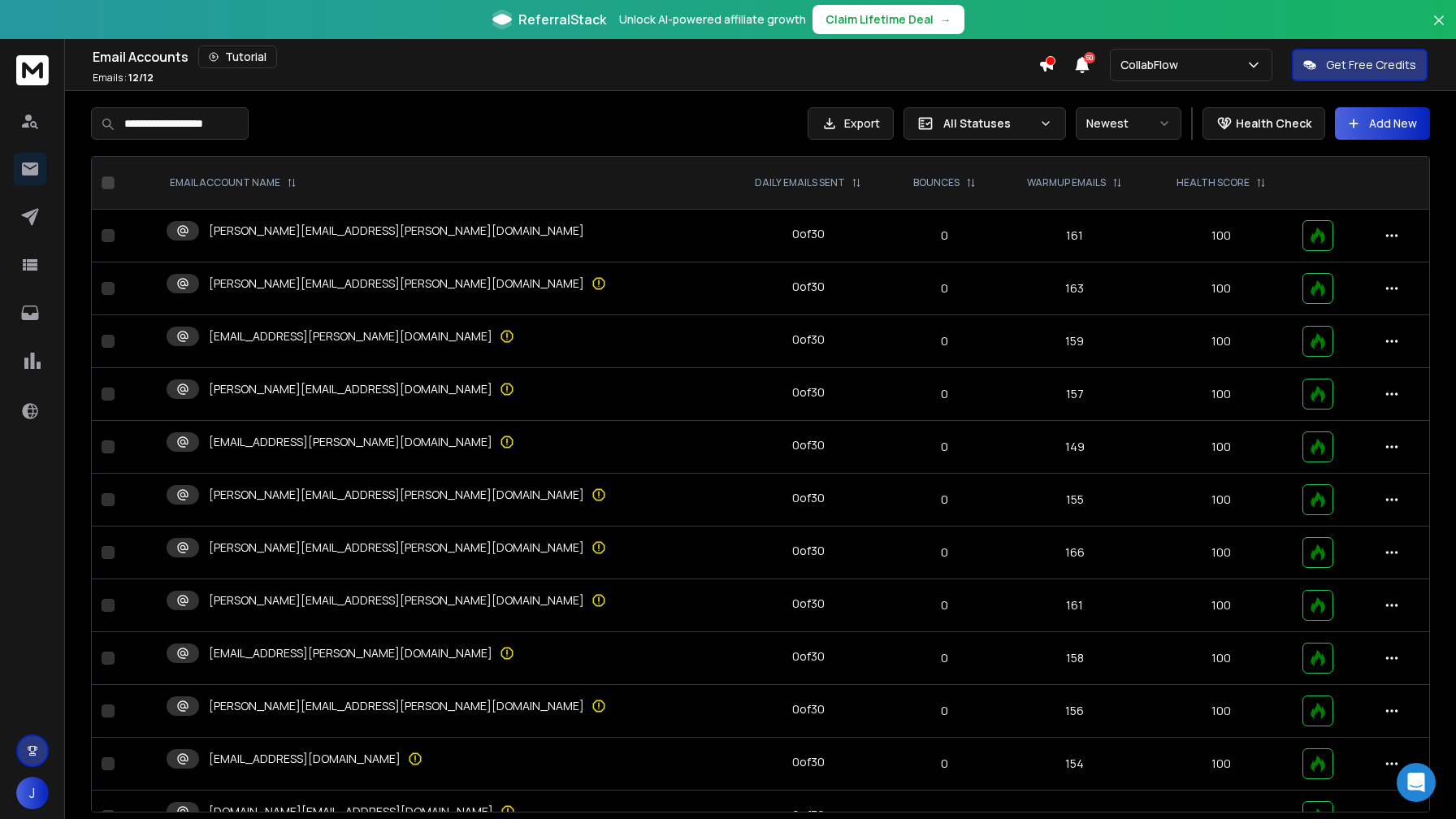
click at [287, 659] on p "[EMAIL_ADDRESS][PERSON_NAME][DOMAIN_NAME]" at bounding box center [351, 653] width 283 height 17
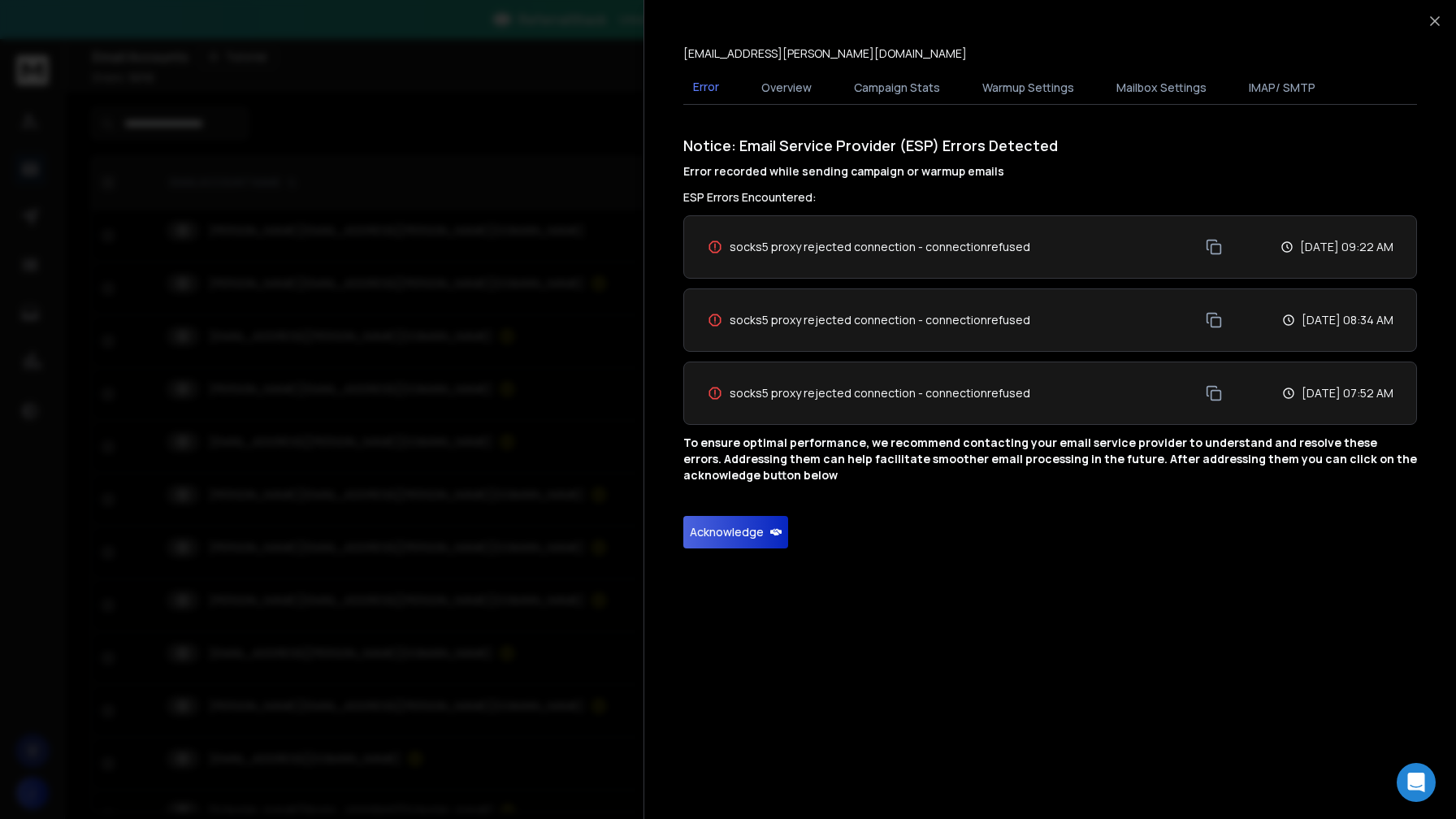
click at [738, 533] on button "Acknowledge" at bounding box center [735, 532] width 105 height 32
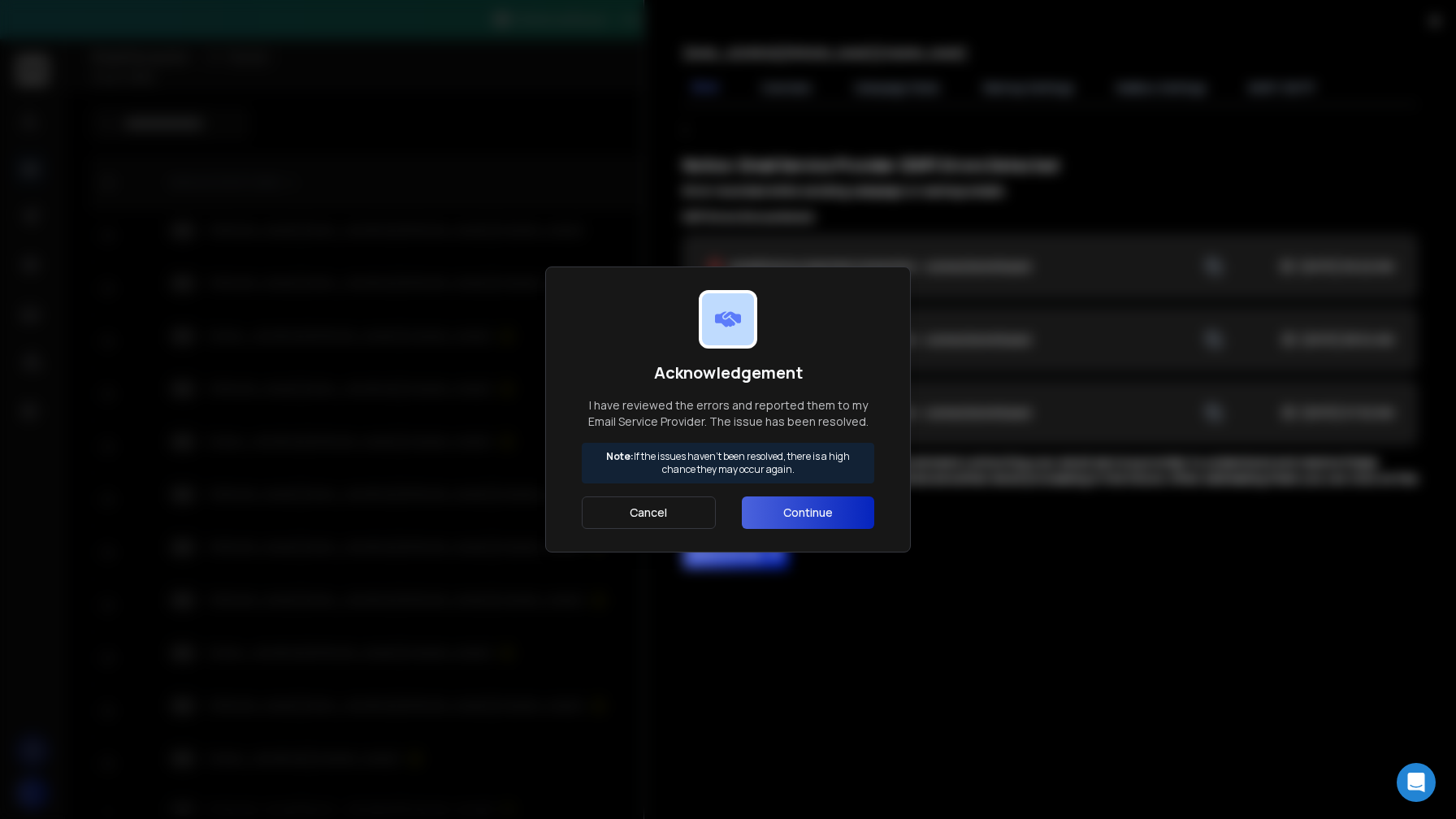
click at [773, 526] on button "Continue" at bounding box center [808, 513] width 132 height 32
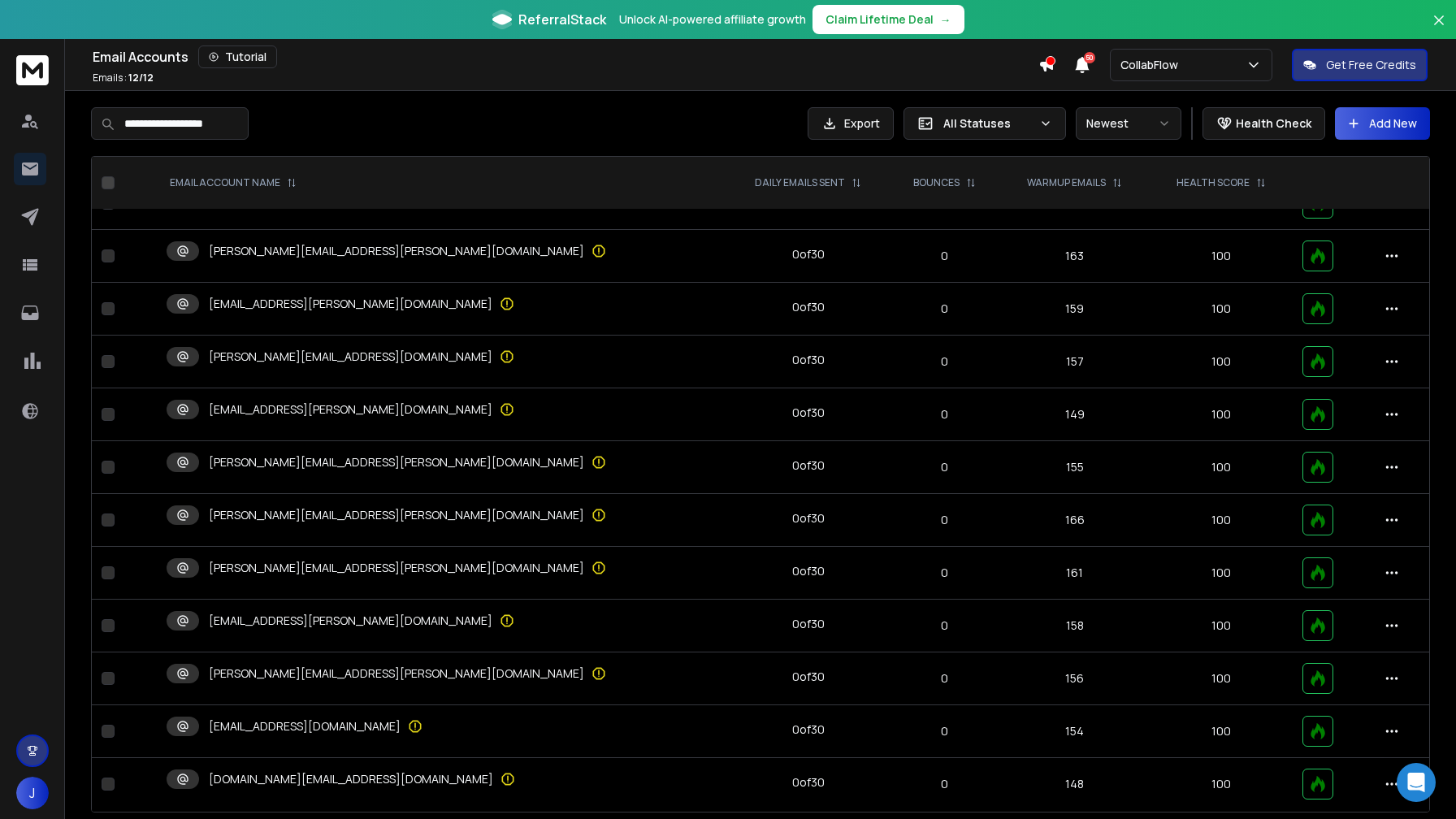
scroll to position [43, 0]
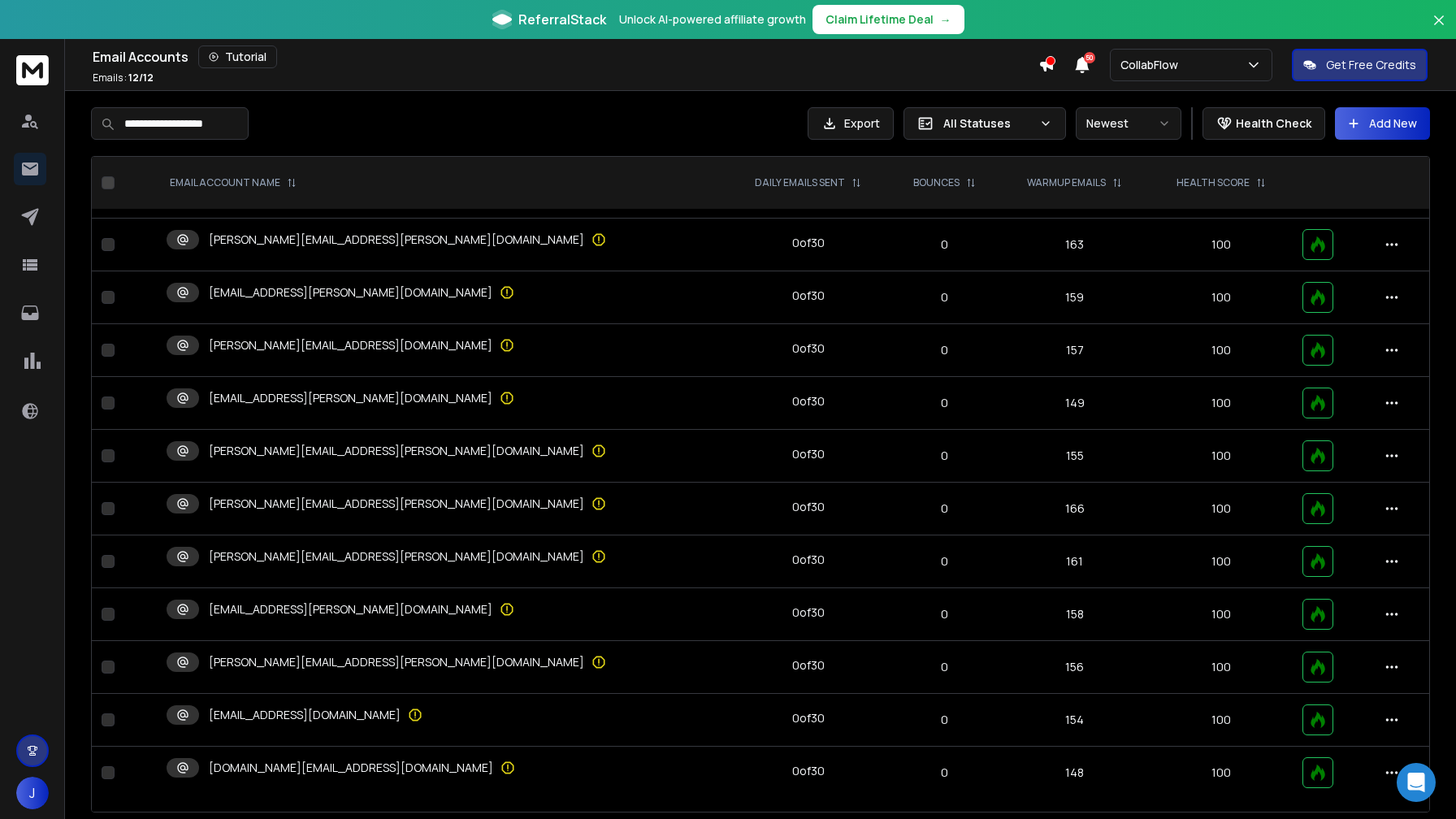
click at [308, 666] on p "[PERSON_NAME][EMAIL_ADDRESS][PERSON_NAME][DOMAIN_NAME]" at bounding box center [397, 663] width 376 height 17
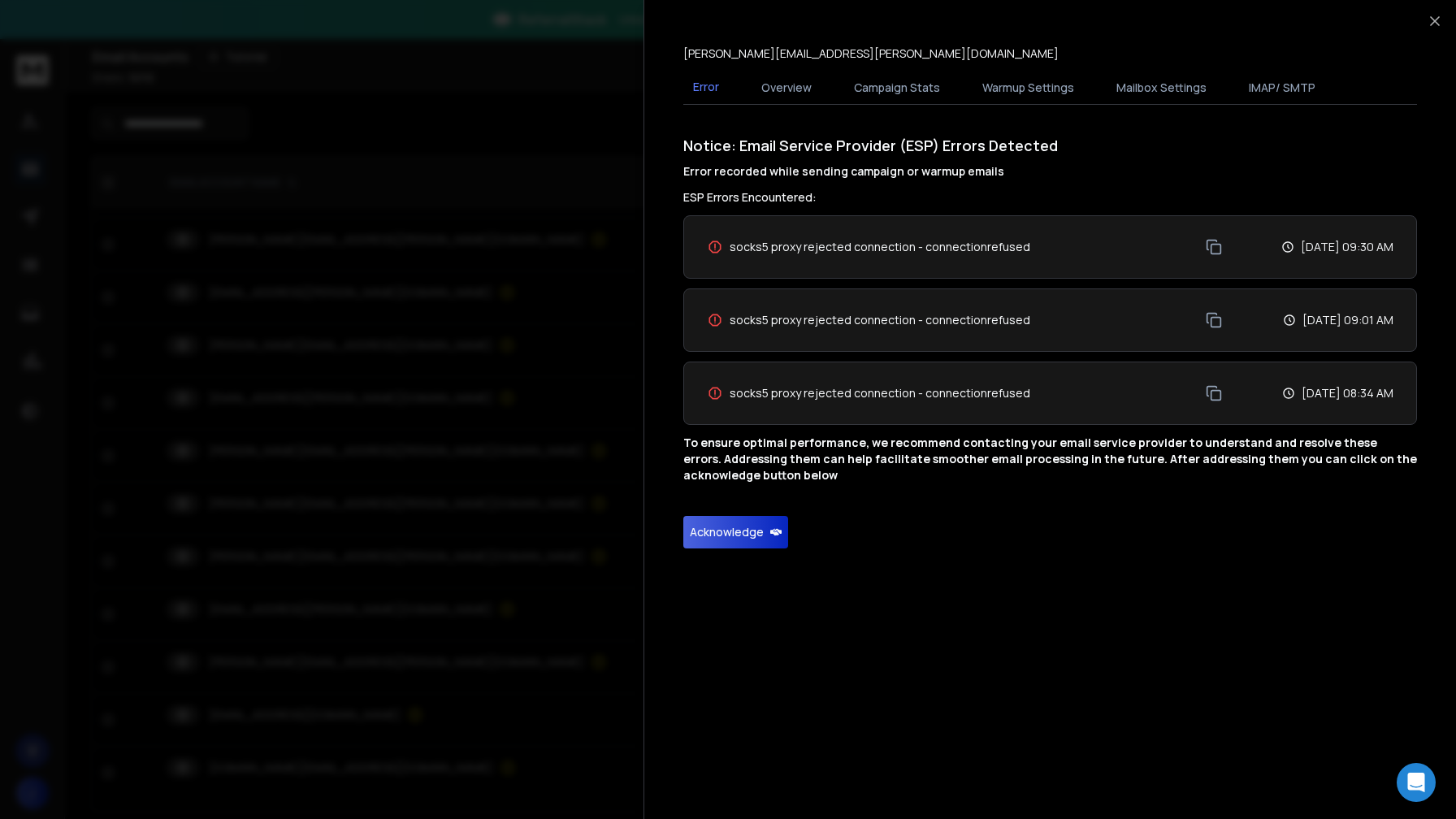
click at [742, 549] on div "Billy.Davis@startcollabflow.com Error Overview Campaign Stats Warmup Settings M…" at bounding box center [1050, 297] width 772 height 555
click at [724, 526] on button "Acknowledge" at bounding box center [735, 532] width 105 height 32
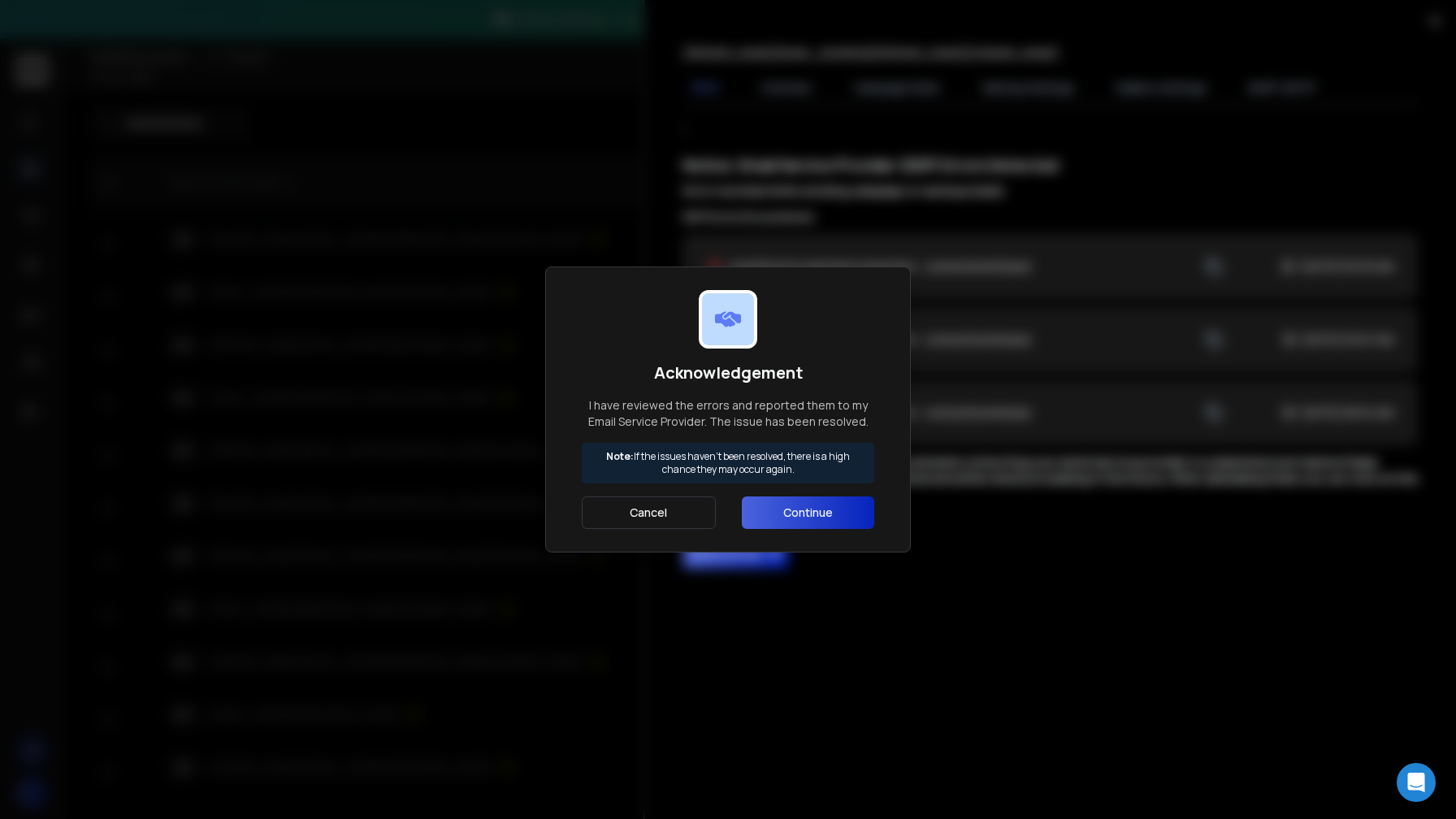
click at [833, 520] on button "Continue" at bounding box center [808, 513] width 132 height 32
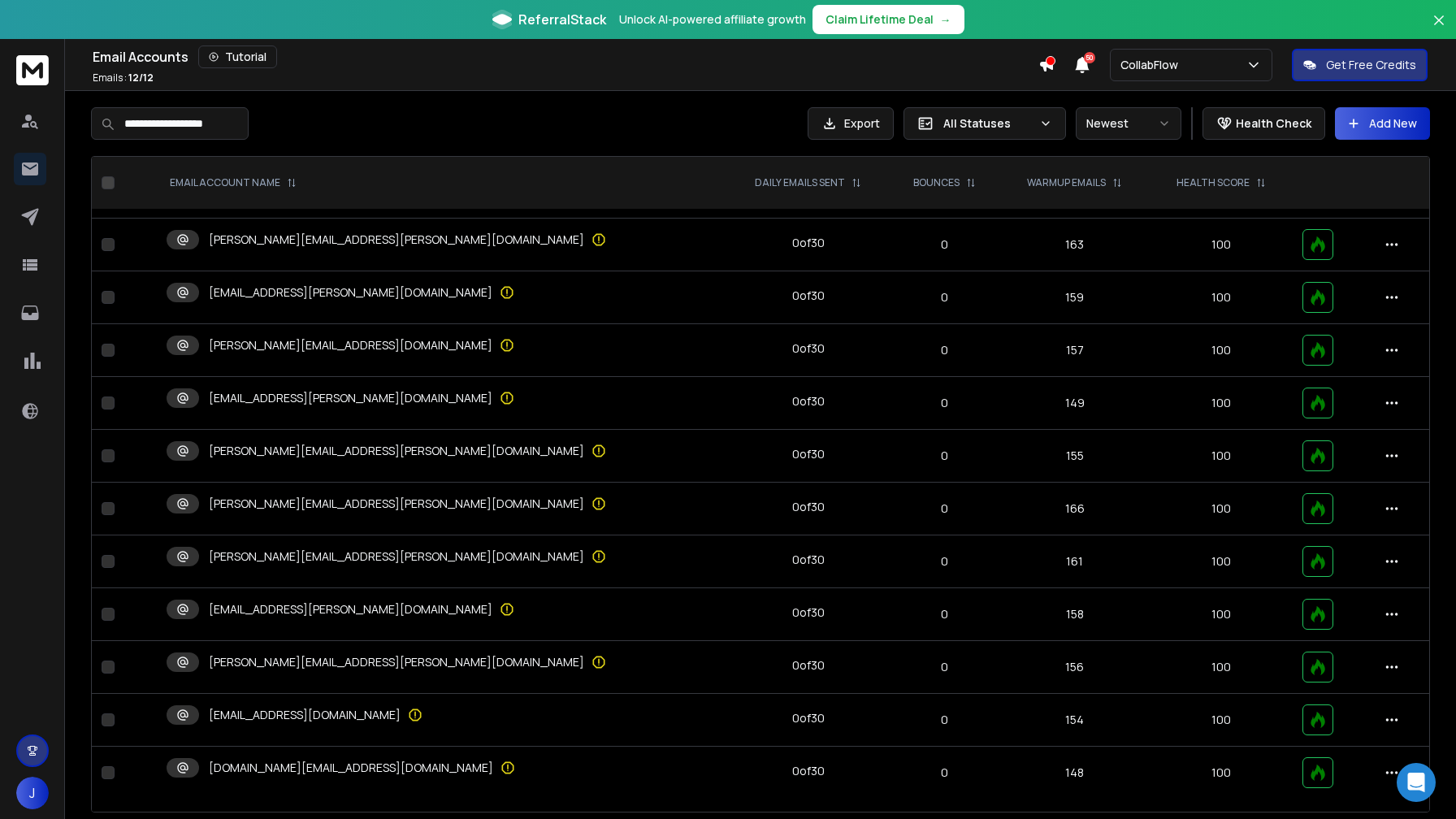
click at [283, 772] on p "[DOMAIN_NAME][EMAIL_ADDRESS][DOMAIN_NAME]" at bounding box center [351, 768] width 284 height 17
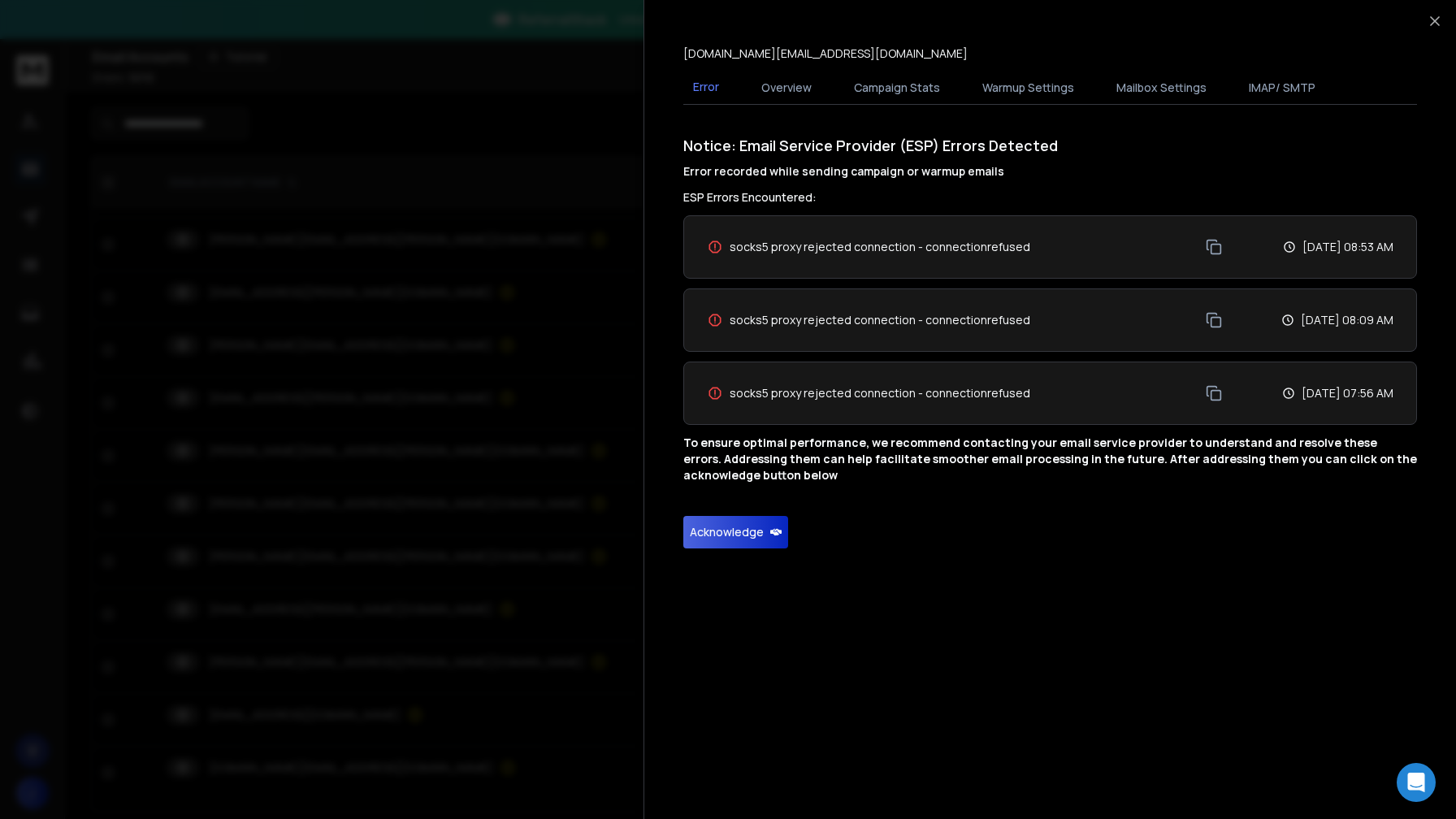
click at [724, 533] on button "Acknowledge" at bounding box center [735, 532] width 105 height 32
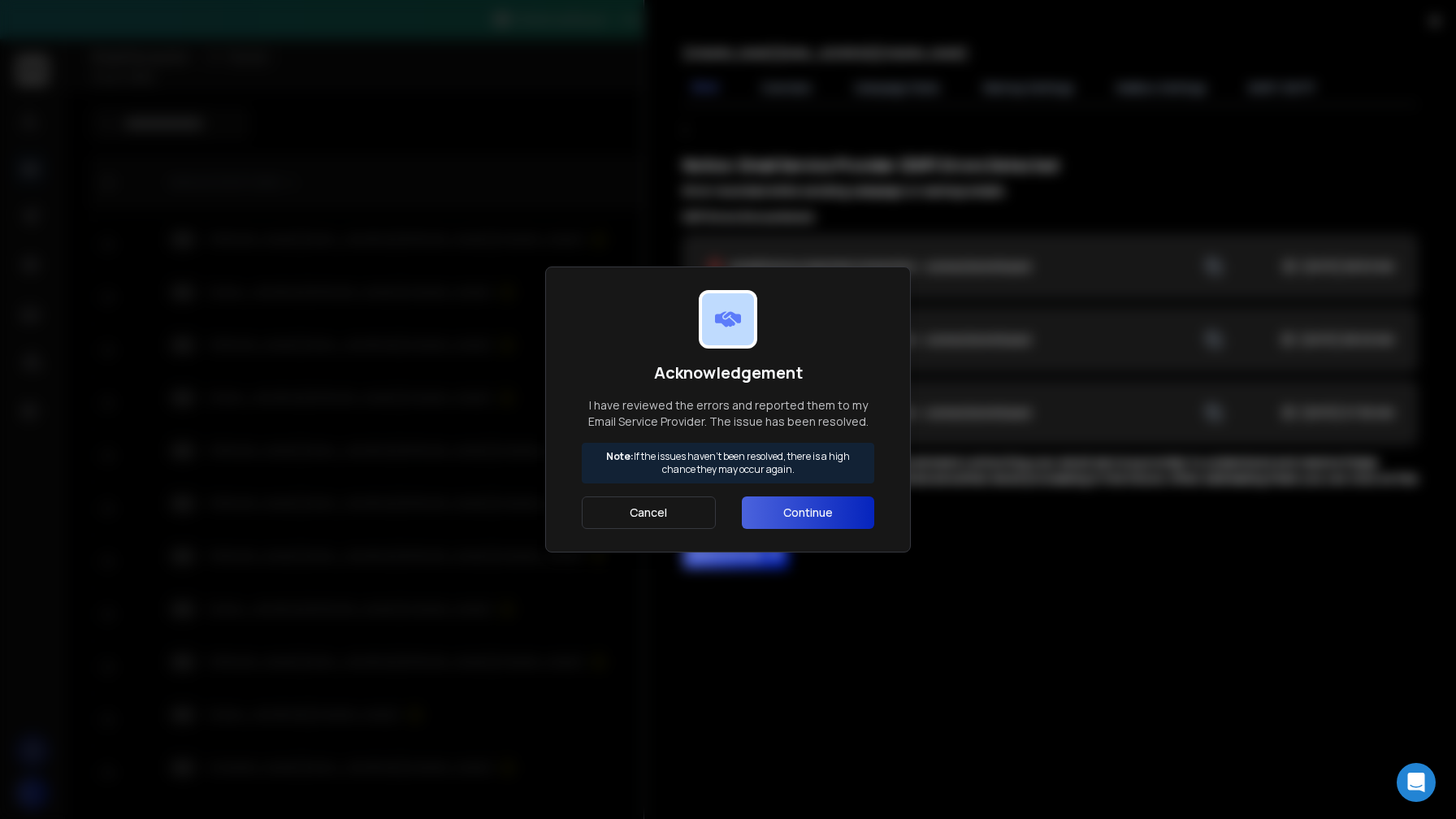
click at [833, 534] on div "Acknowledgement I have reviewed the errors and reported them to my Email Servic…" at bounding box center [727, 409] width 365 height 286
click at [823, 513] on button "Continue" at bounding box center [808, 513] width 132 height 32
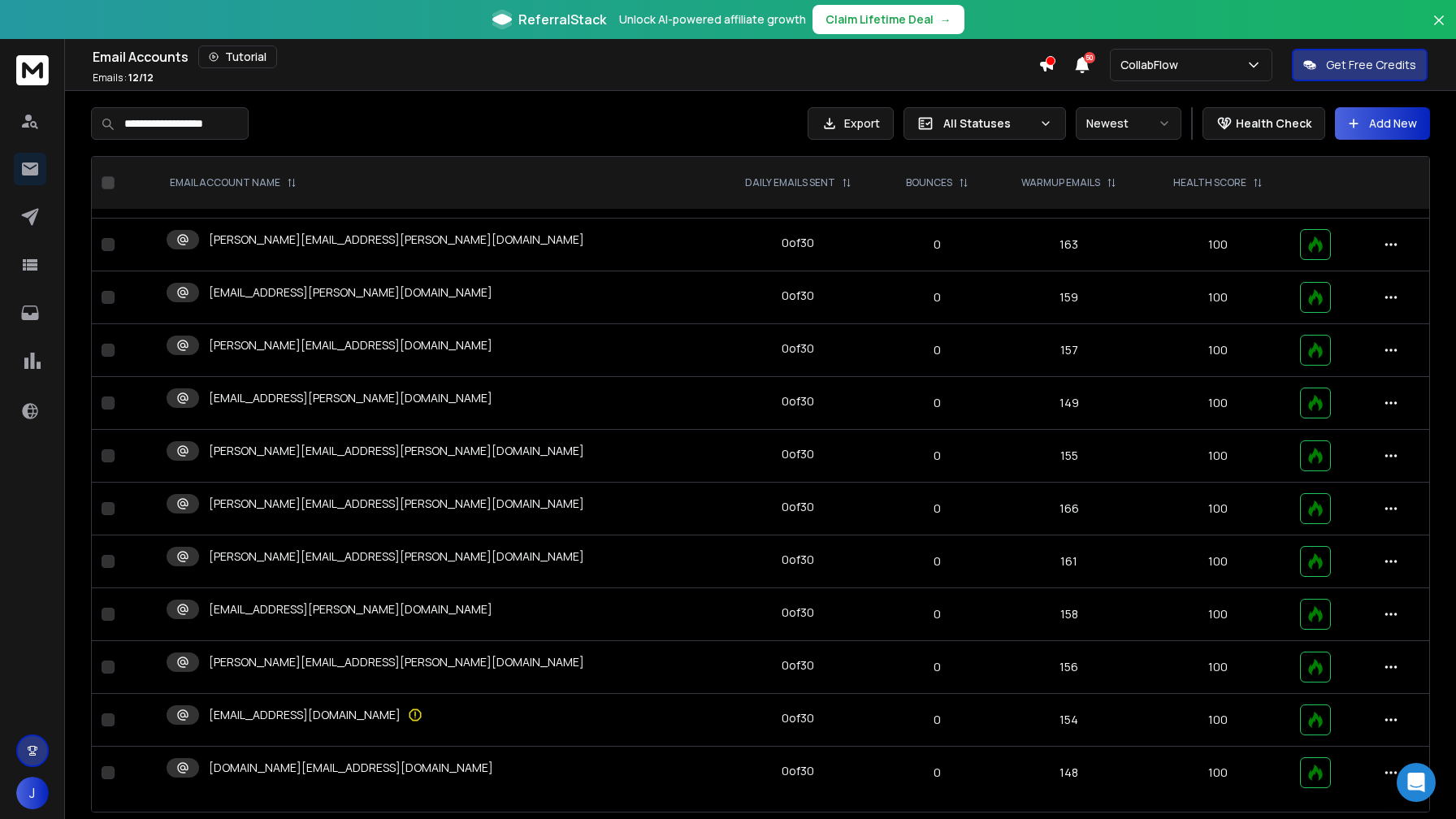
click at [314, 711] on p "[EMAIL_ADDRESS][DOMAIN_NAME]" at bounding box center [304, 715] width 191 height 17
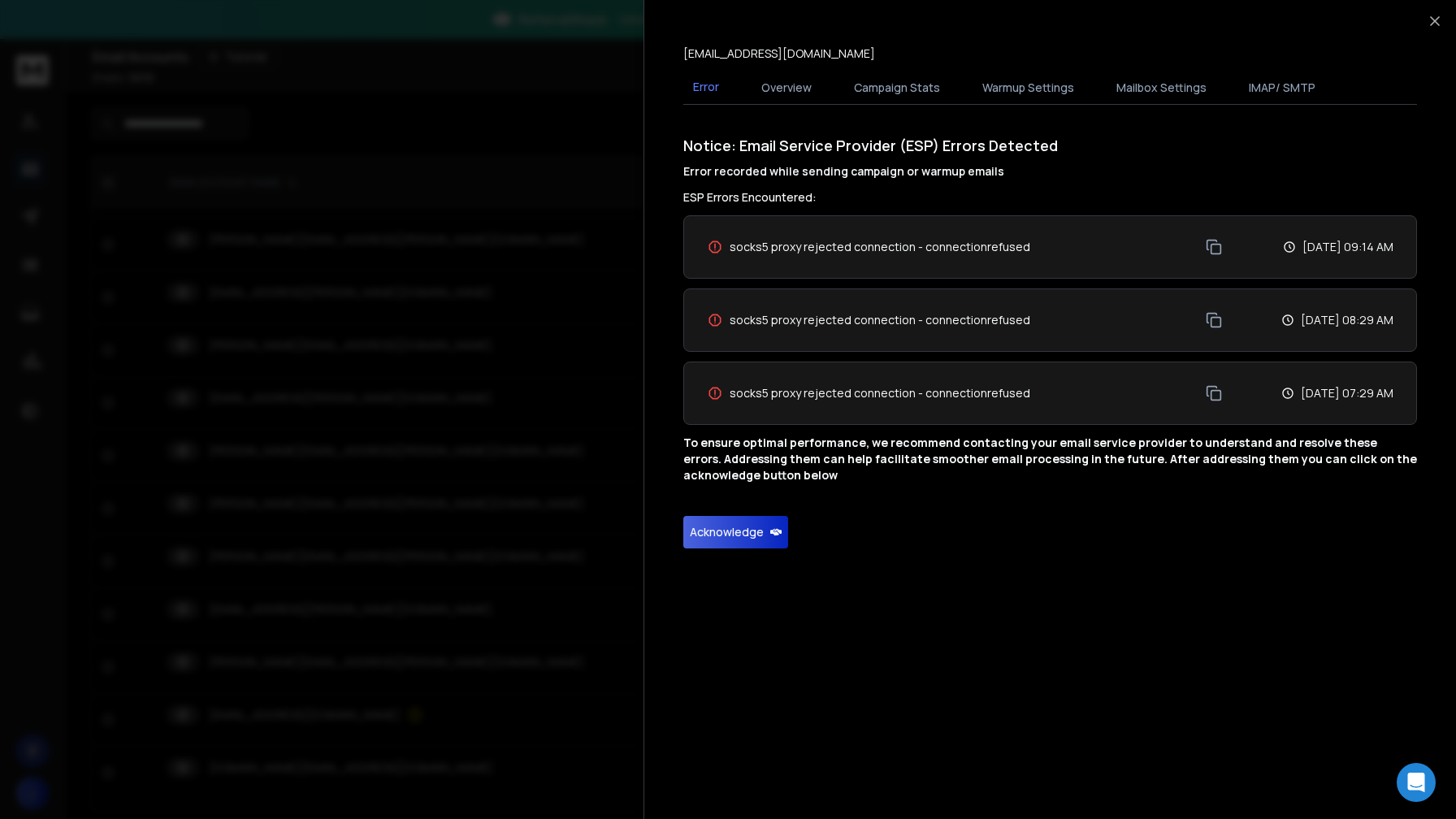
click at [742, 529] on button "Acknowledge" at bounding box center [735, 532] width 105 height 32
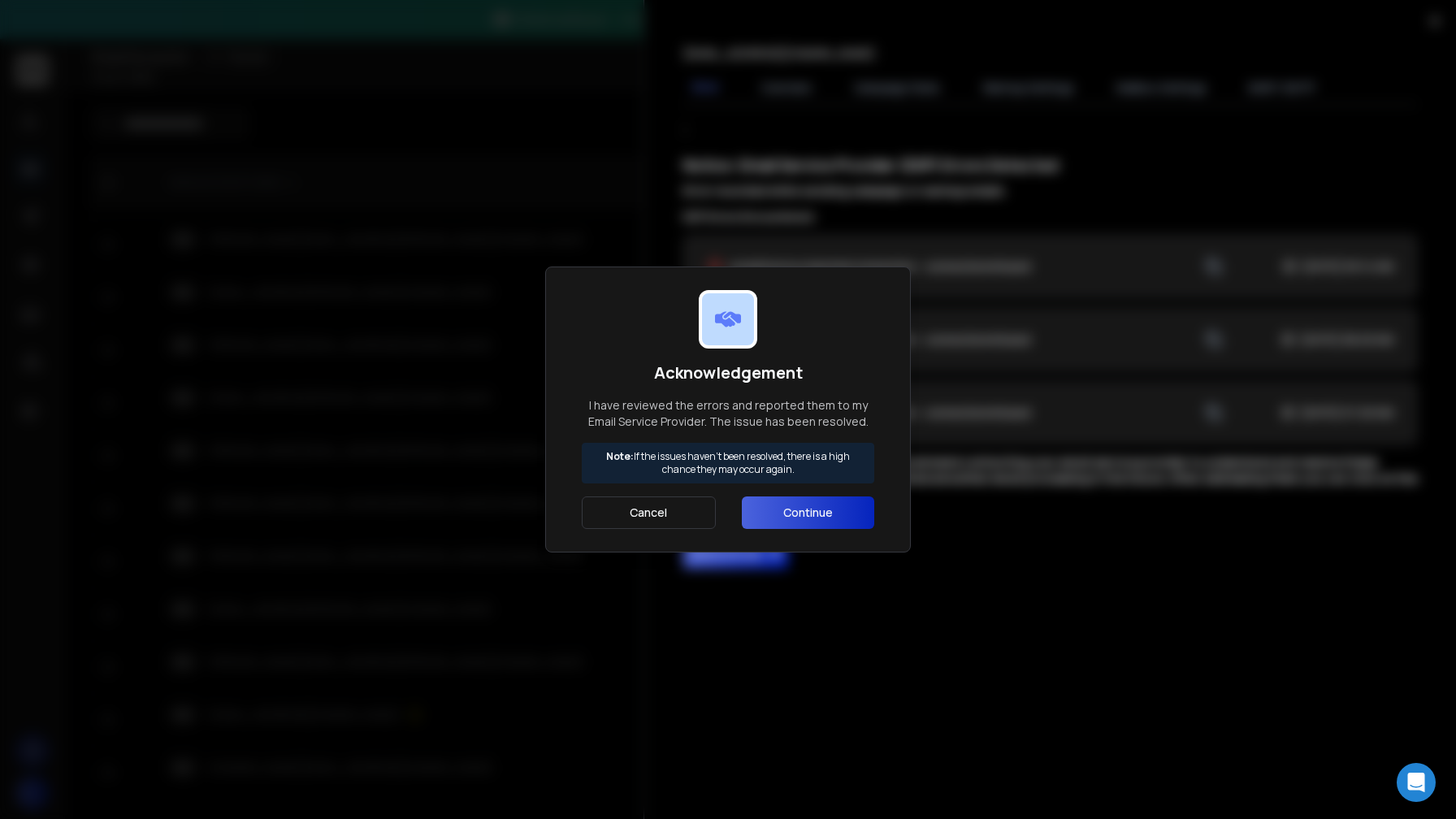
click at [824, 509] on button "Continue" at bounding box center [808, 513] width 132 height 32
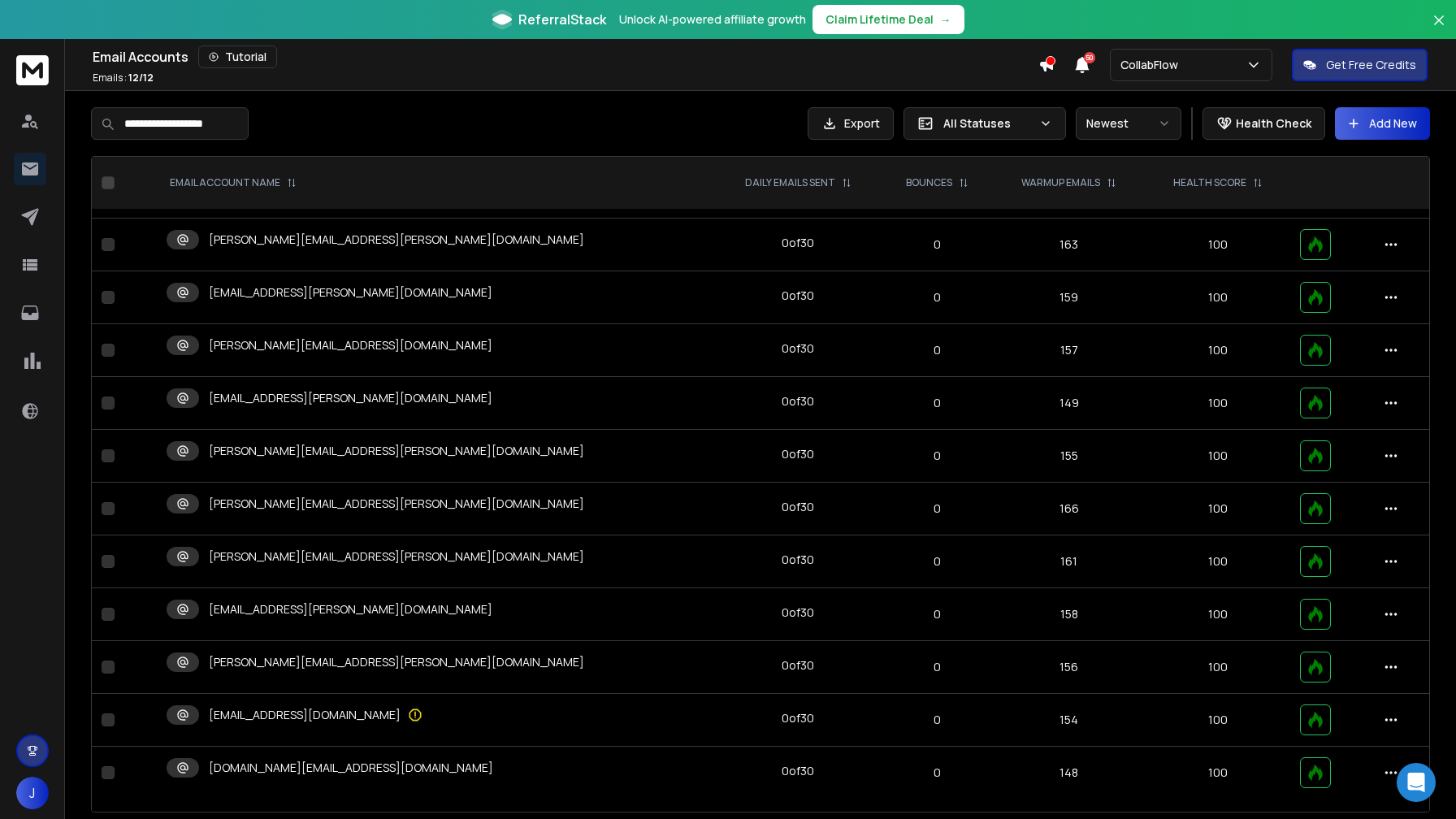
scroll to position [0, 0]
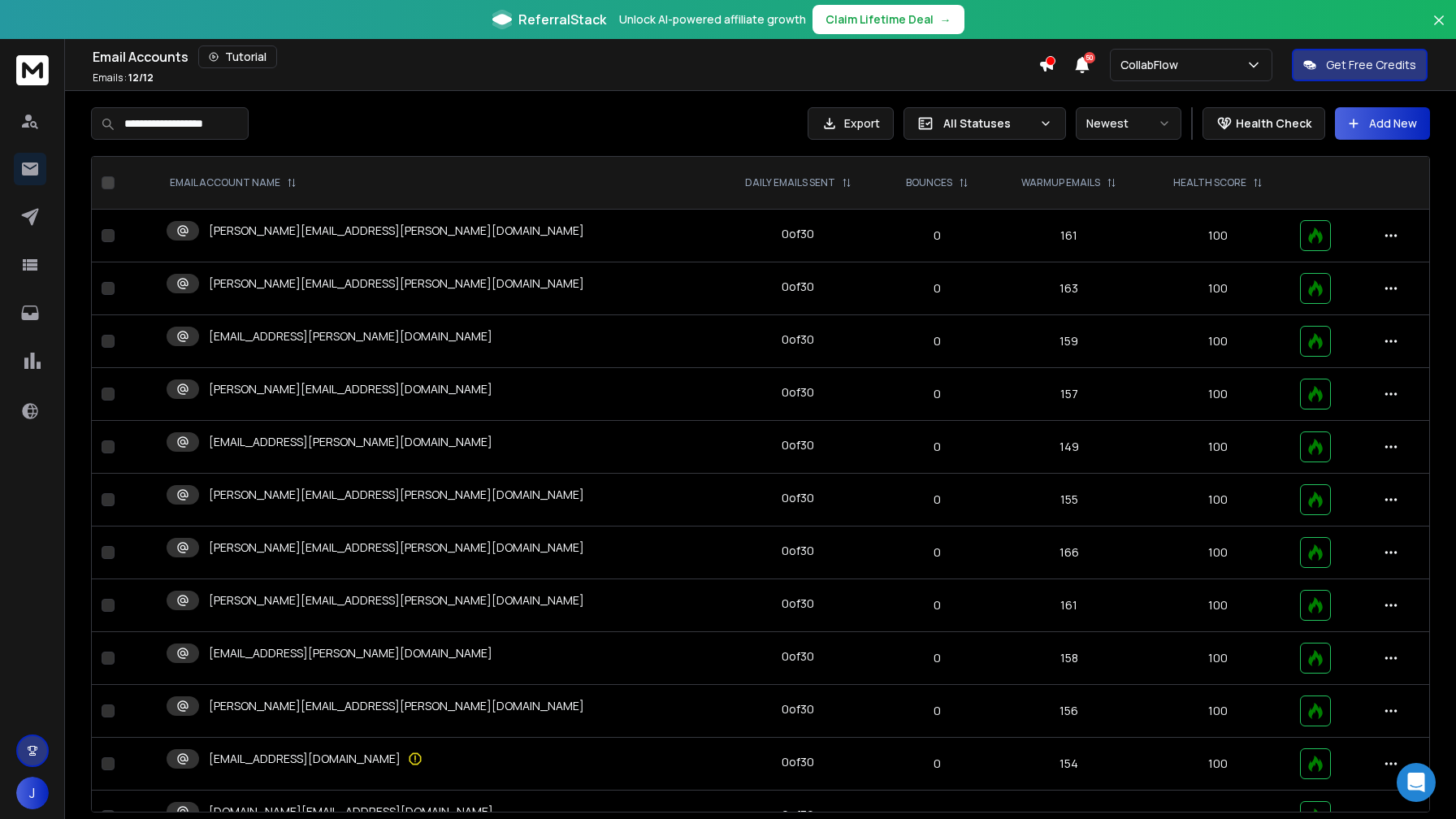
click at [236, 124] on input "**********" at bounding box center [169, 123] width 157 height 32
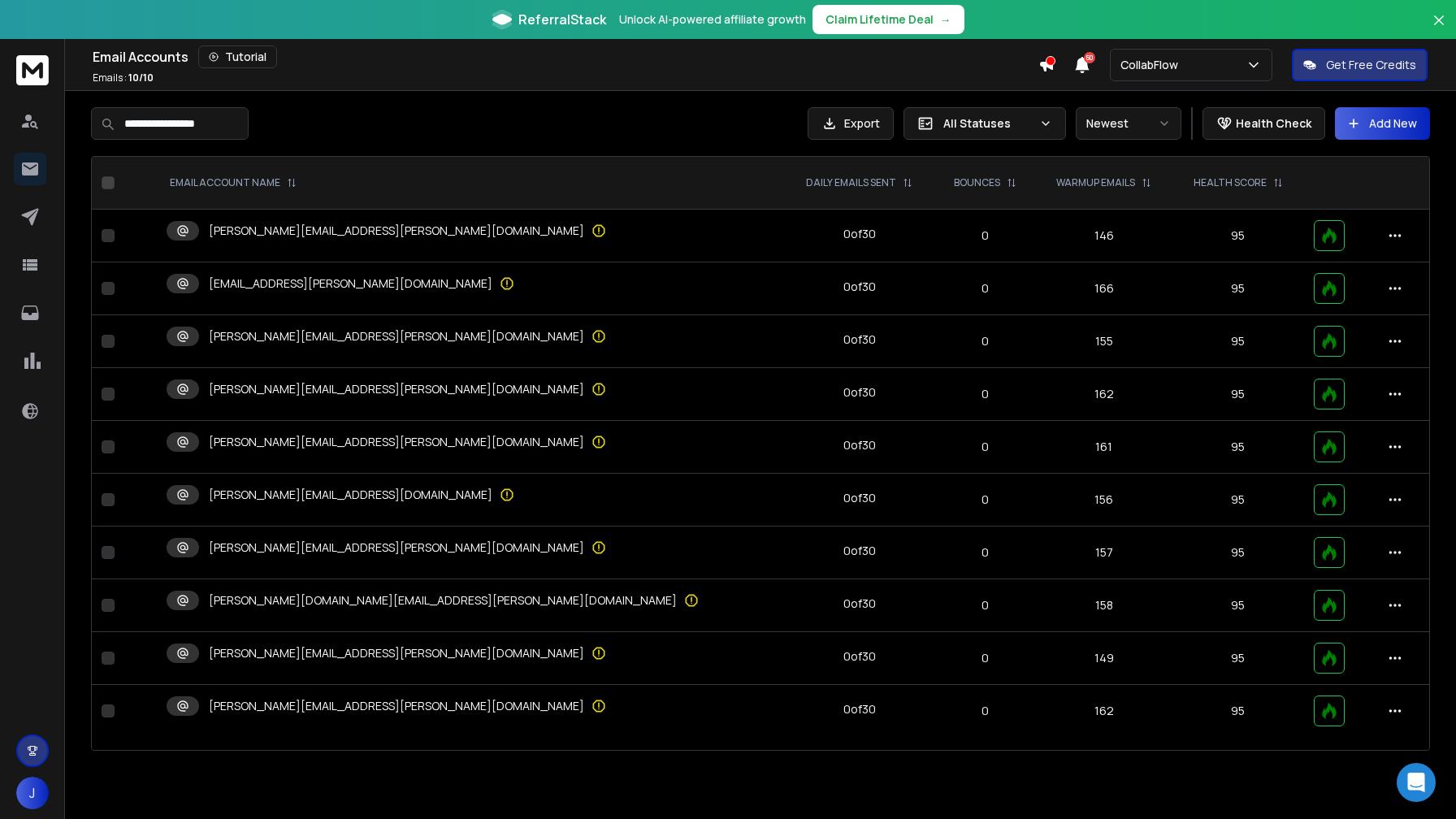
type input "**********"
click at [290, 229] on p "[PERSON_NAME][EMAIL_ADDRESS][PERSON_NAME][DOMAIN_NAME]" at bounding box center [397, 231] width 376 height 17
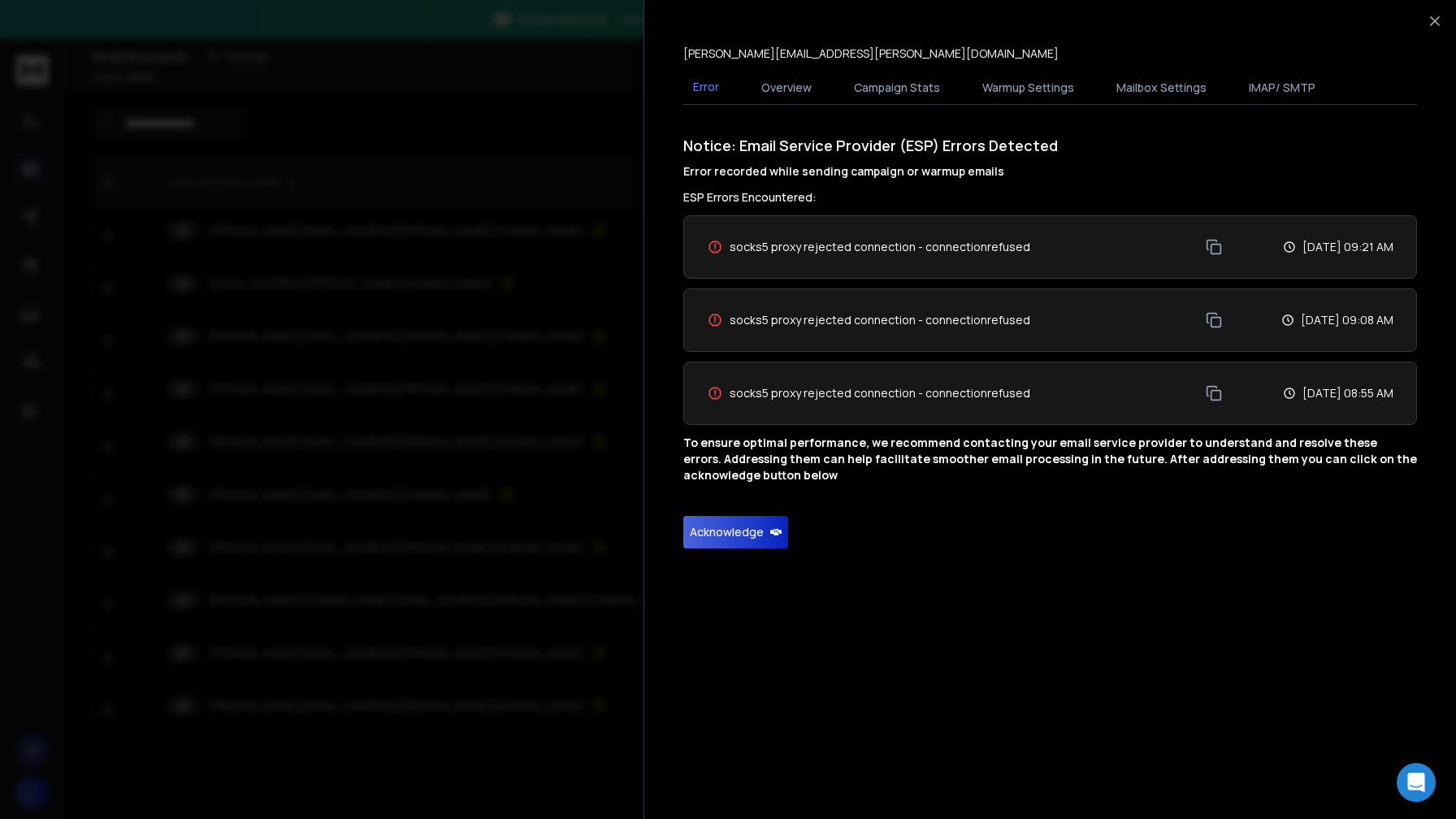
click at [722, 524] on button "Acknowledge" at bounding box center [735, 532] width 105 height 32
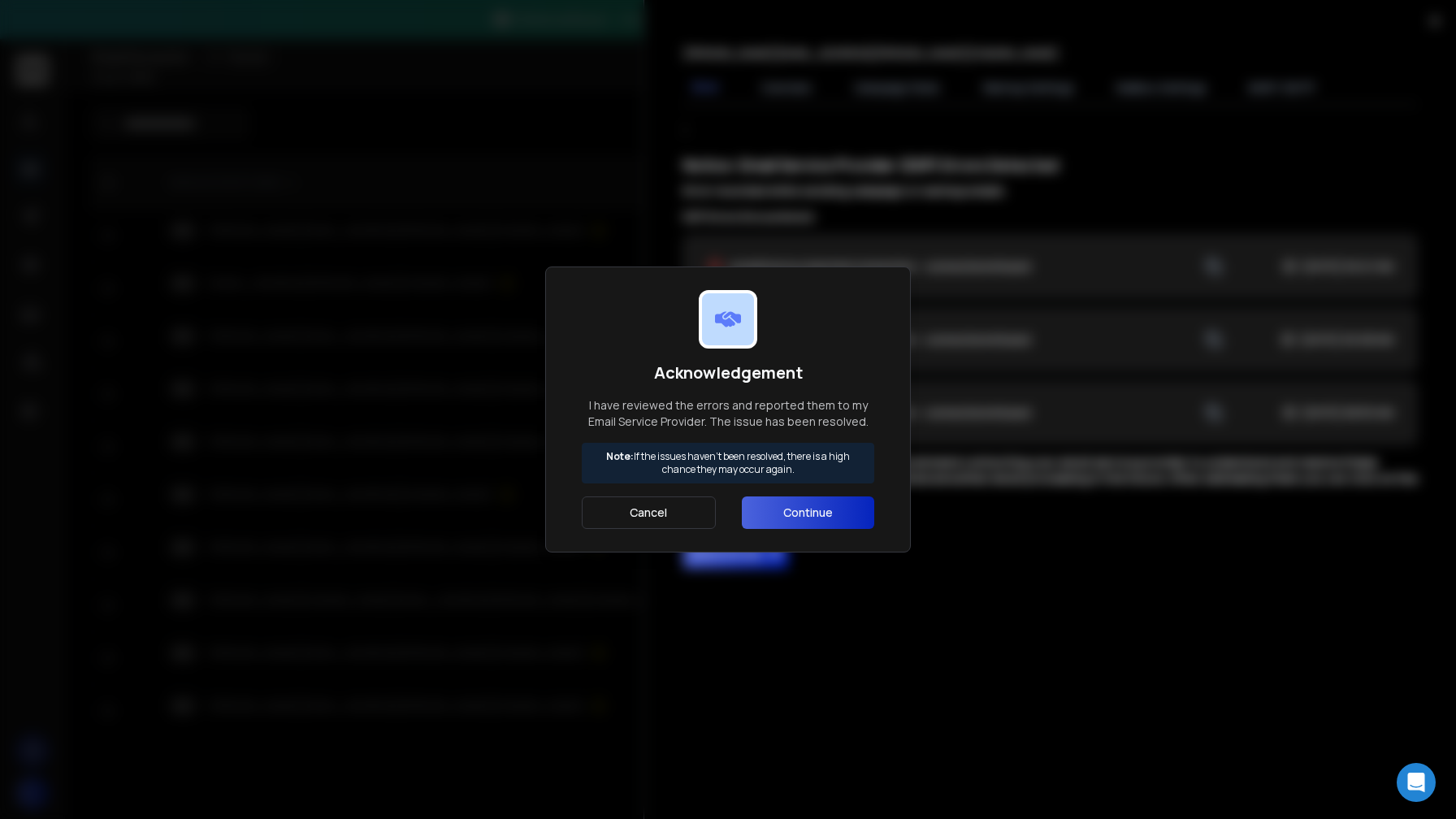
click at [798, 508] on button "Continue" at bounding box center [808, 513] width 132 height 32
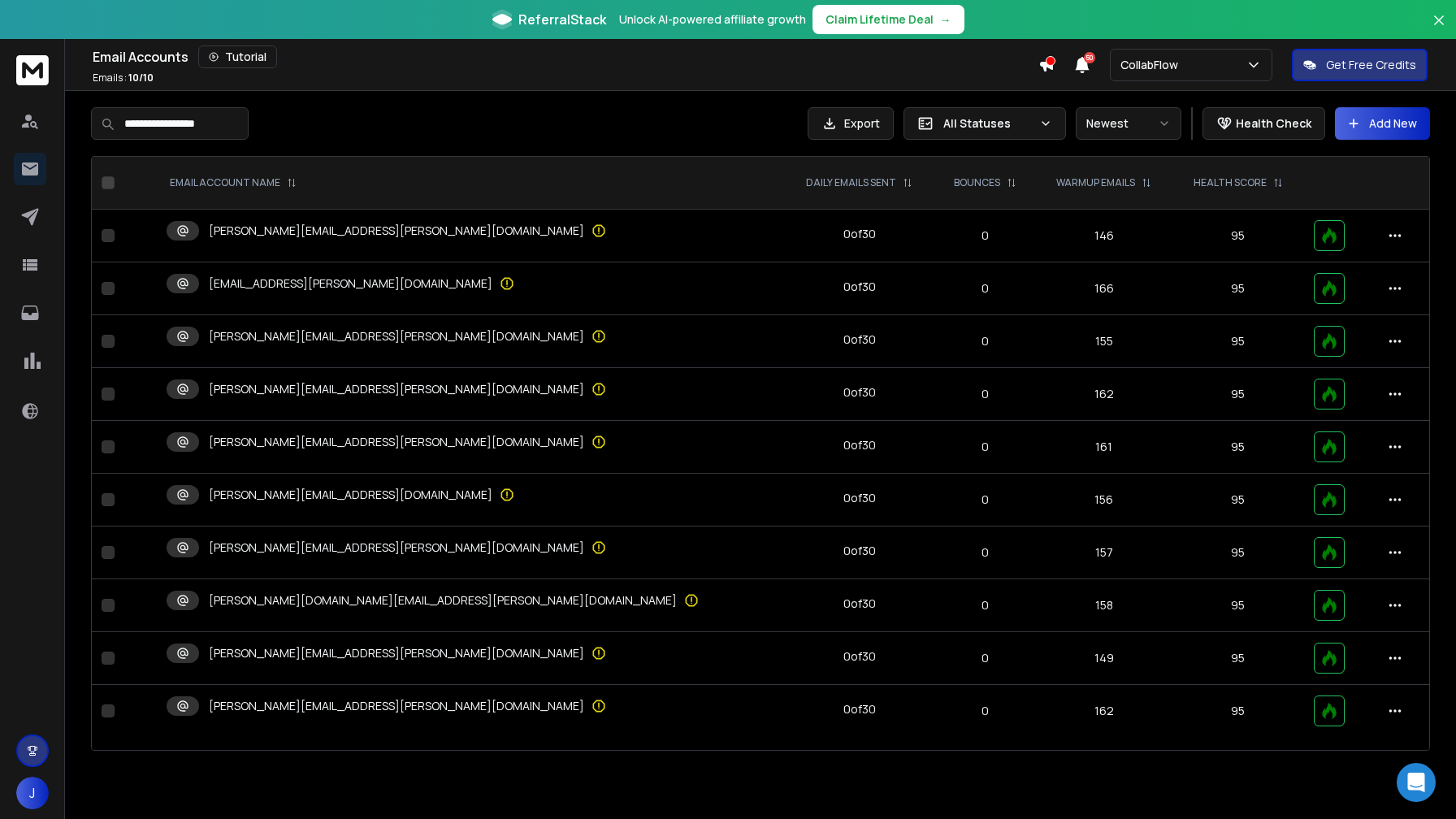
click at [276, 236] on p "[PERSON_NAME][EMAIL_ADDRESS][PERSON_NAME][DOMAIN_NAME]" at bounding box center [397, 231] width 376 height 17
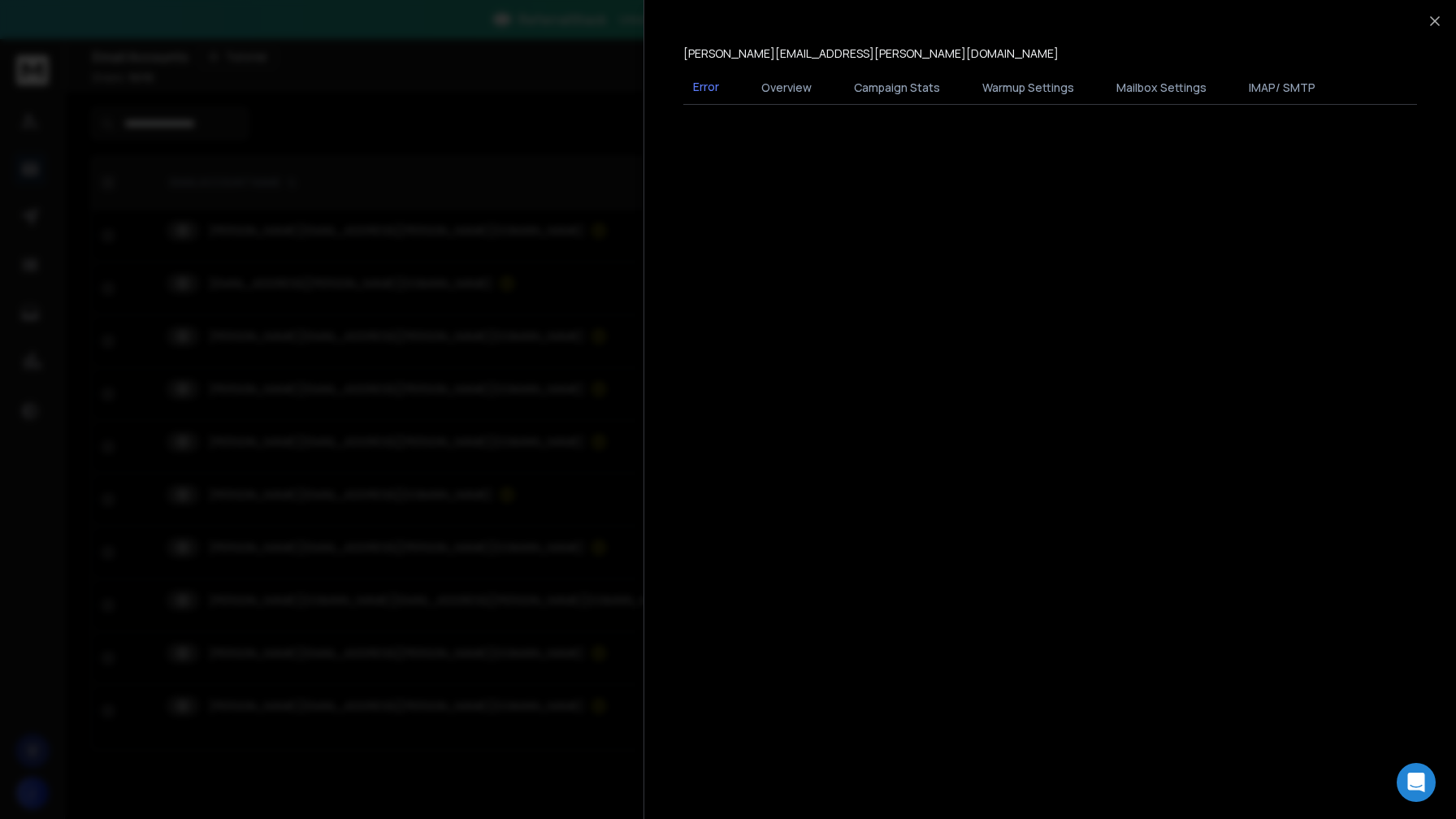
click at [551, 607] on div at bounding box center [728, 409] width 1456 height 819
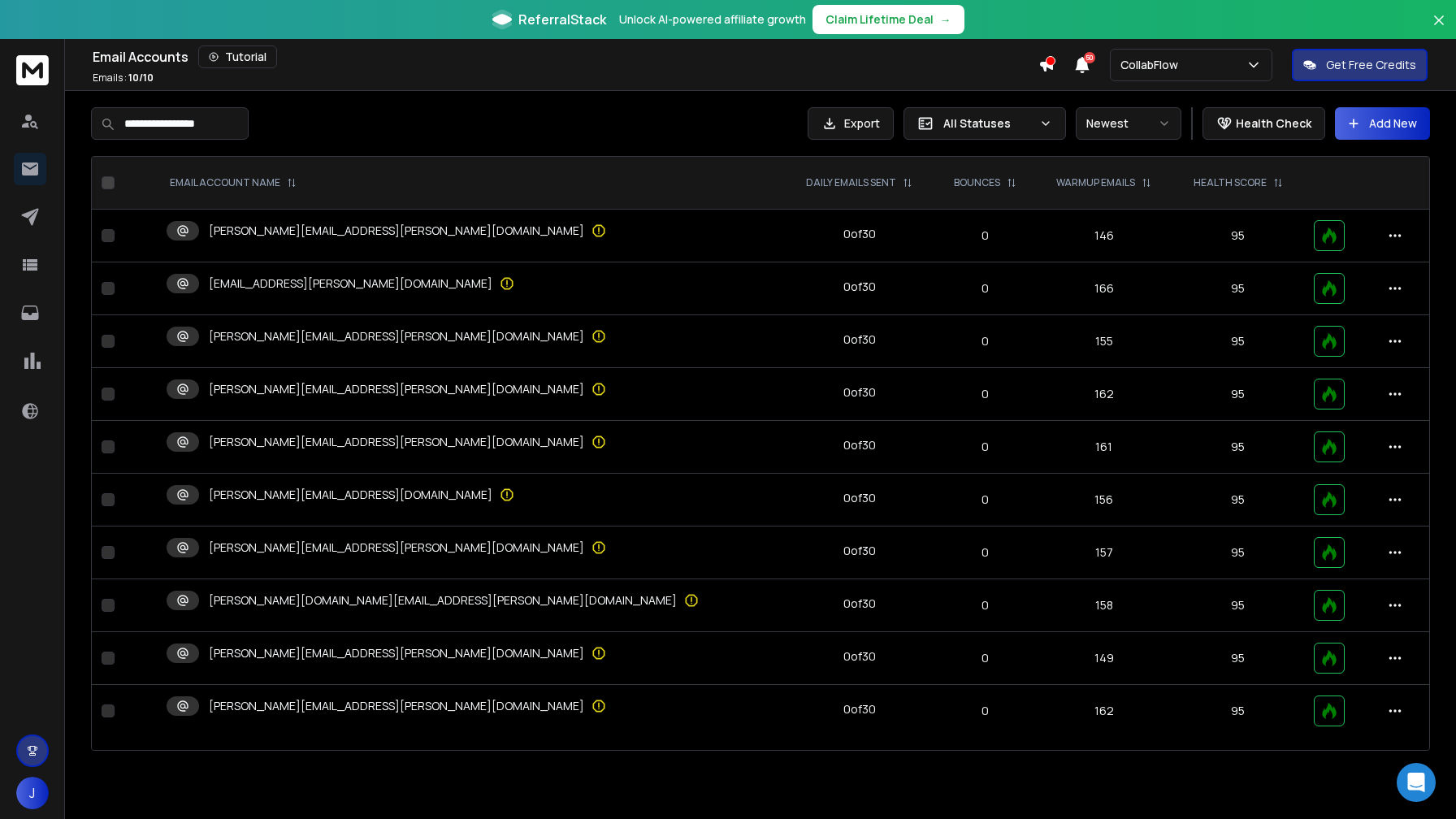
click at [279, 233] on p "[PERSON_NAME][EMAIL_ADDRESS][PERSON_NAME][DOMAIN_NAME]" at bounding box center [397, 231] width 376 height 17
click at [339, 284] on p "[EMAIL_ADDRESS][PERSON_NAME][DOMAIN_NAME]" at bounding box center [351, 284] width 283 height 17
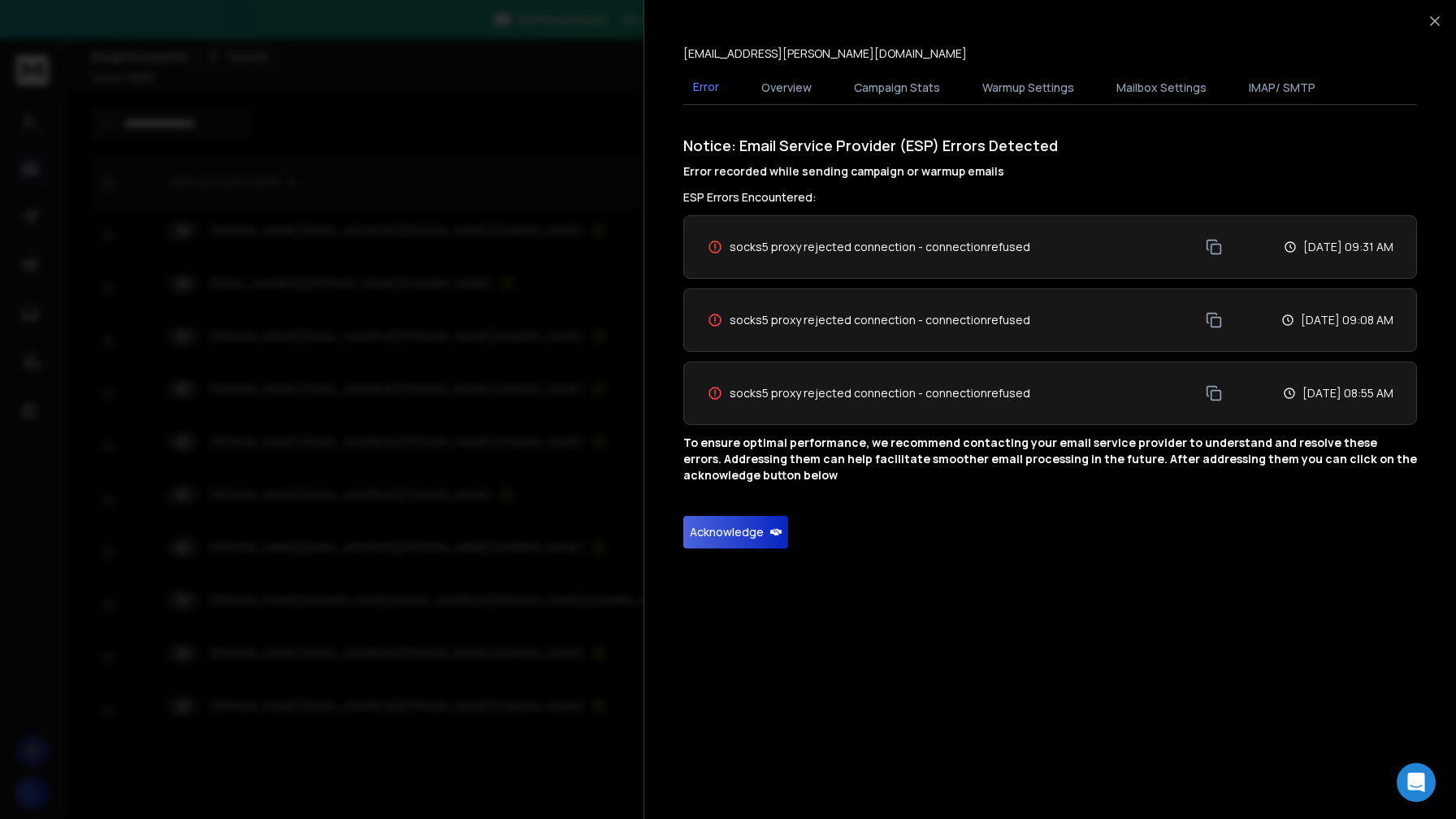
click at [731, 537] on button "Acknowledge" at bounding box center [735, 532] width 105 height 32
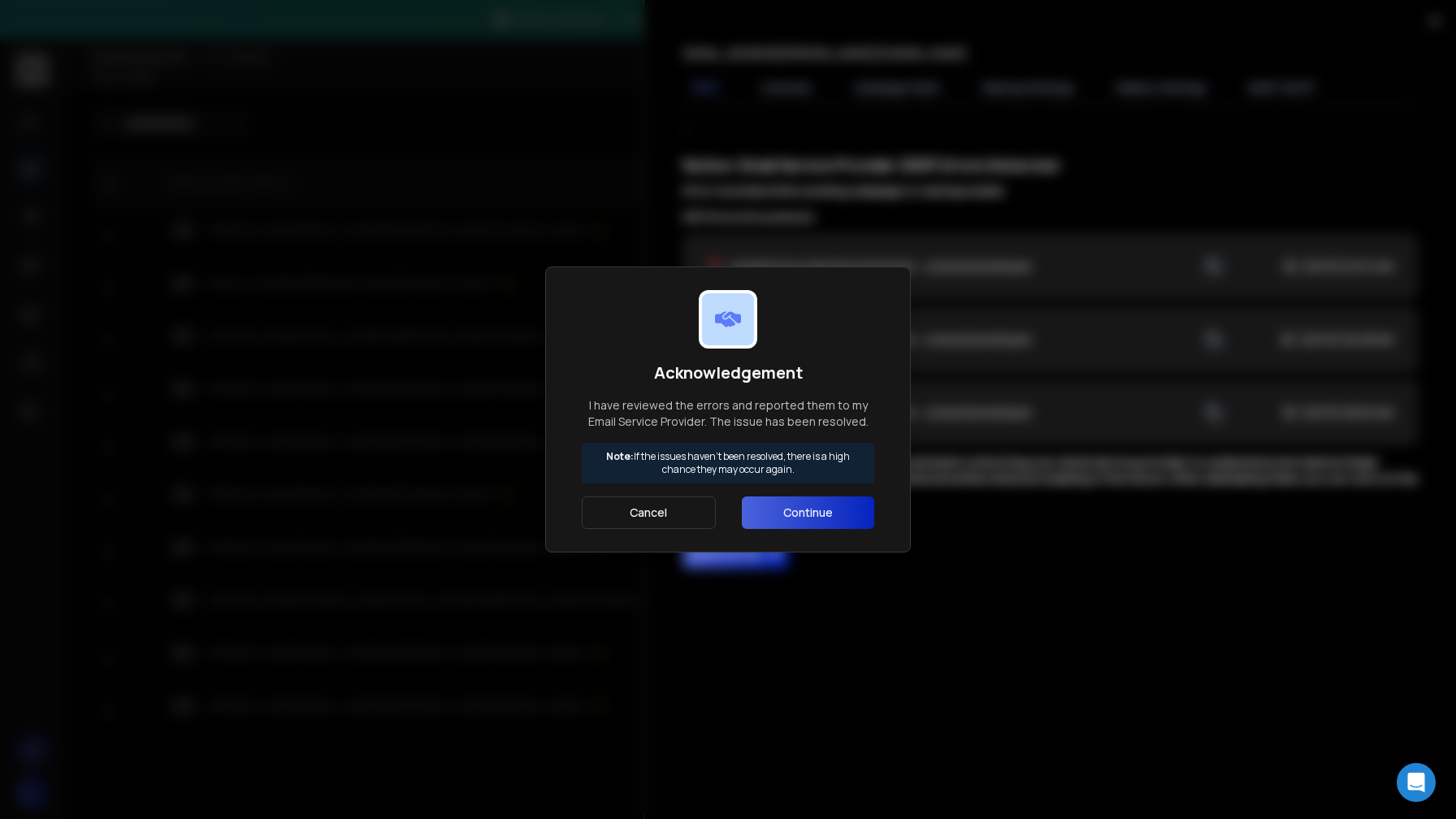
click at [820, 517] on button "Continue" at bounding box center [808, 513] width 132 height 32
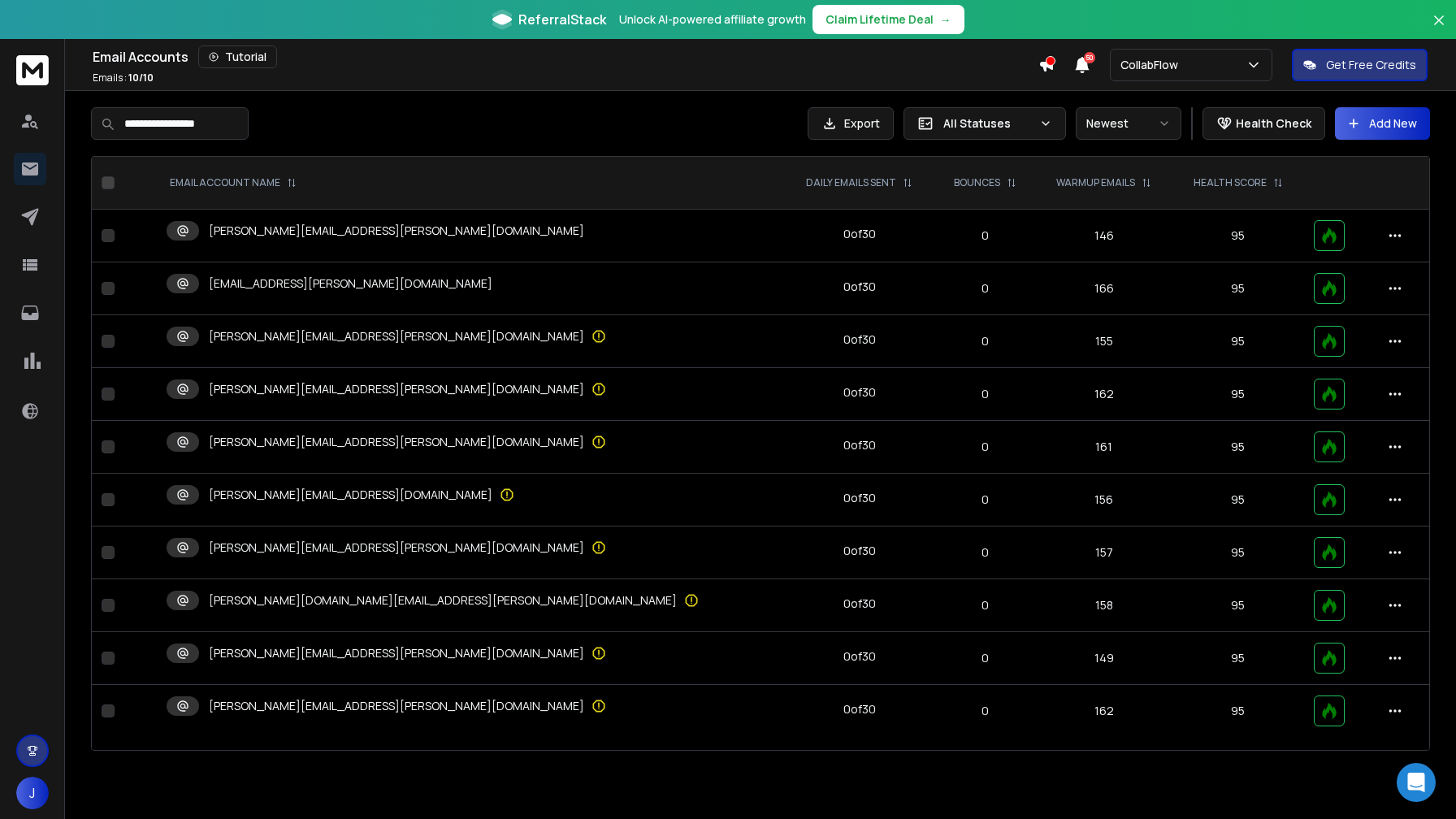
click at [299, 347] on td "[PERSON_NAME][EMAIL_ADDRESS][PERSON_NAME][DOMAIN_NAME]" at bounding box center [470, 341] width 627 height 53
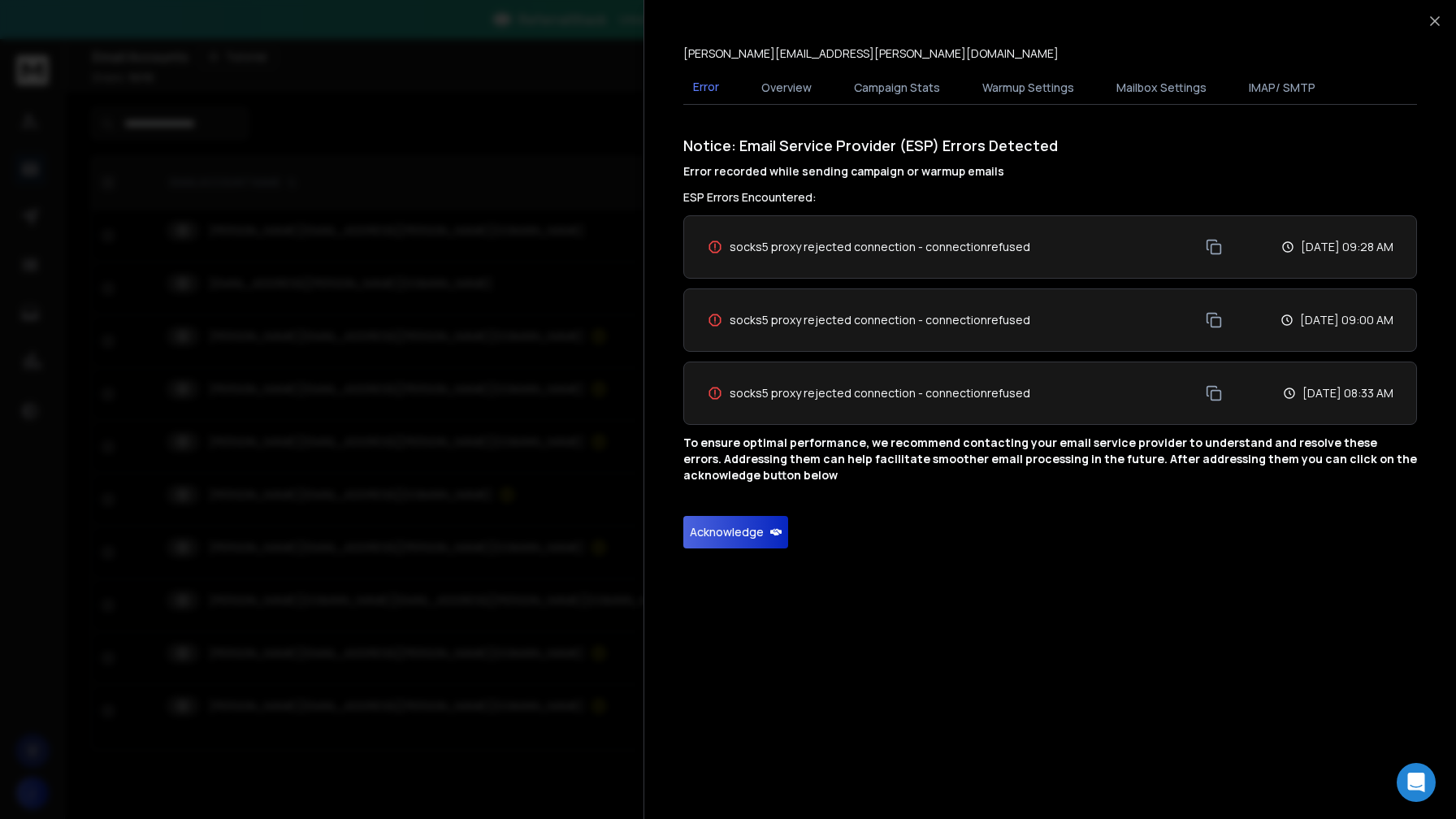
click at [744, 538] on button "Acknowledge" at bounding box center [735, 532] width 105 height 32
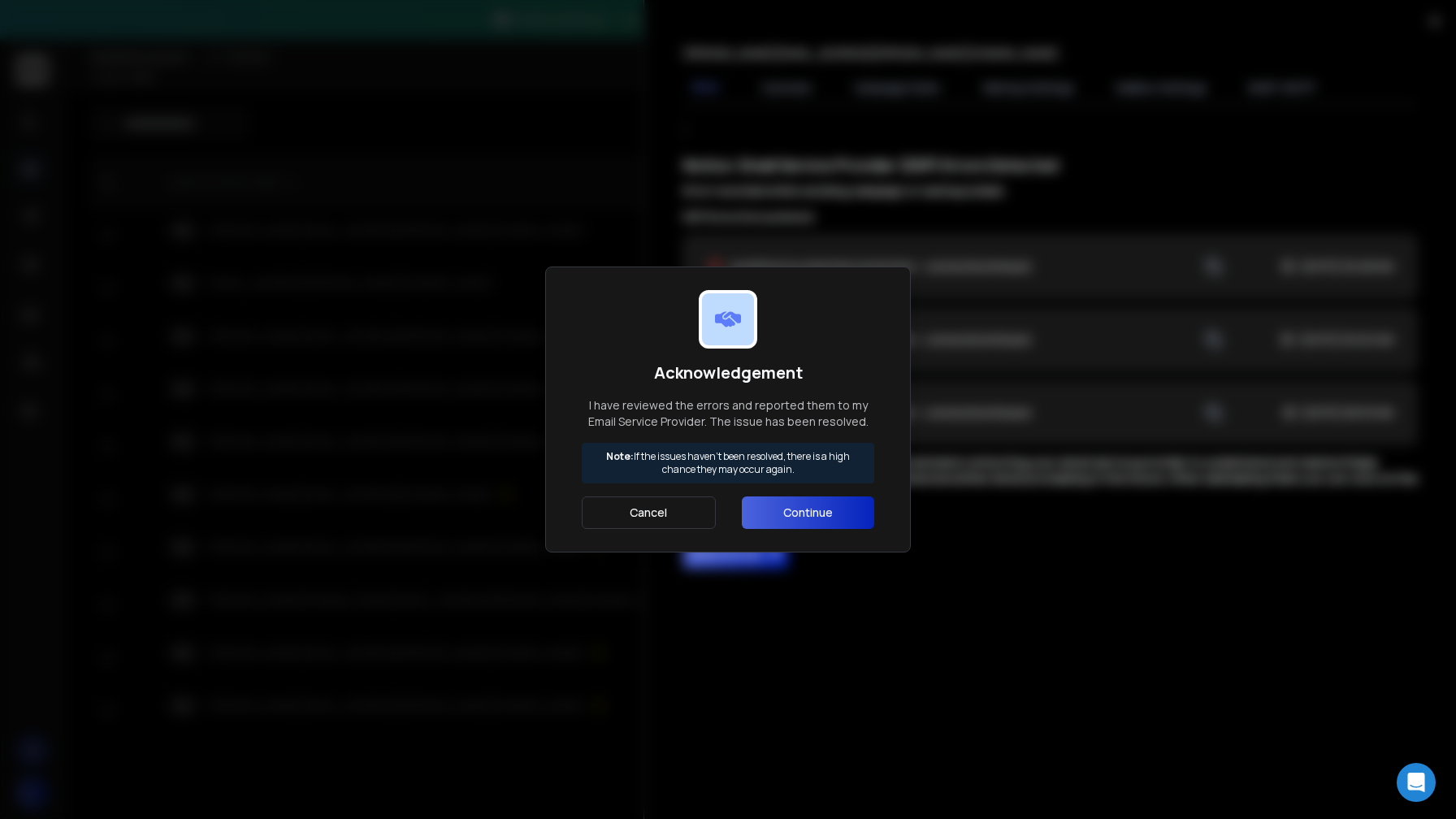
click at [796, 525] on button "Continue" at bounding box center [808, 513] width 132 height 32
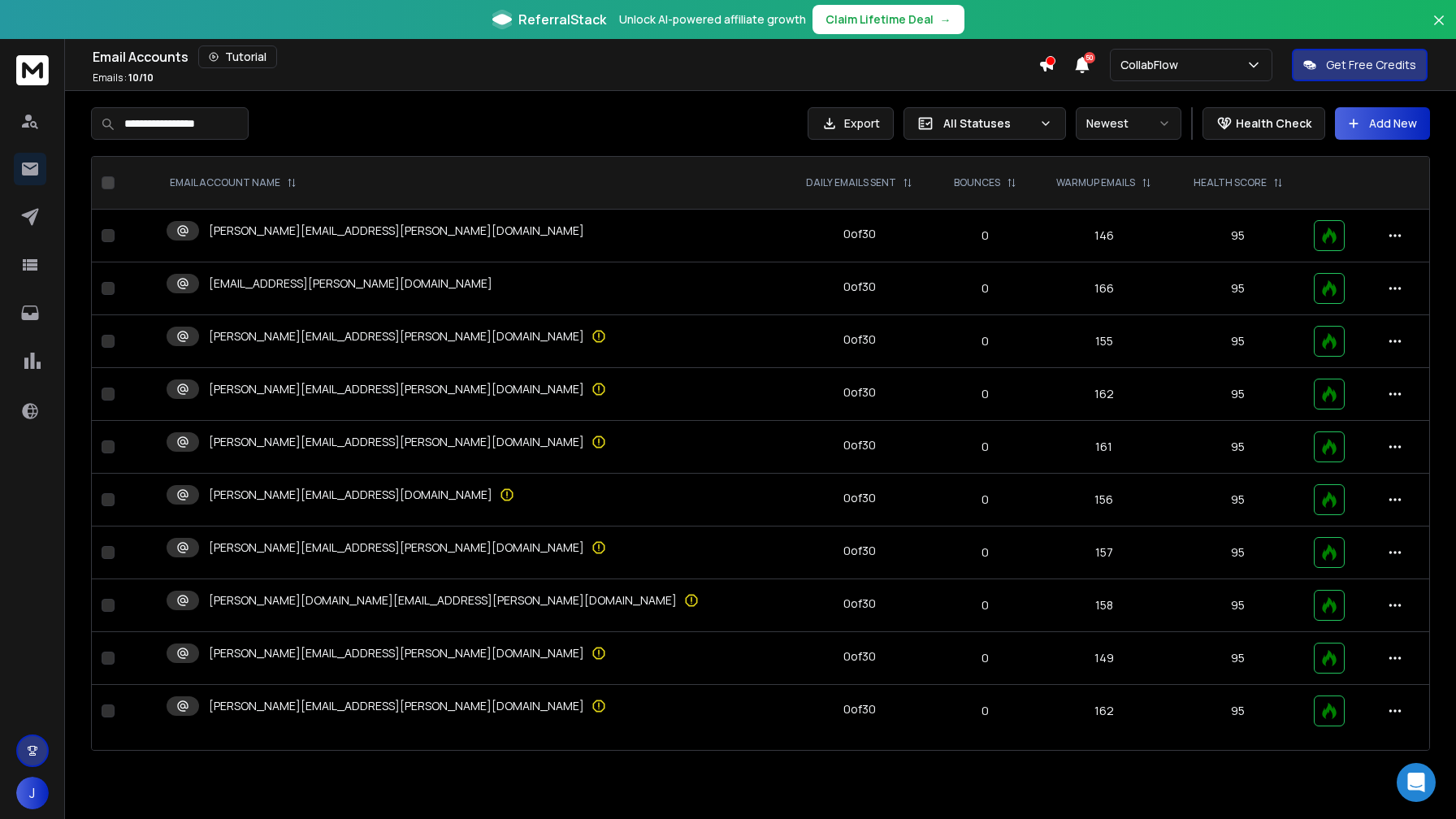
click at [360, 394] on p "[PERSON_NAME][EMAIL_ADDRESS][PERSON_NAME][DOMAIN_NAME]" at bounding box center [397, 390] width 376 height 17
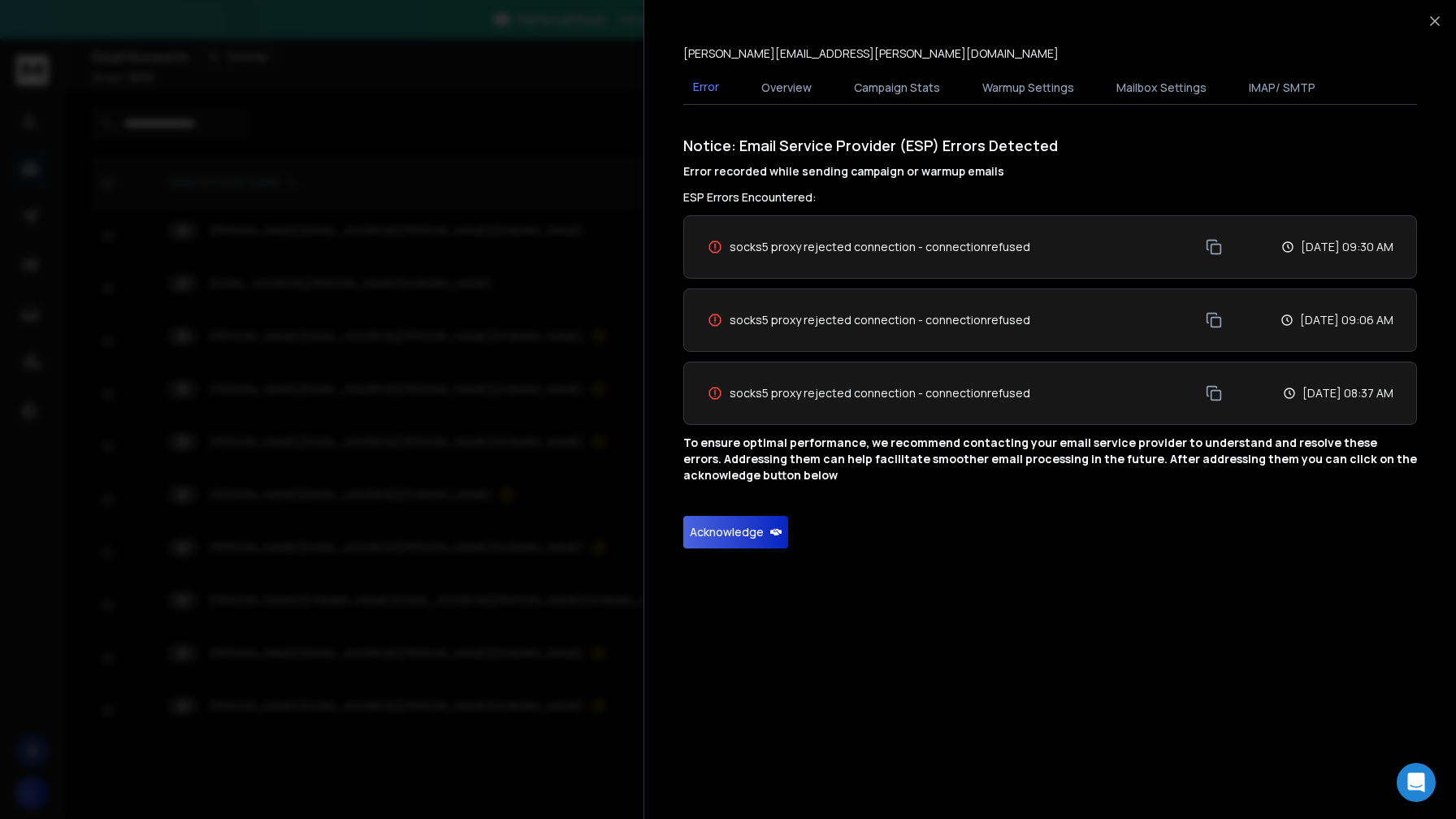
click at [738, 530] on button "Acknowledge" at bounding box center [735, 532] width 105 height 32
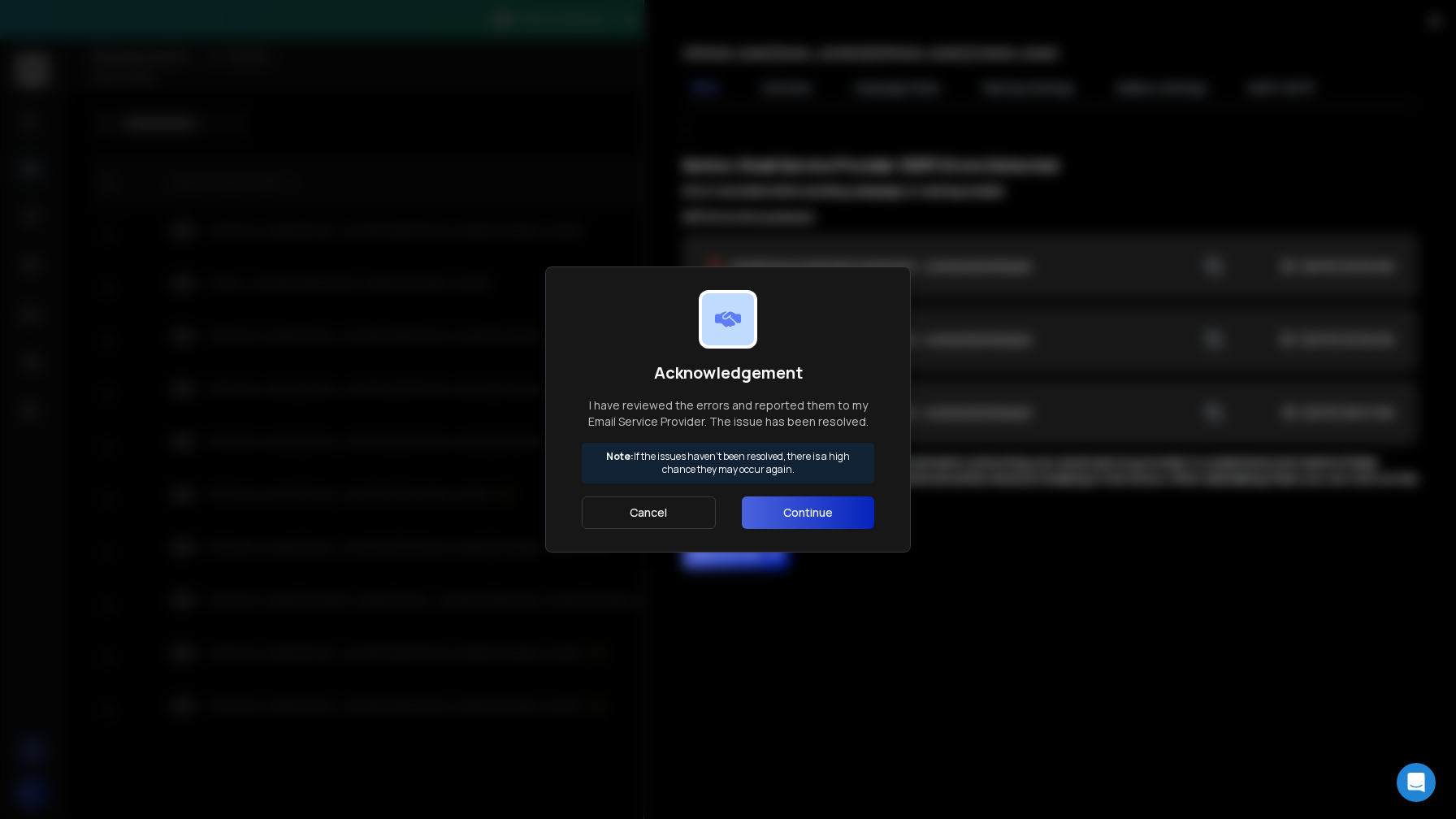
click at [782, 522] on button "Continue" at bounding box center [808, 513] width 132 height 32
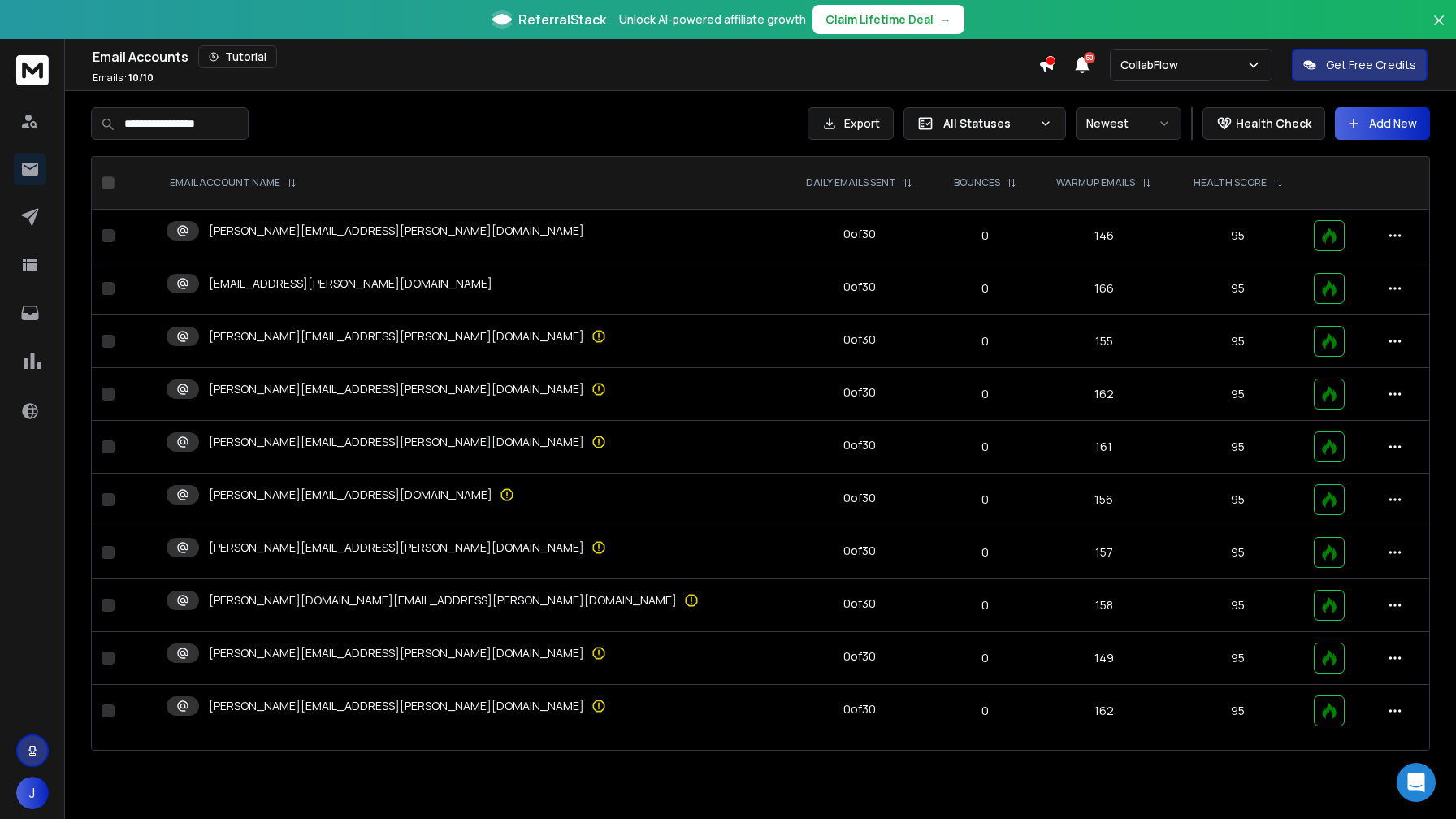
click at [391, 446] on p "[PERSON_NAME][EMAIL_ADDRESS][PERSON_NAME][DOMAIN_NAME]" at bounding box center [397, 442] width 376 height 17
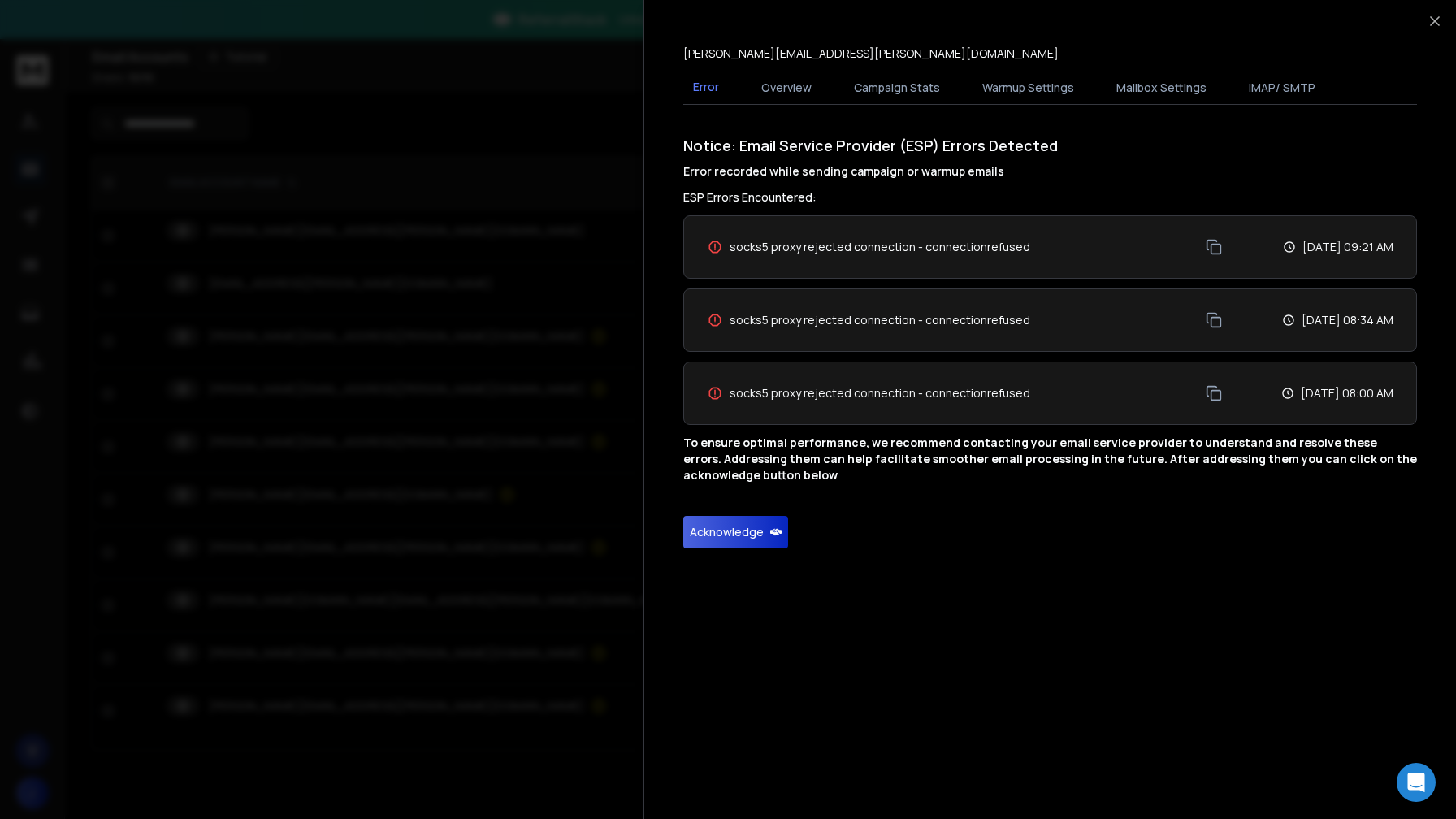
click at [737, 530] on button "Acknowledge" at bounding box center [735, 532] width 105 height 32
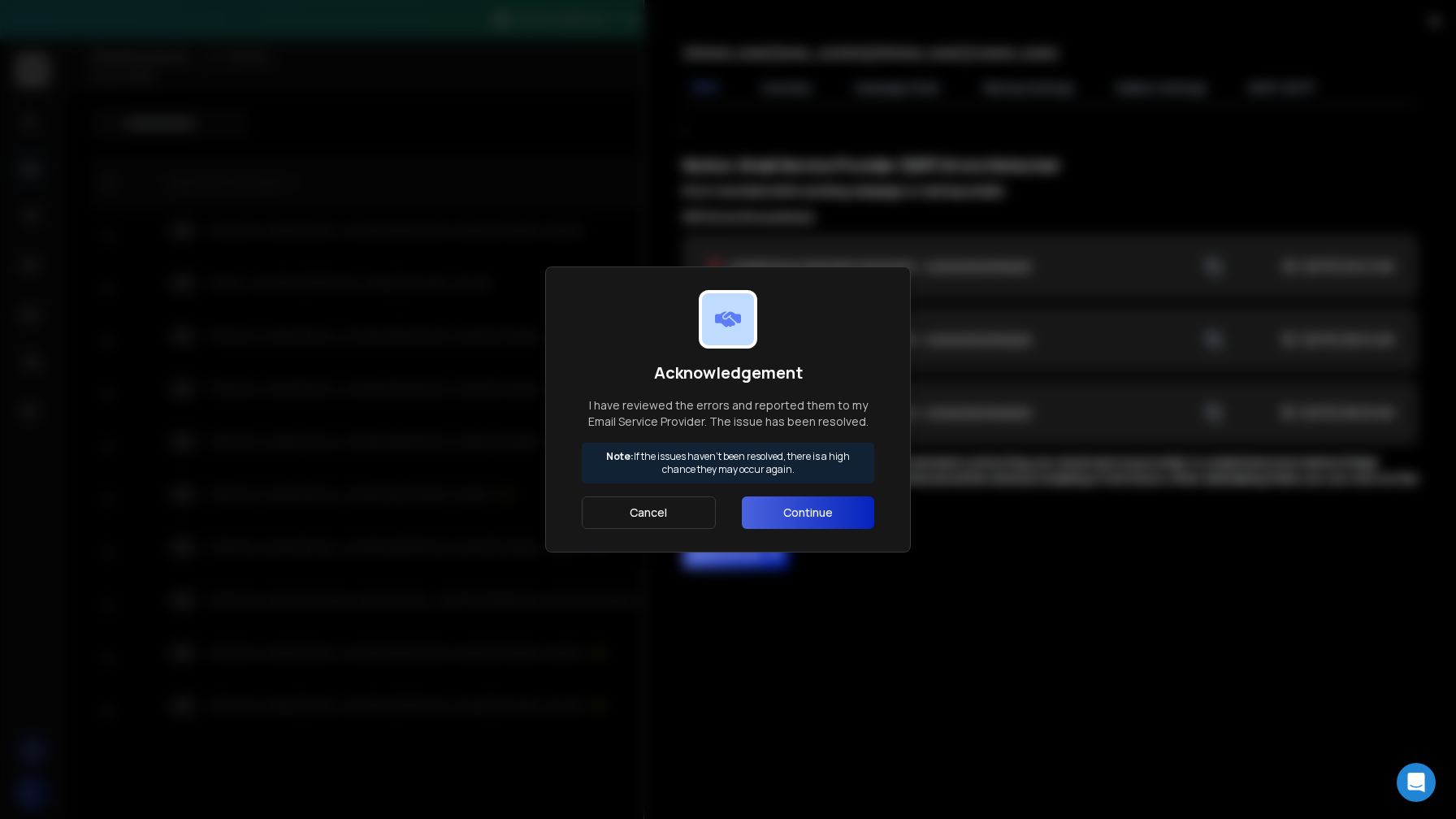
click at [779, 517] on button "Continue" at bounding box center [808, 513] width 132 height 32
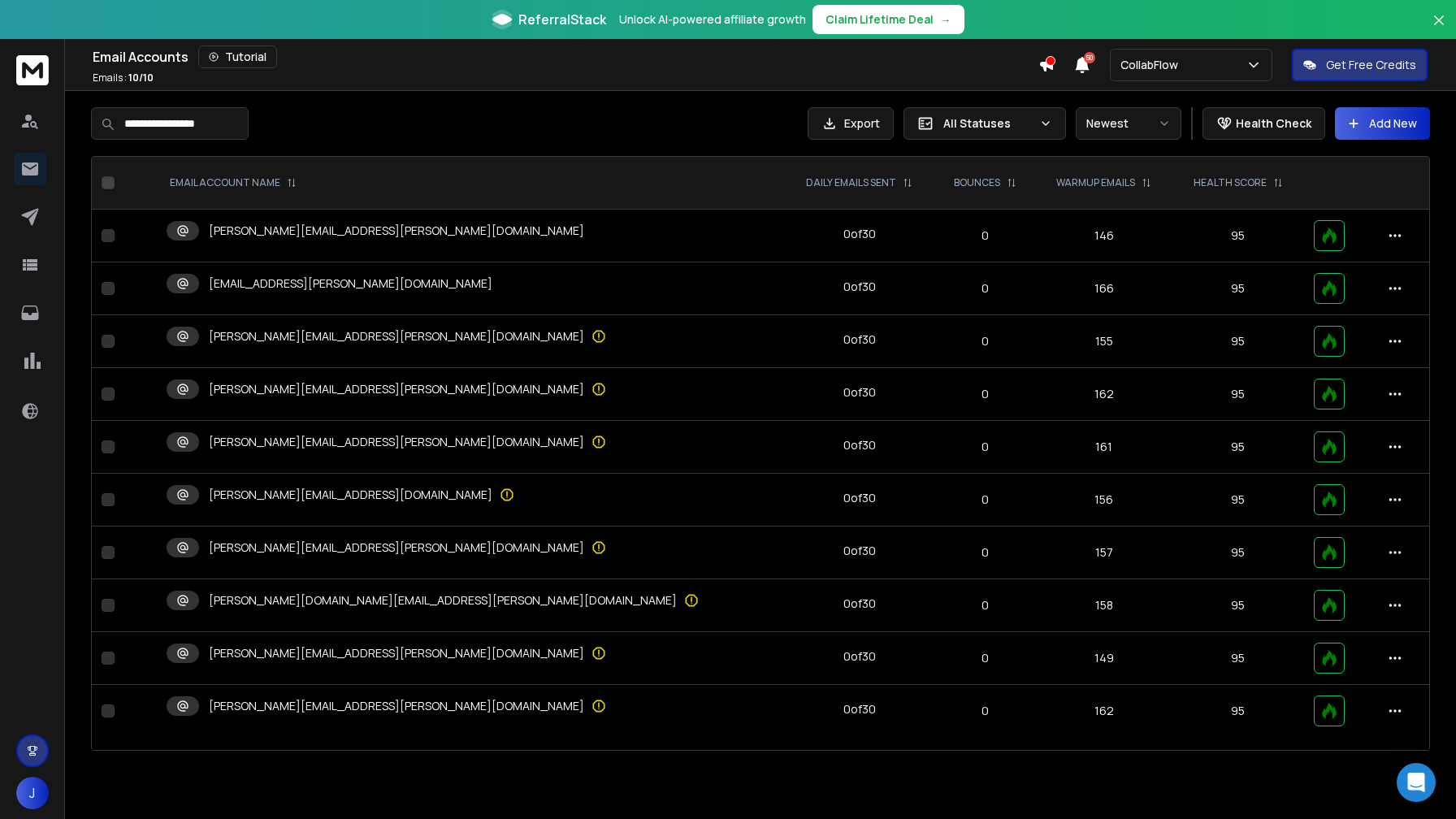
click at [339, 503] on p "[PERSON_NAME][EMAIL_ADDRESS][DOMAIN_NAME]" at bounding box center [351, 495] width 283 height 17
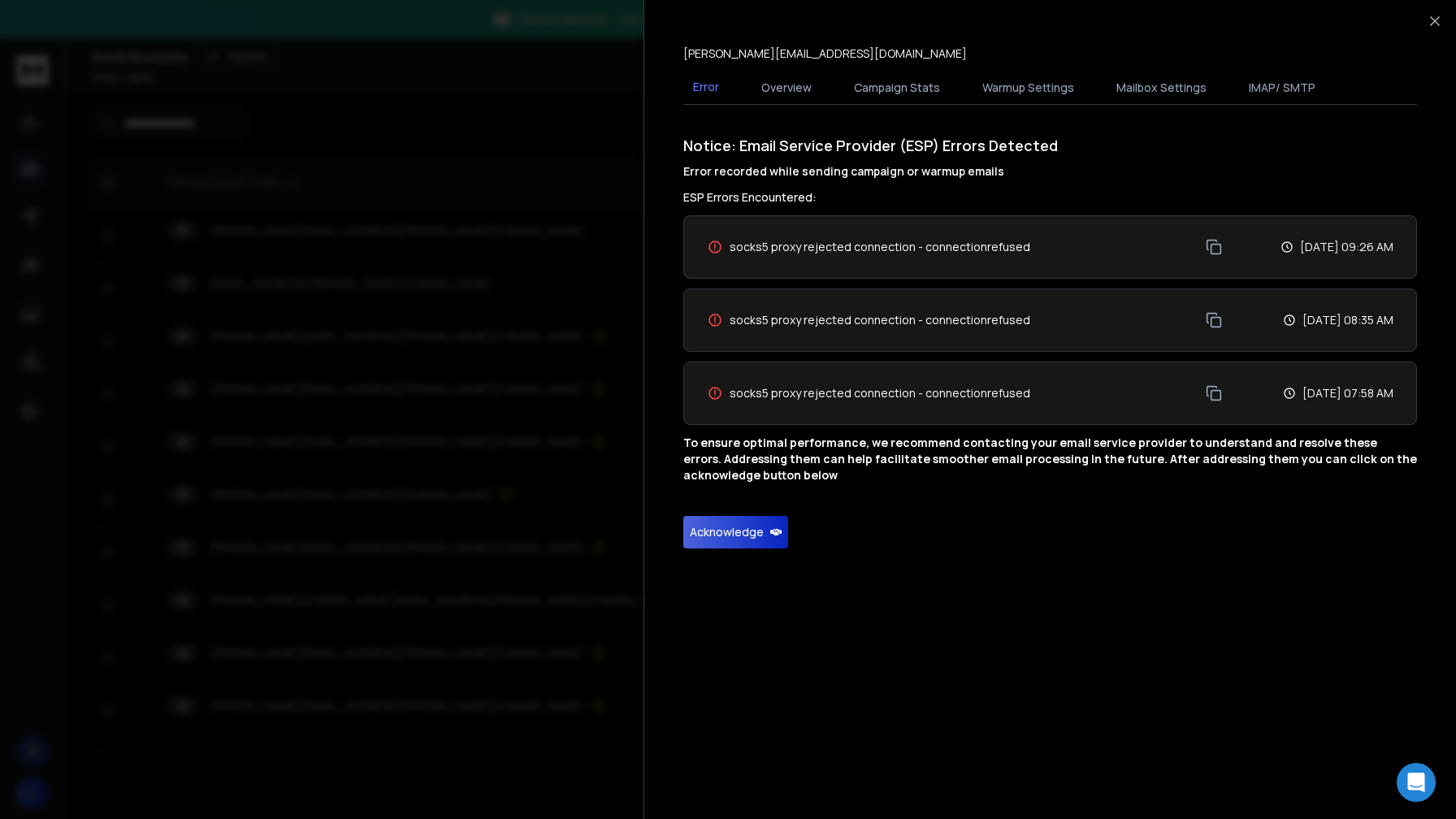
click at [750, 521] on button "Acknowledge" at bounding box center [735, 532] width 105 height 32
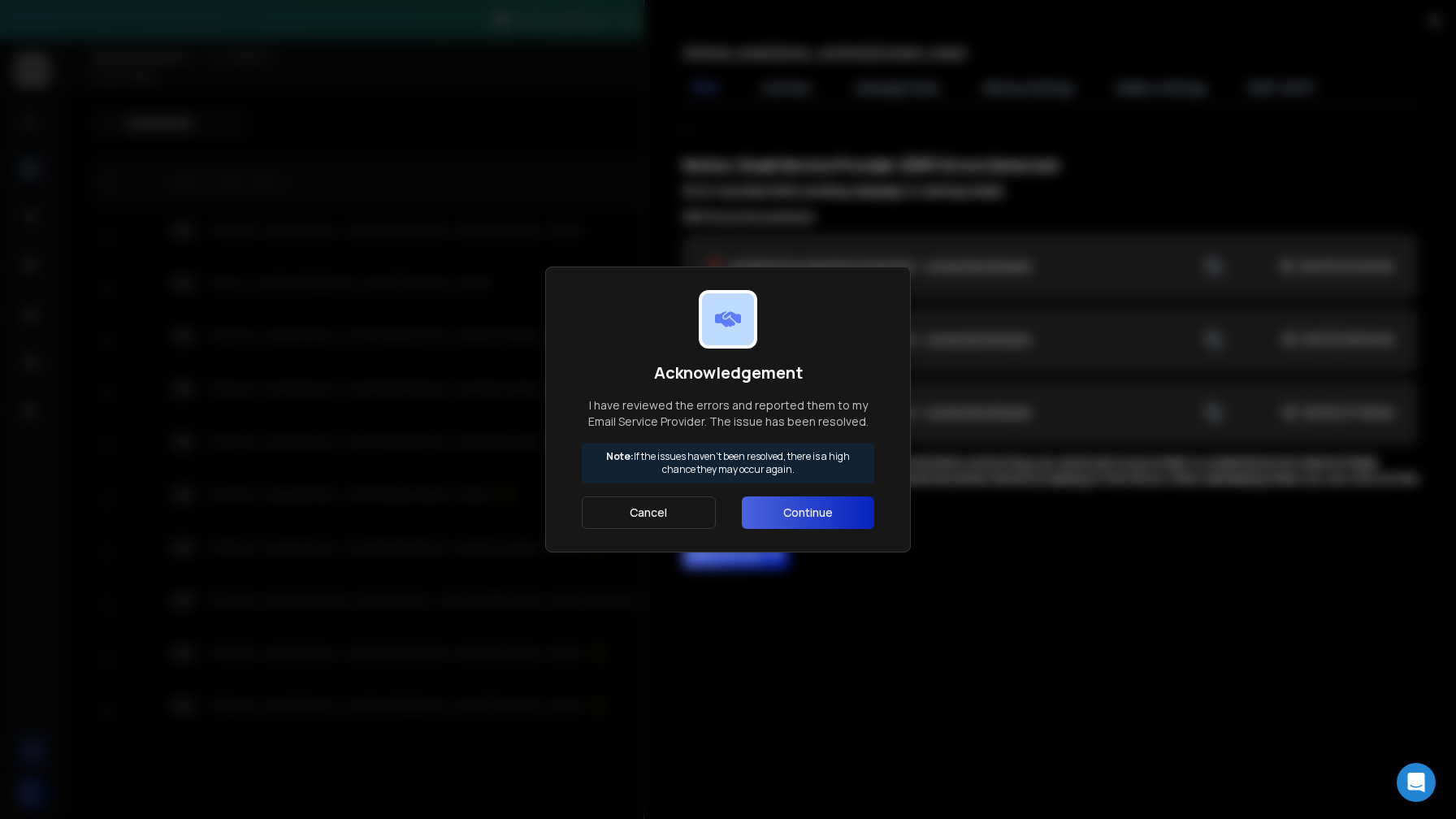
click at [793, 516] on button "Continue" at bounding box center [808, 513] width 132 height 32
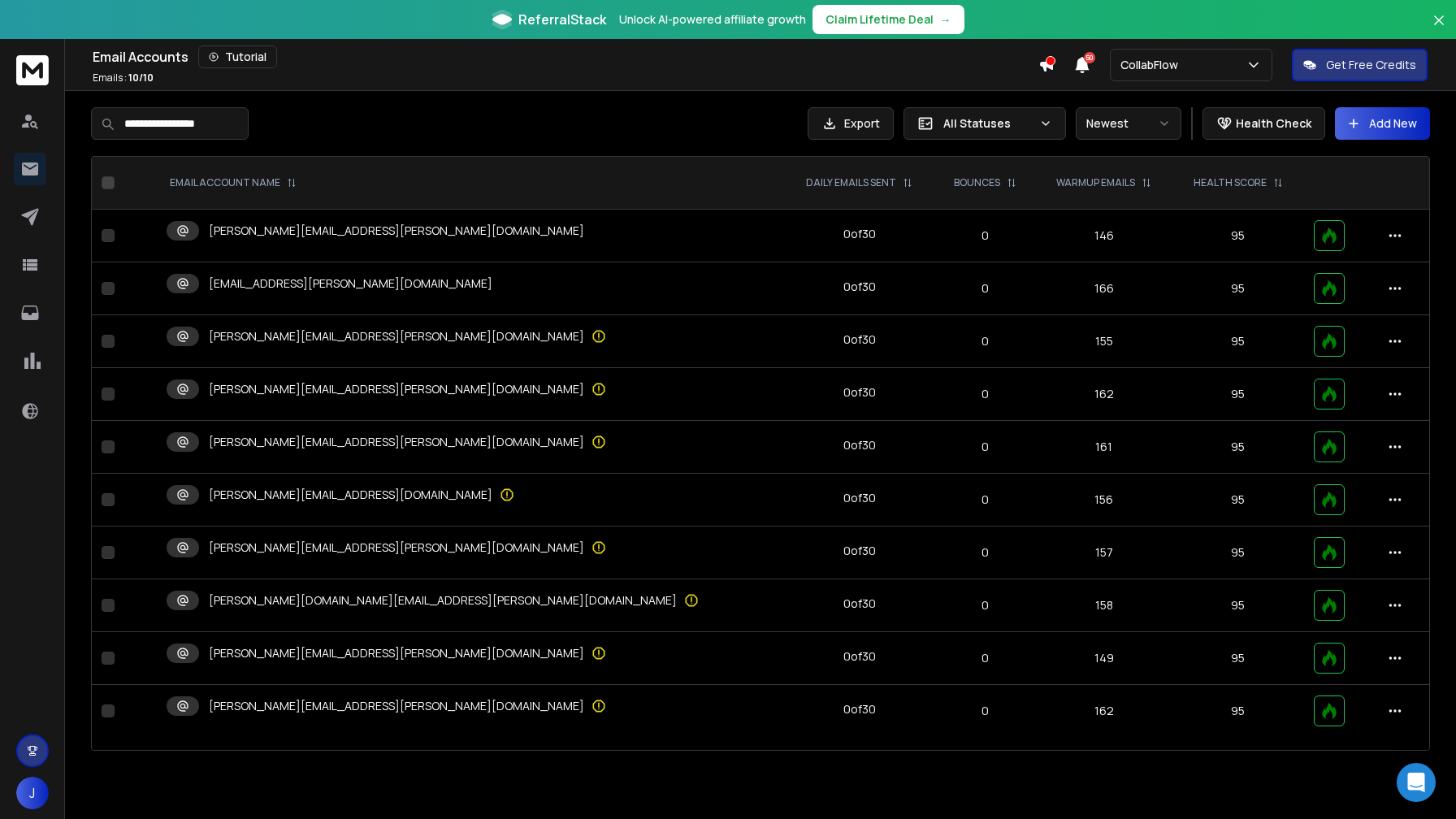
click at [303, 557] on td "[PERSON_NAME][EMAIL_ADDRESS][PERSON_NAME][DOMAIN_NAME]" at bounding box center [470, 552] width 627 height 53
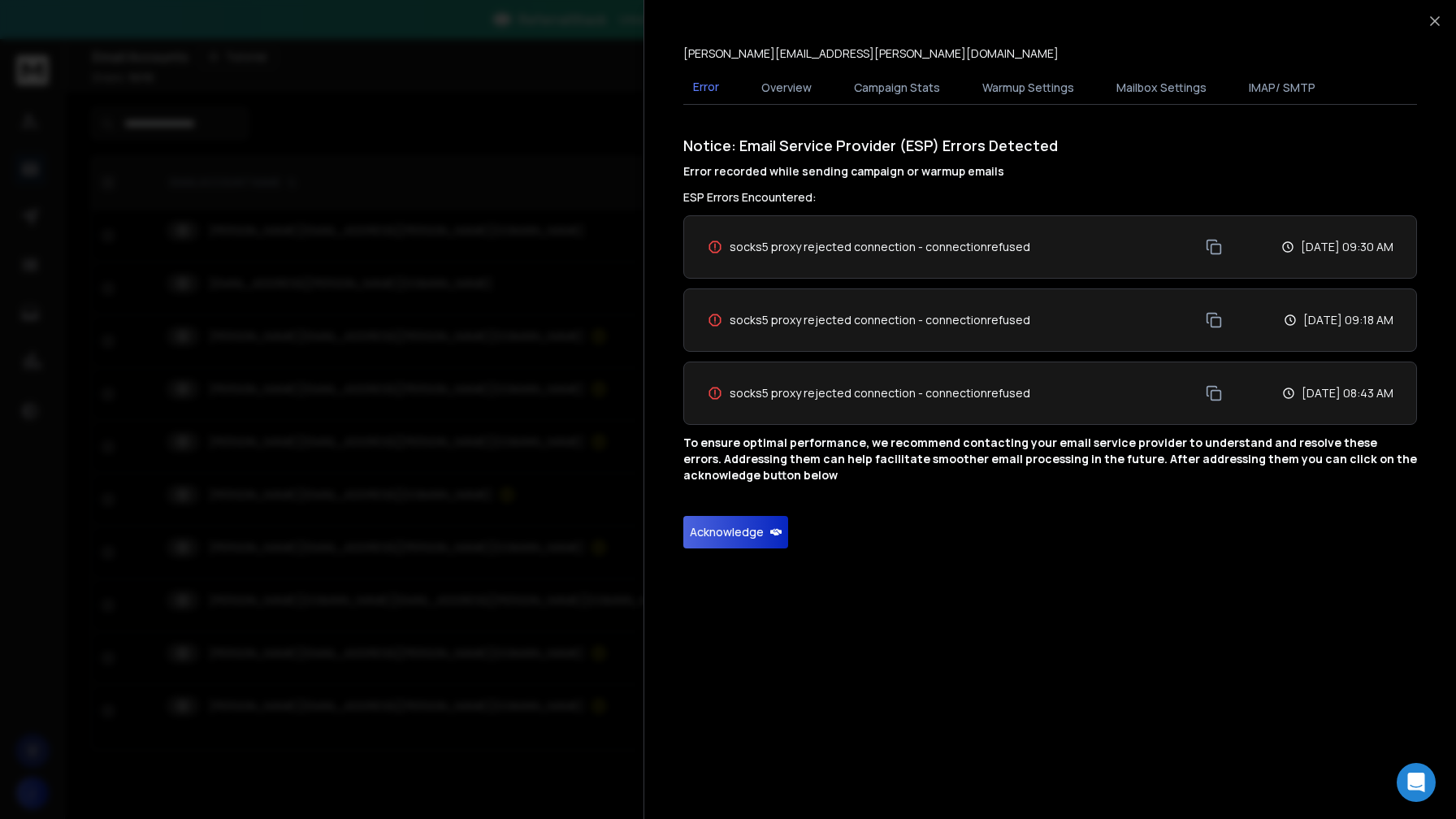
click at [735, 540] on button "Acknowledge" at bounding box center [735, 532] width 105 height 32
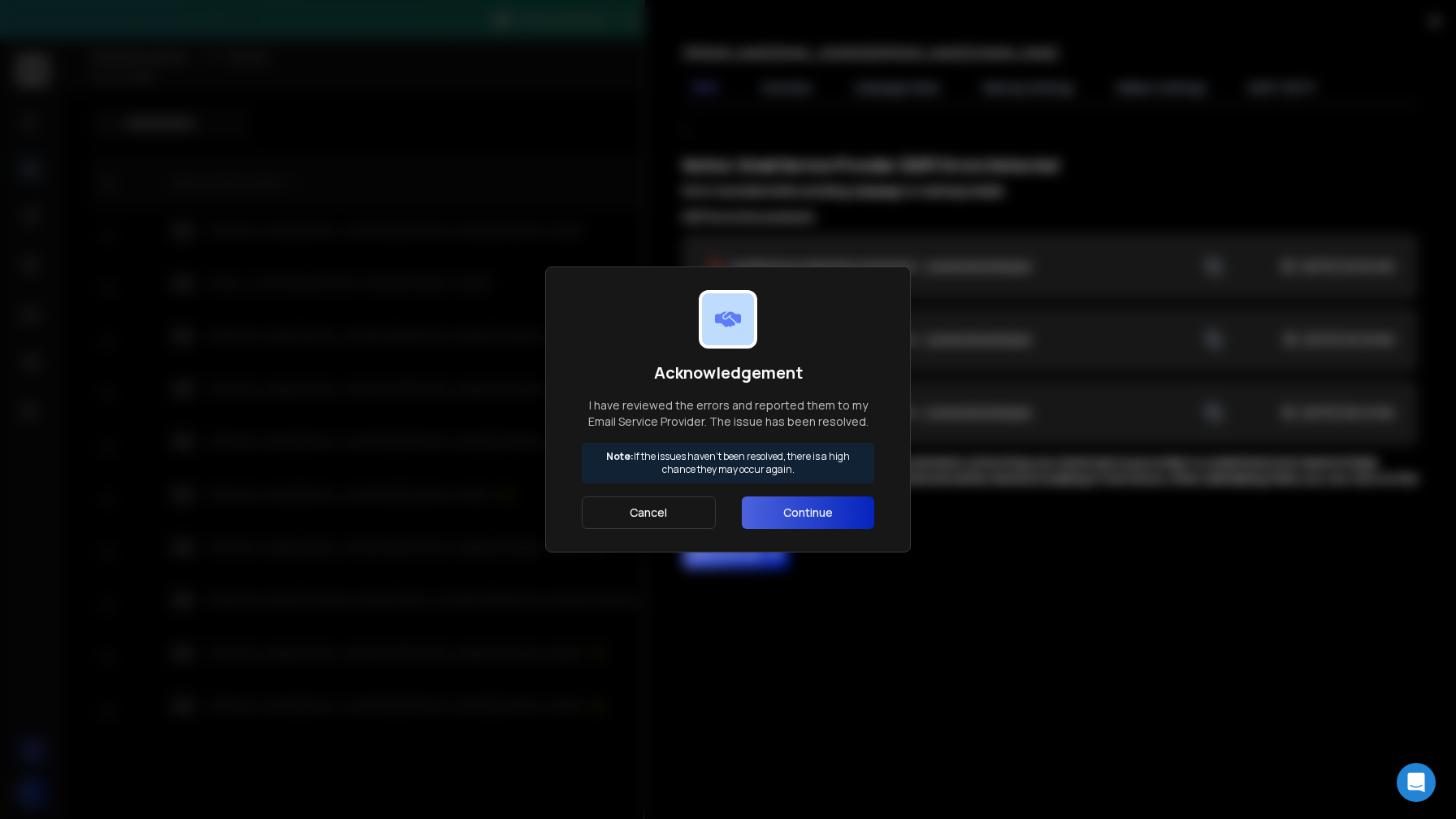
click at [794, 508] on button "Continue" at bounding box center [808, 513] width 132 height 32
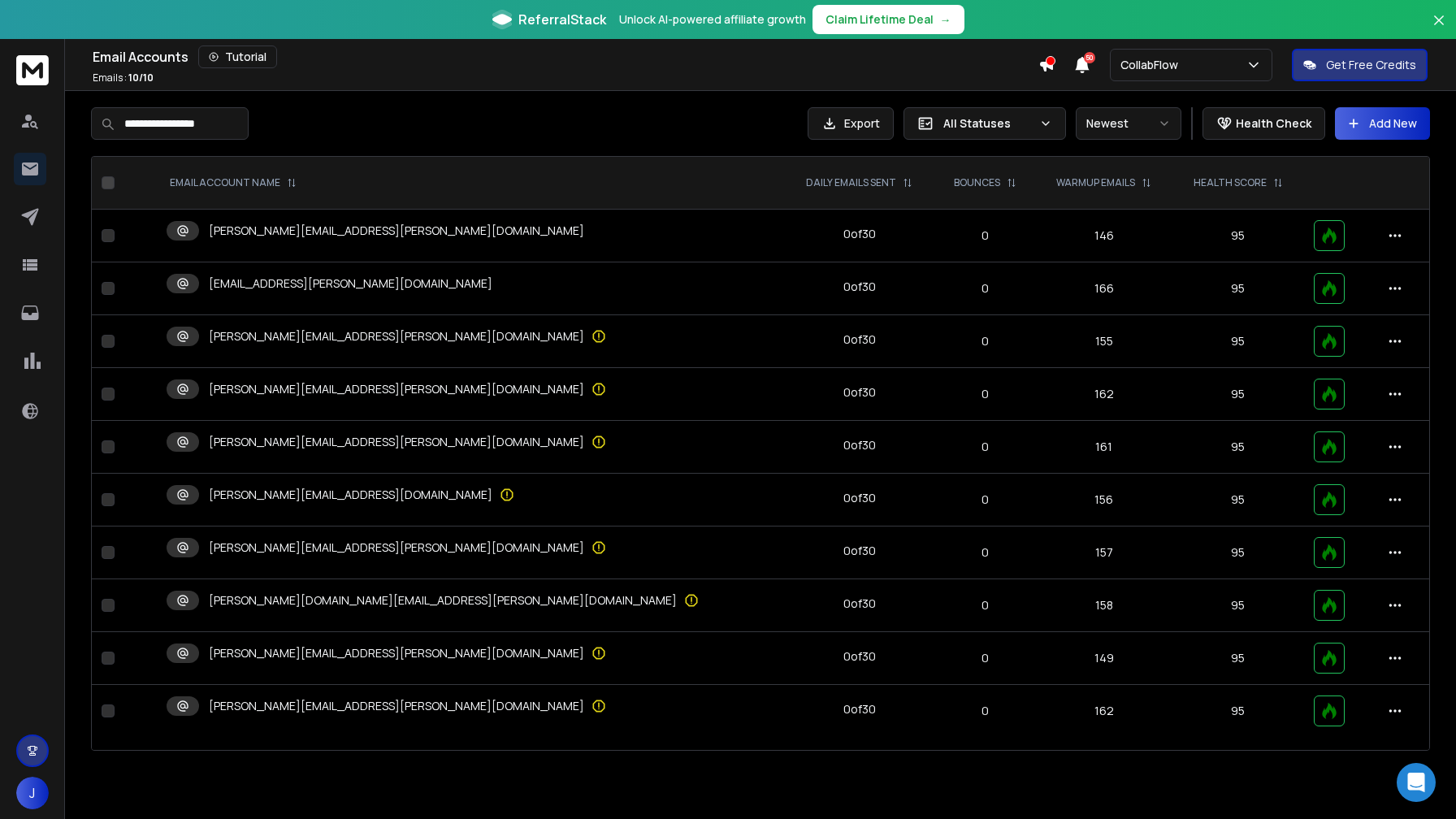
click at [396, 600] on p "[PERSON_NAME][DOMAIN_NAME][EMAIL_ADDRESS][PERSON_NAME][DOMAIN_NAME]" at bounding box center [443, 601] width 468 height 17
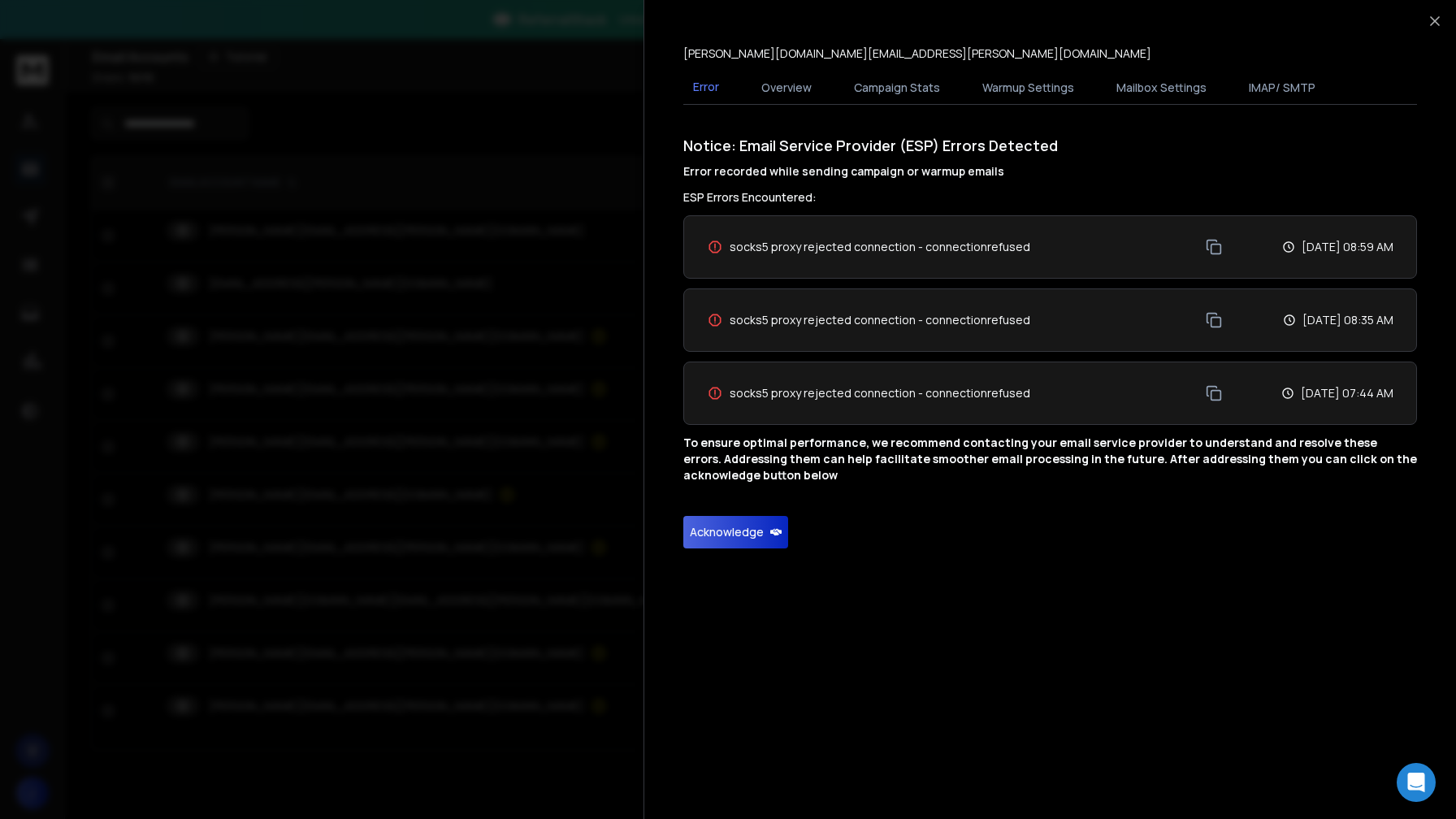
click at [745, 533] on button "Acknowledge" at bounding box center [735, 532] width 105 height 32
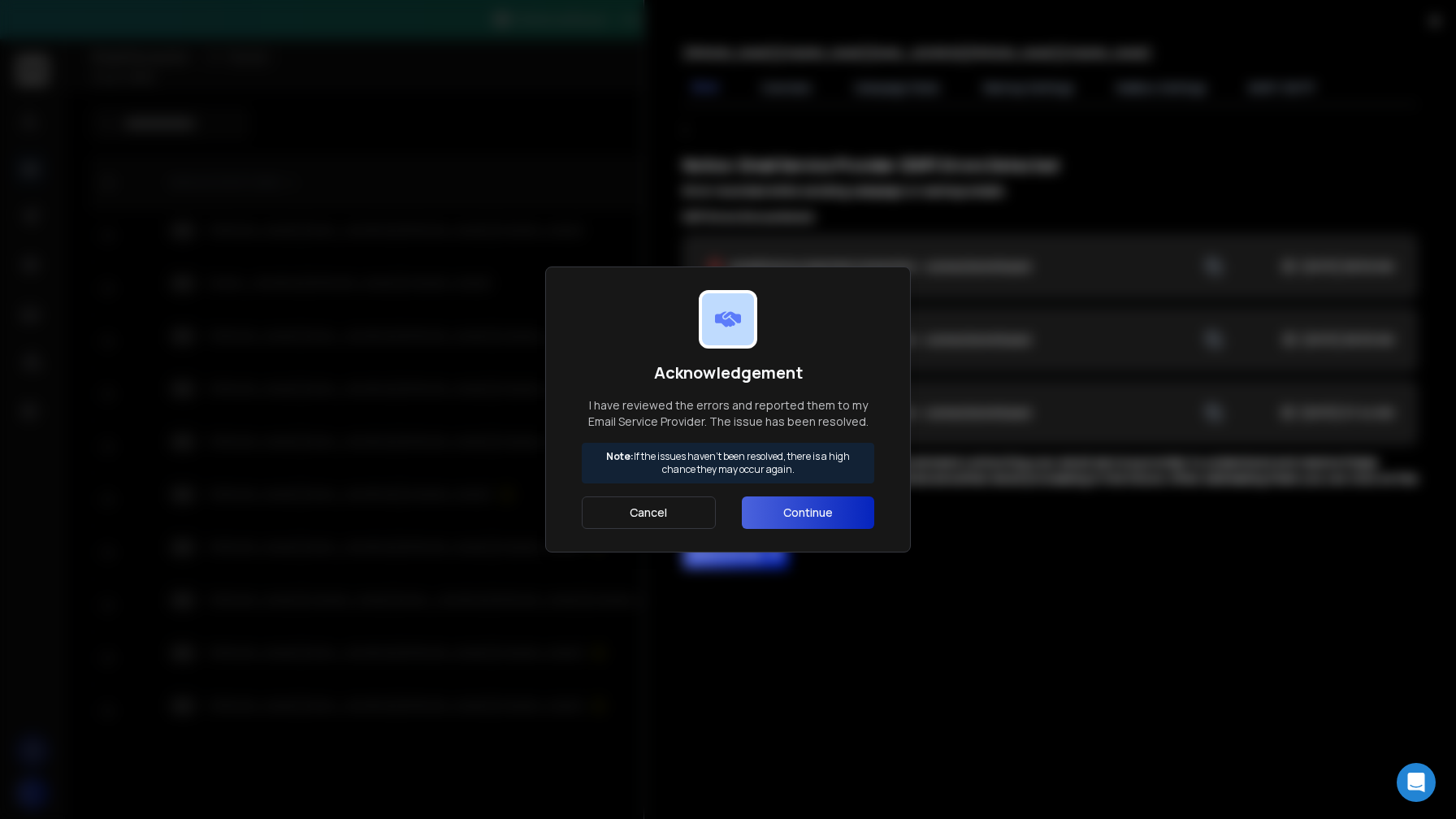
click at [794, 529] on div "Acknowledgement I have reviewed the errors and reported them to my Email Servic…" at bounding box center [727, 409] width 365 height 286
click at [791, 520] on button "Continue" at bounding box center [808, 513] width 132 height 32
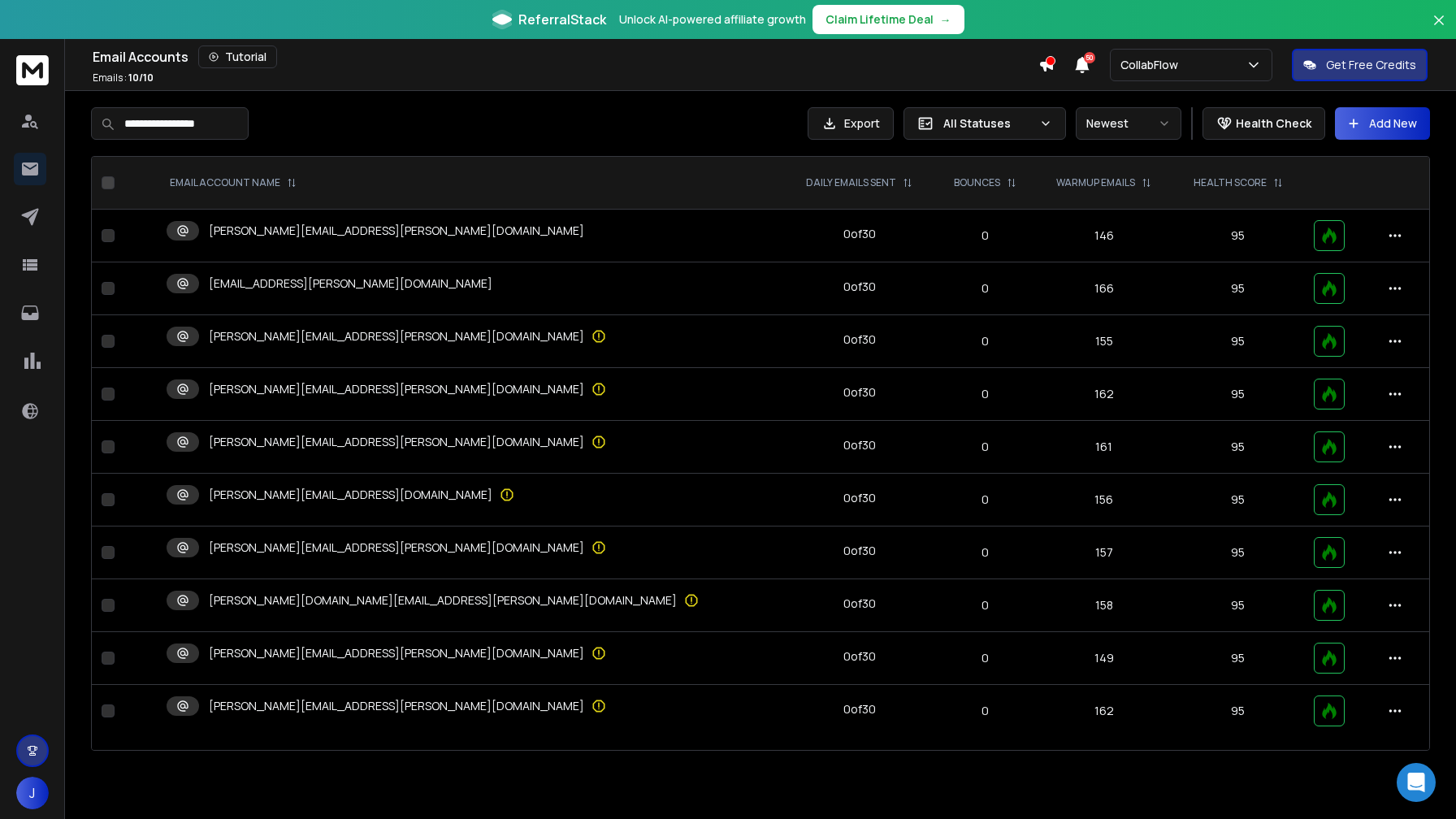
click at [359, 656] on p "[PERSON_NAME][EMAIL_ADDRESS][PERSON_NAME][DOMAIN_NAME]" at bounding box center [397, 653] width 376 height 17
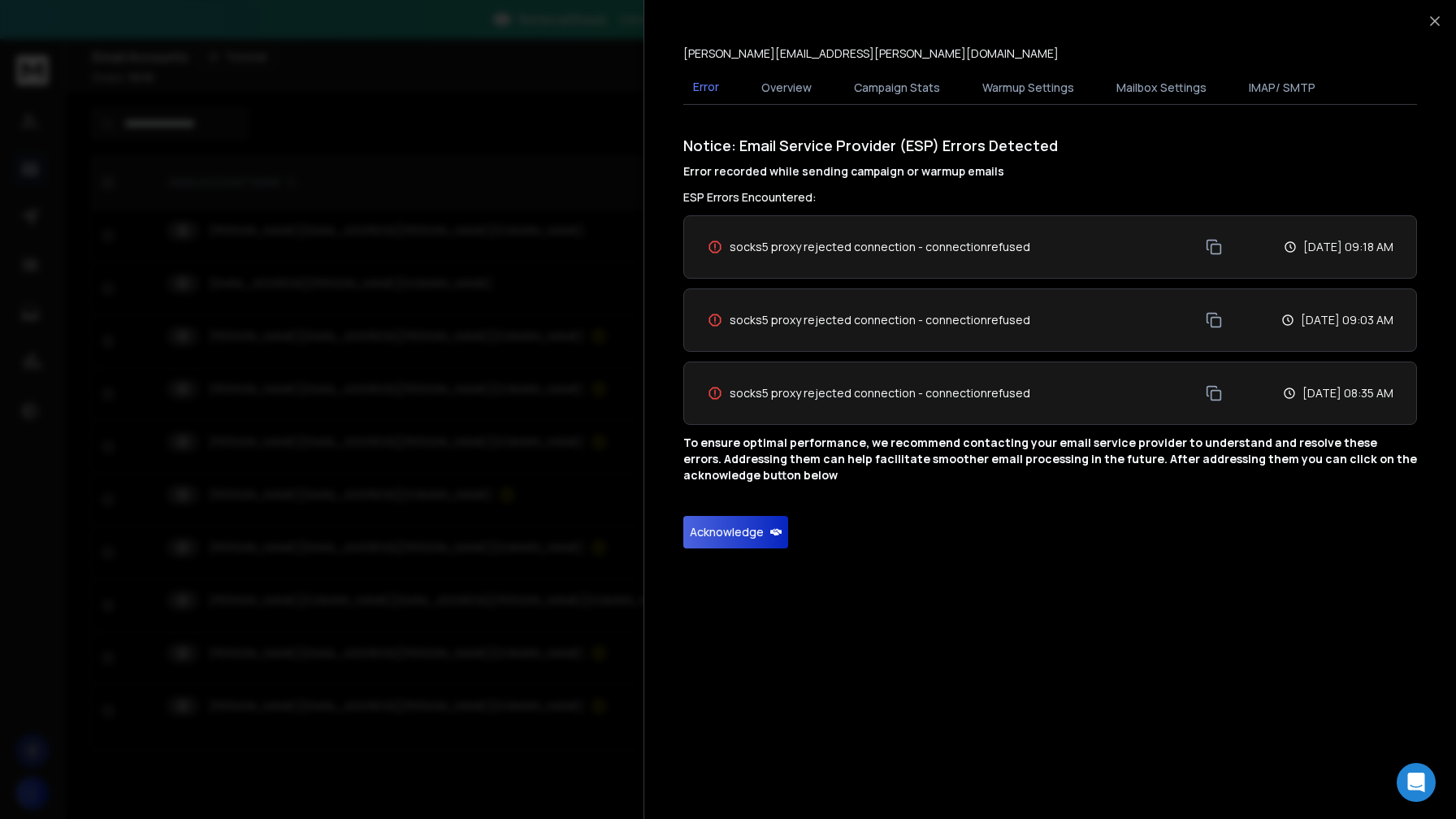
click at [737, 535] on button "Acknowledge" at bounding box center [735, 532] width 105 height 32
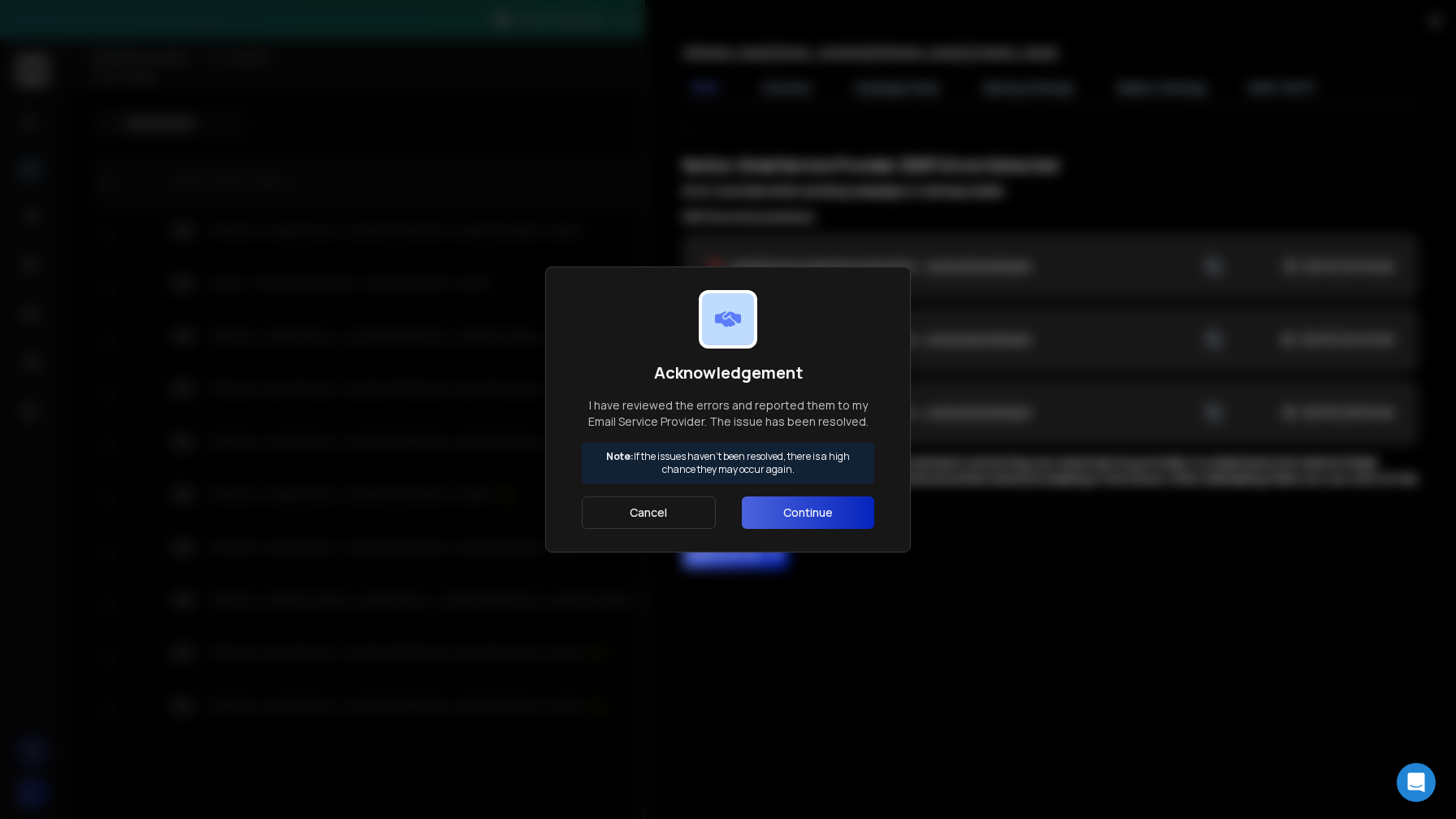
click at [781, 517] on button "Continue" at bounding box center [808, 513] width 132 height 32
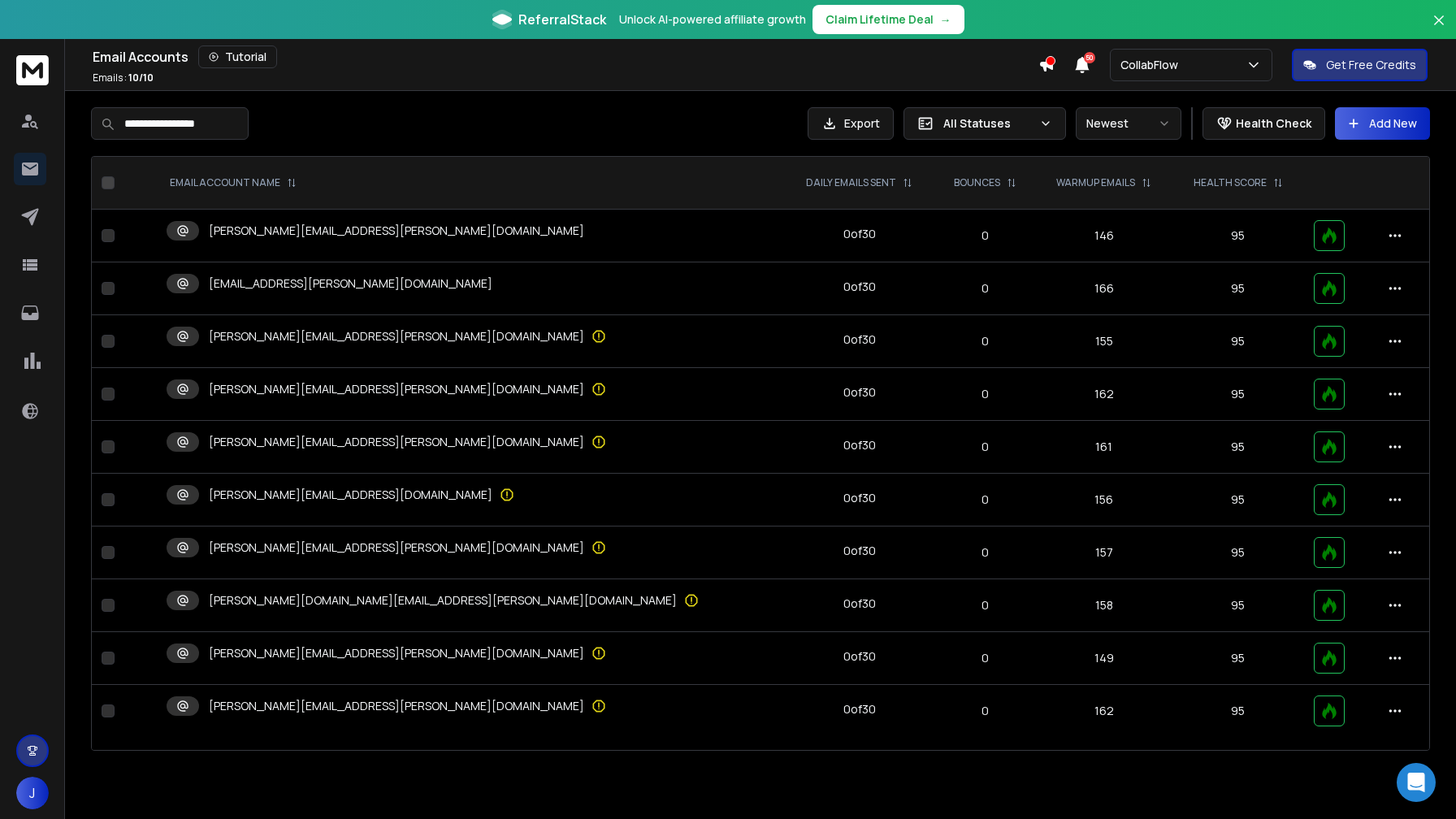
click at [363, 702] on p "[PERSON_NAME][EMAIL_ADDRESS][PERSON_NAME][DOMAIN_NAME]" at bounding box center [397, 706] width 376 height 17
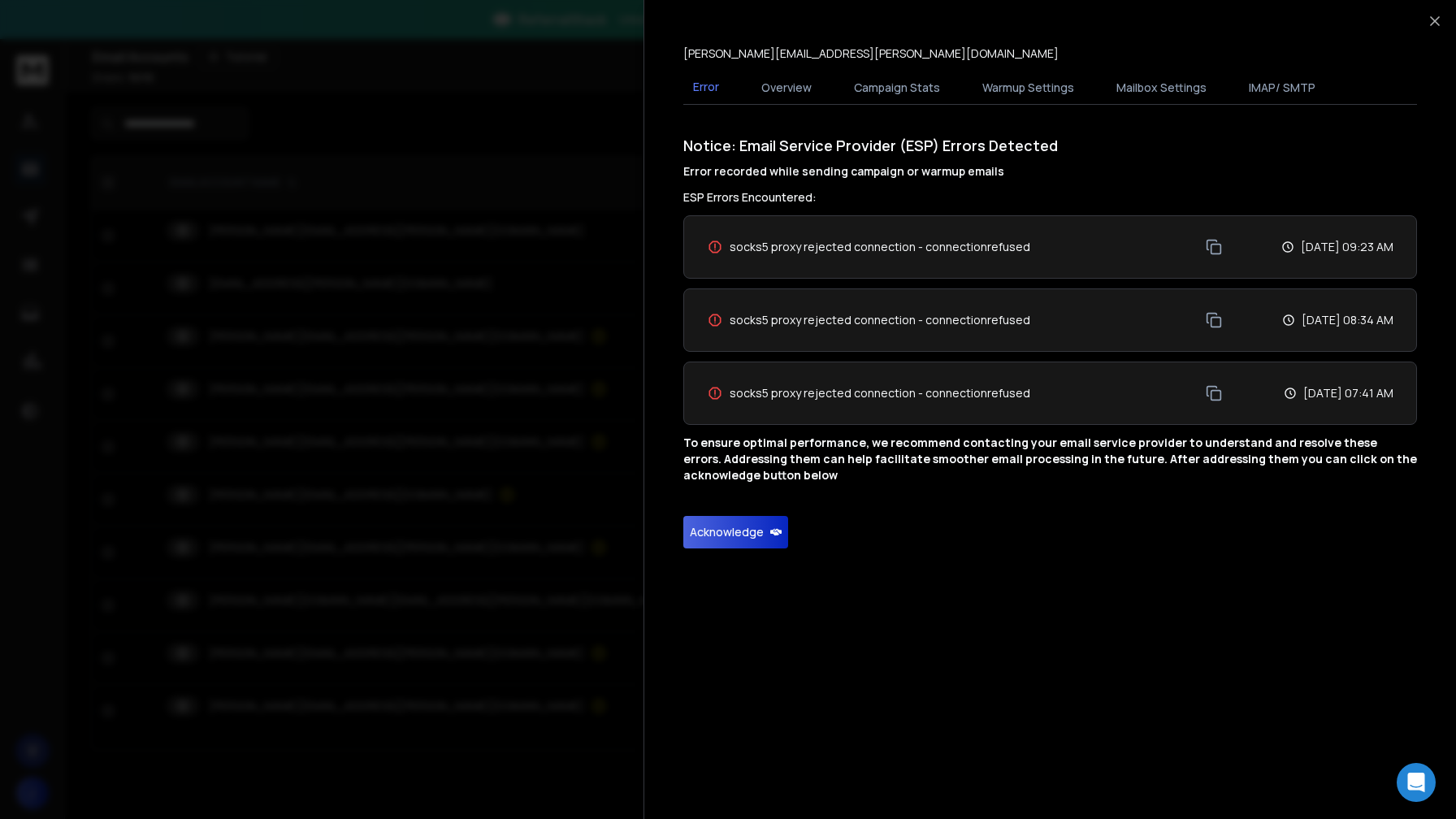
click at [747, 532] on button "Acknowledge" at bounding box center [735, 532] width 105 height 32
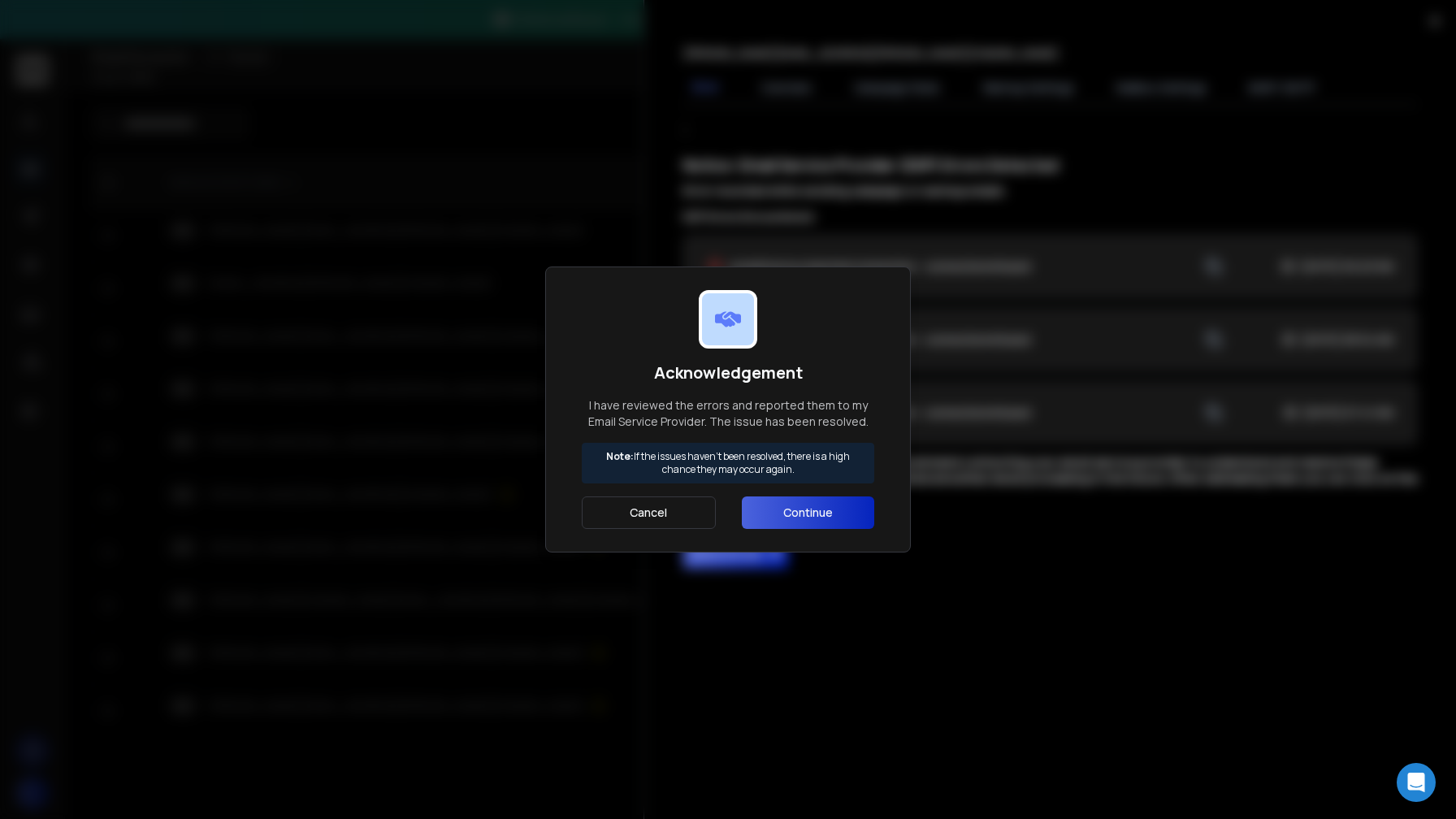
click at [774, 520] on button "Continue" at bounding box center [808, 513] width 132 height 32
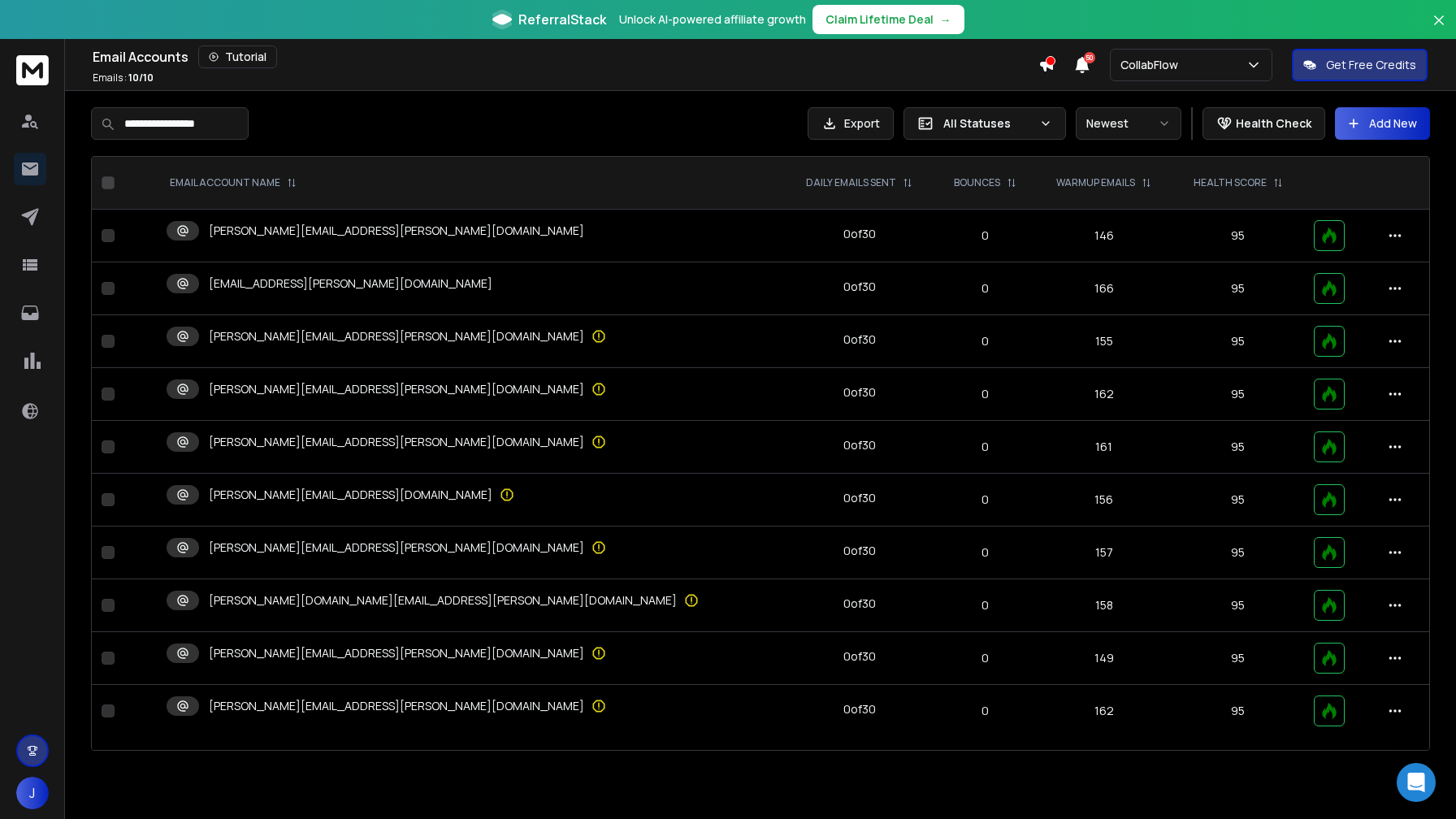
click at [402, 142] on div "**********" at bounding box center [759, 429] width 1339 height 644
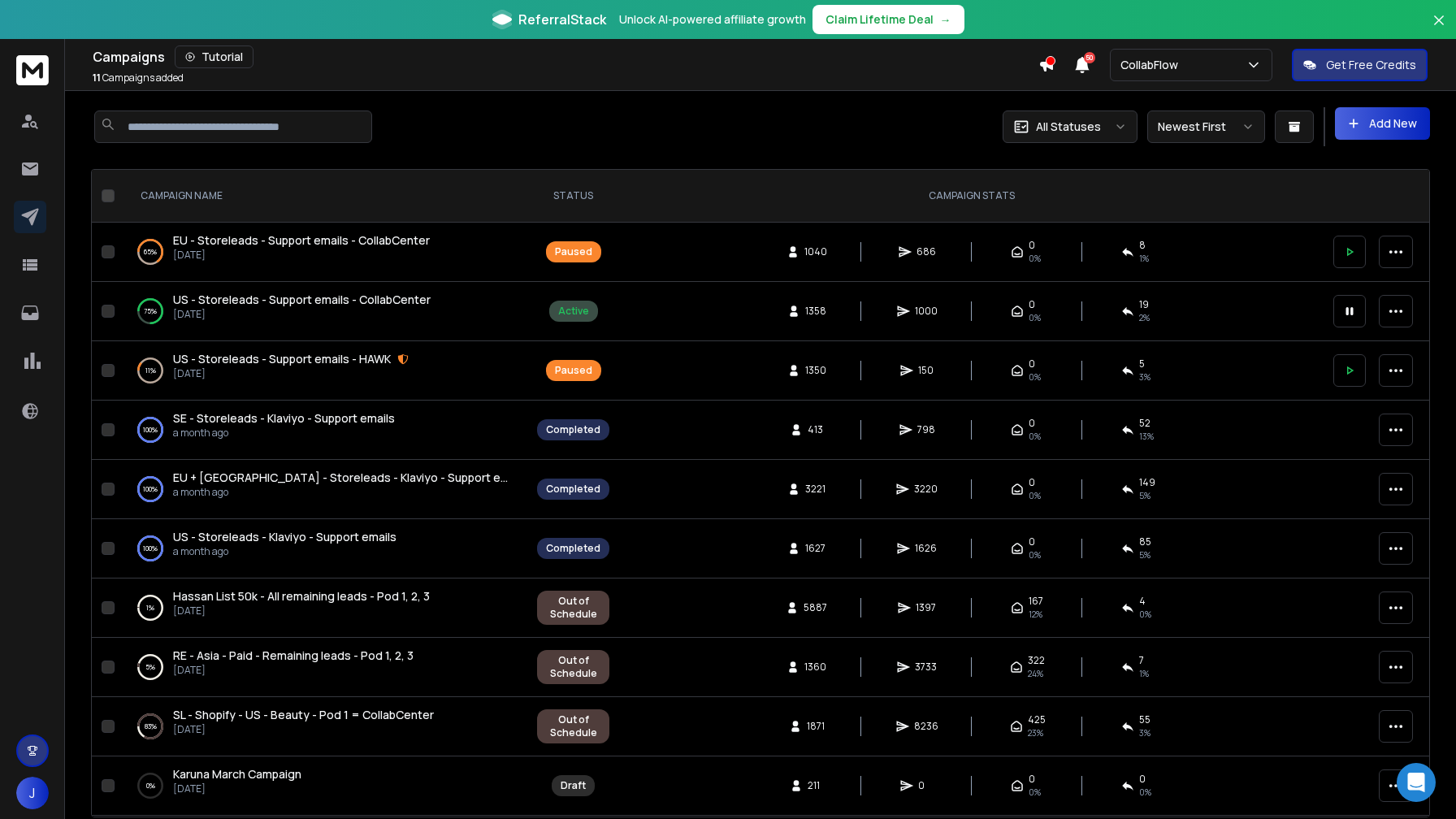
click at [269, 250] on p "[DATE]" at bounding box center [302, 255] width 257 height 13
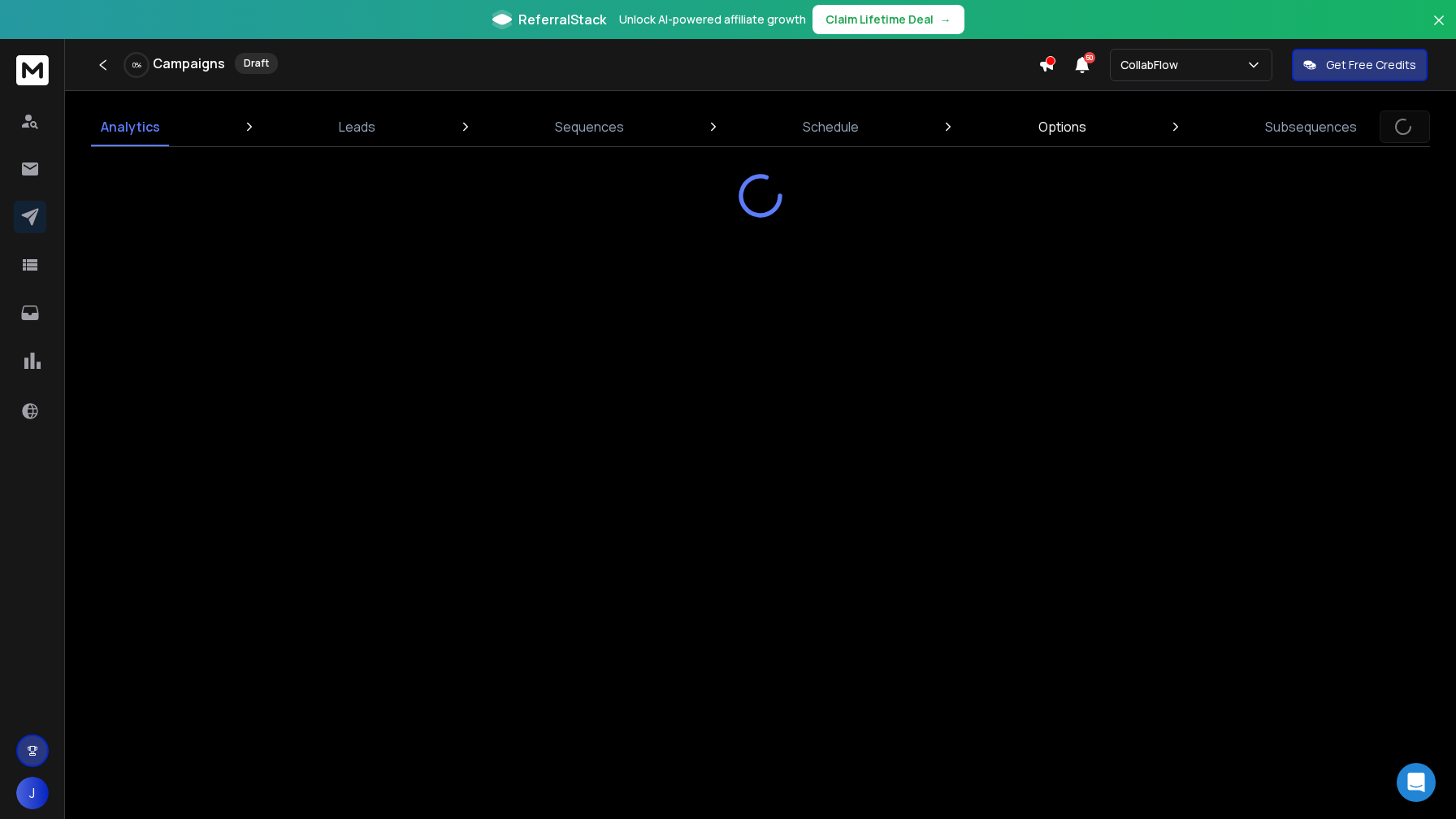
click at [1080, 125] on p "Options" at bounding box center [1062, 126] width 48 height 19
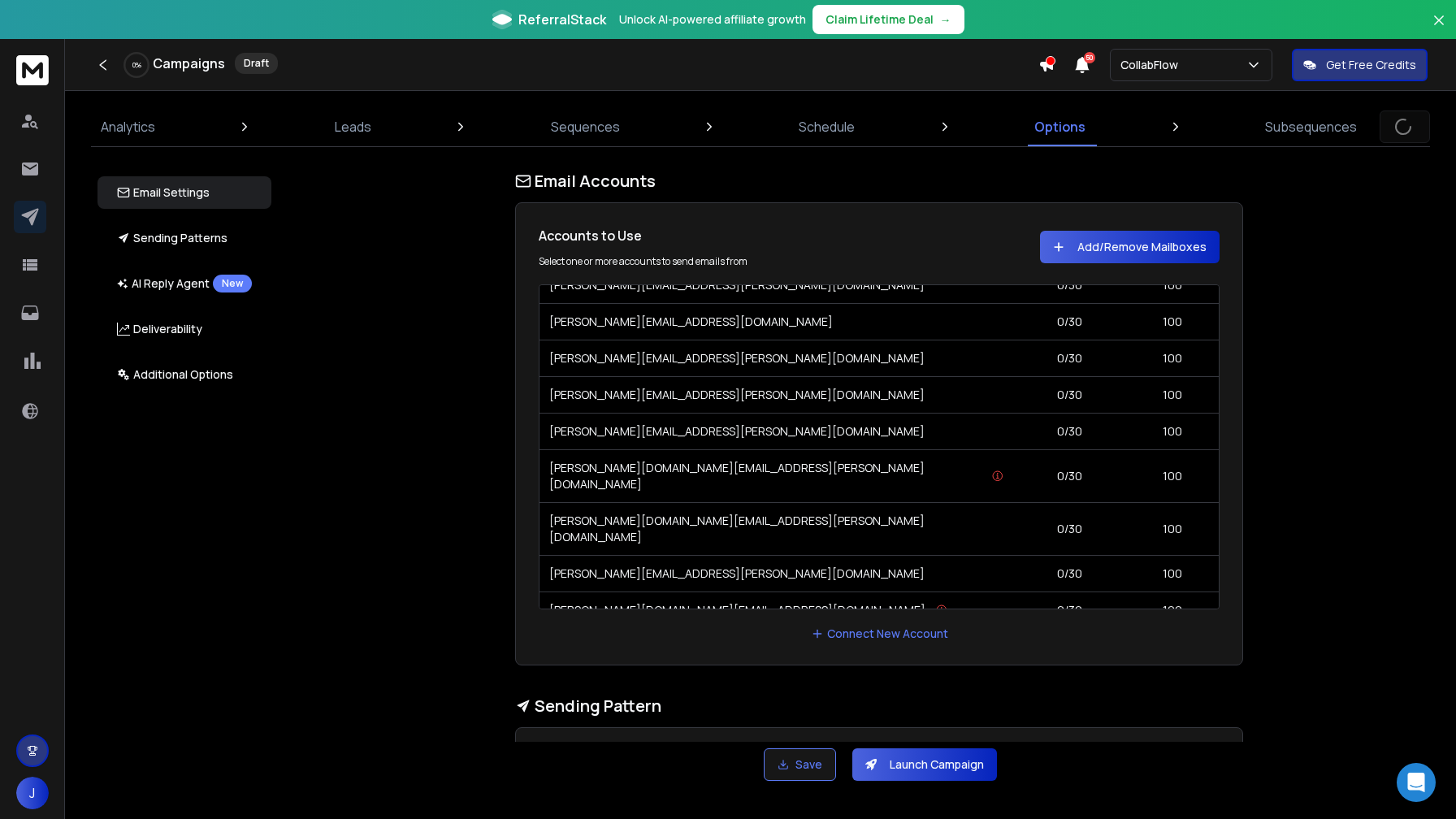
scroll to position [1850, 0]
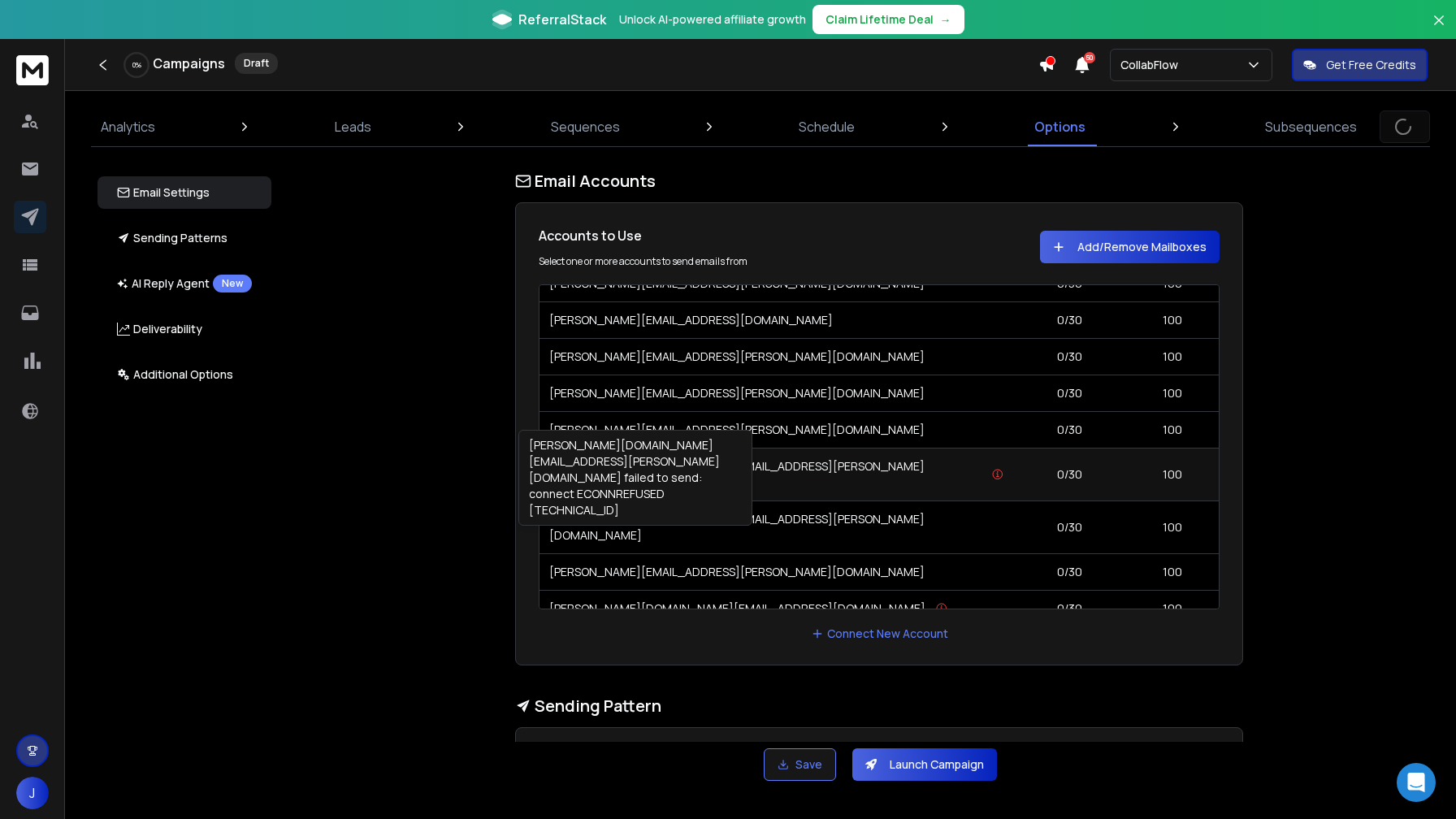
click at [991, 468] on icon at bounding box center [997, 475] width 13 height 13
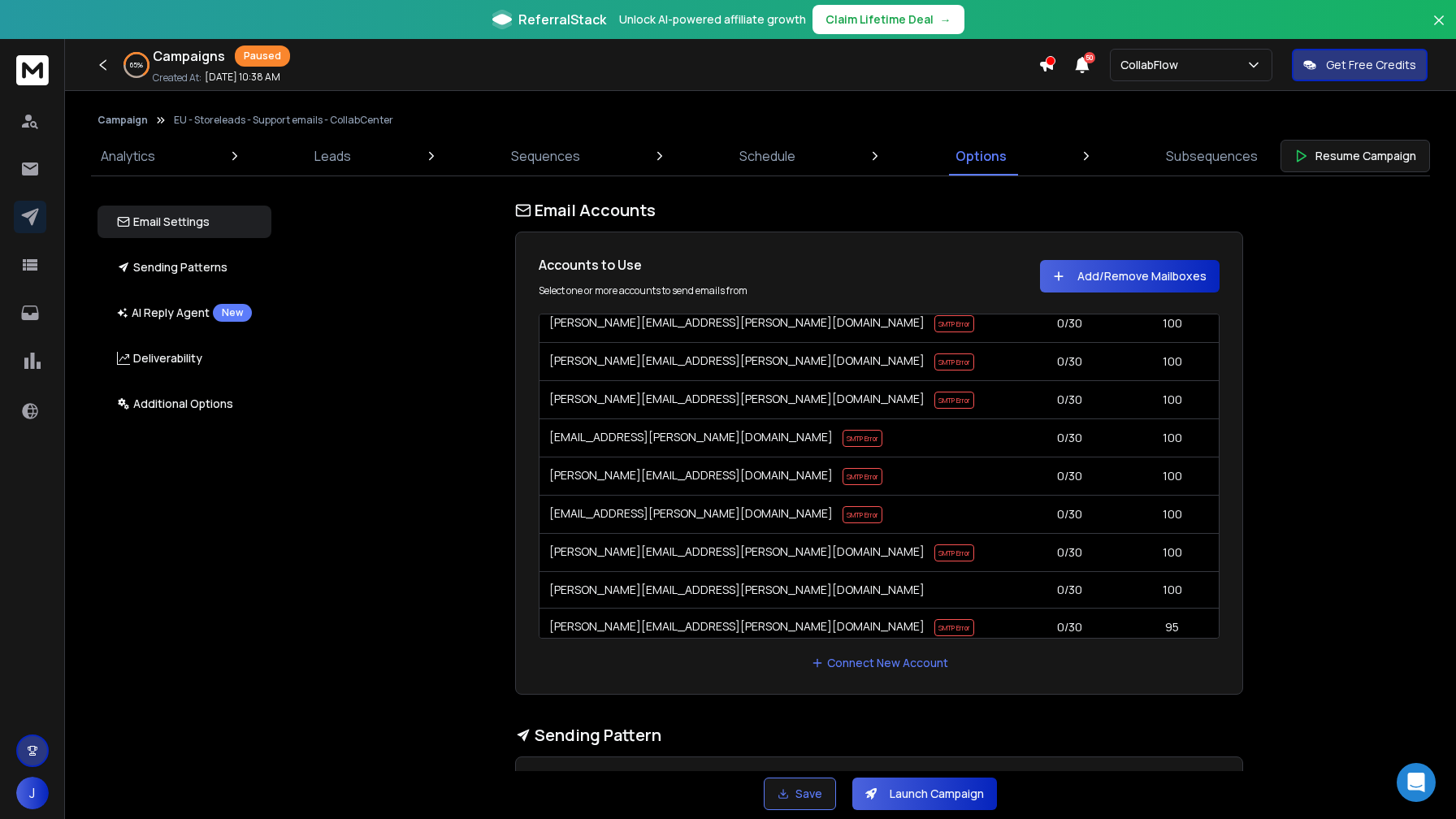
scroll to position [492, 0]
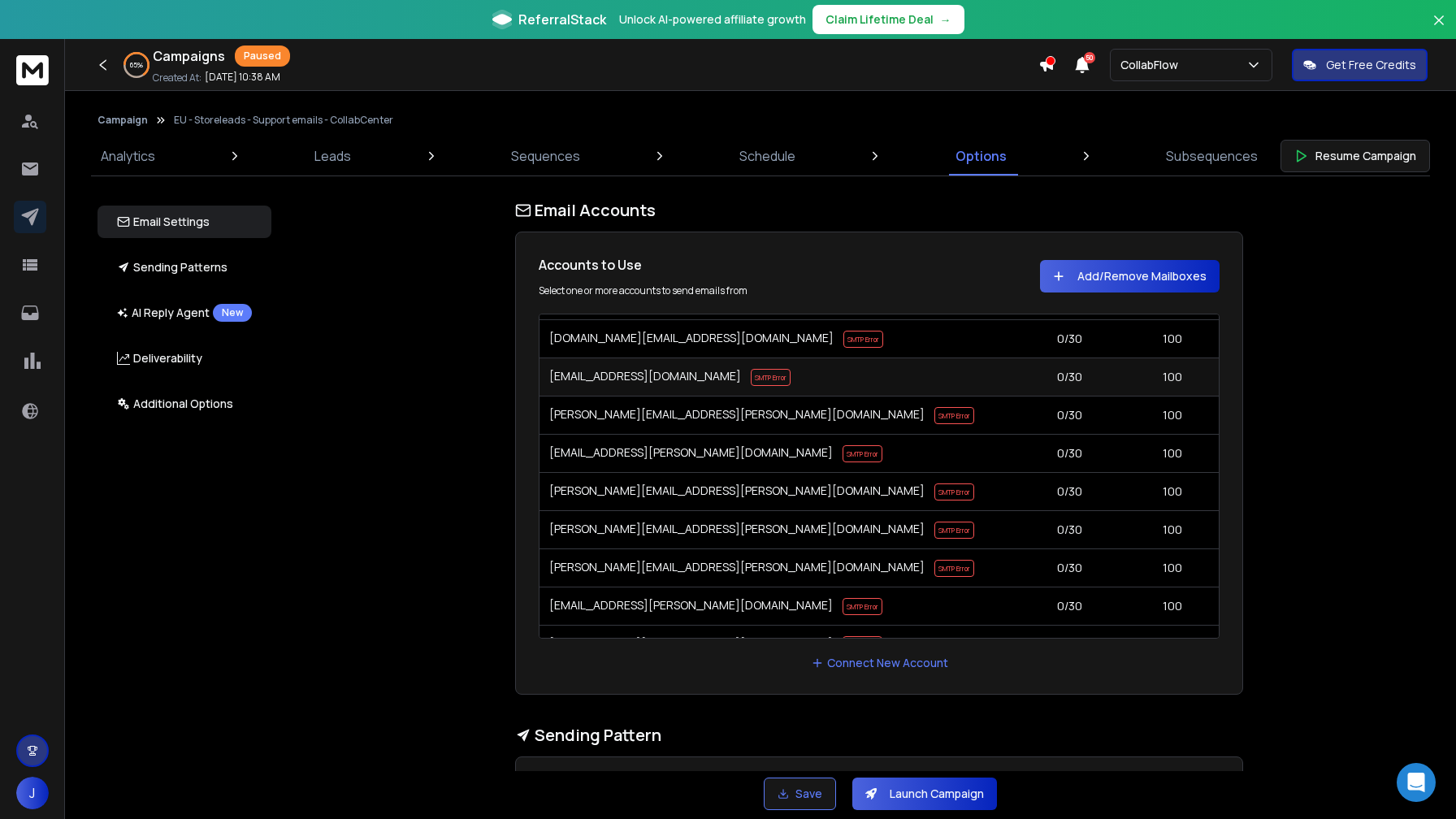
click at [756, 385] on span "SMTP Error" at bounding box center [770, 378] width 40 height 17
click at [658, 385] on p "[EMAIL_ADDRESS][DOMAIN_NAME]" at bounding box center [645, 377] width 191 height 18
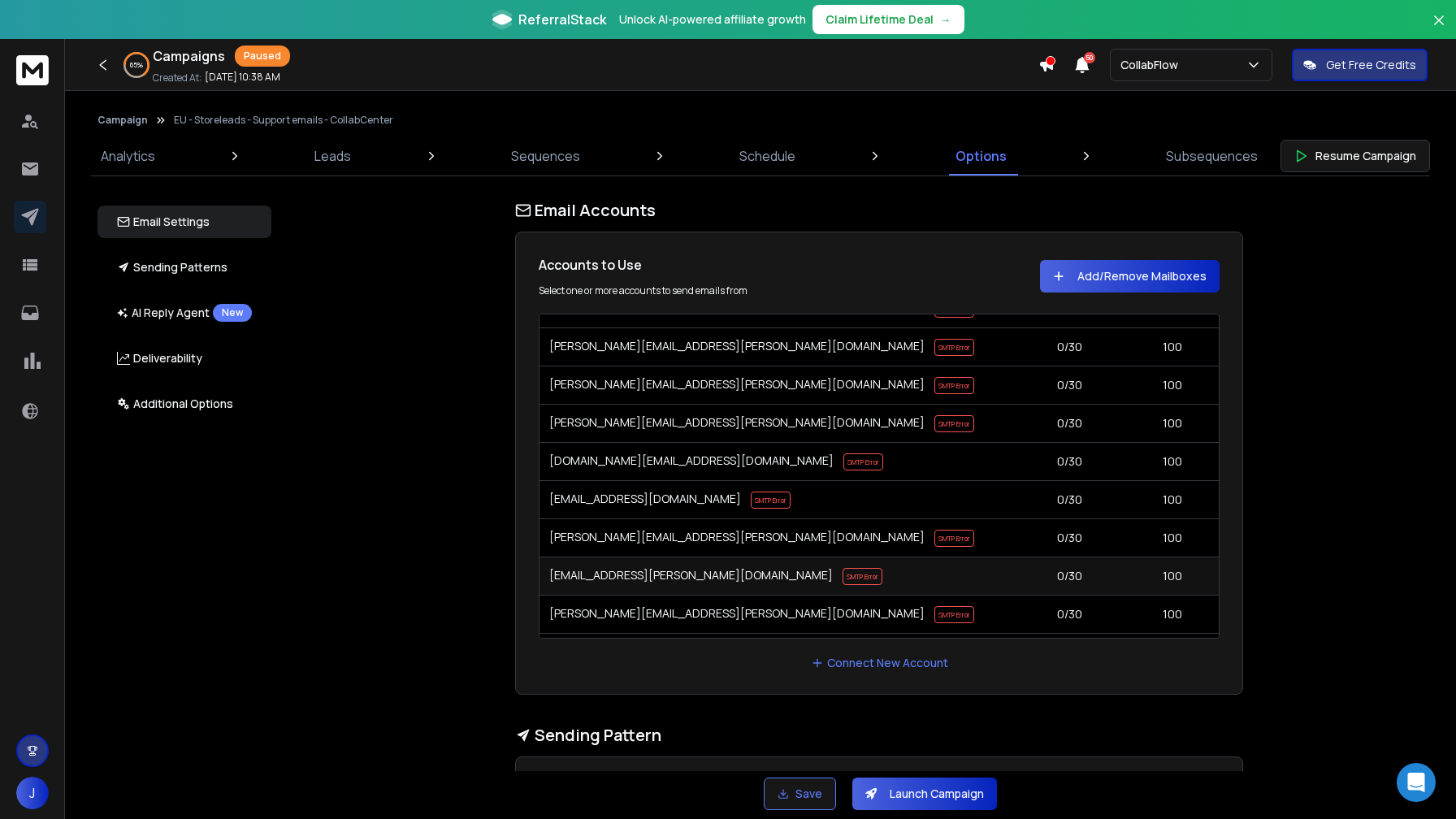
scroll to position [0, 0]
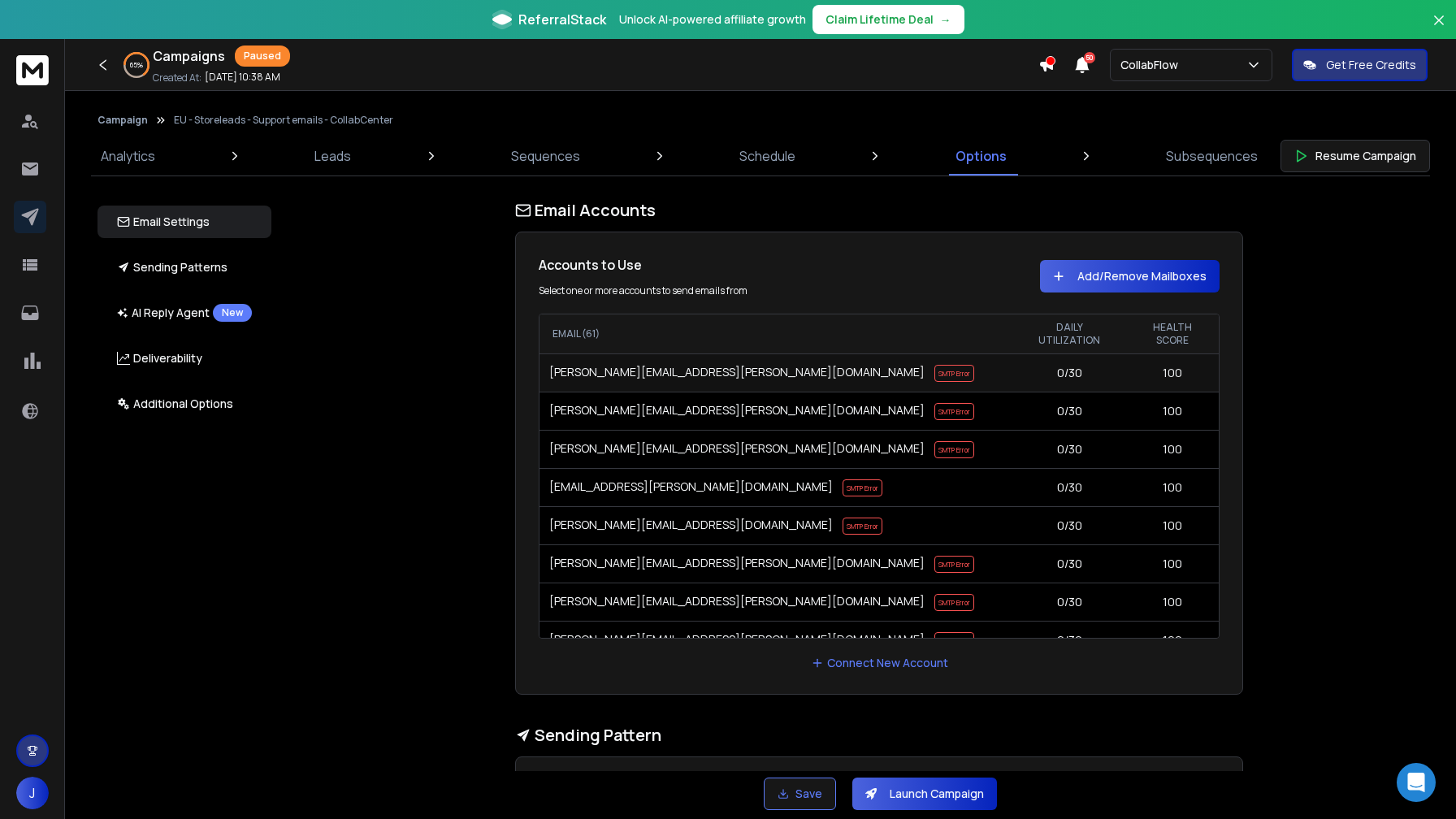
click at [678, 370] on p "[PERSON_NAME][EMAIL_ADDRESS][PERSON_NAME][DOMAIN_NAME]" at bounding box center [737, 372] width 376 height 18
copy div "[DOMAIN_NAME] SMTP Erro"
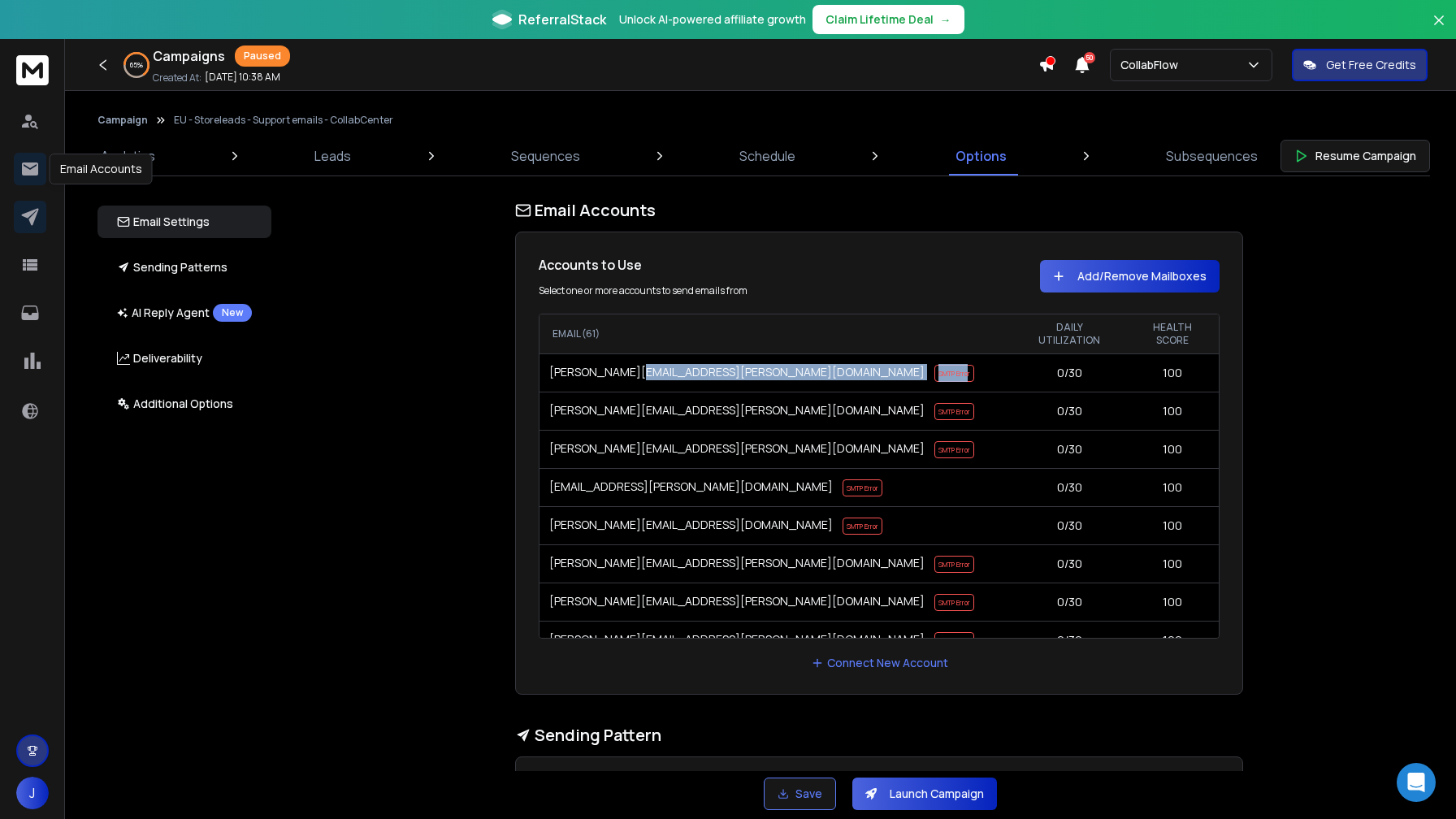
click at [29, 177] on icon at bounding box center [30, 168] width 19 height 19
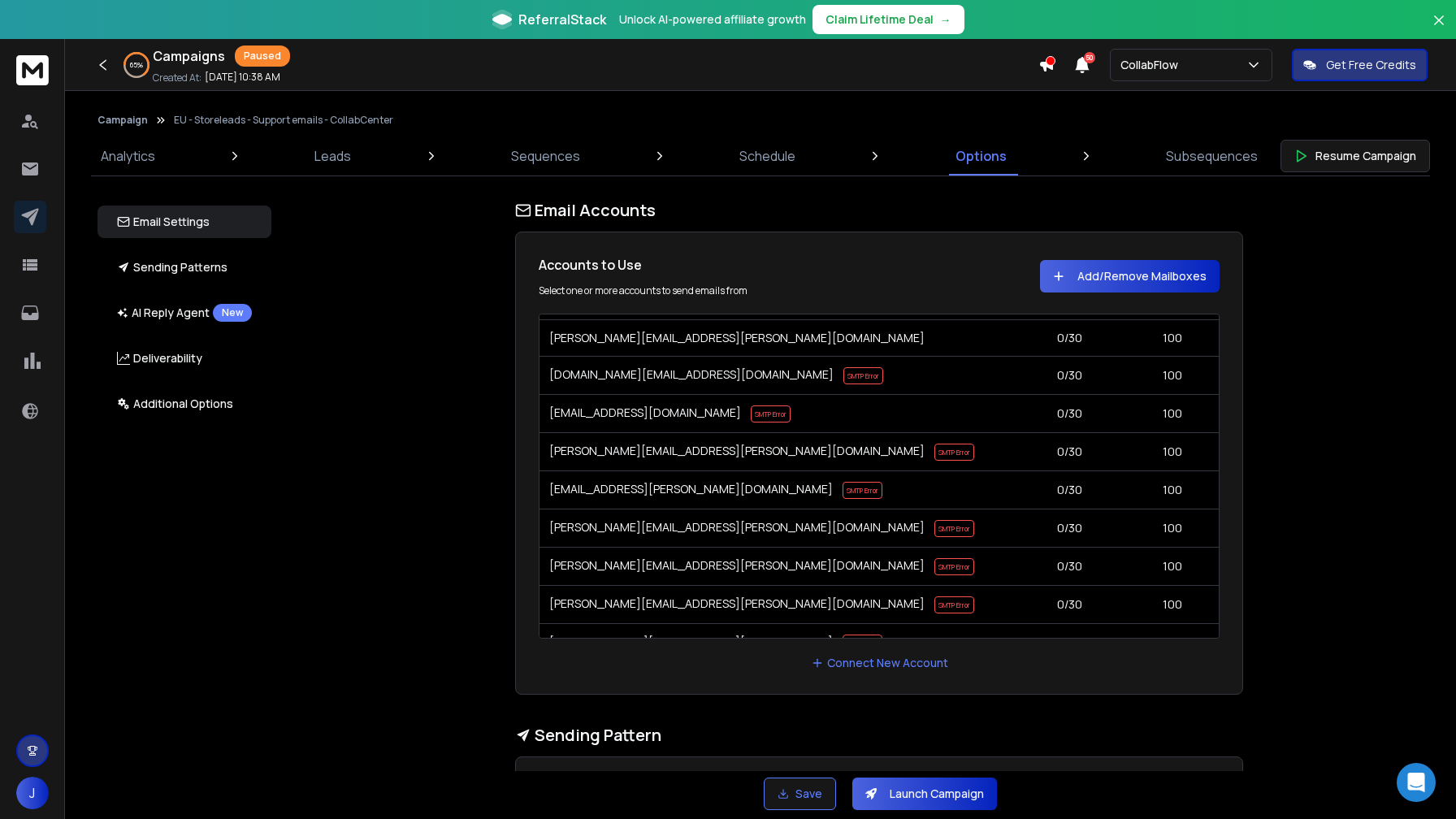
scroll to position [465, 0]
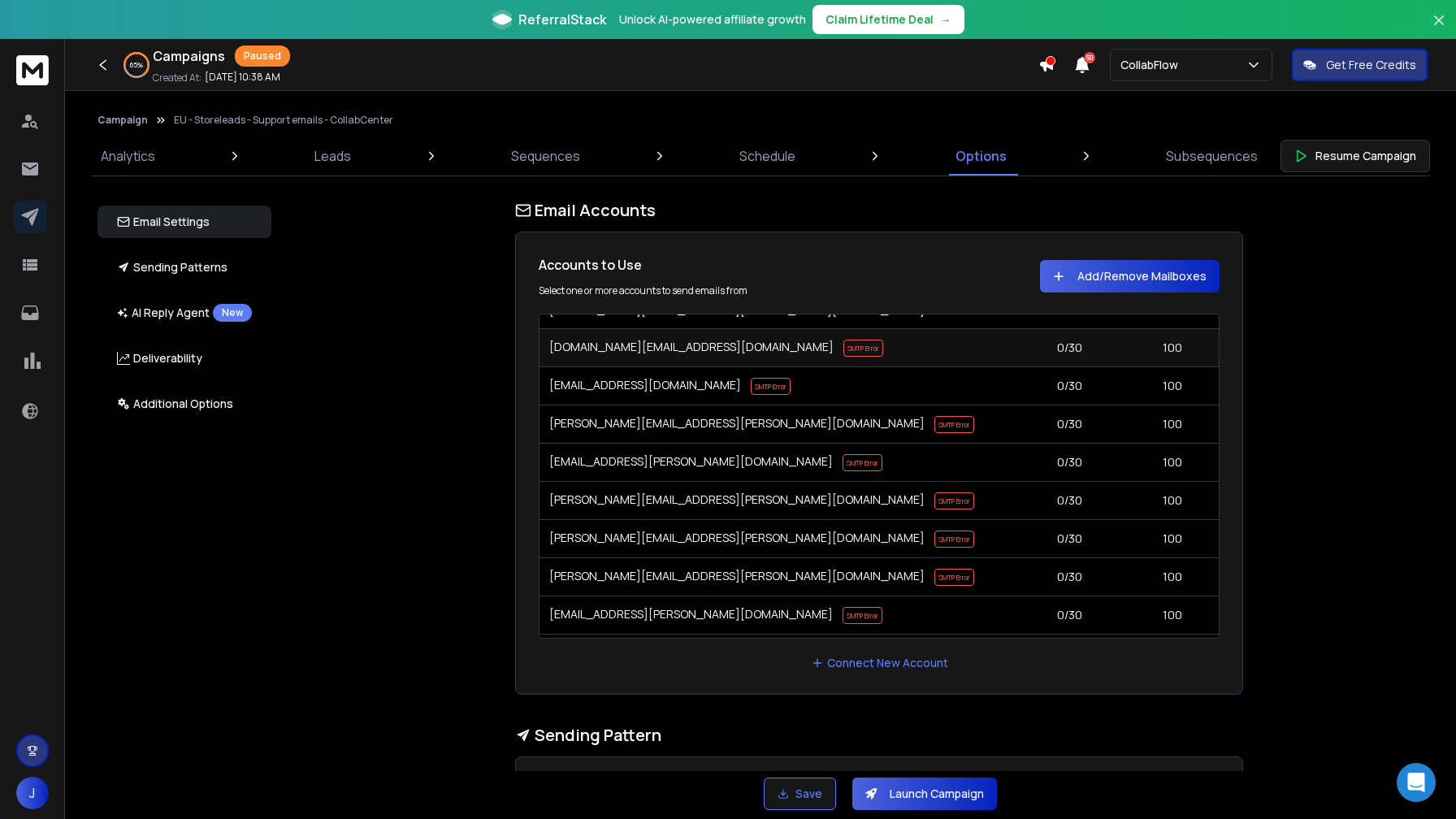
click at [662, 344] on p "[DOMAIN_NAME][EMAIL_ADDRESS][DOMAIN_NAME]" at bounding box center [691, 347] width 284 height 18
copy p "[DOMAIN_NAME]"
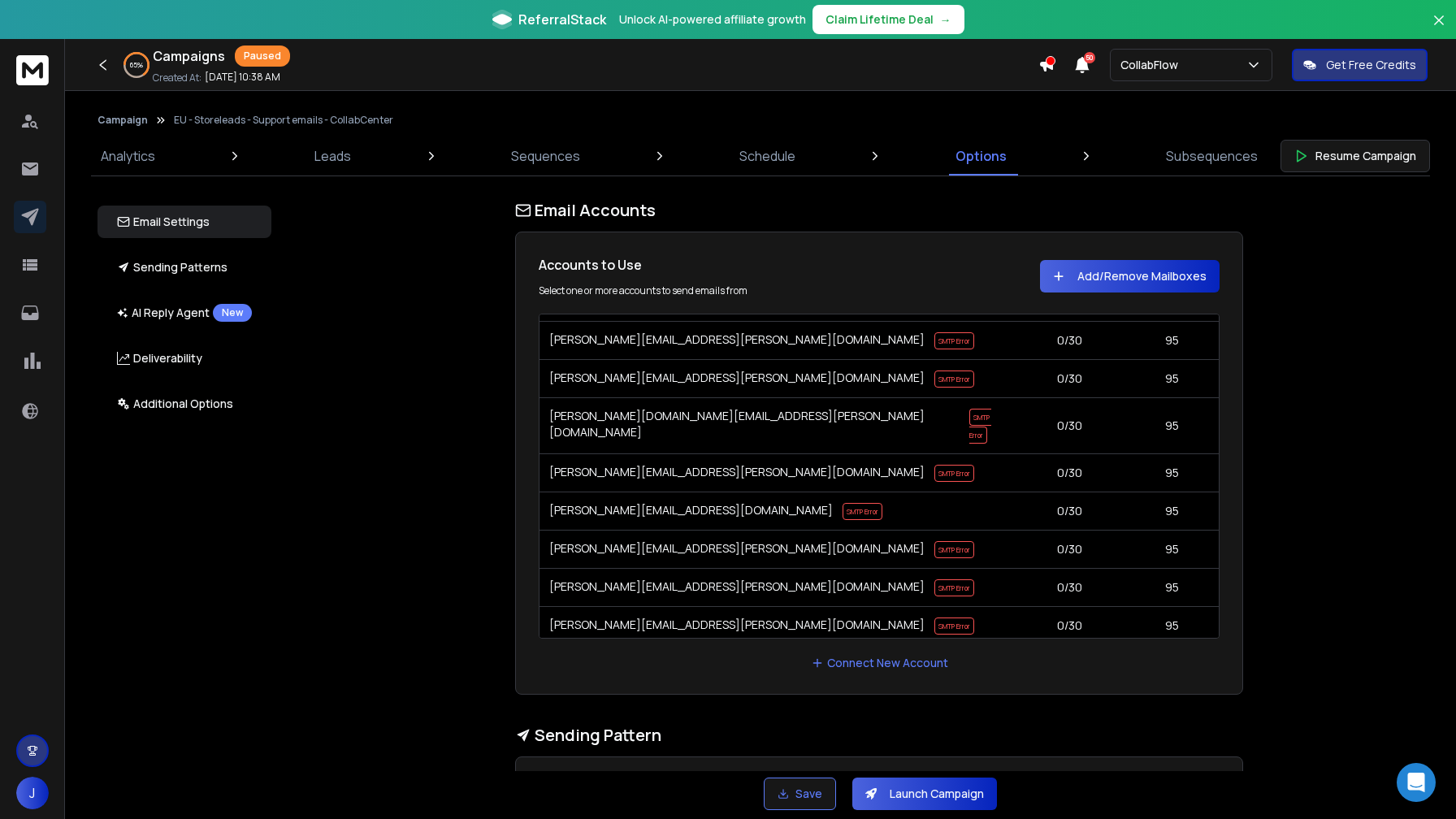
scroll to position [877, 0]
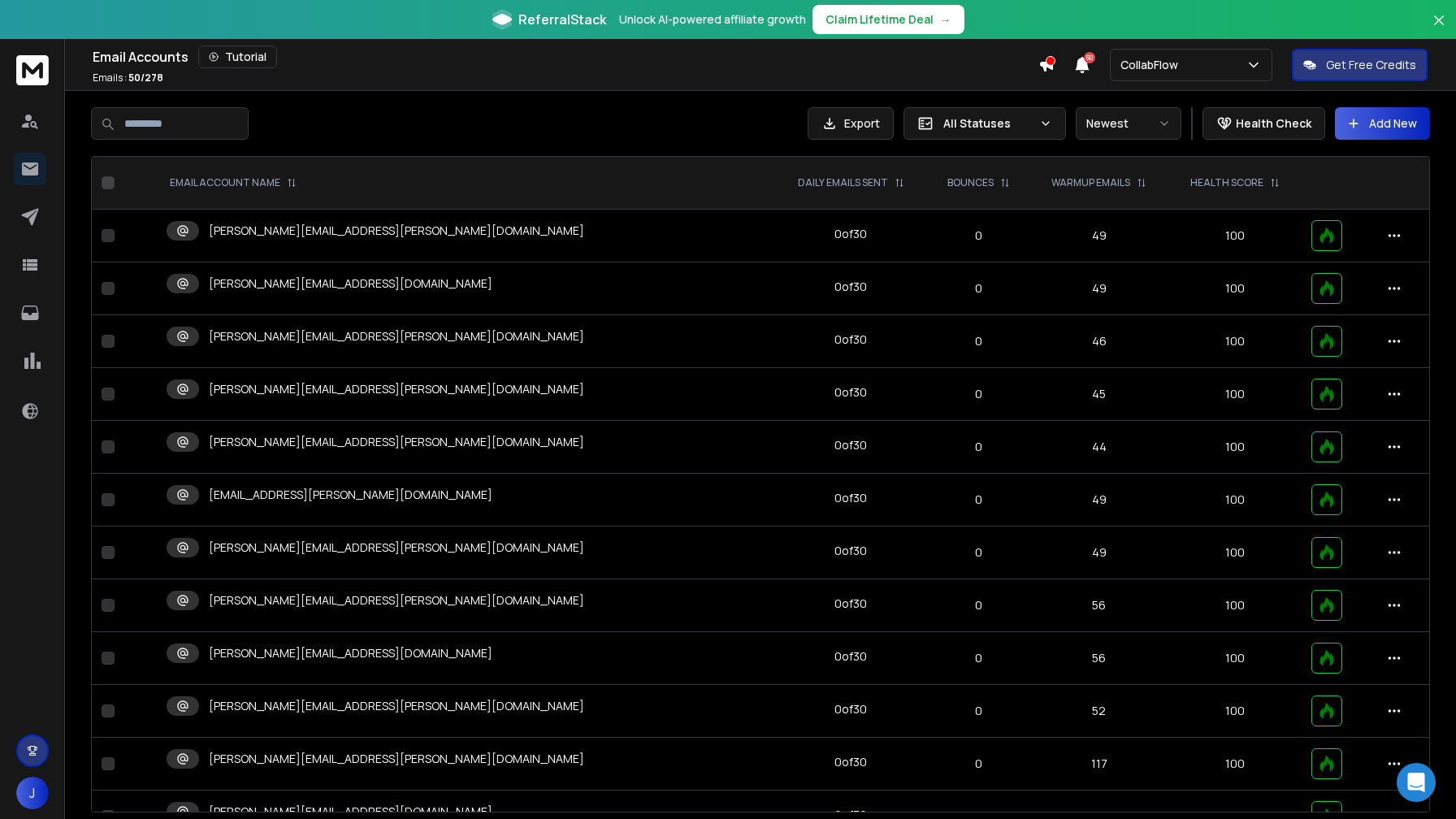
click at [218, 123] on input at bounding box center [169, 123] width 157 height 32
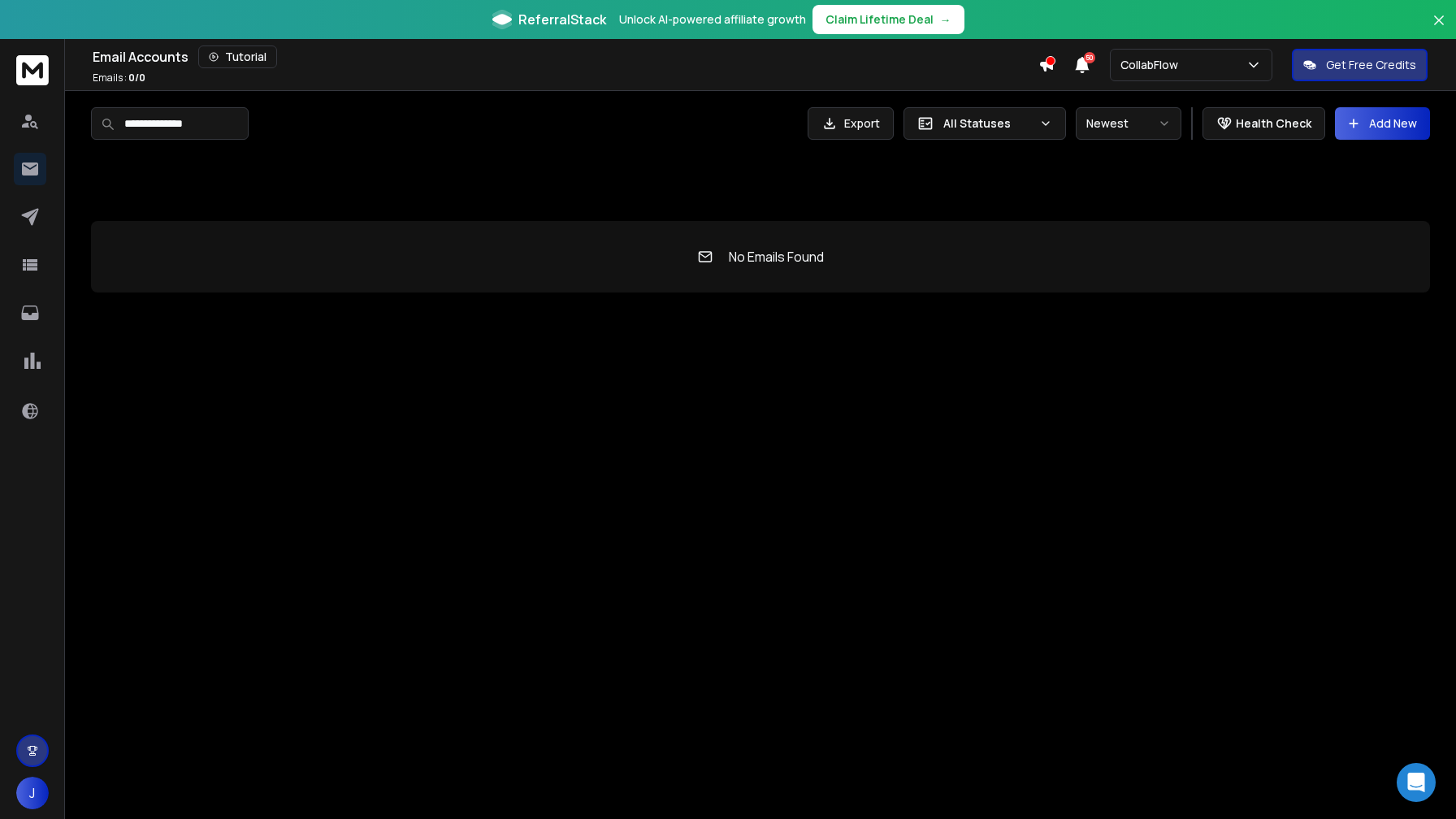
type input "**********"
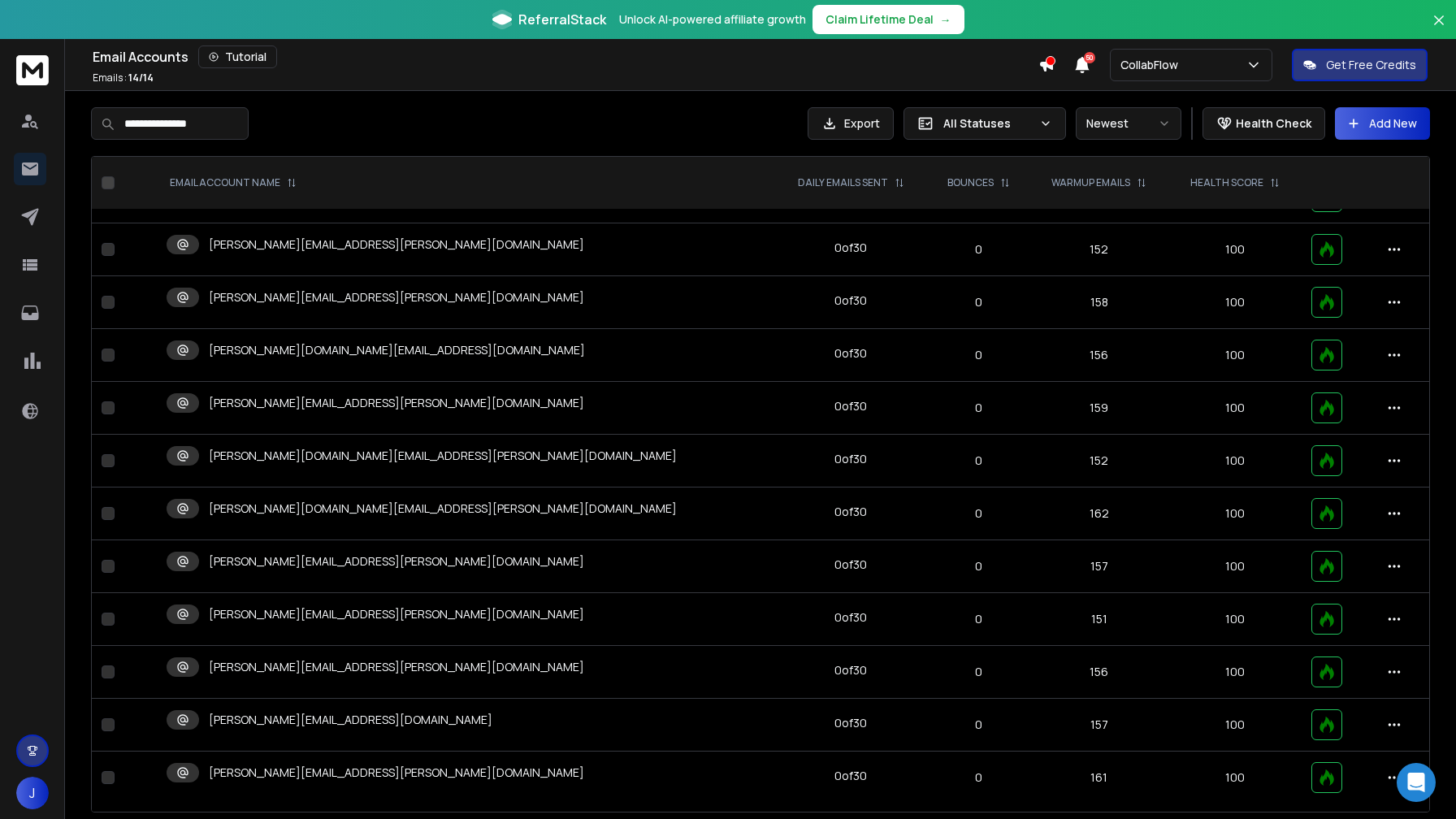
scroll to position [150, 0]
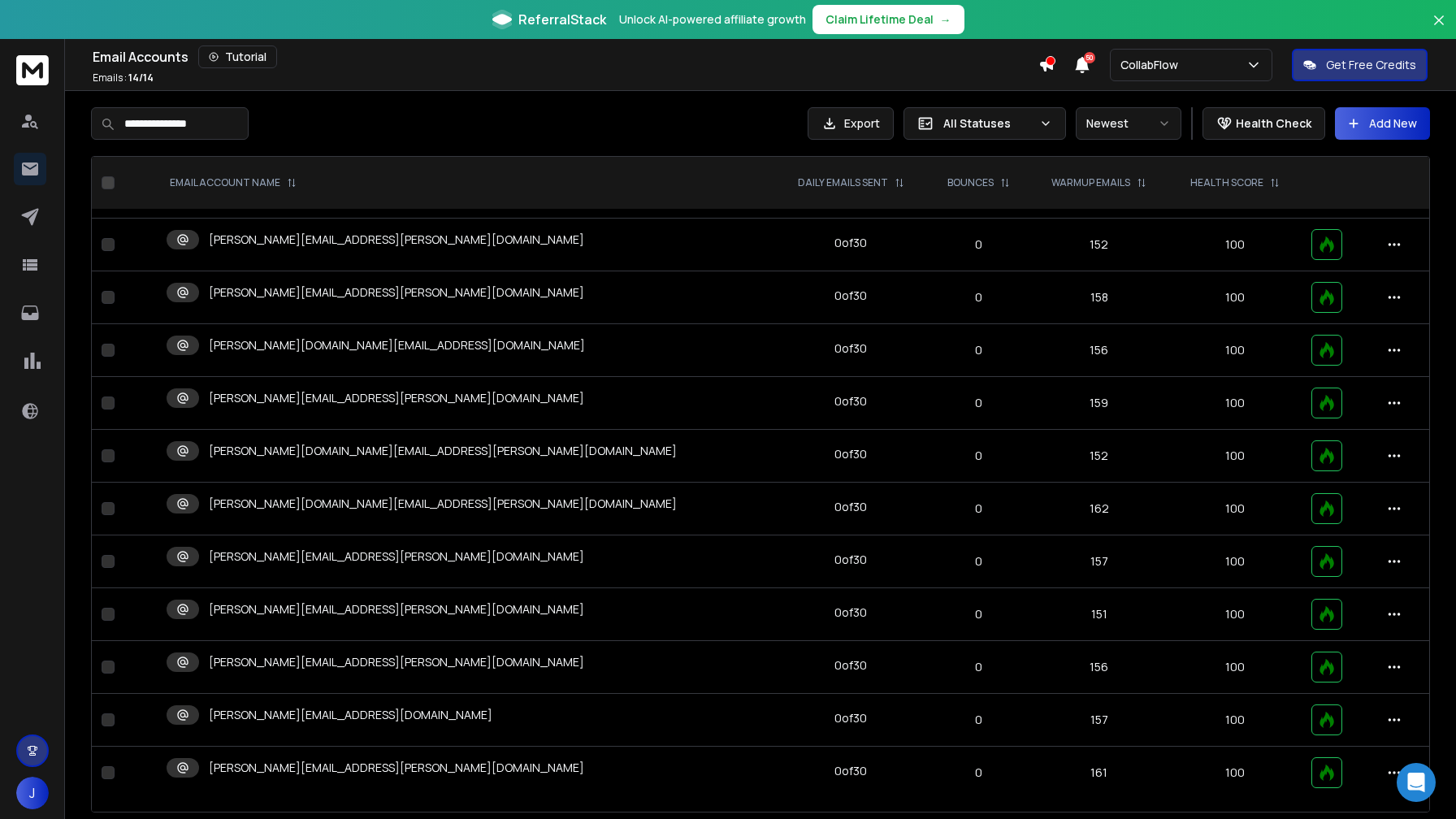
click at [293, 343] on p "[PERSON_NAME][DOMAIN_NAME][EMAIL_ADDRESS][DOMAIN_NAME]" at bounding box center [397, 345] width 376 height 17
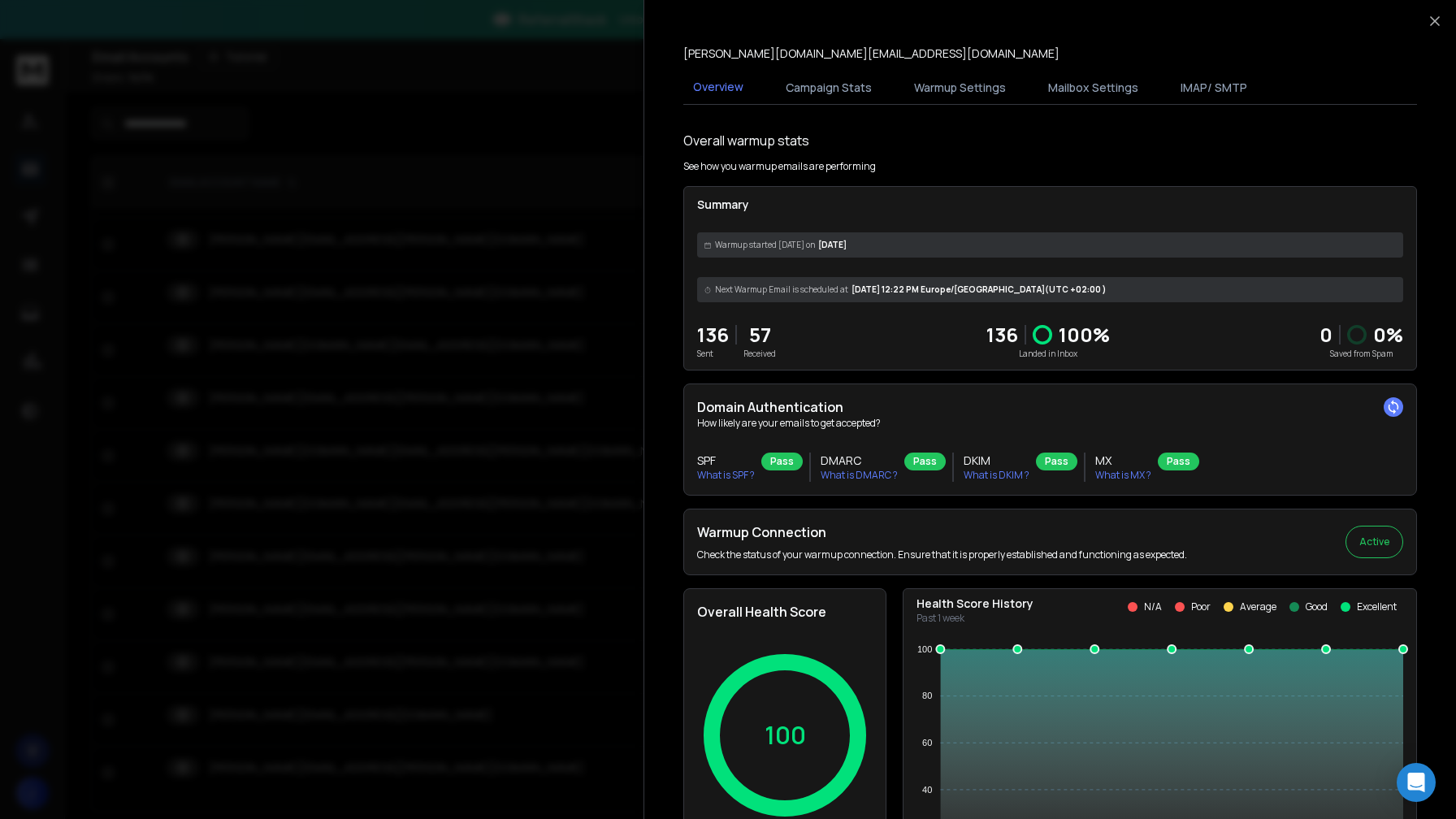
click at [233, 151] on div at bounding box center [728, 409] width 1456 height 819
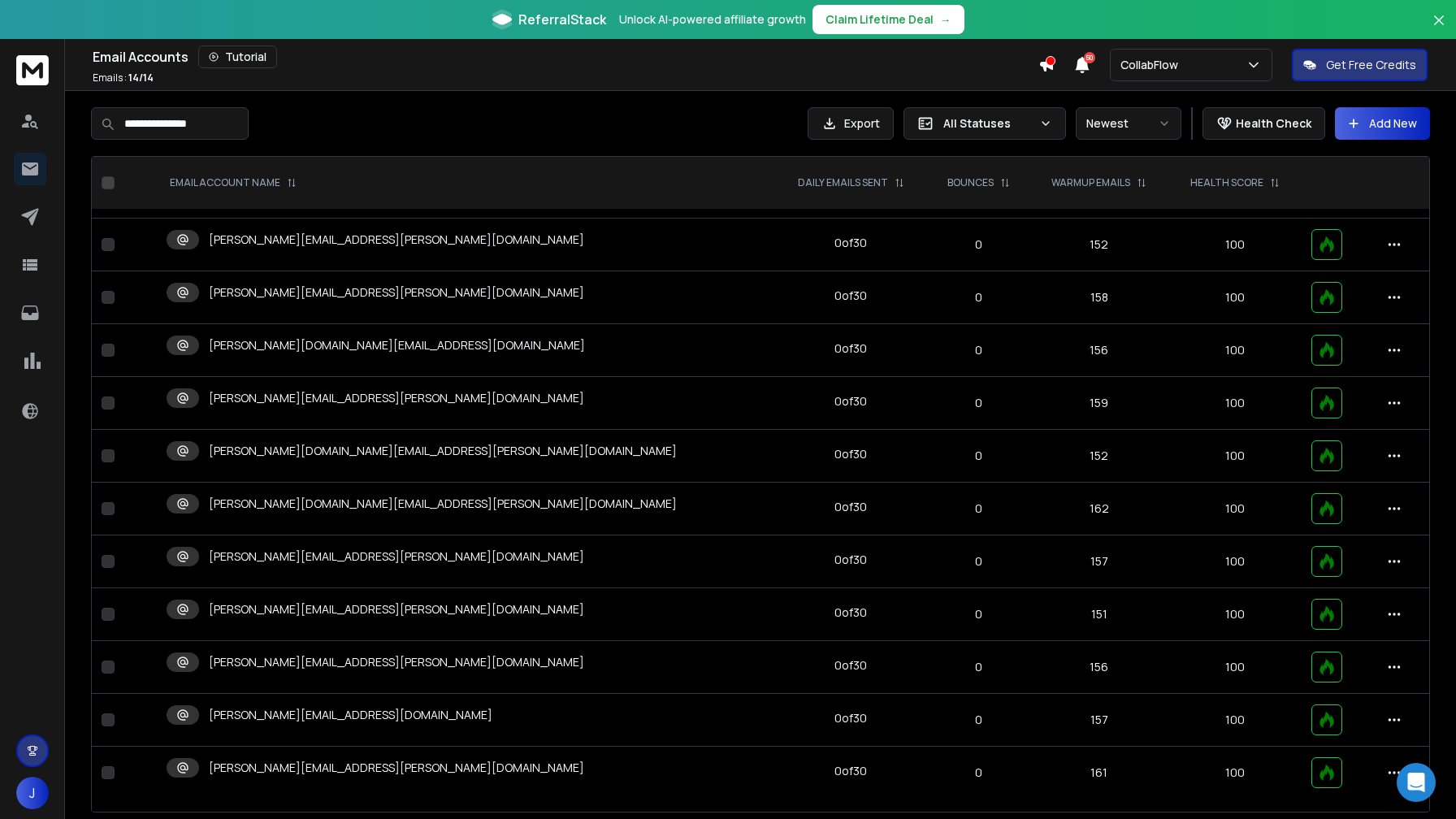
click at [255, 505] on p "[PERSON_NAME][DOMAIN_NAME][EMAIL_ADDRESS][PERSON_NAME][DOMAIN_NAME]" at bounding box center [443, 504] width 468 height 17
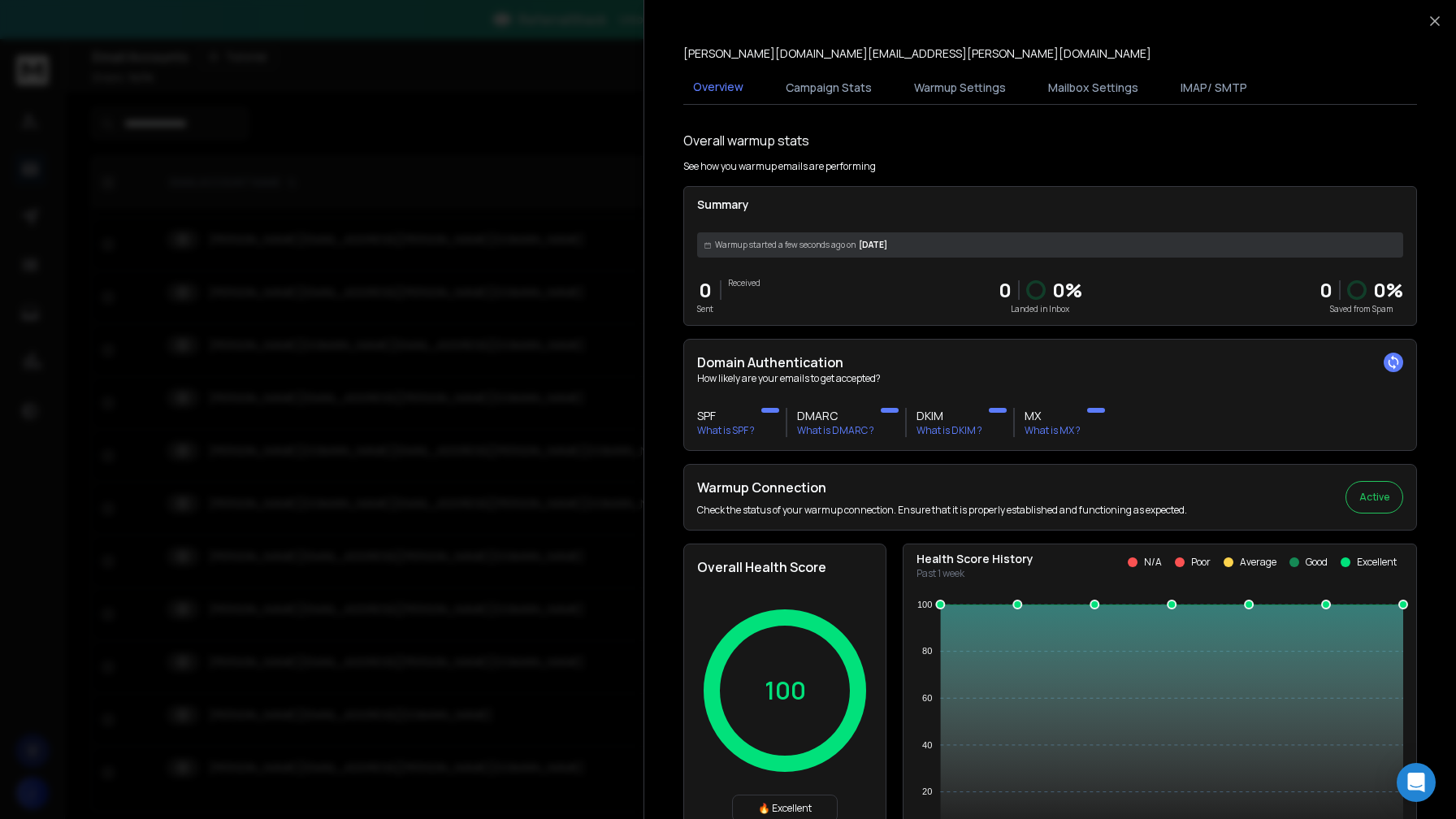
click at [294, 502] on div at bounding box center [728, 409] width 1456 height 819
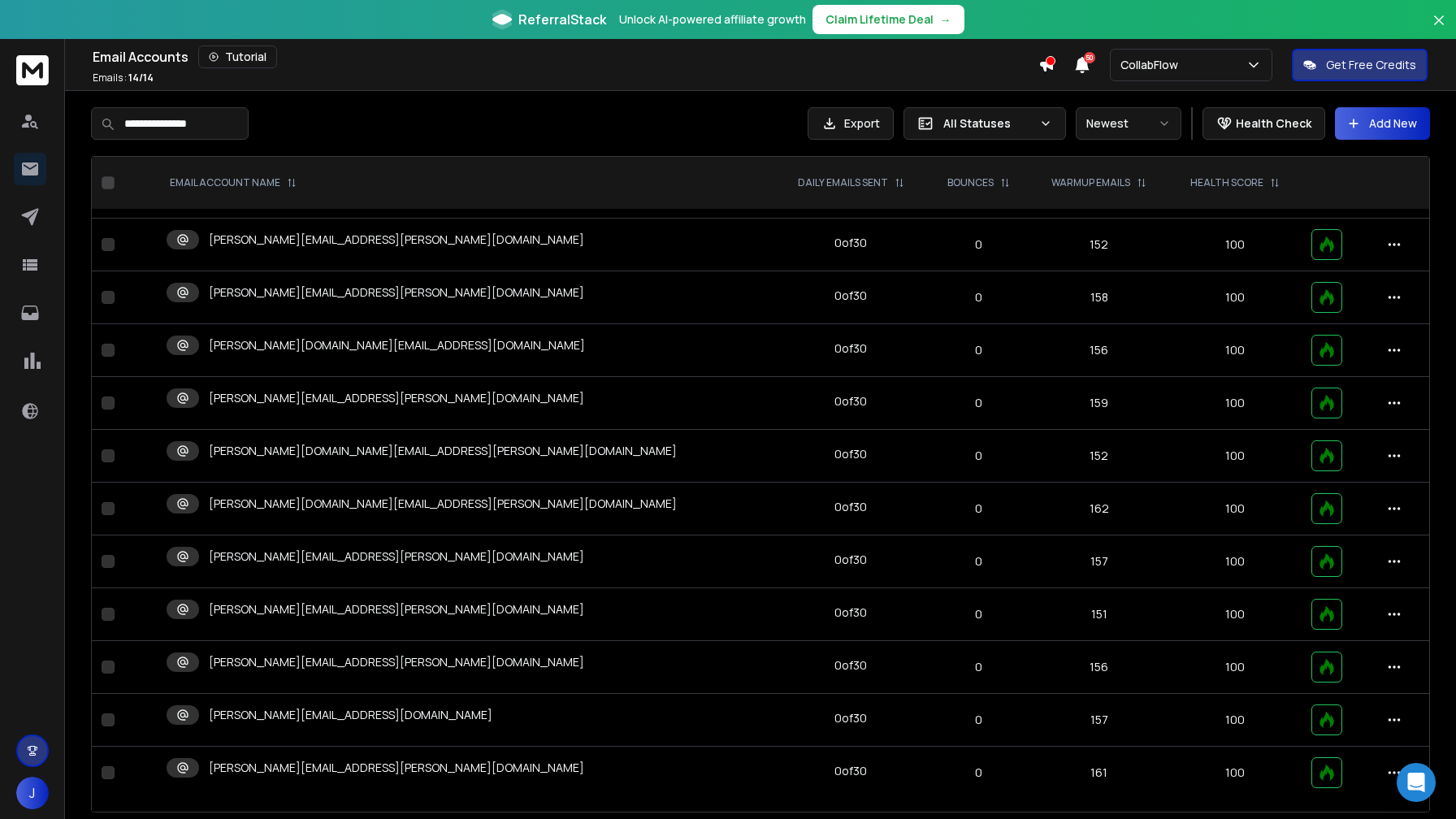
click at [221, 123] on input "**********" at bounding box center [169, 123] width 157 height 32
type input "**********"
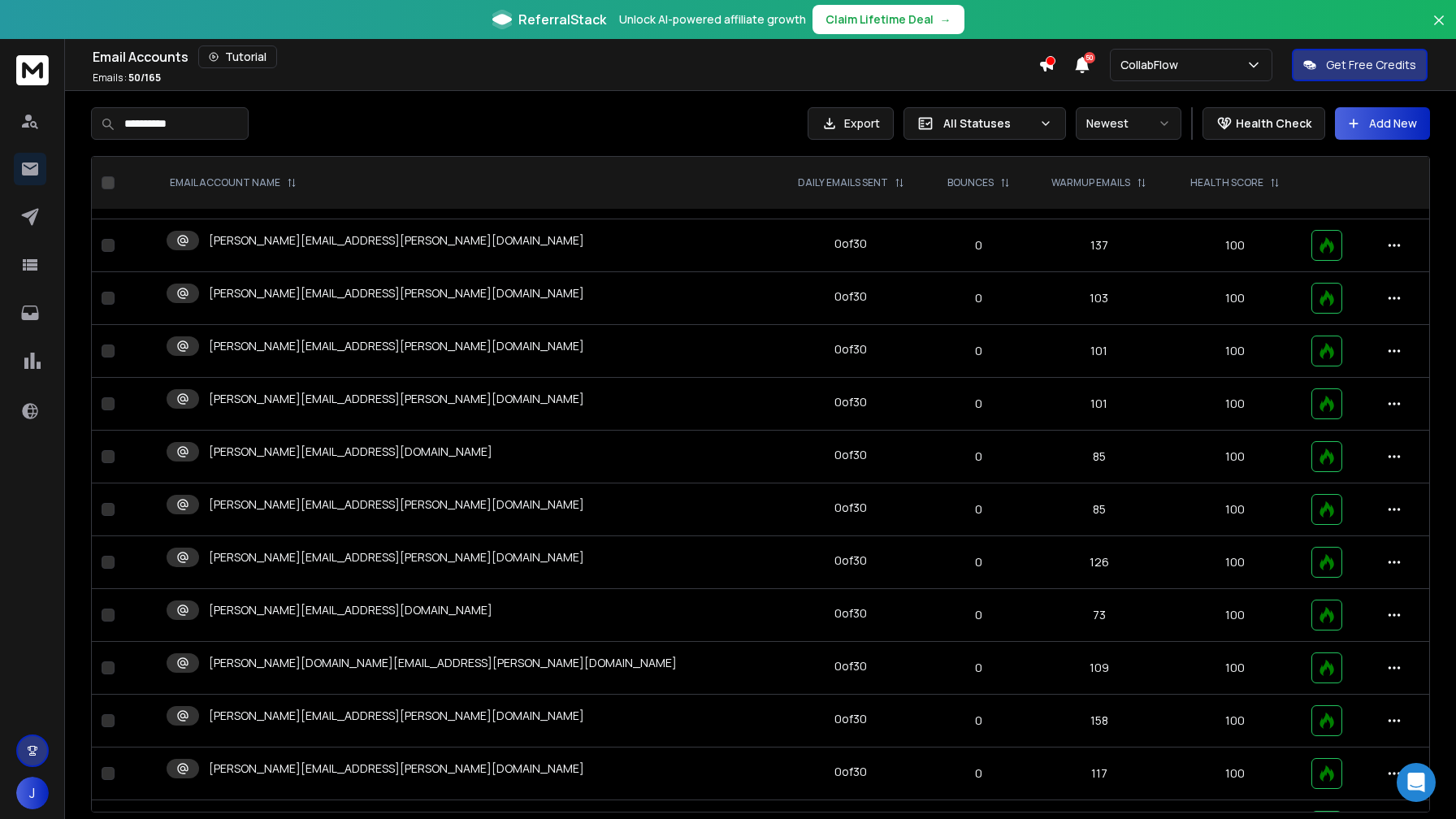
scroll to position [628, 0]
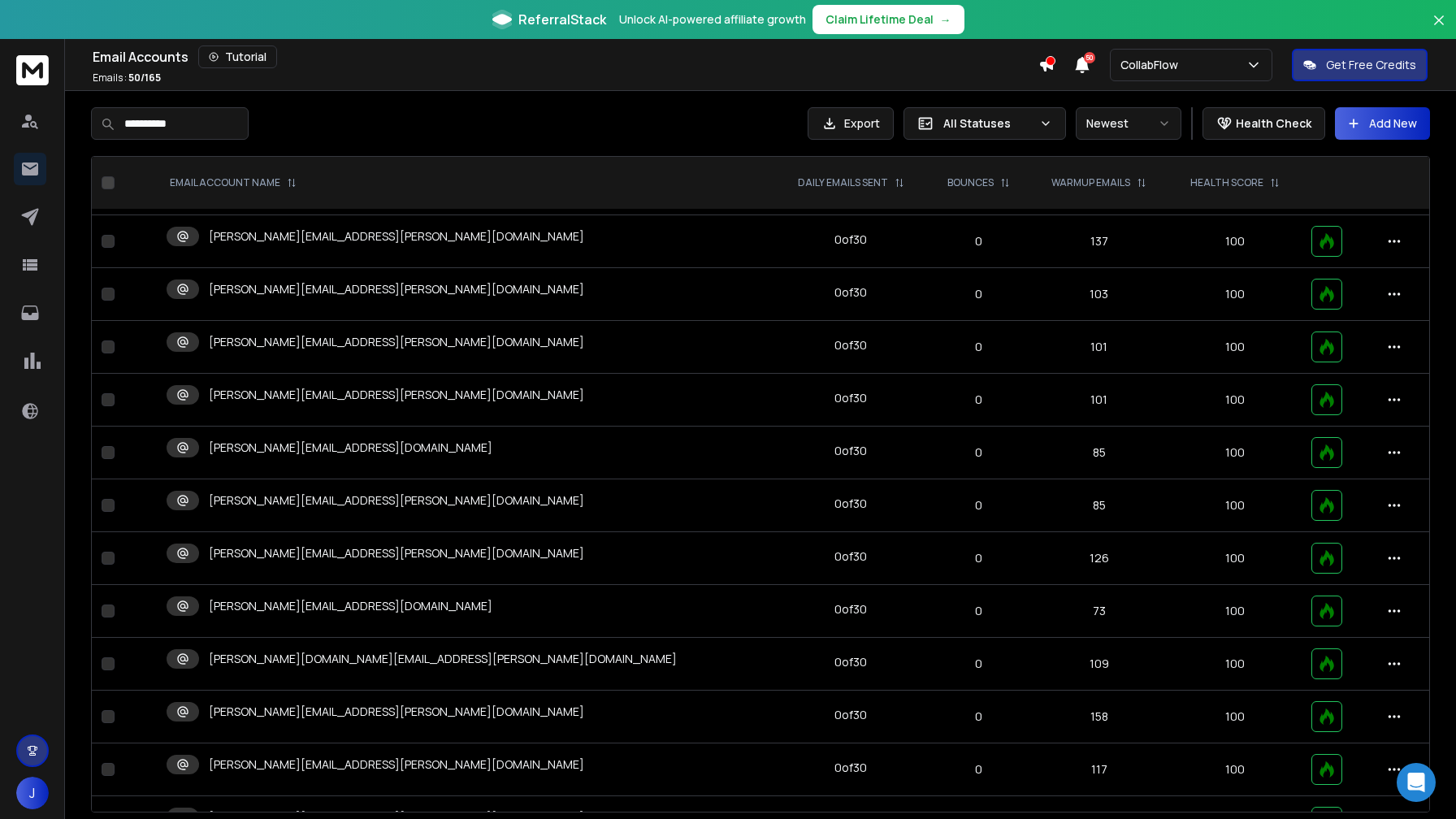
click at [346, 346] on p "[PERSON_NAME][EMAIL_ADDRESS][PERSON_NAME][DOMAIN_NAME]" at bounding box center [397, 342] width 376 height 17
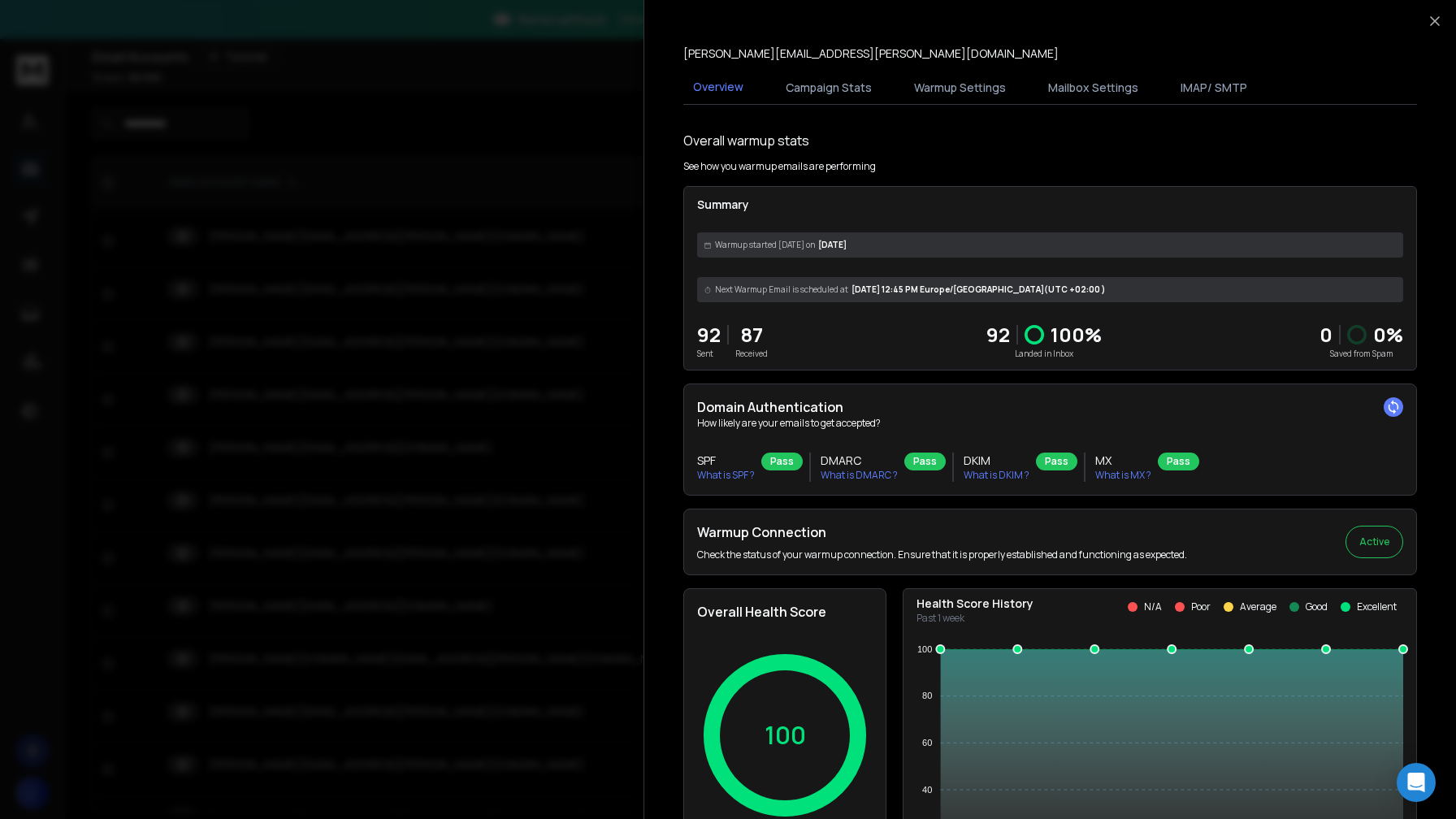
click at [481, 410] on div at bounding box center [728, 409] width 1456 height 819
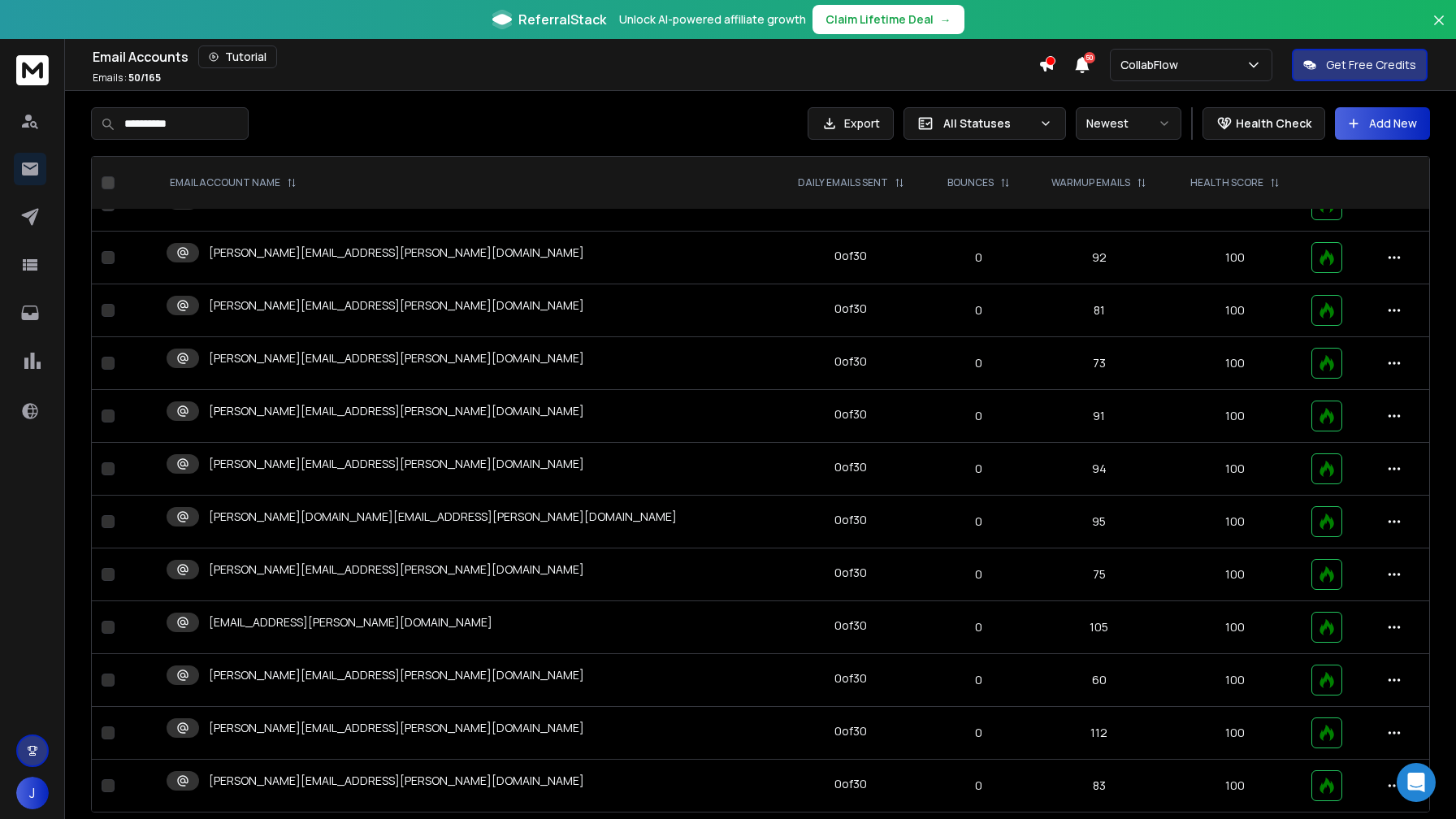
scroll to position [1216, 0]
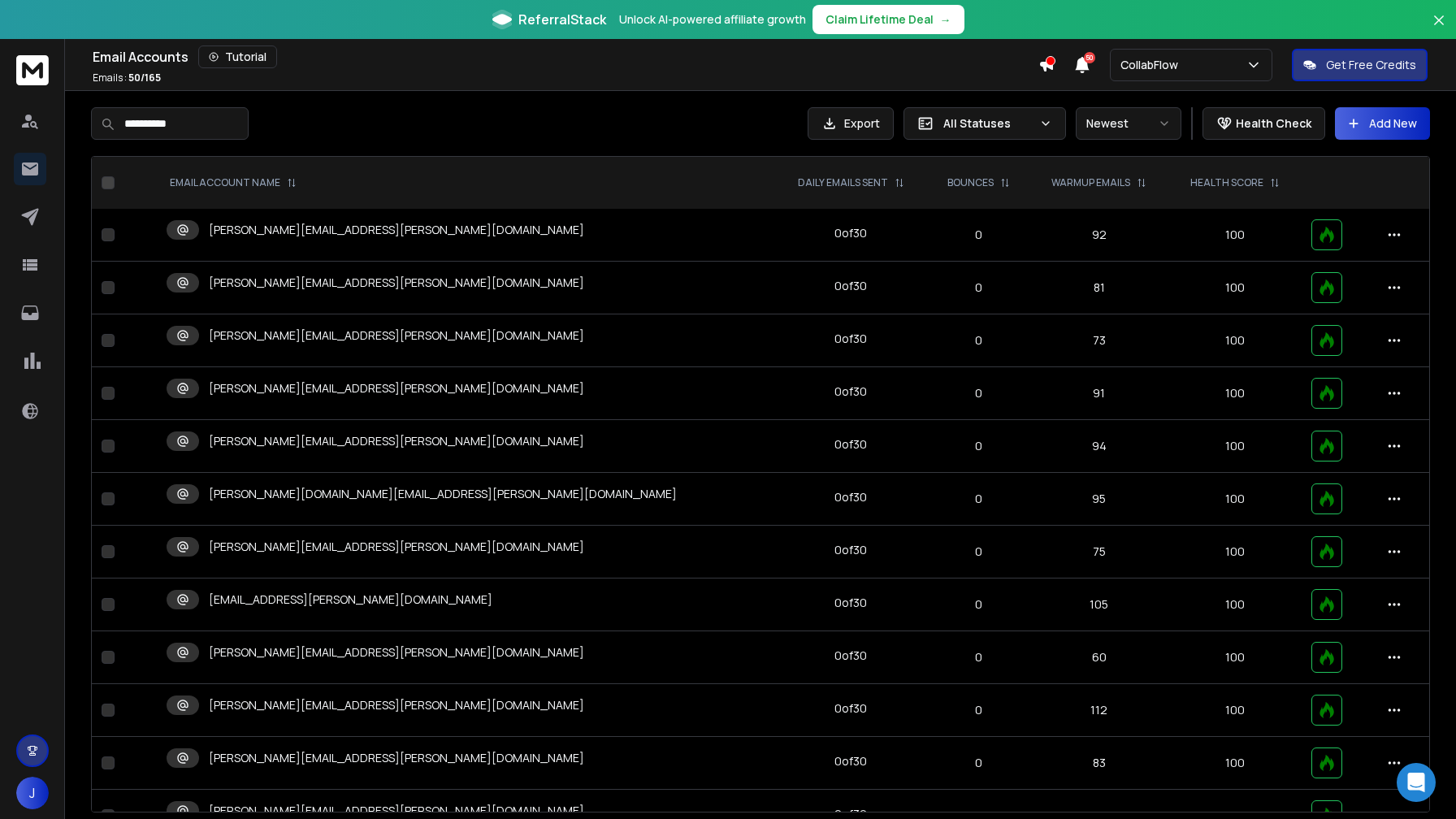
click at [277, 384] on p "[PERSON_NAME][EMAIL_ADDRESS][PERSON_NAME][DOMAIN_NAME]" at bounding box center [397, 389] width 376 height 17
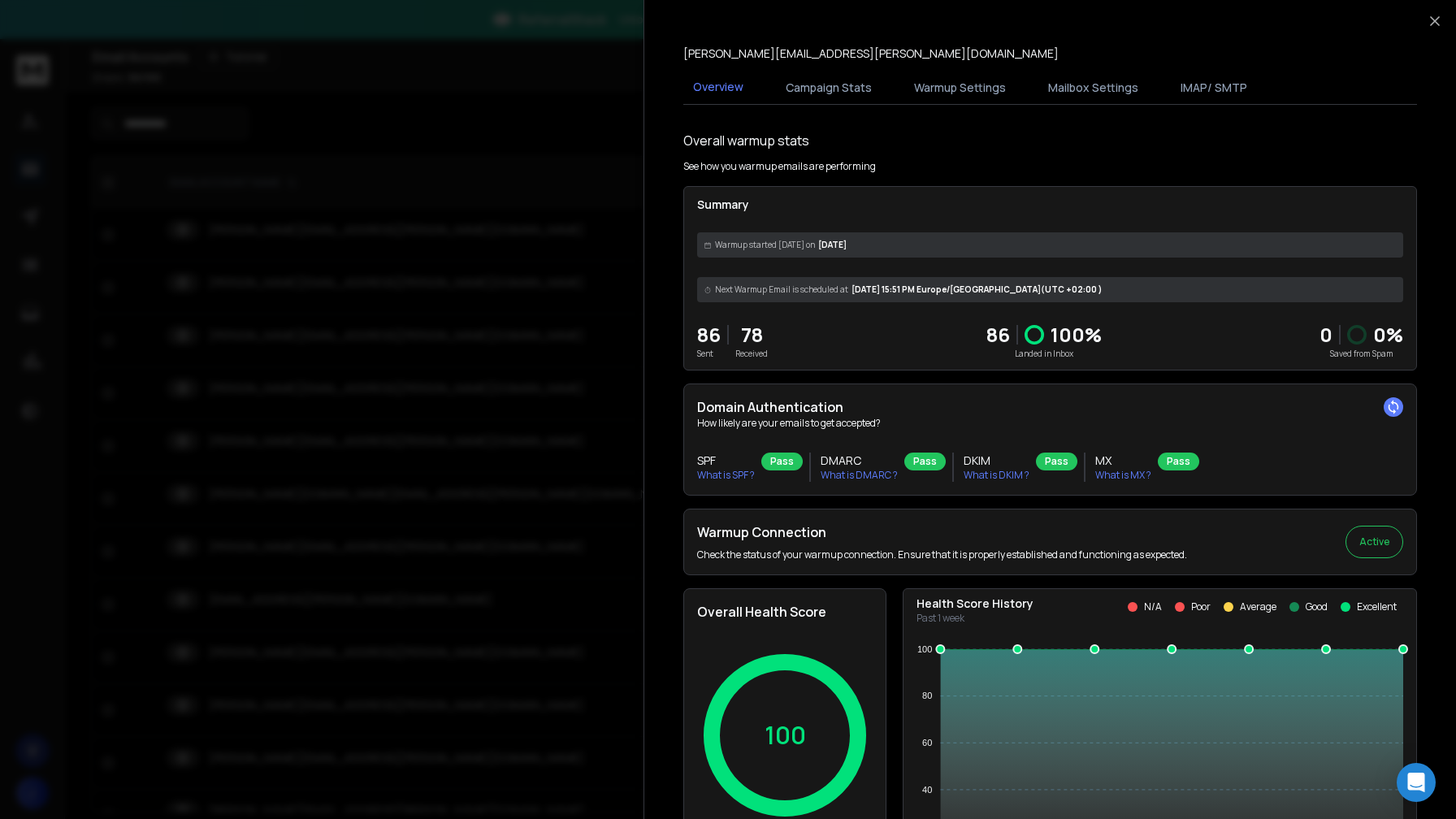
click at [315, 458] on div at bounding box center [728, 409] width 1456 height 819
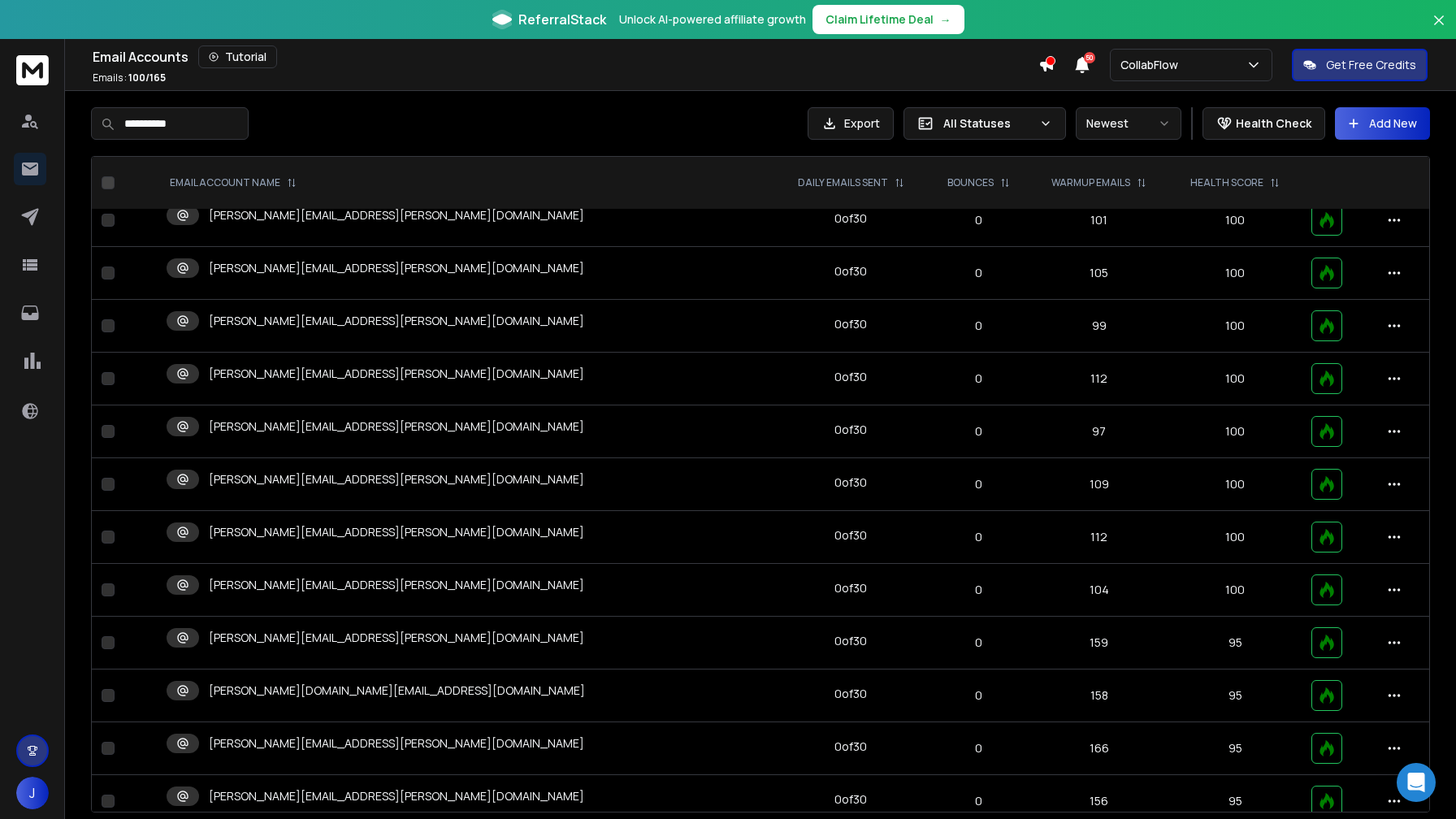
scroll to position [2145, 0]
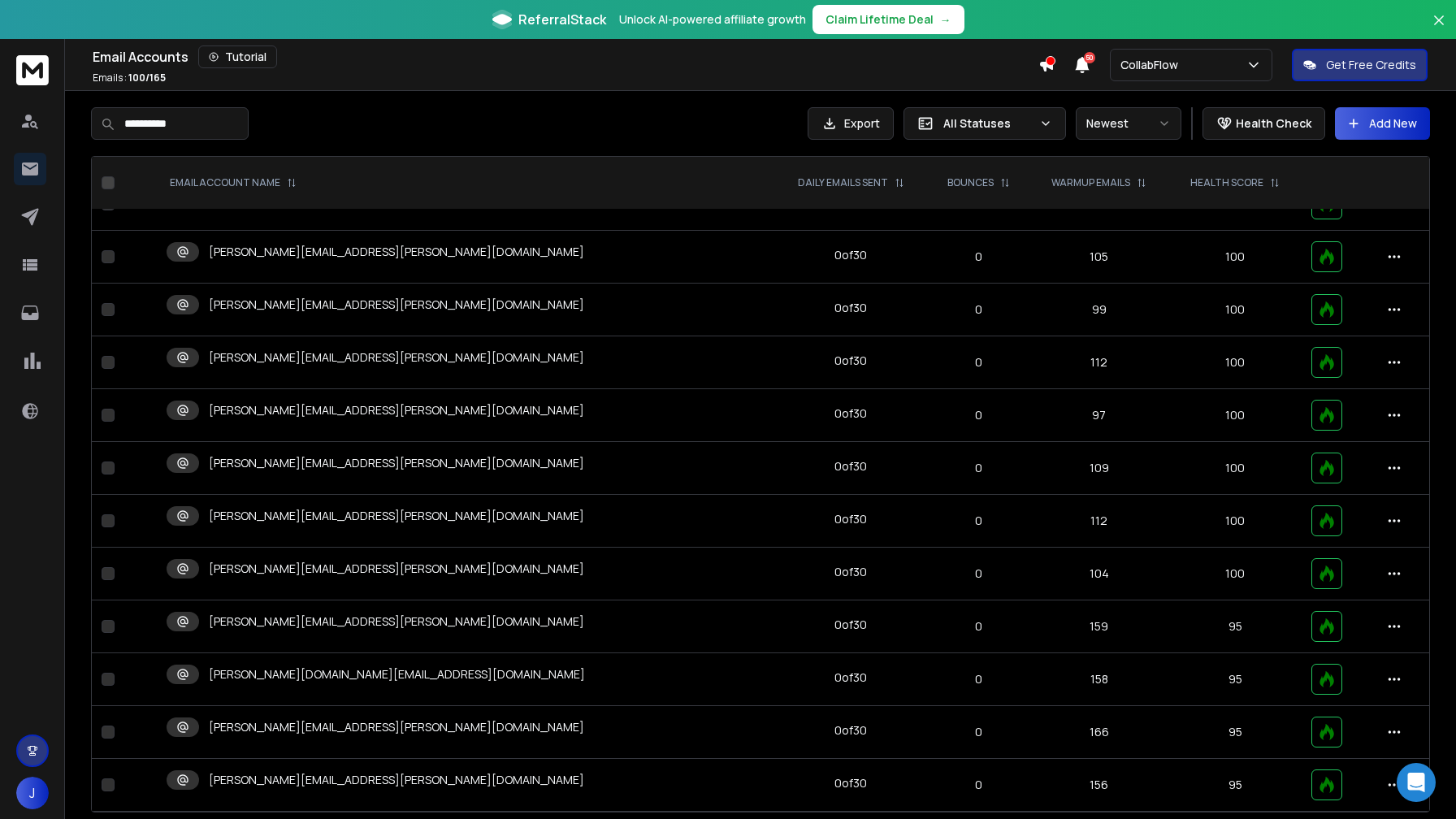
click at [313, 623] on p "[PERSON_NAME][EMAIL_ADDRESS][PERSON_NAME][DOMAIN_NAME]" at bounding box center [397, 622] width 376 height 17
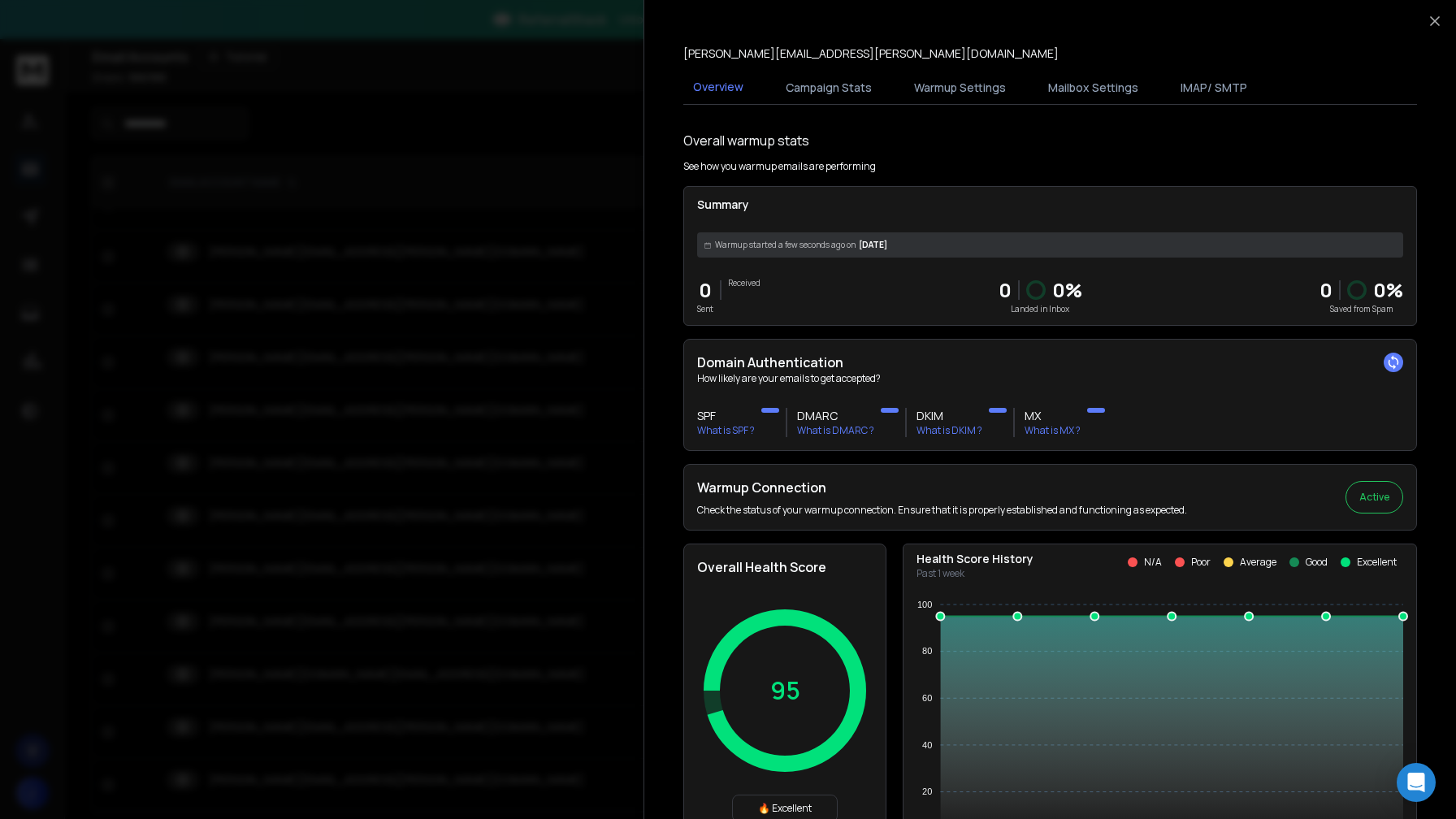
click at [455, 609] on div at bounding box center [728, 409] width 1456 height 819
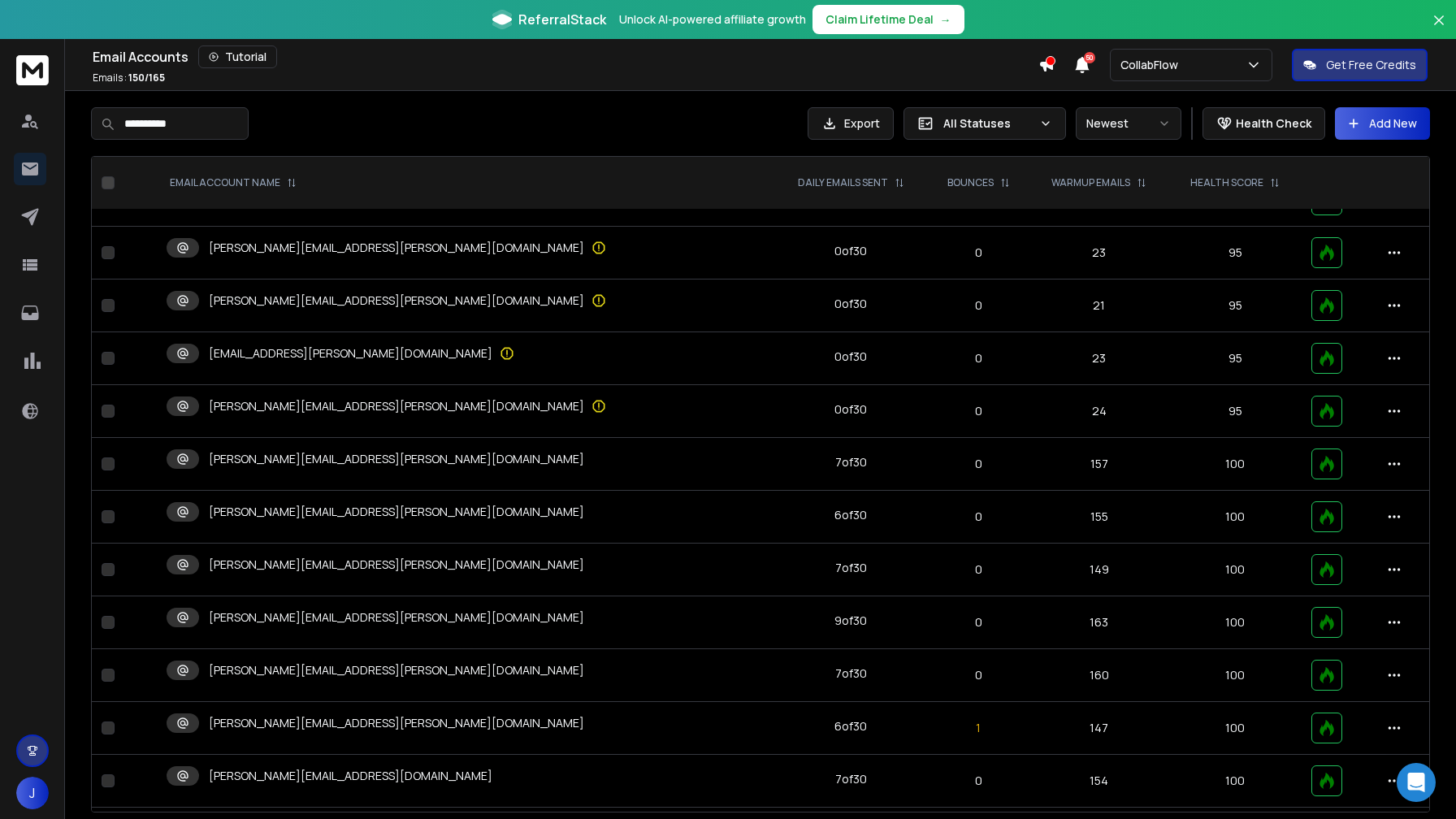
scroll to position [7228, 0]
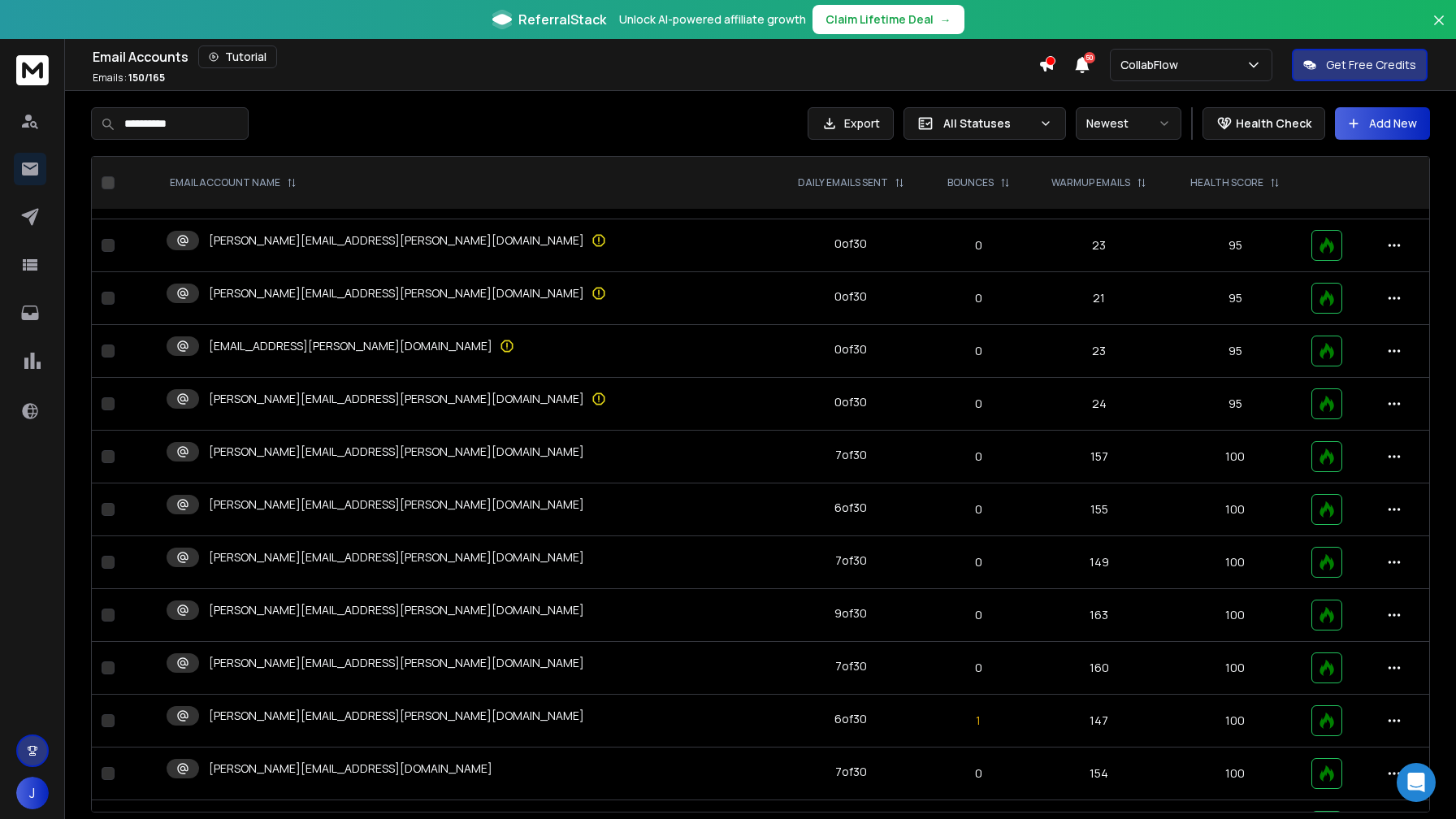
click at [309, 455] on p "[PERSON_NAME][EMAIL_ADDRESS][PERSON_NAME][DOMAIN_NAME]" at bounding box center [397, 453] width 376 height 17
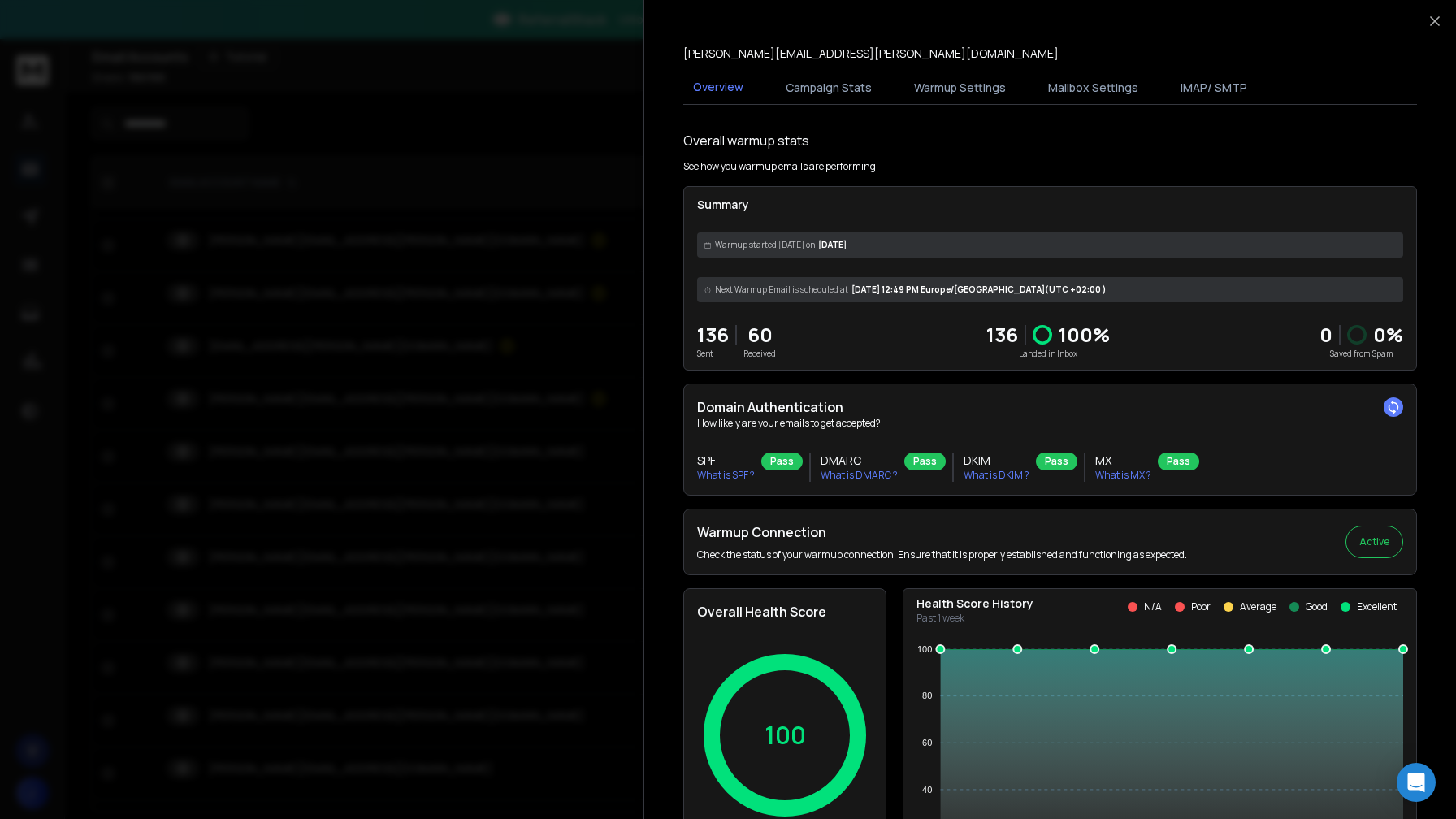
click at [308, 456] on div at bounding box center [728, 409] width 1456 height 819
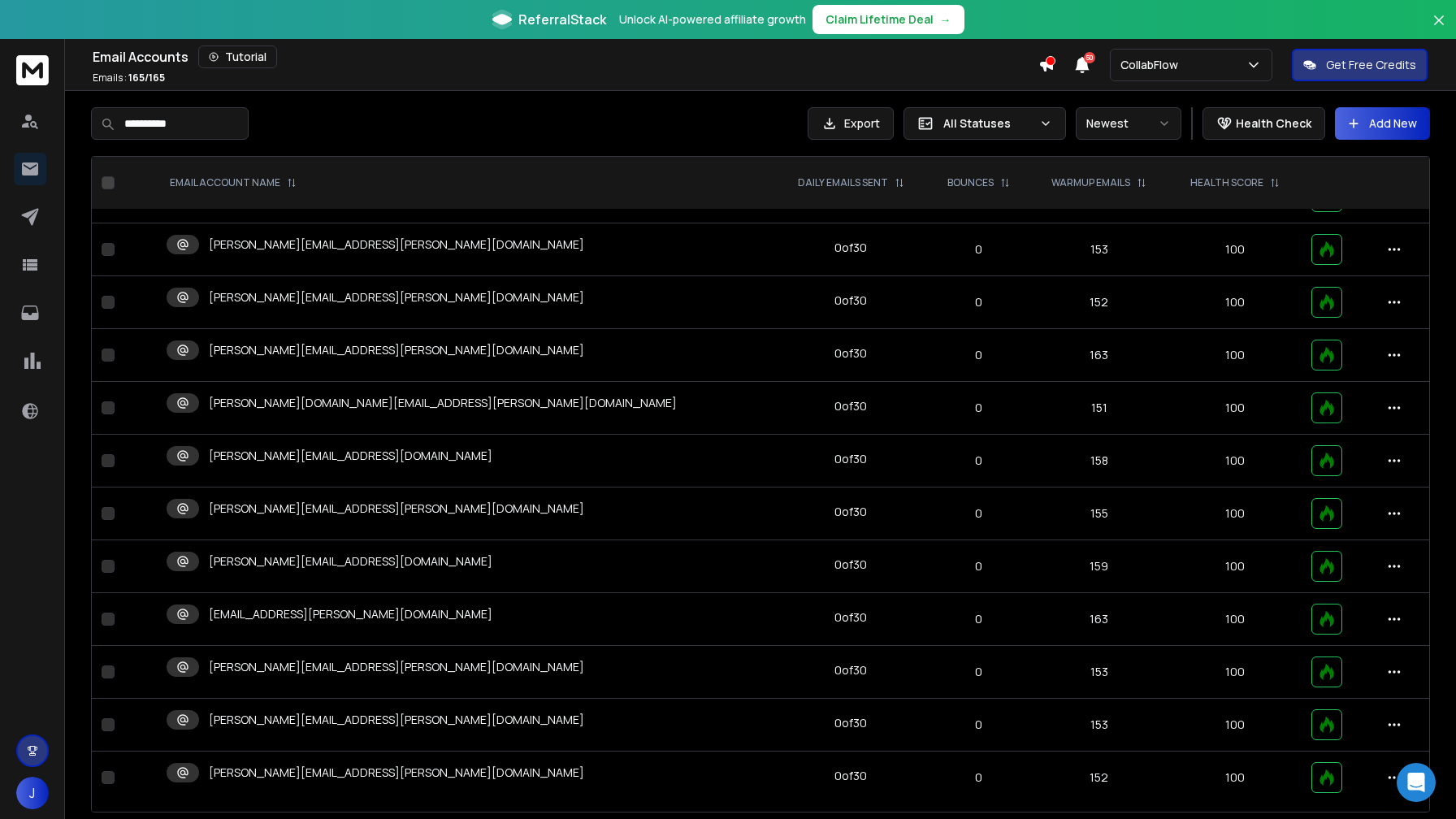
scroll to position [8126, 0]
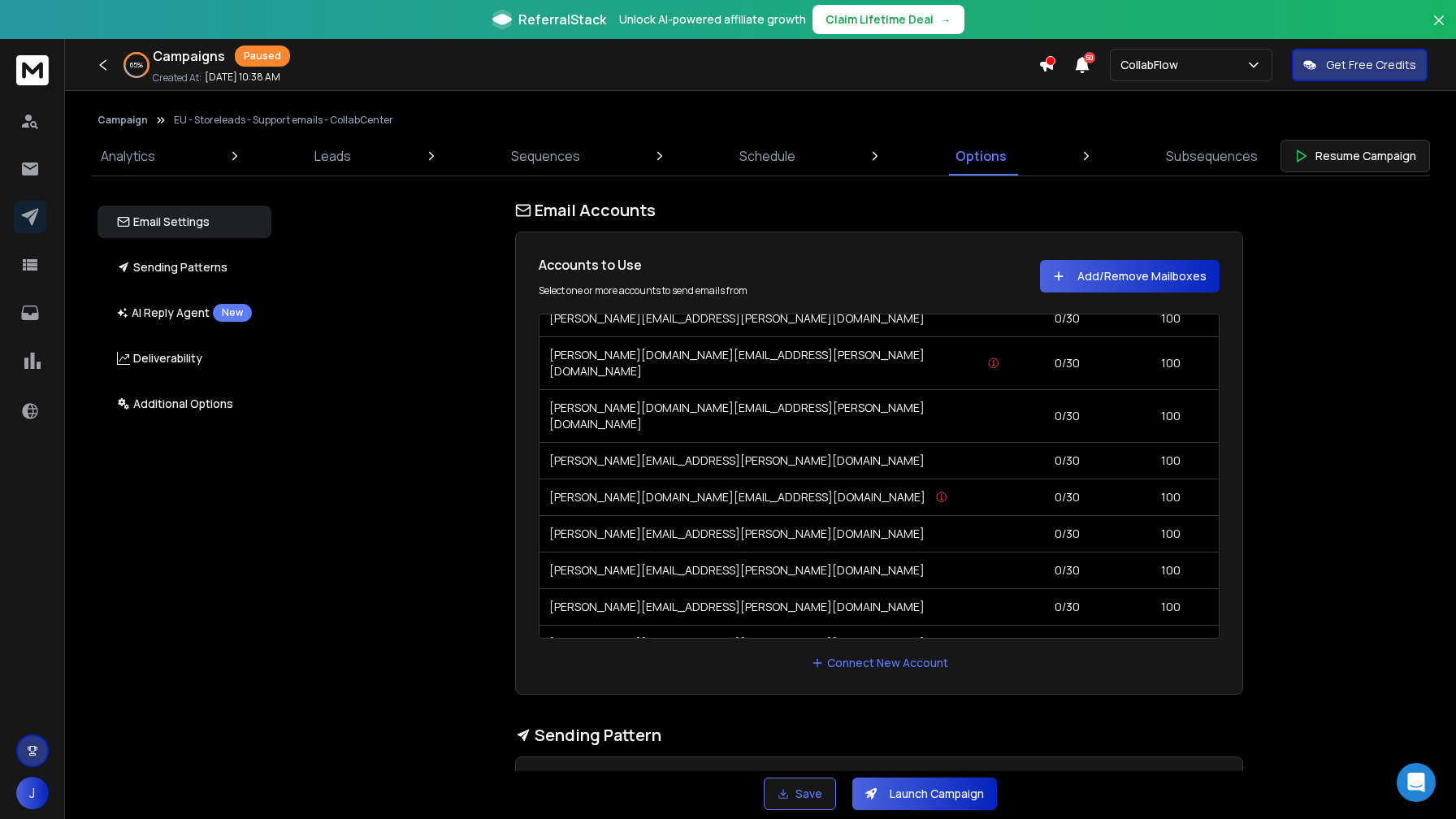
scroll to position [1912, 0]
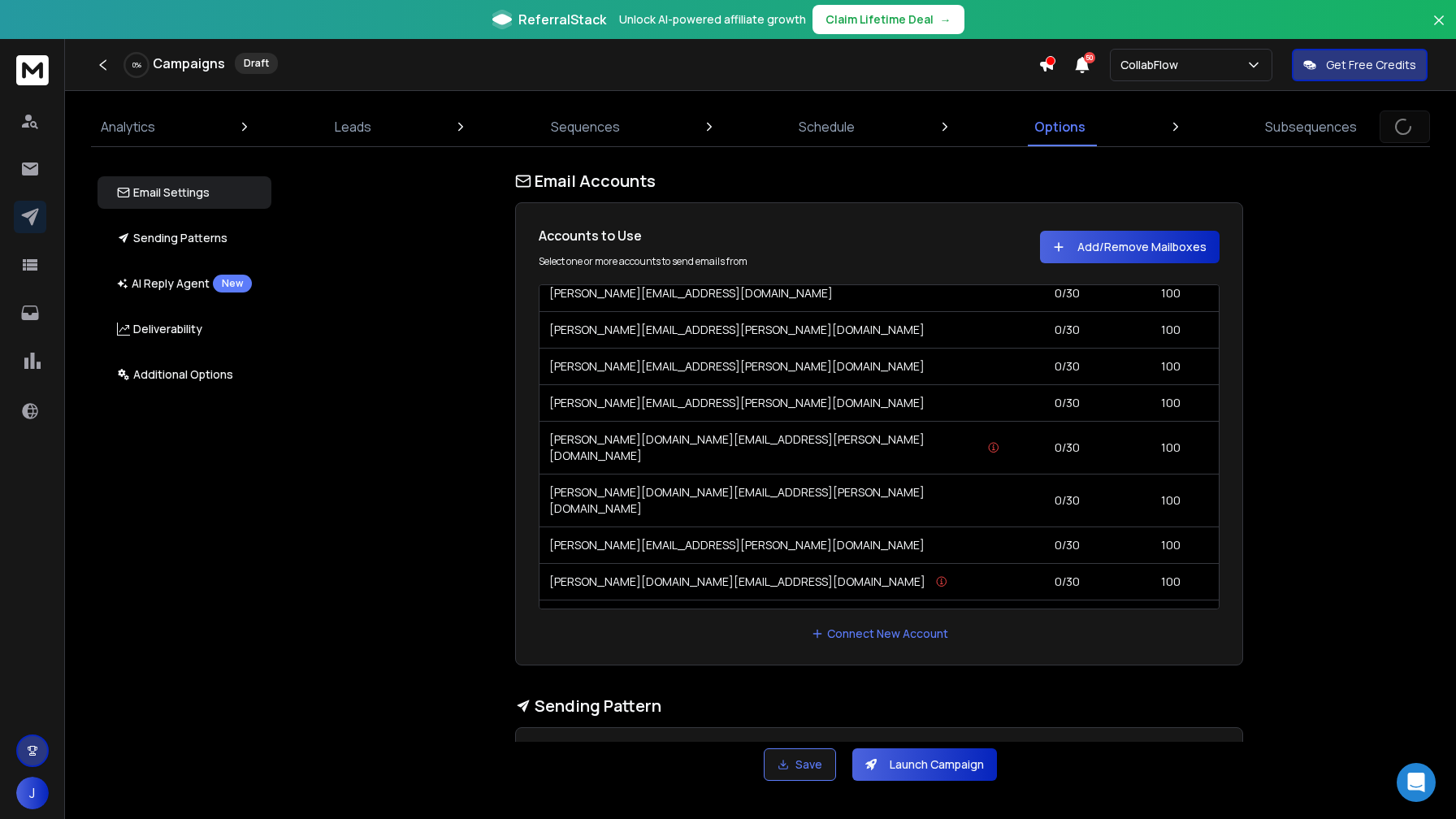
scroll to position [1822, 0]
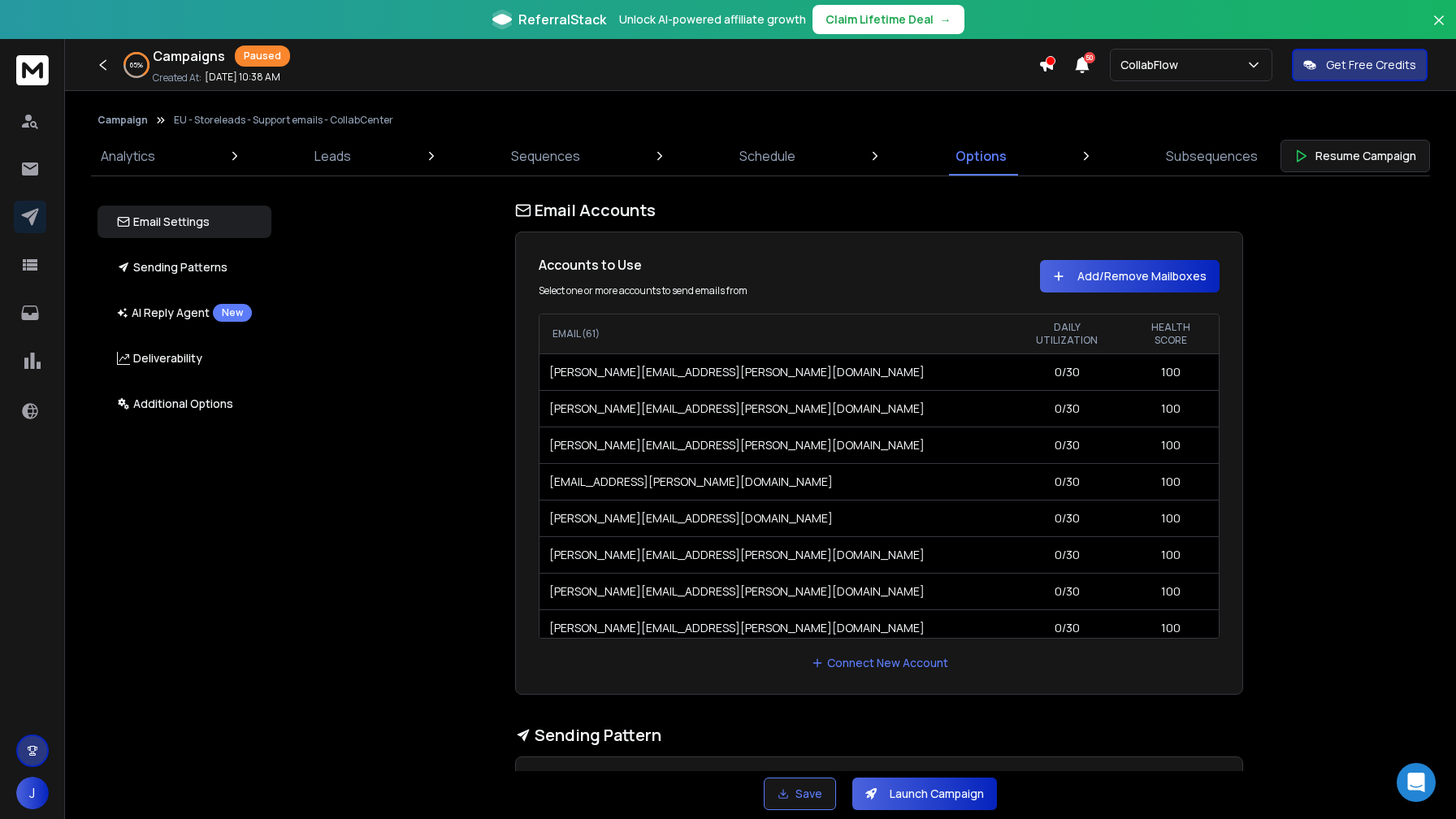
click at [1094, 283] on button "Add/Remove Mailboxes" at bounding box center [1129, 276] width 179 height 32
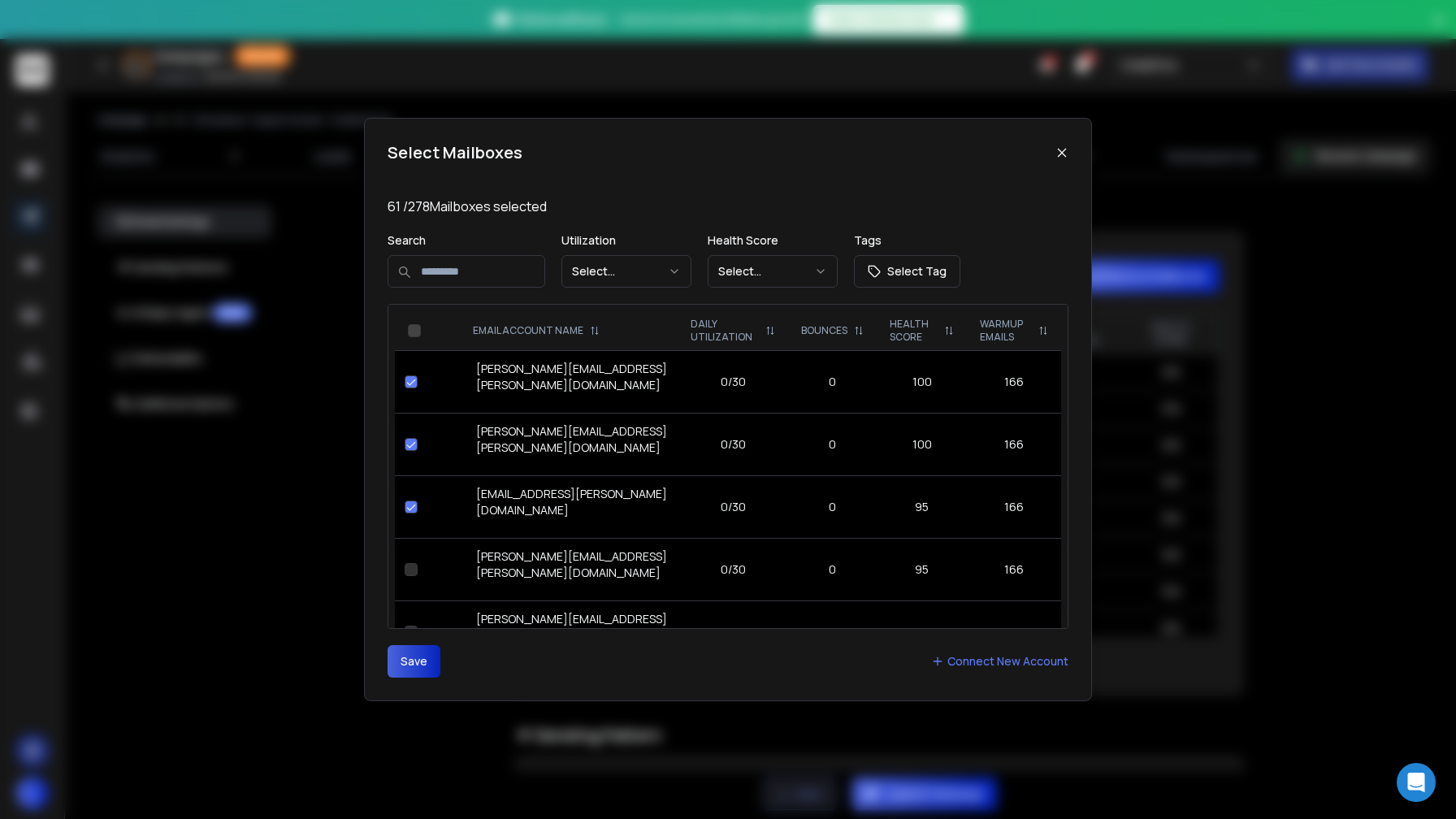
click at [454, 270] on input at bounding box center [466, 271] width 157 height 32
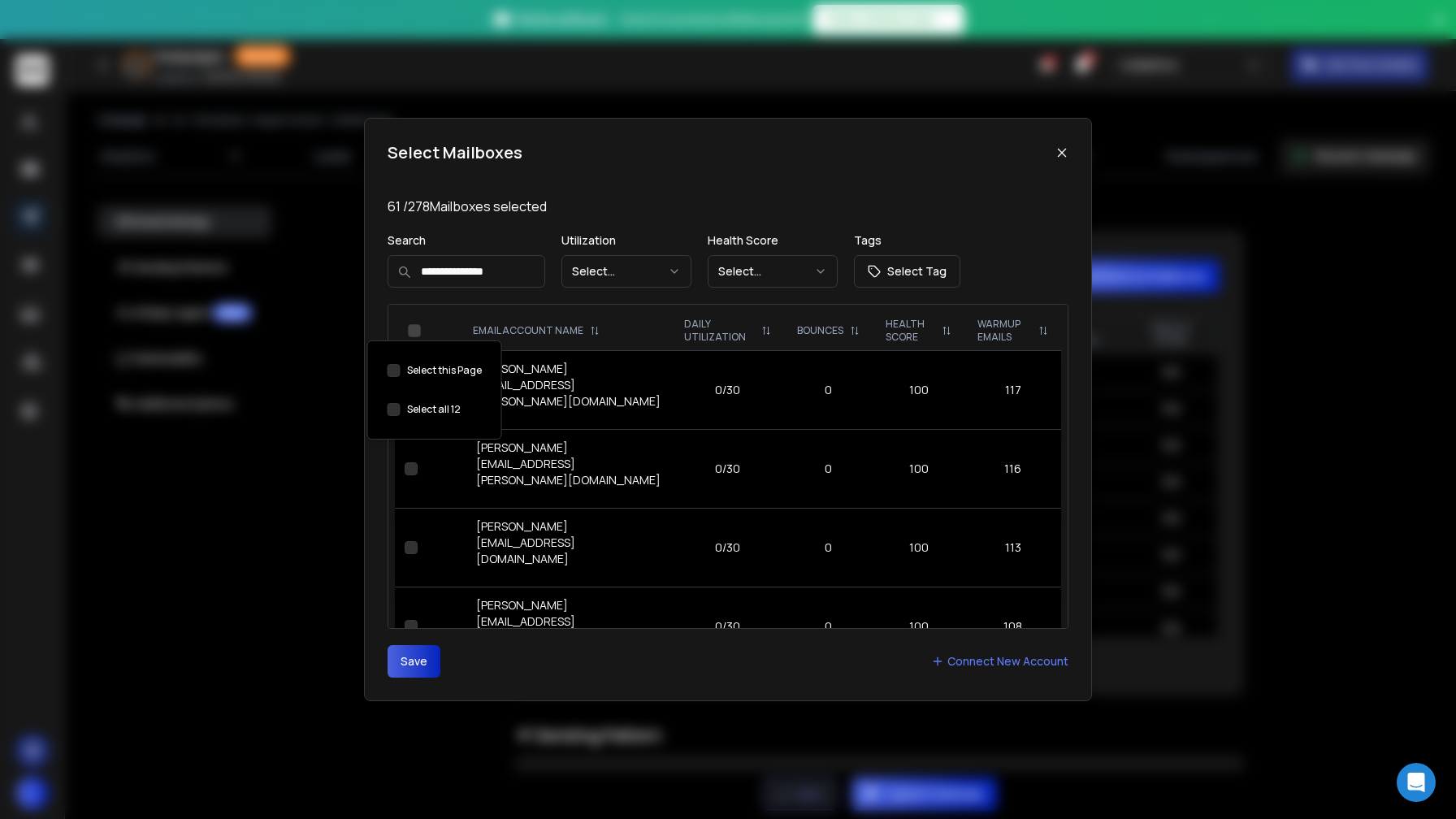
click at [396, 371] on button "Select this Page" at bounding box center [394, 370] width 13 height 13
click at [454, 273] on input "**********" at bounding box center [466, 271] width 157 height 32
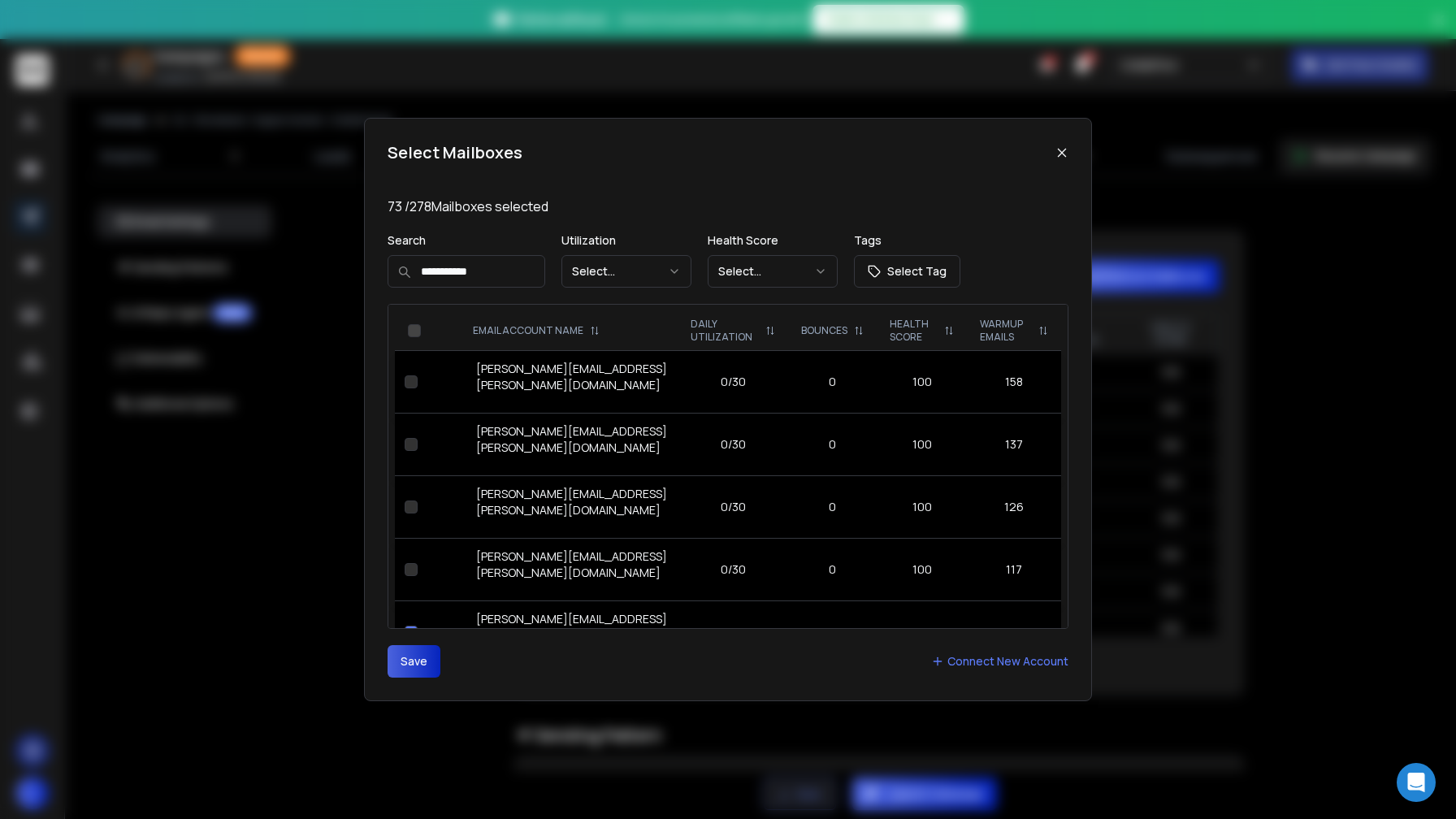
click at [490, 270] on input "**********" at bounding box center [466, 271] width 157 height 32
type input "**********"
click at [393, 372] on button "Select this Page" at bounding box center [394, 370] width 13 height 13
click at [470, 275] on input "**********" at bounding box center [466, 271] width 157 height 32
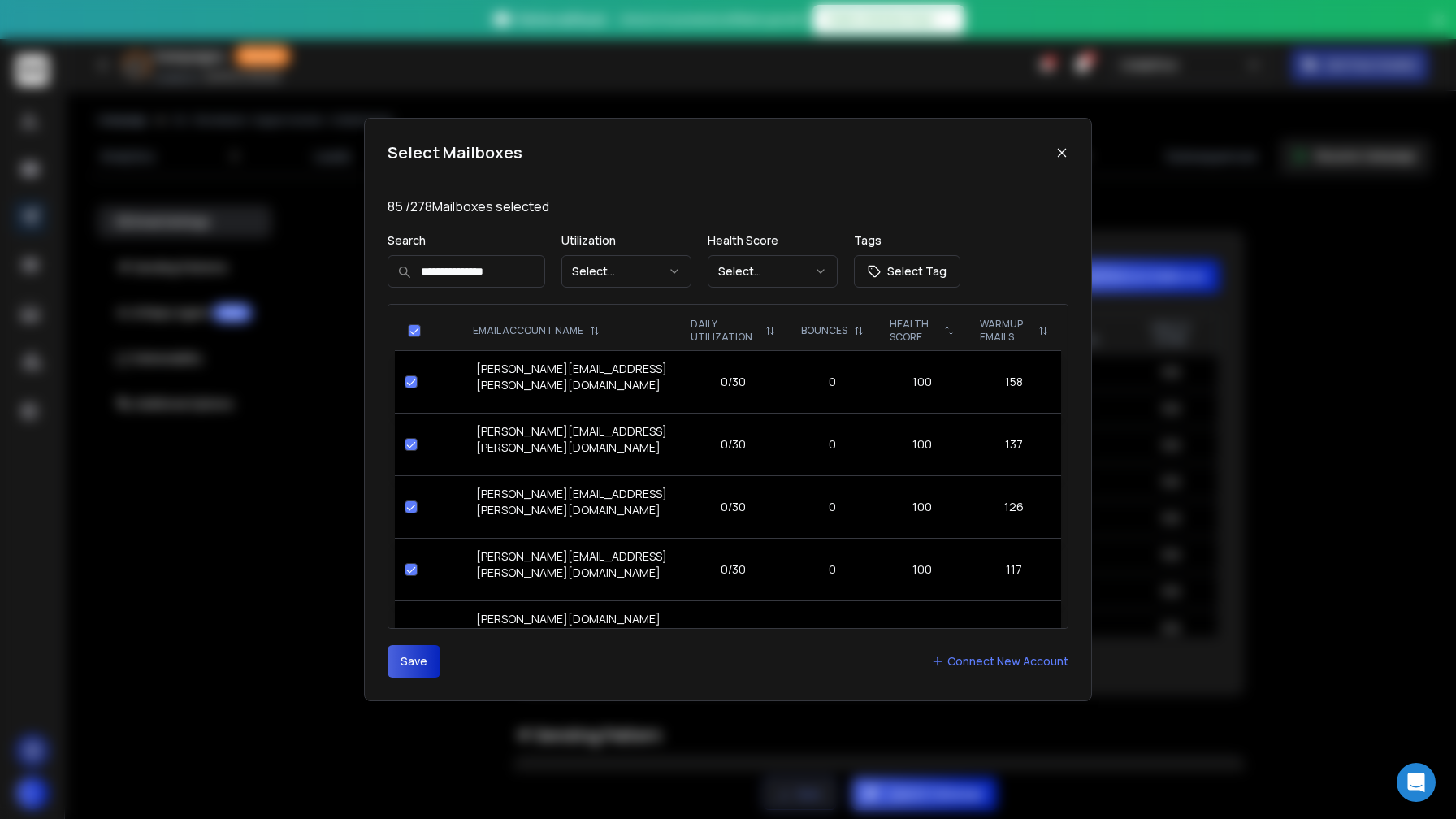
click at [470, 275] on input "**********" at bounding box center [466, 271] width 157 height 32
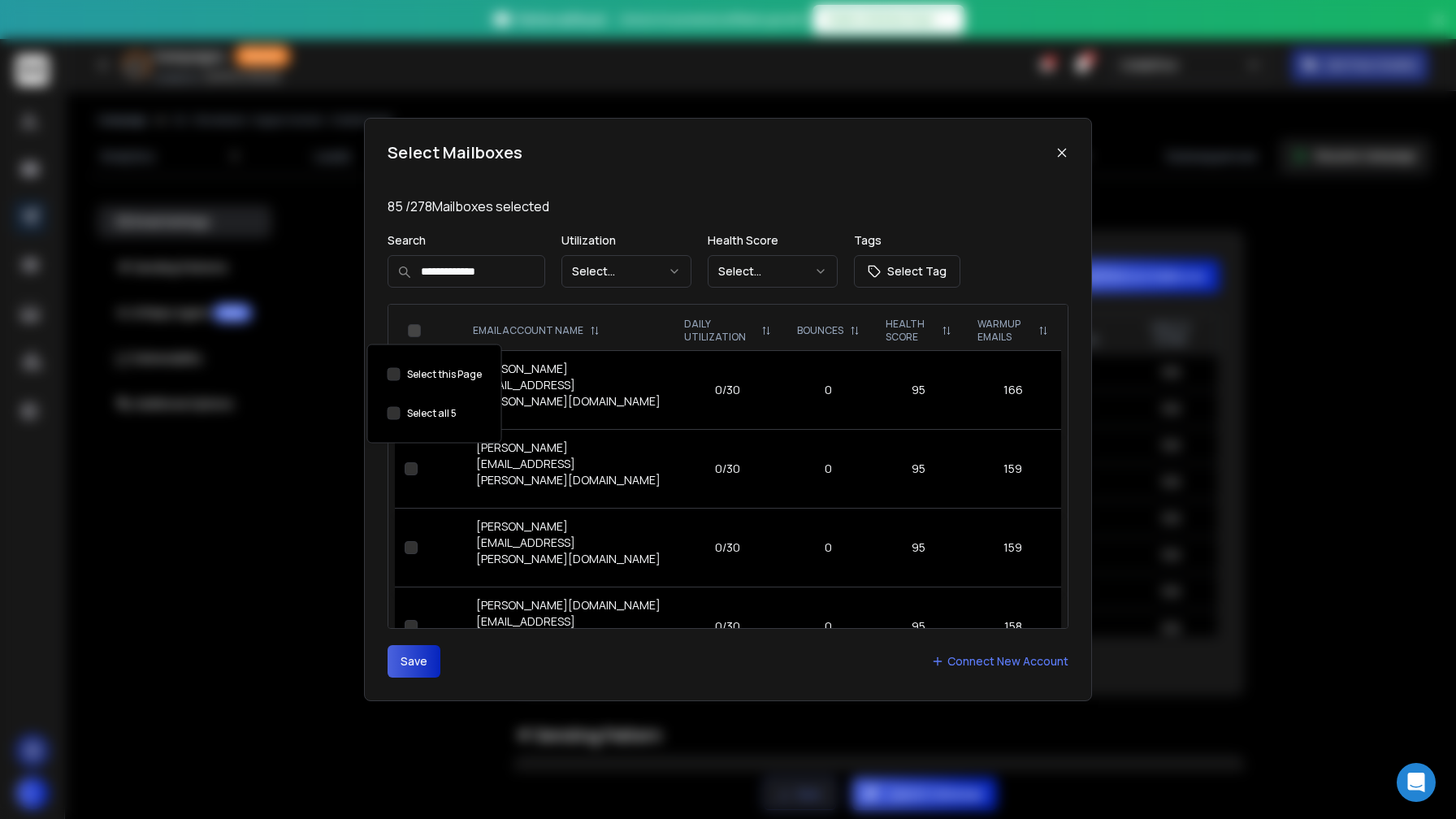
click at [392, 375] on button "Select this Page" at bounding box center [394, 375] width 13 height 13
click at [463, 275] on input "**********" at bounding box center [466, 271] width 157 height 32
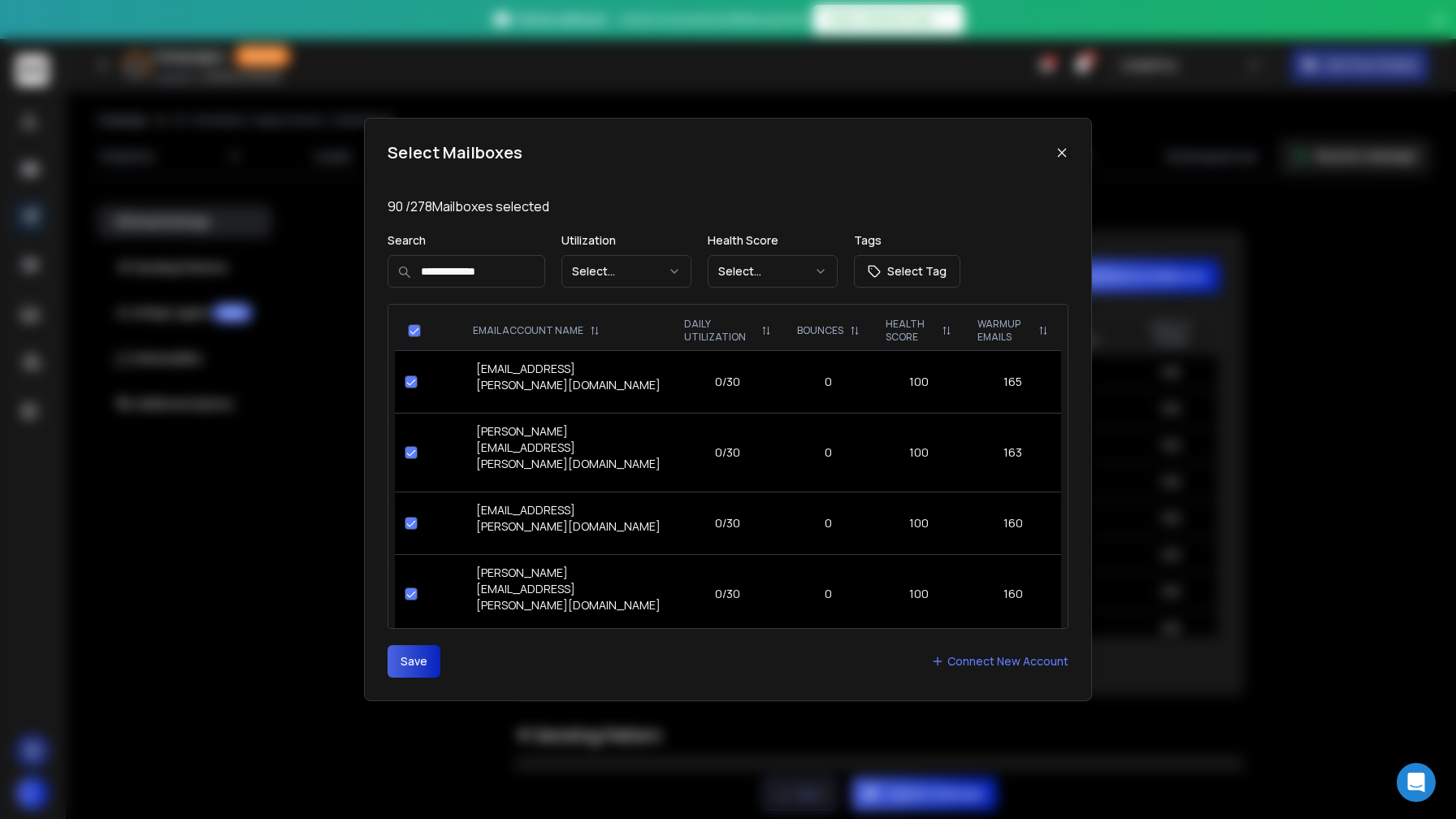
click at [463, 279] on input "**********" at bounding box center [466, 271] width 157 height 32
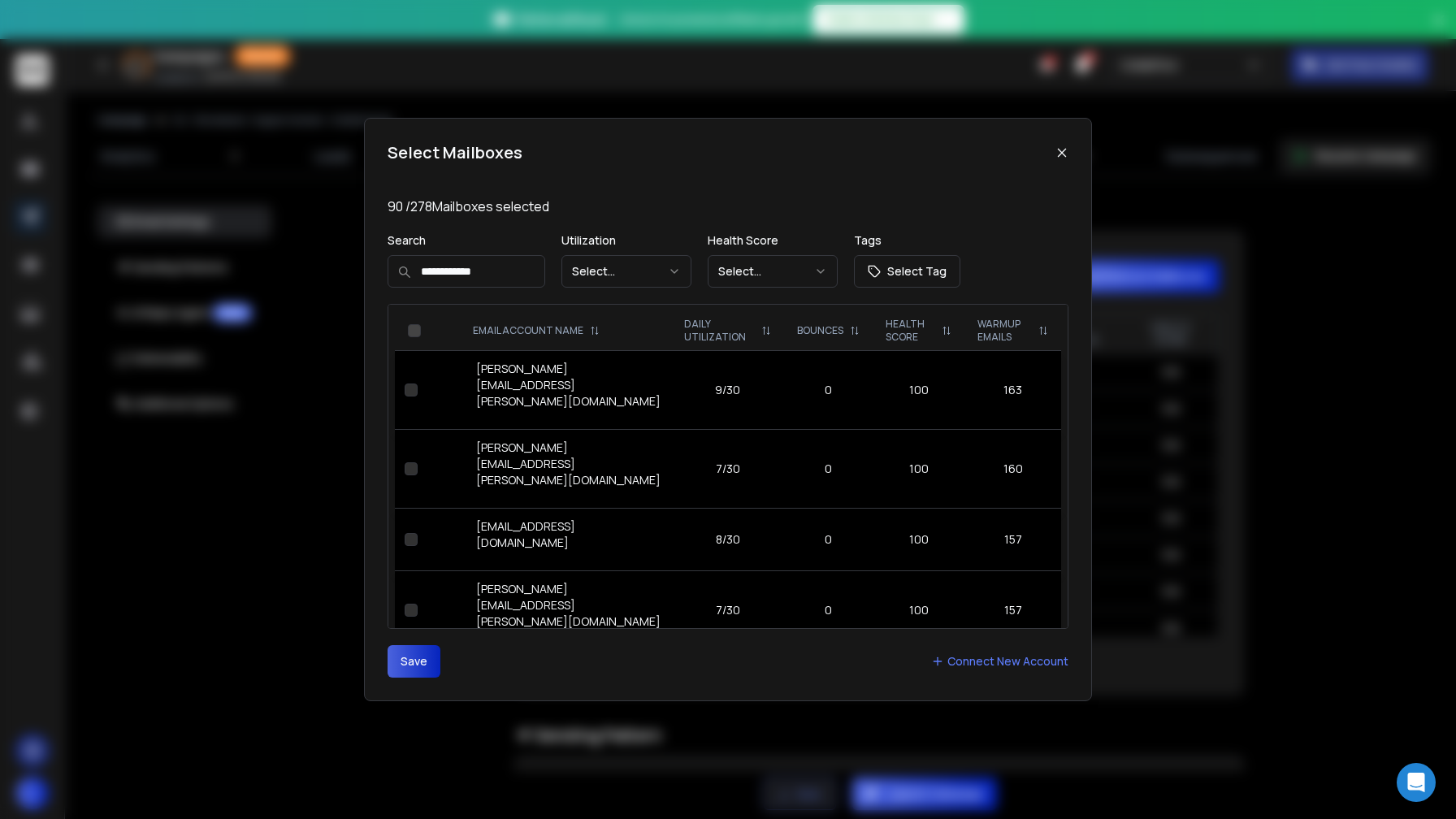
click at [452, 272] on input "**********" at bounding box center [466, 271] width 157 height 32
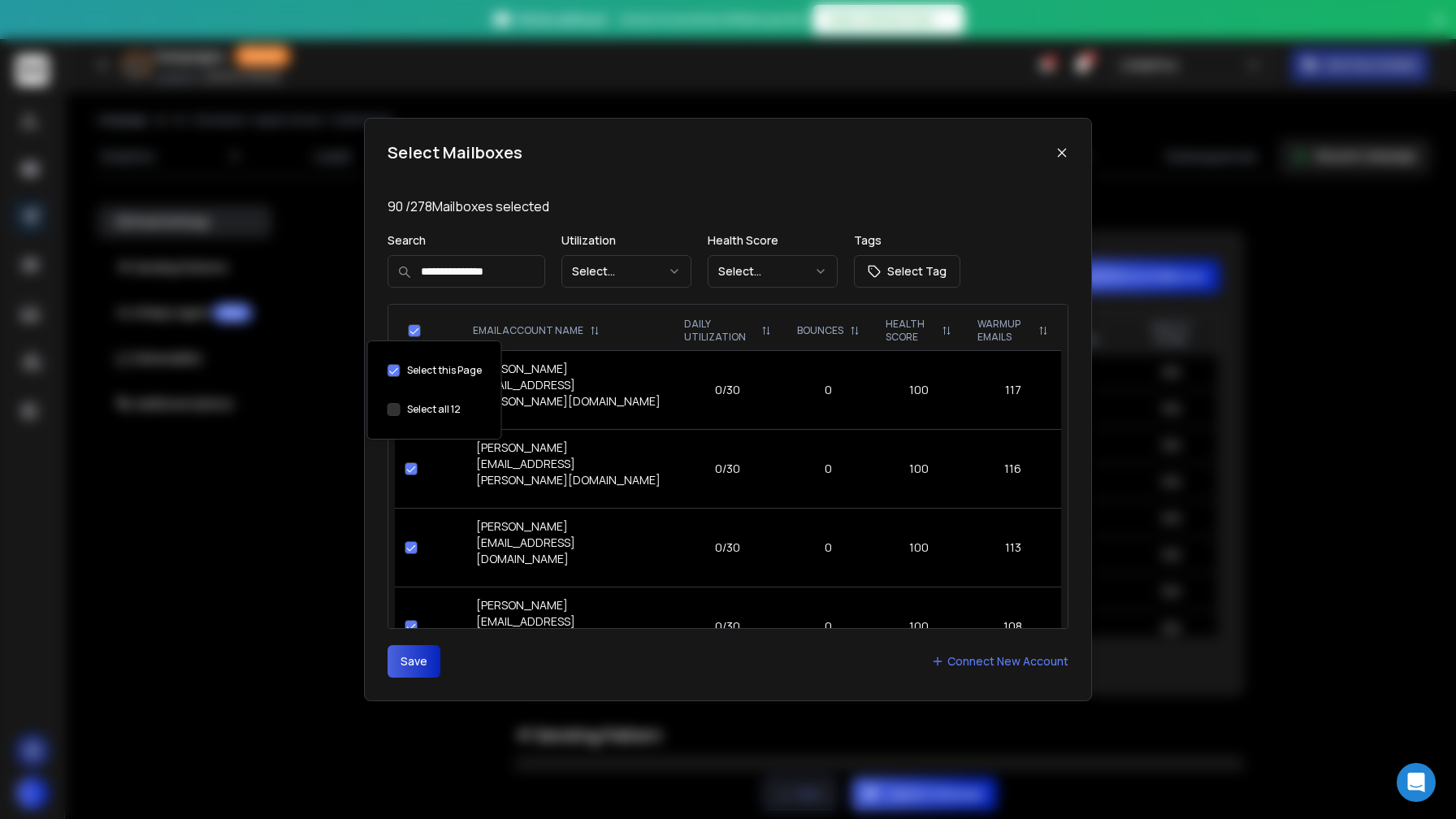
click at [394, 373] on button "Select this Page" at bounding box center [394, 370] width 13 height 13
click at [469, 271] on input "**********" at bounding box center [466, 271] width 157 height 32
click at [532, 267] on input "**********" at bounding box center [466, 271] width 157 height 32
type input "**********"
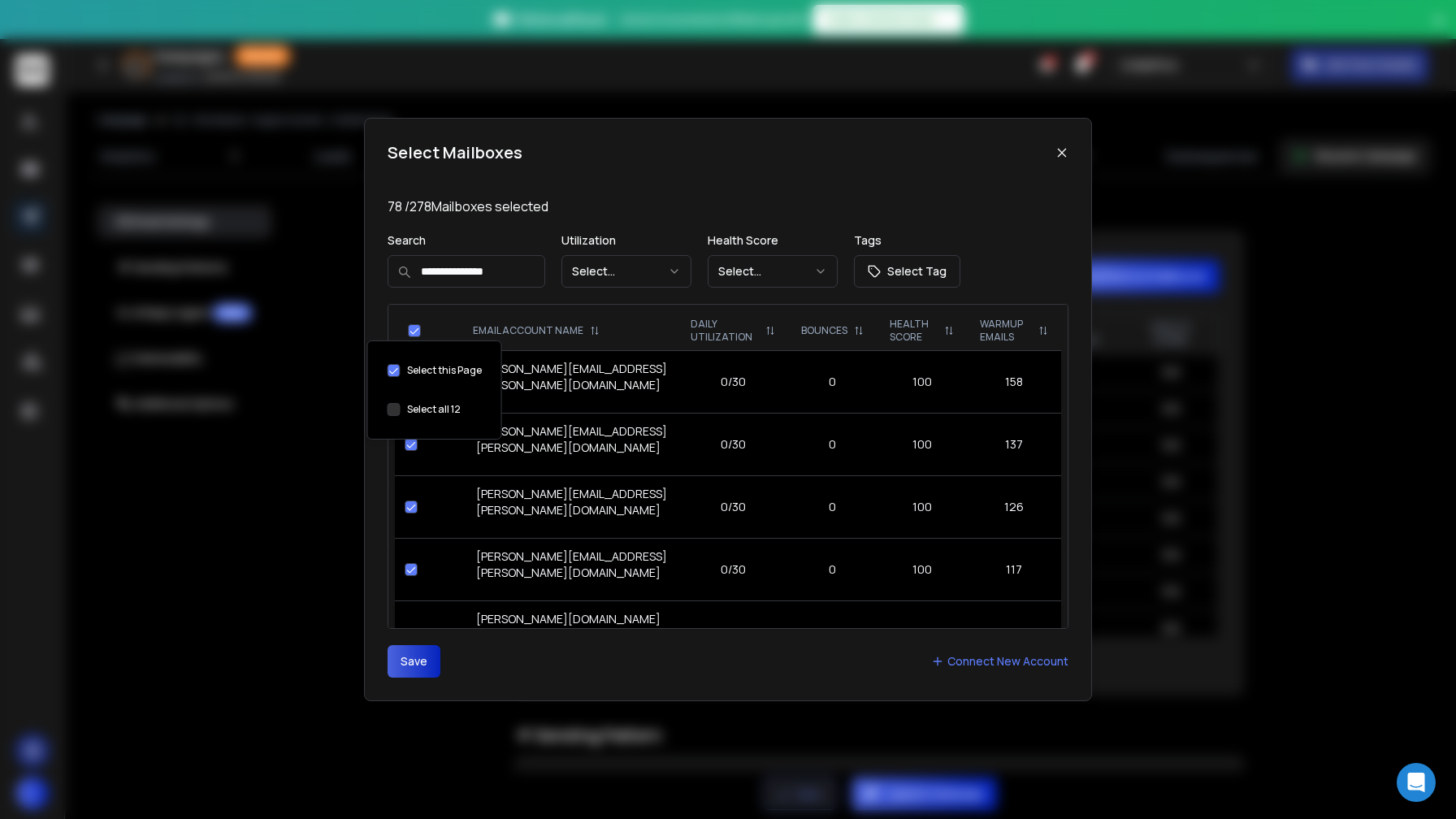
click at [397, 374] on button "Select this Page" at bounding box center [394, 370] width 13 height 13
click at [421, 656] on button "Save" at bounding box center [413, 661] width 53 height 32
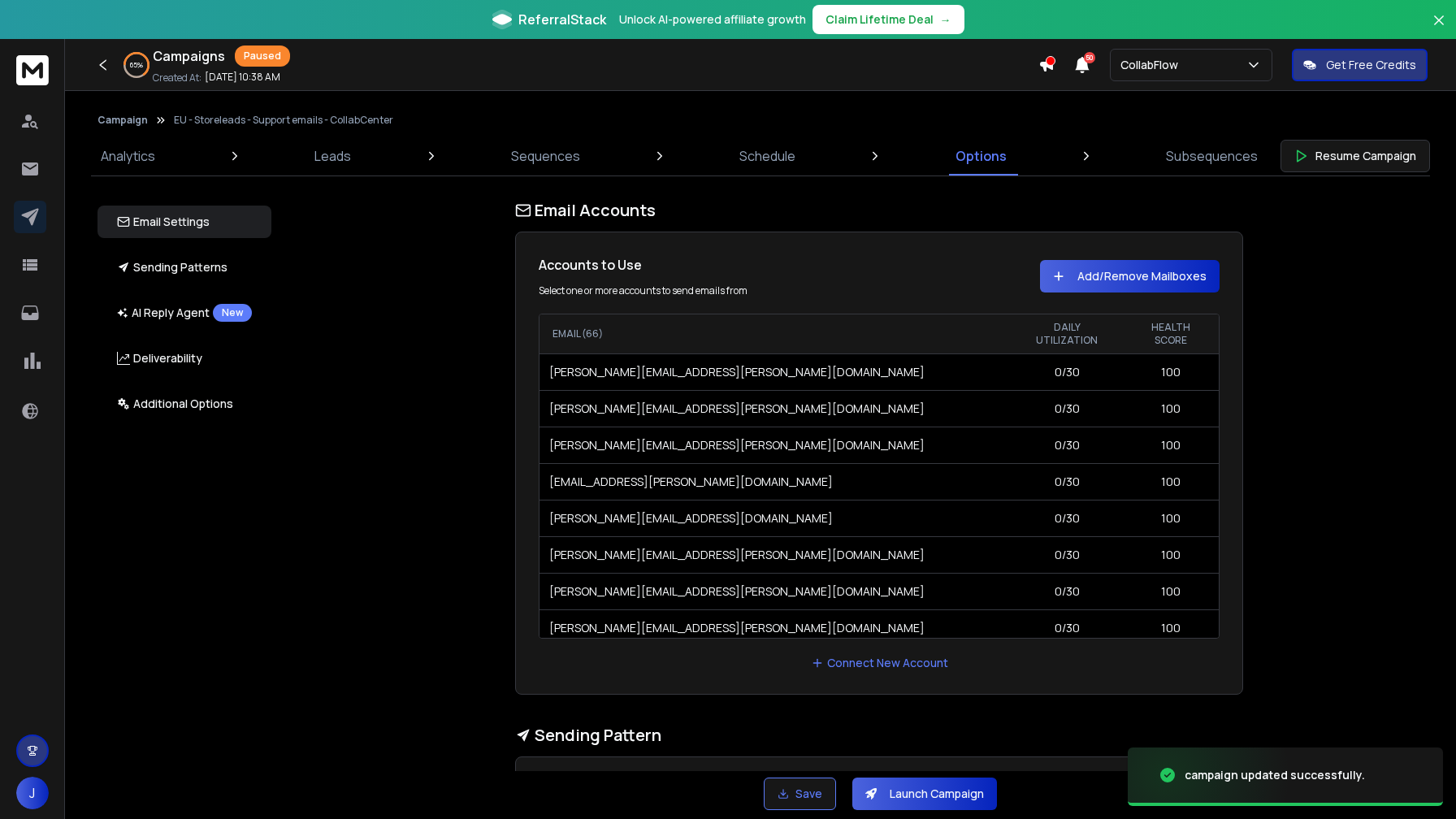
click at [1119, 286] on button "Add/Remove Mailboxes" at bounding box center [1129, 276] width 179 height 32
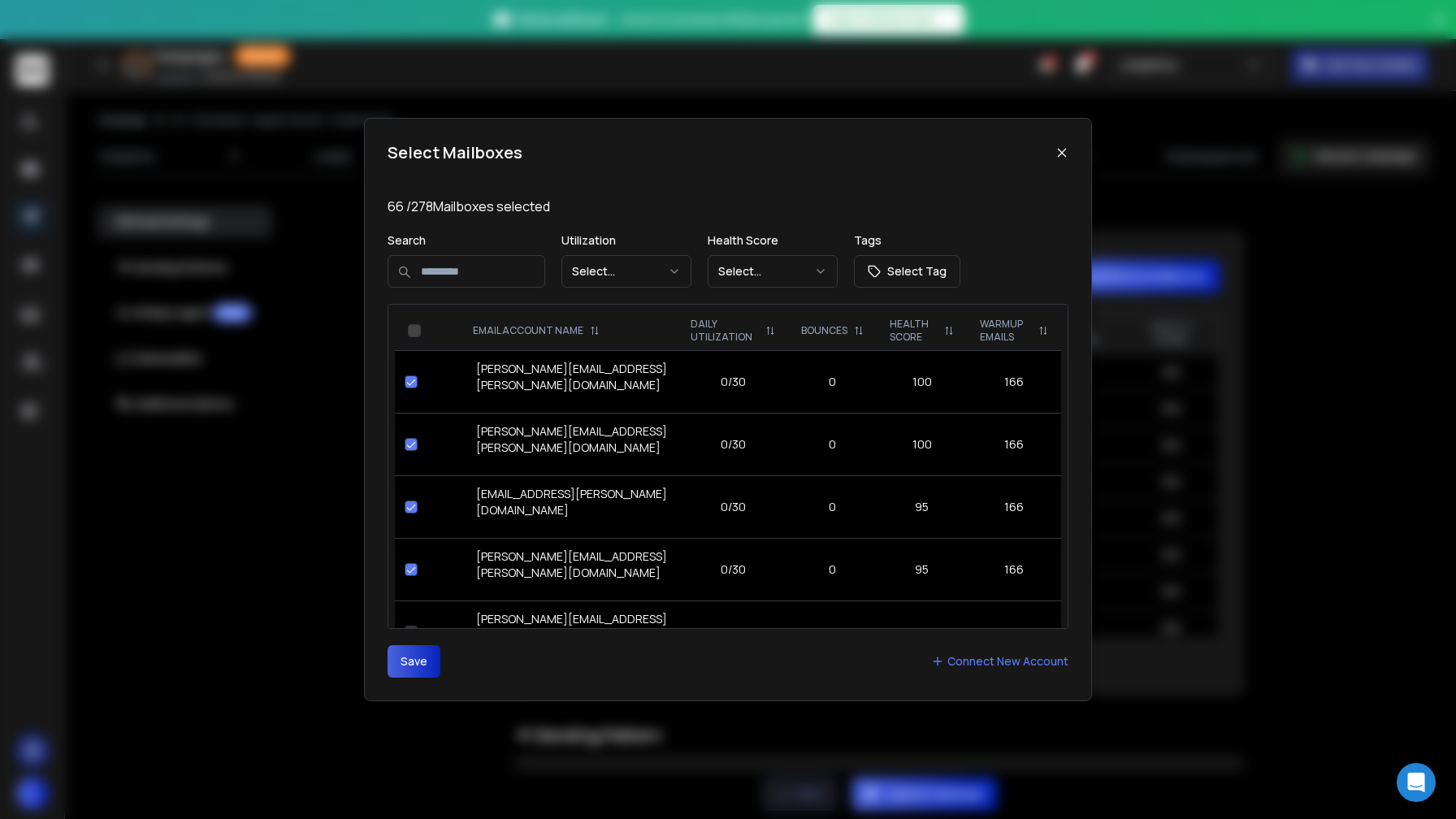
click at [494, 271] on input at bounding box center [466, 271] width 157 height 32
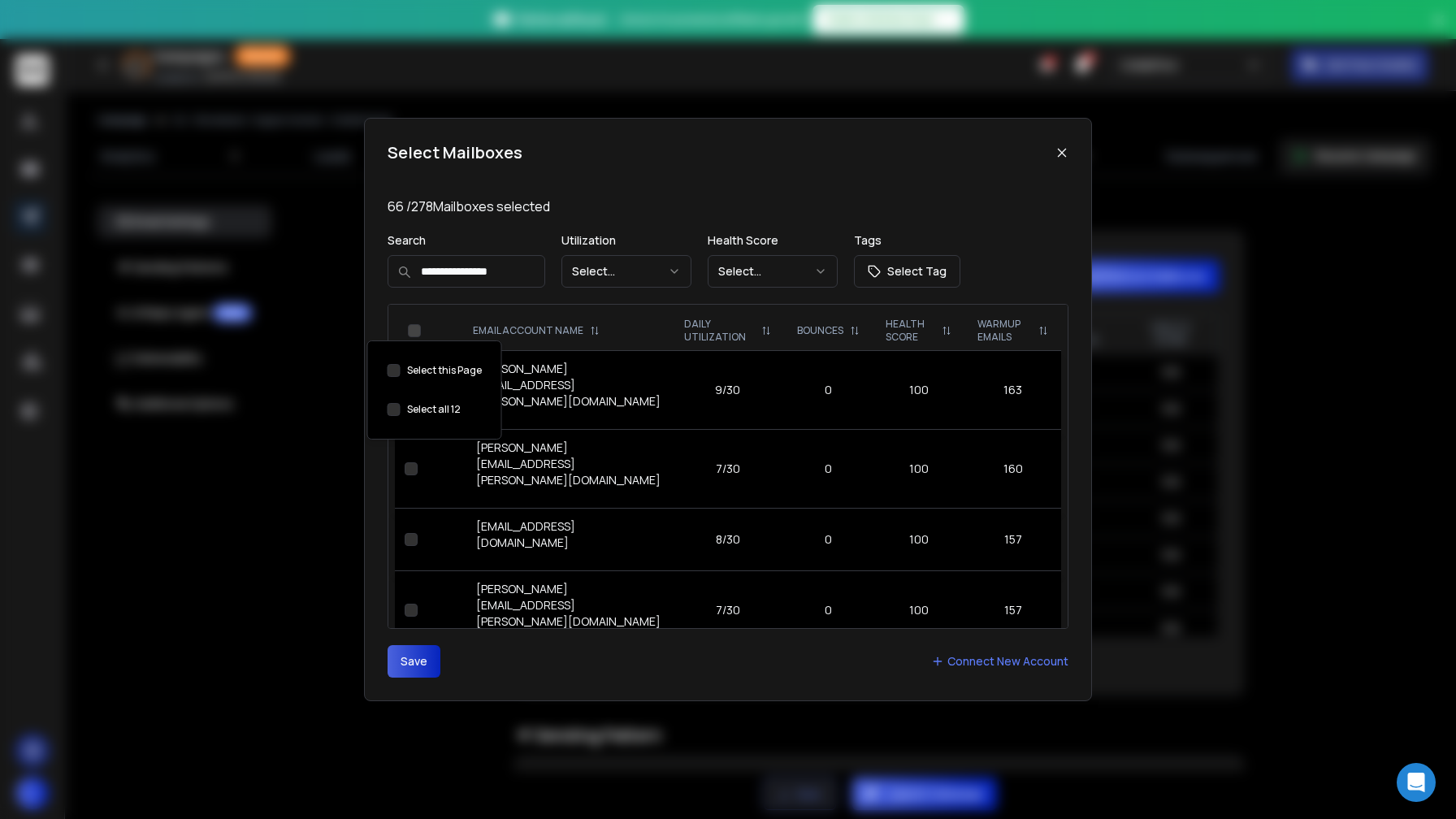
click at [397, 372] on button "Select this Page" at bounding box center [394, 370] width 13 height 13
click at [503, 272] on input "**********" at bounding box center [466, 271] width 157 height 32
type input "**********"
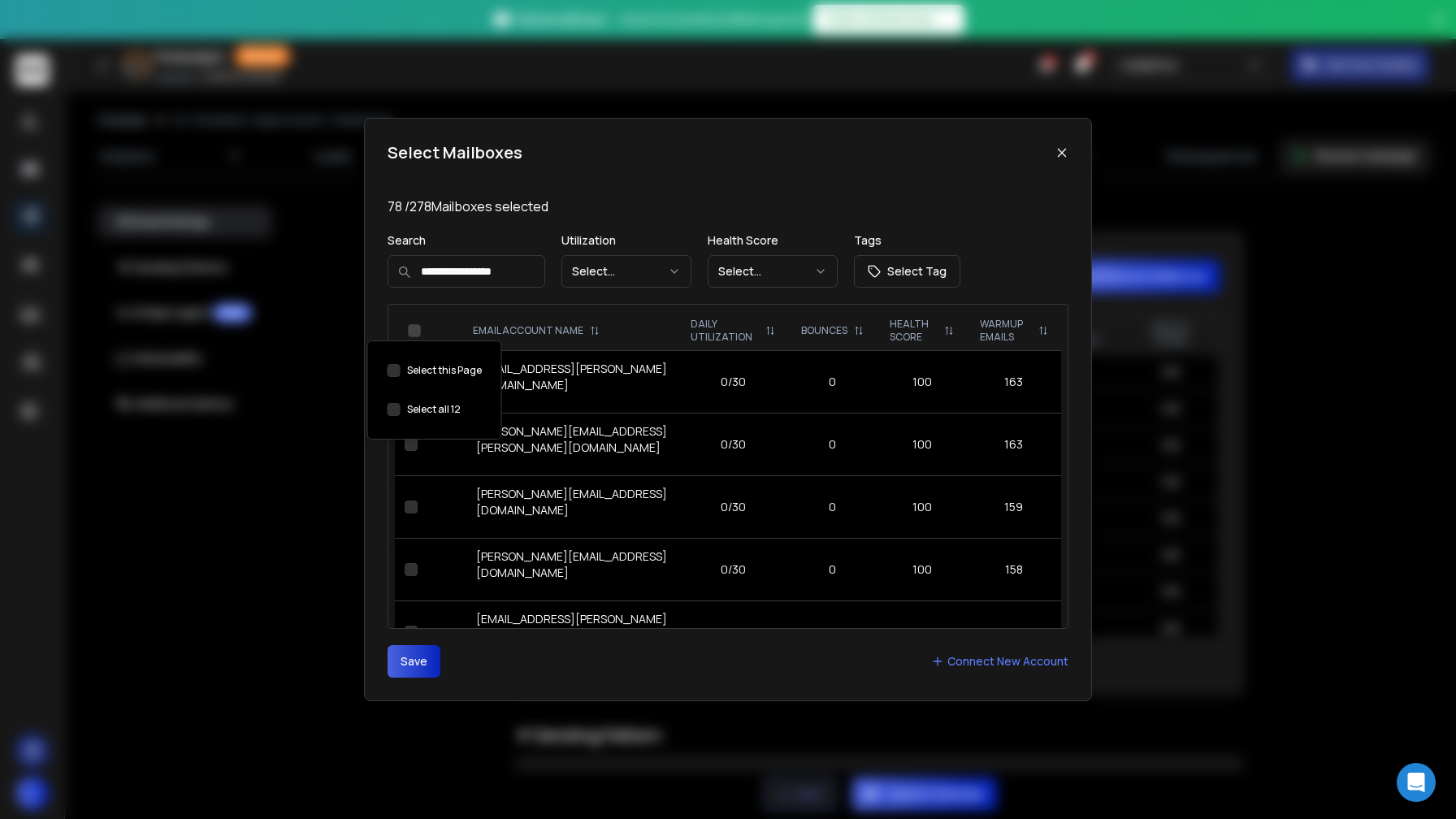
click at [392, 370] on button "Select this Page" at bounding box center [394, 370] width 13 height 13
click at [411, 664] on button "Save" at bounding box center [413, 661] width 53 height 32
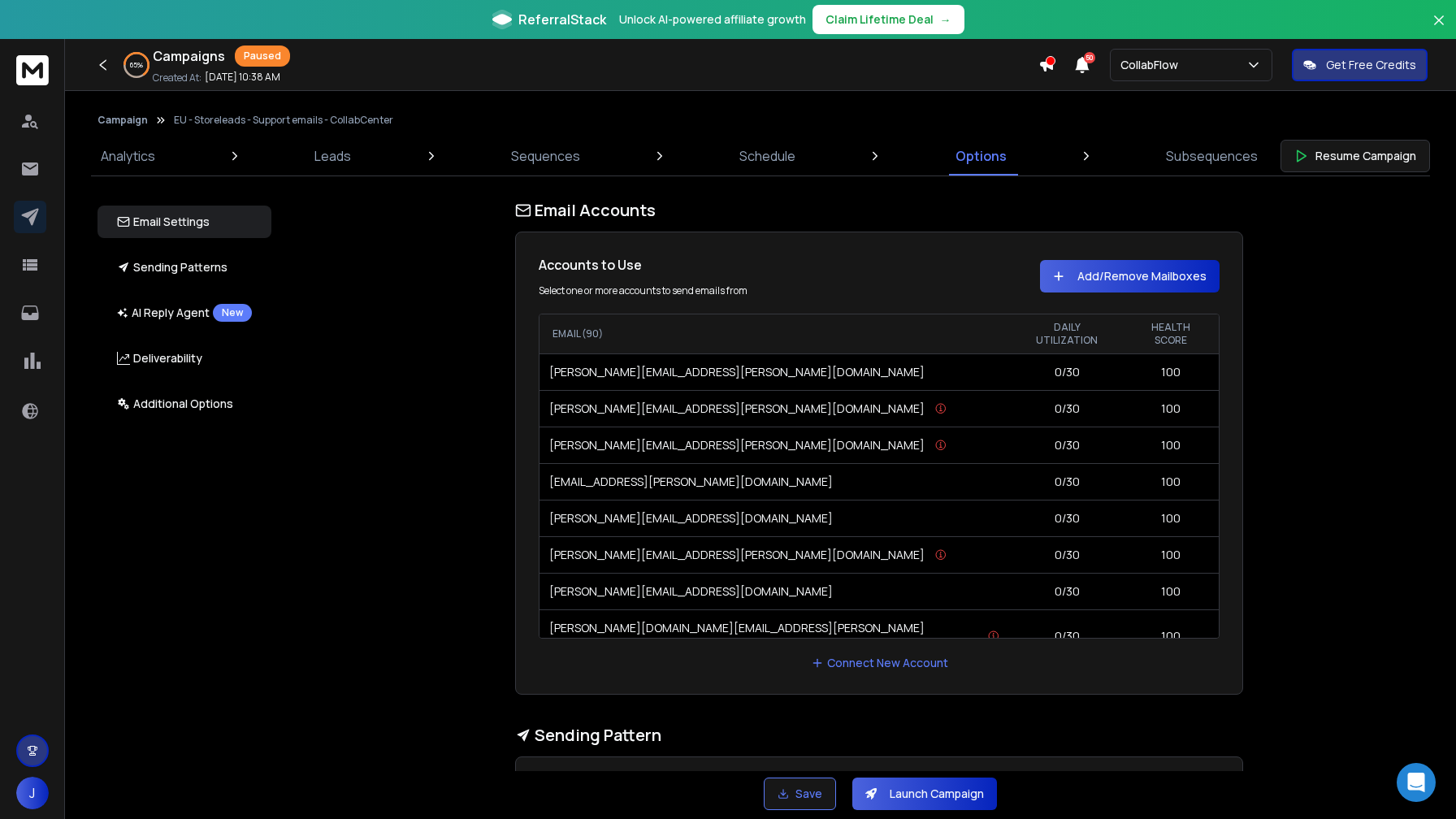
click at [1083, 277] on button "Add/Remove Mailboxes" at bounding box center [1129, 276] width 179 height 32
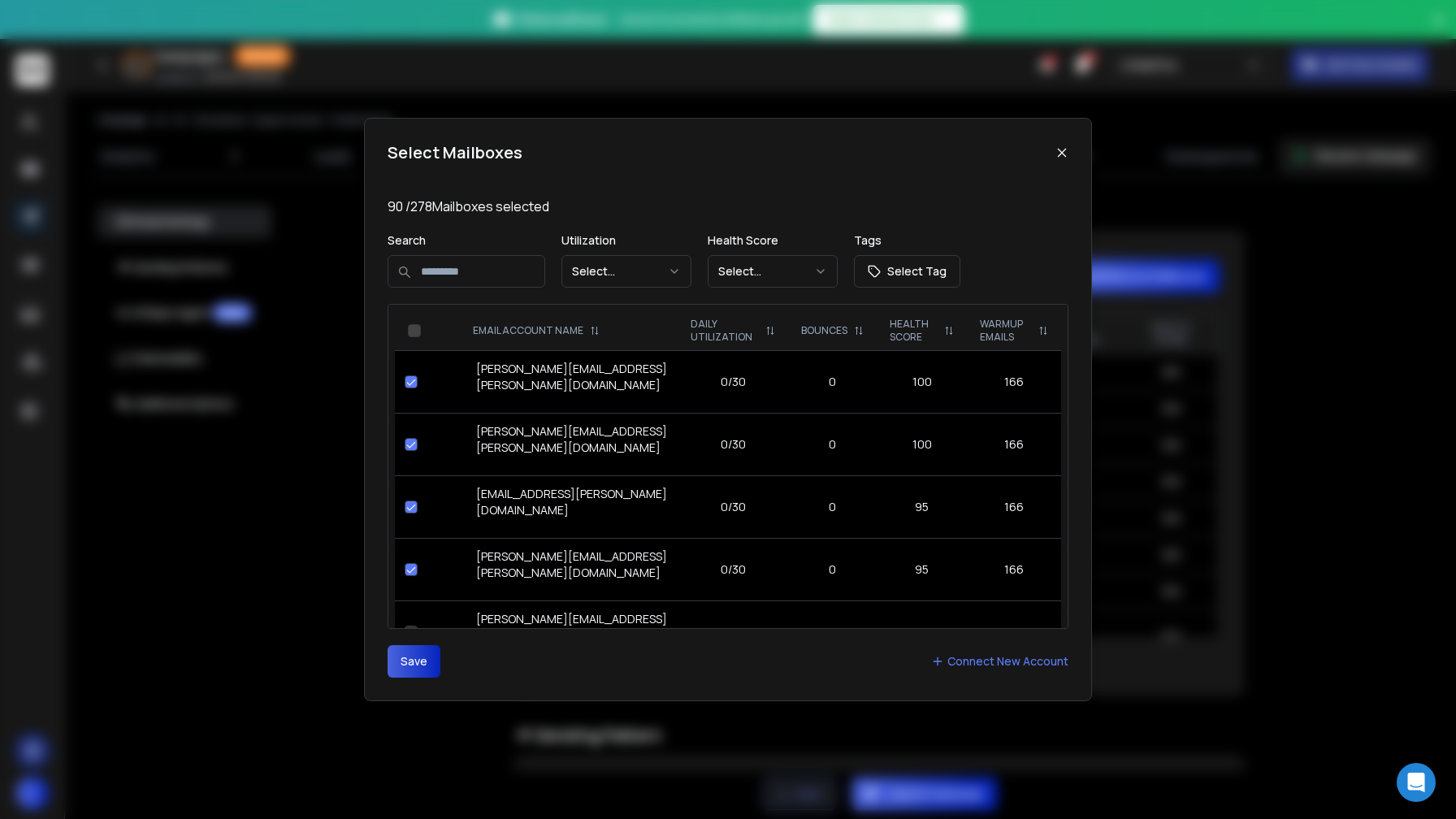
click at [449, 272] on input at bounding box center [466, 271] width 157 height 32
type input "**********"
click at [394, 374] on button "Select this Page" at bounding box center [394, 370] width 13 height 13
click at [405, 666] on button "Save" at bounding box center [413, 661] width 53 height 32
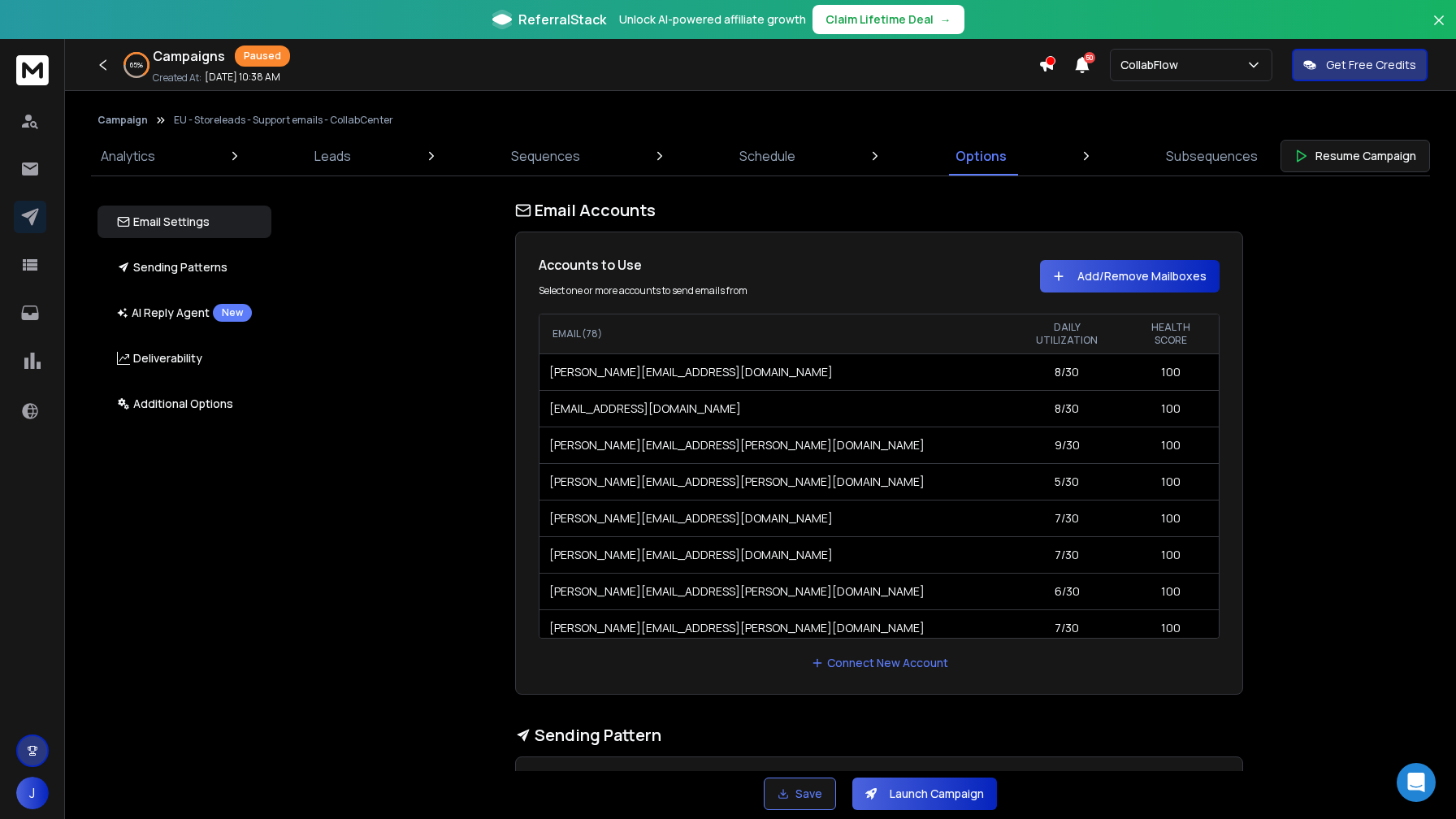
click at [1106, 278] on button "Add/Remove Mailboxes" at bounding box center [1129, 276] width 179 height 32
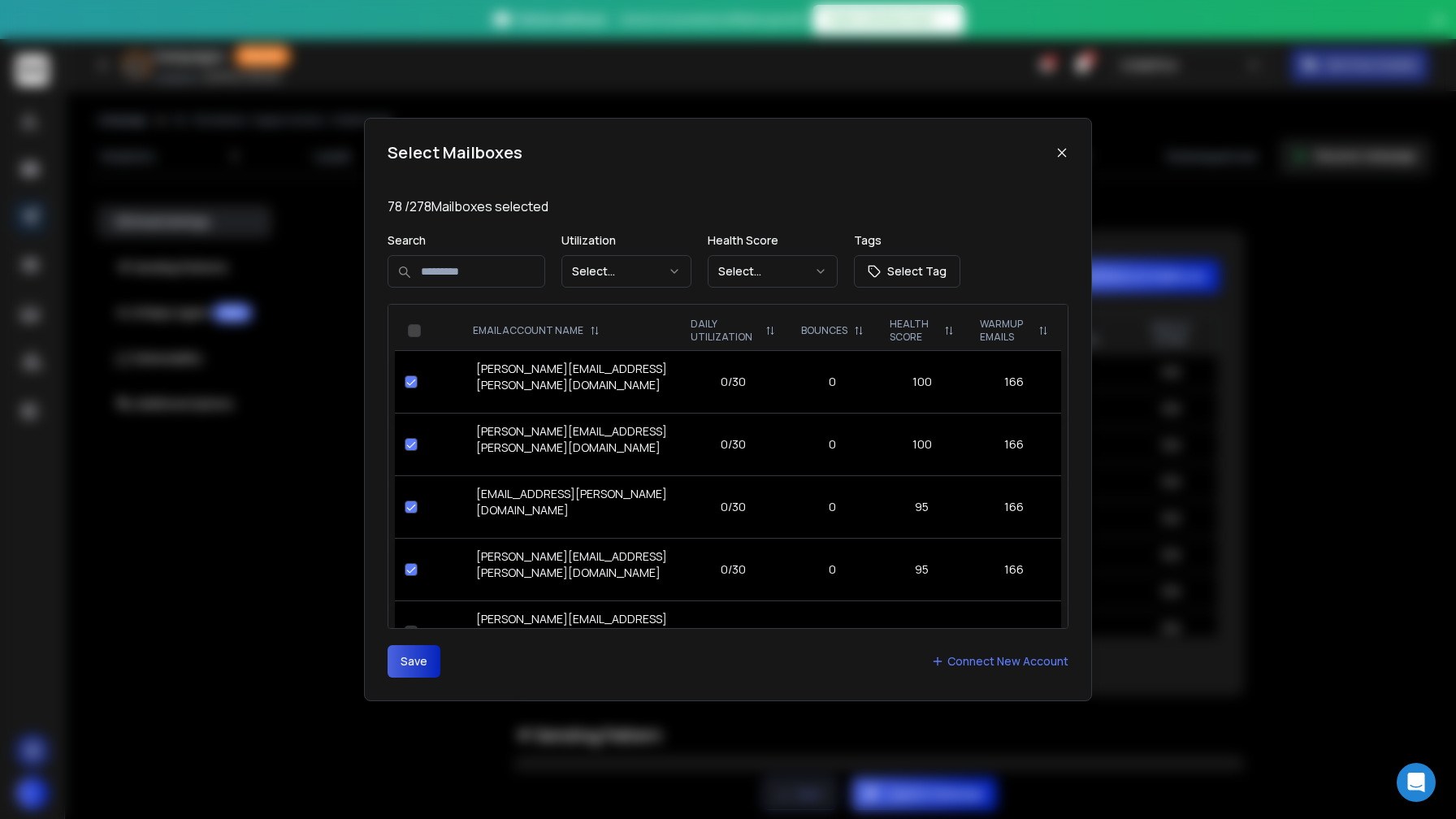
click at [477, 278] on input at bounding box center [466, 271] width 157 height 32
type input "**********"
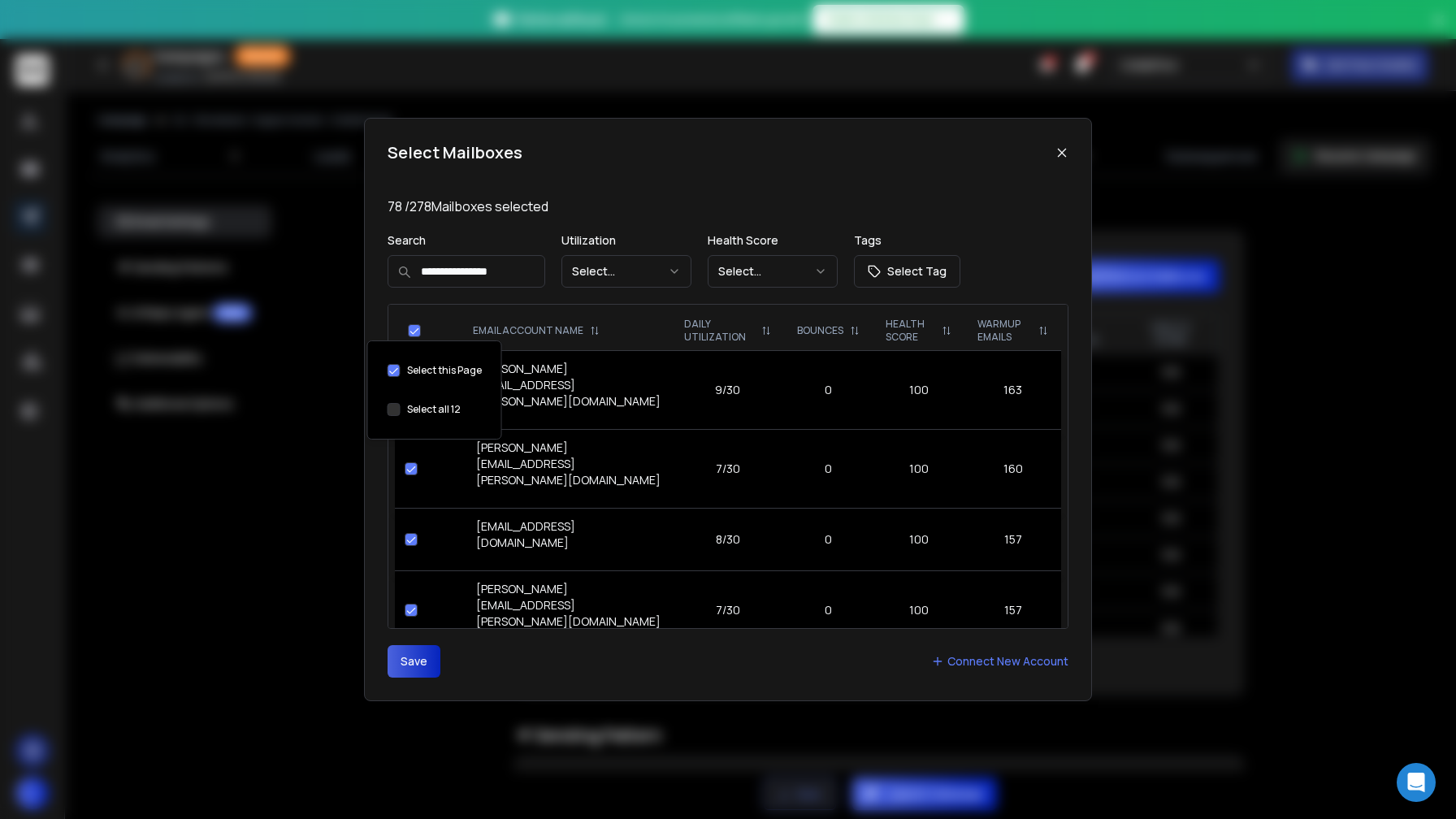
click at [397, 376] on button "Select this Page" at bounding box center [394, 370] width 13 height 13
click at [413, 671] on button "Save" at bounding box center [413, 661] width 53 height 32
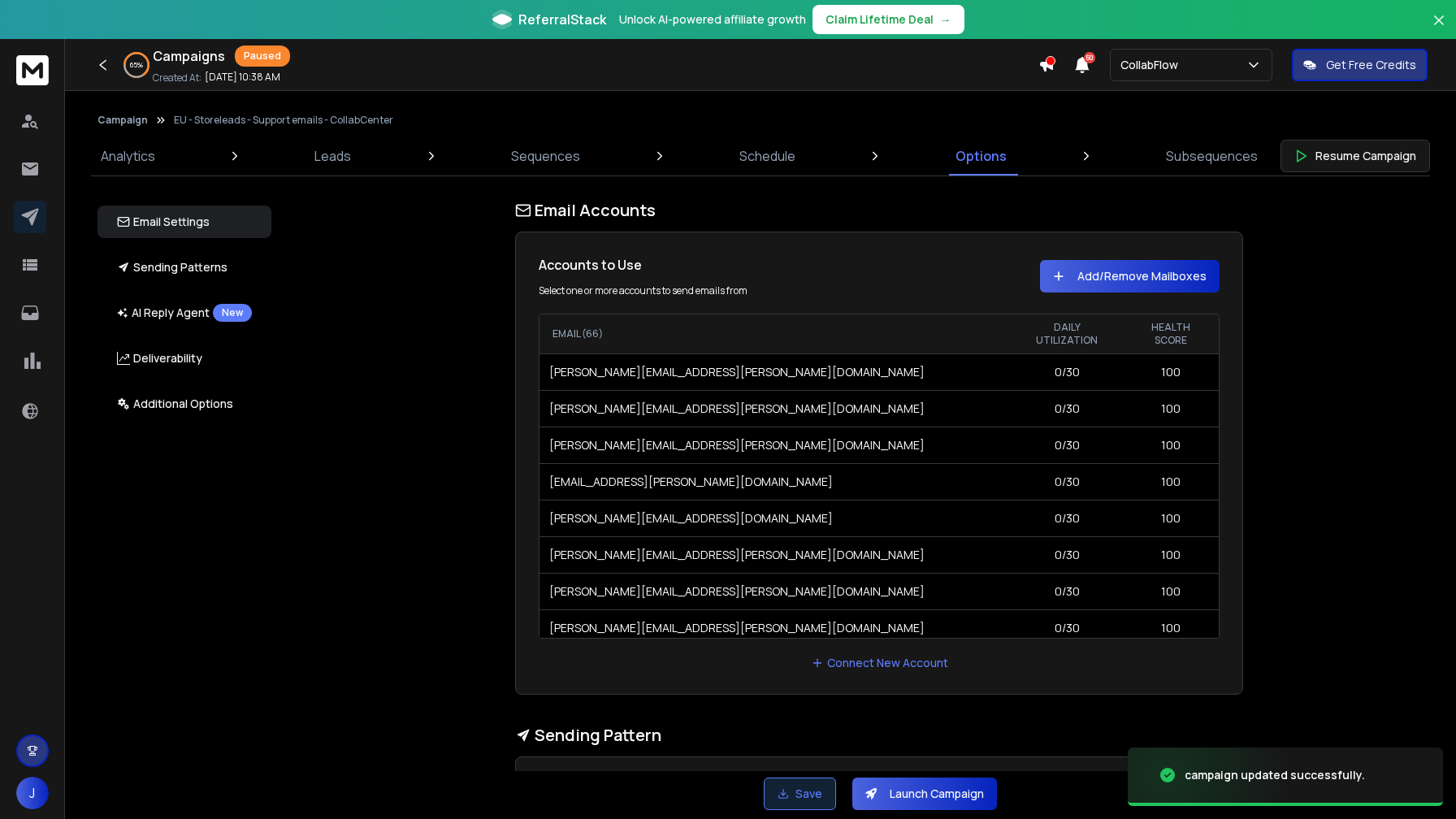
click at [802, 801] on button "Save" at bounding box center [800, 793] width 72 height 32
click at [942, 805] on button "Launch Campaign" at bounding box center [924, 793] width 144 height 32
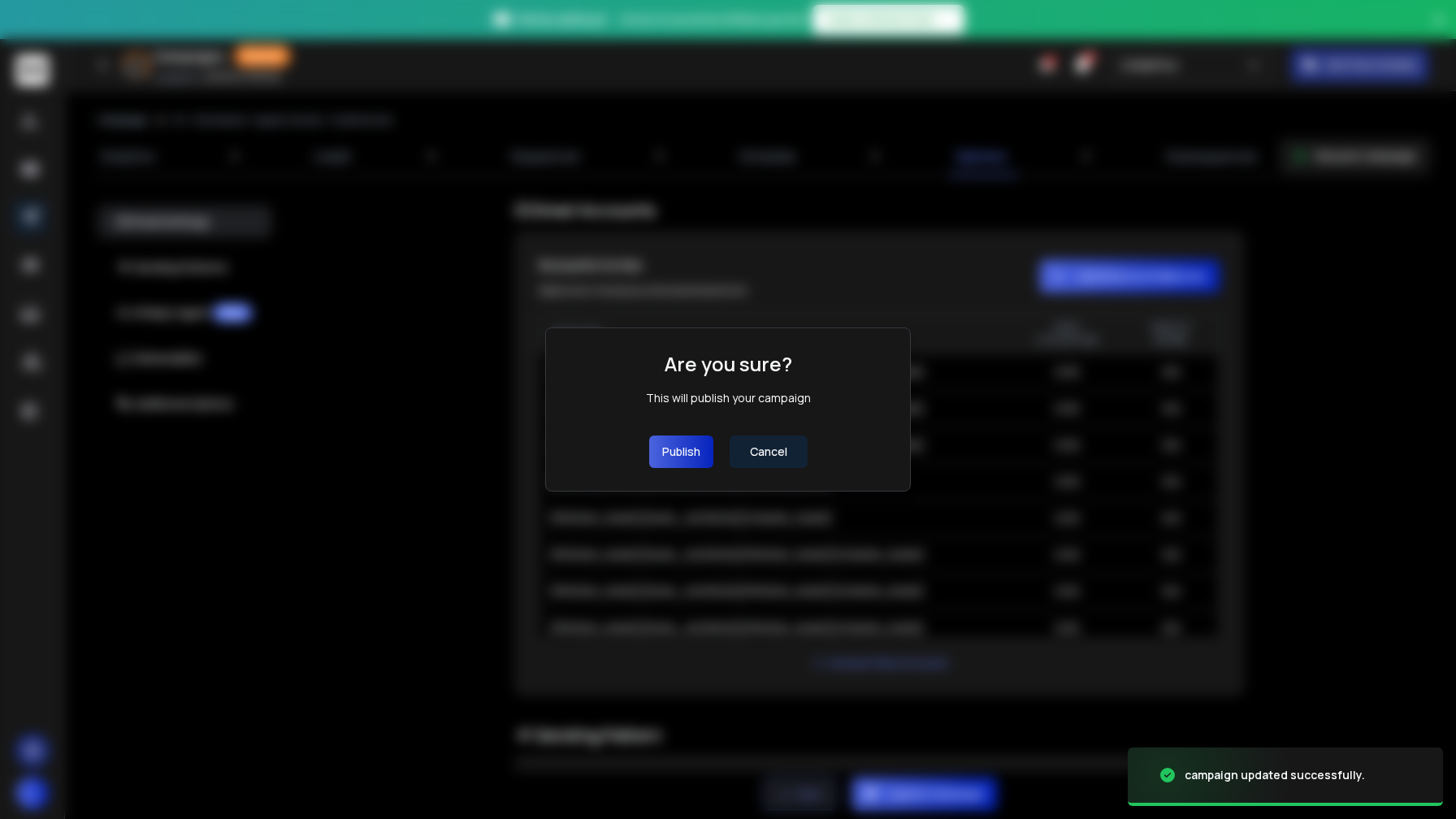
click at [690, 451] on button "Publish" at bounding box center [681, 452] width 64 height 32
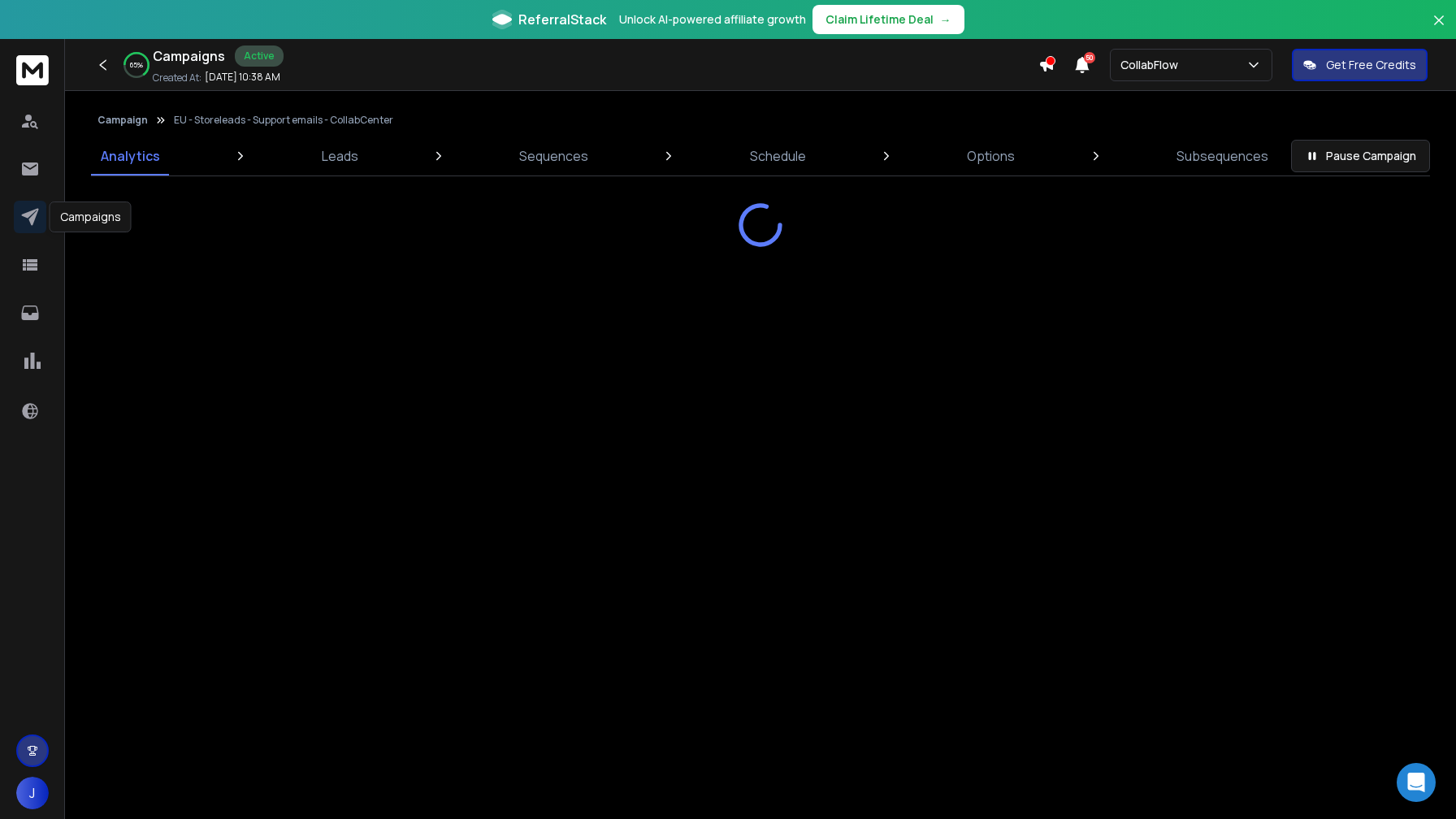
click at [32, 223] on icon at bounding box center [30, 217] width 19 height 19
